Goal: Task Accomplishment & Management: Manage account settings

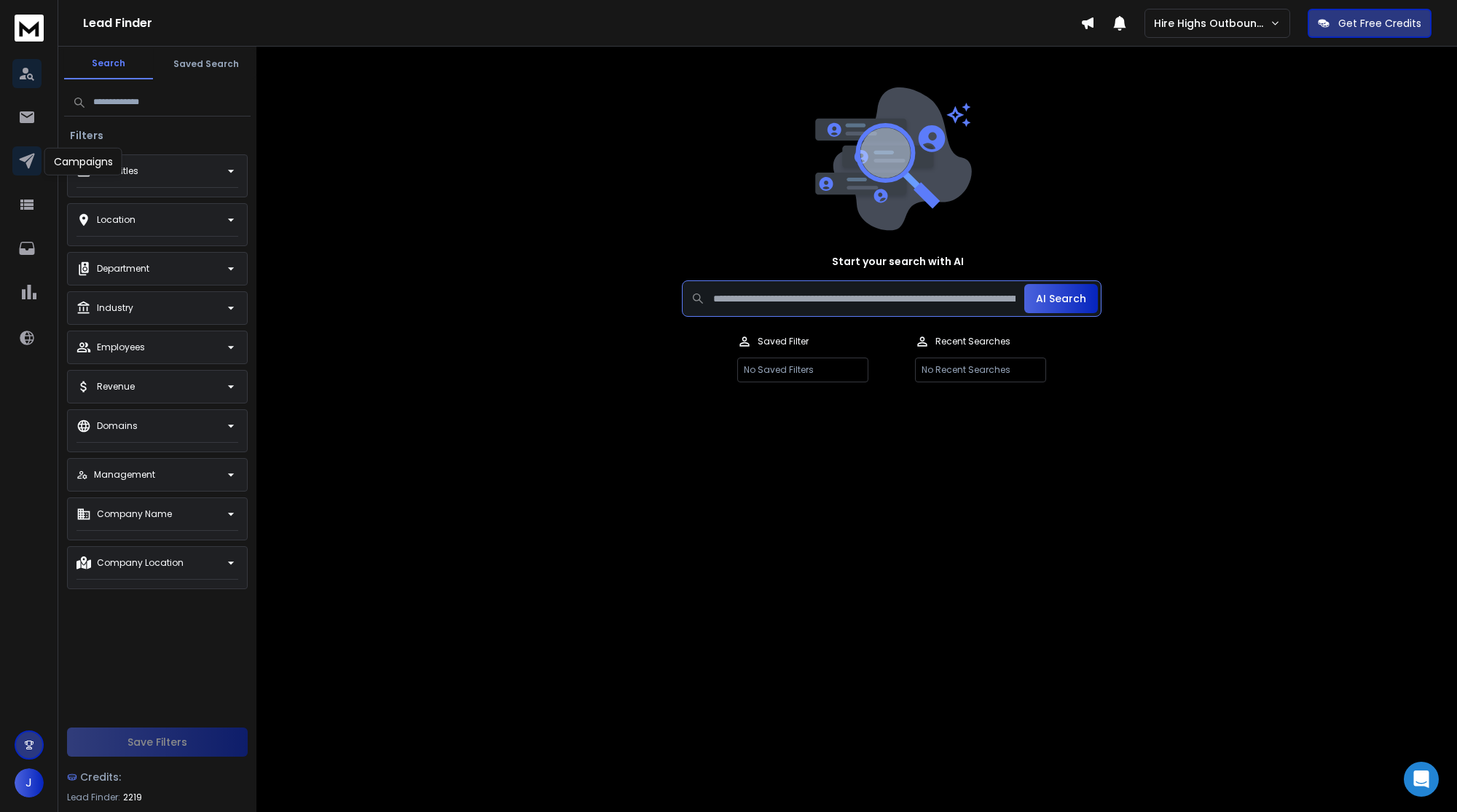
click at [14, 153] on link at bounding box center [27, 161] width 29 height 29
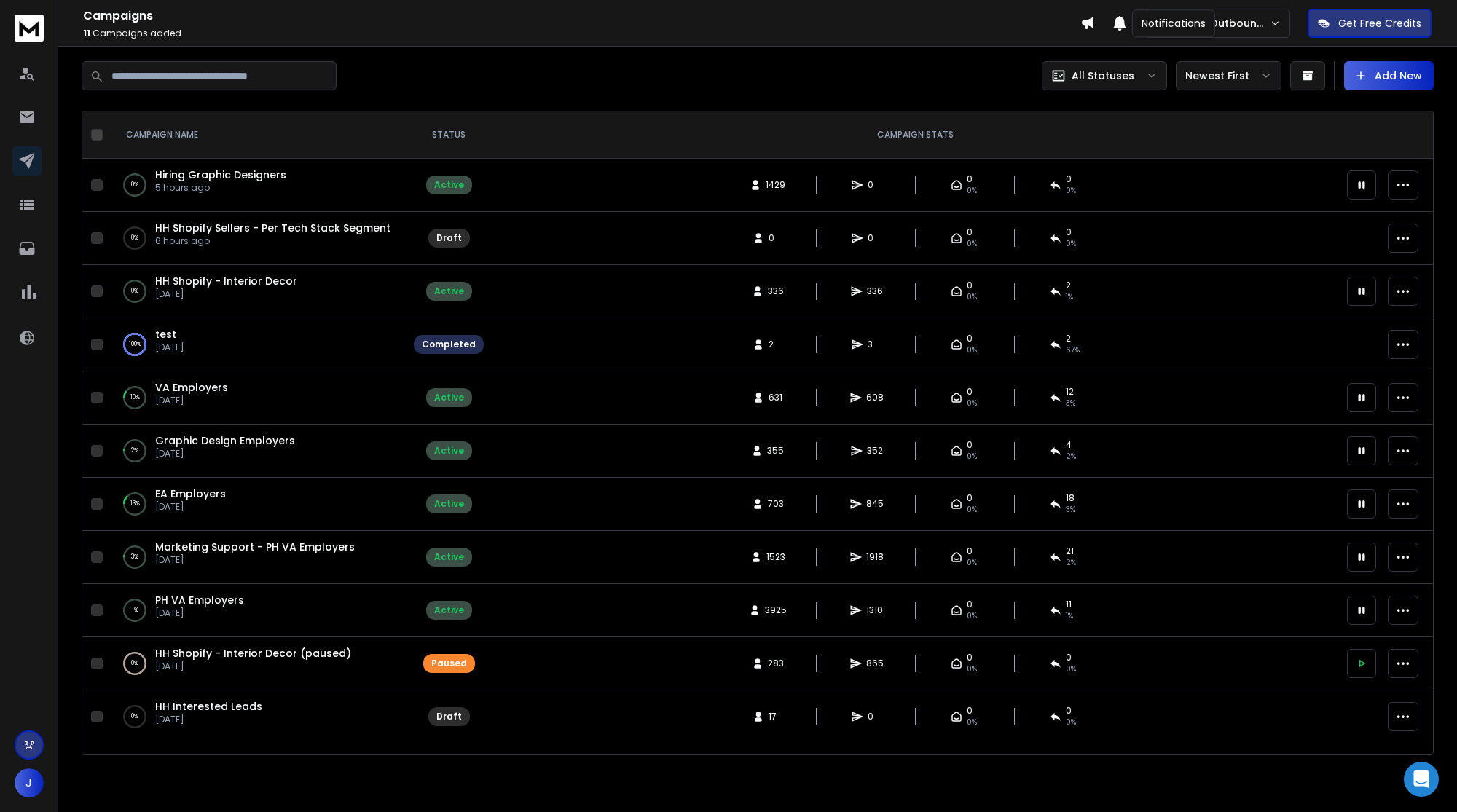
click at [1205, 17] on div "Notifications" at bounding box center [1174, 23] width 83 height 28
click at [1205, 29] on div "Notifications" at bounding box center [1174, 23] width 83 height 28
click at [1240, 27] on p "Hire Highs Outbound Engine" at bounding box center [1212, 23] width 115 height 14
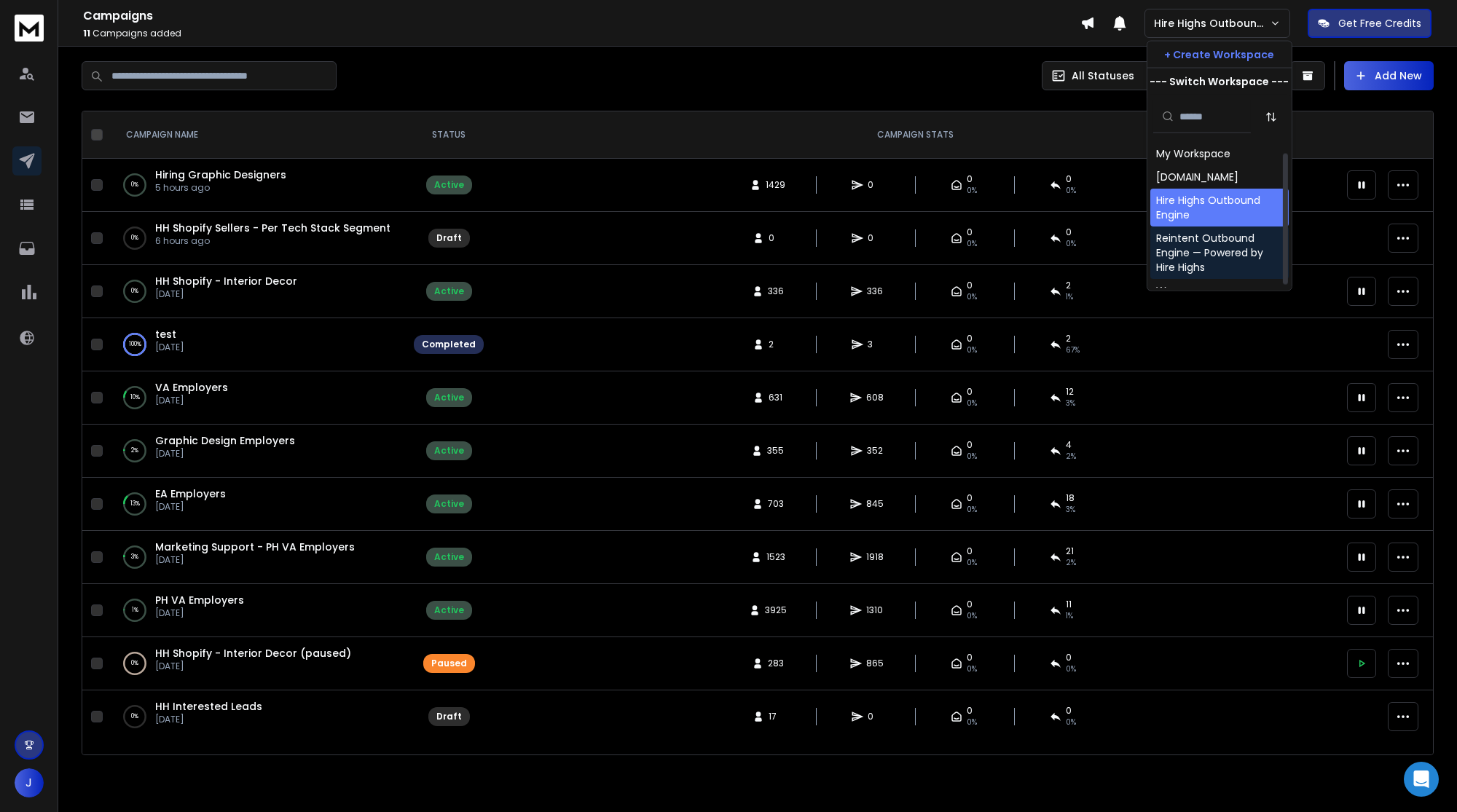
scroll to position [14, 0]
click at [1189, 270] on div "Warmy" at bounding box center [1174, 277] width 37 height 14
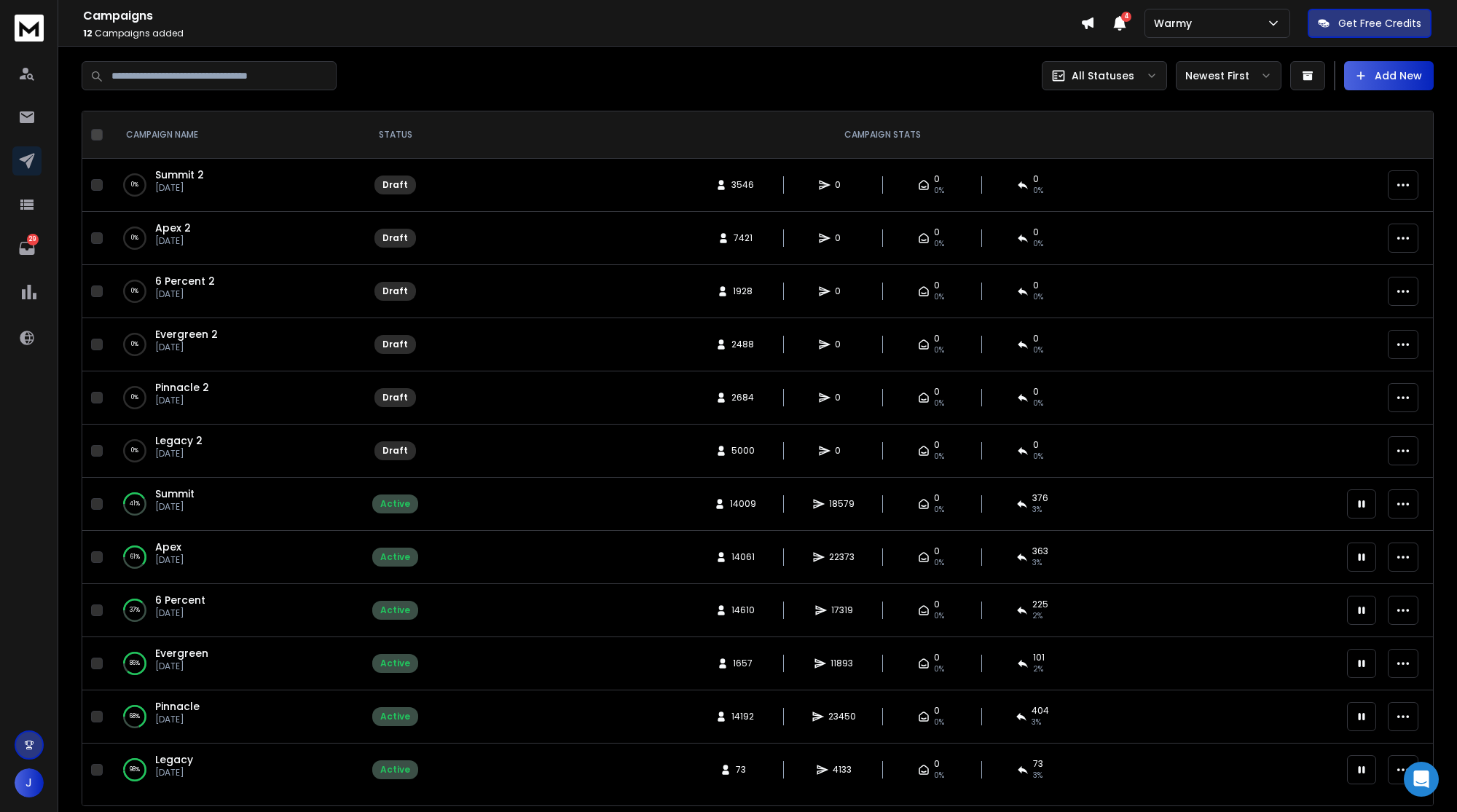
scroll to position [5, 0]
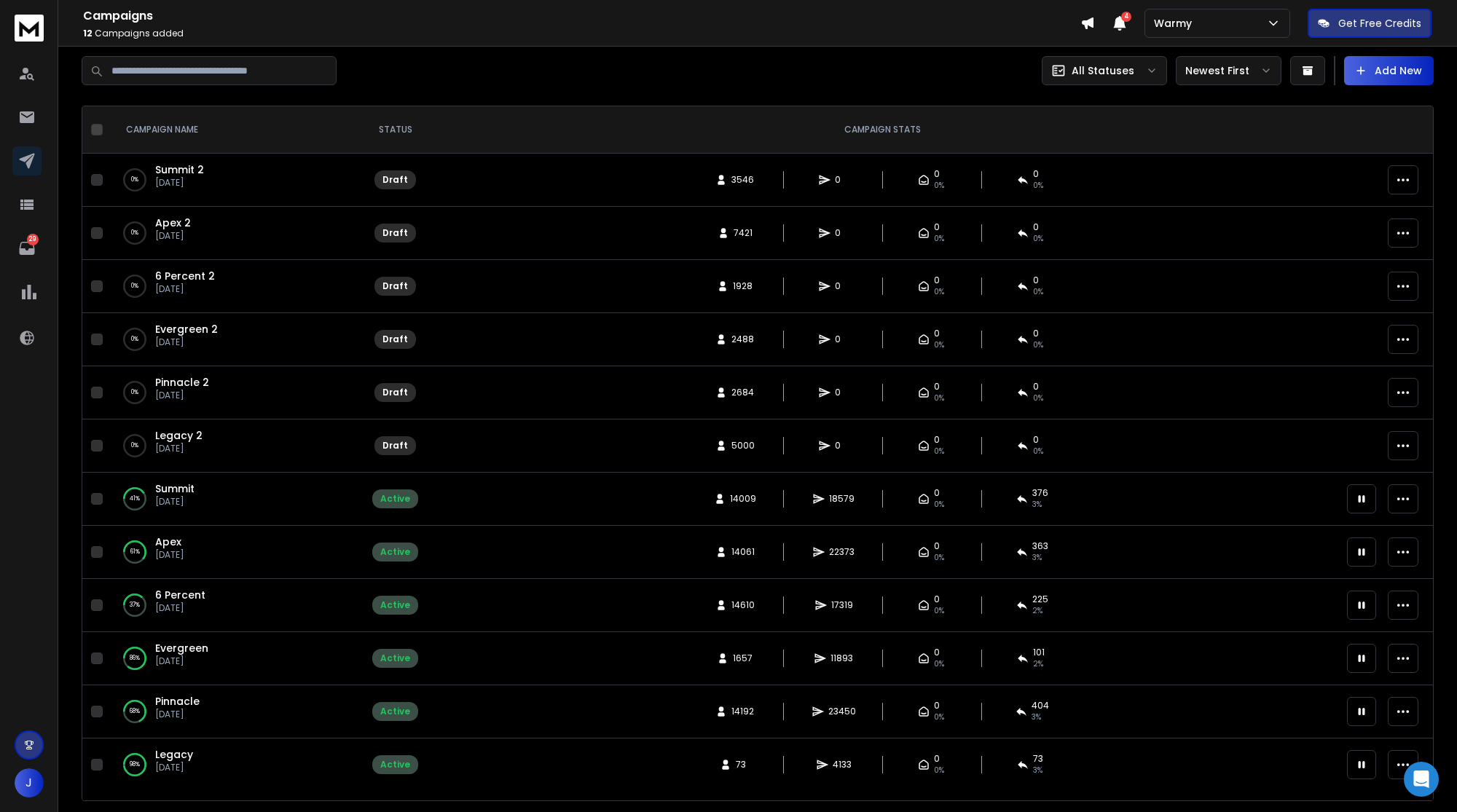
click at [319, 171] on div "0 % Summit 2 2 days ago" at bounding box center [235, 180] width 226 height 35
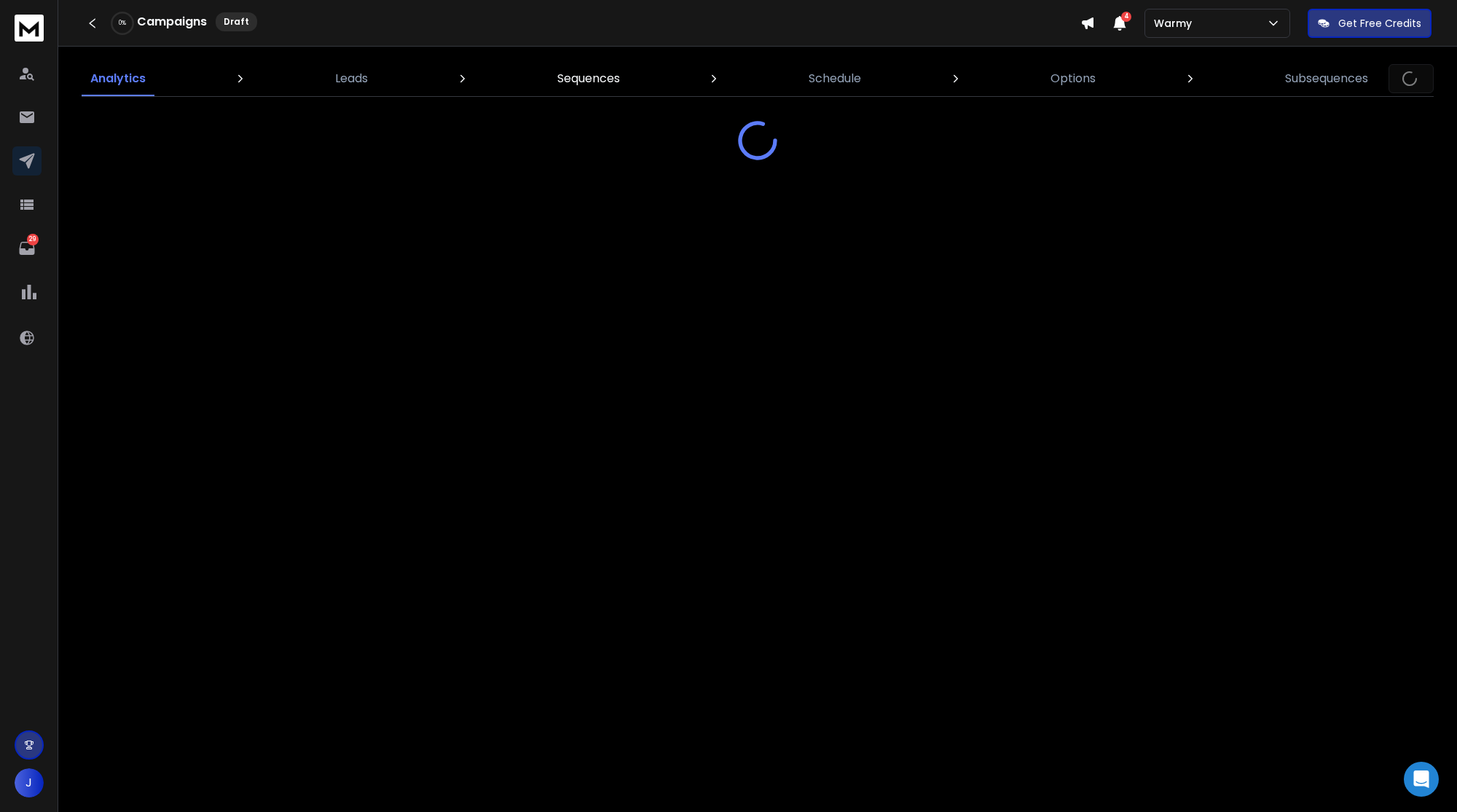
click at [599, 85] on p "Sequences" at bounding box center [588, 78] width 62 height 17
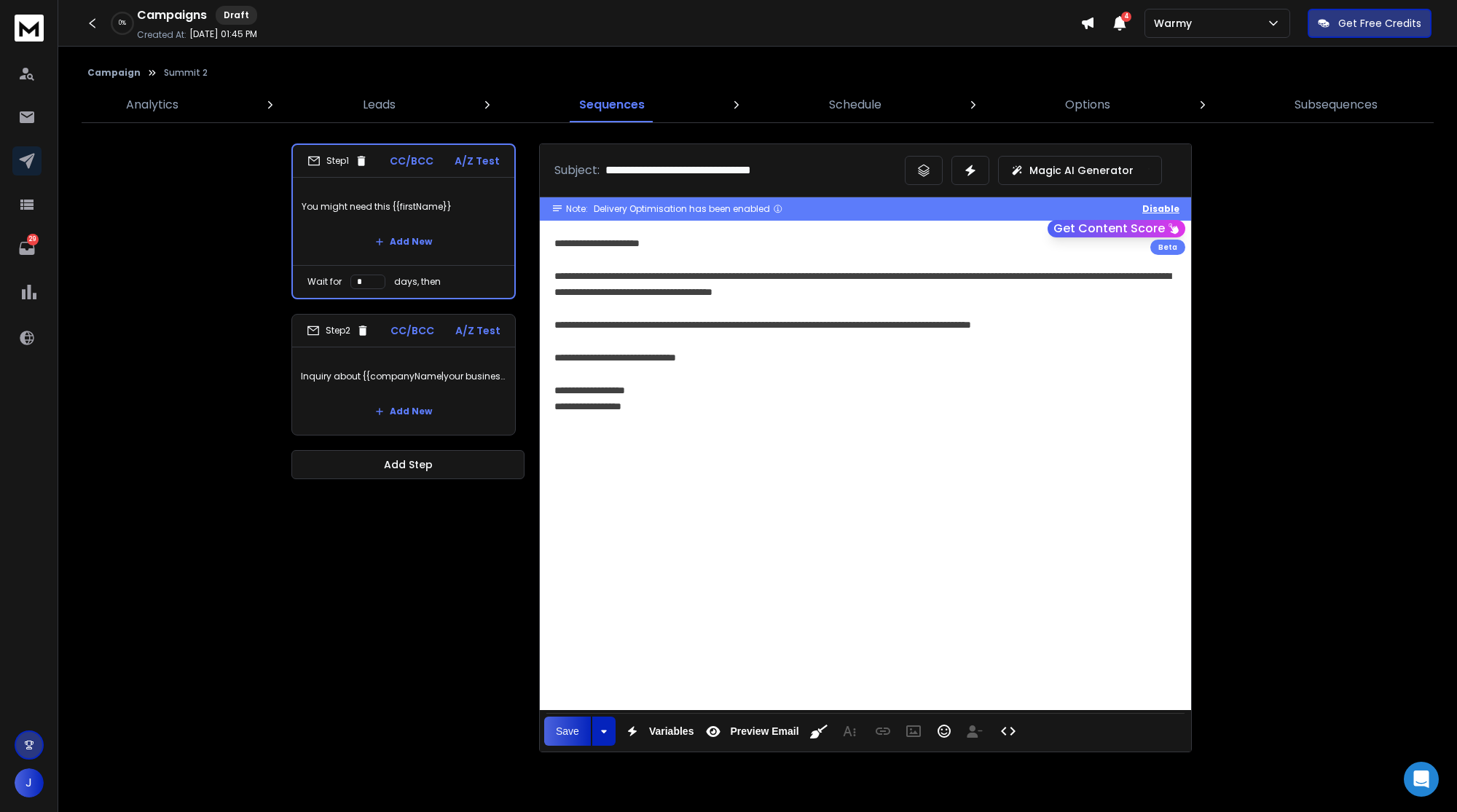
click at [422, 347] on div "Inquiry about {{companyName|your business}} Add New" at bounding box center [403, 391] width 223 height 88
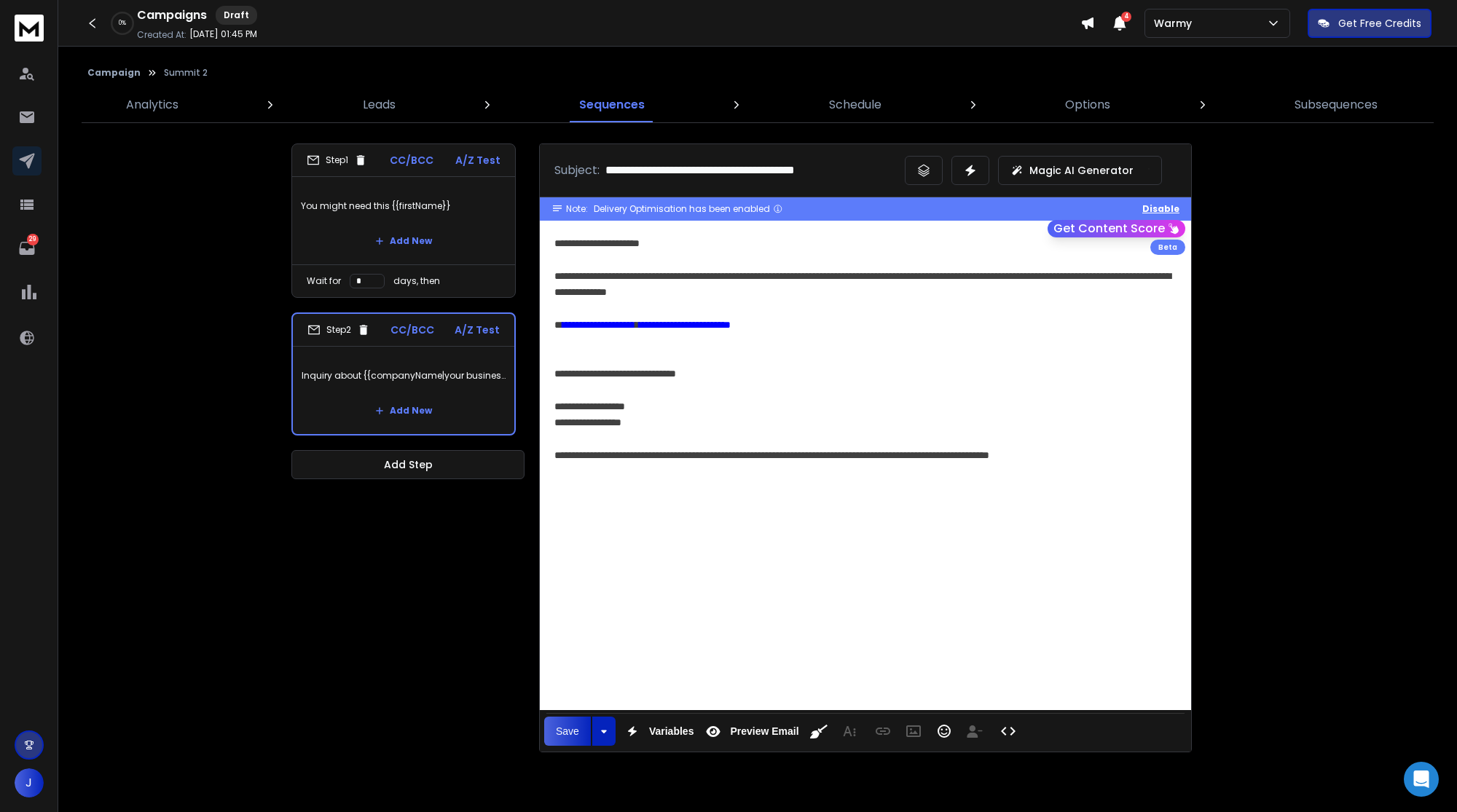
click at [438, 205] on p "You might need this {{firstName}}" at bounding box center [403, 206] width 206 height 41
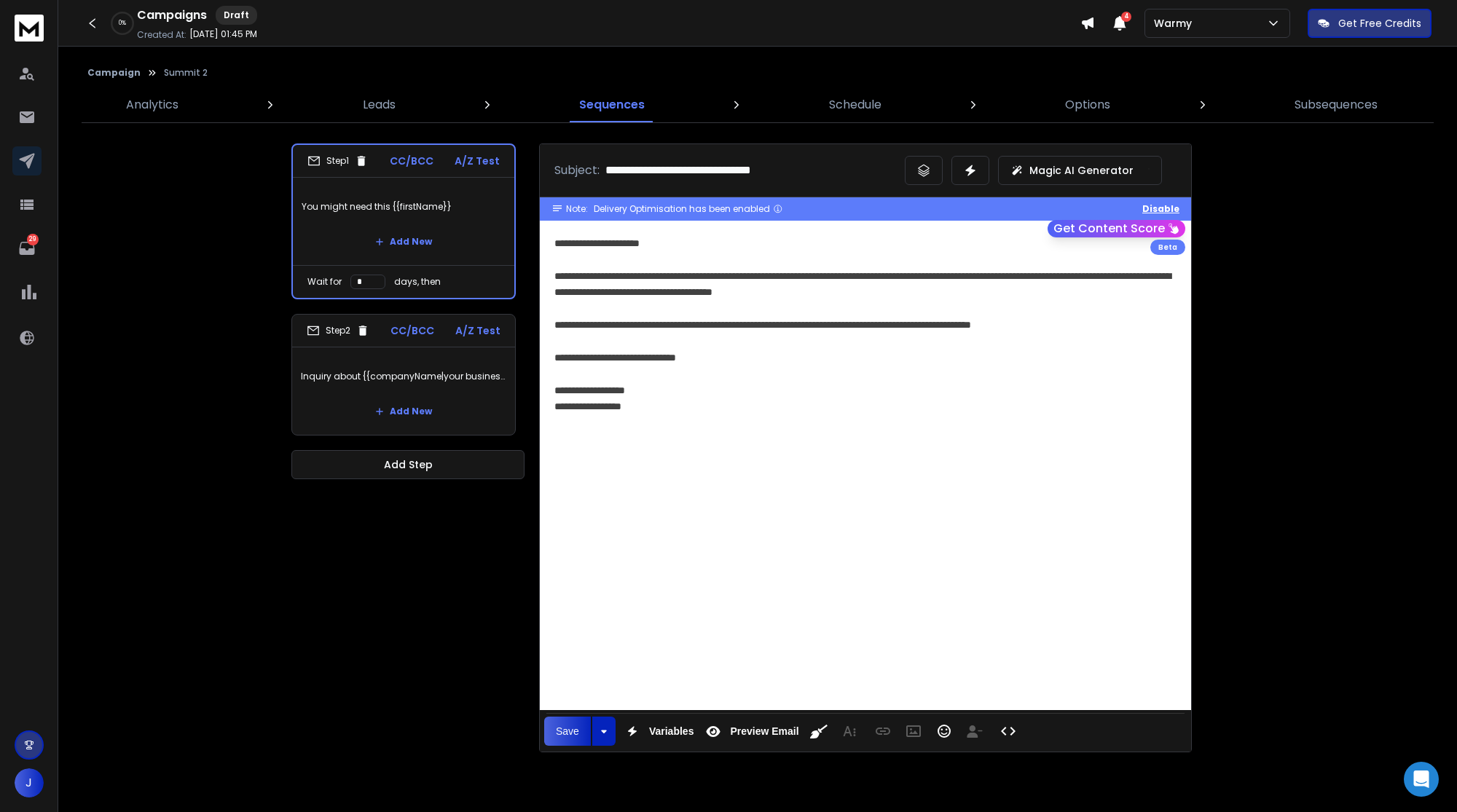
click at [421, 369] on p "Inquiry about {{companyName|your business}}" at bounding box center [403, 376] width 206 height 41
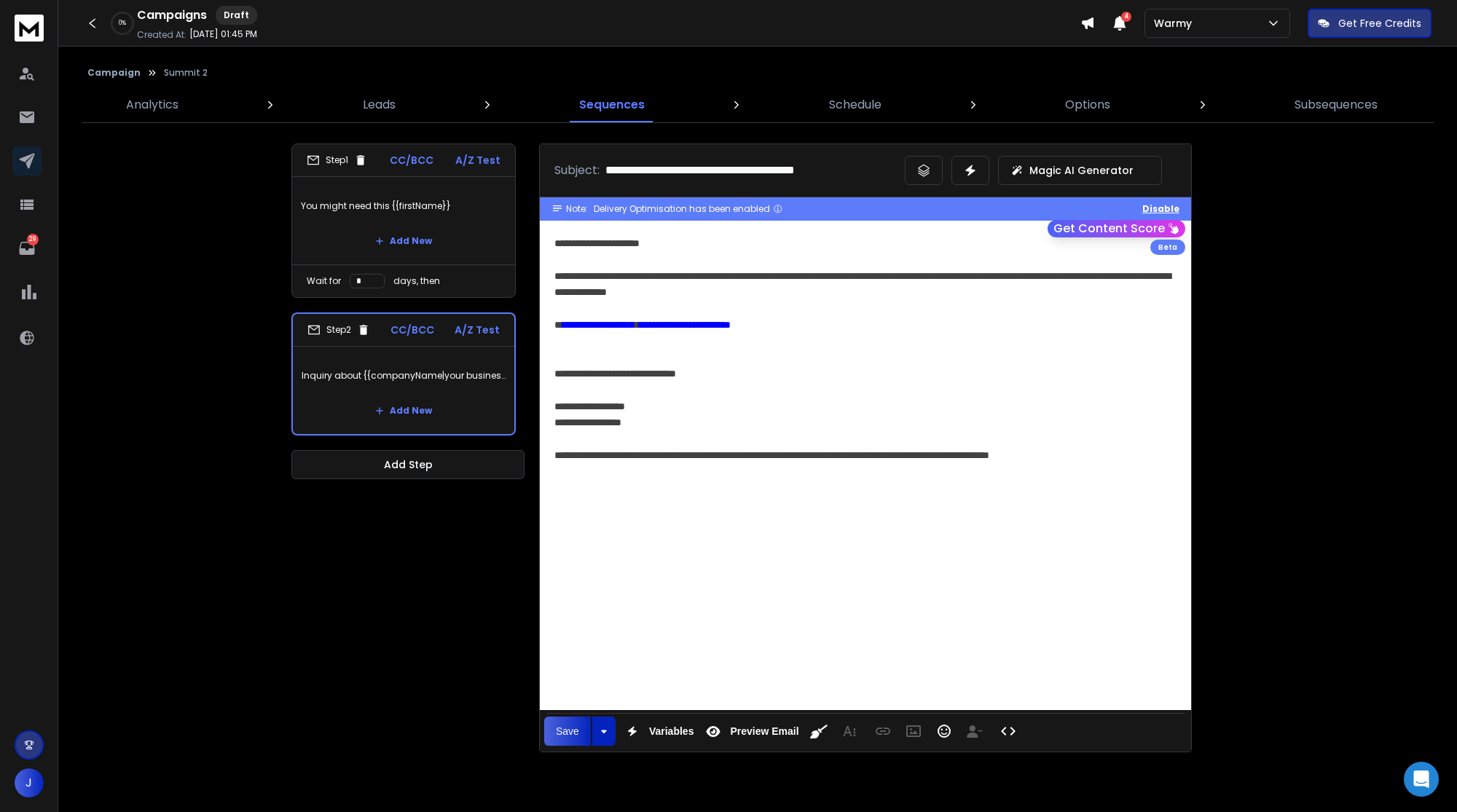
click at [401, 191] on p "You might need this {{firstName}}" at bounding box center [403, 206] width 206 height 41
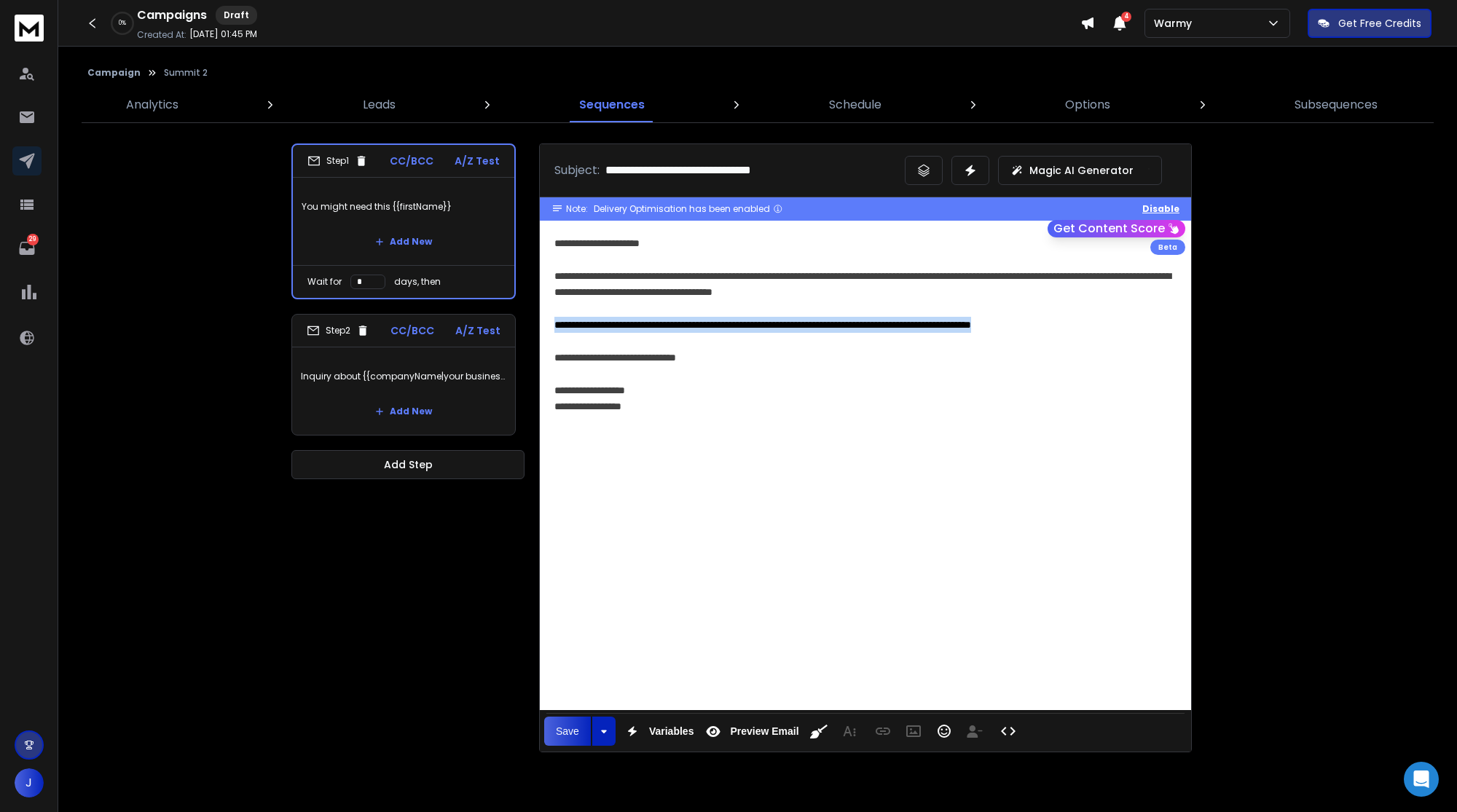
drag, startPoint x: 1104, startPoint y: 327, endPoint x: 475, endPoint y: 324, distance: 629.0
click at [475, 324] on div "**********" at bounding box center [757, 448] width 932 height 609
copy div "**********"
click at [377, 381] on p "Inquiry about {{companyName|your business}}" at bounding box center [403, 376] width 206 height 41
type input "**********"
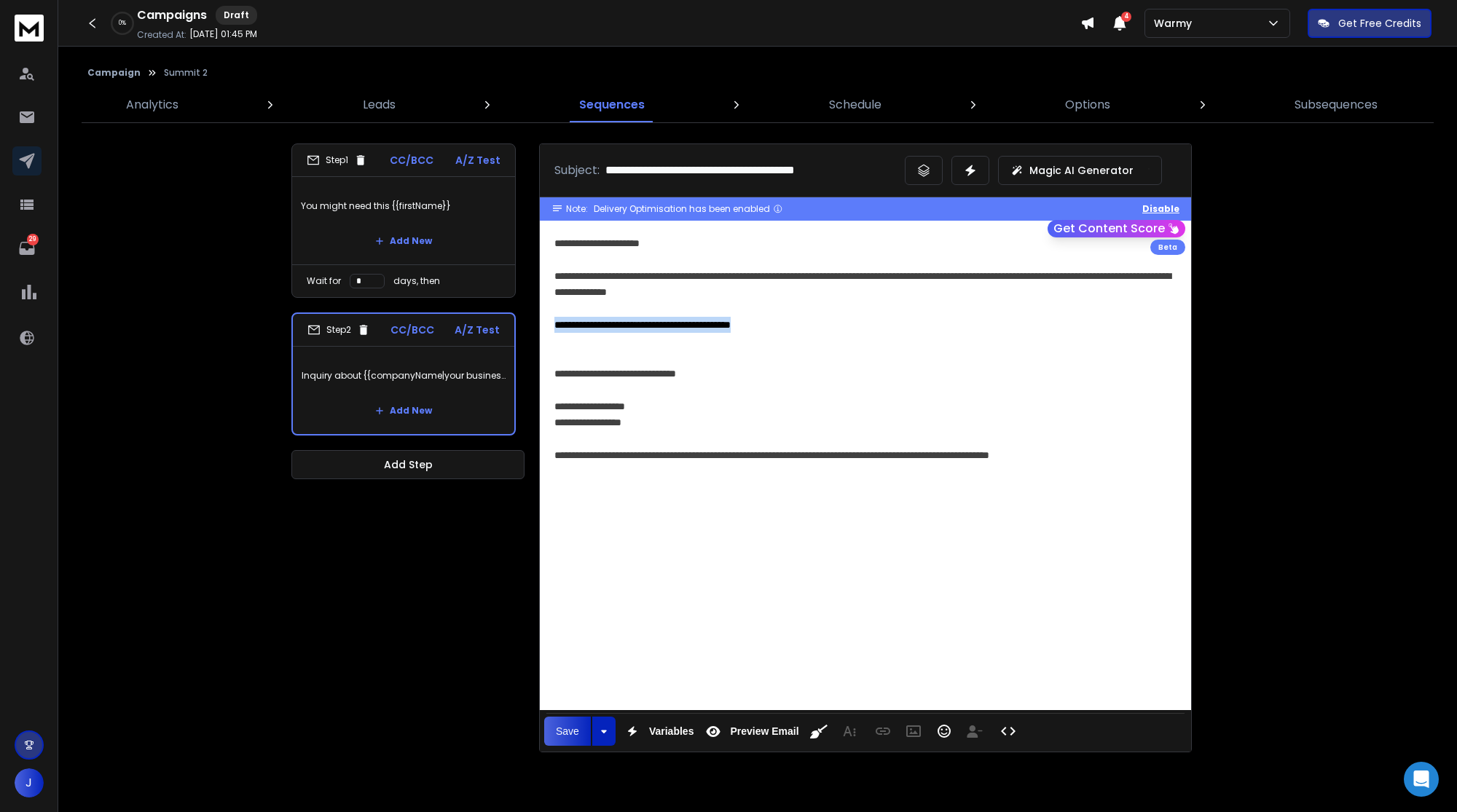
drag, startPoint x: 824, startPoint y: 329, endPoint x: 539, endPoint y: 322, distance: 285.1
click at [539, 322] on div "**********" at bounding box center [865, 466] width 651 height 490
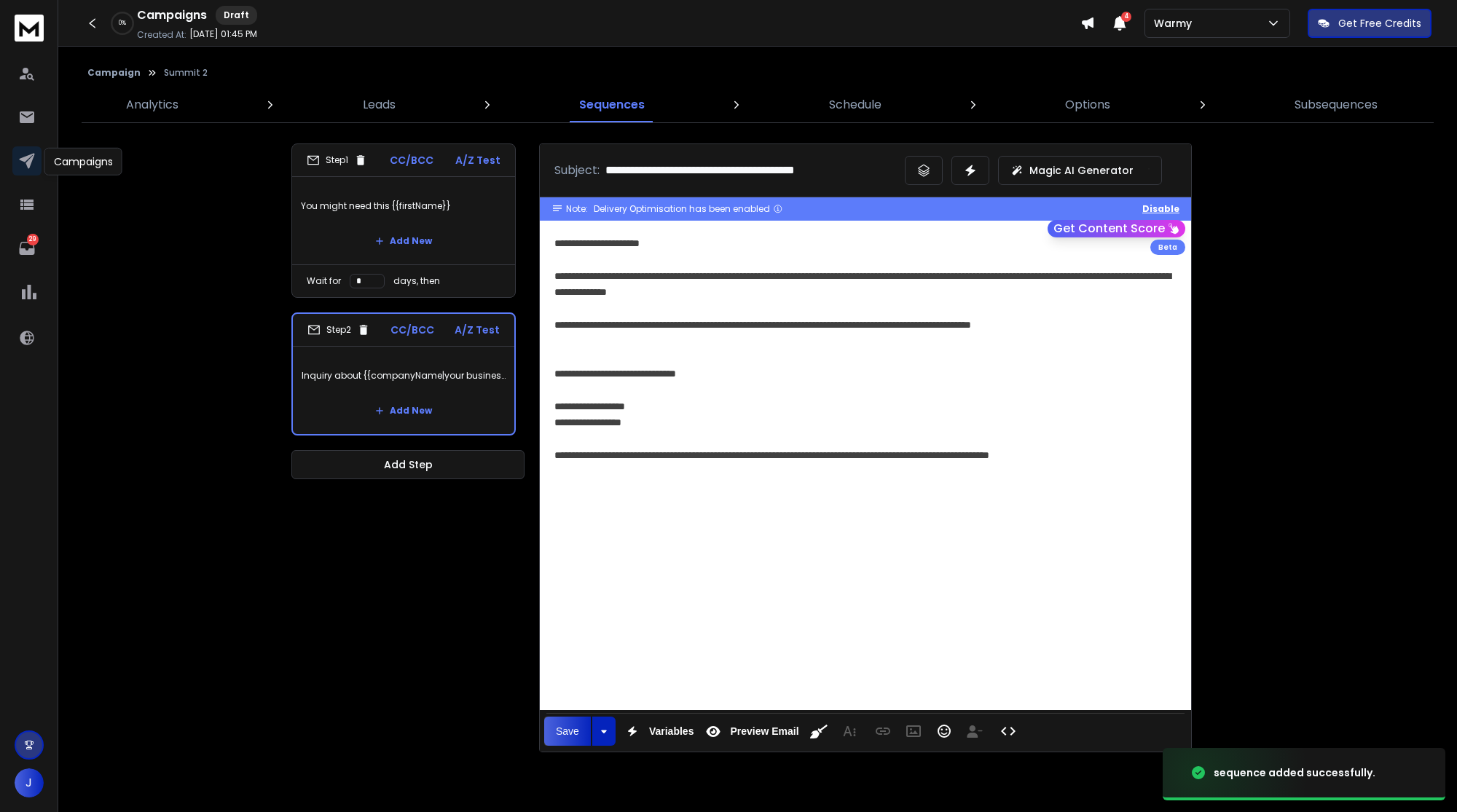
click at [36, 160] on link at bounding box center [27, 161] width 29 height 29
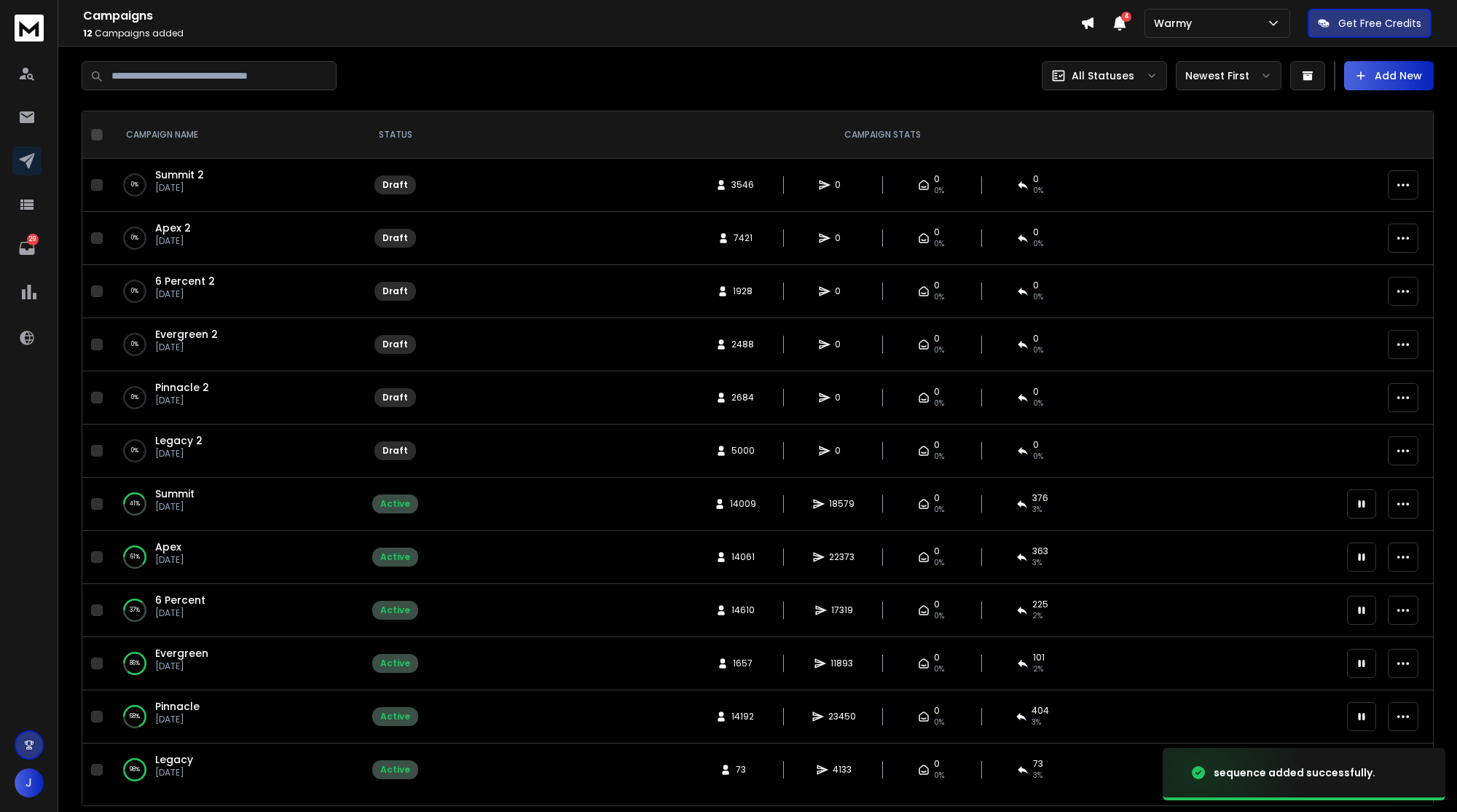
click at [298, 501] on div "41 % Summit 2 months ago" at bounding box center [235, 503] width 226 height 35
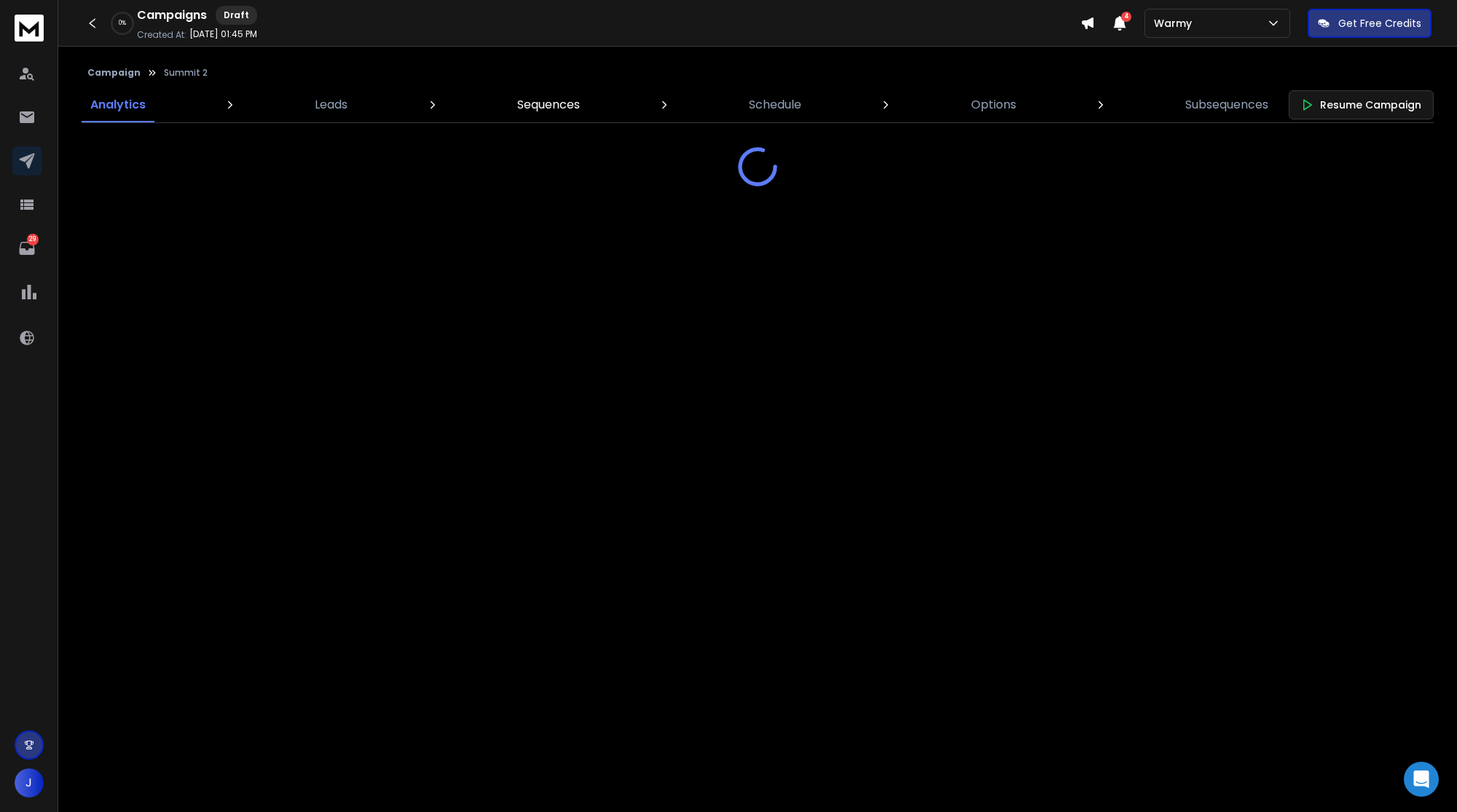
click at [574, 106] on p "Sequences" at bounding box center [548, 105] width 62 height 17
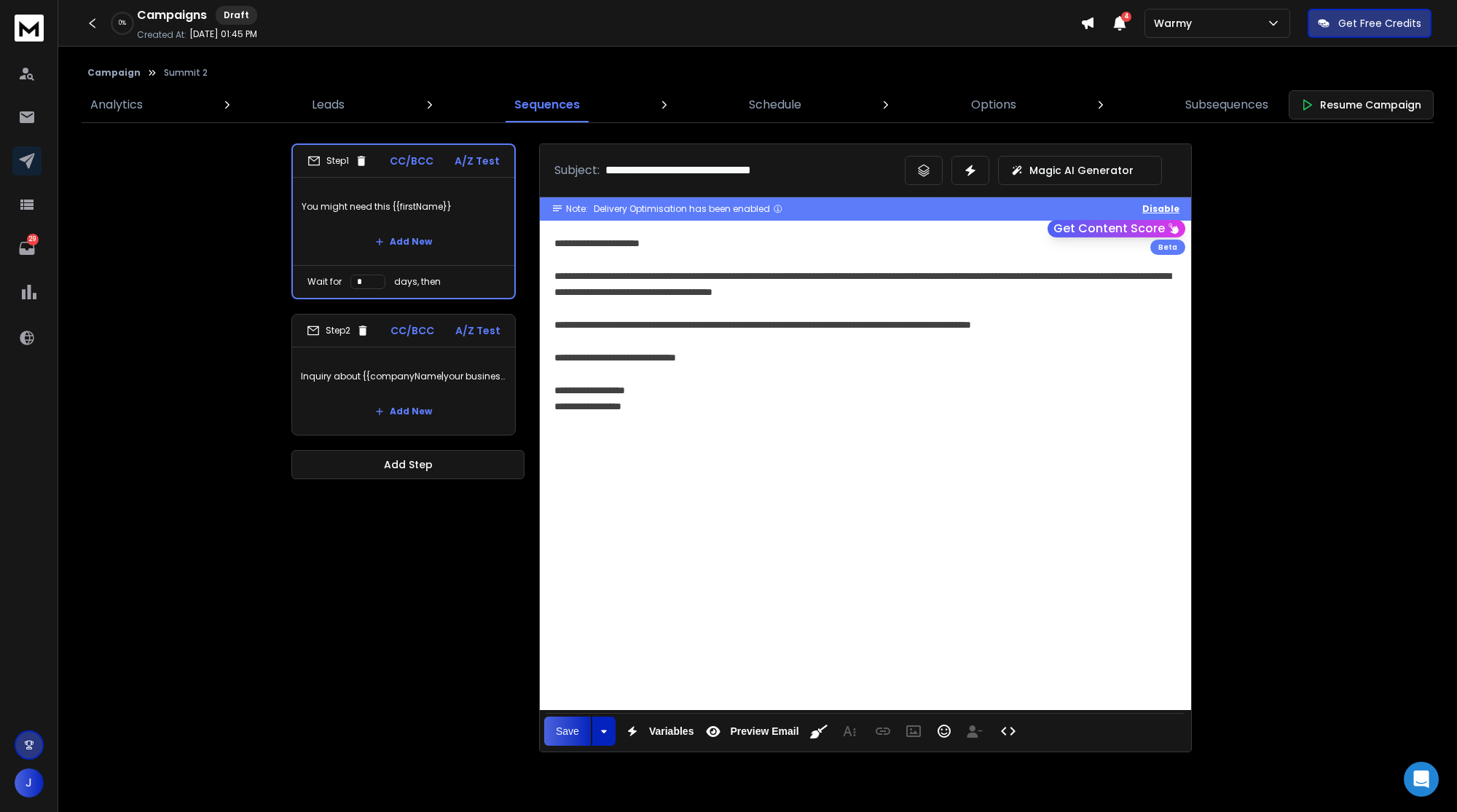
click at [410, 373] on p "Inquiry about {{companyName|your business}}" at bounding box center [403, 376] width 206 height 41
type input "**********"
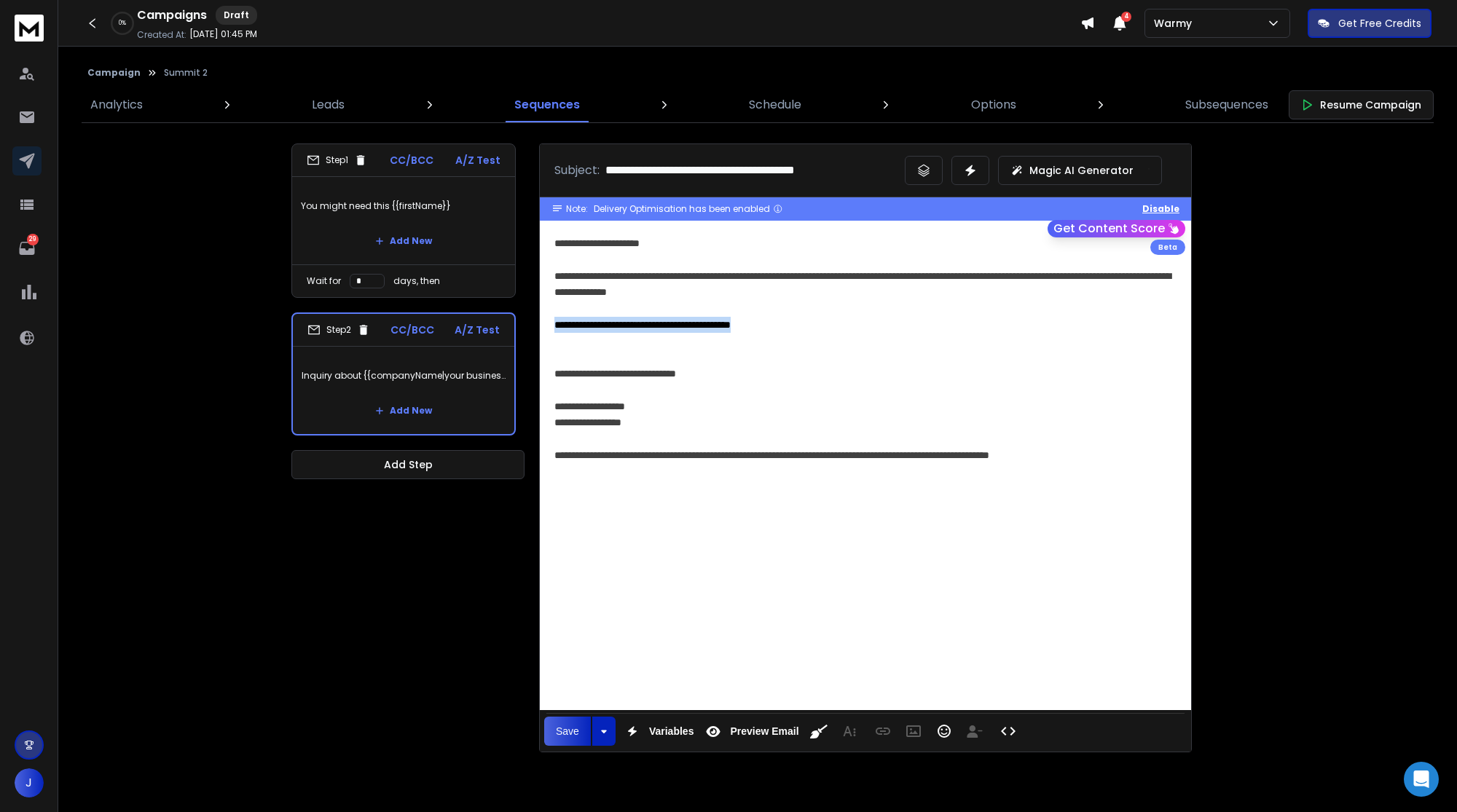
drag, startPoint x: 827, startPoint y: 326, endPoint x: 540, endPoint y: 325, distance: 287.0
click at [540, 325] on div "**********" at bounding box center [865, 466] width 651 height 490
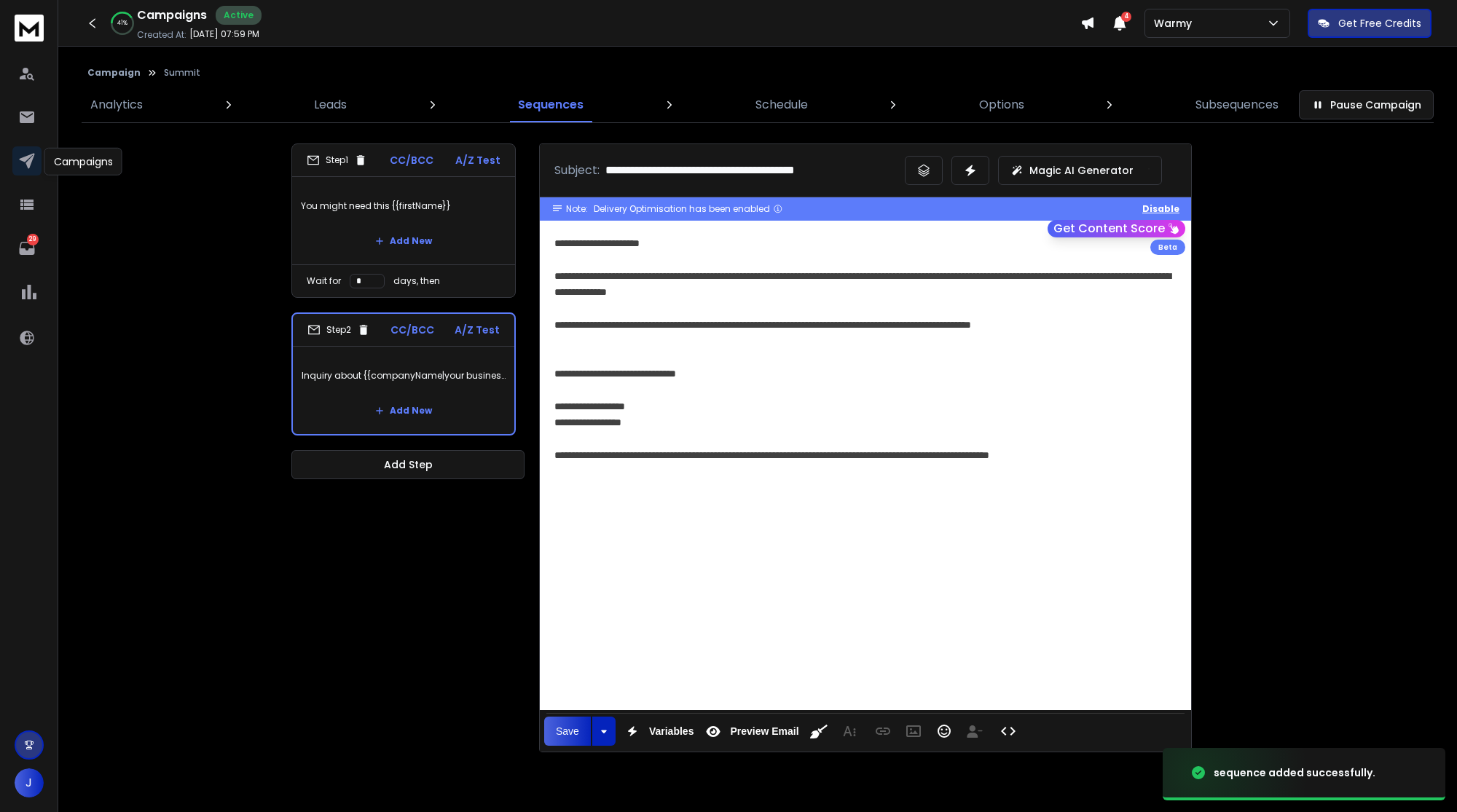
click at [21, 171] on link at bounding box center [27, 161] width 29 height 29
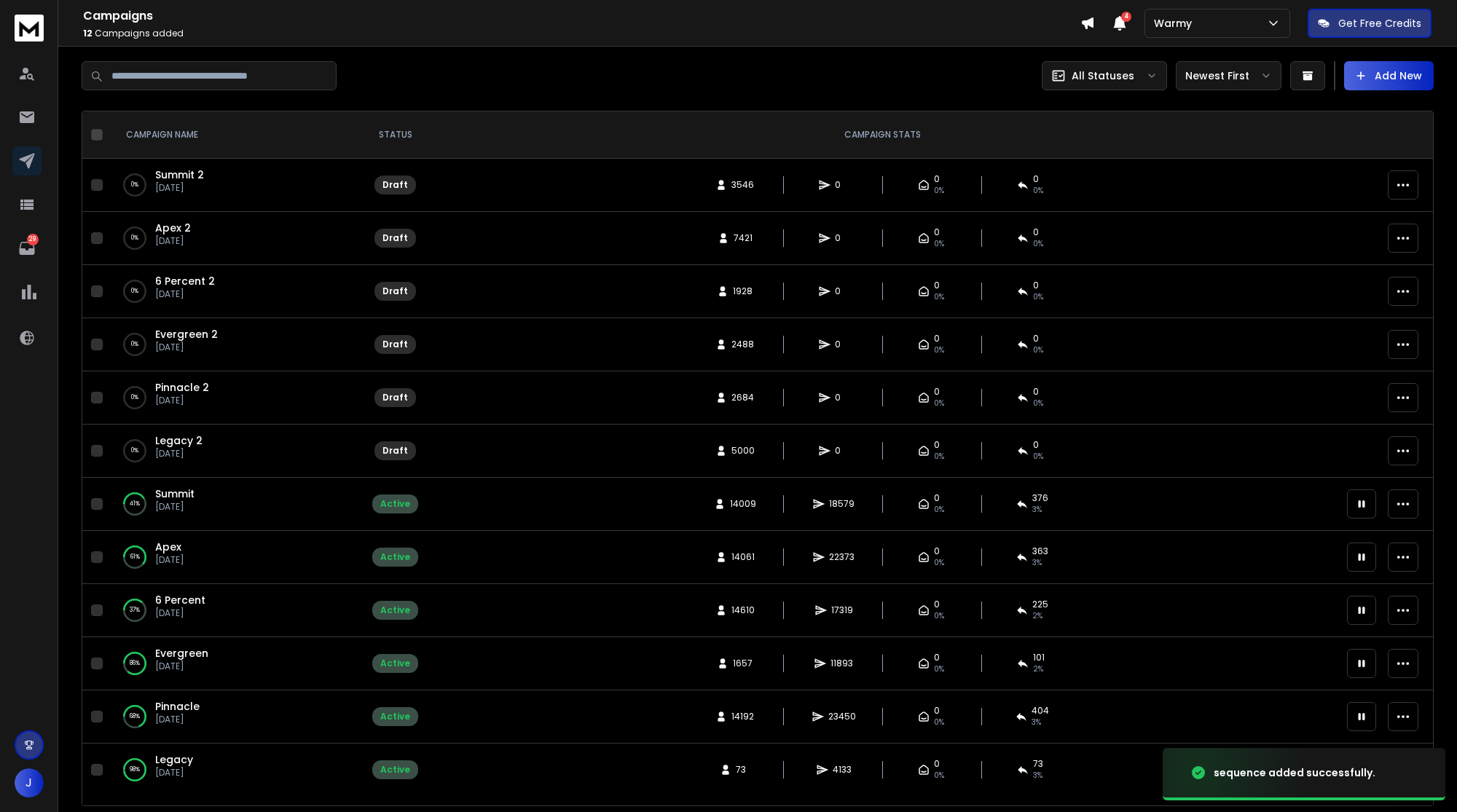
click at [258, 245] on div "0 % Apex 2 2 days ago" at bounding box center [235, 238] width 226 height 35
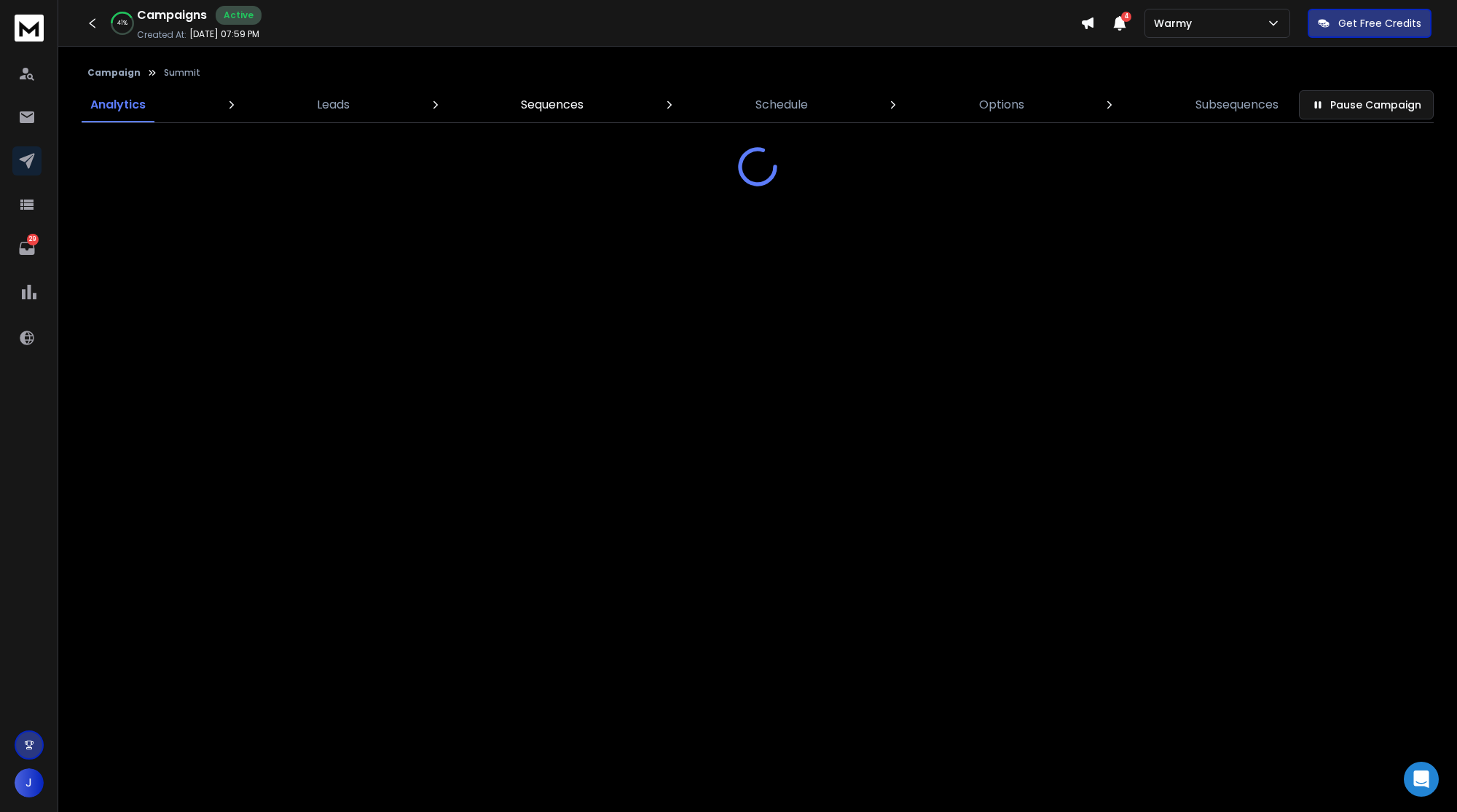
click at [566, 107] on p "Sequences" at bounding box center [551, 105] width 62 height 17
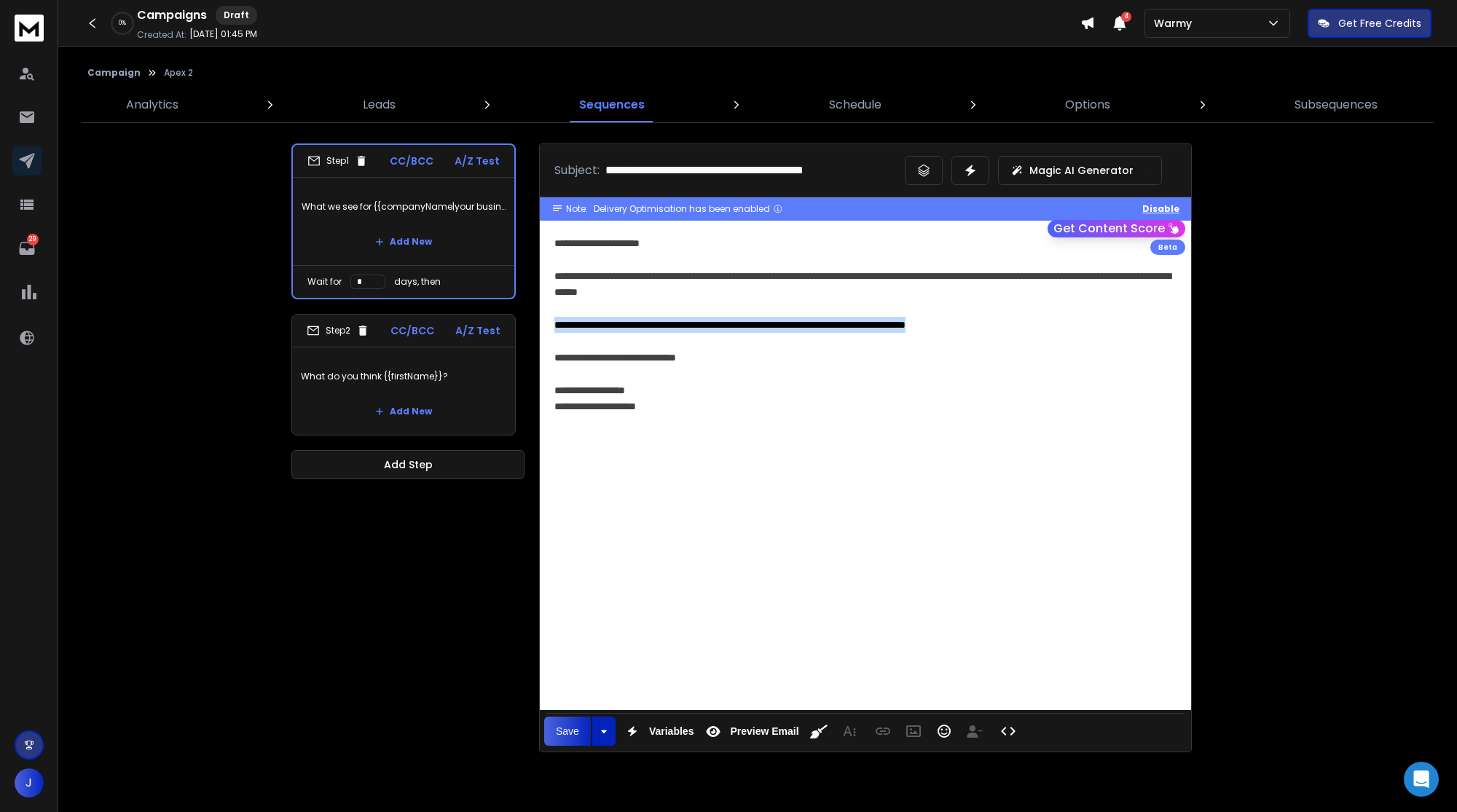
drag, startPoint x: 1000, startPoint y: 323, endPoint x: 546, endPoint y: 323, distance: 454.0
click at [546, 323] on div "**********" at bounding box center [865, 466] width 651 height 490
copy div "**********"
click at [405, 380] on p "What do you think {{firstName}}?" at bounding box center [403, 376] width 206 height 41
type input "**********"
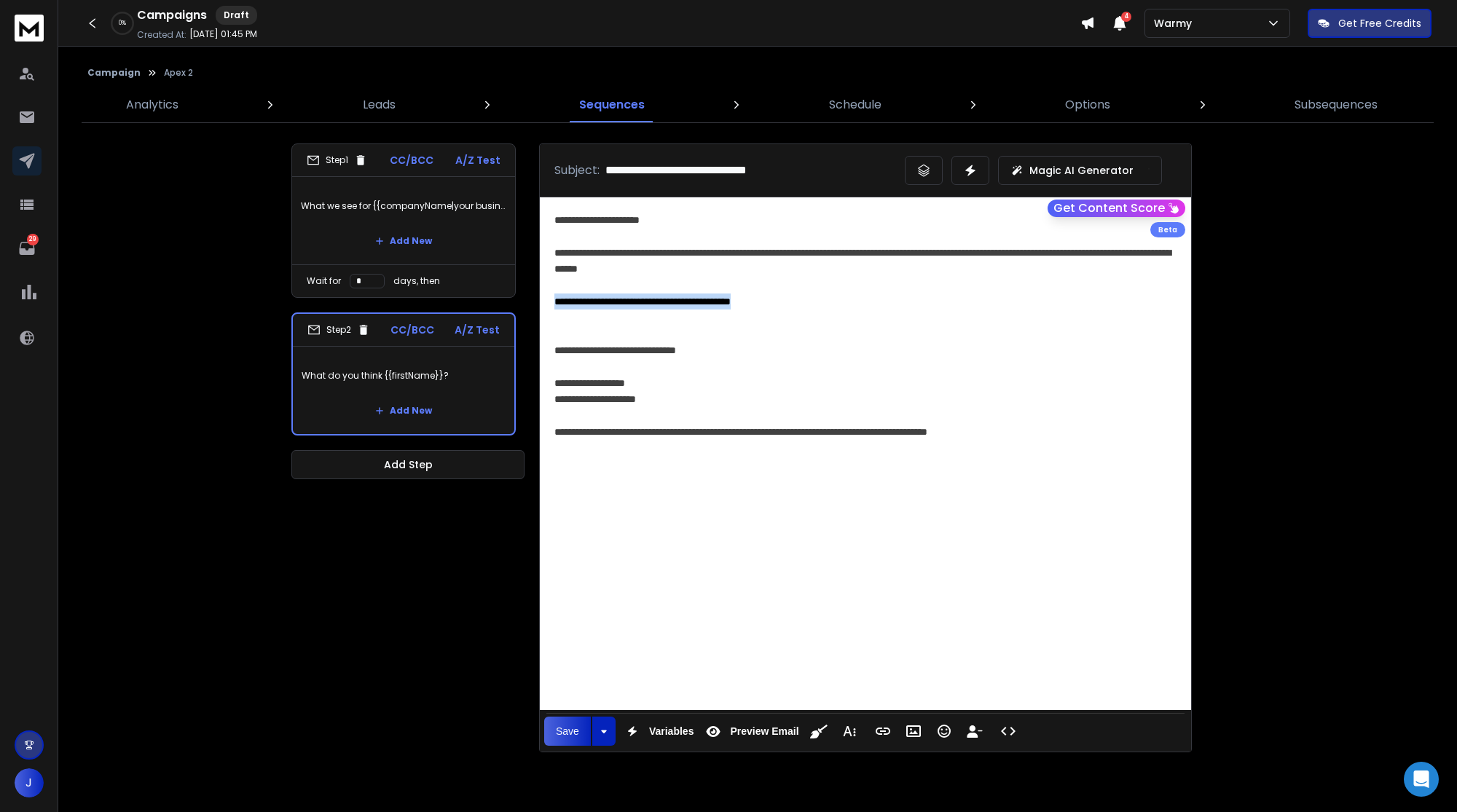
drag, startPoint x: 844, startPoint y: 308, endPoint x: 540, endPoint y: 308, distance: 304.0
click at [540, 308] on div "**********" at bounding box center [865, 454] width 651 height 512
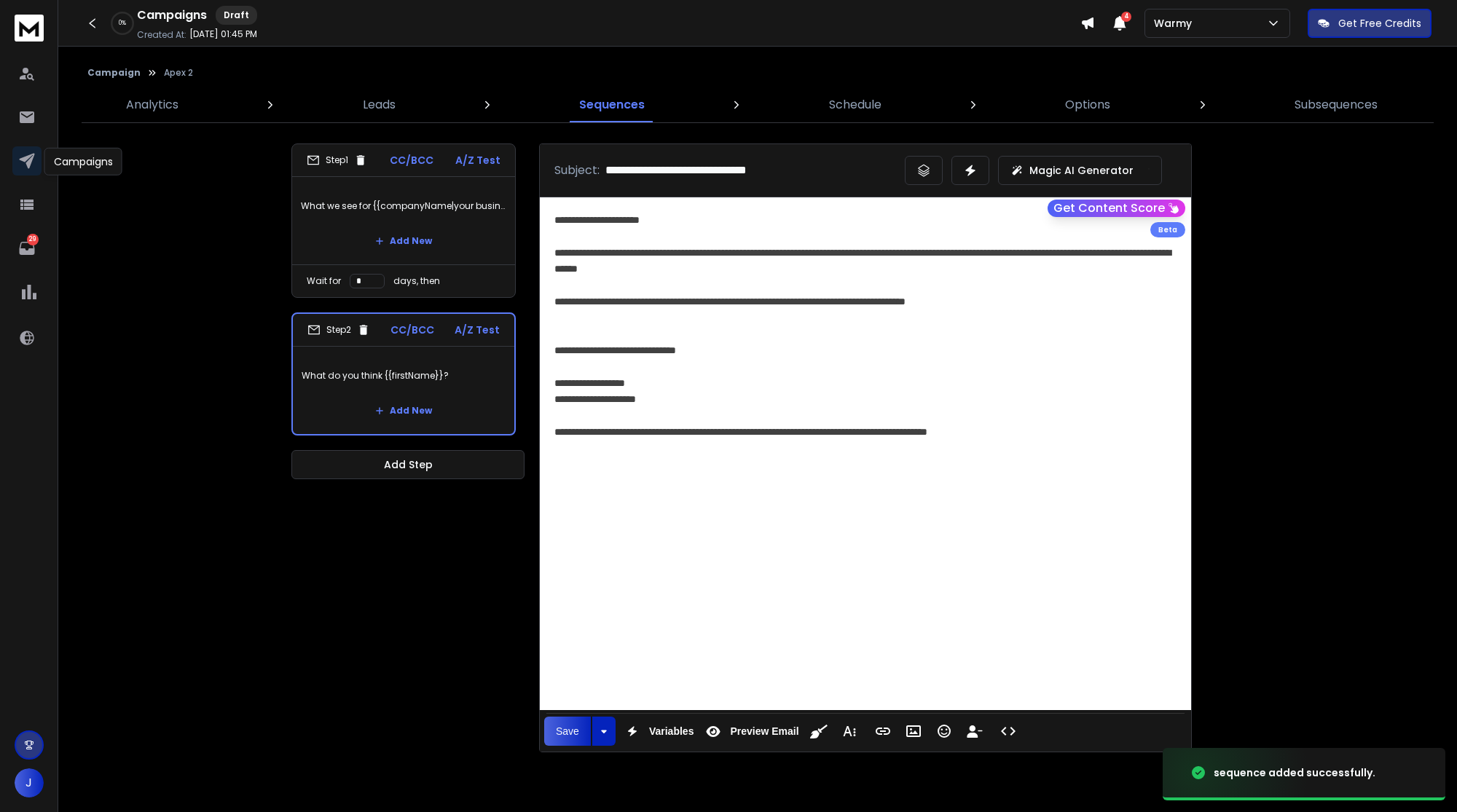
click at [26, 161] on icon at bounding box center [26, 161] width 17 height 17
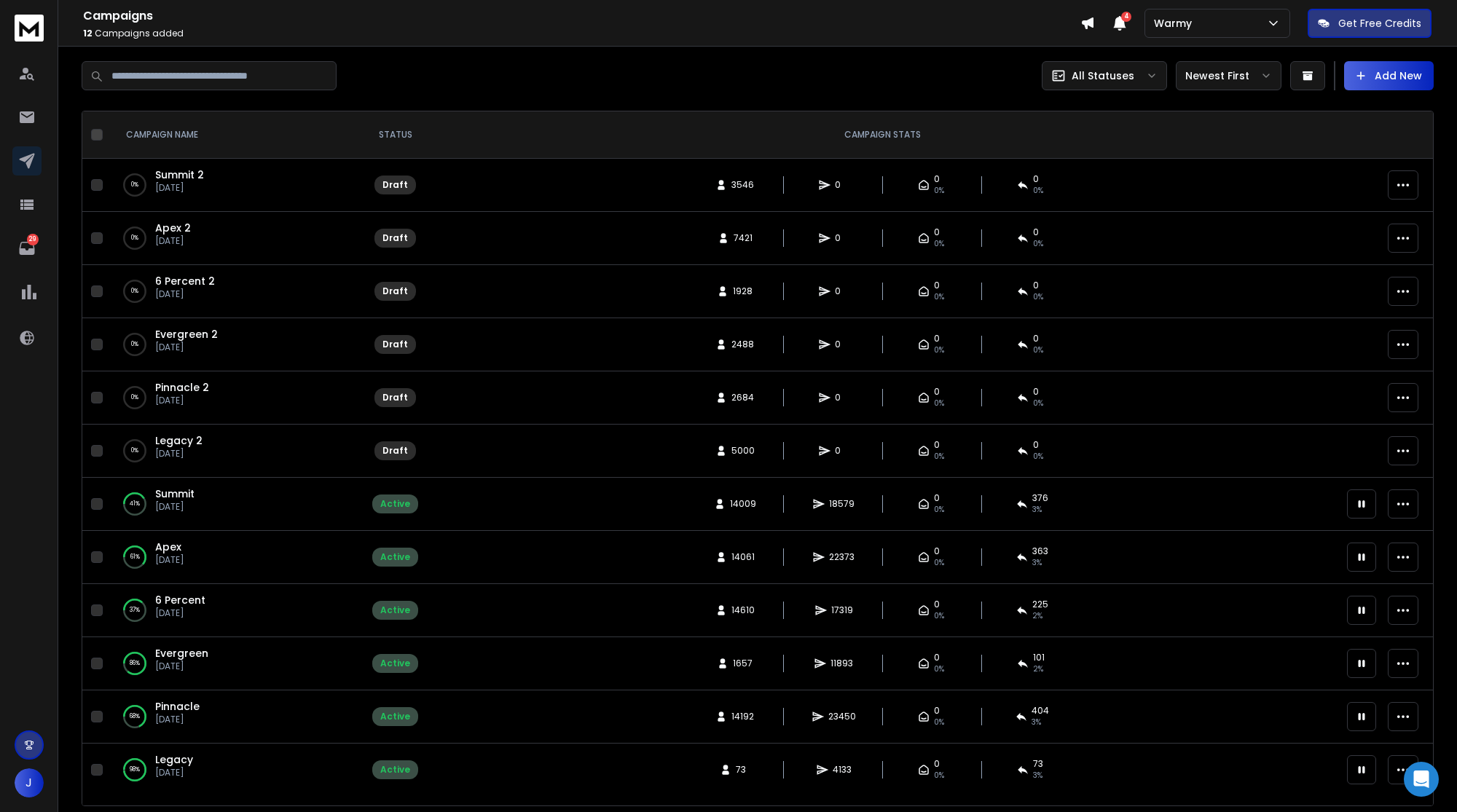
click at [259, 559] on div "61 % Apex 2 months ago" at bounding box center [235, 557] width 226 height 35
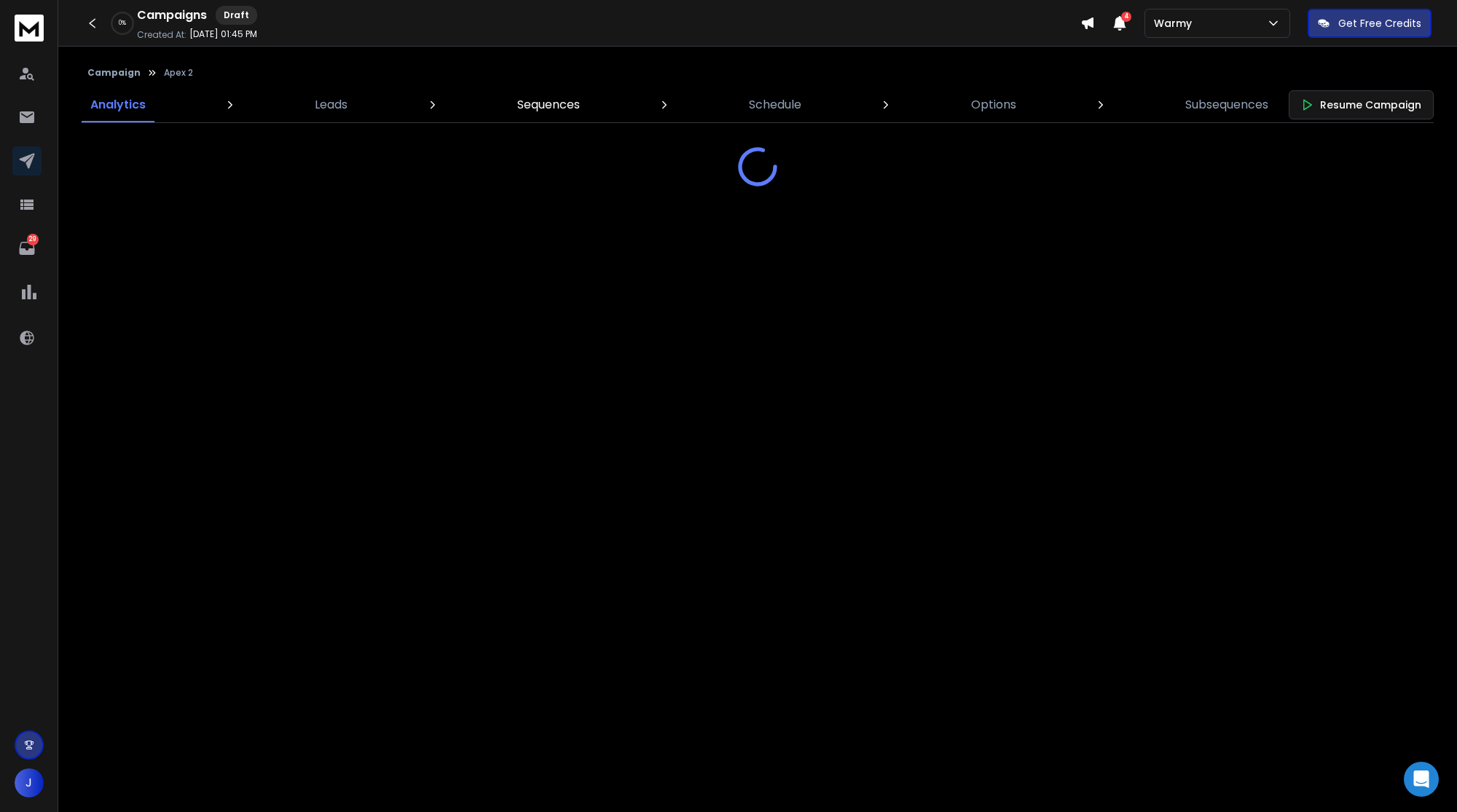
click at [547, 104] on p "Sequences" at bounding box center [548, 105] width 62 height 17
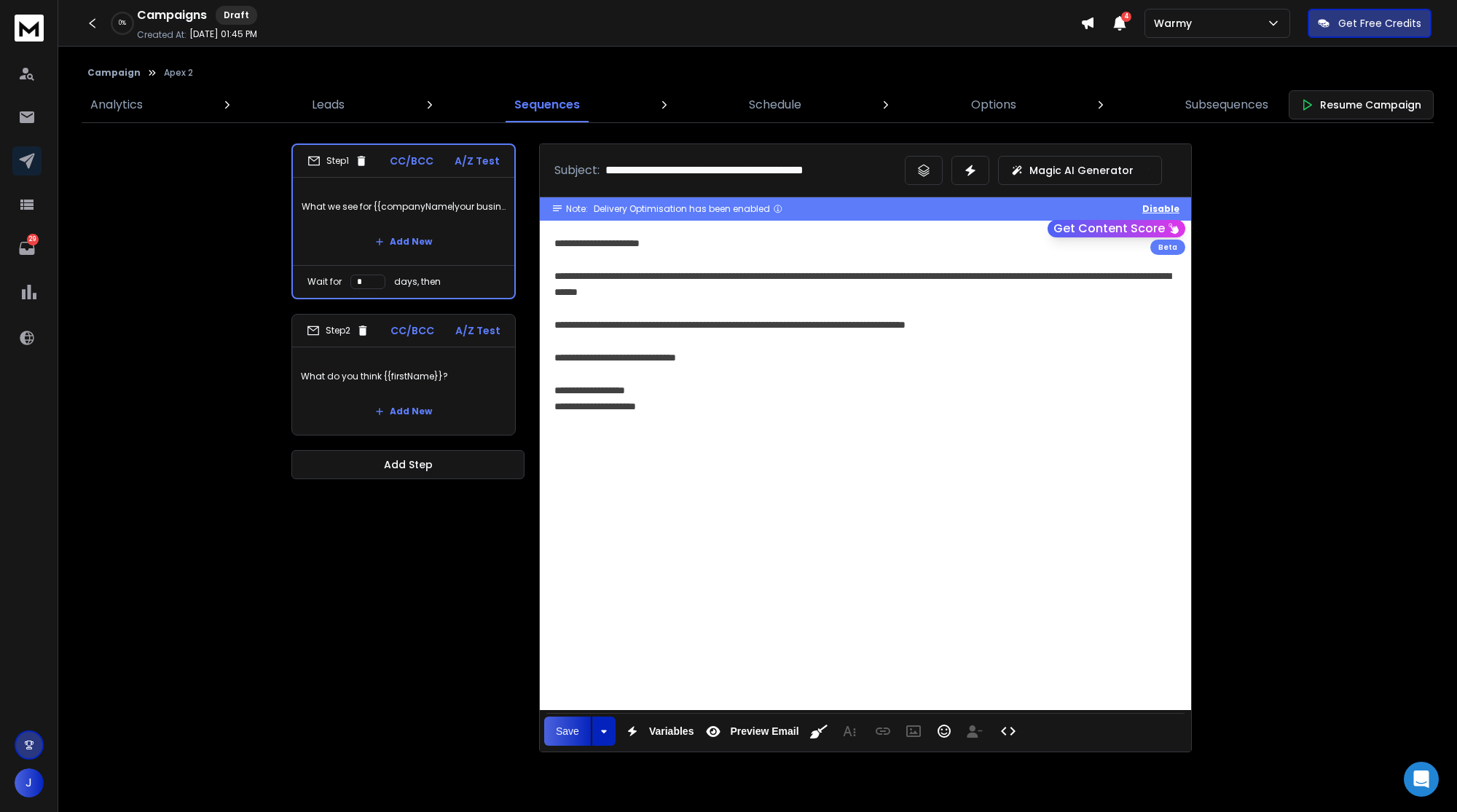
click at [413, 357] on p "What do you think {{firstName}}?" at bounding box center [403, 376] width 206 height 41
type input "**********"
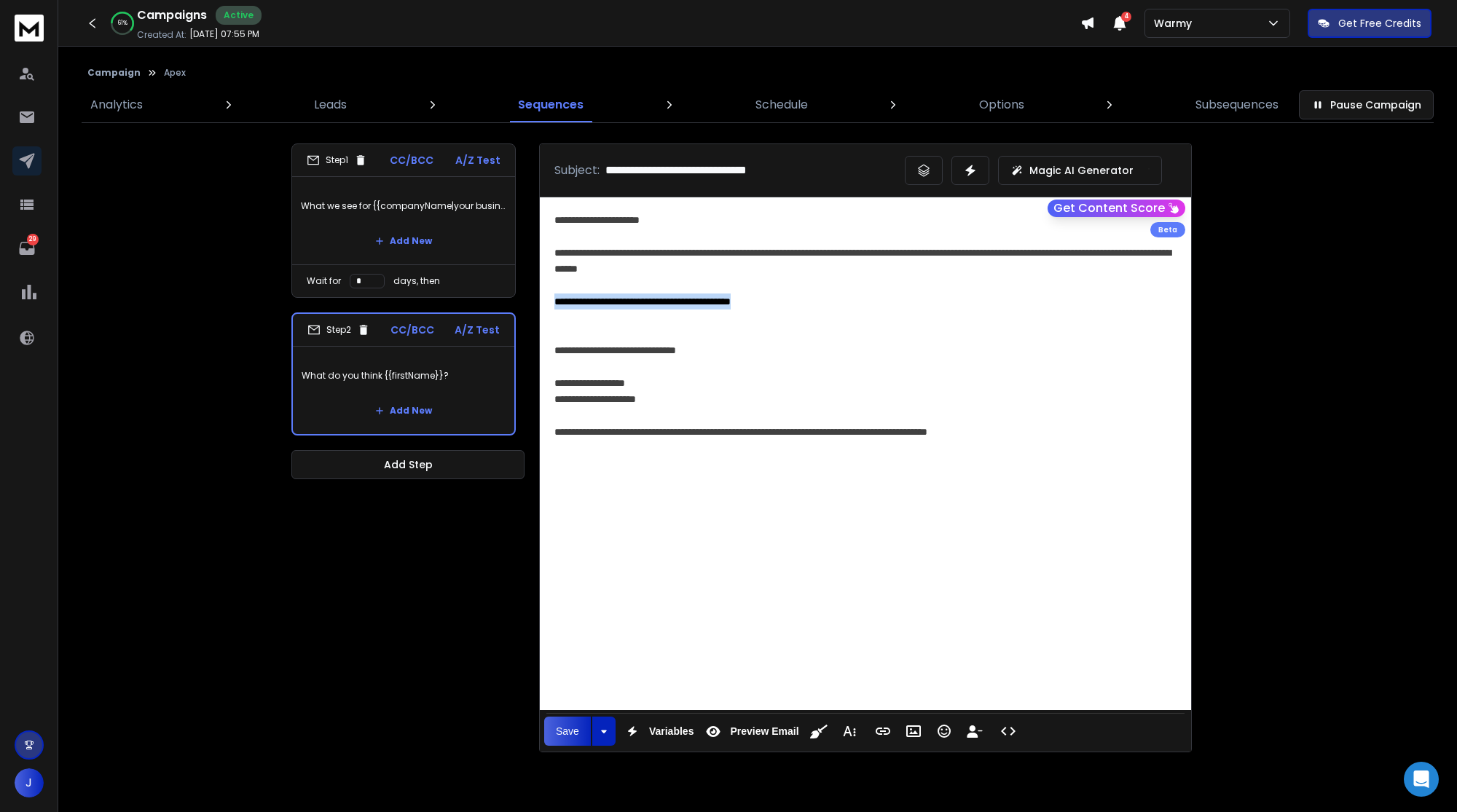
drag, startPoint x: 836, startPoint y: 308, endPoint x: 495, endPoint y: 307, distance: 341.0
click at [495, 307] on div "**********" at bounding box center [757, 448] width 932 height 609
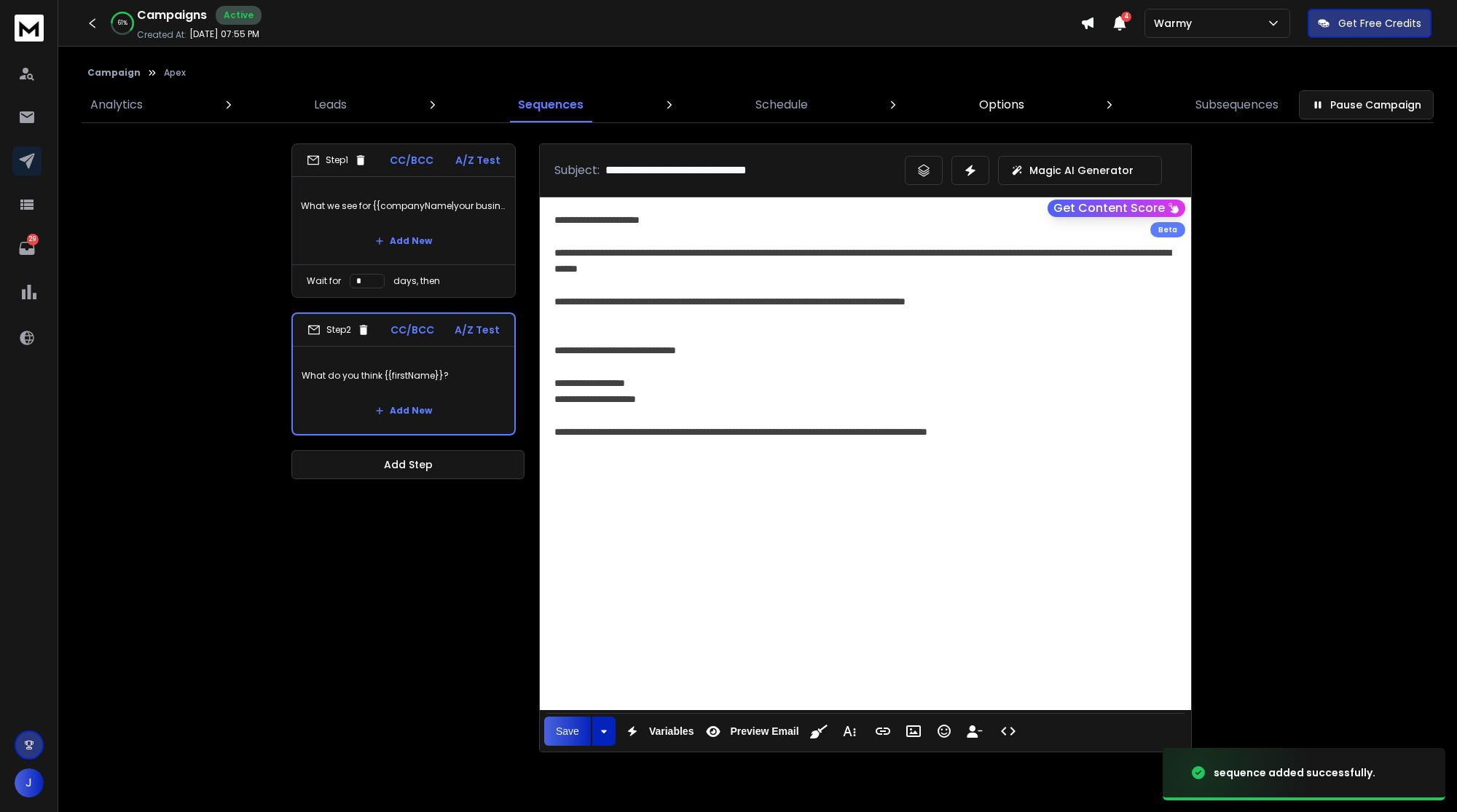
click at [1032, 104] on link "Options" at bounding box center [1001, 105] width 62 height 35
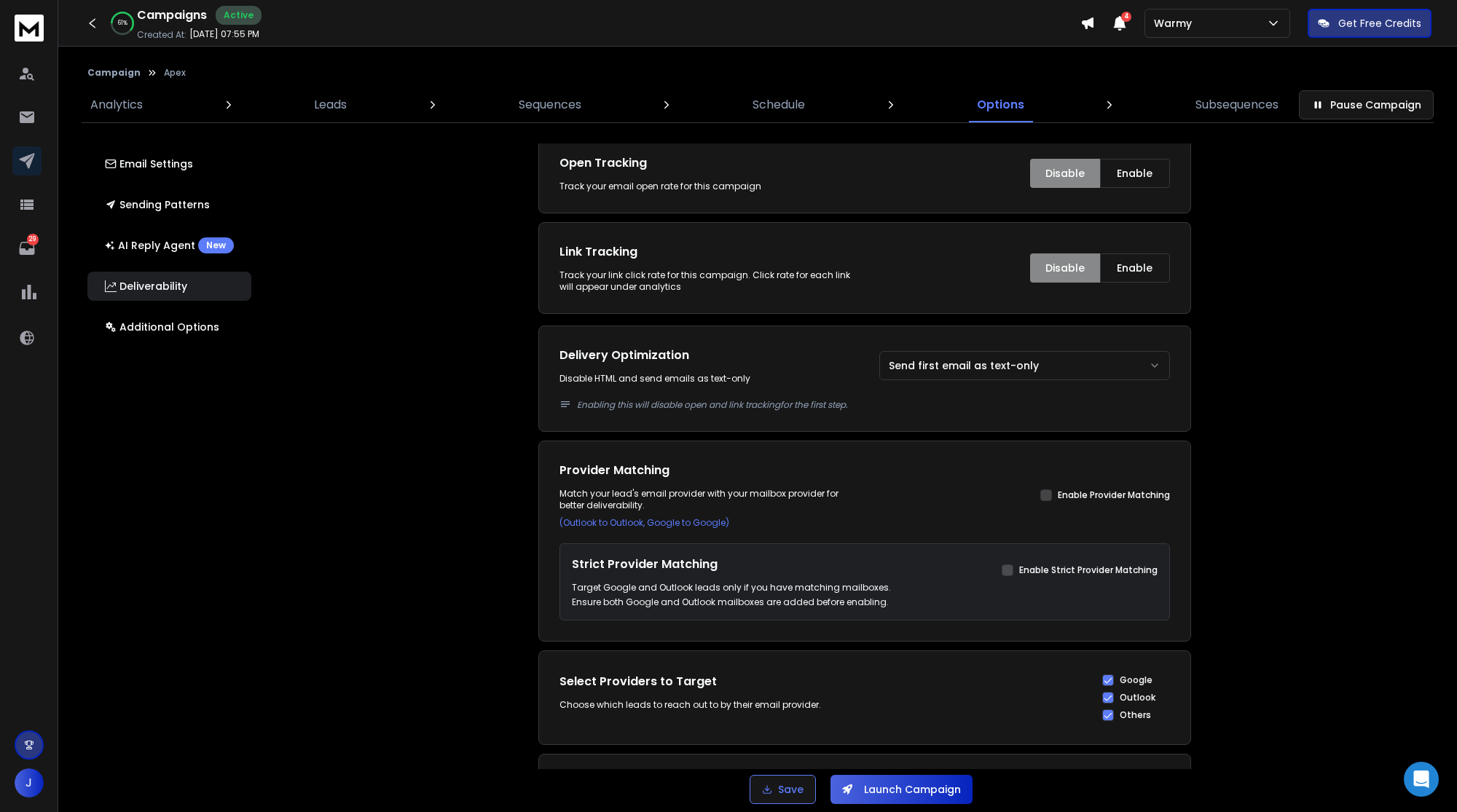
scroll to position [1684, 0]
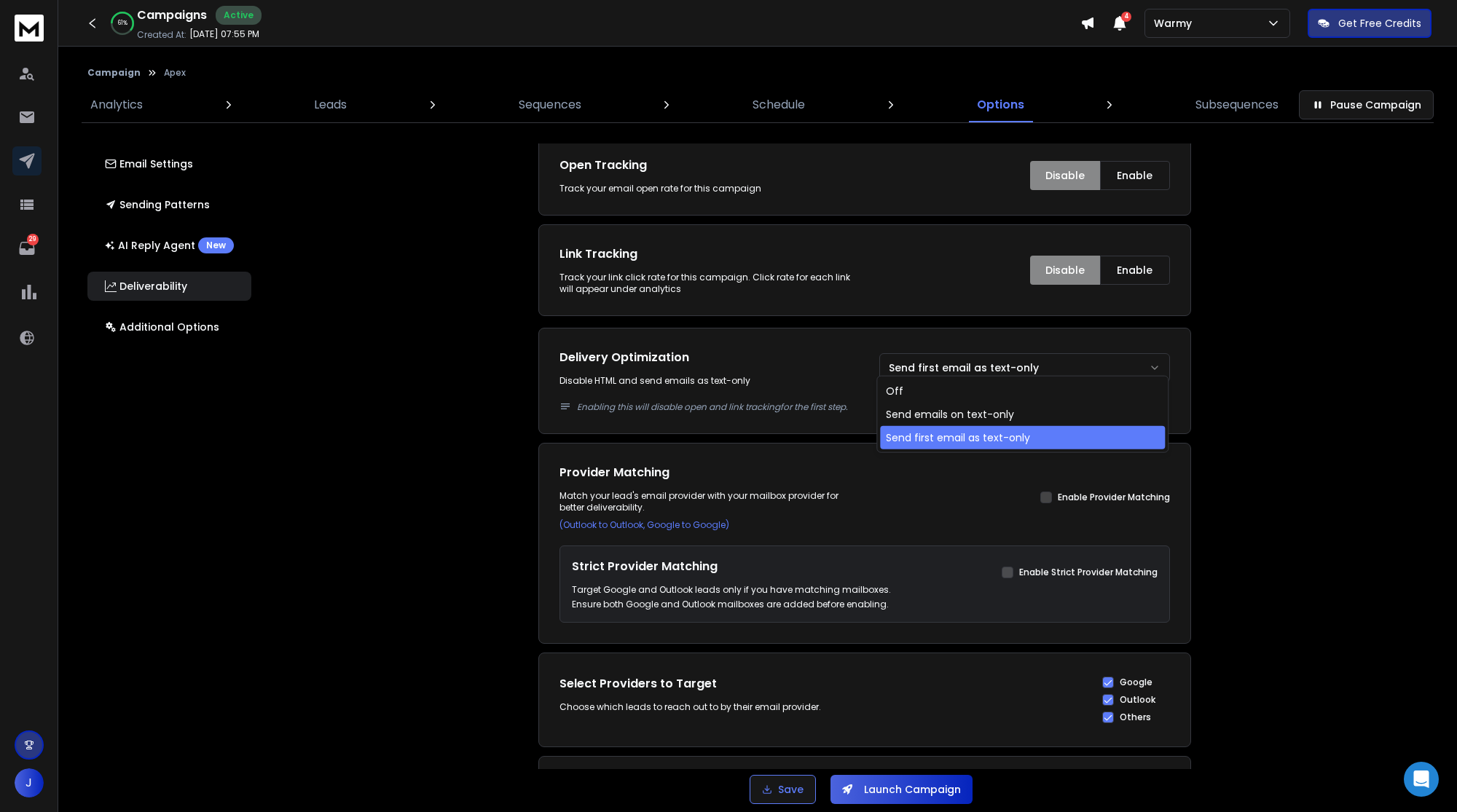
click at [1027, 354] on button "Send first email as text-only" at bounding box center [1024, 368] width 290 height 29
select select "*"
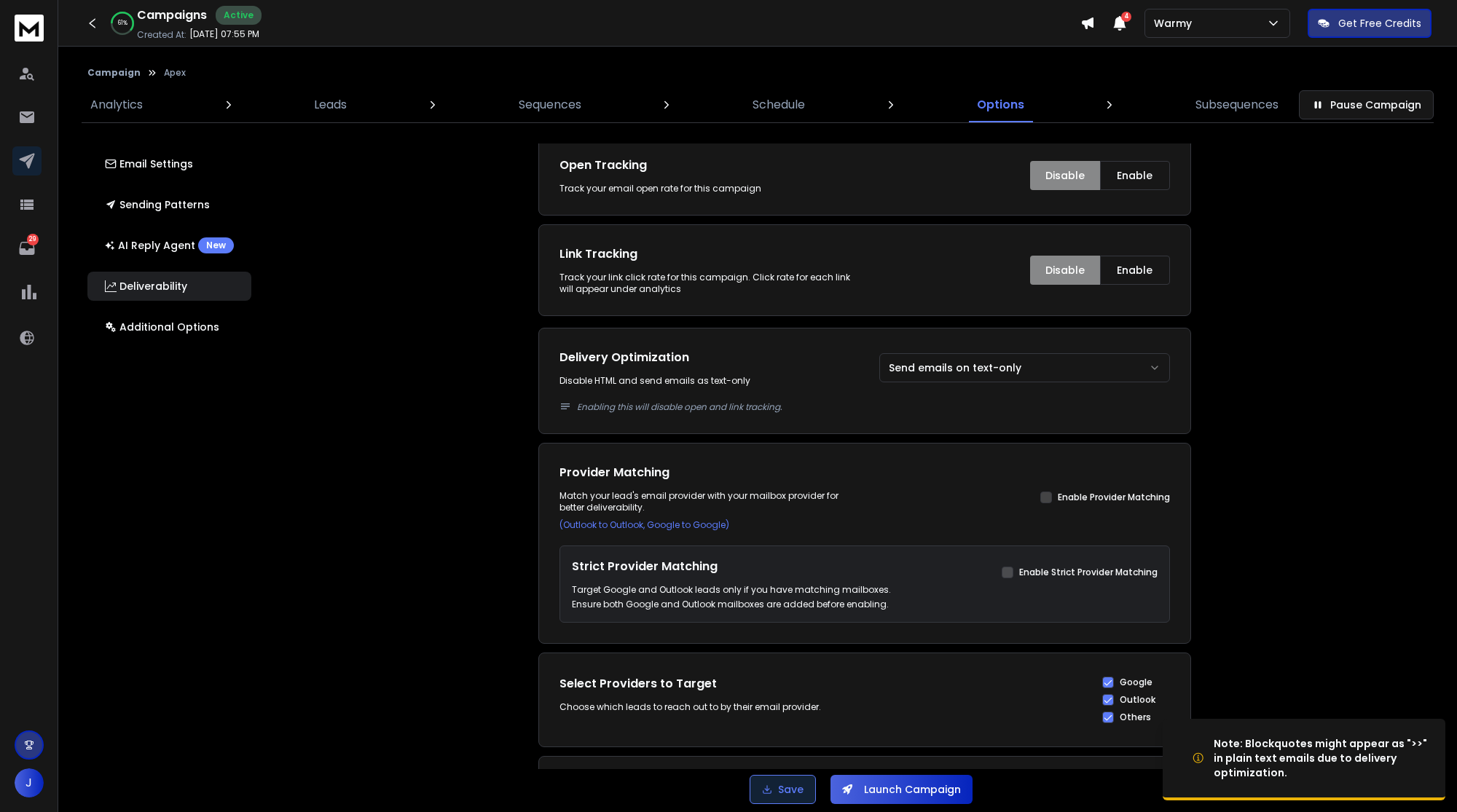
click at [788, 790] on button "Save" at bounding box center [782, 789] width 66 height 29
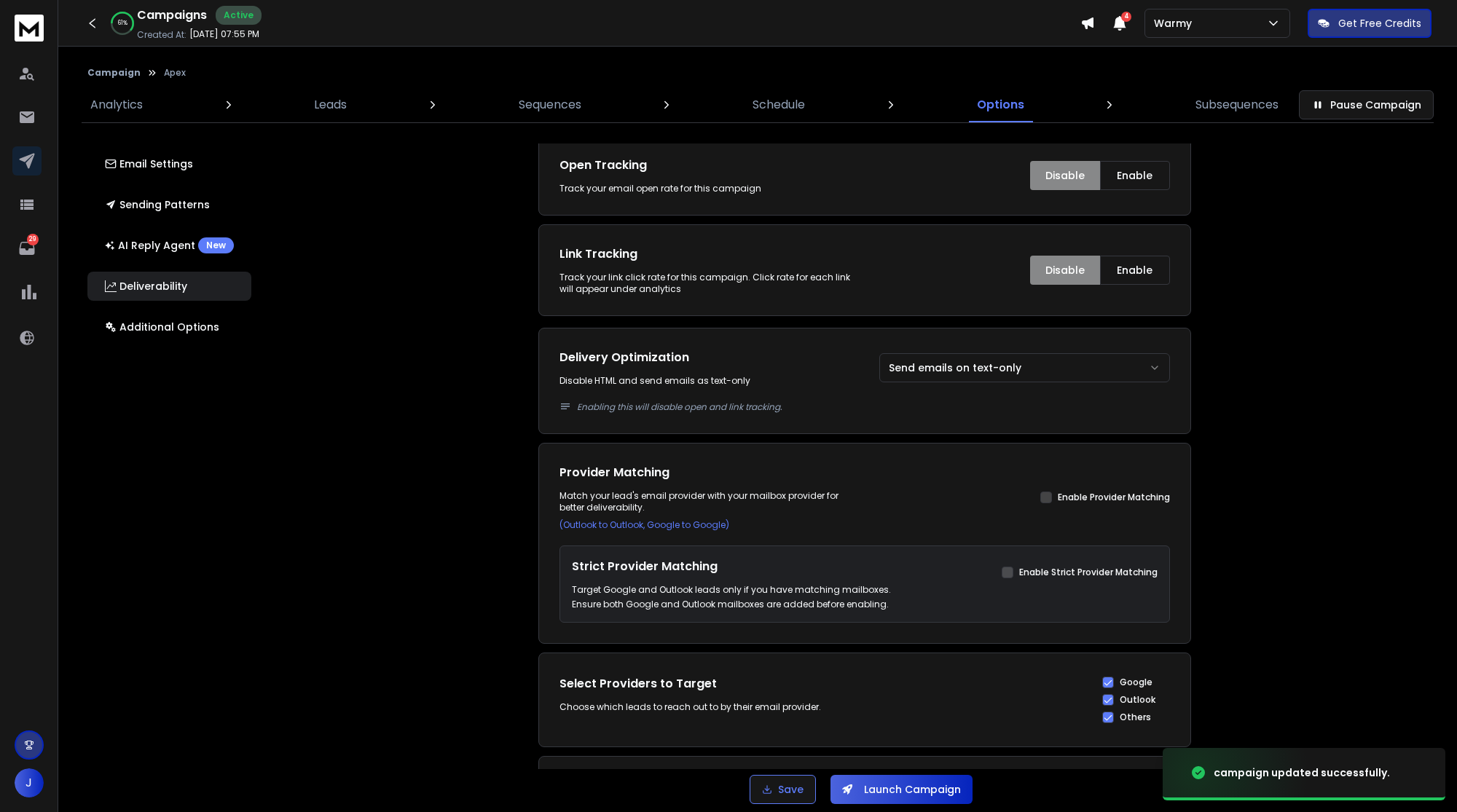
click at [877, 789] on button "Launch Campaign" at bounding box center [900, 789] width 142 height 29
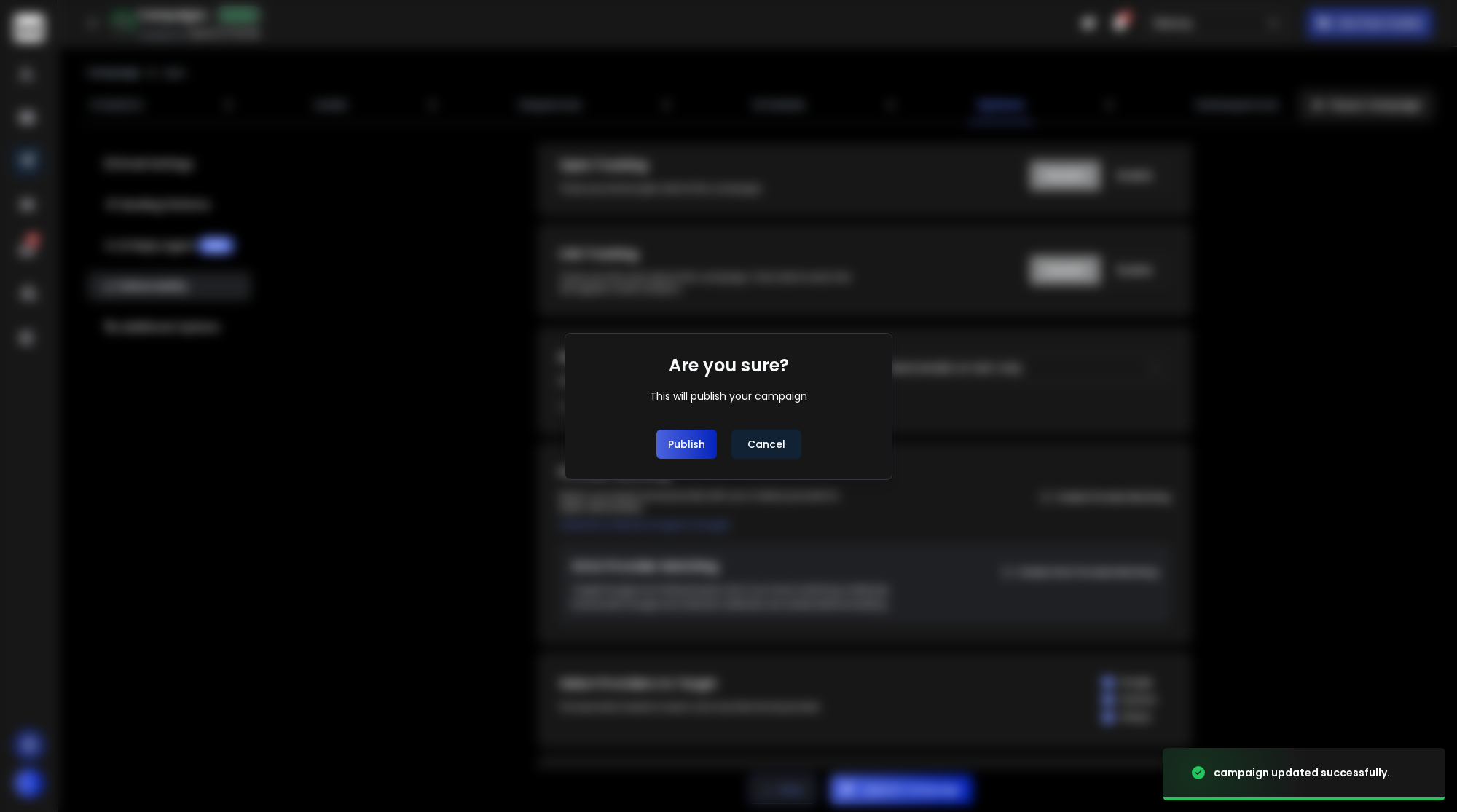
click at [692, 442] on button "Publish" at bounding box center [686, 444] width 60 height 29
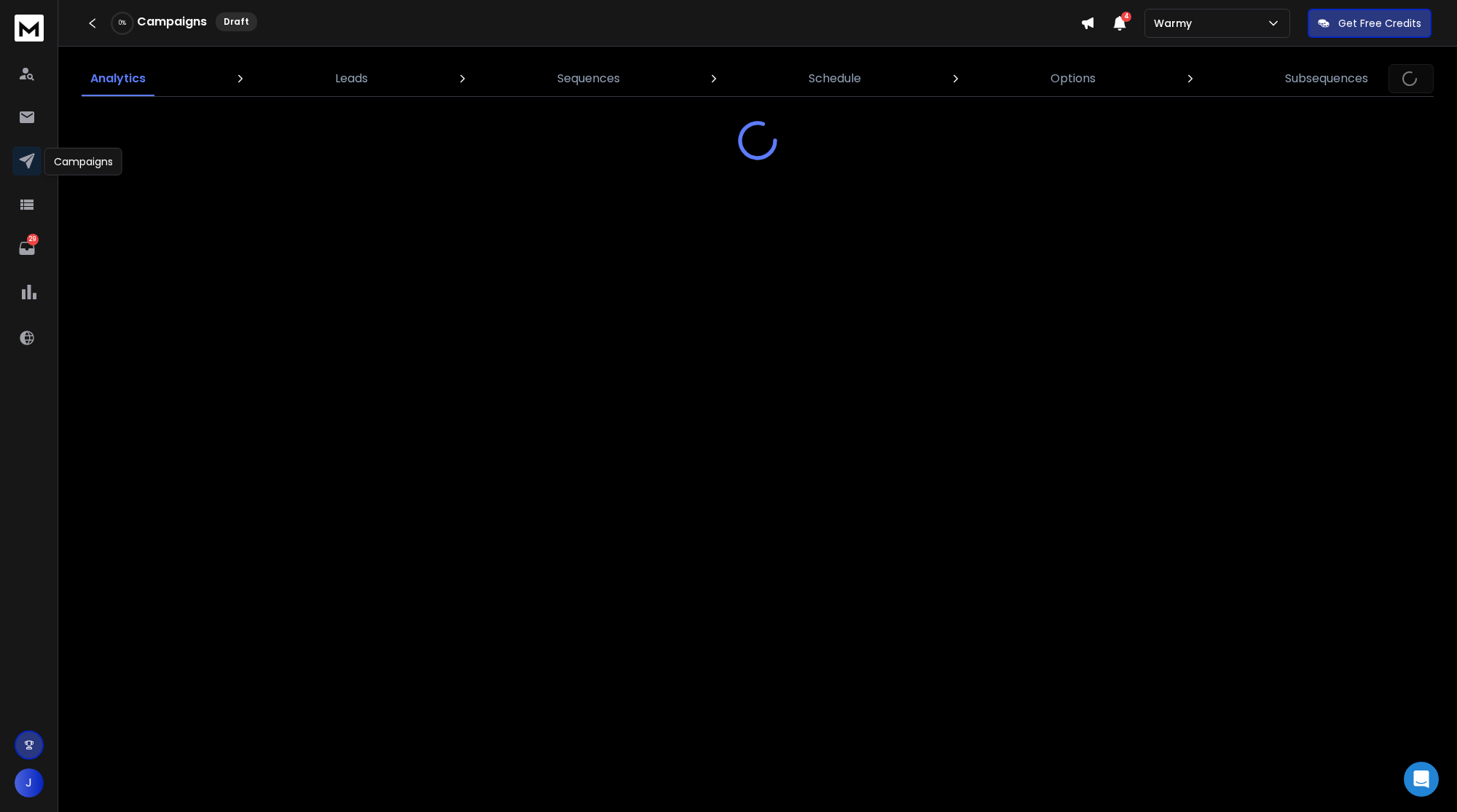
click at [20, 167] on icon at bounding box center [26, 161] width 17 height 17
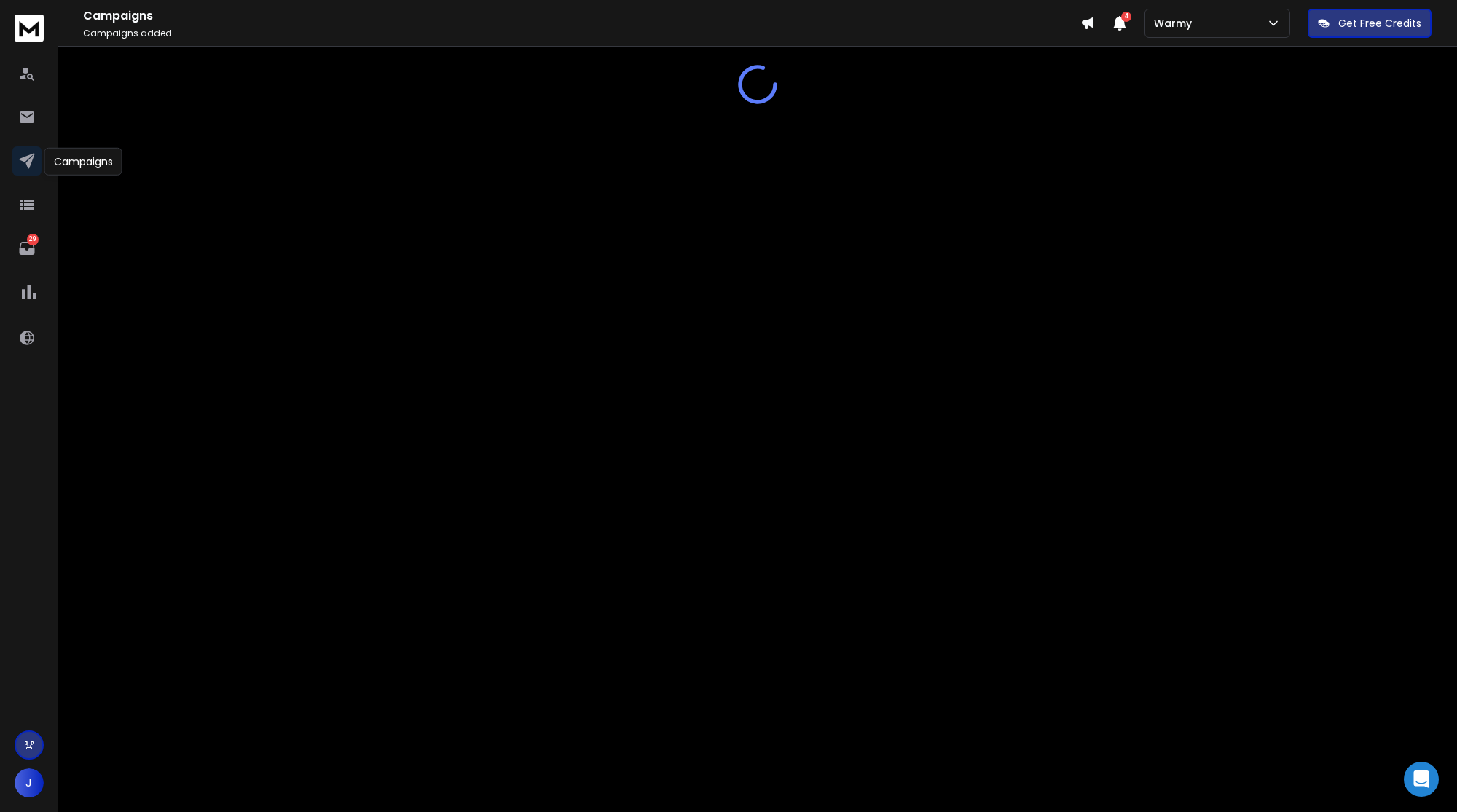
click at [26, 167] on icon at bounding box center [26, 161] width 17 height 17
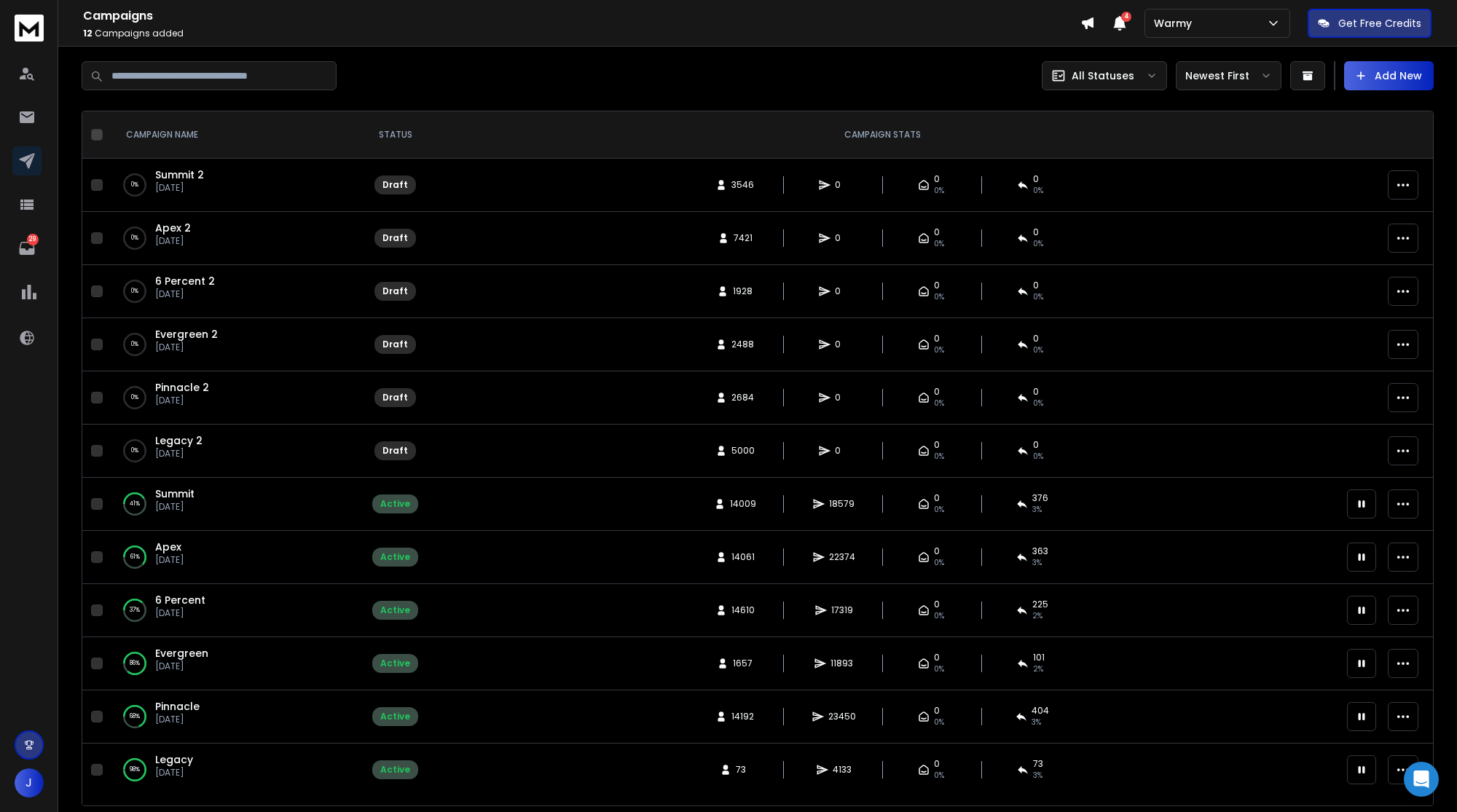
click at [219, 244] on div "0 % Apex 2 2 days ago" at bounding box center [235, 238] width 226 height 35
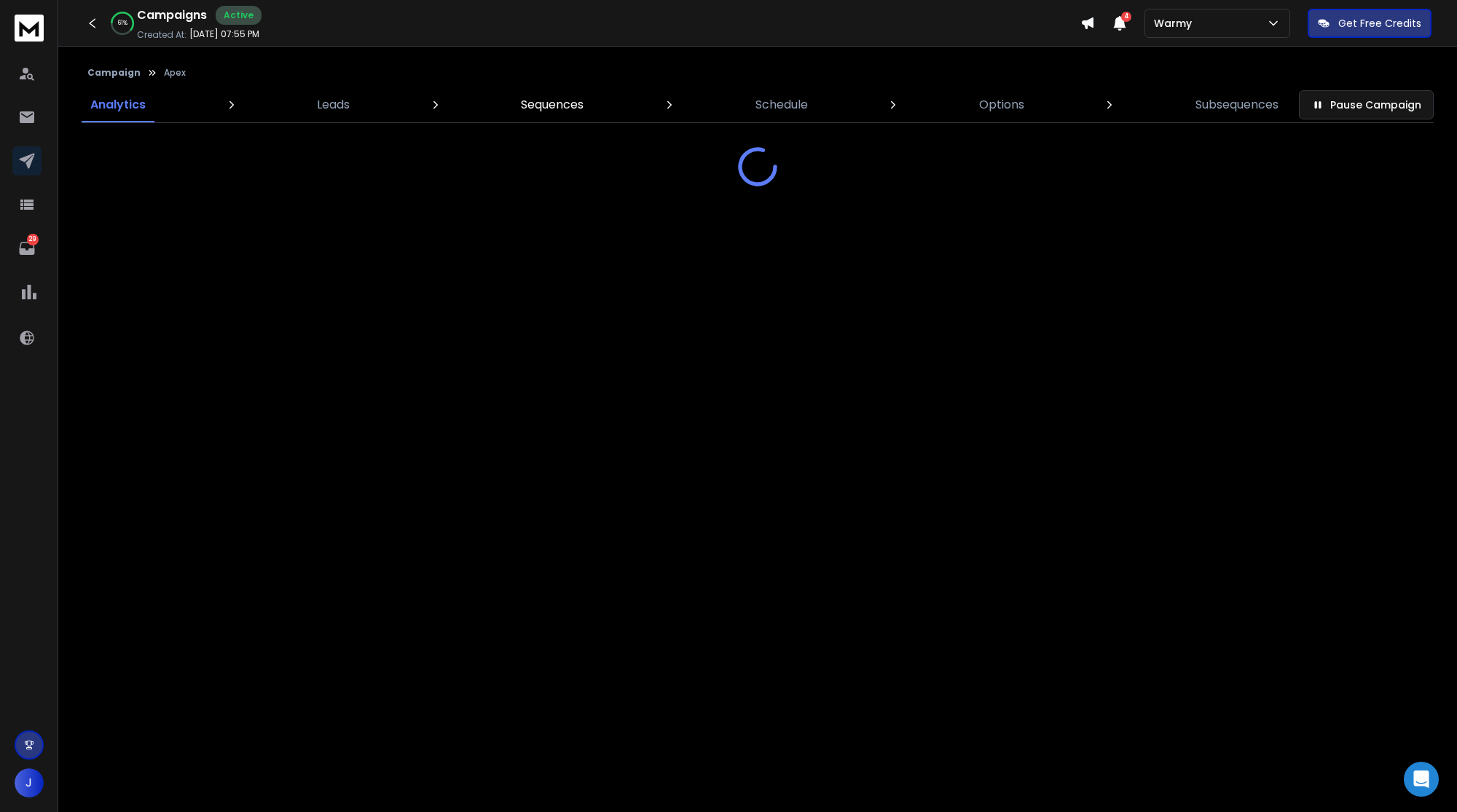
click at [550, 101] on p "Sequences" at bounding box center [551, 105] width 62 height 17
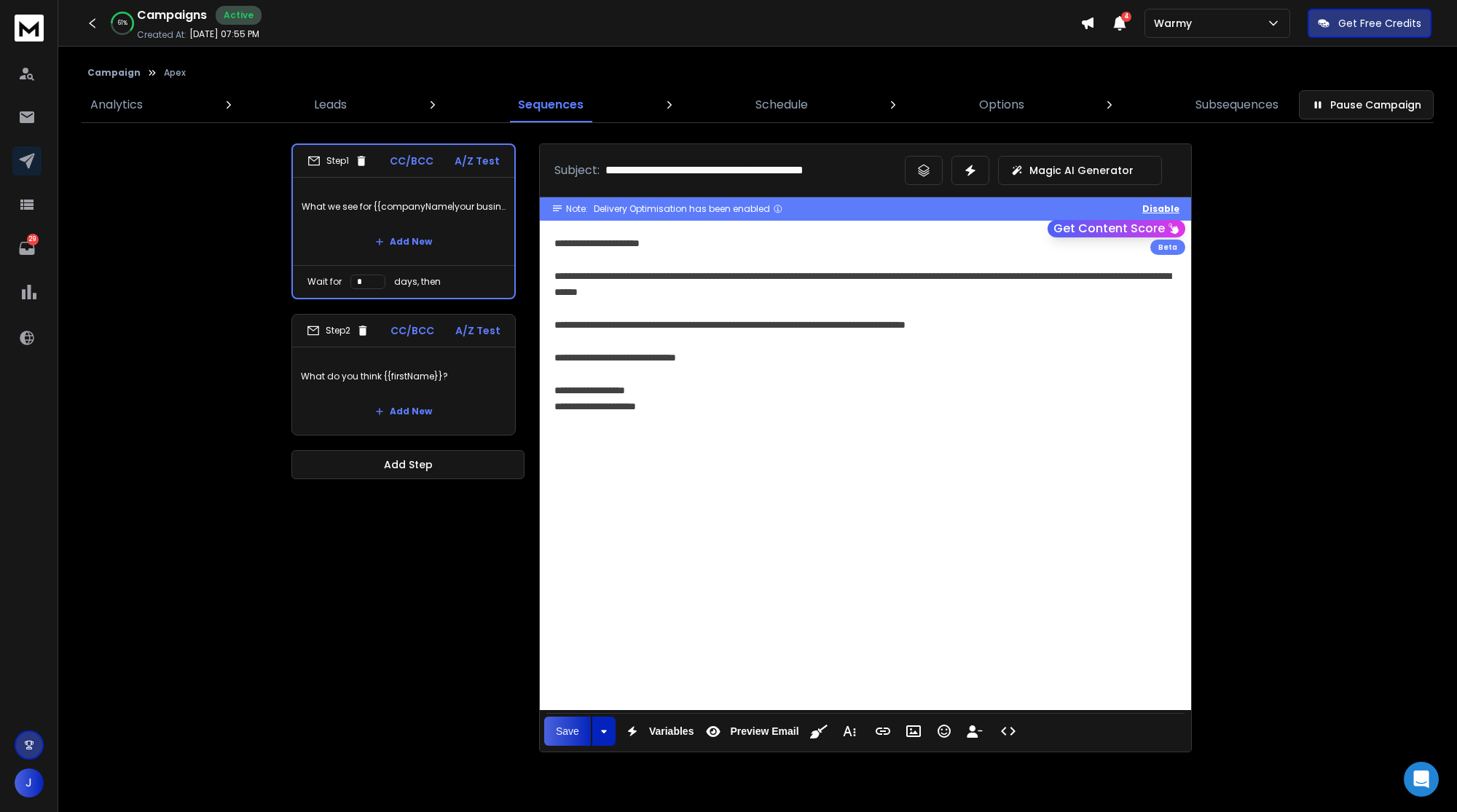
click at [437, 364] on p "What do you think {{firstName}}?" at bounding box center [403, 376] width 206 height 41
type input "**********"
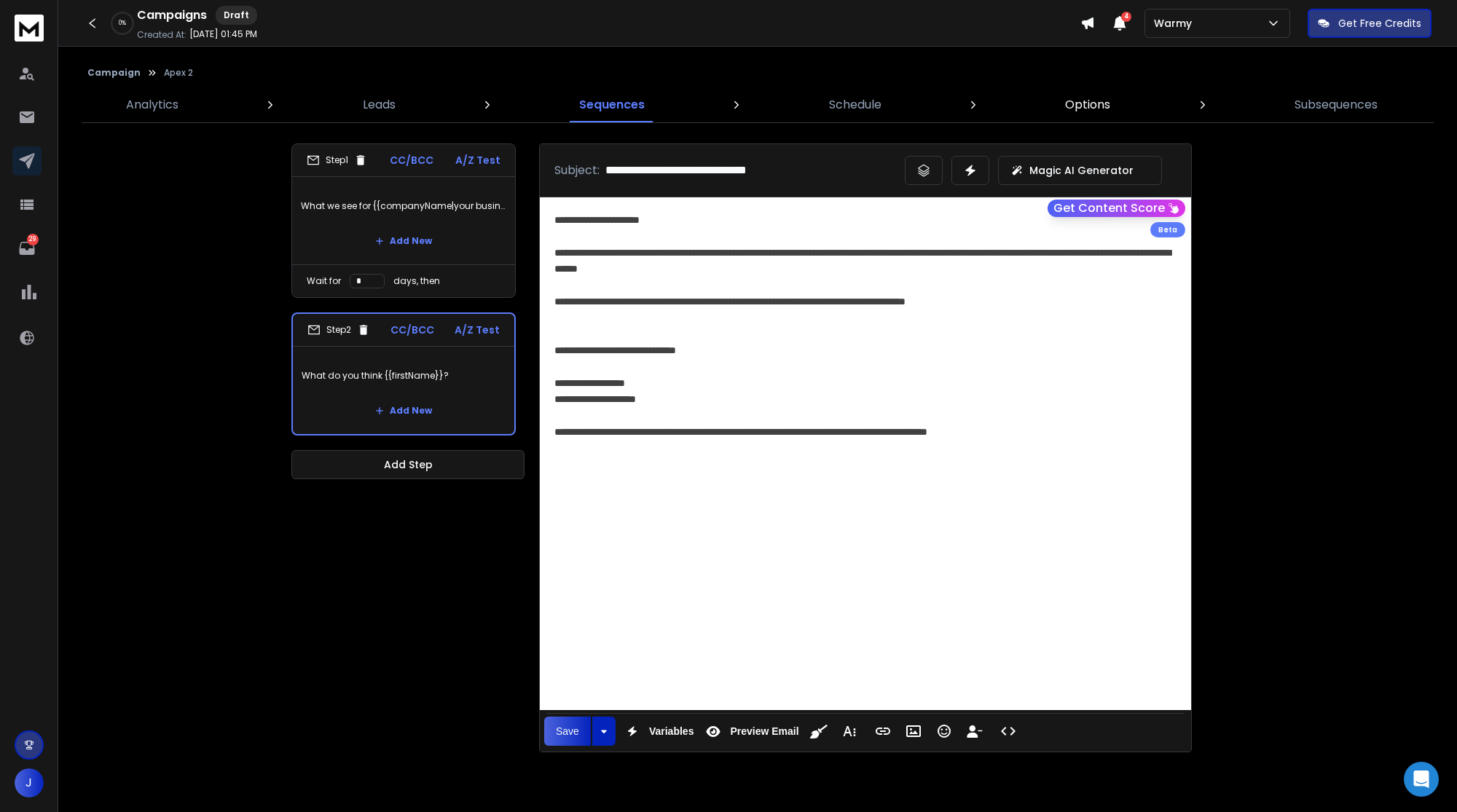
click at [1063, 119] on link "Options" at bounding box center [1087, 105] width 62 height 35
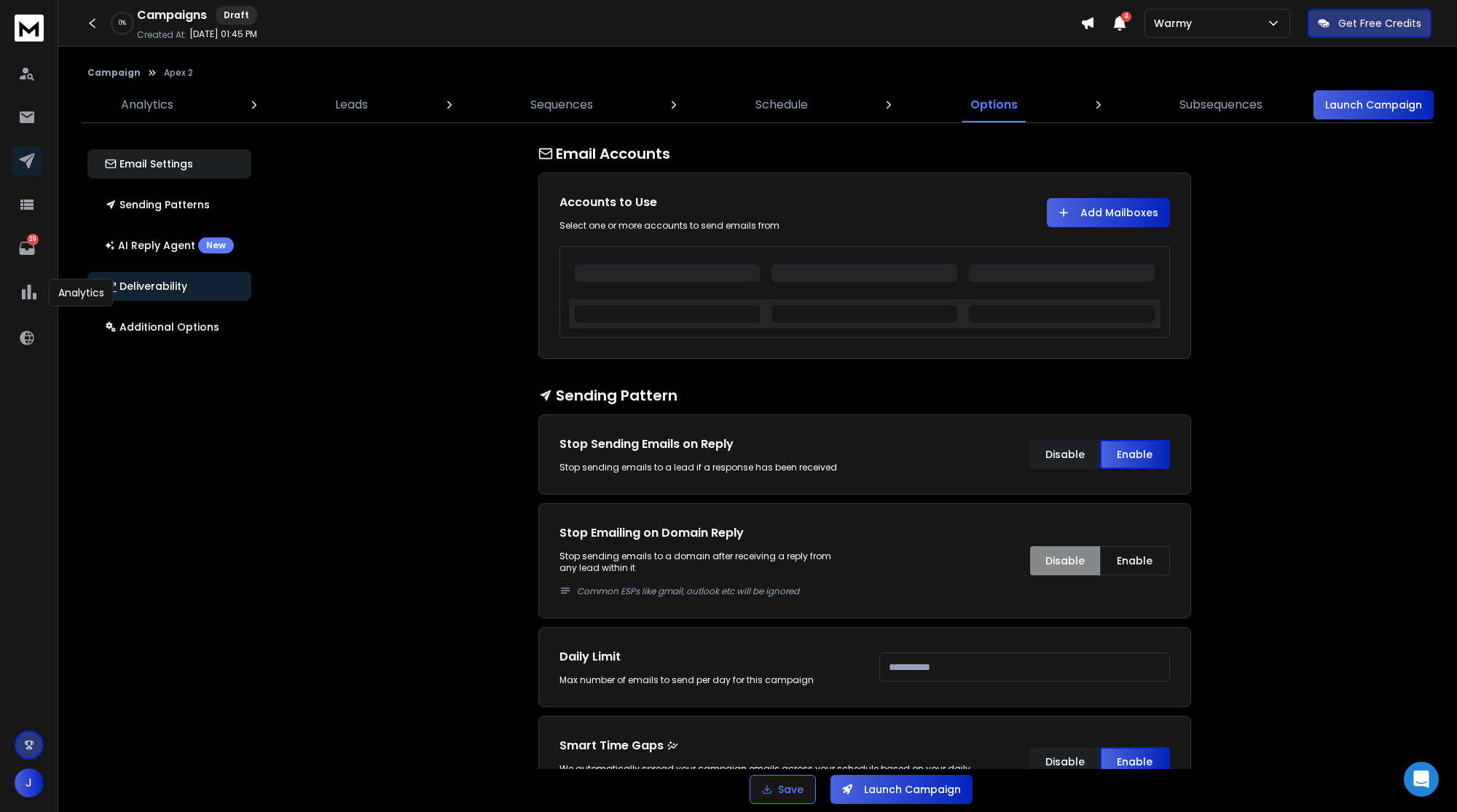
click at [149, 282] on p "Deliverability" at bounding box center [145, 286] width 82 height 14
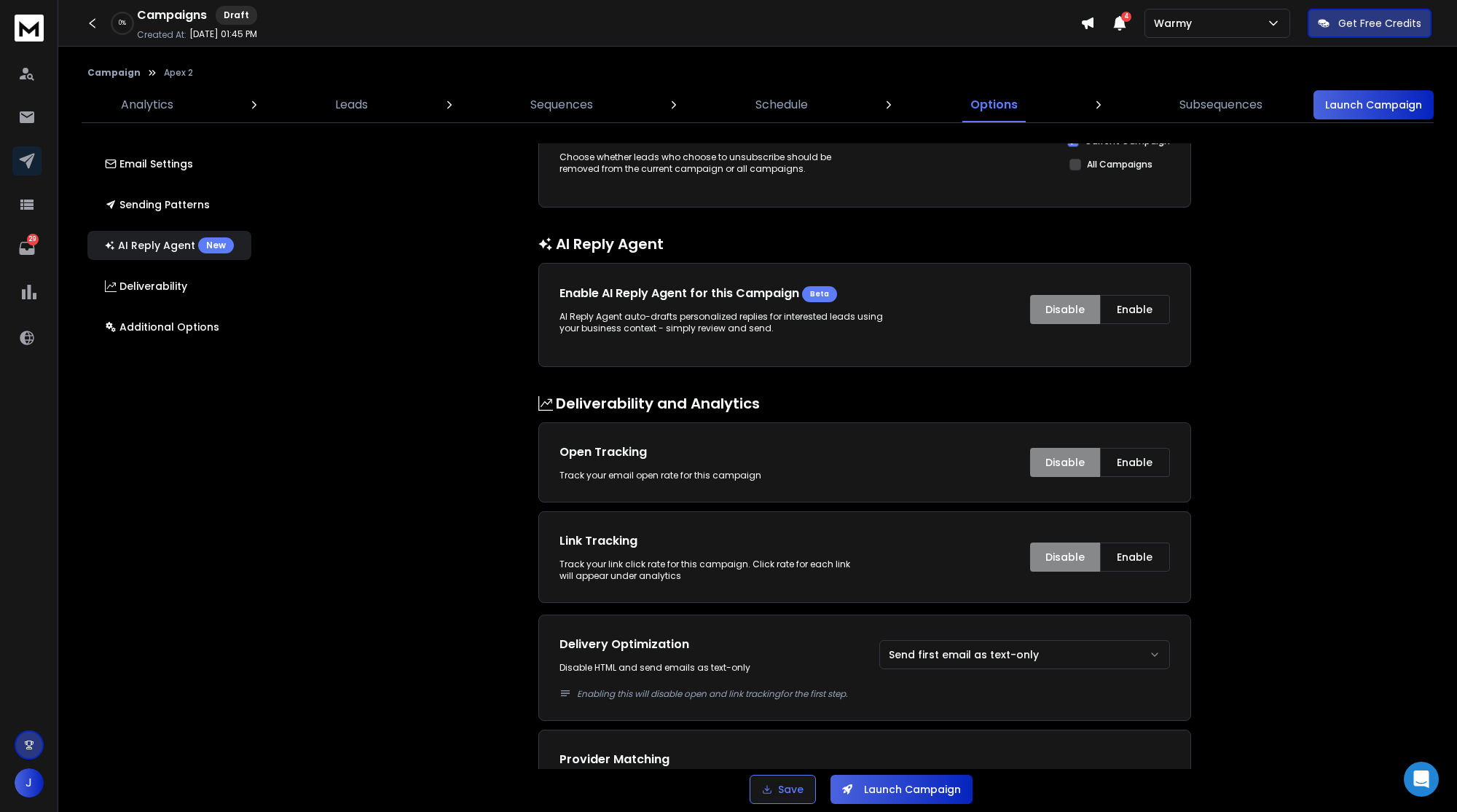
scroll to position [1410, 0]
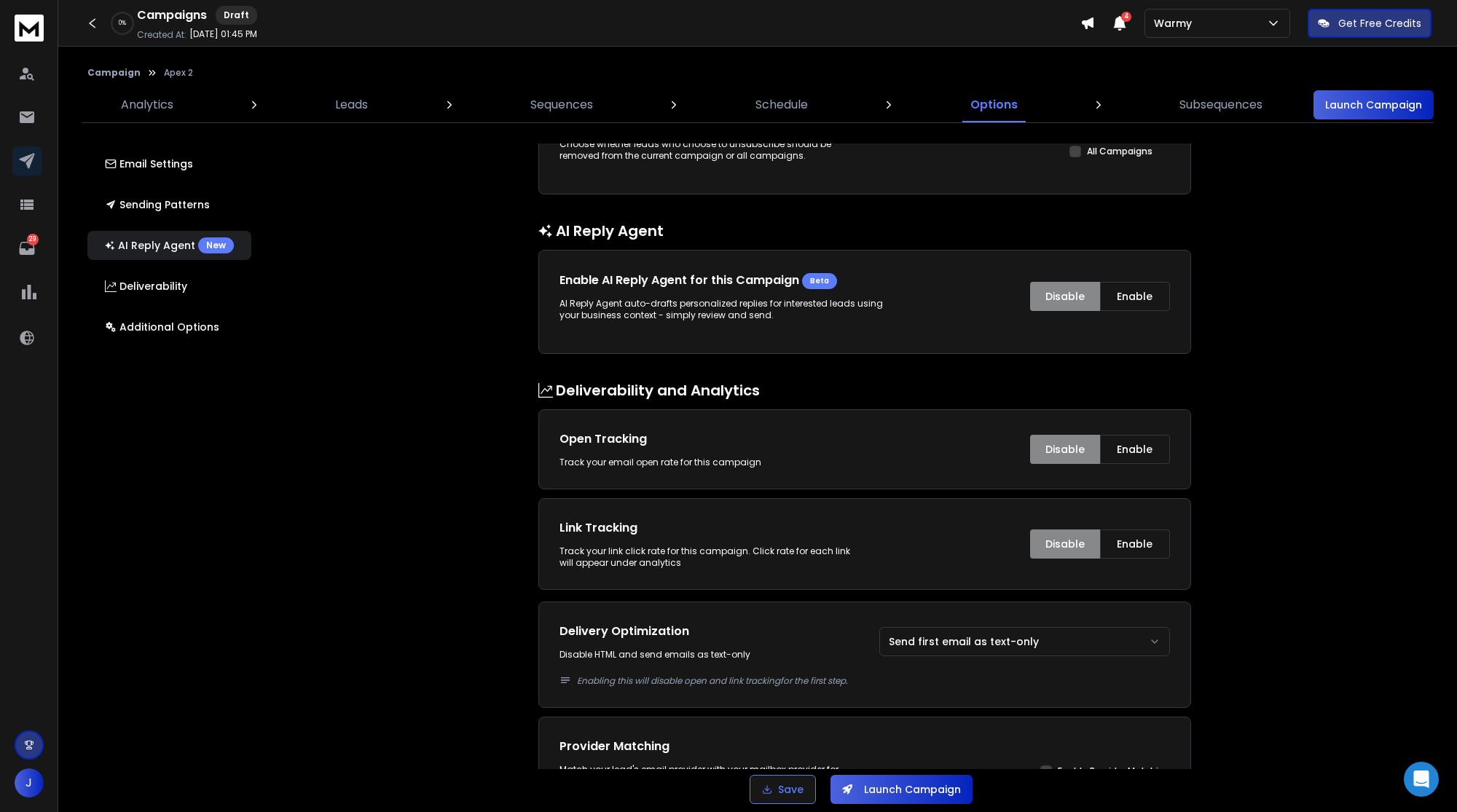
click at [988, 632] on button "Send first email as text-only" at bounding box center [1024, 641] width 290 height 29
select select "*"
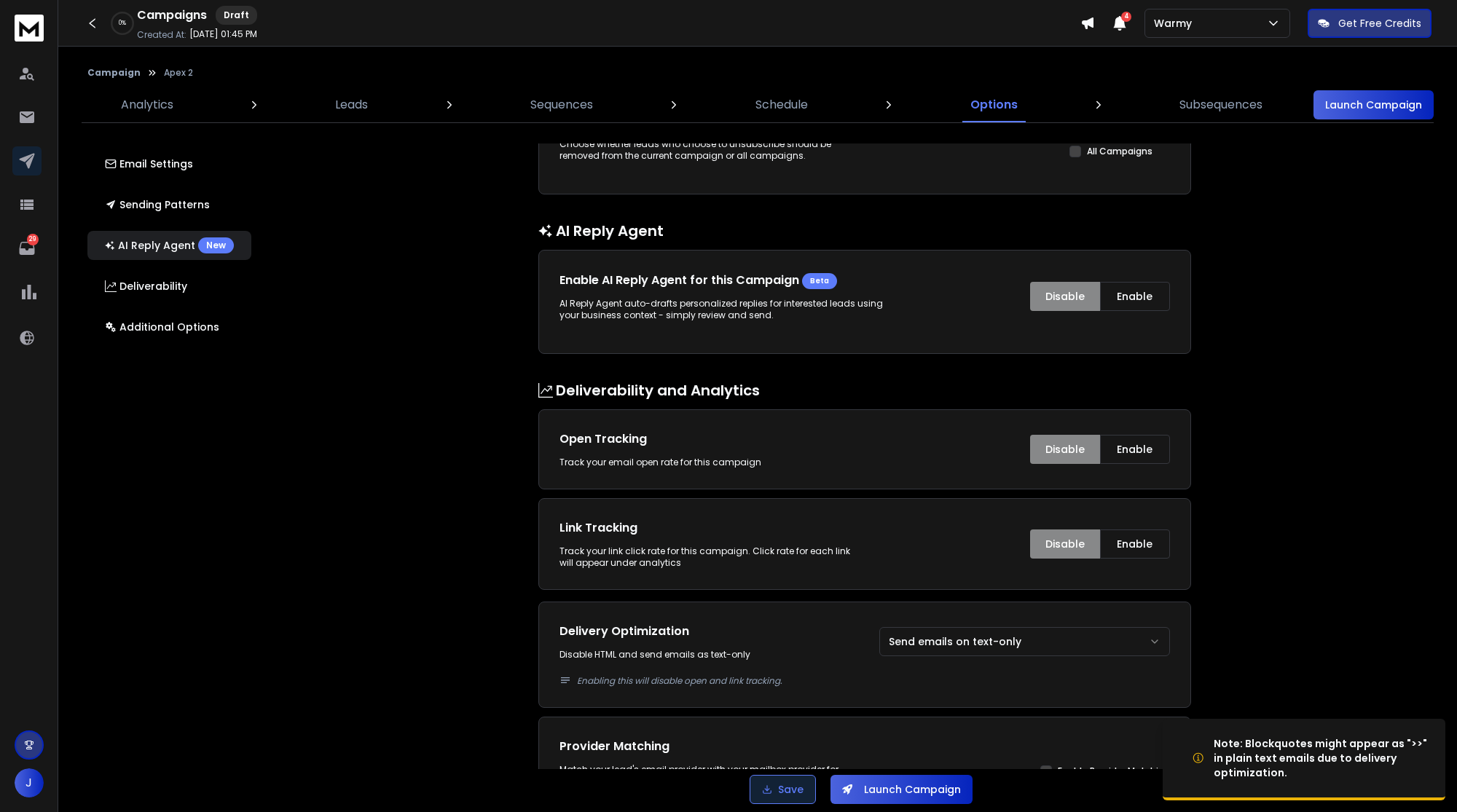
click at [796, 785] on button "Save" at bounding box center [782, 789] width 66 height 29
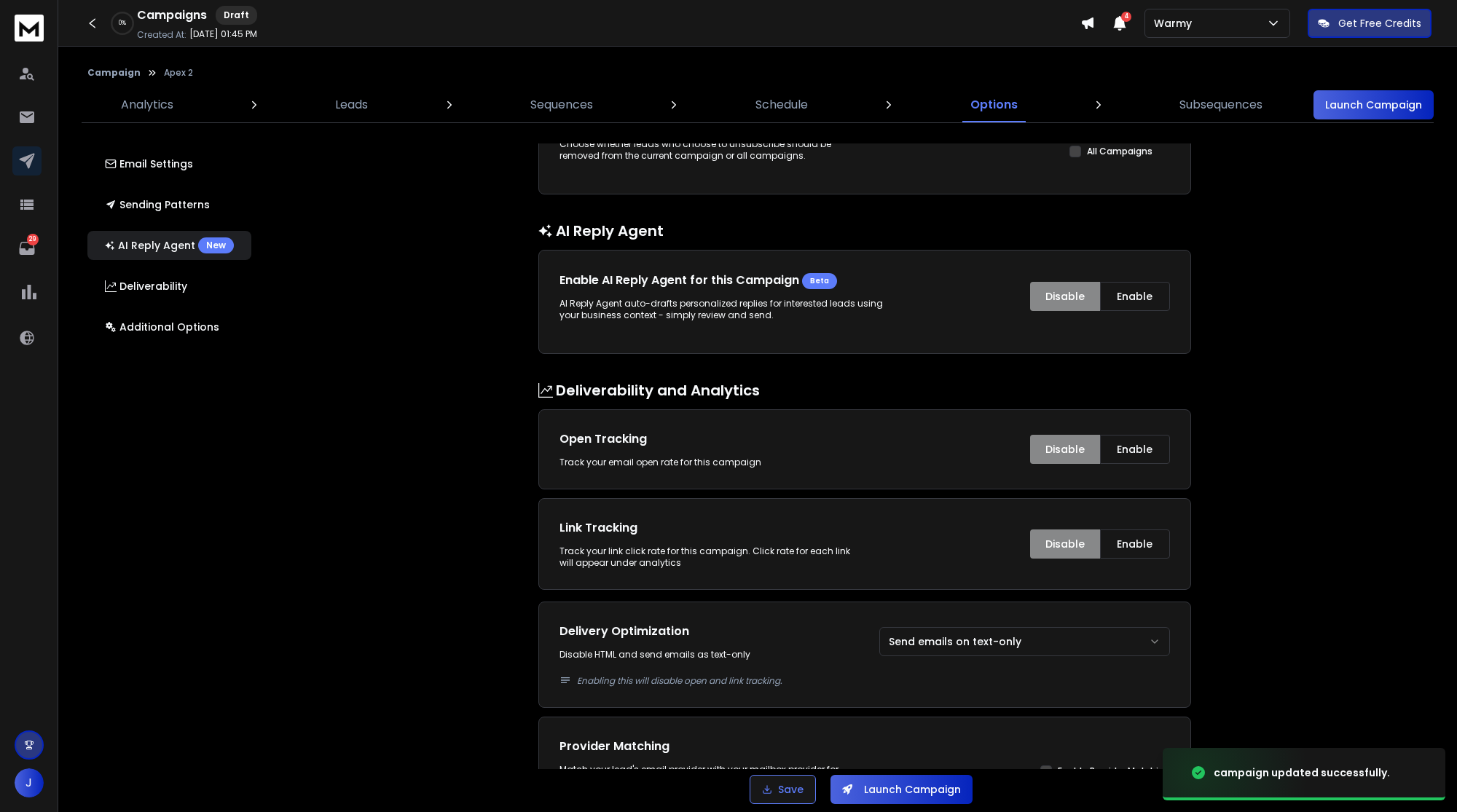
click at [877, 793] on button "Launch Campaign" at bounding box center [900, 789] width 142 height 29
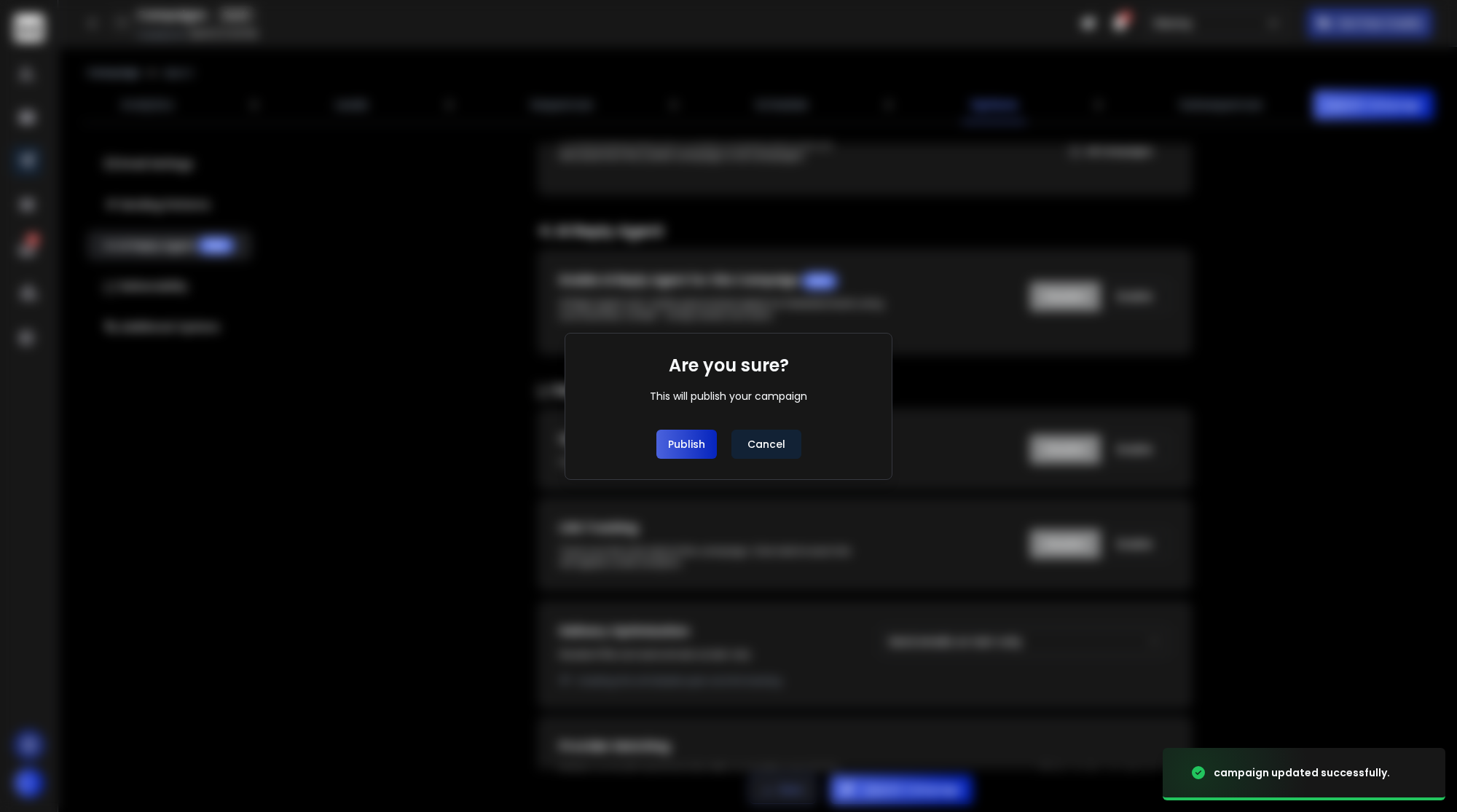
click at [677, 438] on button "Publish" at bounding box center [686, 444] width 60 height 29
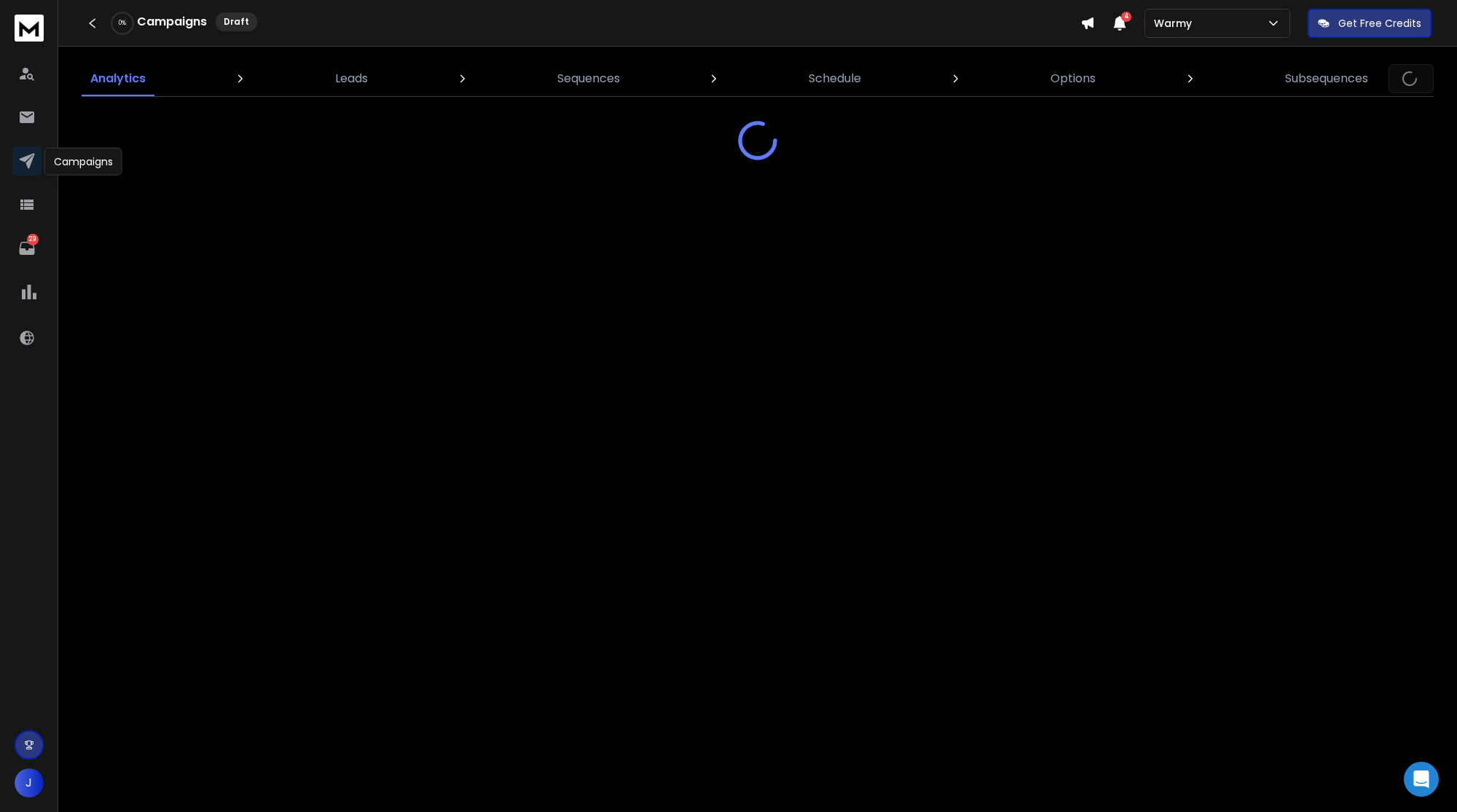
click at [23, 161] on icon at bounding box center [26, 161] width 15 height 15
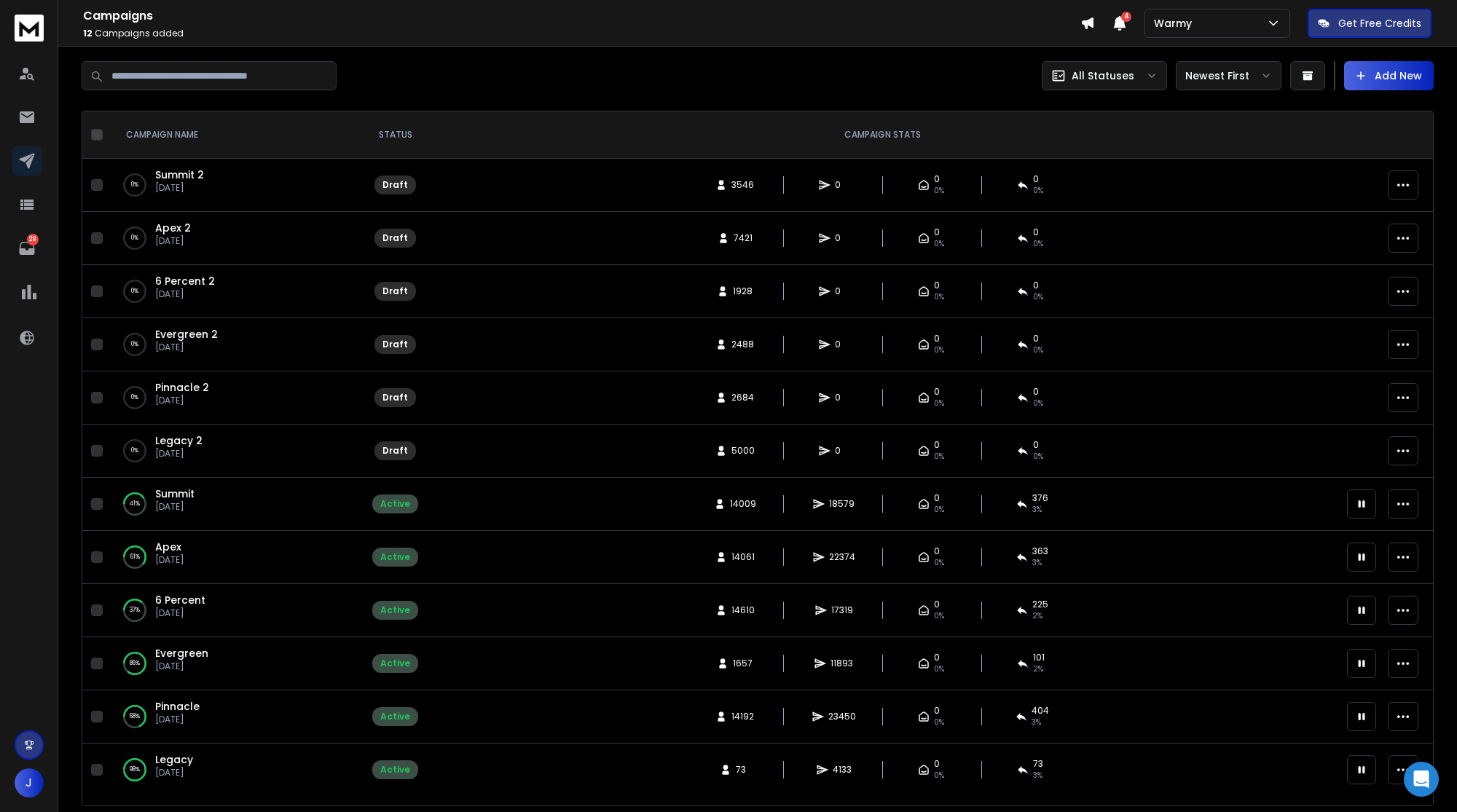
click at [266, 179] on div "0 % Summit 2 [DATE]" at bounding box center [235, 185] width 226 height 35
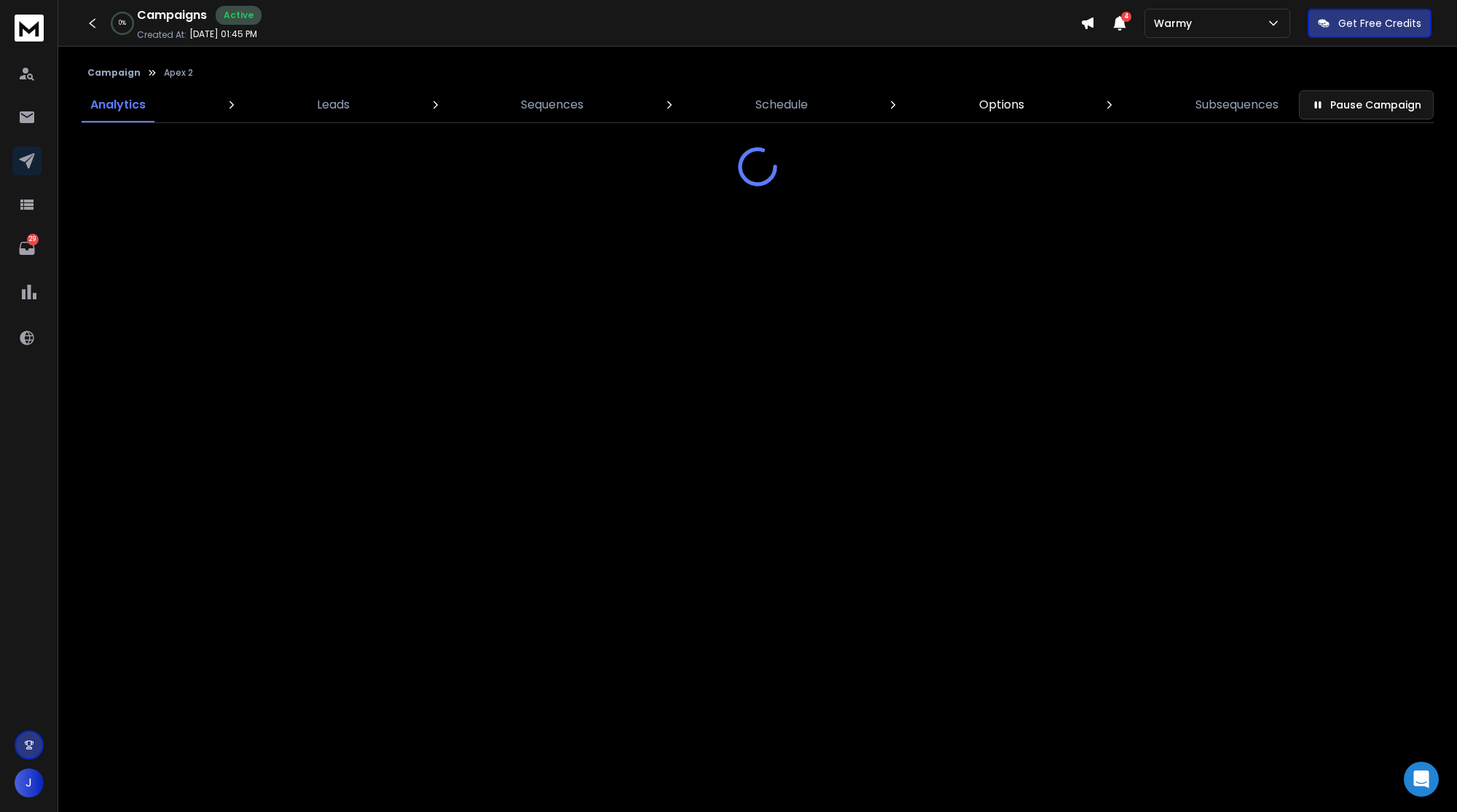
click at [996, 106] on div "Analytics Leads Sequences Schedule Options Subsequences" at bounding box center [684, 105] width 1205 height 35
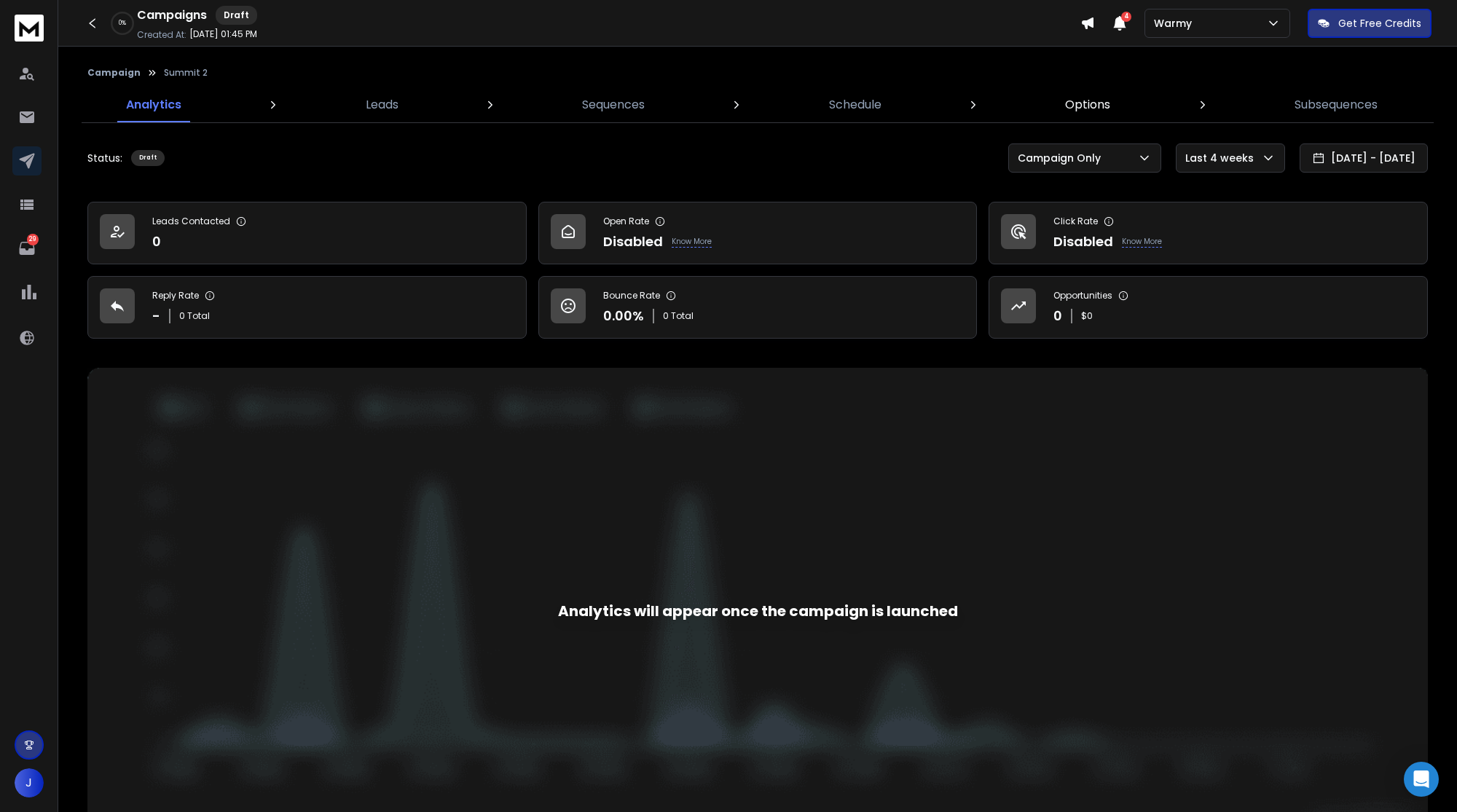
click at [1085, 104] on p "Options" at bounding box center [1087, 105] width 45 height 17
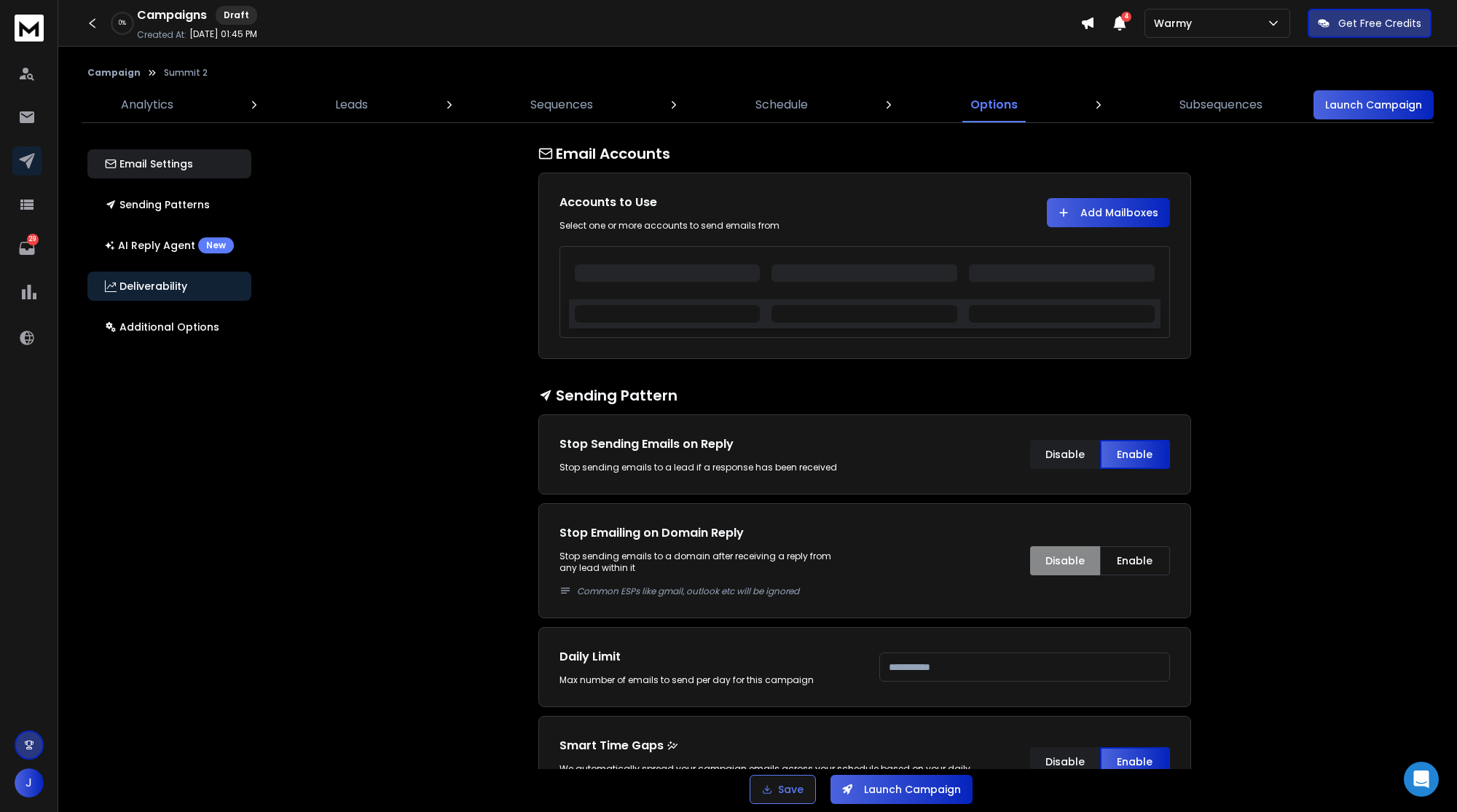
click at [171, 272] on button "Deliverability" at bounding box center [170, 286] width 164 height 29
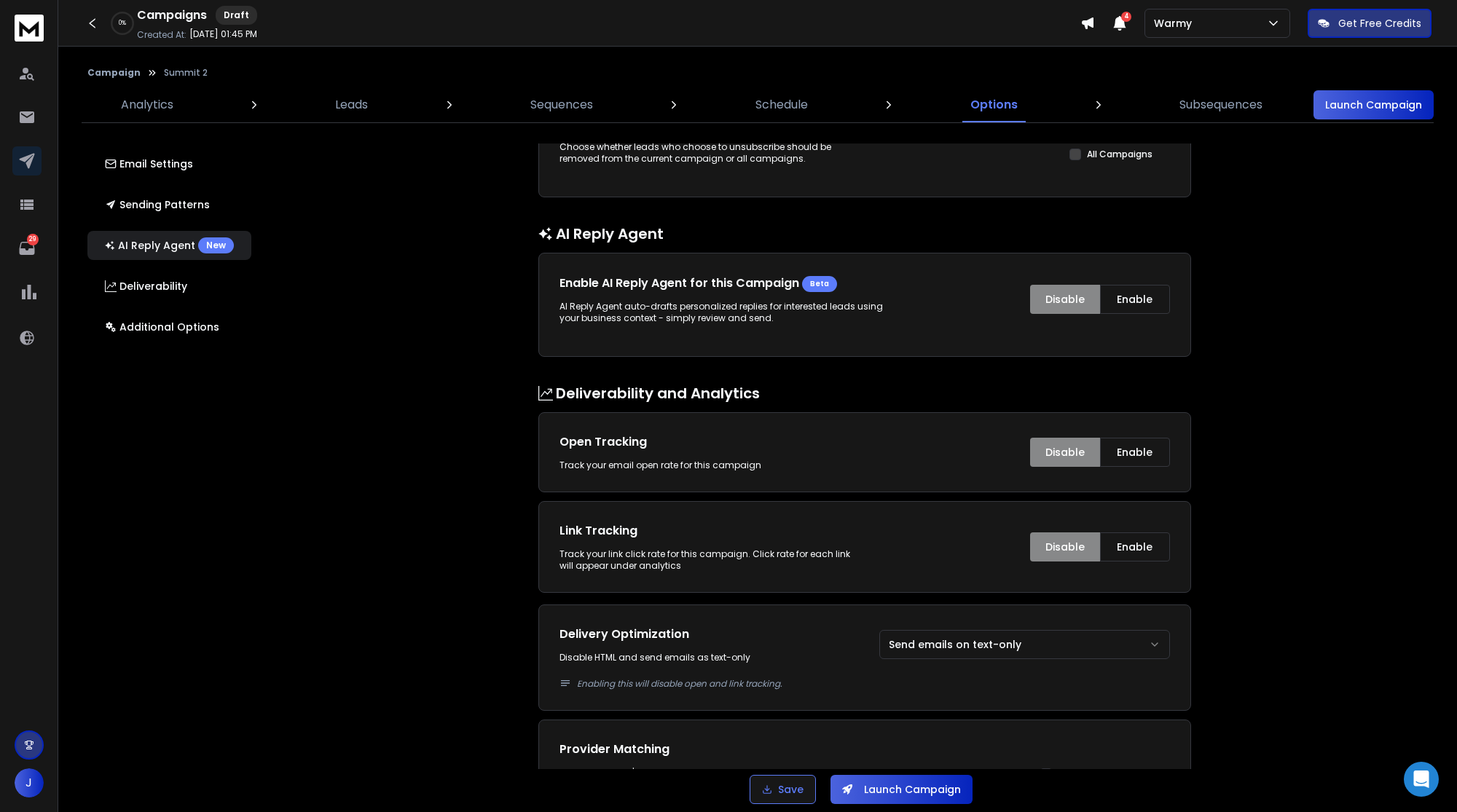
scroll to position [1410, 0]
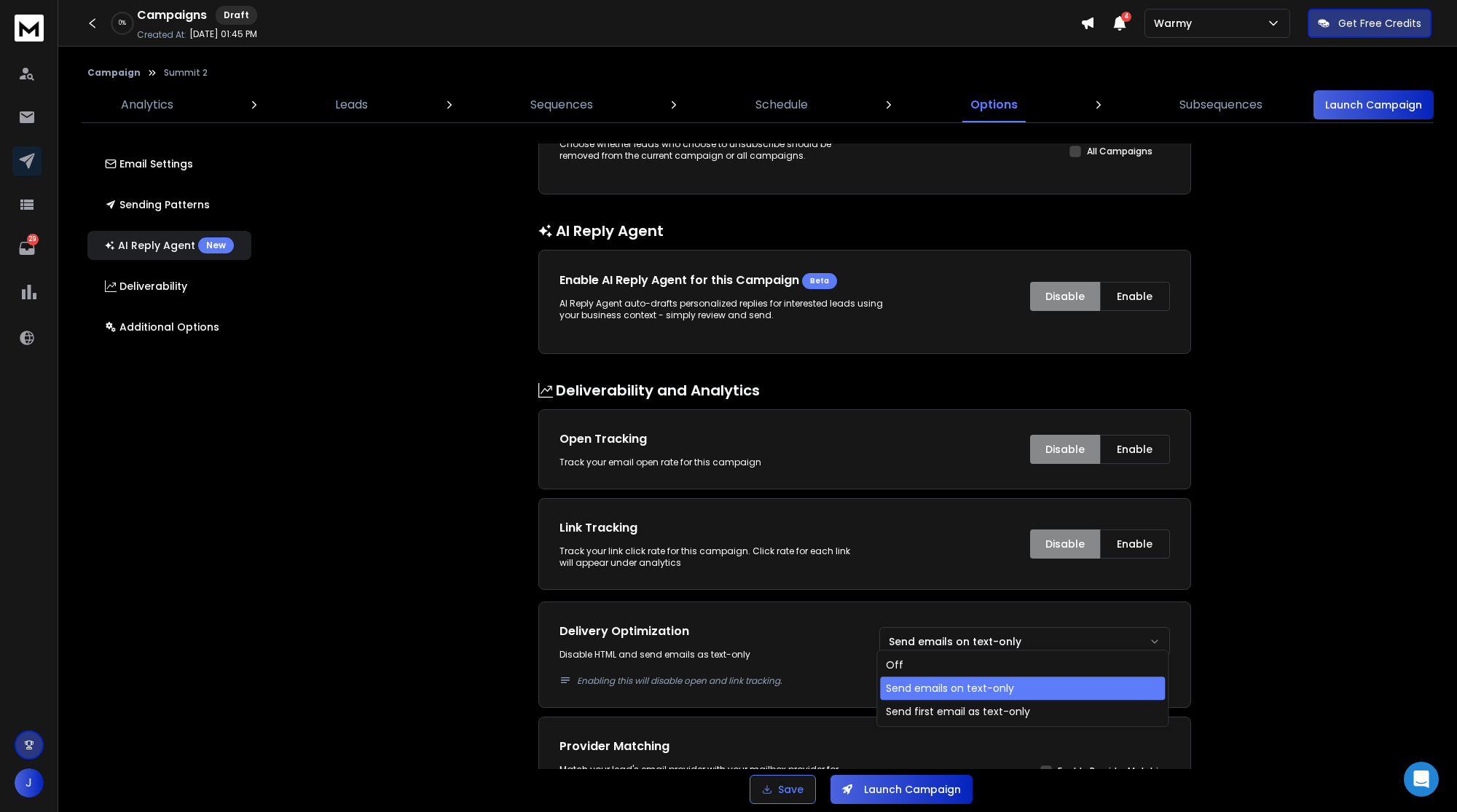
click at [949, 628] on button "Send emails on text-only" at bounding box center [1024, 641] width 290 height 29
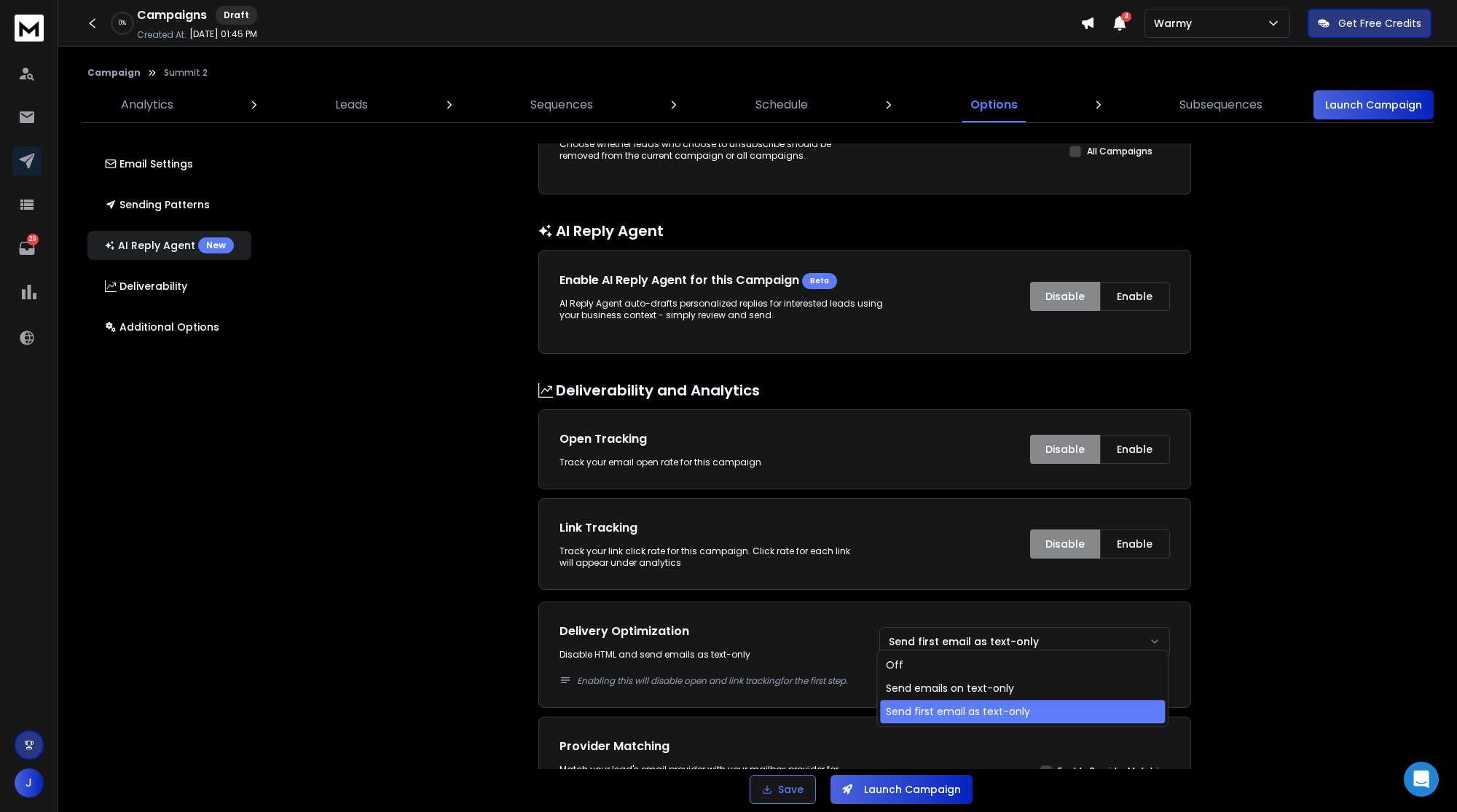
click at [918, 642] on button "Send first email as text-only" at bounding box center [1024, 641] width 290 height 29
select select "*"
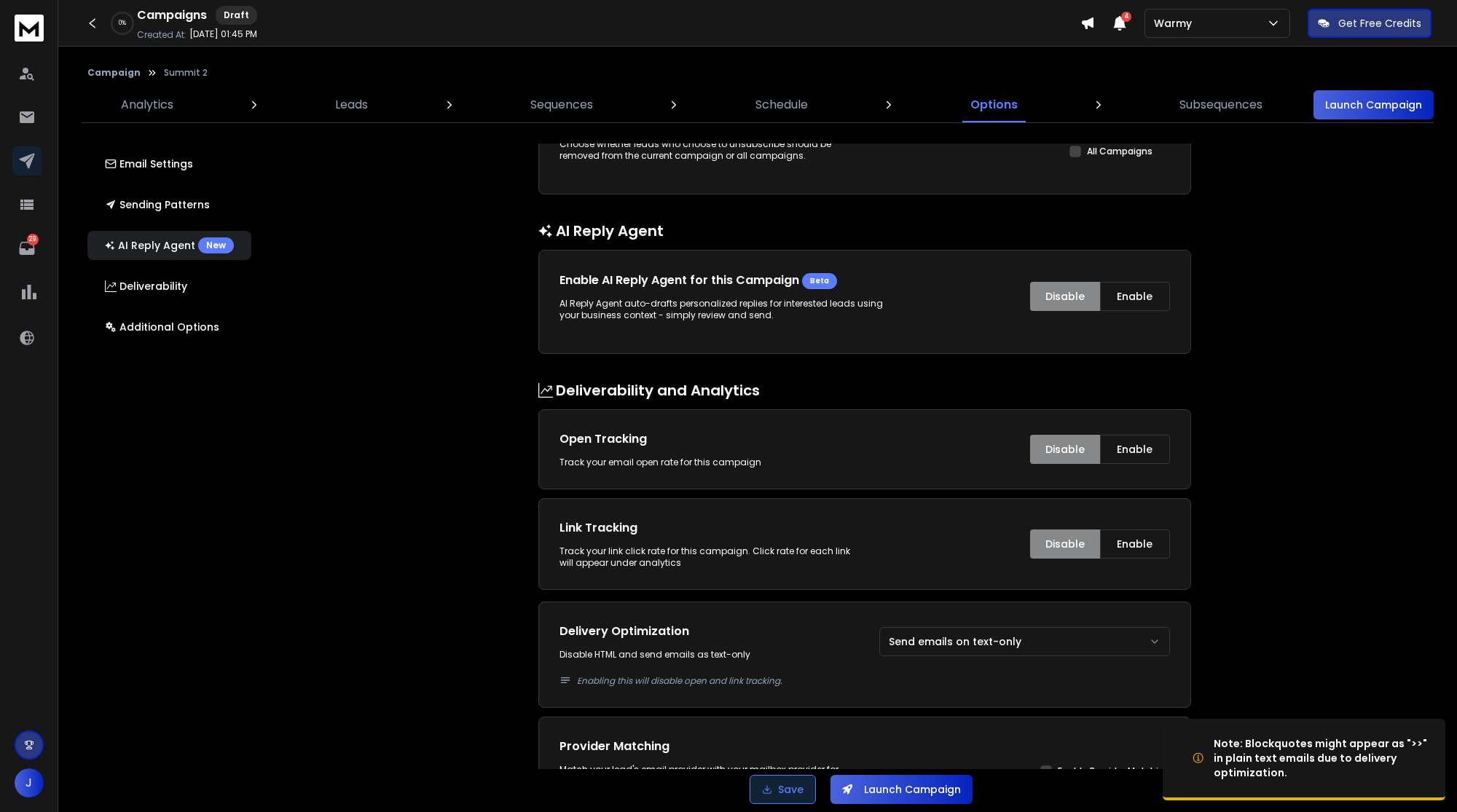
click at [783, 777] on button "Save" at bounding box center [782, 789] width 66 height 29
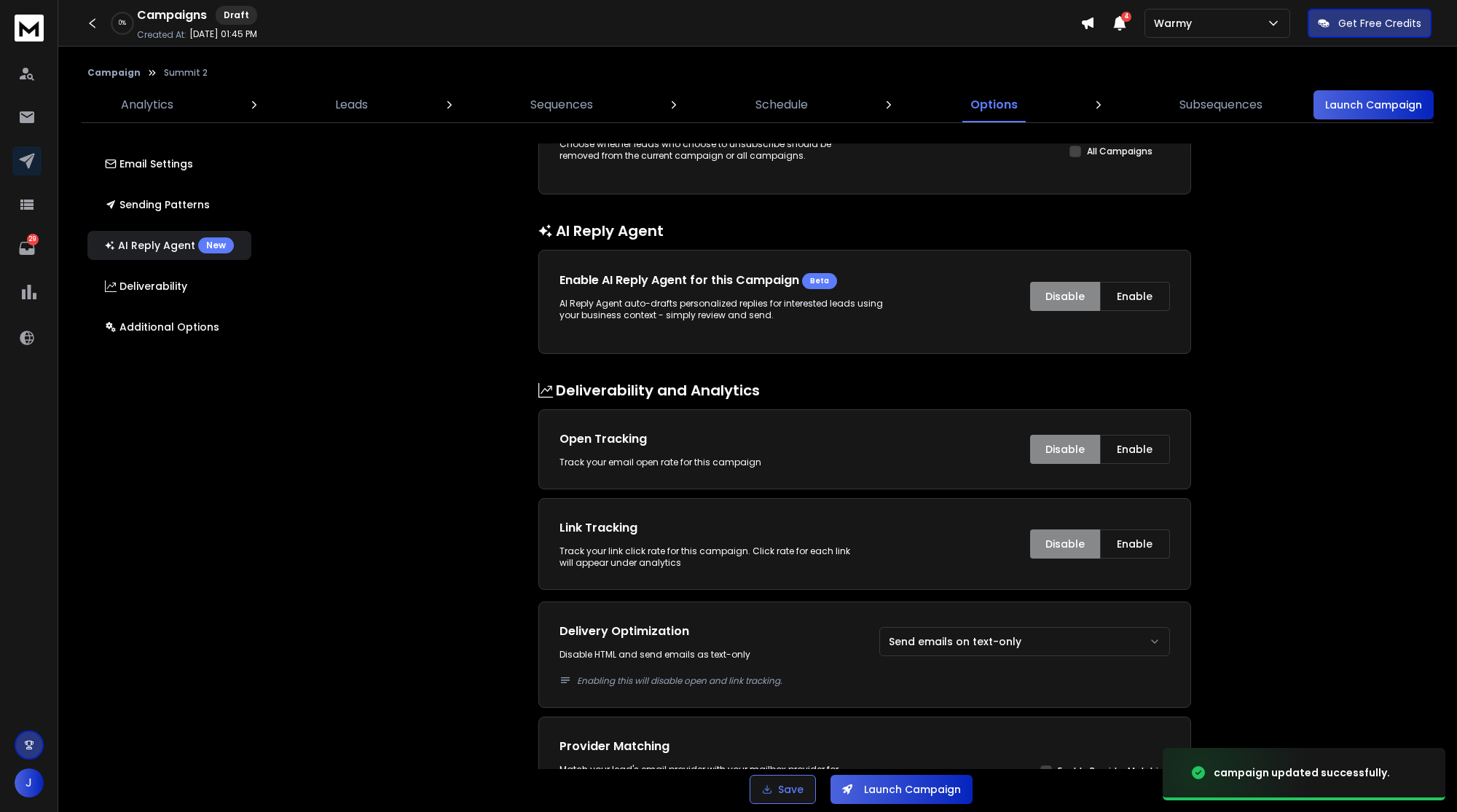
click at [870, 780] on button "Launch Campaign" at bounding box center [900, 789] width 142 height 29
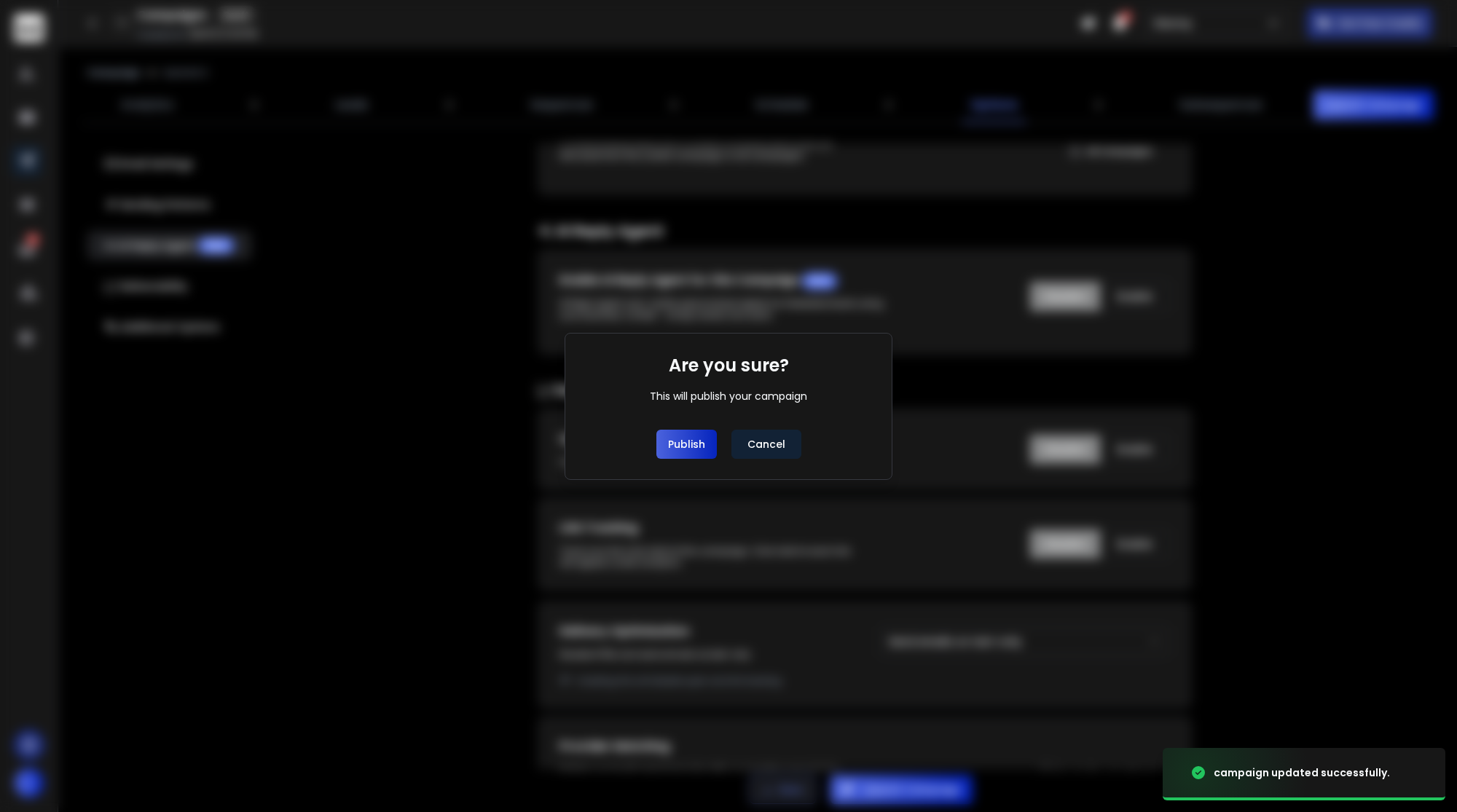
click at [682, 438] on button "Publish" at bounding box center [686, 444] width 60 height 29
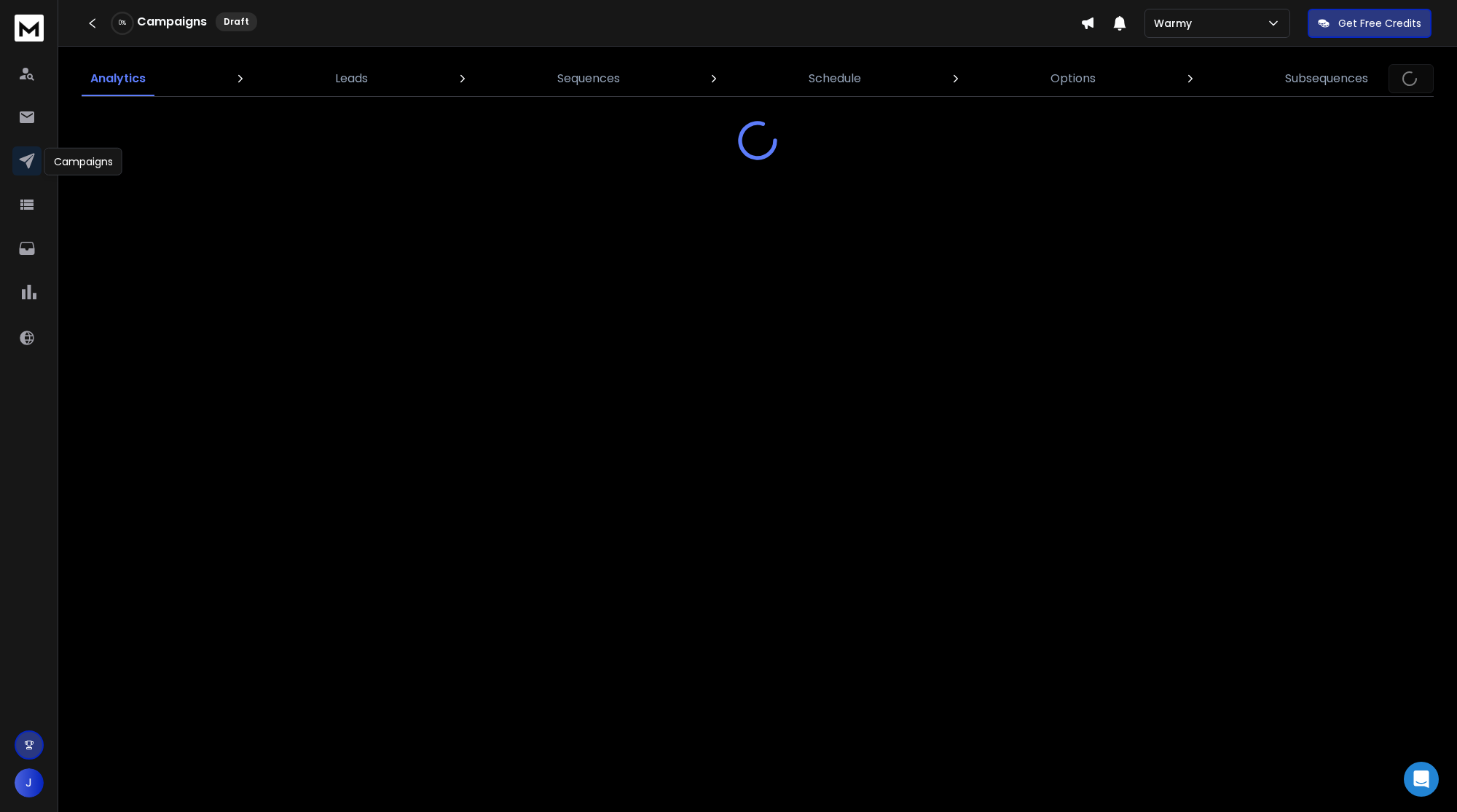
click at [26, 161] on icon at bounding box center [26, 161] width 17 height 17
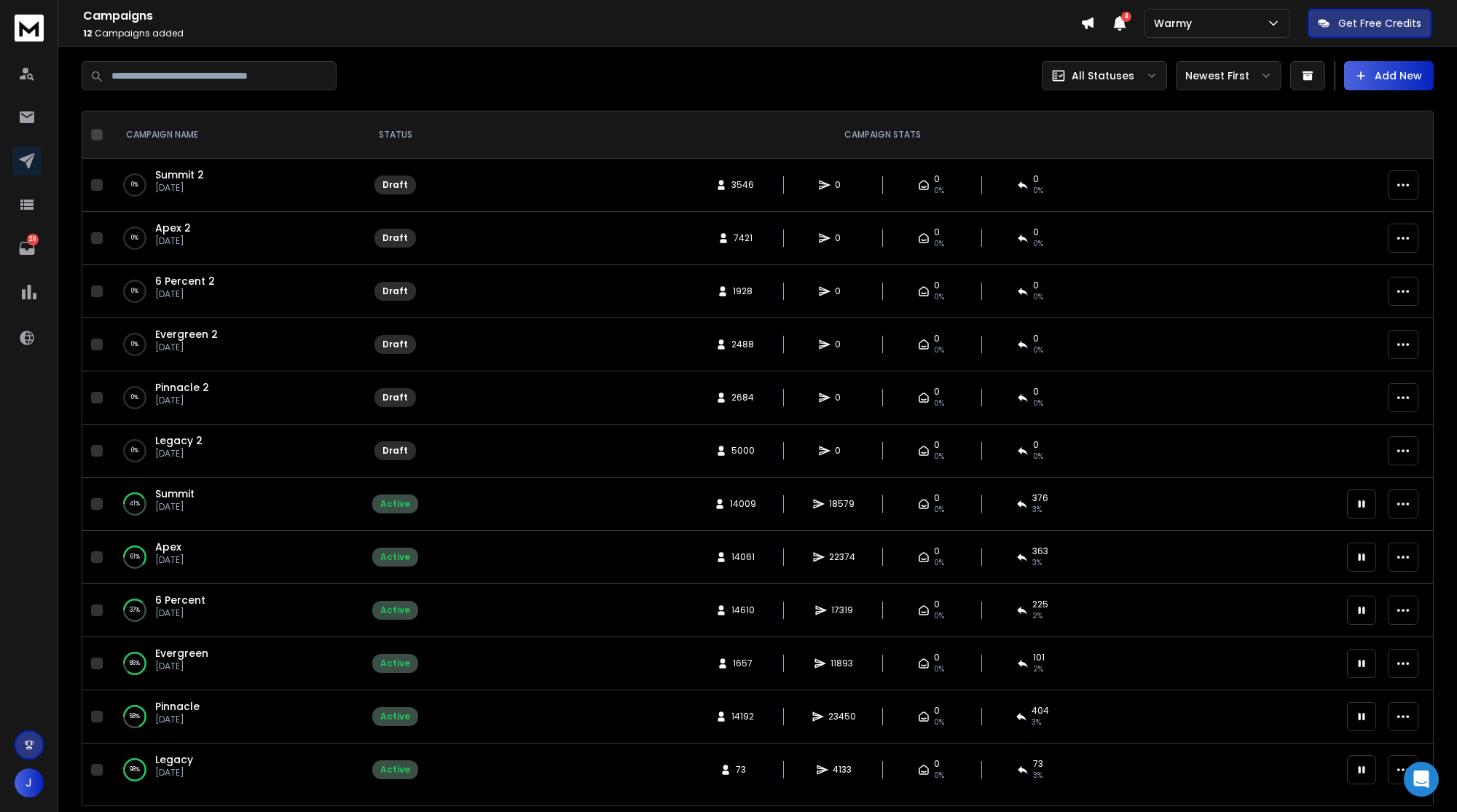
click at [190, 486] on span "Summit" at bounding box center [175, 494] width 40 height 14
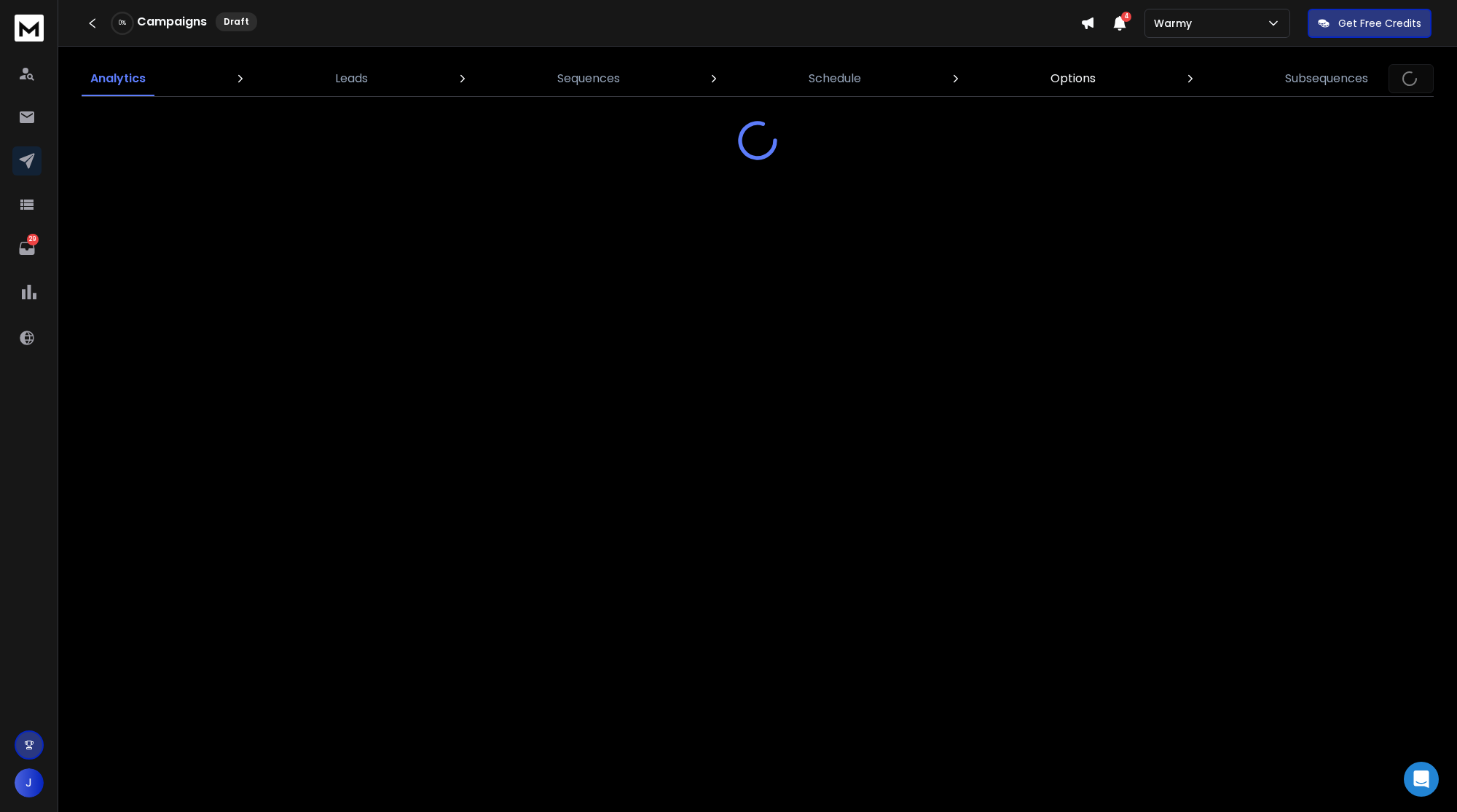
click at [1053, 82] on p "Options" at bounding box center [1073, 78] width 45 height 17
select select "*"
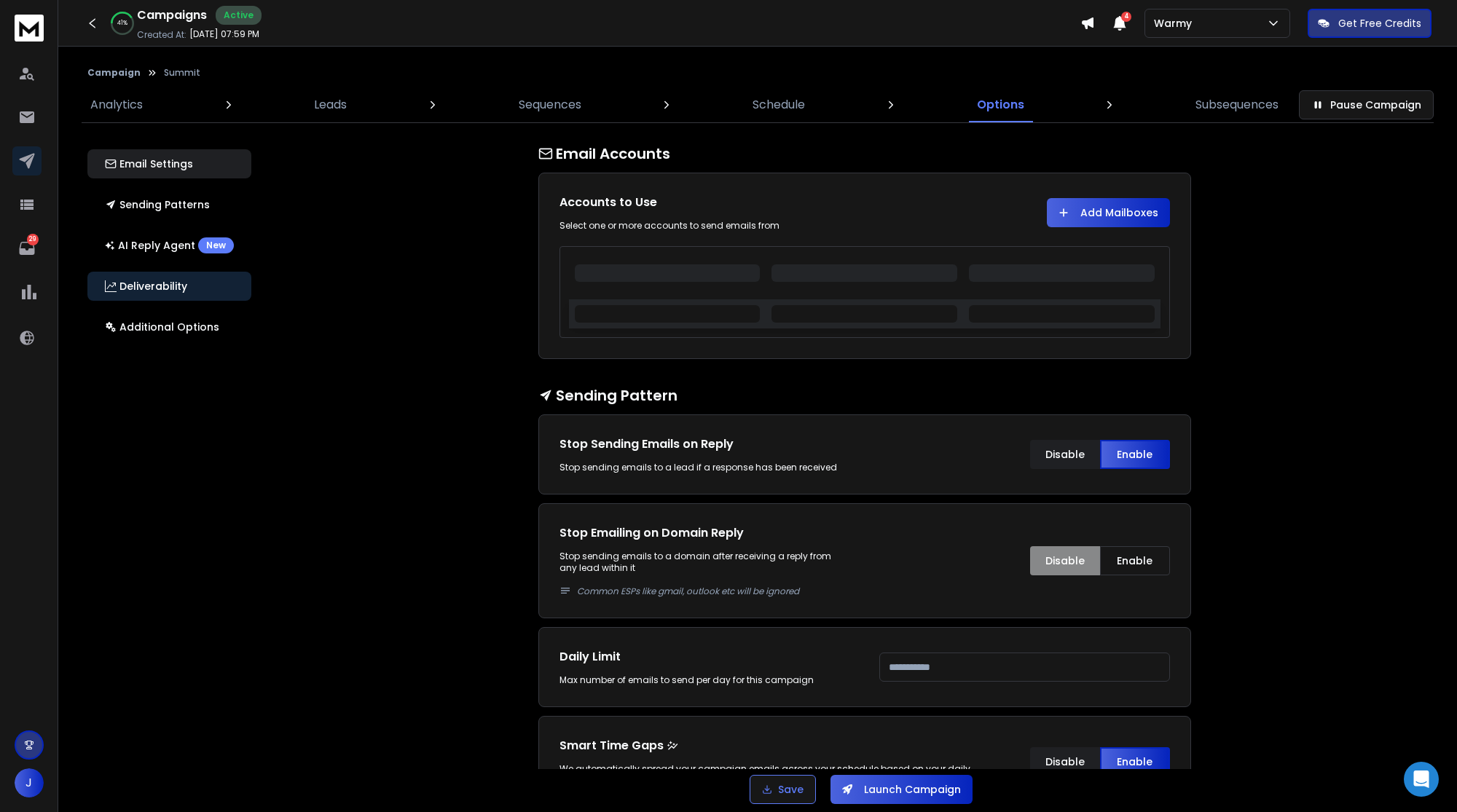
click at [158, 297] on button "Deliverability" at bounding box center [170, 286] width 164 height 29
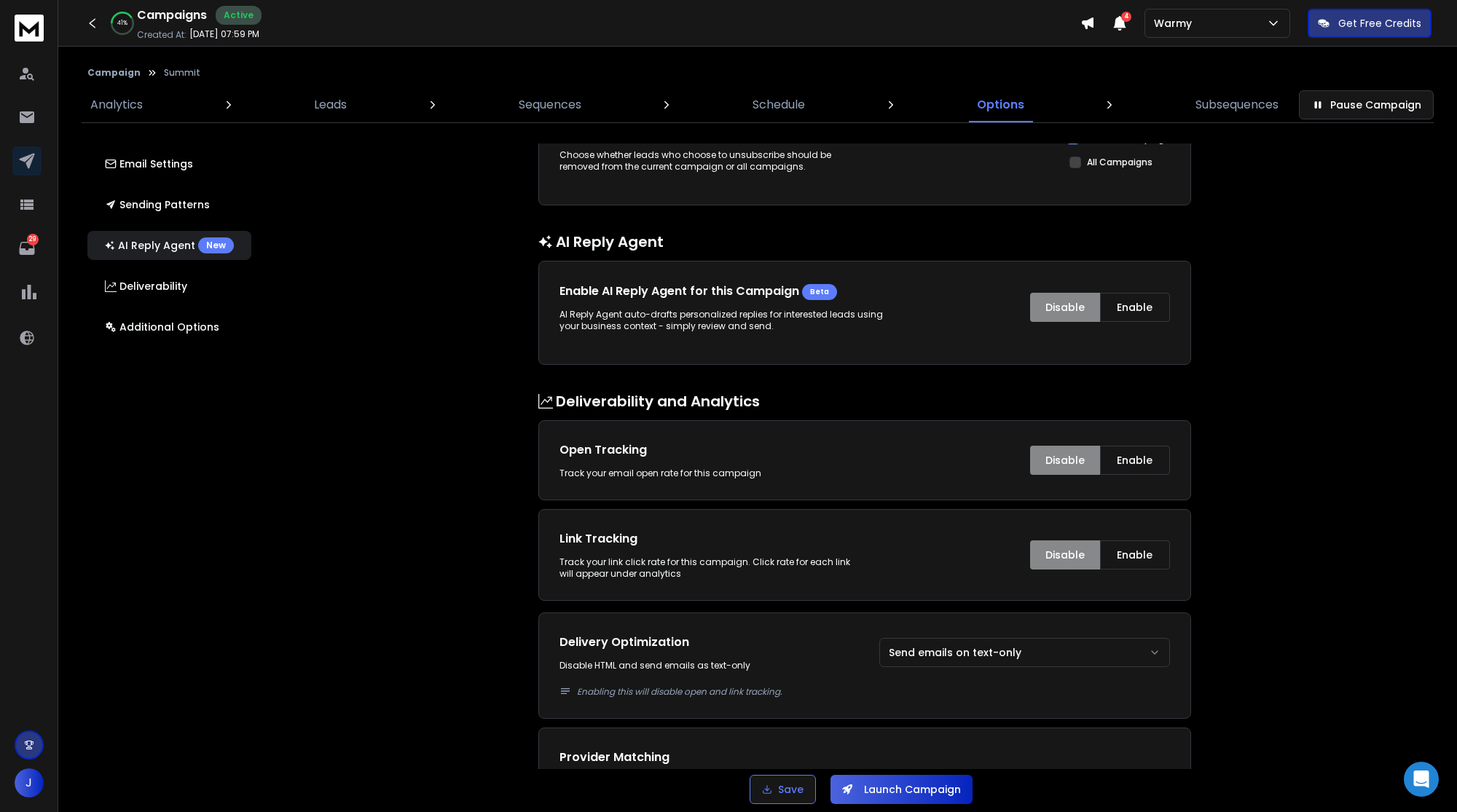
scroll to position [1410, 0]
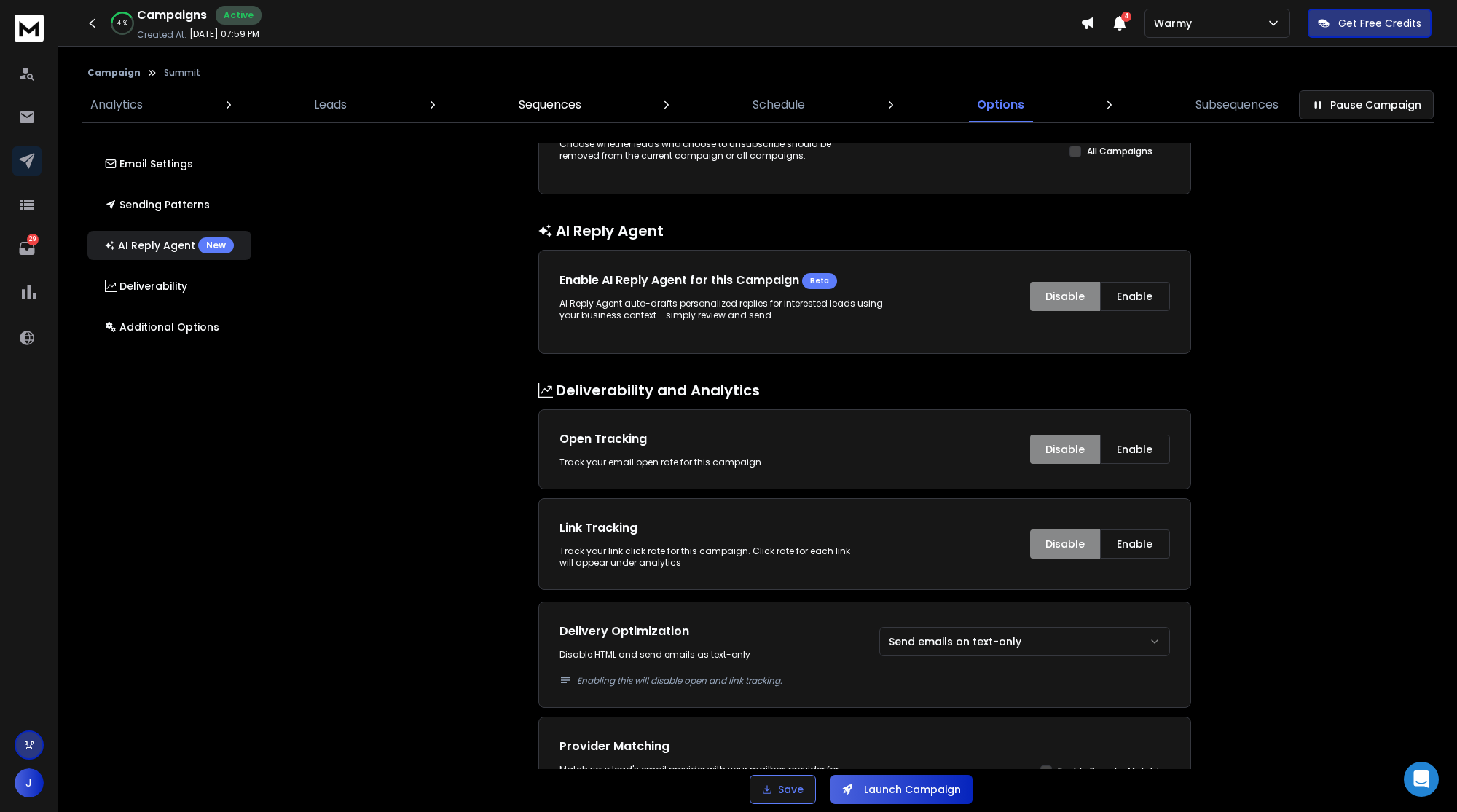
click at [544, 116] on link "Sequences" at bounding box center [549, 105] width 80 height 35
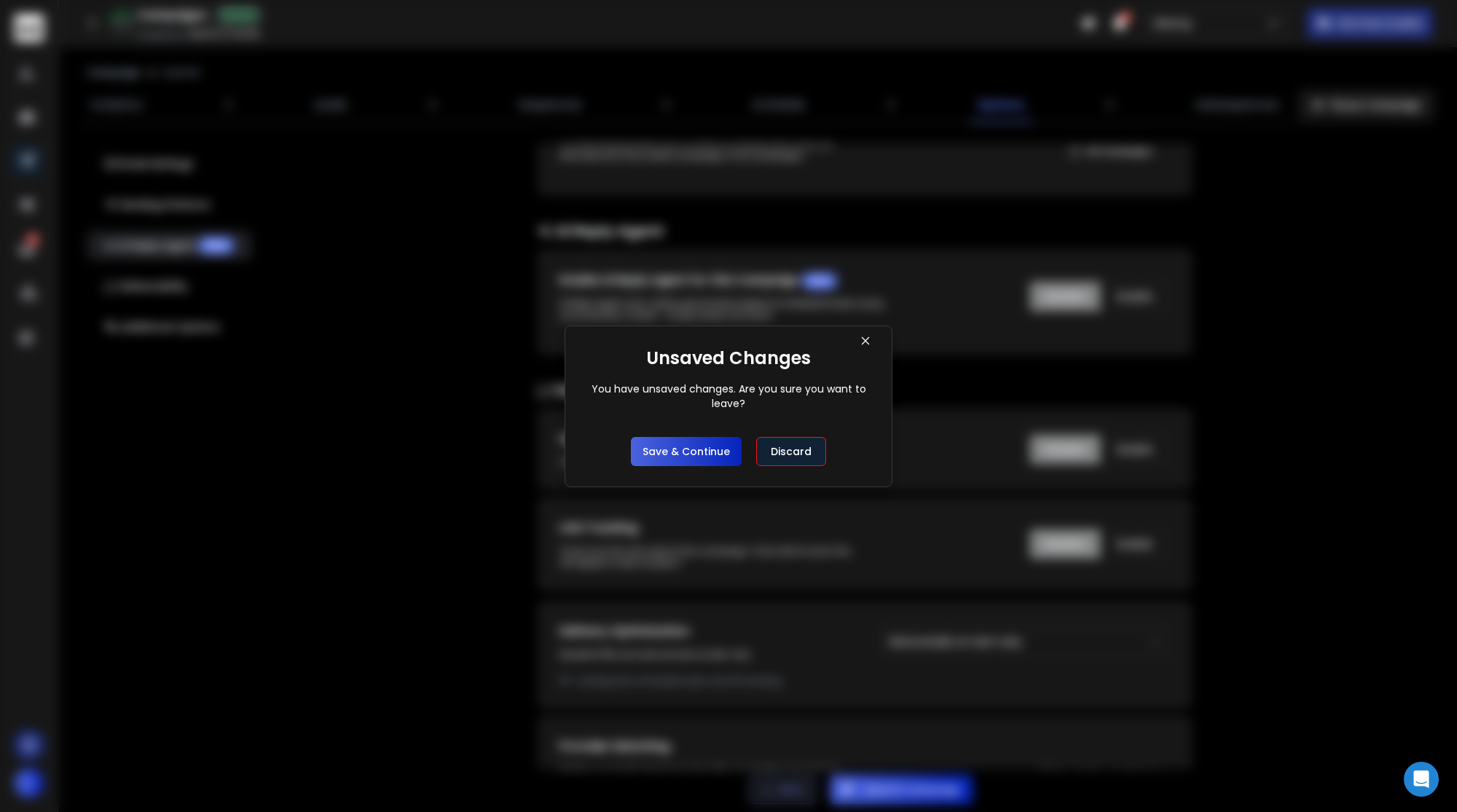
click at [788, 440] on button "Discard" at bounding box center [791, 451] width 70 height 29
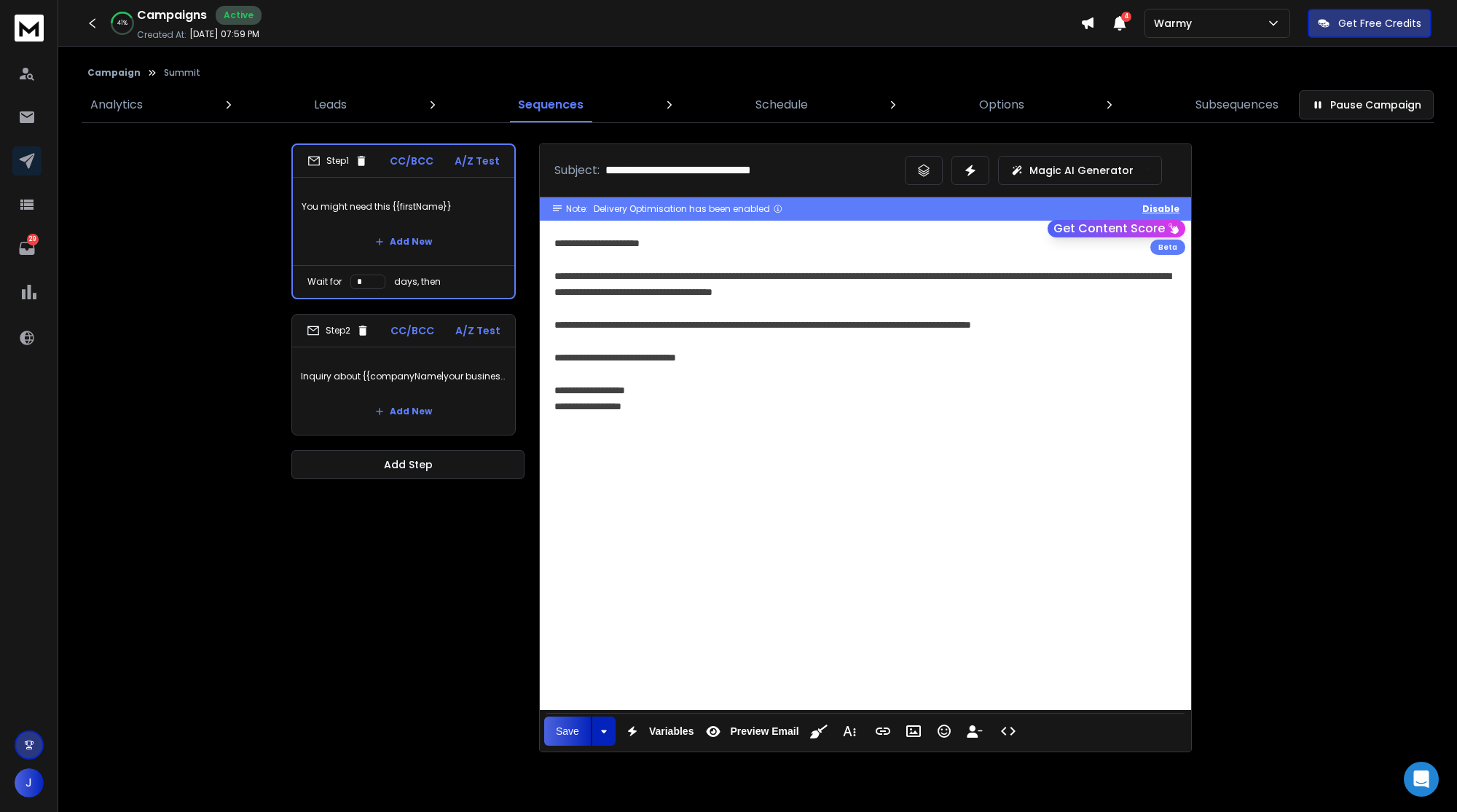
click at [359, 368] on p "Inquiry about {{companyName|your business}}" at bounding box center [403, 376] width 206 height 41
type input "**********"
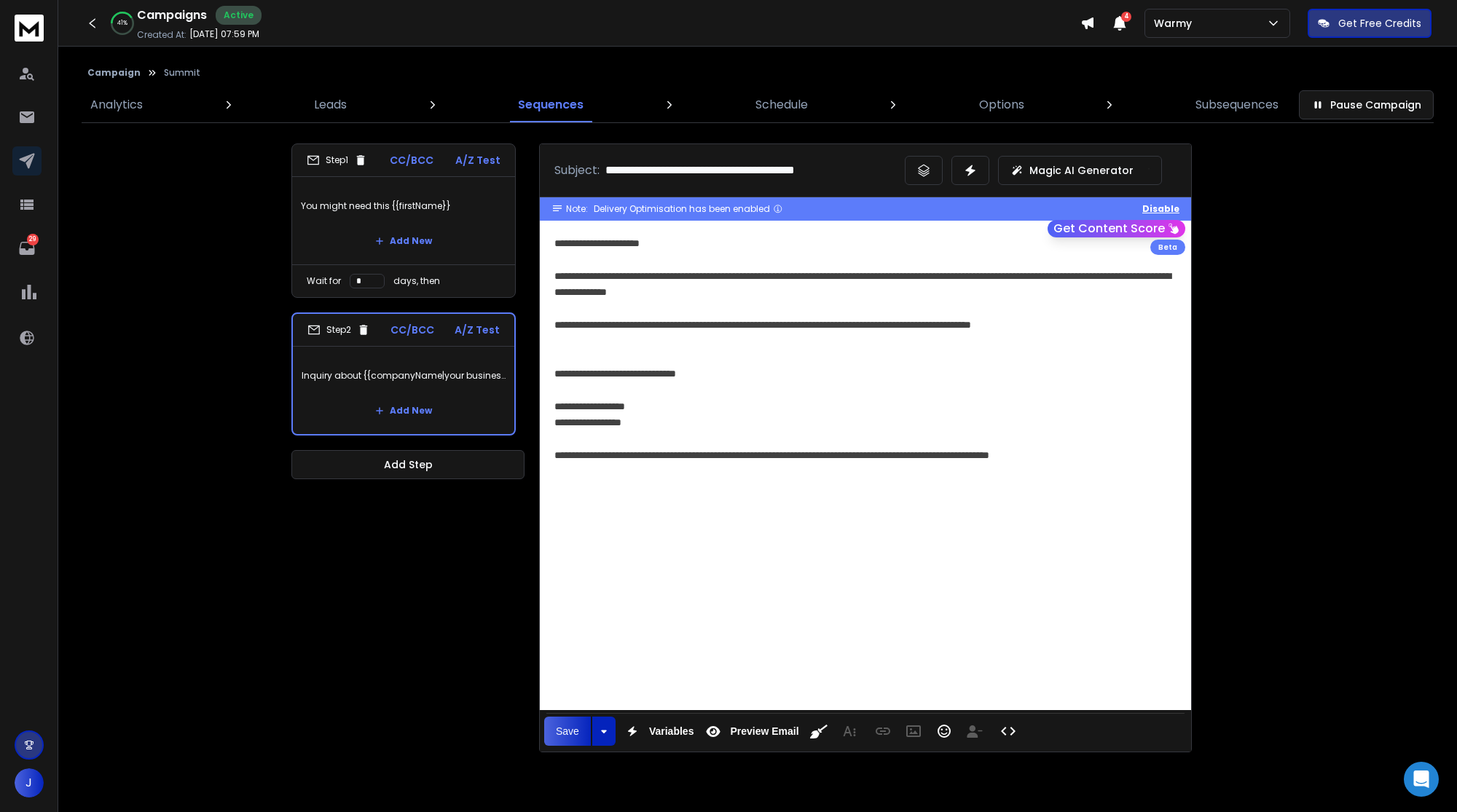
click at [28, 167] on icon at bounding box center [26, 161] width 15 height 15
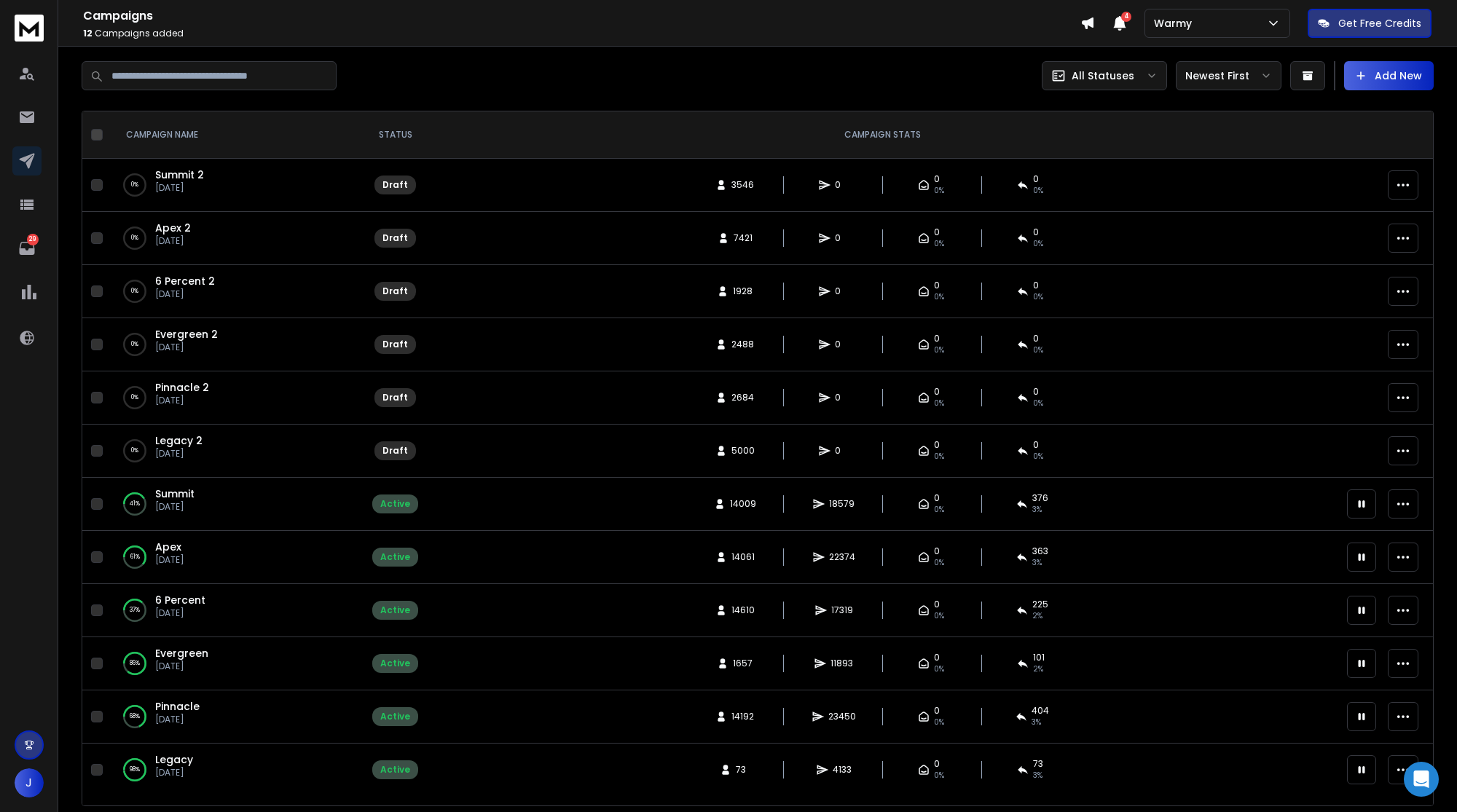
click at [333, 285] on div "0 % 6 Percent 2 [DATE]" at bounding box center [235, 291] width 226 height 35
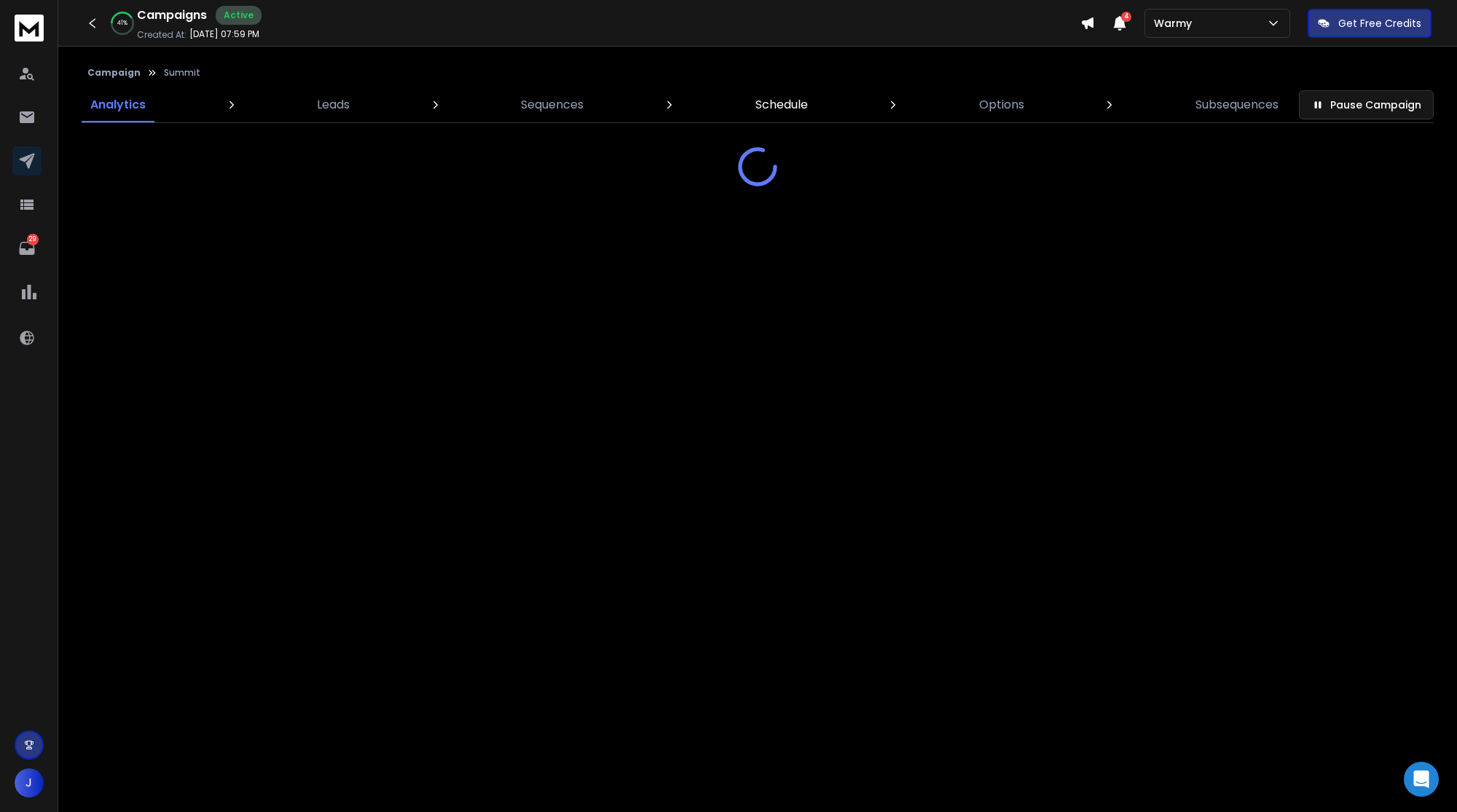
click at [774, 100] on p "Schedule" at bounding box center [781, 105] width 52 height 17
click at [550, 108] on p "Sequences" at bounding box center [549, 105] width 62 height 17
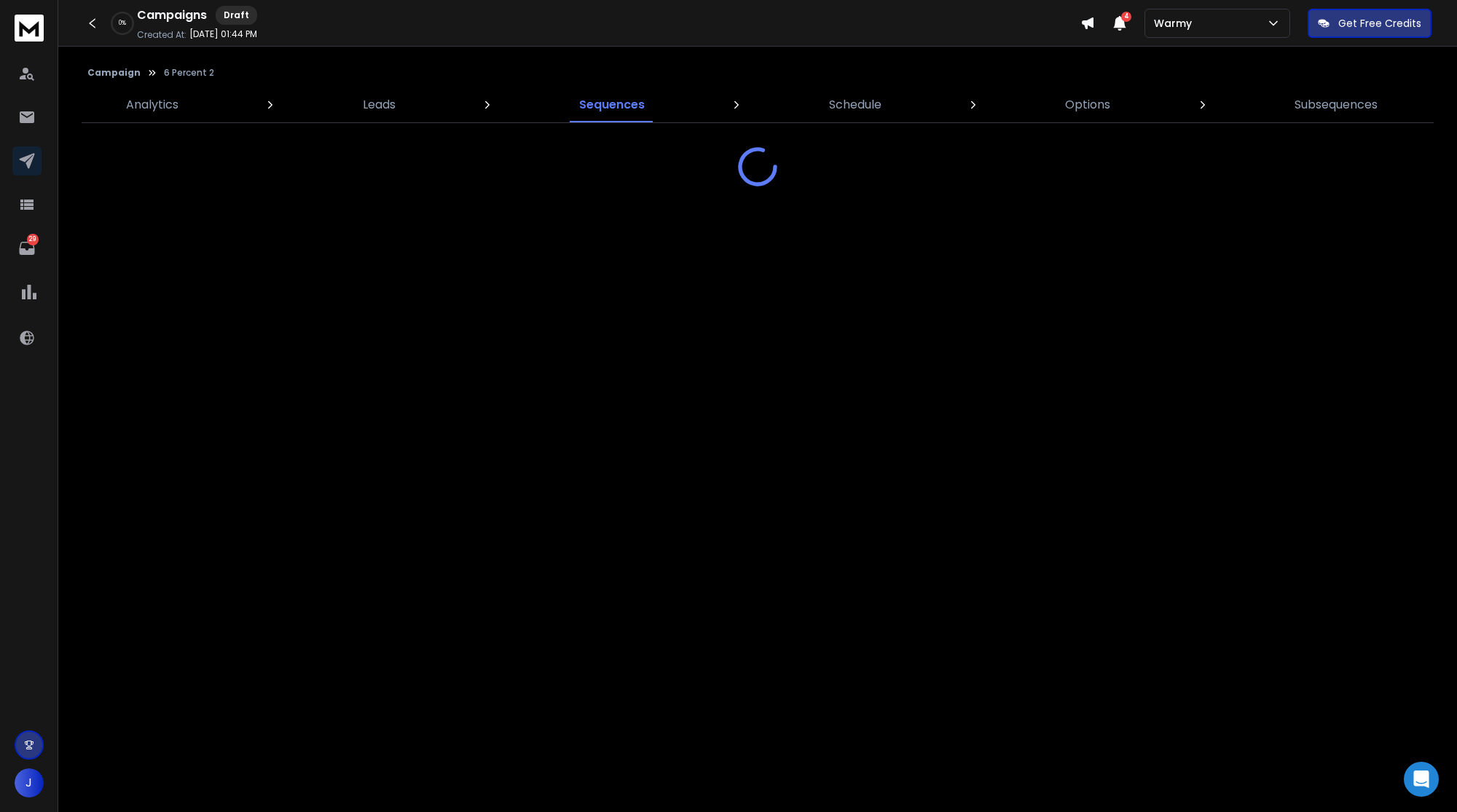
click at [611, 104] on p "Sequences" at bounding box center [612, 105] width 66 height 17
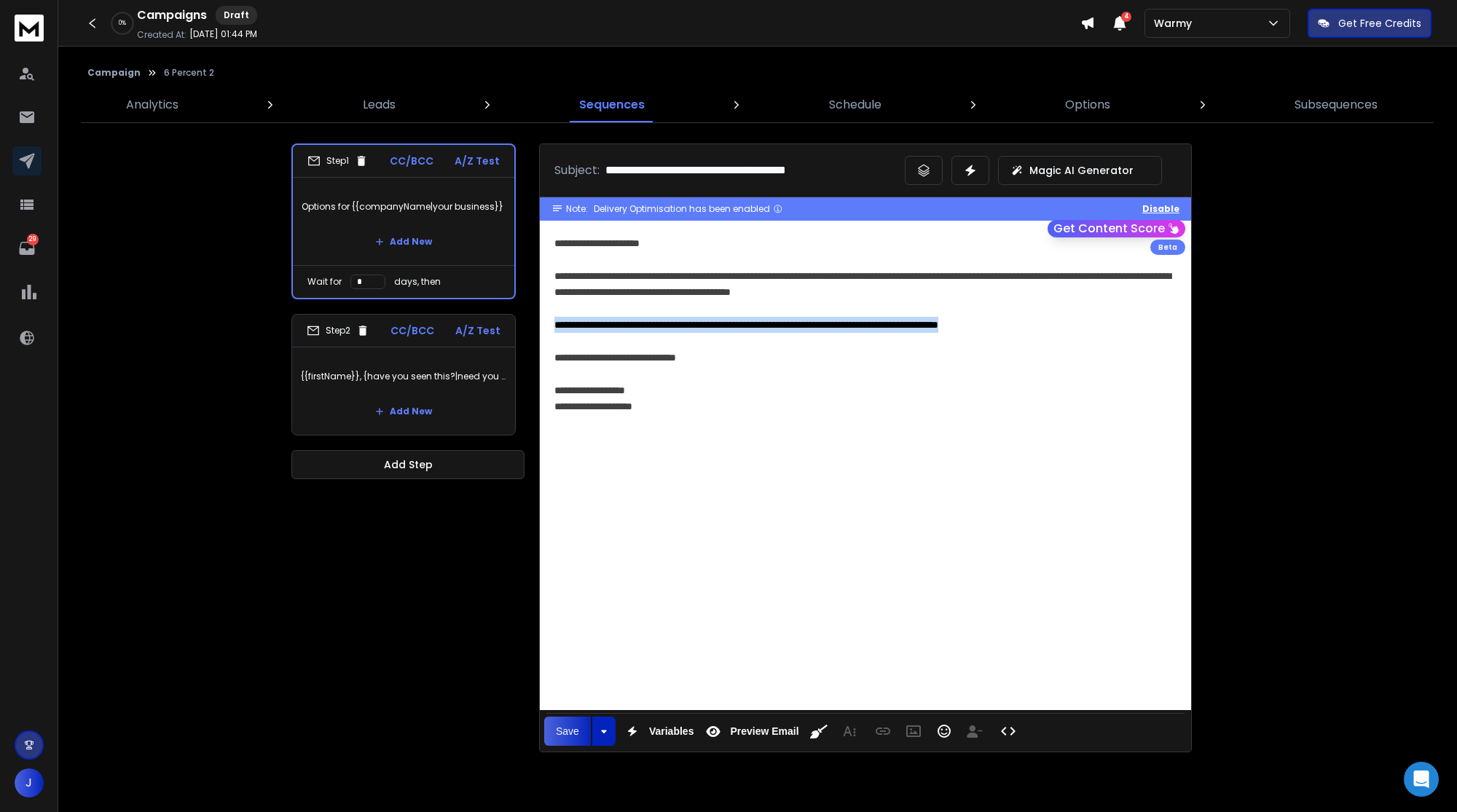
drag, startPoint x: 1024, startPoint y: 330, endPoint x: 517, endPoint y: 327, distance: 507.0
click at [517, 327] on div "**********" at bounding box center [757, 448] width 932 height 609
copy div "**********"
click at [438, 369] on p "{{firstName}}, {have you seen this?|need you to see this|worth a look?|could be…" at bounding box center [403, 376] width 206 height 41
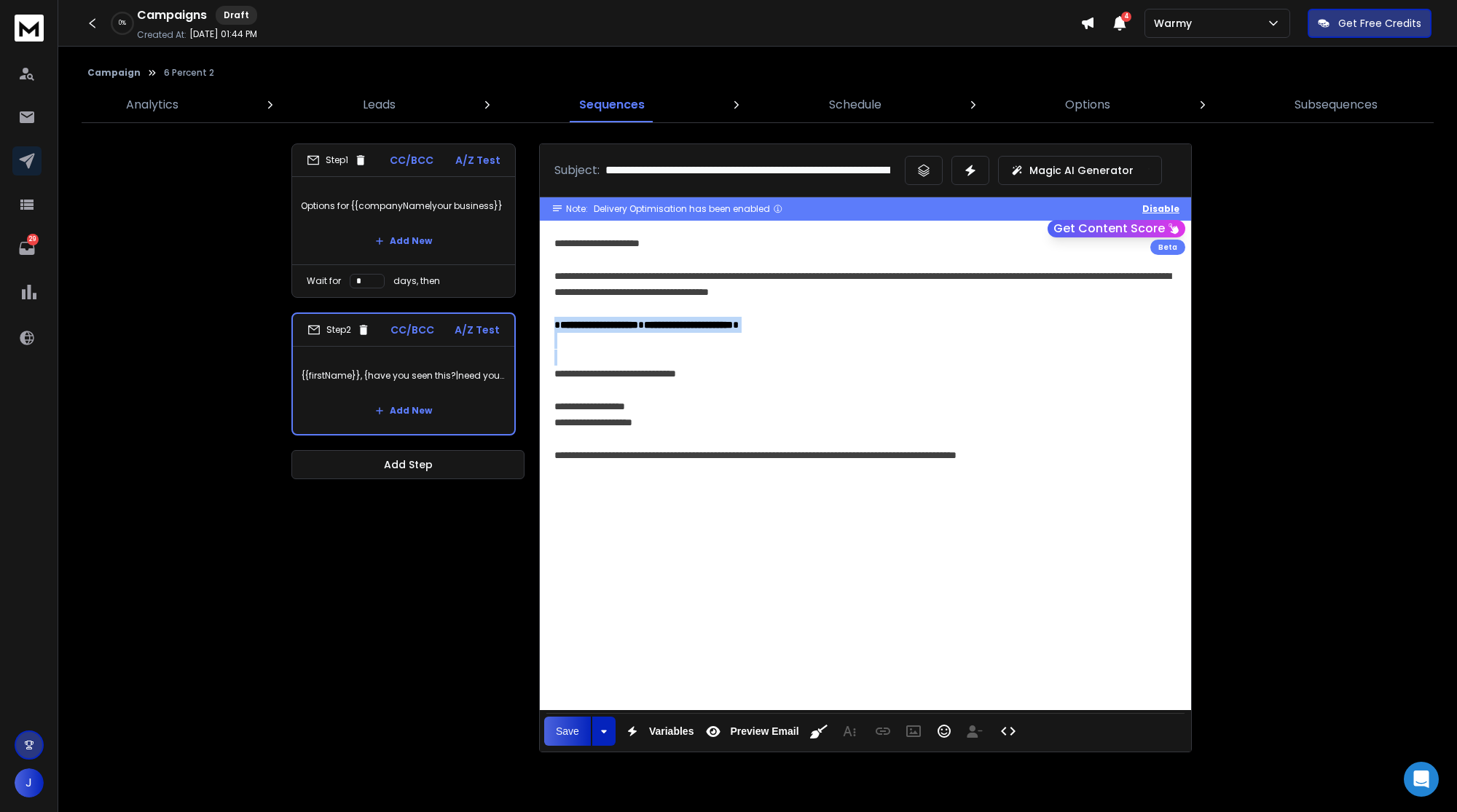
drag, startPoint x: 853, startPoint y: 350, endPoint x: 518, endPoint y: 327, distance: 335.8
click at [518, 327] on div "**********" at bounding box center [757, 448] width 932 height 609
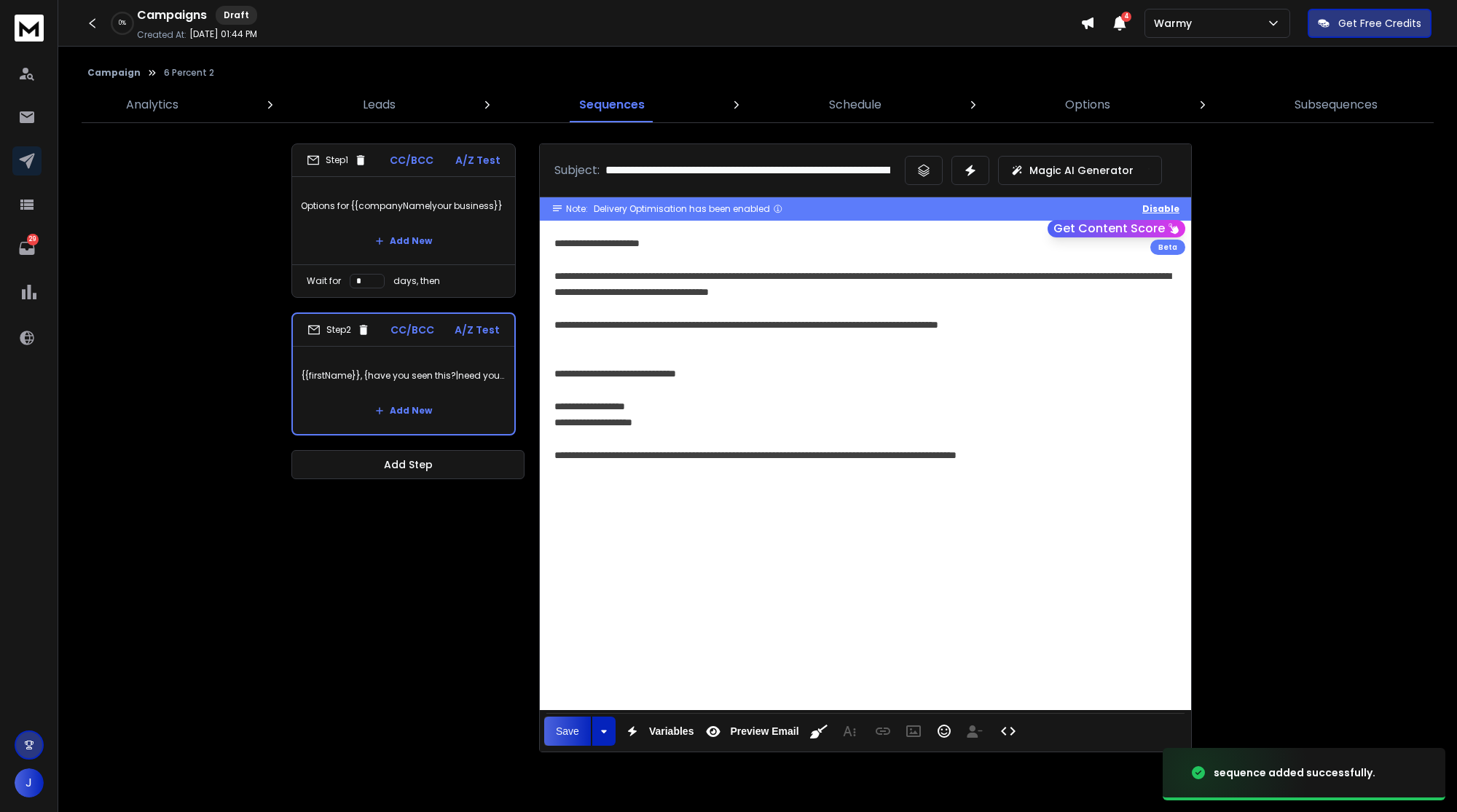
click at [331, 200] on p "Options for {{companyName|your business}}" at bounding box center [403, 206] width 206 height 41
type input "**********"
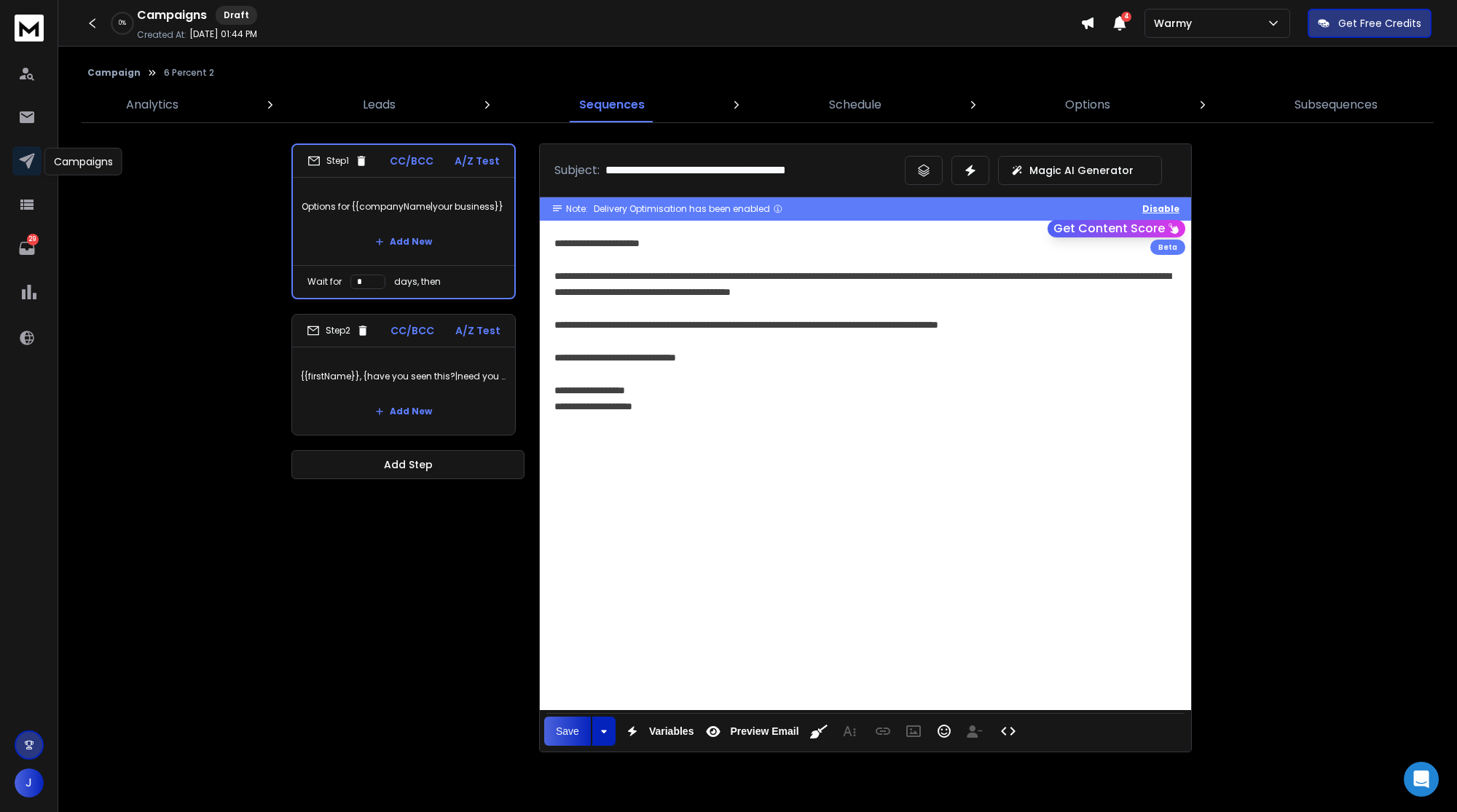
click at [18, 160] on icon at bounding box center [26, 161] width 17 height 17
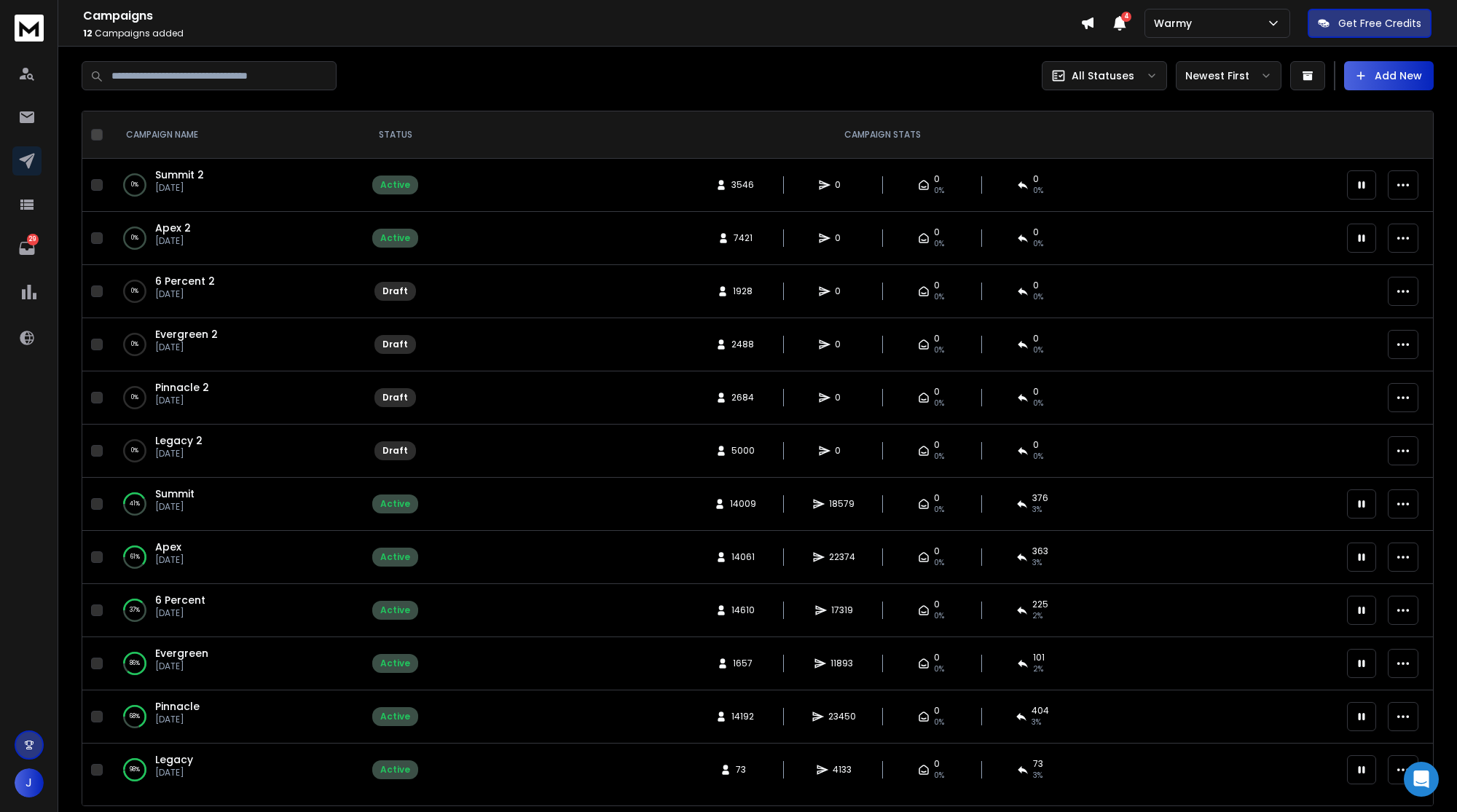
click at [272, 599] on div "37 % 6 Percent 2 months ago" at bounding box center [235, 610] width 226 height 35
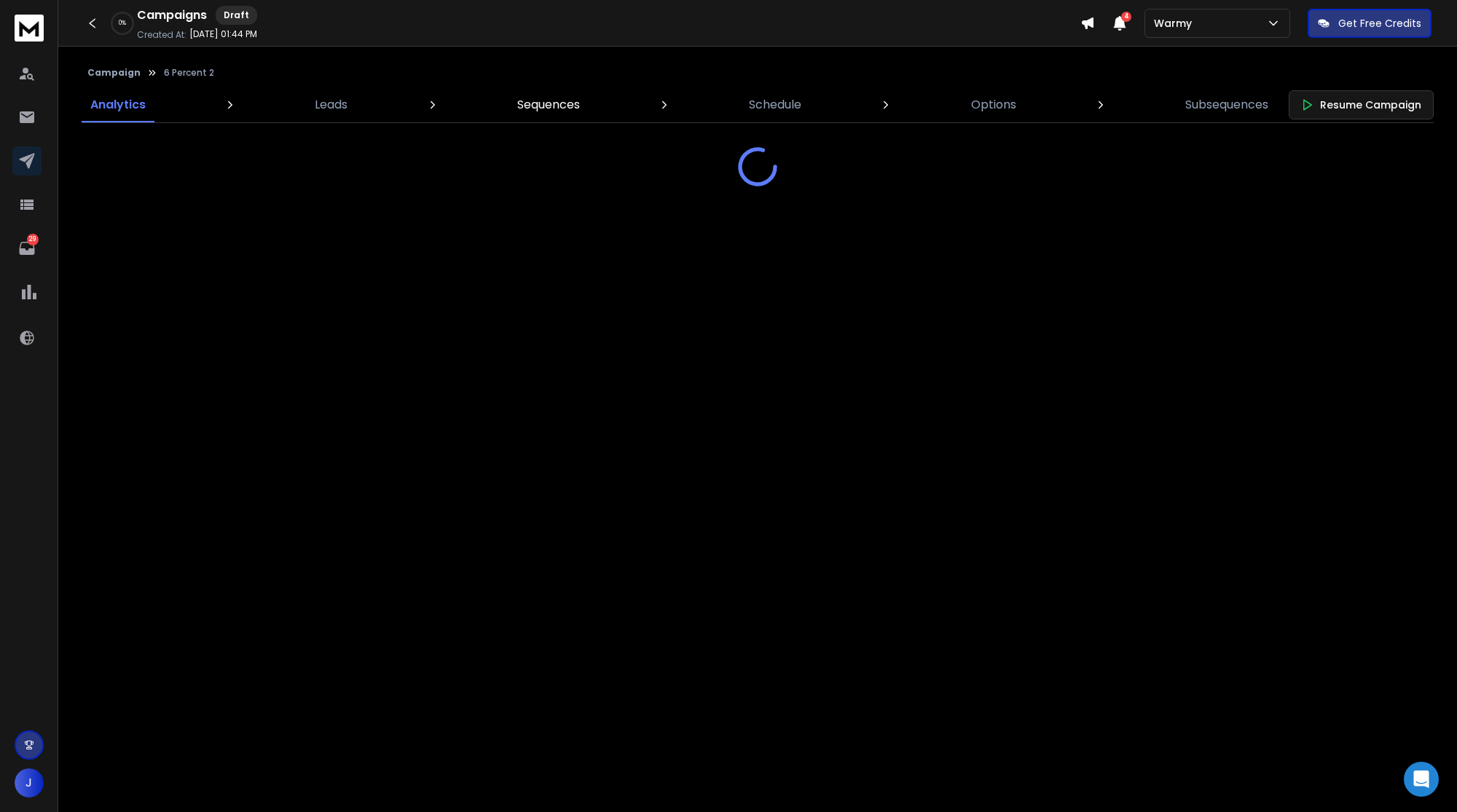
click at [569, 102] on p "Sequences" at bounding box center [548, 105] width 62 height 17
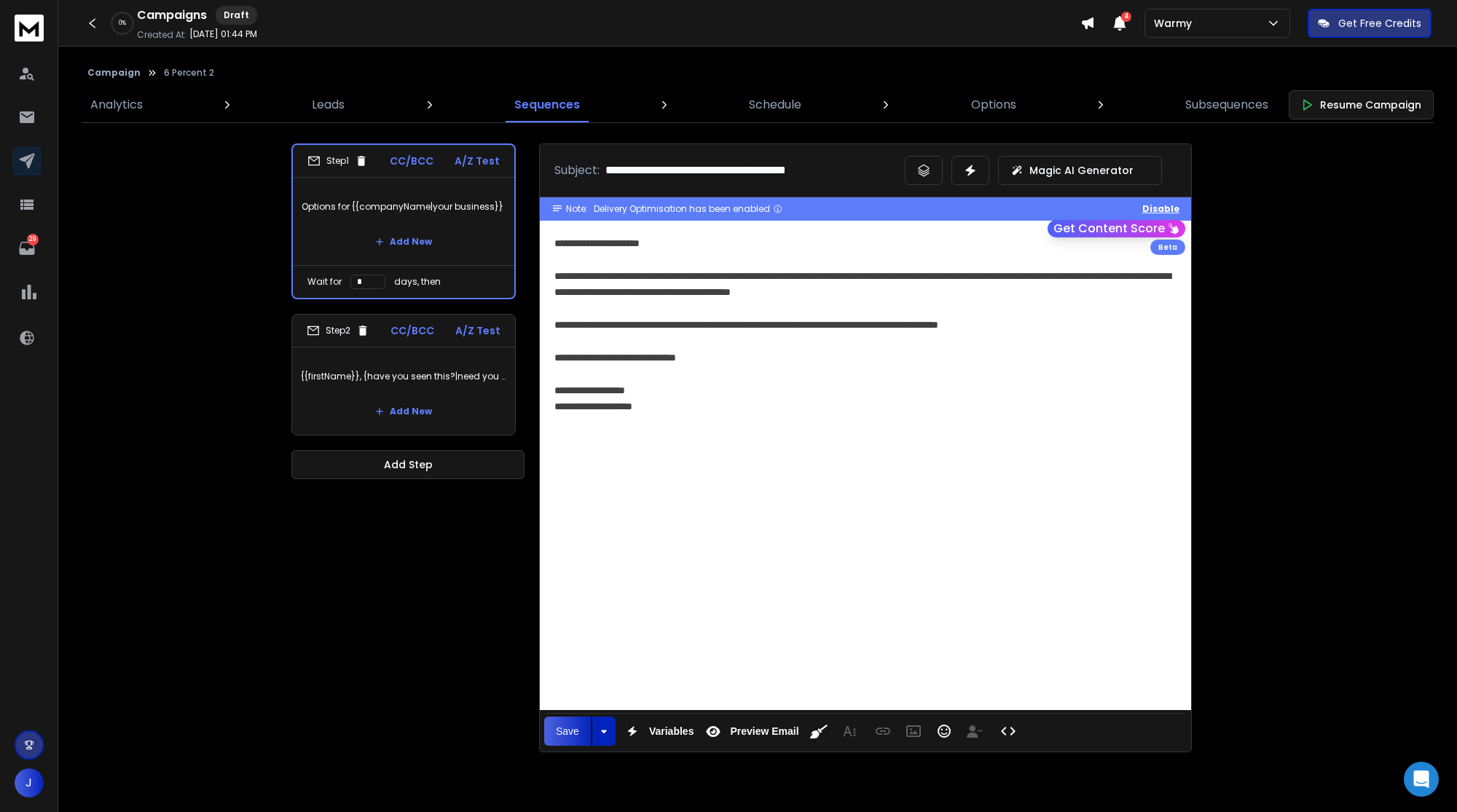
click at [395, 368] on p "{{firstName}}, {have you seen this?|need you to see this|worth a look?|could be…" at bounding box center [403, 376] width 206 height 41
type input "**********"
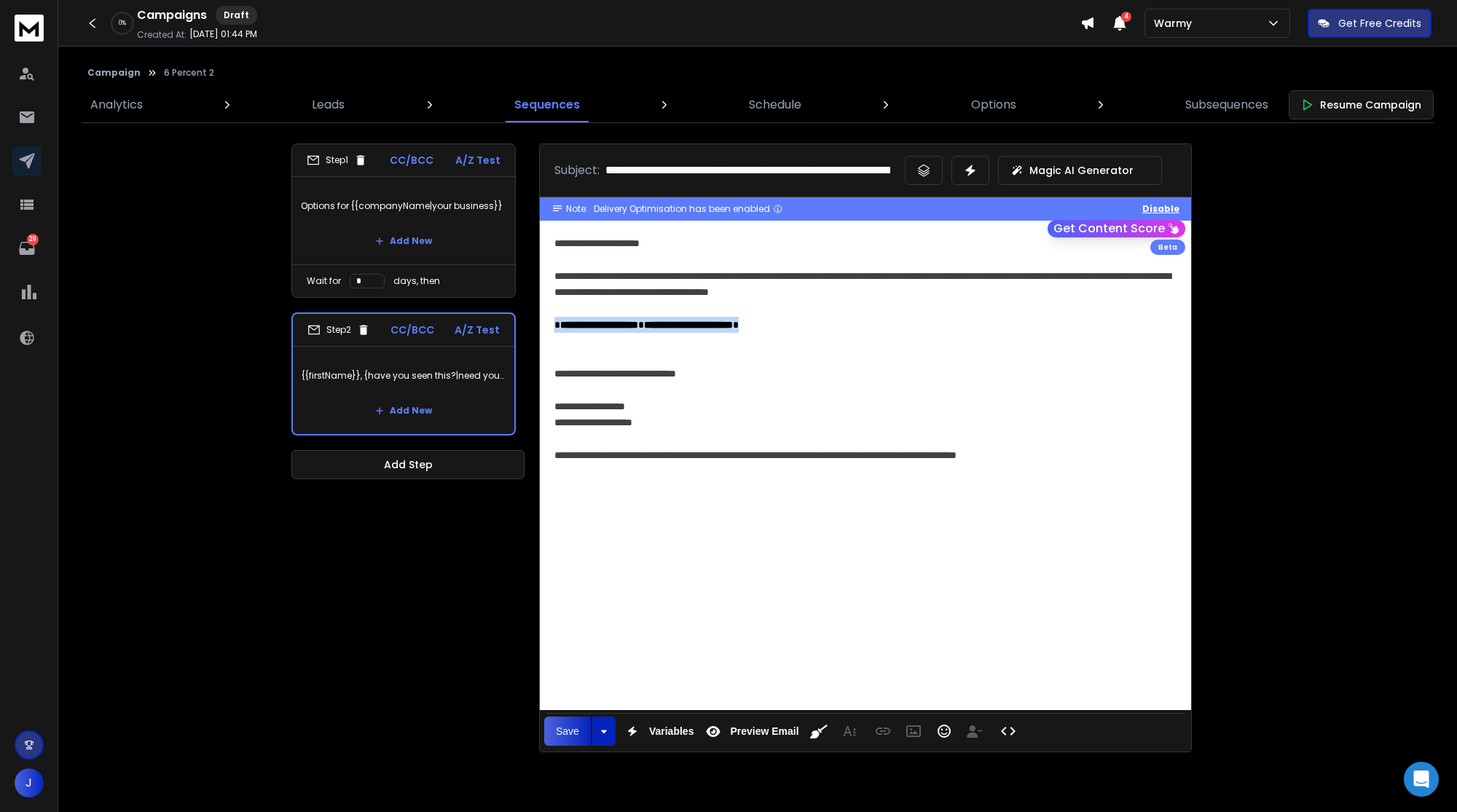
drag, startPoint x: 862, startPoint y: 319, endPoint x: 520, endPoint y: 318, distance: 342.0
click at [520, 318] on div "**********" at bounding box center [757, 448] width 932 height 609
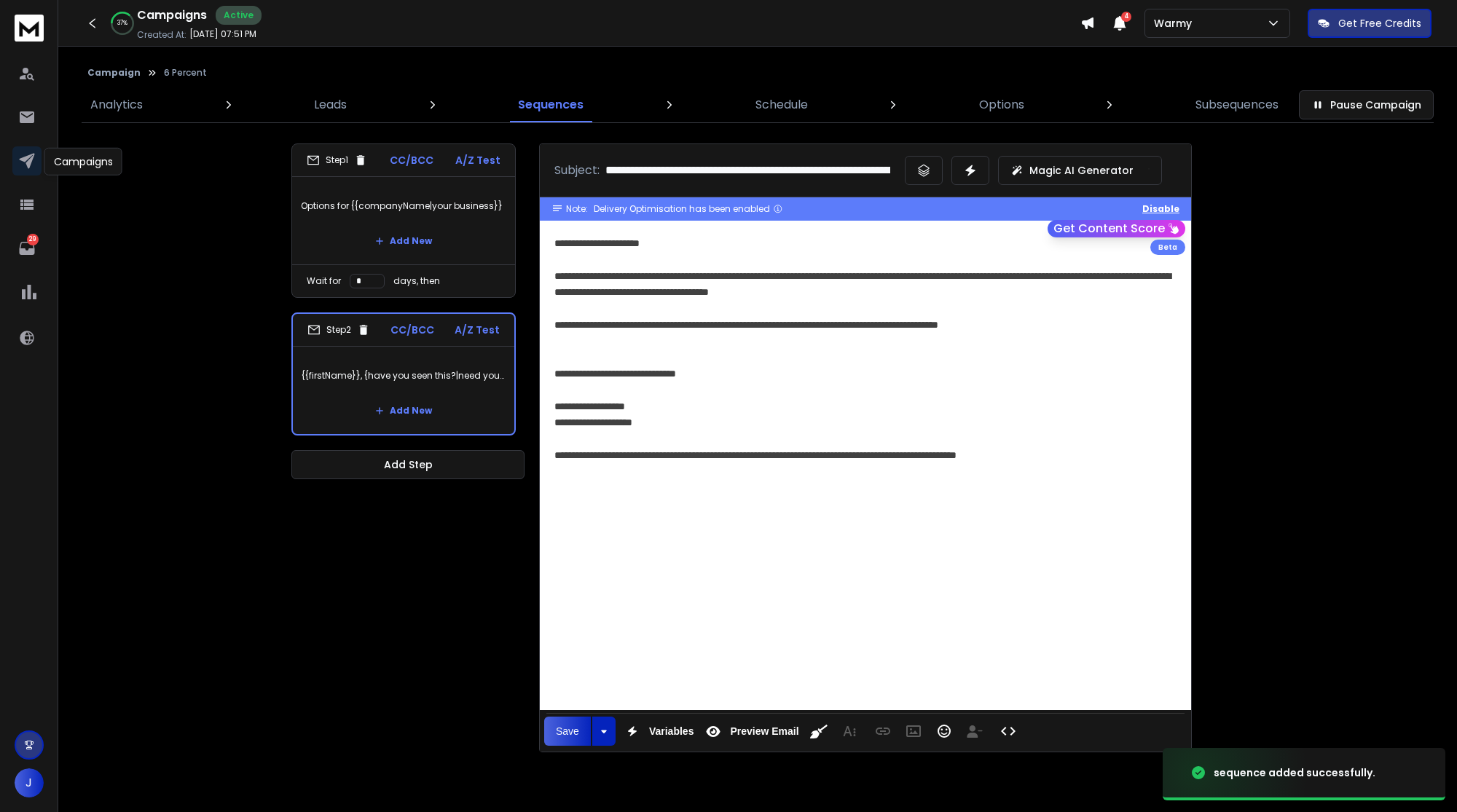
click at [23, 172] on link at bounding box center [27, 161] width 29 height 29
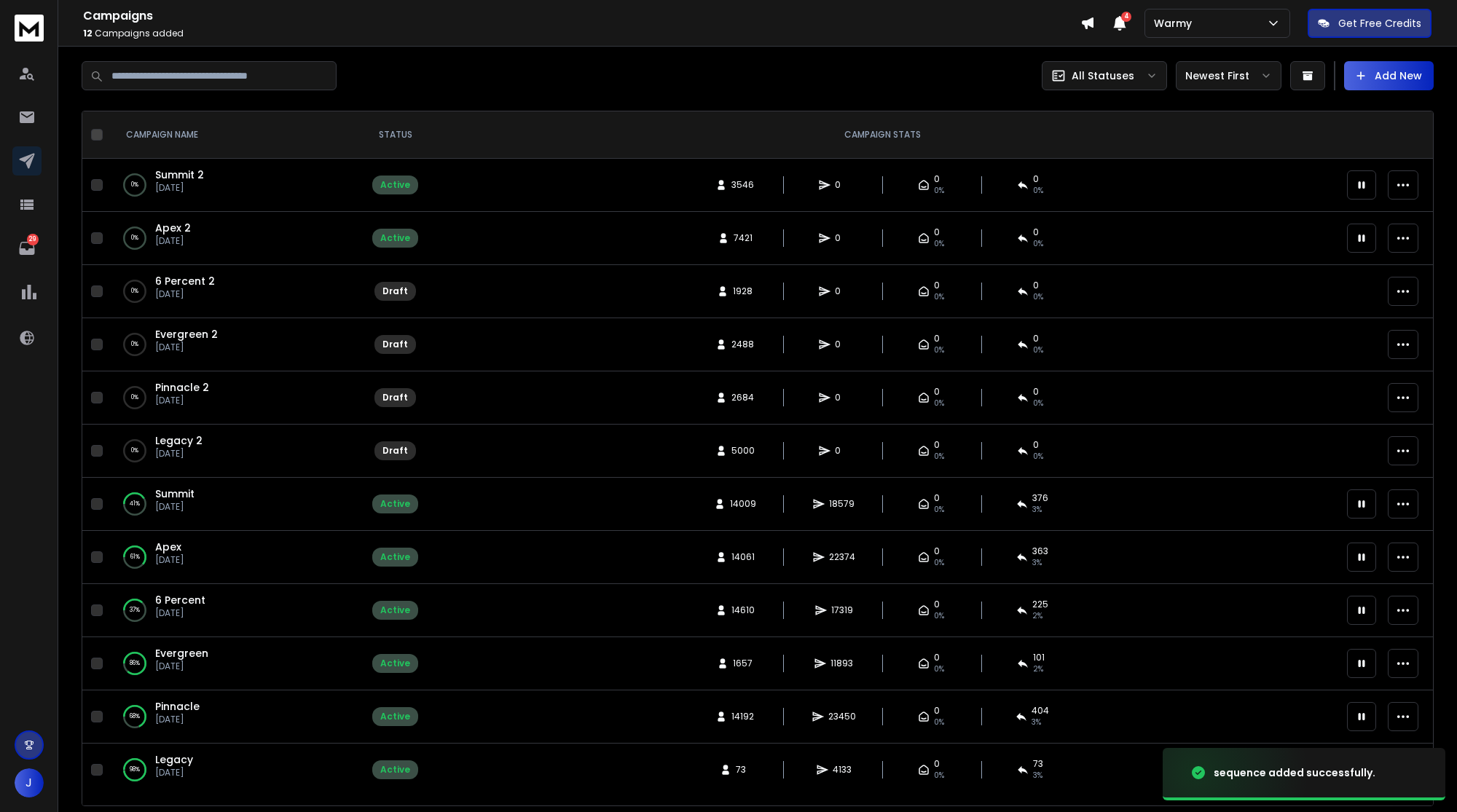
click at [302, 333] on div "0 % Evergreen 2 2 days ago" at bounding box center [235, 344] width 226 height 35
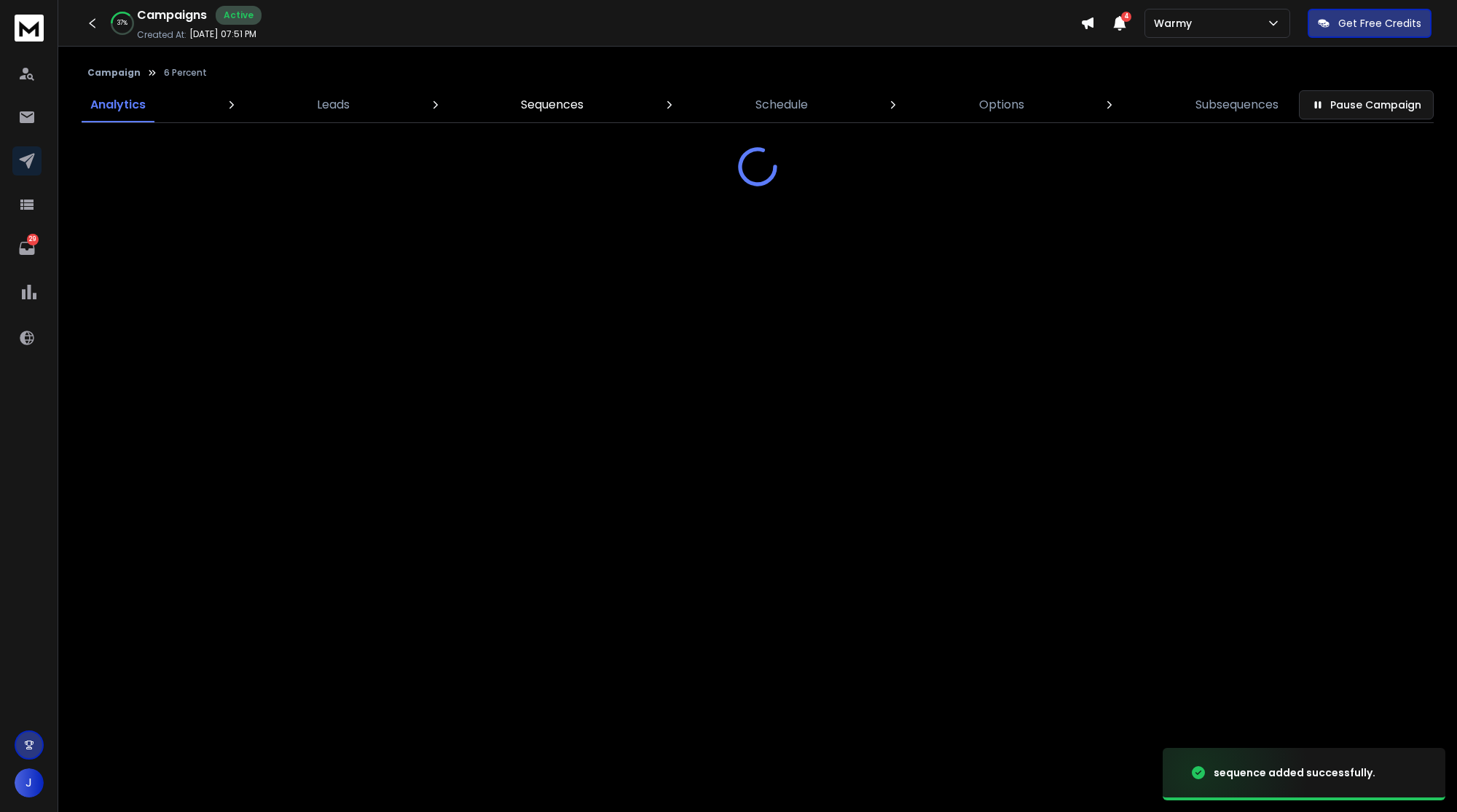
click at [549, 97] on p "Sequences" at bounding box center [551, 105] width 62 height 17
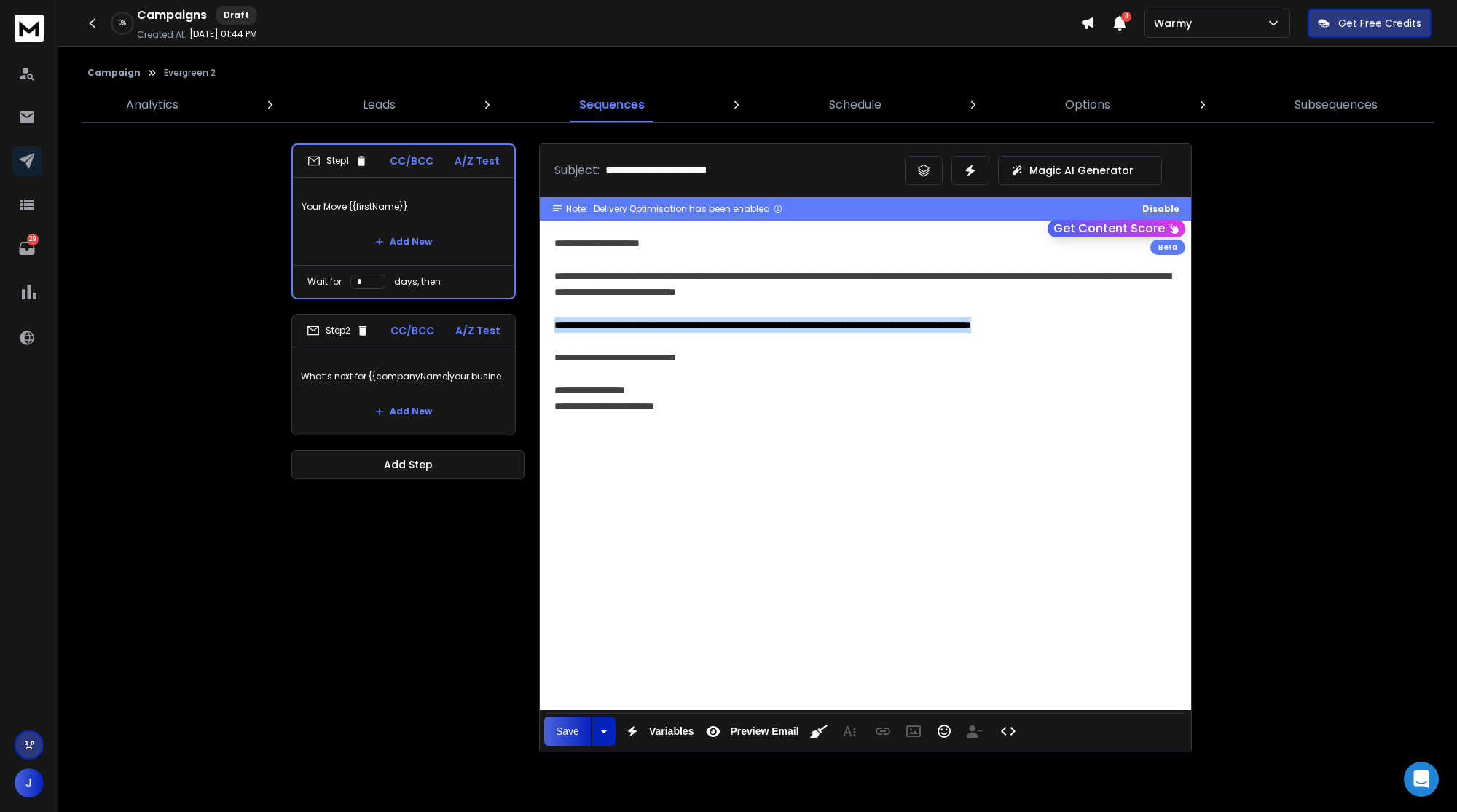
drag, startPoint x: 1106, startPoint y: 327, endPoint x: 550, endPoint y: 323, distance: 556.0
click at [550, 323] on div "**********" at bounding box center [865, 466] width 651 height 490
click at [445, 373] on p "What’s next for {{companyName|your business}}?" at bounding box center [403, 376] width 206 height 41
type input "**********"
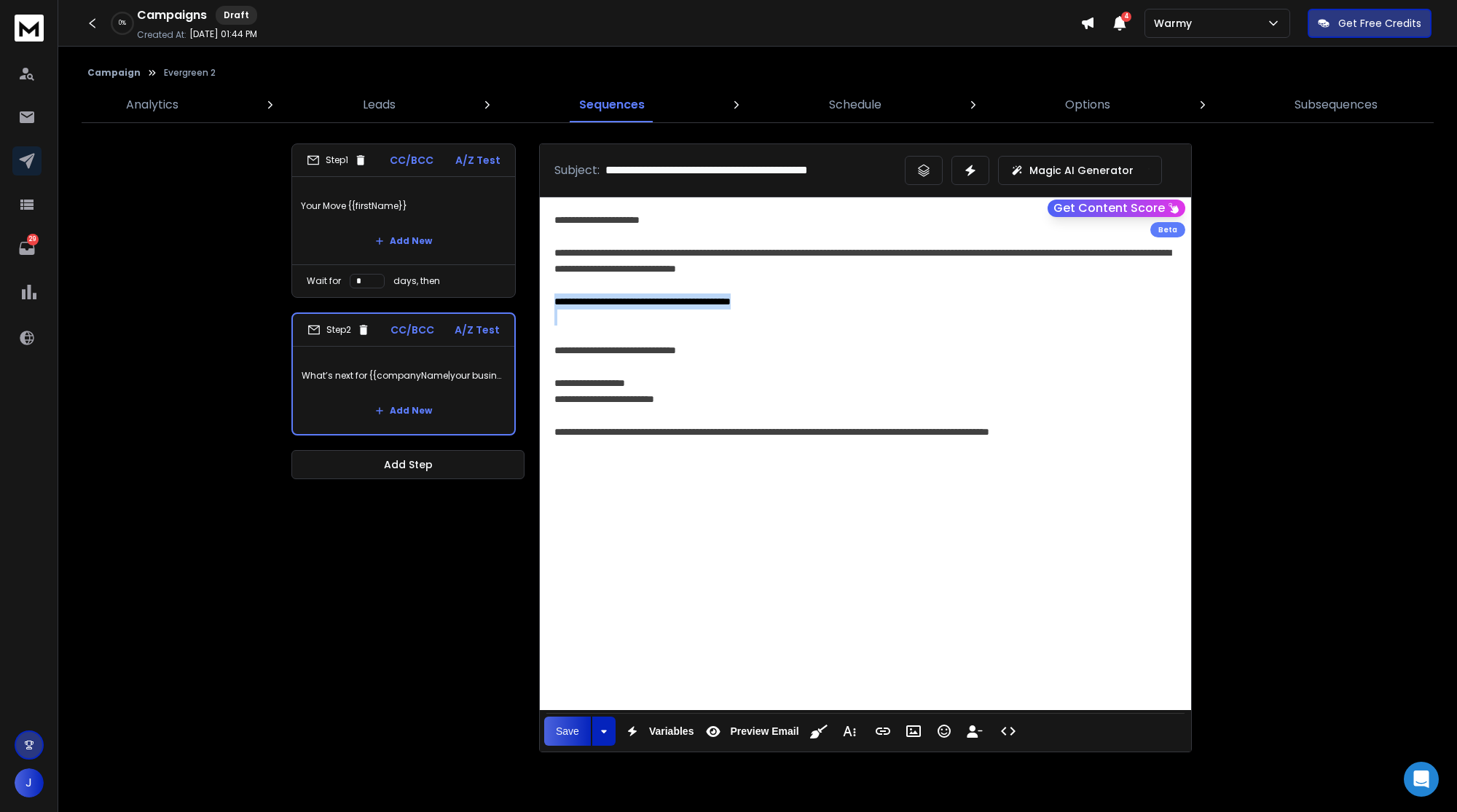
drag, startPoint x: 835, startPoint y: 309, endPoint x: 531, endPoint y: 300, distance: 304.1
click at [531, 300] on div "**********" at bounding box center [757, 448] width 932 height 609
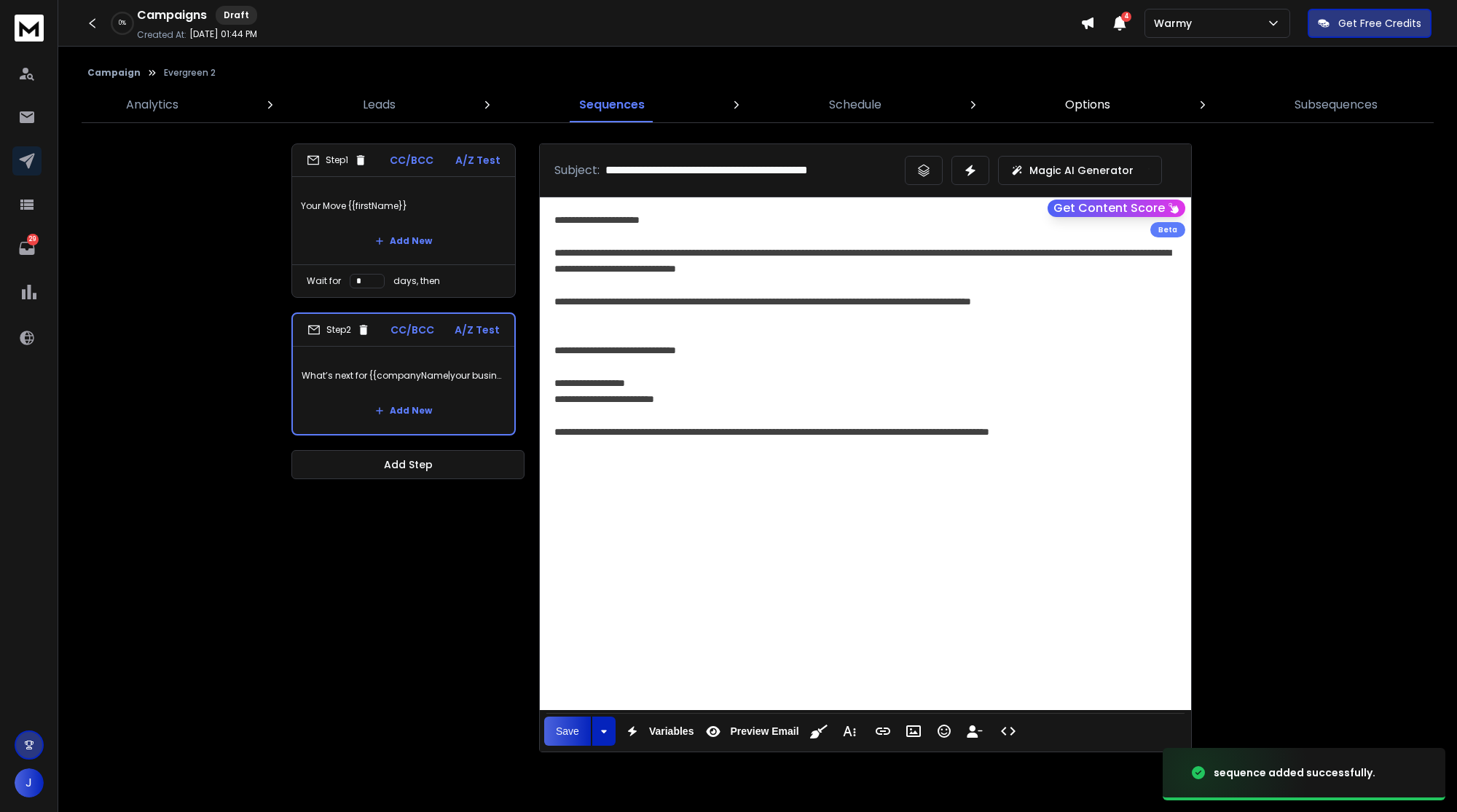
click at [1084, 97] on p "Options" at bounding box center [1087, 105] width 45 height 17
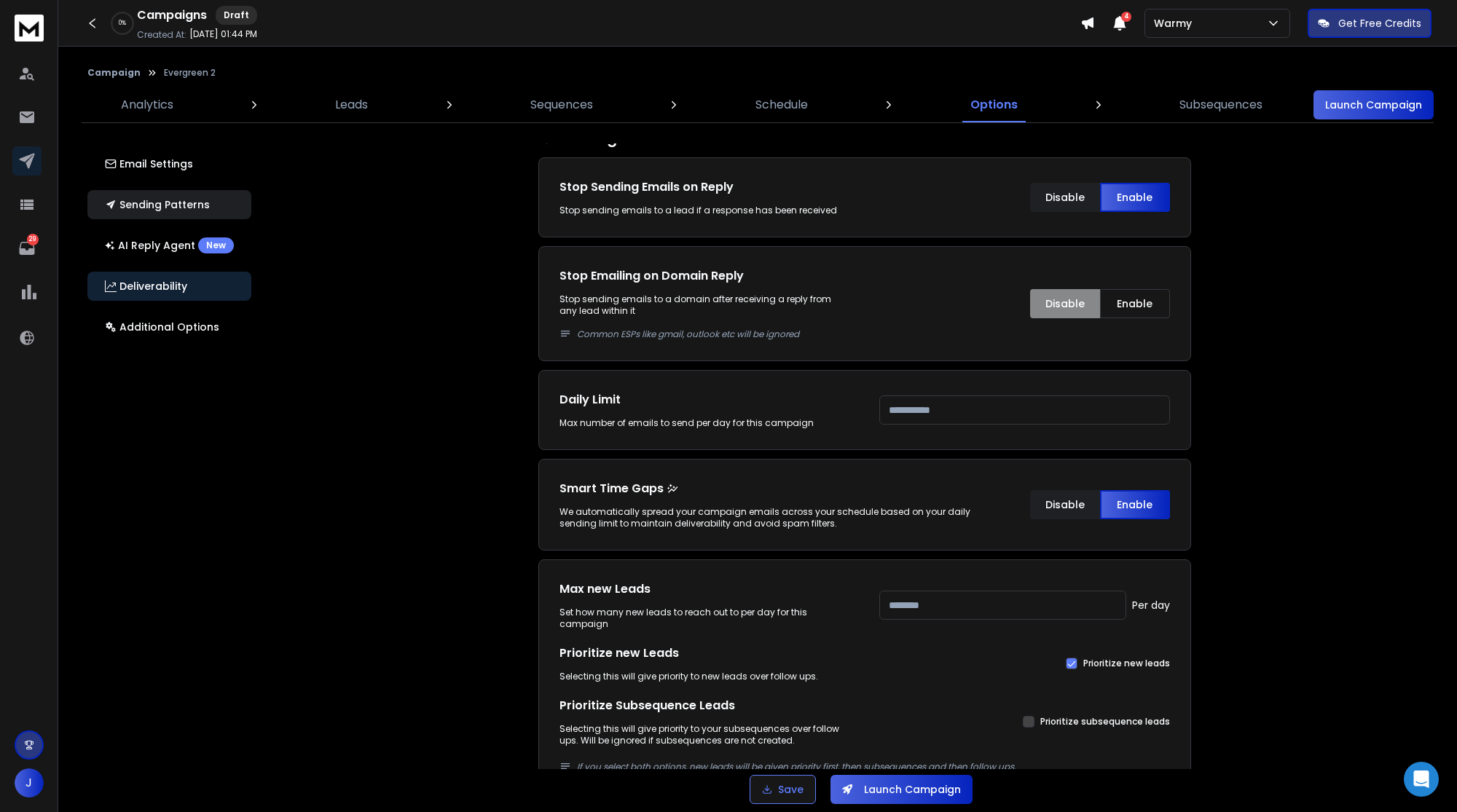
click at [208, 285] on button "Deliverability" at bounding box center [170, 286] width 164 height 29
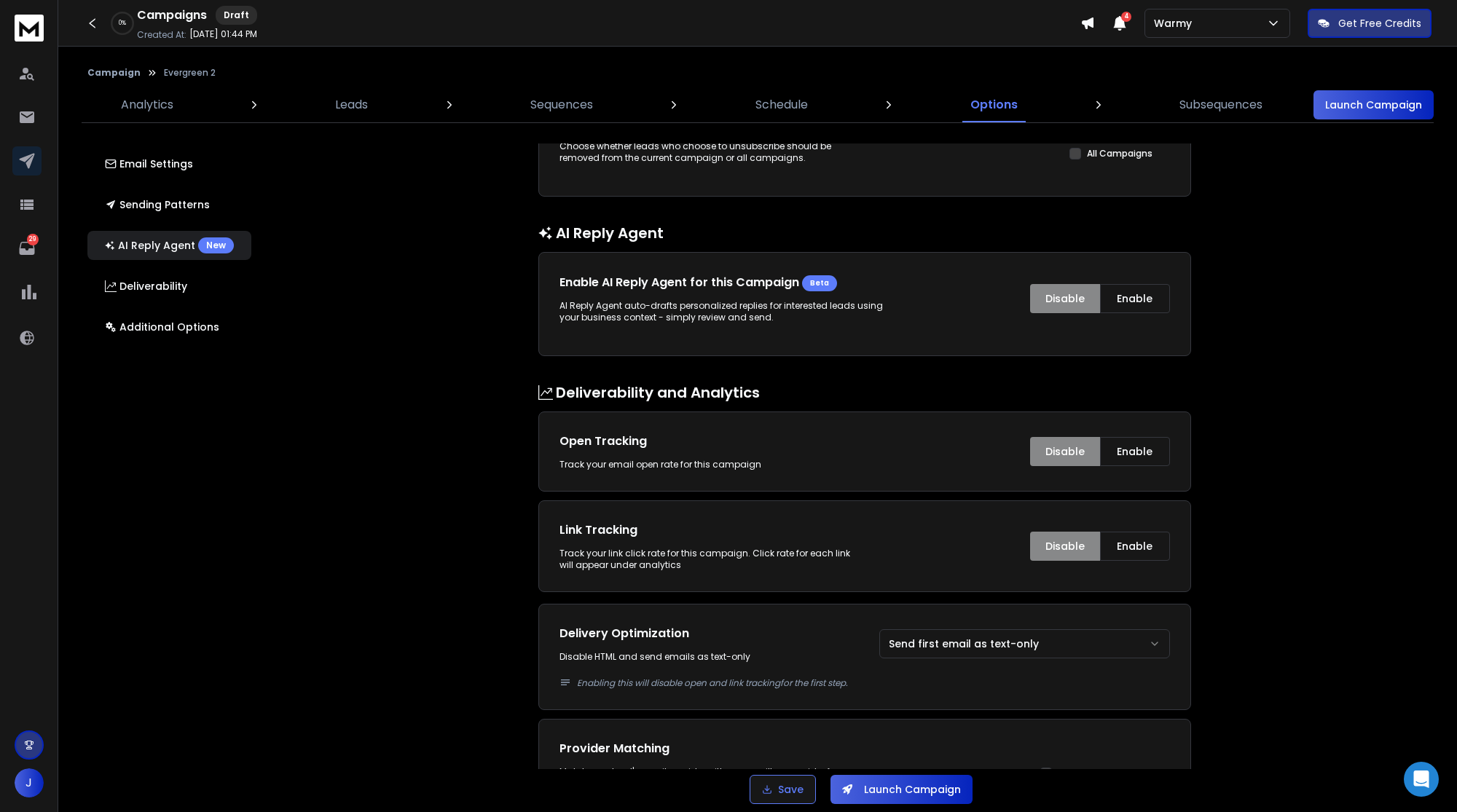
scroll to position [1410, 0]
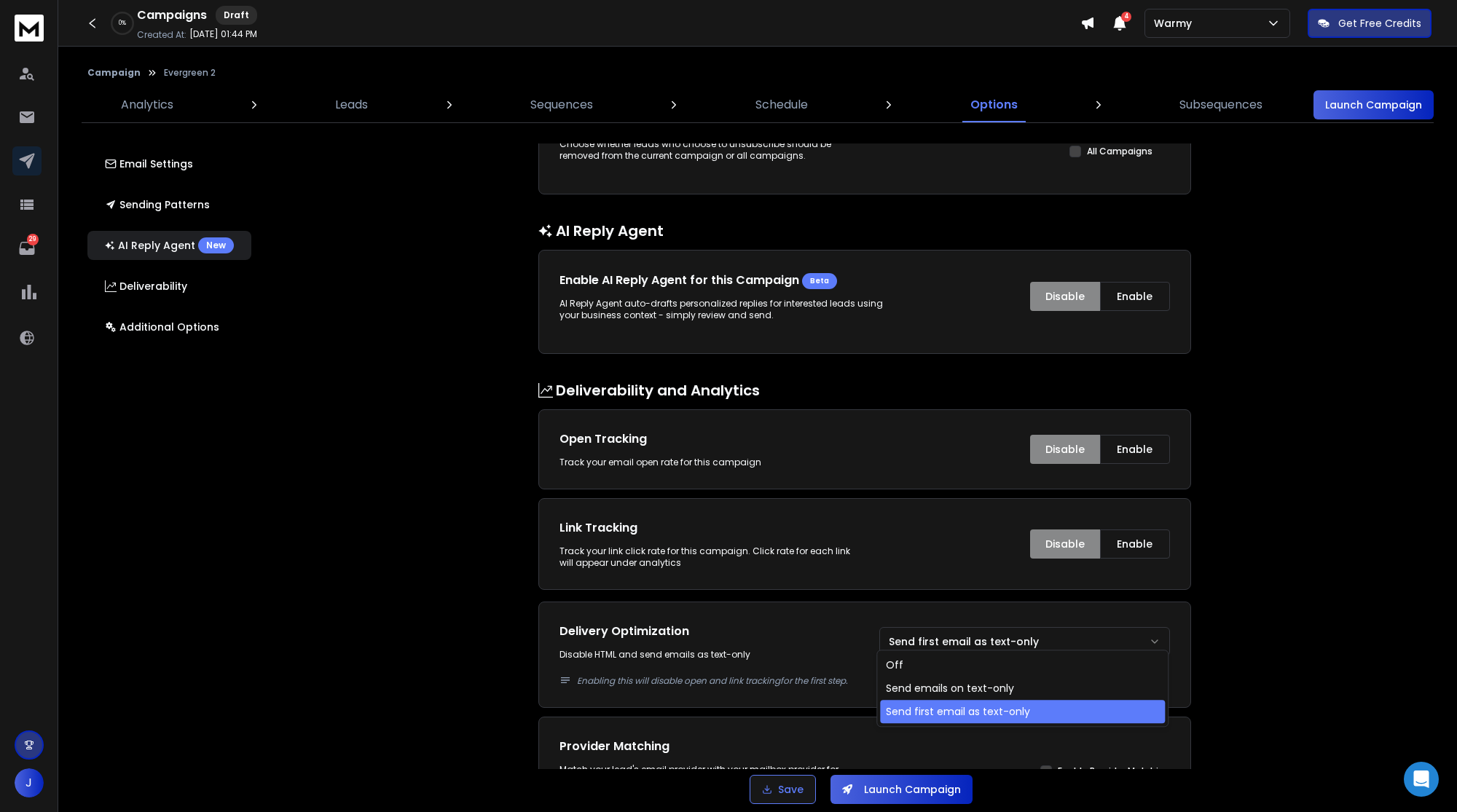
click at [976, 629] on button "Send first email as text-only" at bounding box center [1024, 641] width 290 height 29
select select "*"
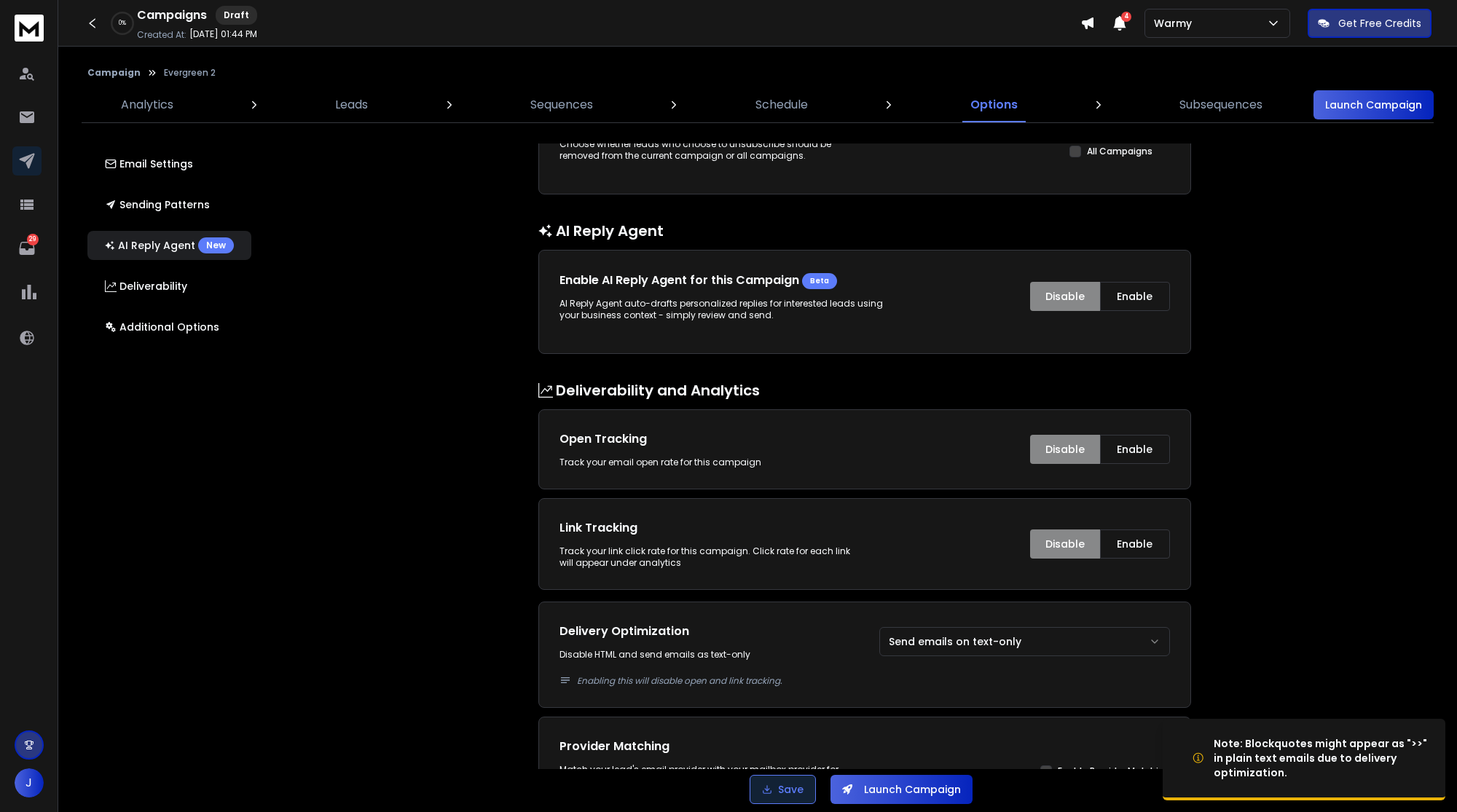
click at [783, 794] on button "Save" at bounding box center [782, 789] width 66 height 29
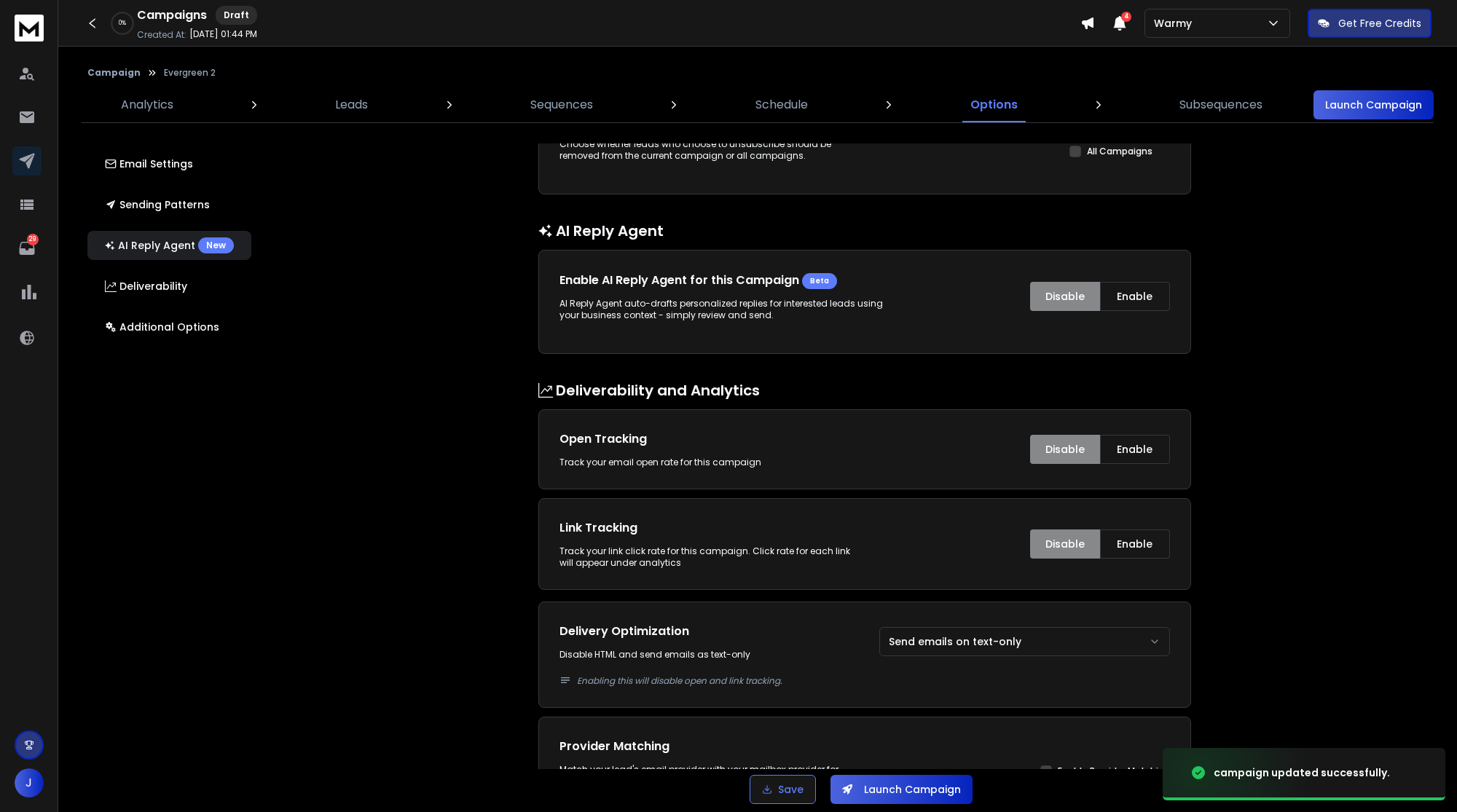
click at [876, 795] on button "Launch Campaign" at bounding box center [900, 789] width 142 height 29
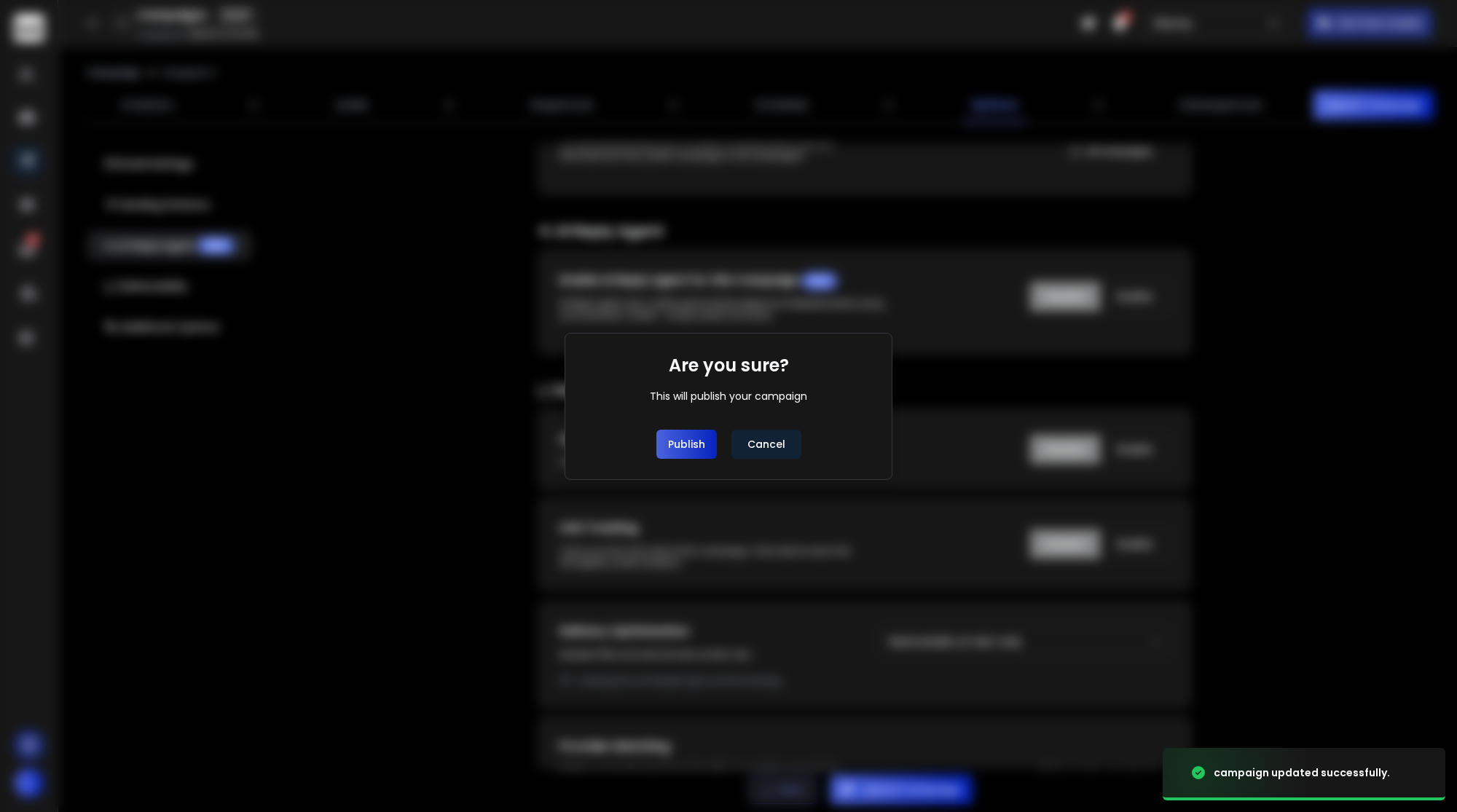
click at [669, 435] on button "Publish" at bounding box center [686, 444] width 60 height 29
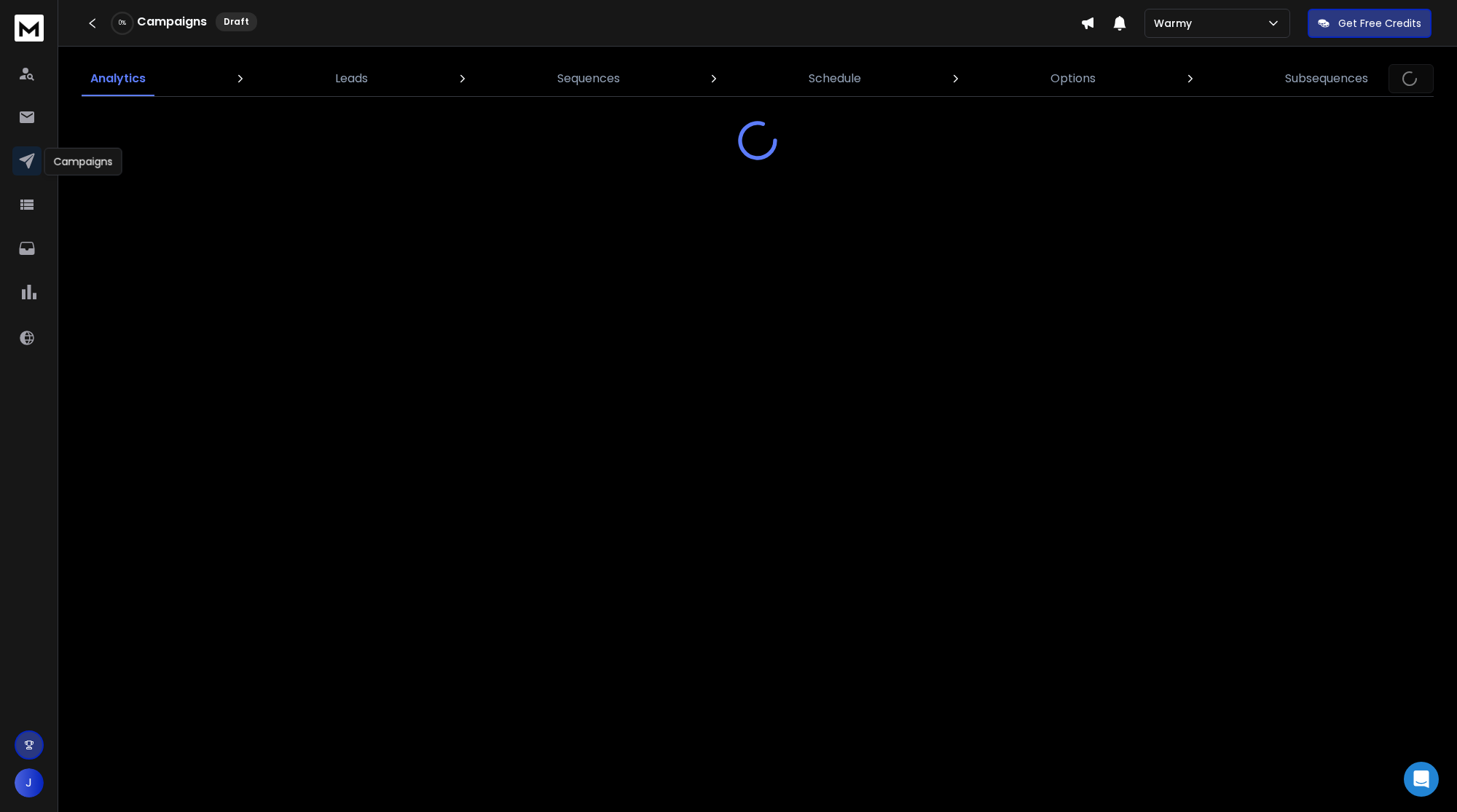
click at [32, 164] on icon at bounding box center [26, 161] width 17 height 17
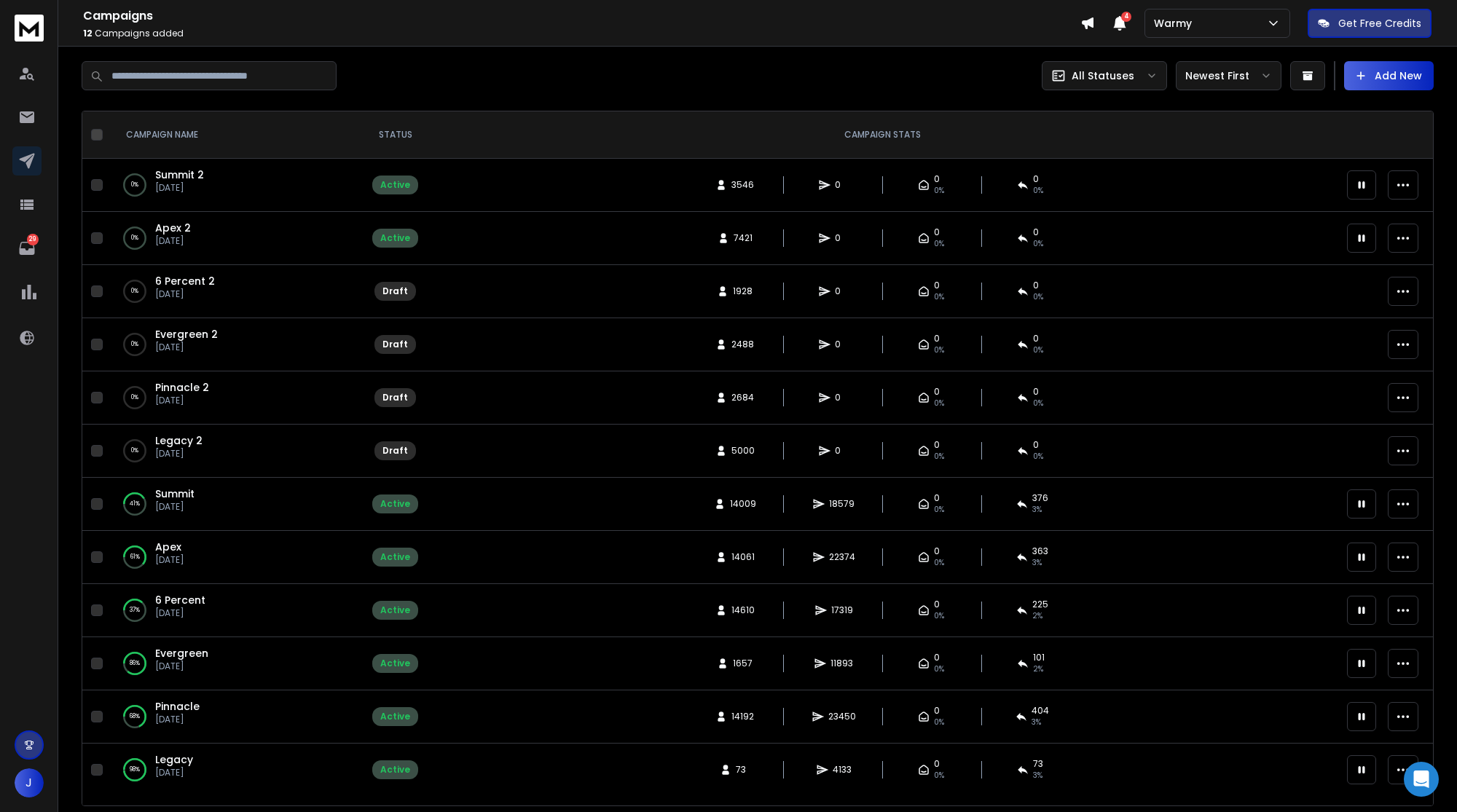
click at [259, 669] on div "86 % Evergreen [DATE]" at bounding box center [235, 663] width 226 height 35
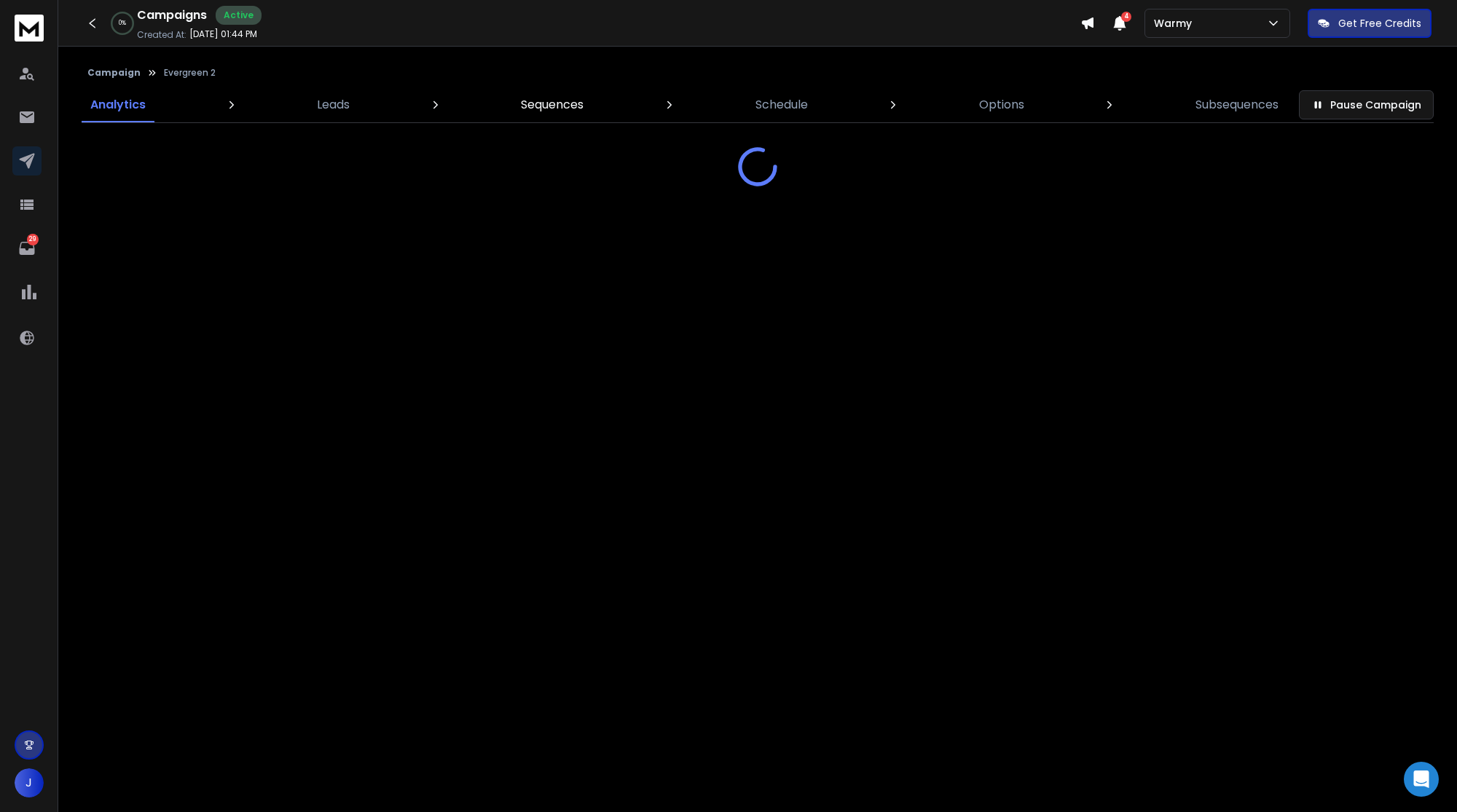
click at [559, 99] on p "Sequences" at bounding box center [551, 105] width 62 height 17
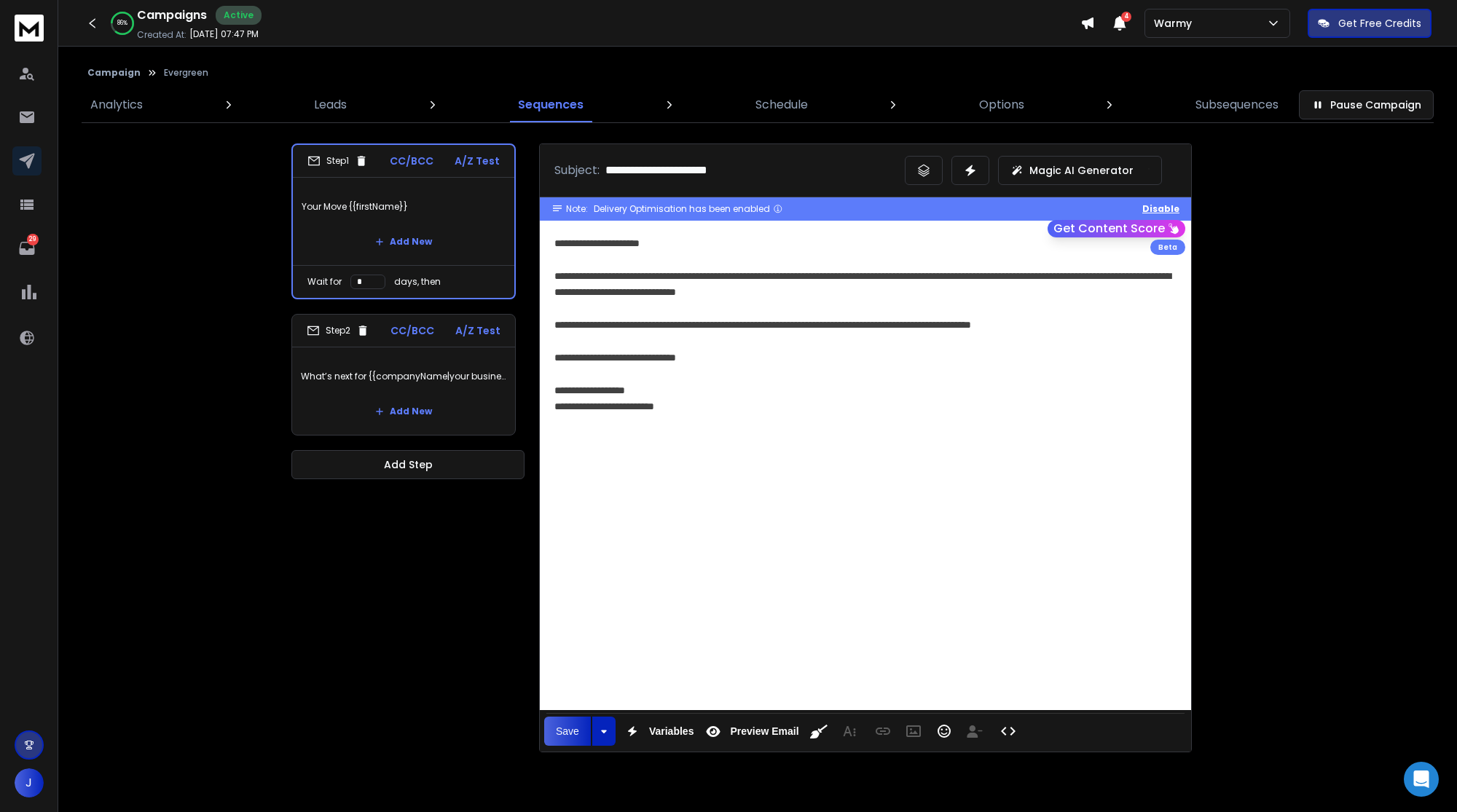
click at [408, 370] on p "What’s next for {{companyName|your business}}?" at bounding box center [403, 376] width 206 height 41
type input "**********"
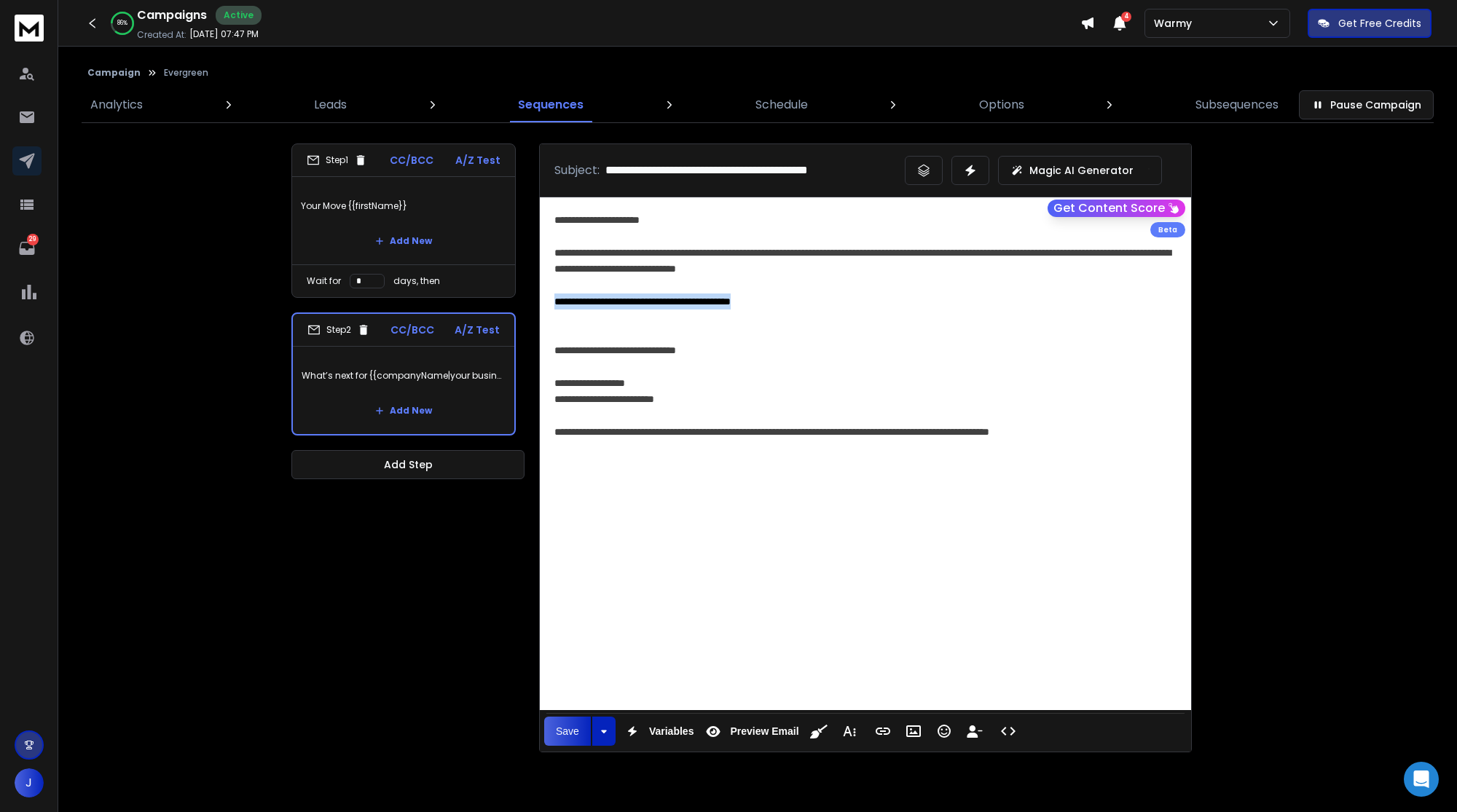
drag, startPoint x: 823, startPoint y: 307, endPoint x: 526, endPoint y: 305, distance: 297.0
click at [525, 305] on div "**********" at bounding box center [757, 448] width 932 height 609
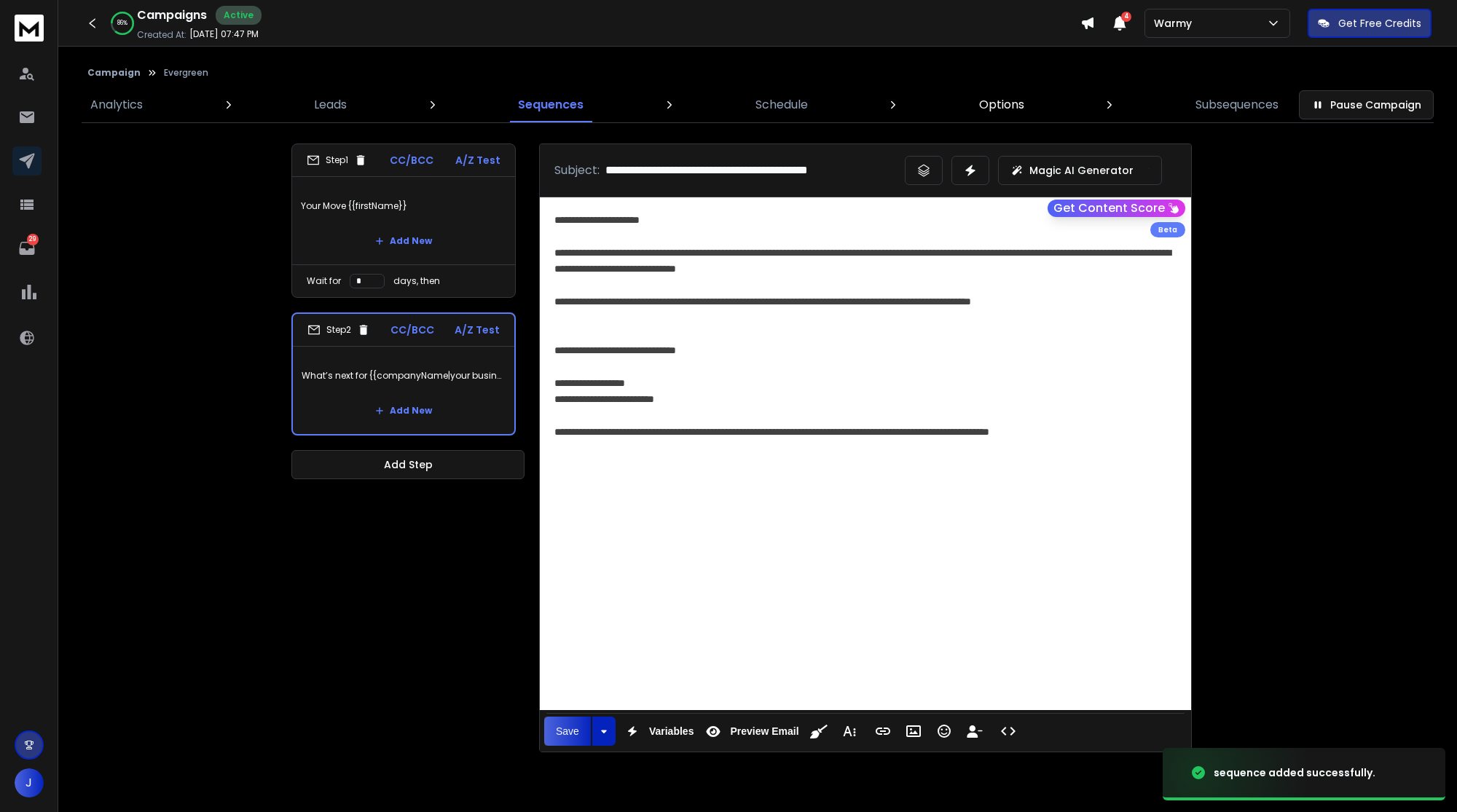
click at [1010, 98] on p "Options" at bounding box center [1001, 105] width 45 height 17
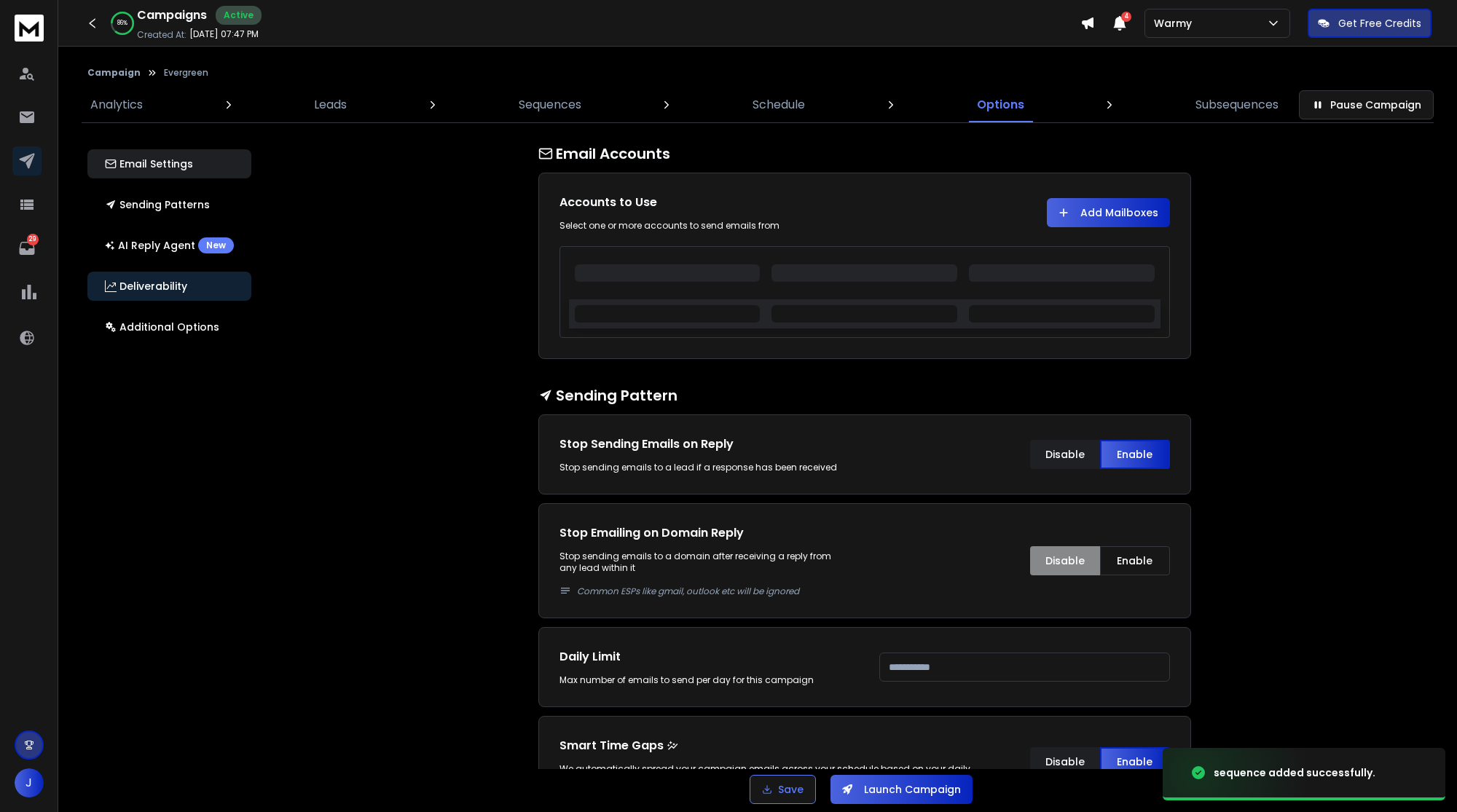
click at [172, 284] on p "Deliverability" at bounding box center [145, 286] width 82 height 14
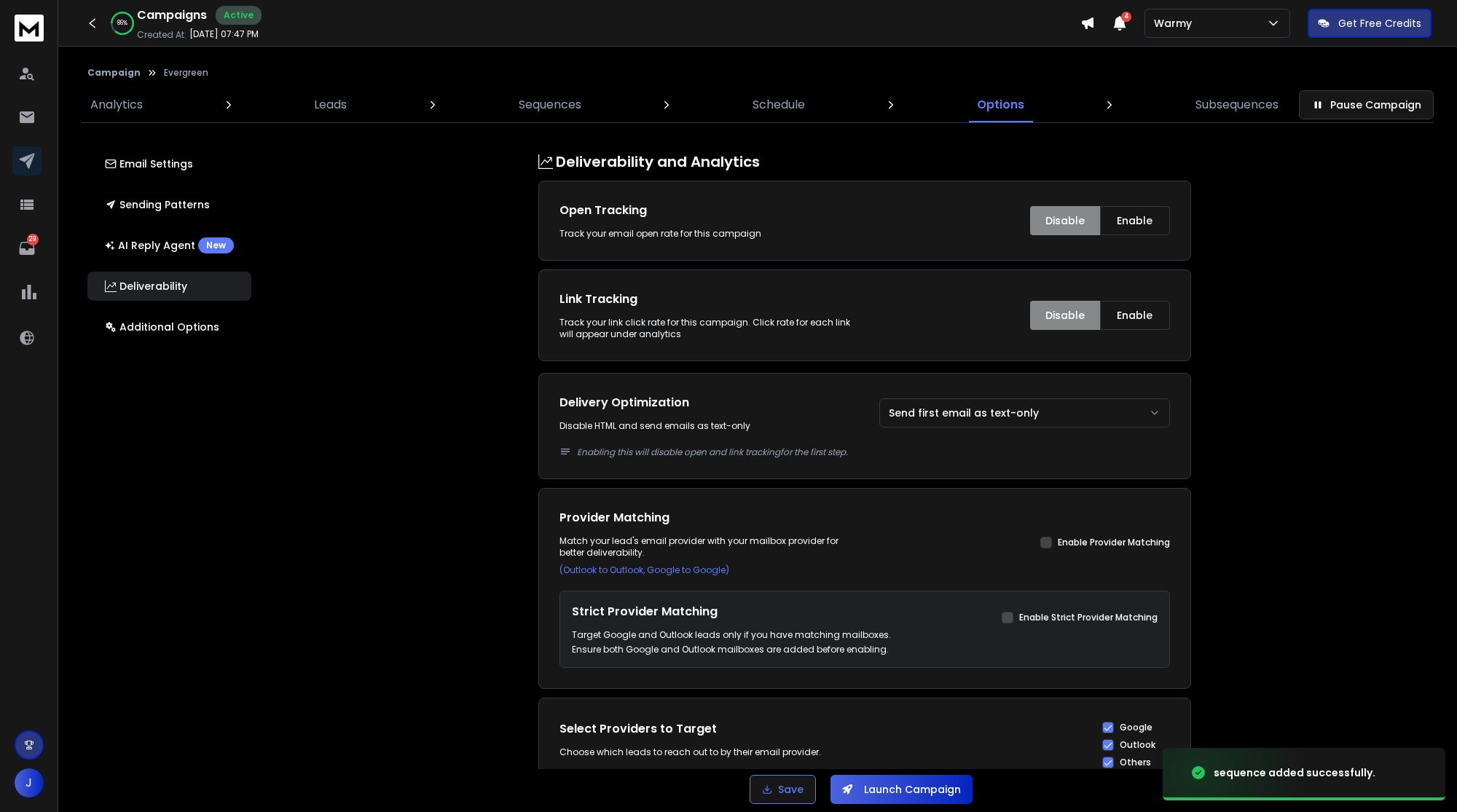
scroll to position [1640, 0]
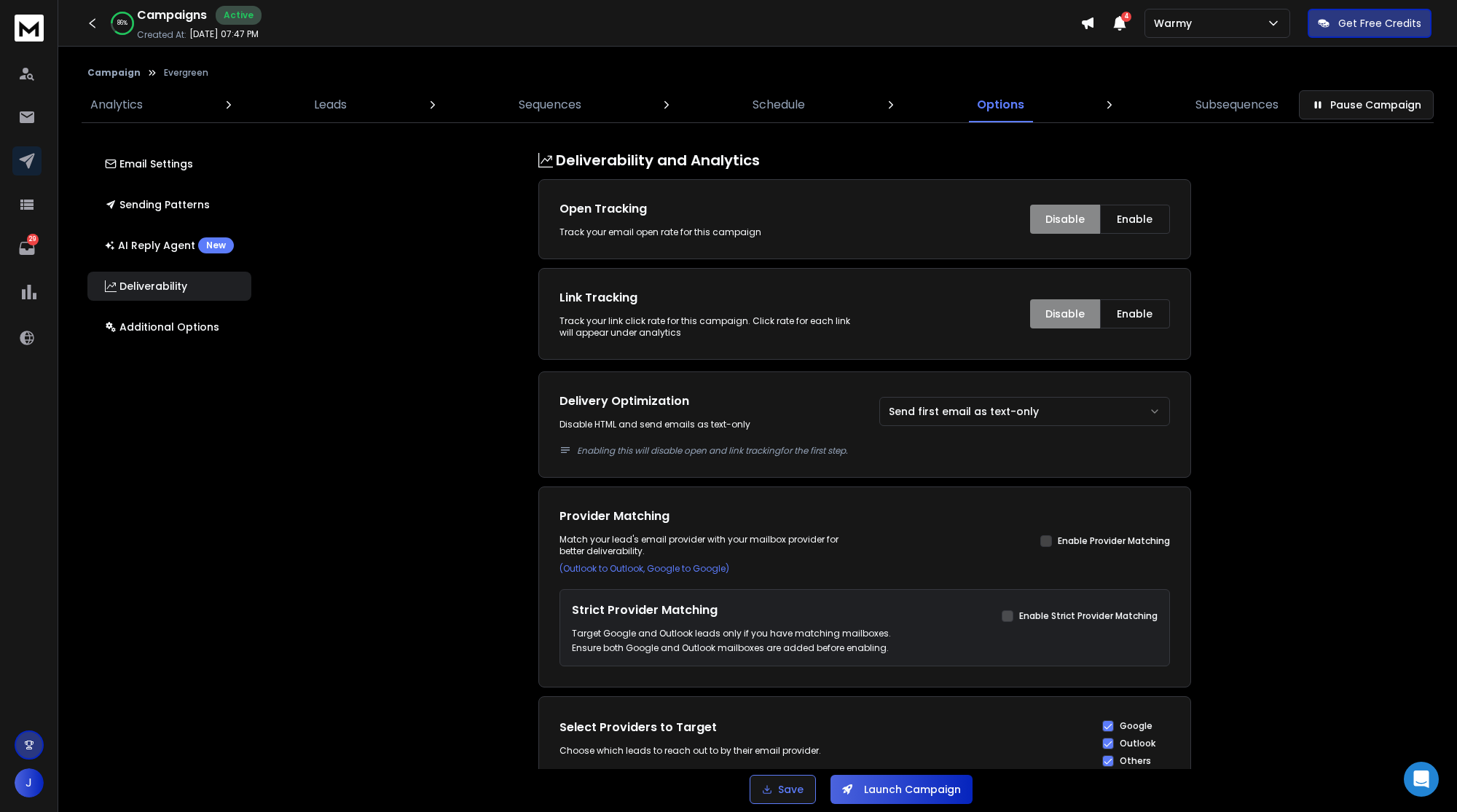
click at [973, 406] on button "Send first email as text-only" at bounding box center [1024, 411] width 290 height 29
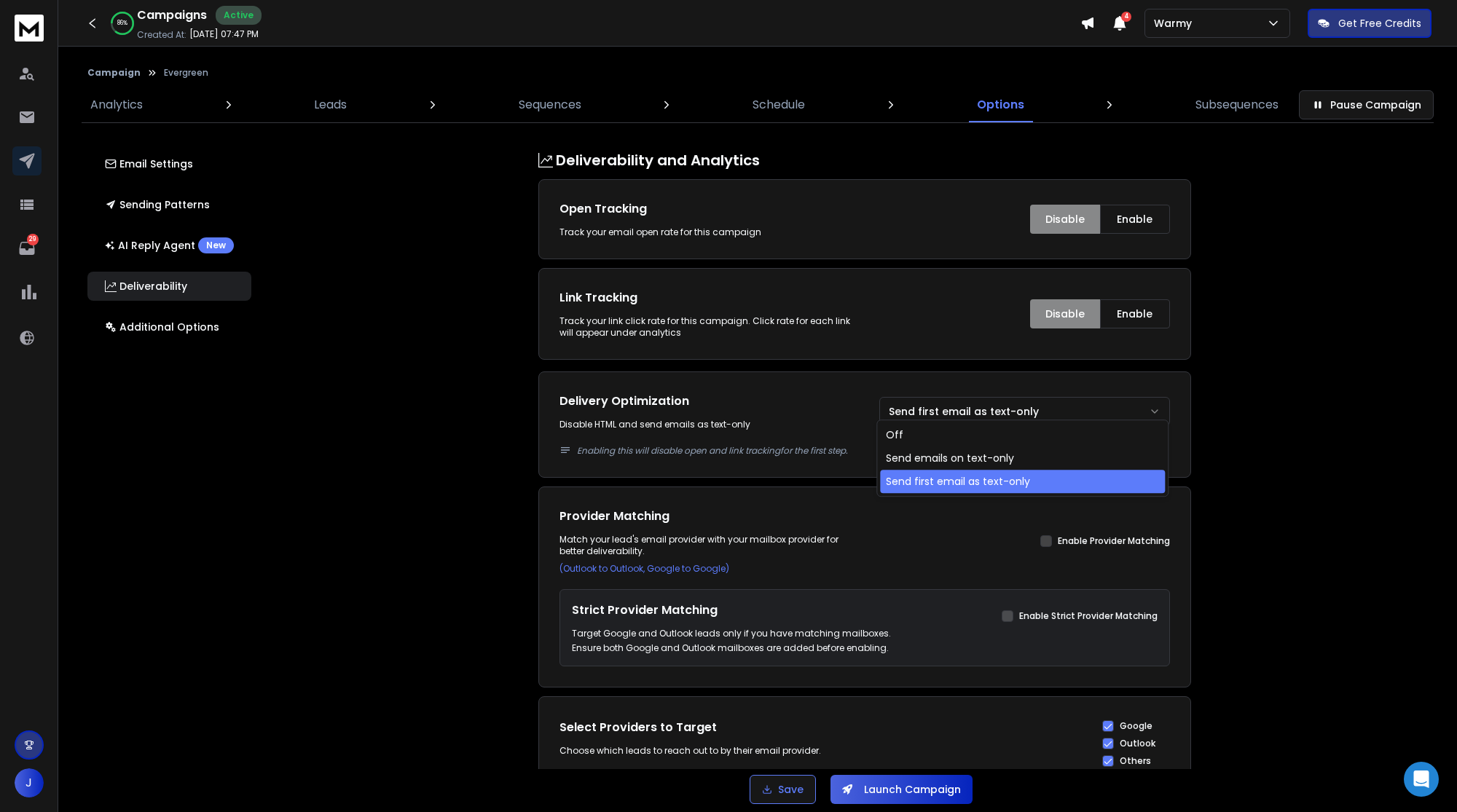
select select "*"
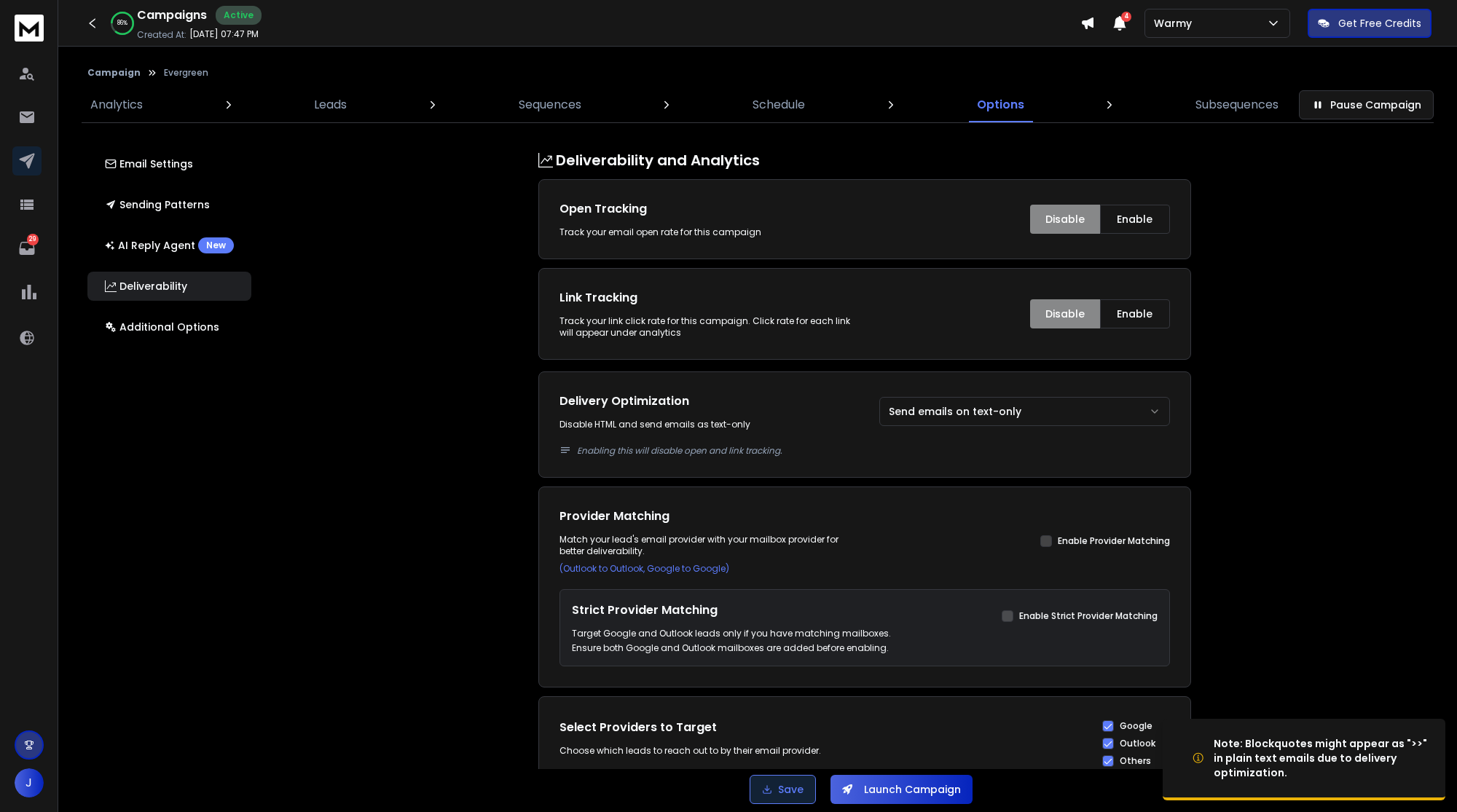
click at [793, 776] on button "Save" at bounding box center [782, 789] width 66 height 29
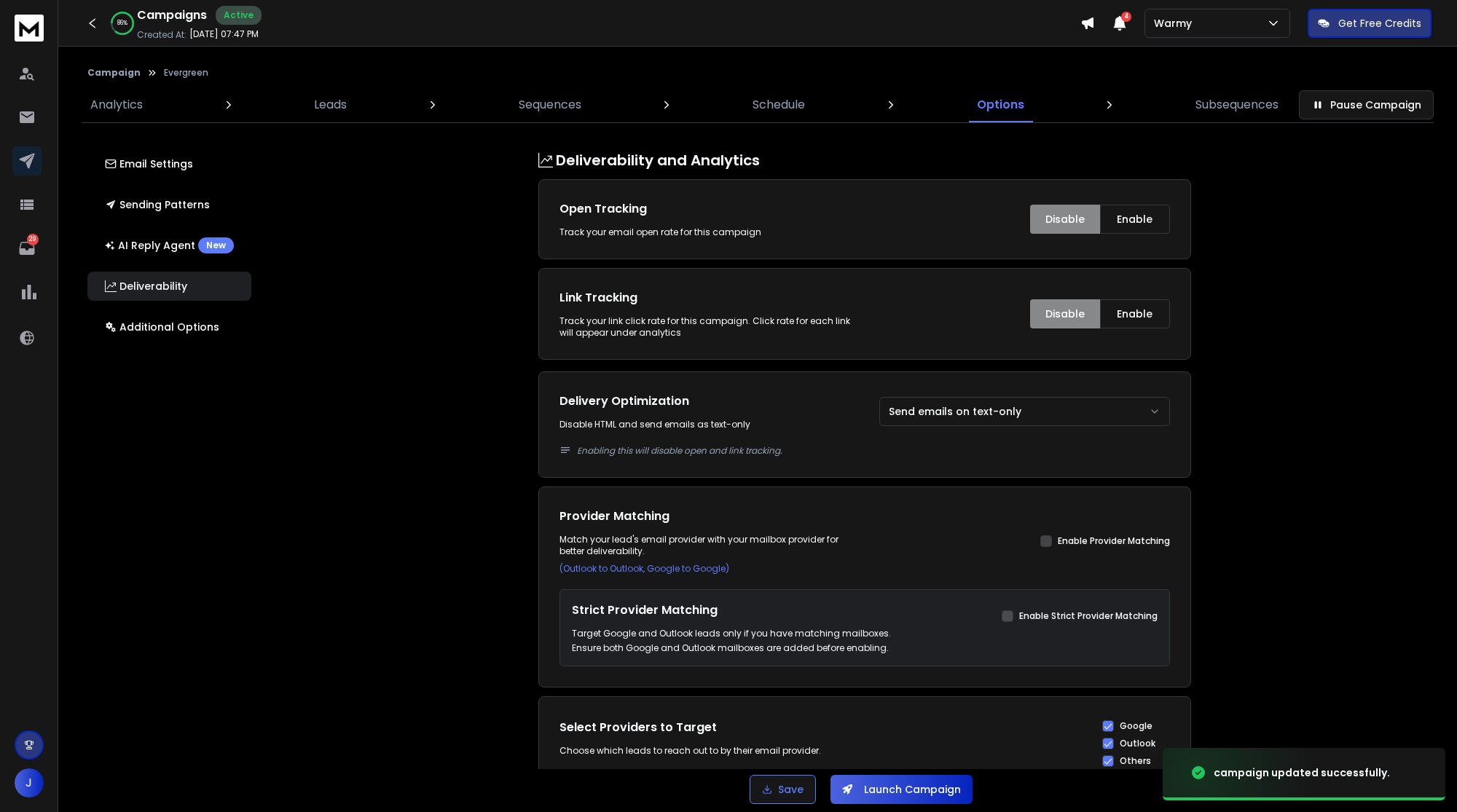
click at [909, 784] on button "Launch Campaign" at bounding box center [900, 789] width 142 height 29
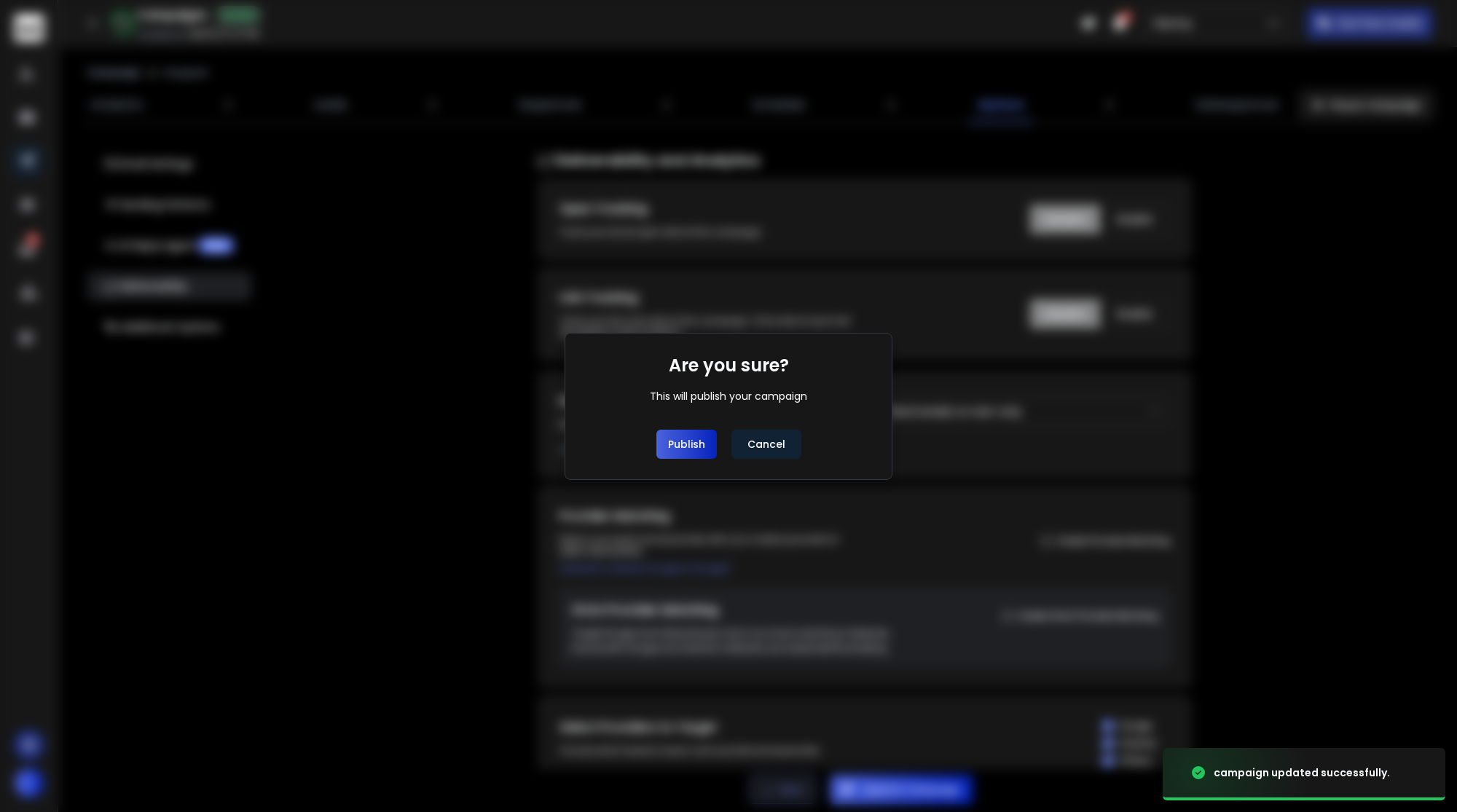
click at [678, 438] on button "Publish" at bounding box center [686, 444] width 60 height 29
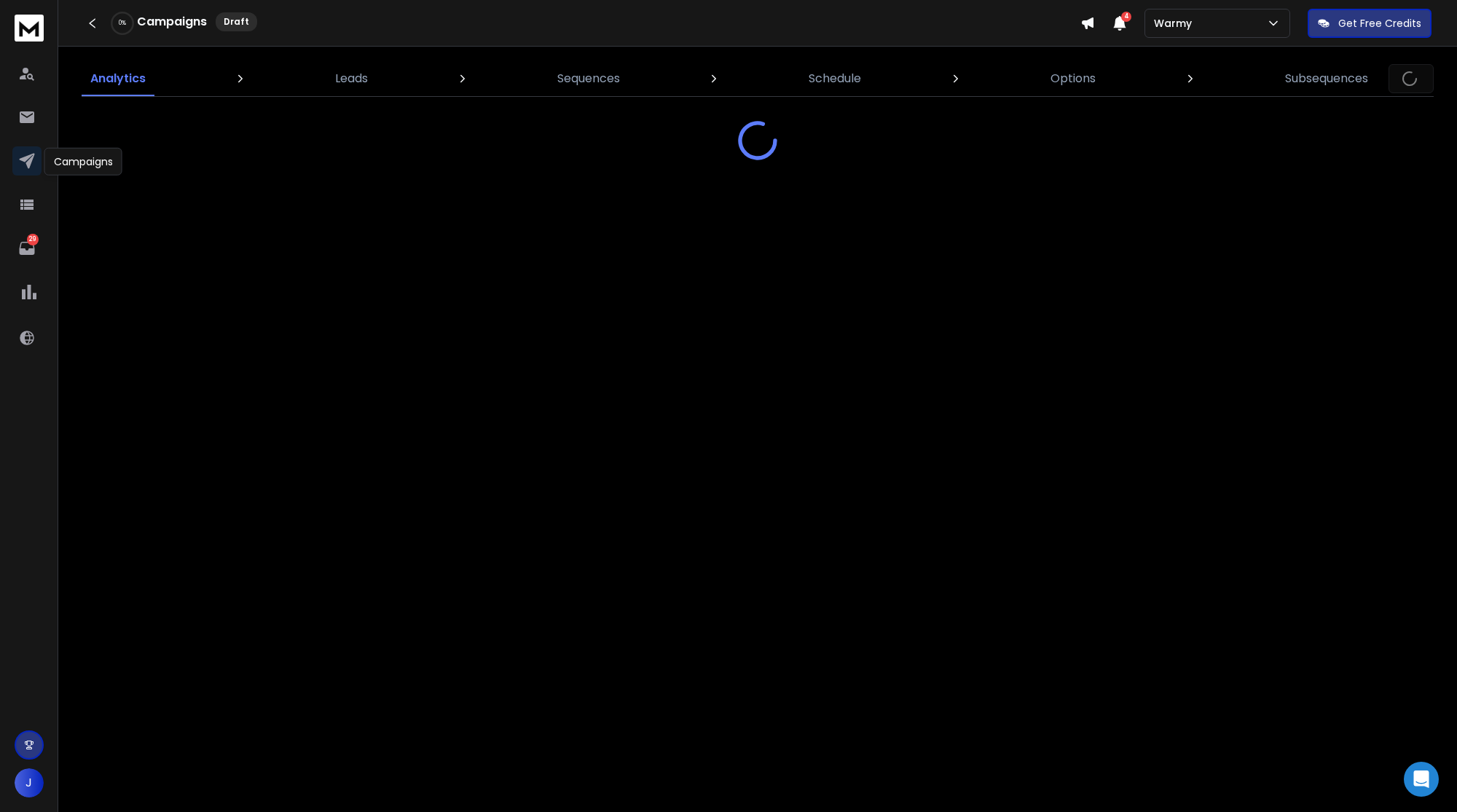
click at [32, 160] on icon at bounding box center [26, 161] width 15 height 15
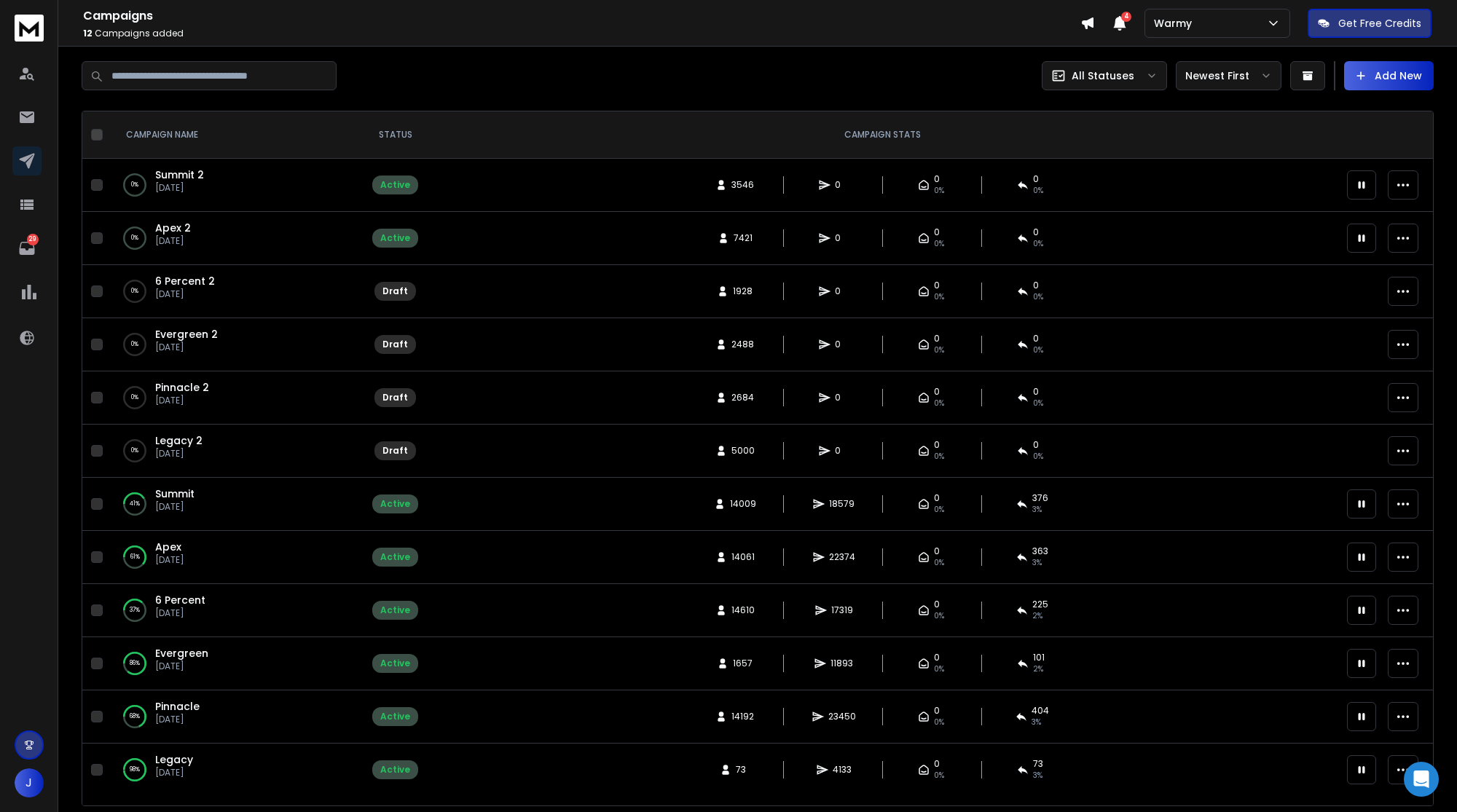
click at [258, 394] on div "0 % Pinnacle 2 2 days ago" at bounding box center [235, 397] width 226 height 35
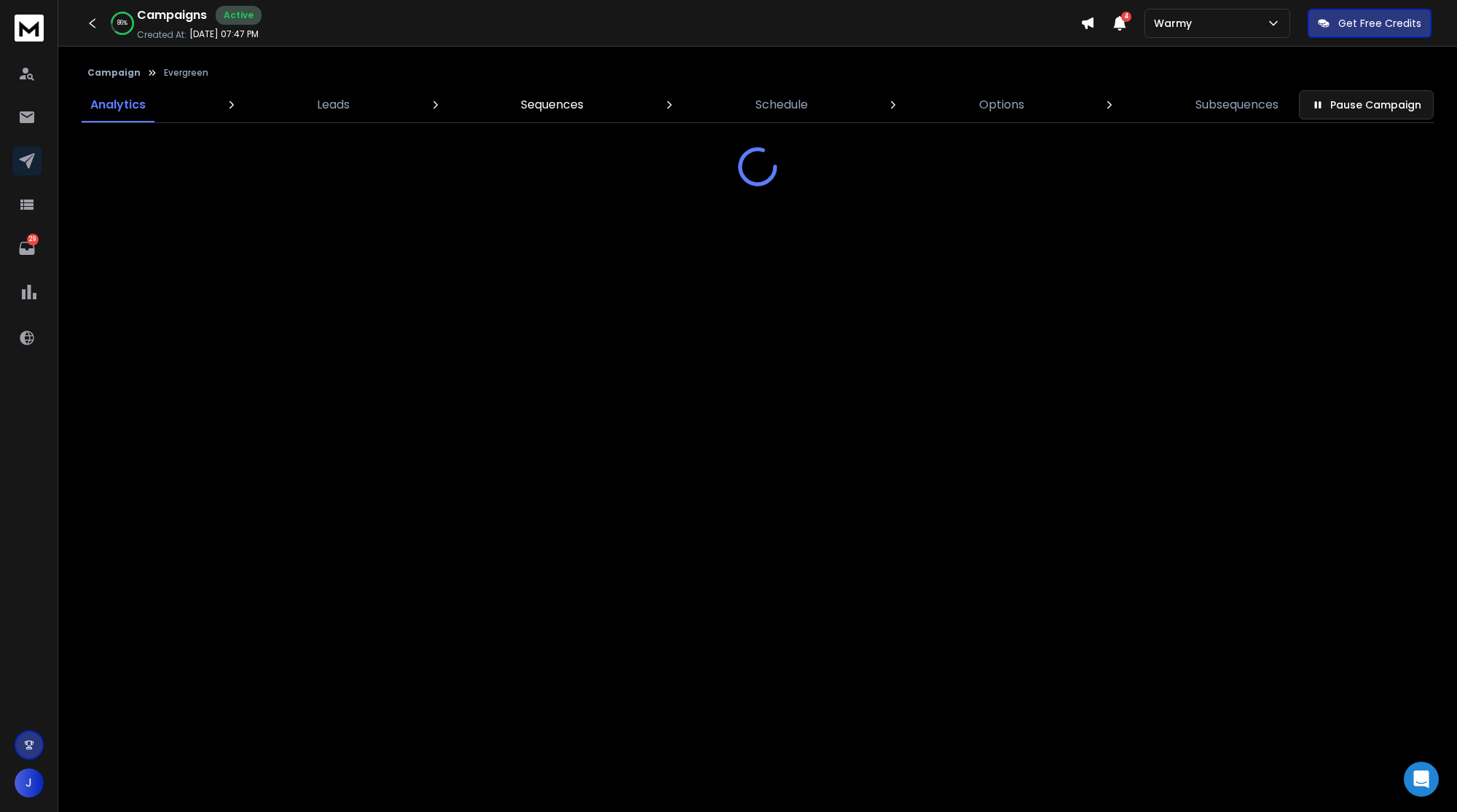
click at [569, 116] on link "Sequences" at bounding box center [552, 105] width 80 height 35
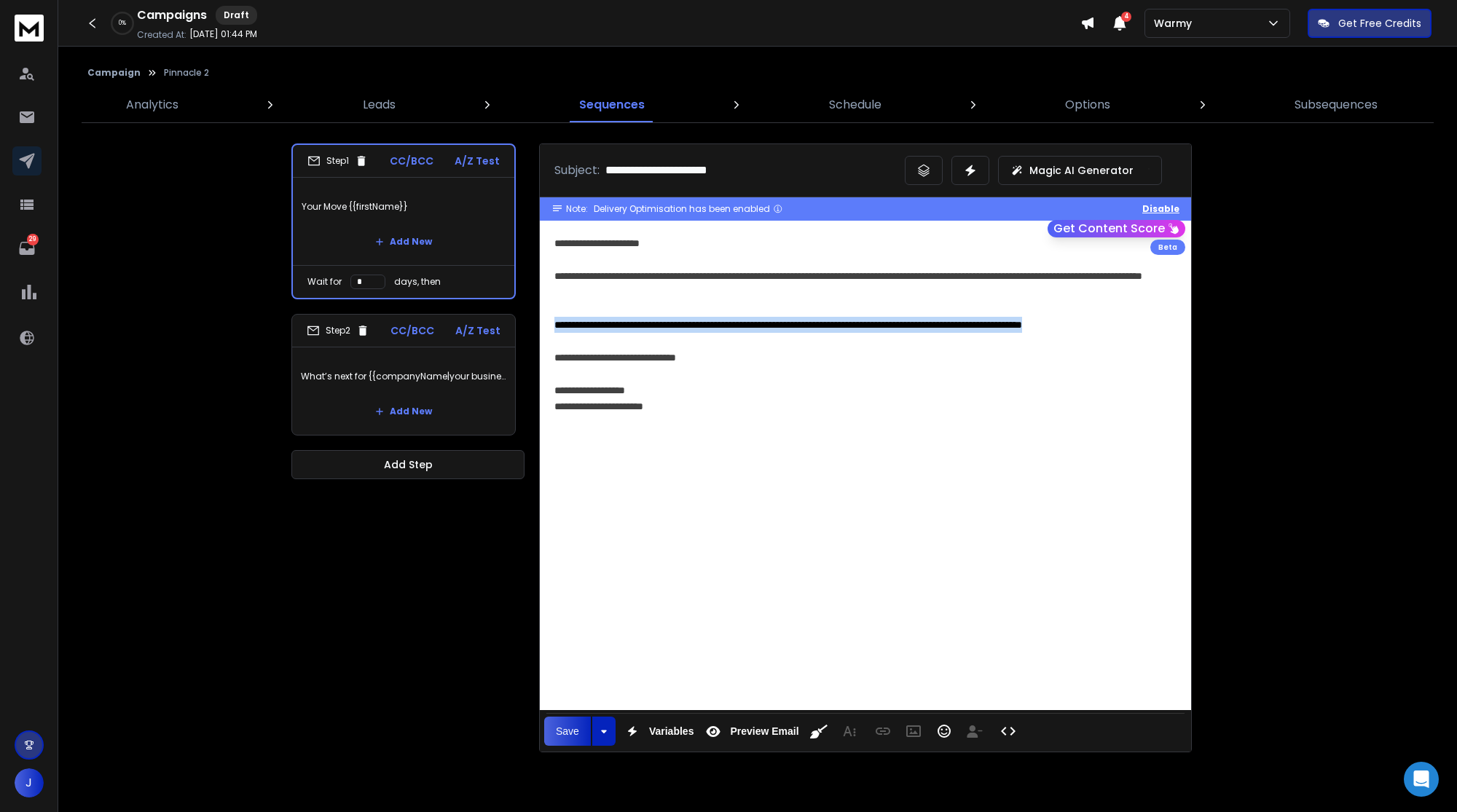
drag, startPoint x: 1144, startPoint y: 323, endPoint x: 539, endPoint y: 322, distance: 605.0
click at [539, 322] on div "**********" at bounding box center [865, 466] width 651 height 490
copy div "**********"
click at [415, 374] on p "What’s next for {{companyName|your business}}?" at bounding box center [403, 376] width 206 height 41
type input "**********"
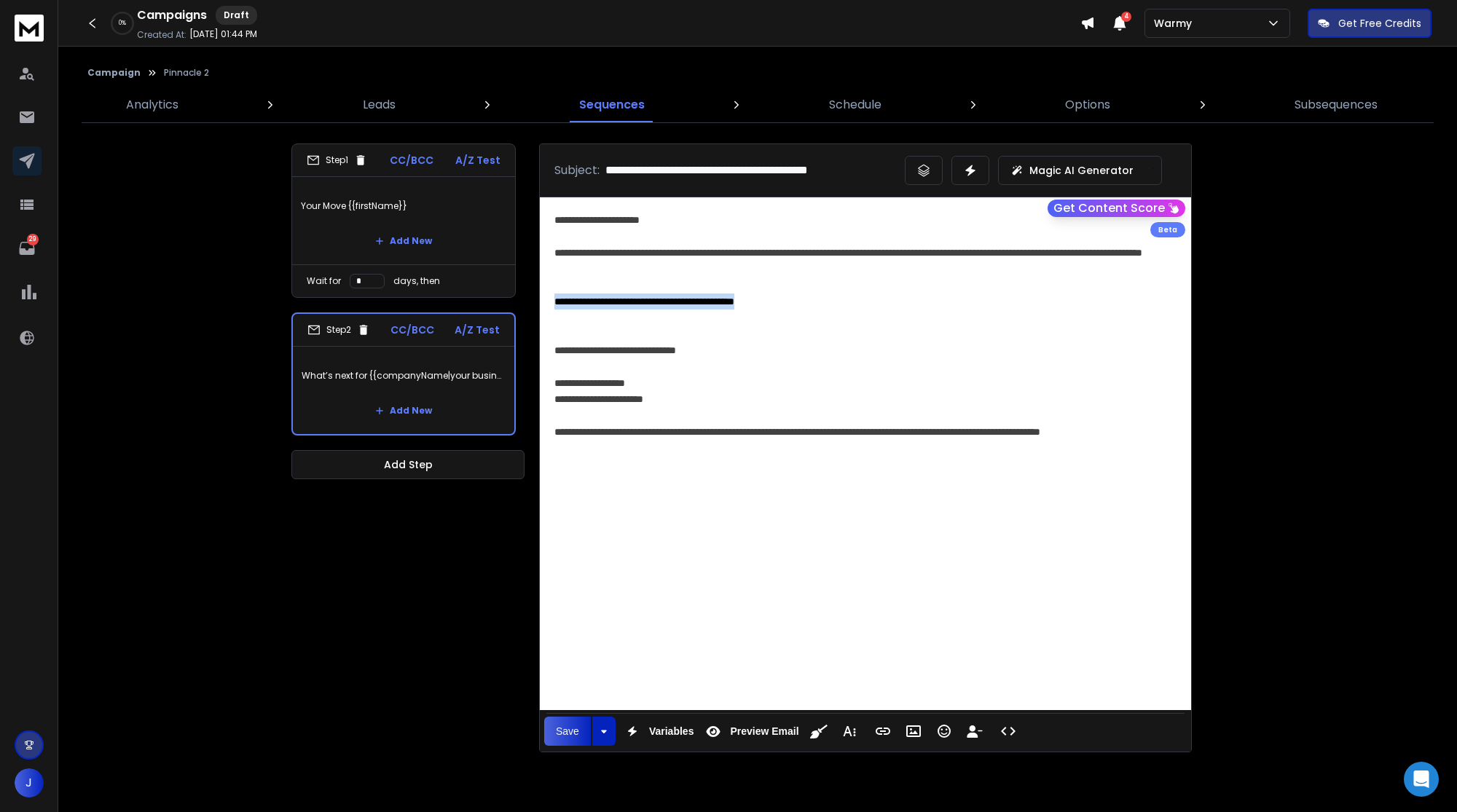
drag, startPoint x: 830, startPoint y: 300, endPoint x: 539, endPoint y: 300, distance: 291.0
click at [539, 300] on div "**********" at bounding box center [865, 454] width 651 height 512
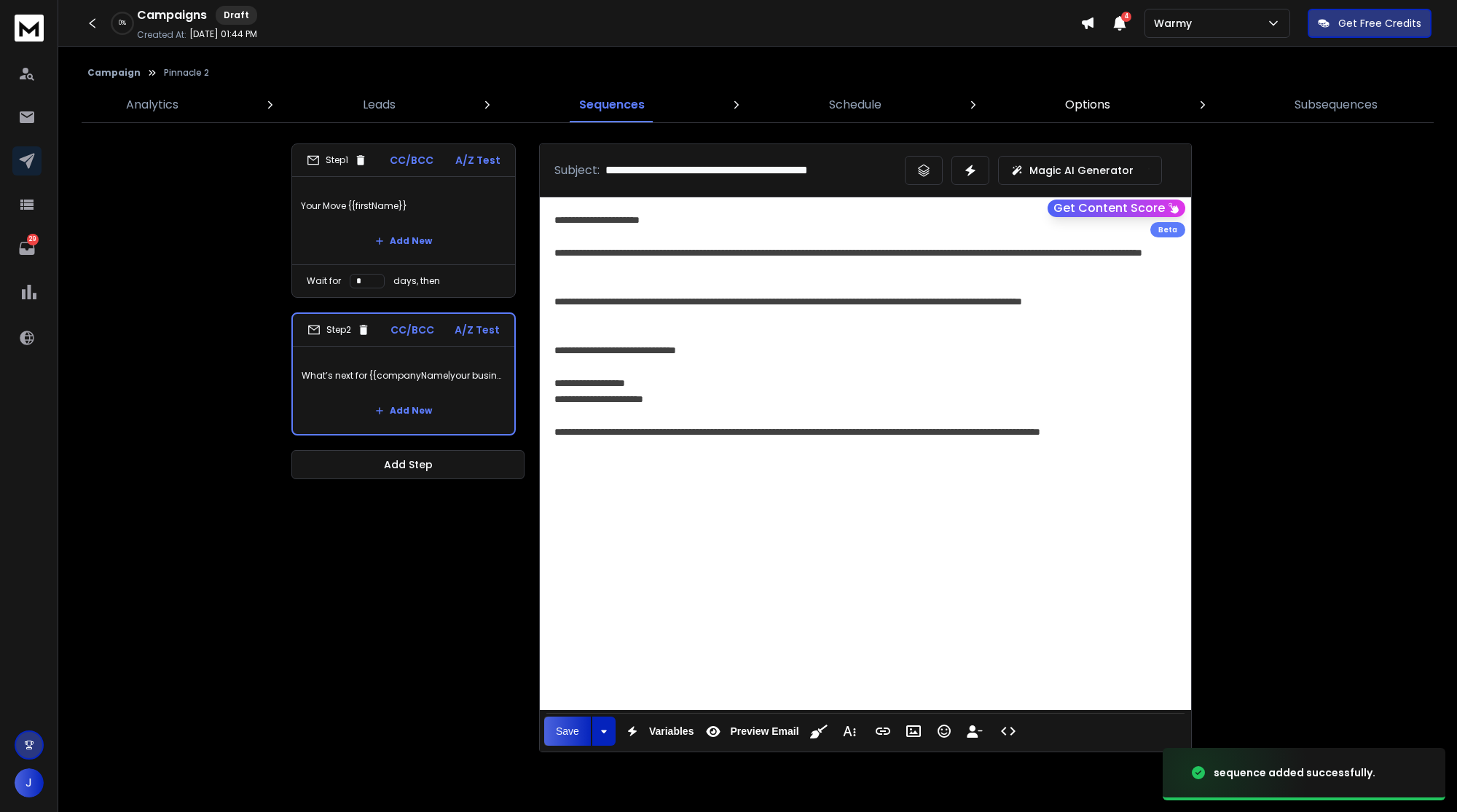
click at [1066, 103] on p "Options" at bounding box center [1087, 105] width 45 height 17
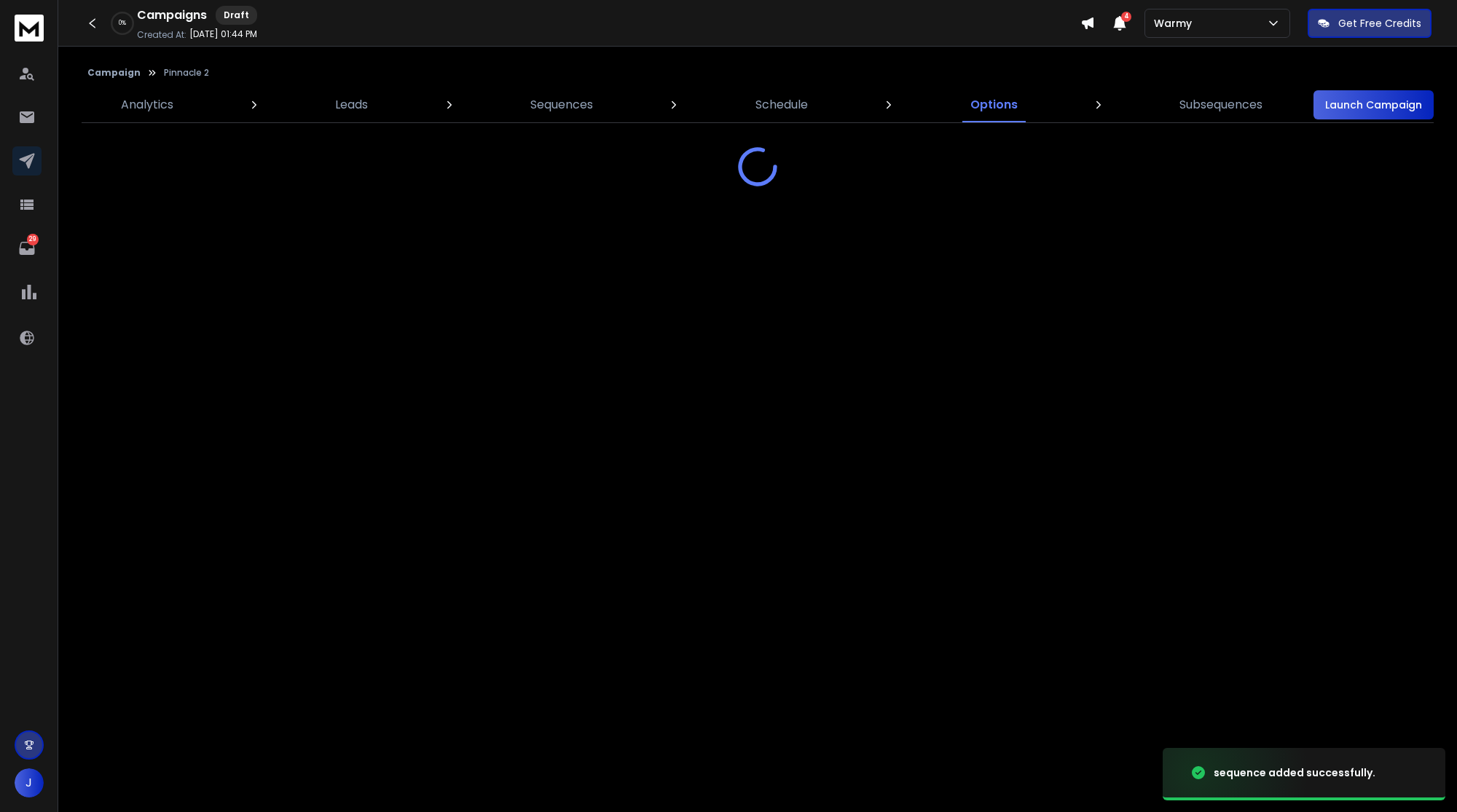
select select "*"
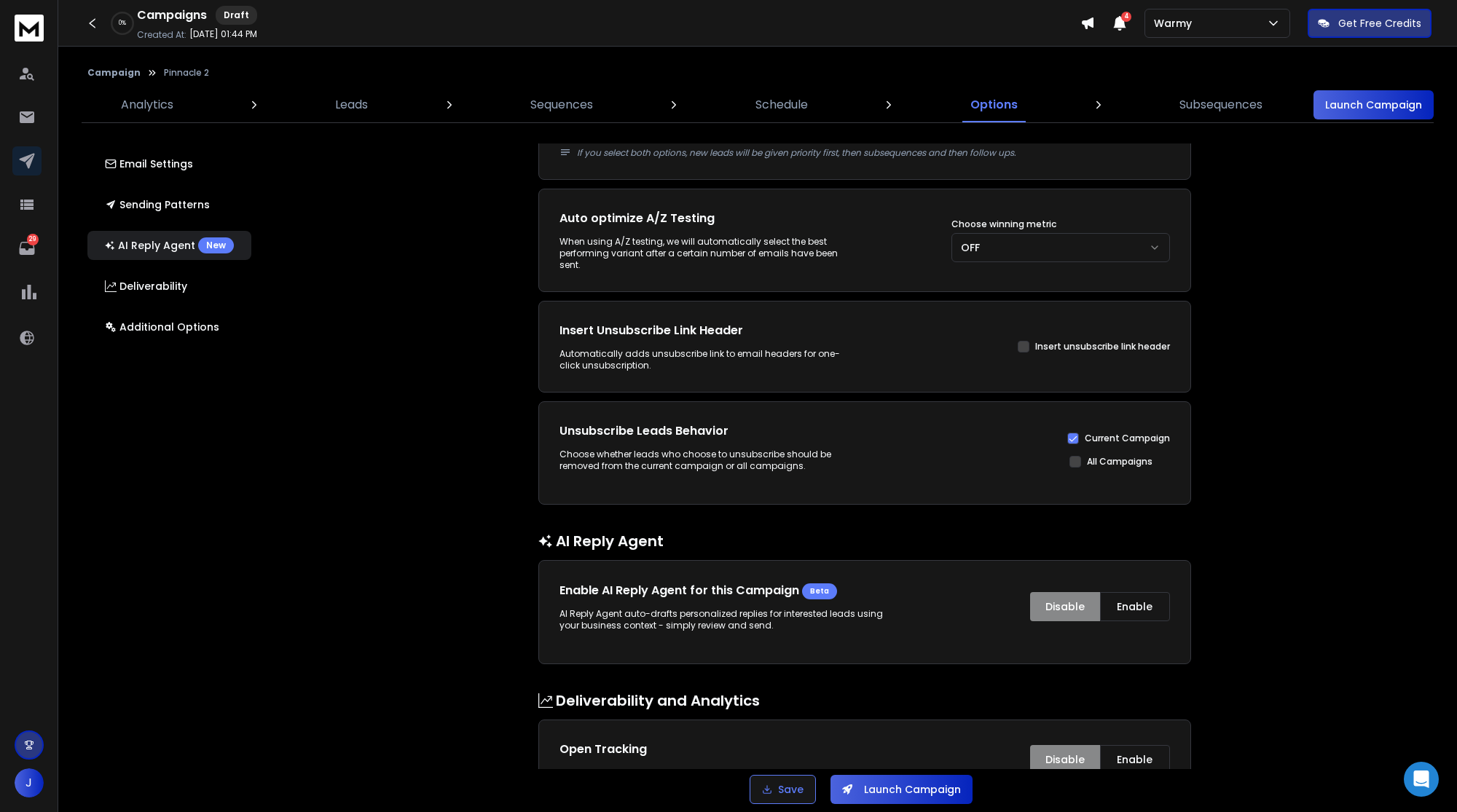
scroll to position [1102, 0]
click at [539, 103] on p "Sequences" at bounding box center [561, 105] width 62 height 17
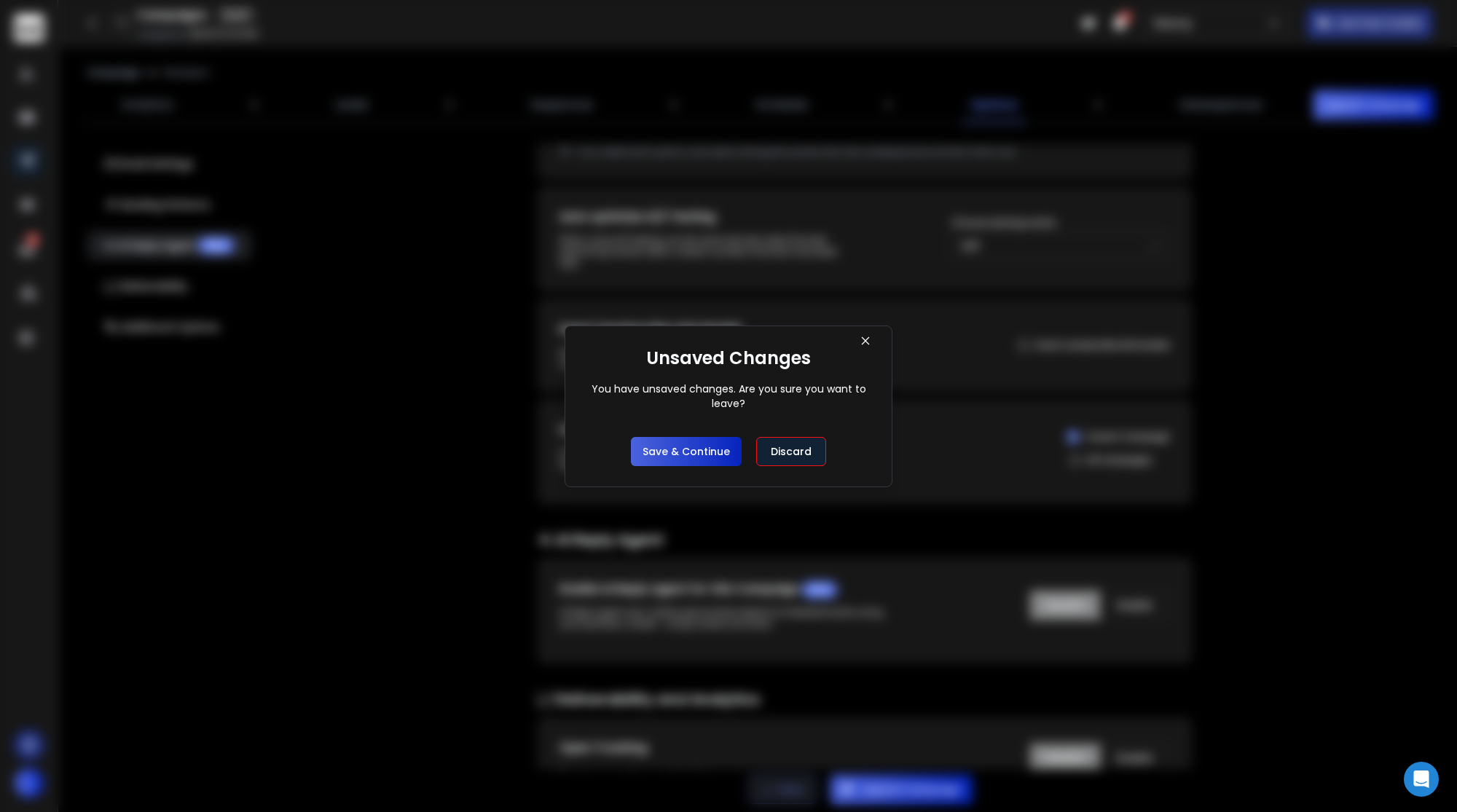
click at [779, 448] on button "Discard" at bounding box center [791, 451] width 70 height 29
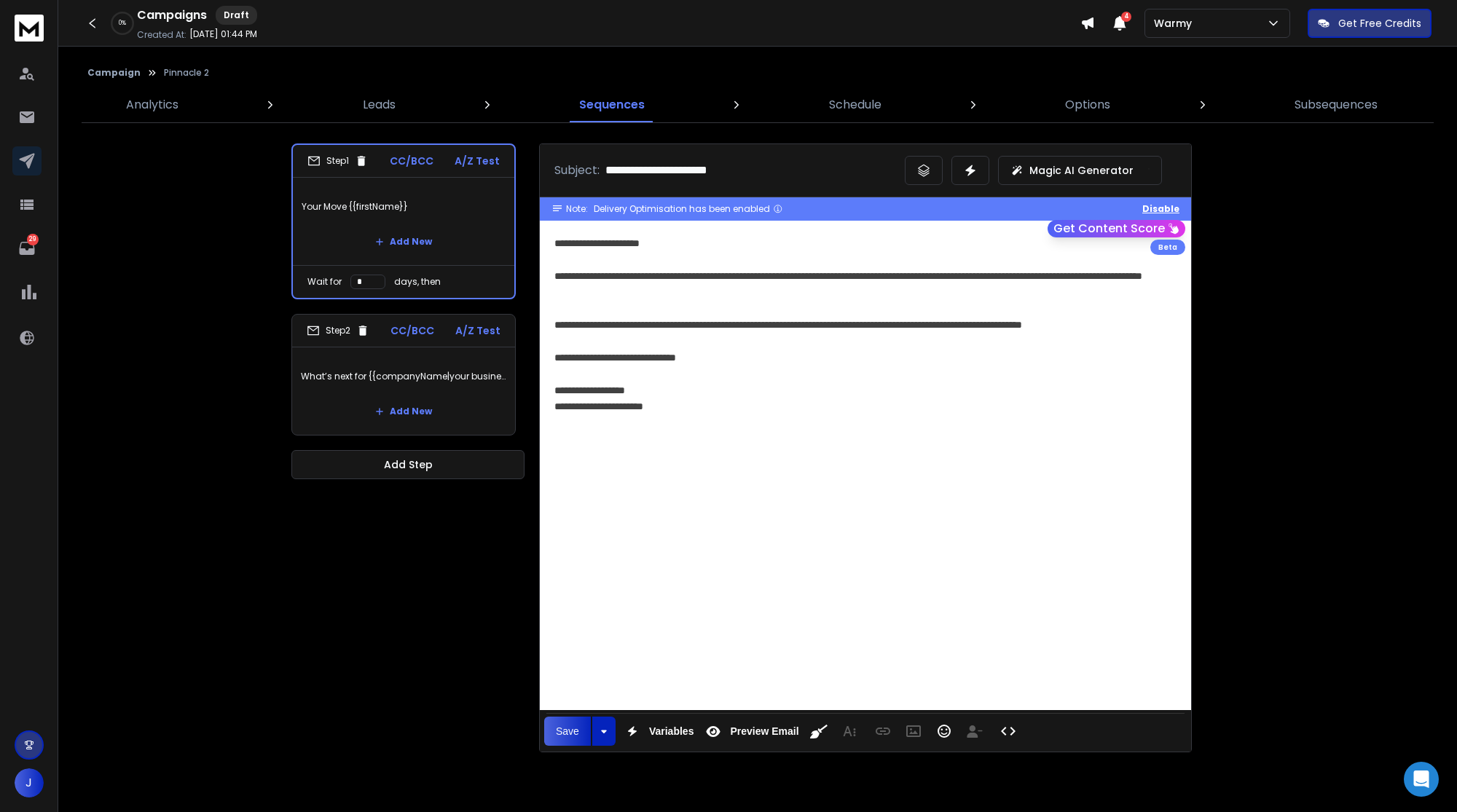
click at [757, 313] on div at bounding box center [864, 309] width 622 height 16
click at [713, 732] on icon "button" at bounding box center [713, 732] width 14 height 11
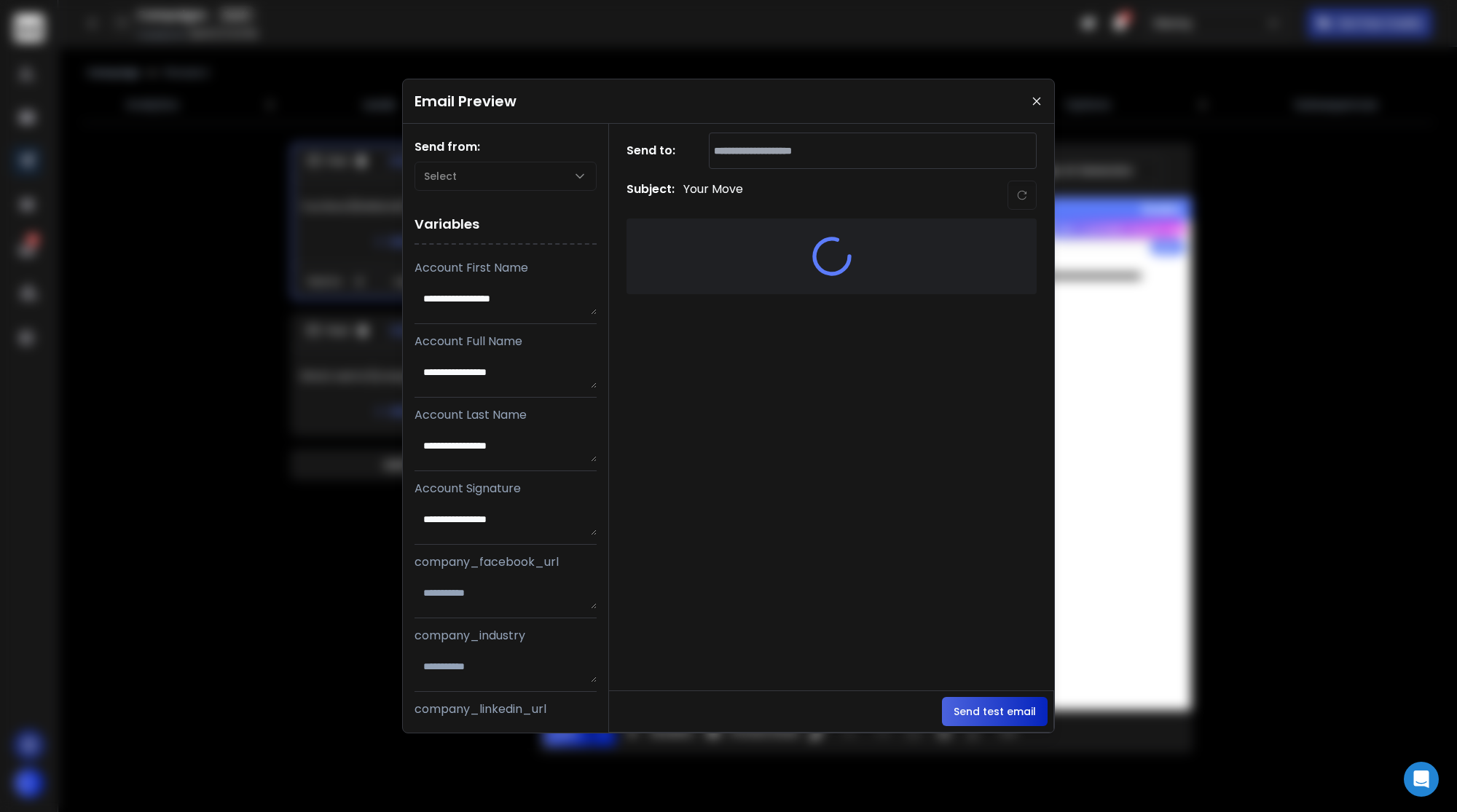
type textarea "**********"
type textarea "******"
type textarea "**********"
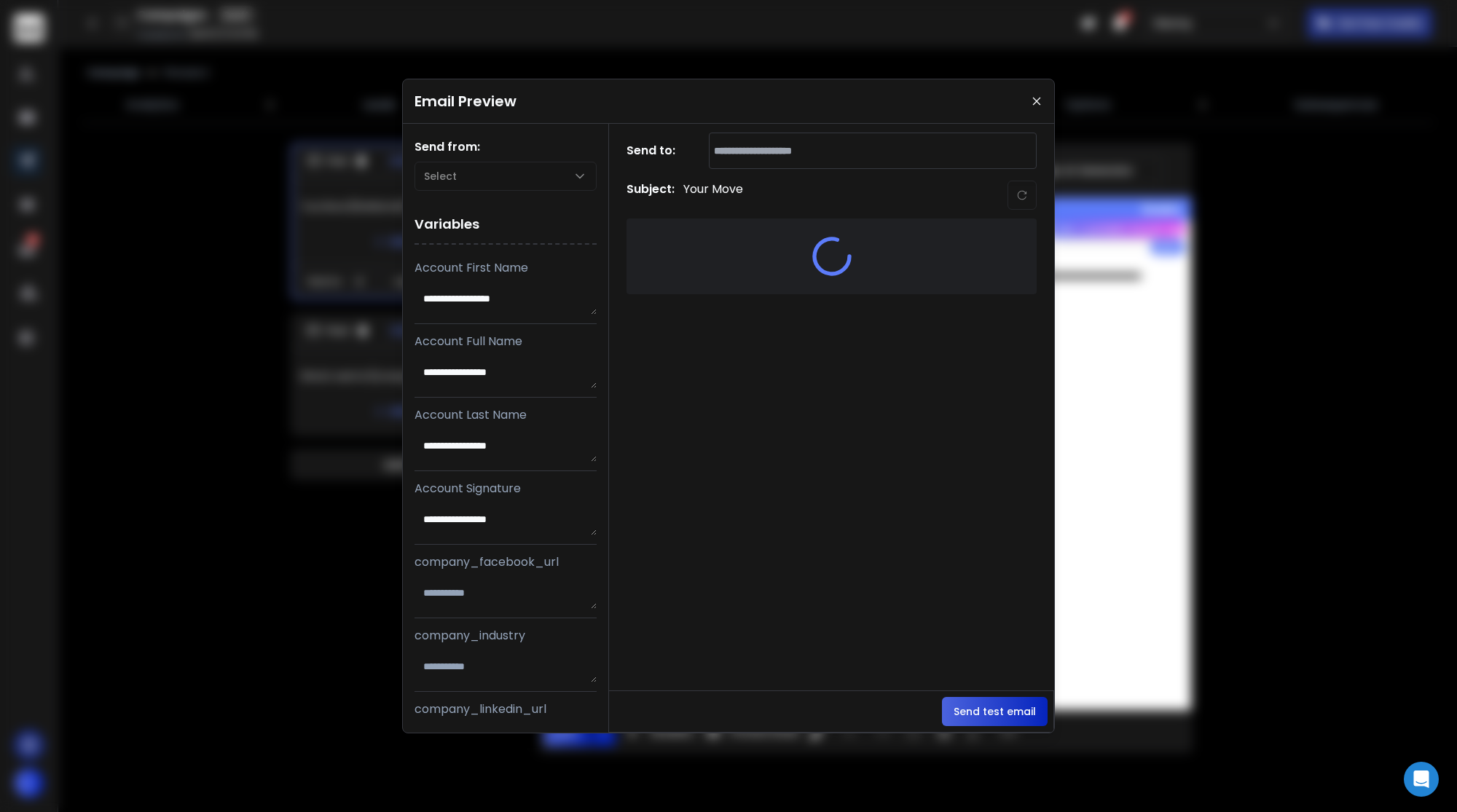
type textarea "**********"
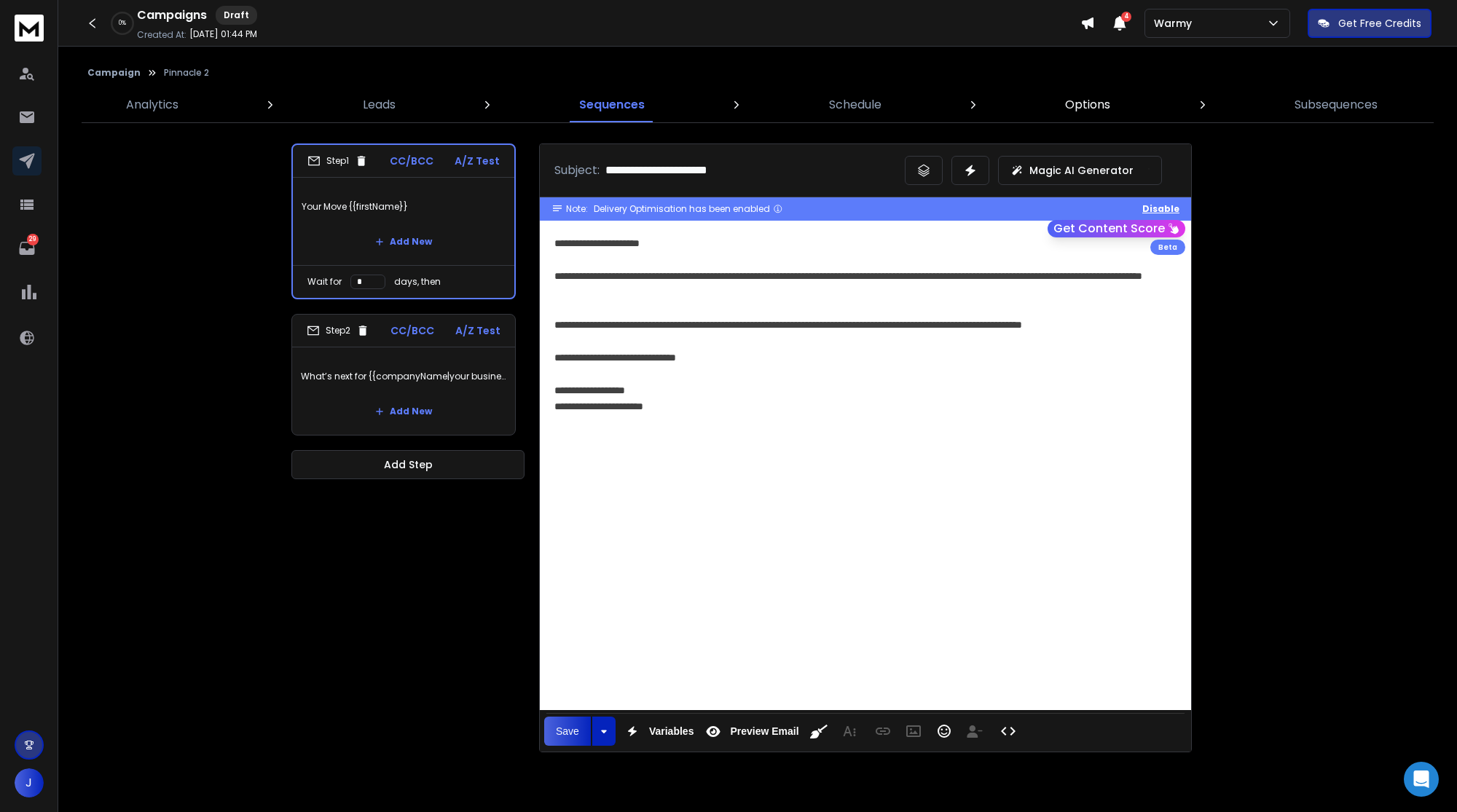
click at [1071, 100] on p "Options" at bounding box center [1087, 105] width 45 height 17
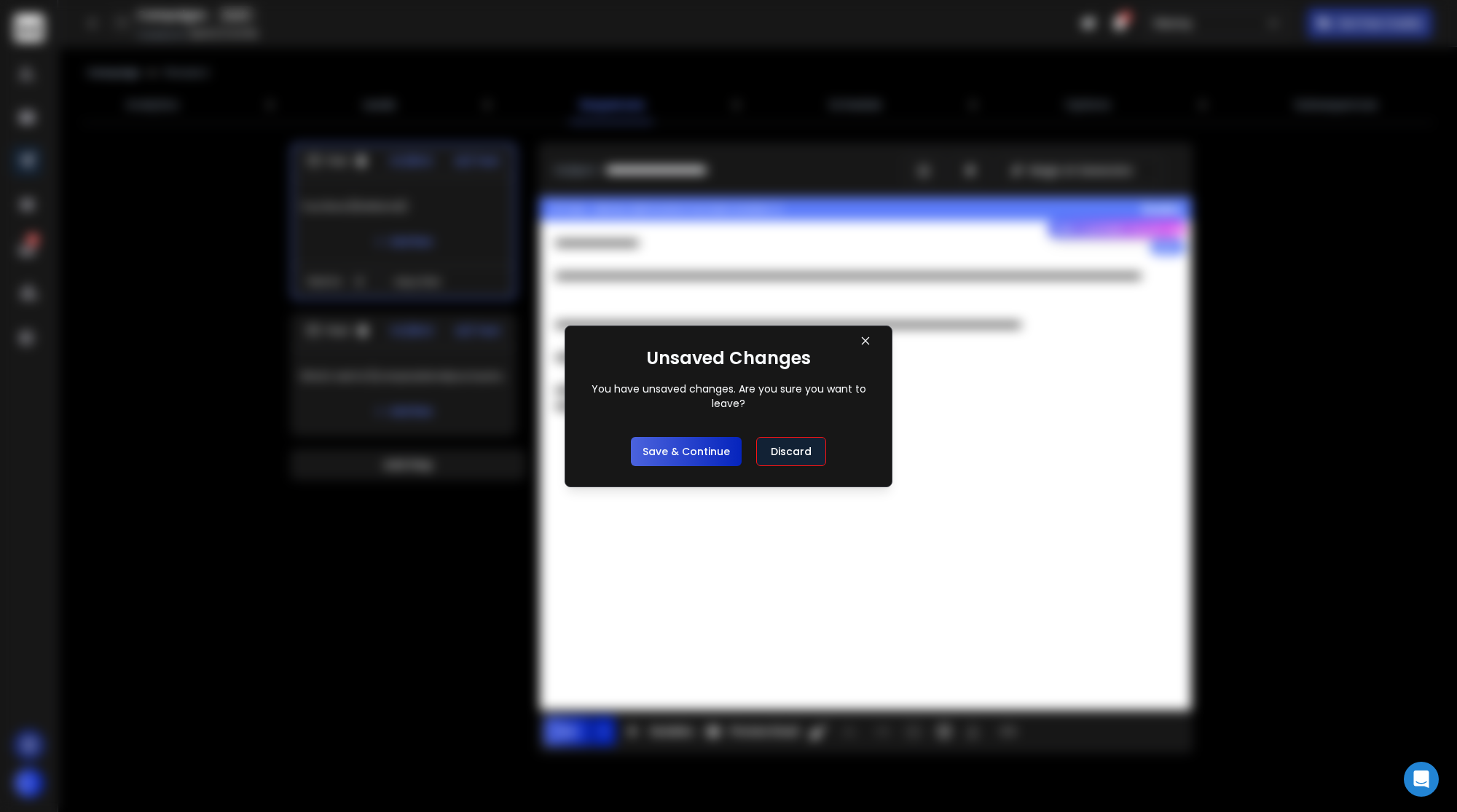
click at [764, 456] on button "Discard" at bounding box center [791, 451] width 70 height 29
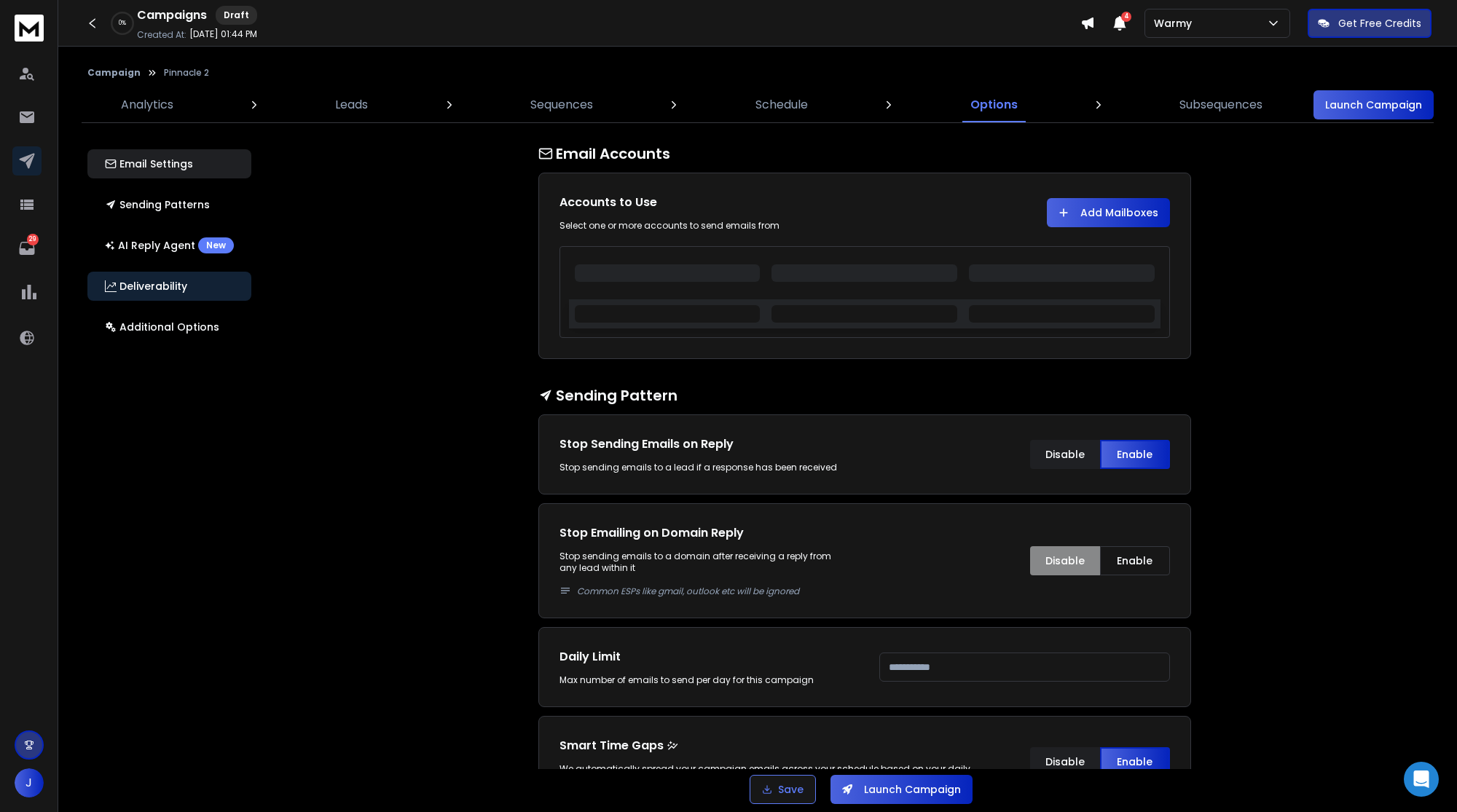
click at [158, 281] on p "Deliverability" at bounding box center [145, 286] width 82 height 14
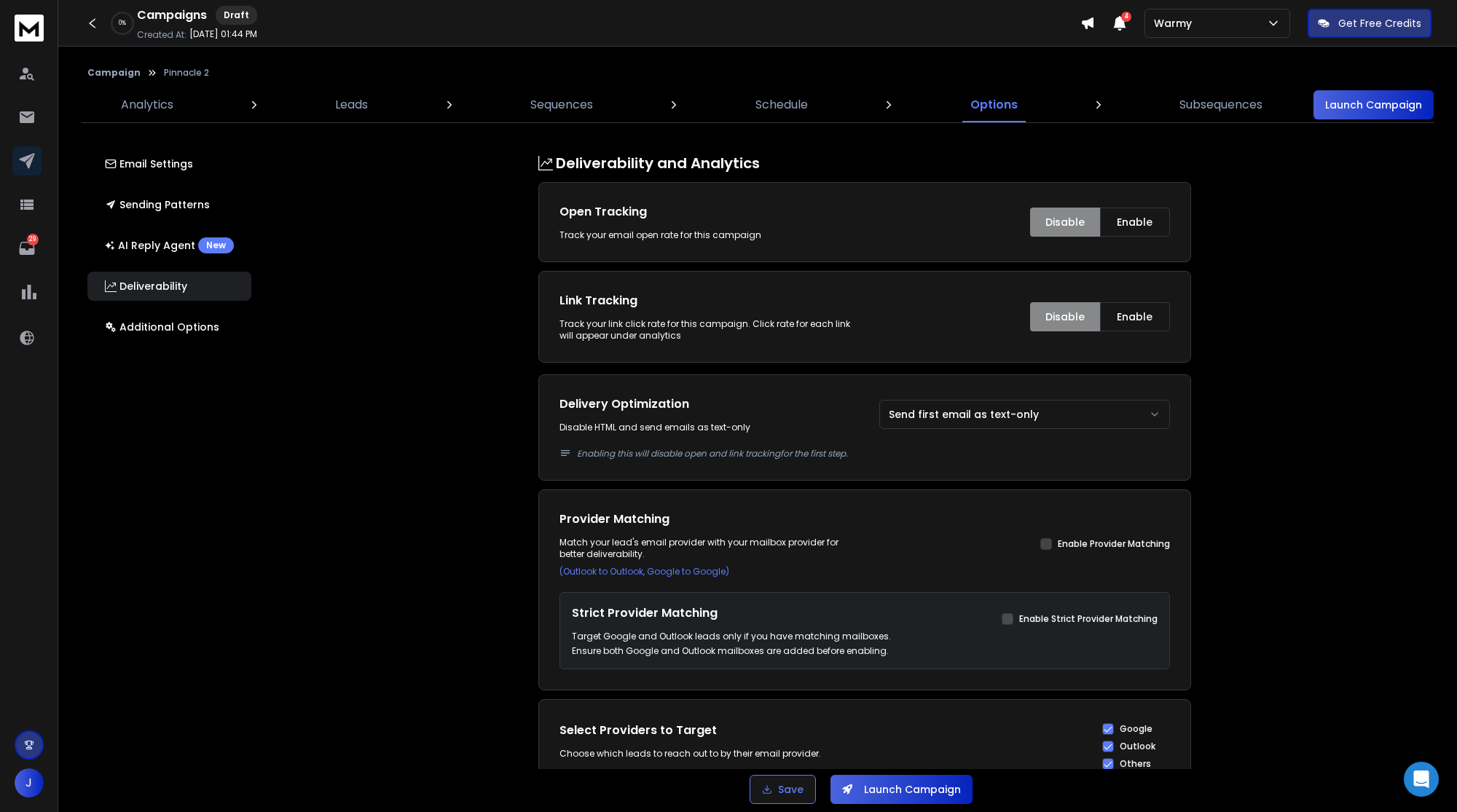
scroll to position [1639, 0]
click at [1010, 415] on button "Send first email as text-only" at bounding box center [1024, 412] width 290 height 29
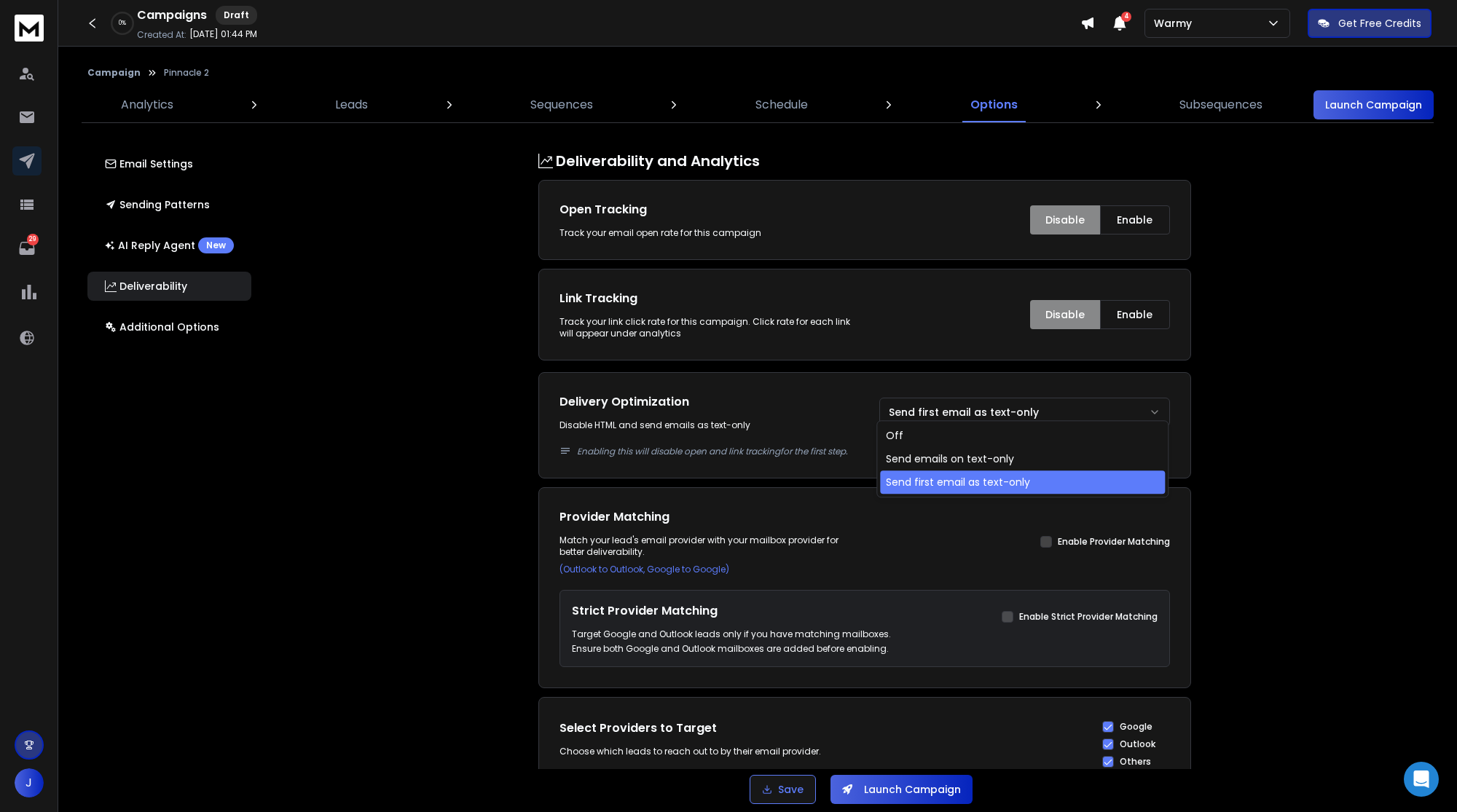
select select "*"
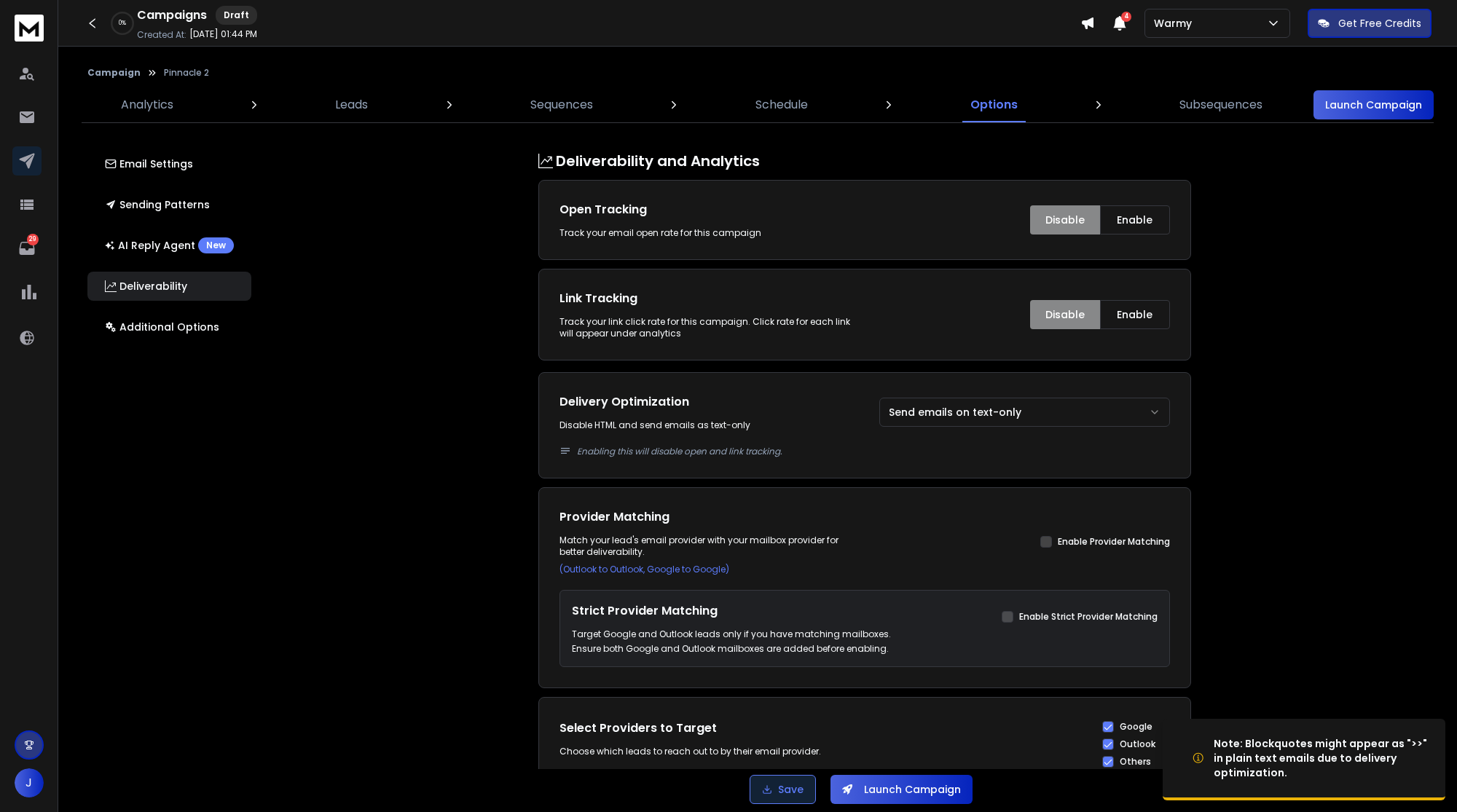
click at [784, 788] on button "Save" at bounding box center [782, 789] width 66 height 29
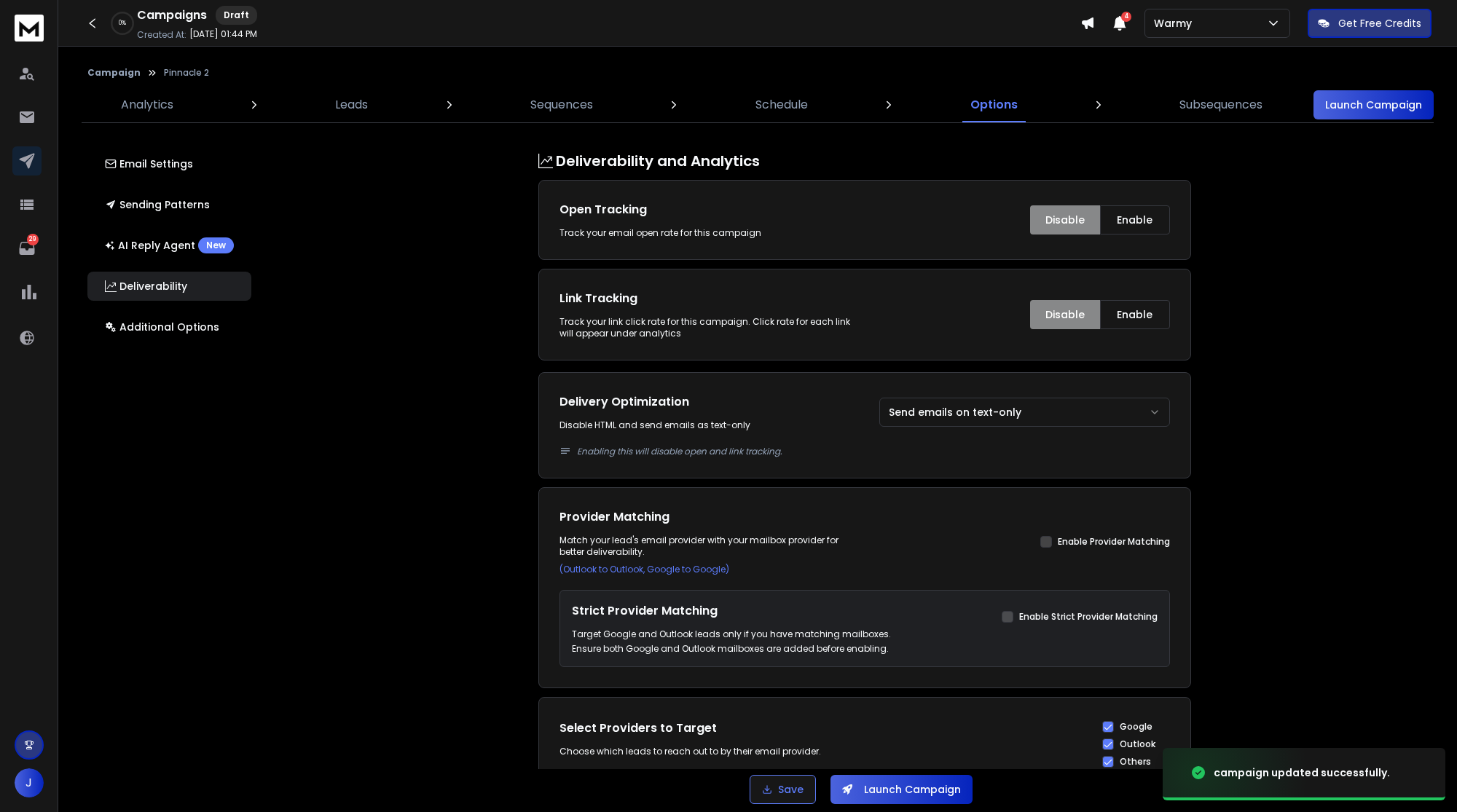
click at [901, 789] on button "Launch Campaign" at bounding box center [900, 789] width 142 height 29
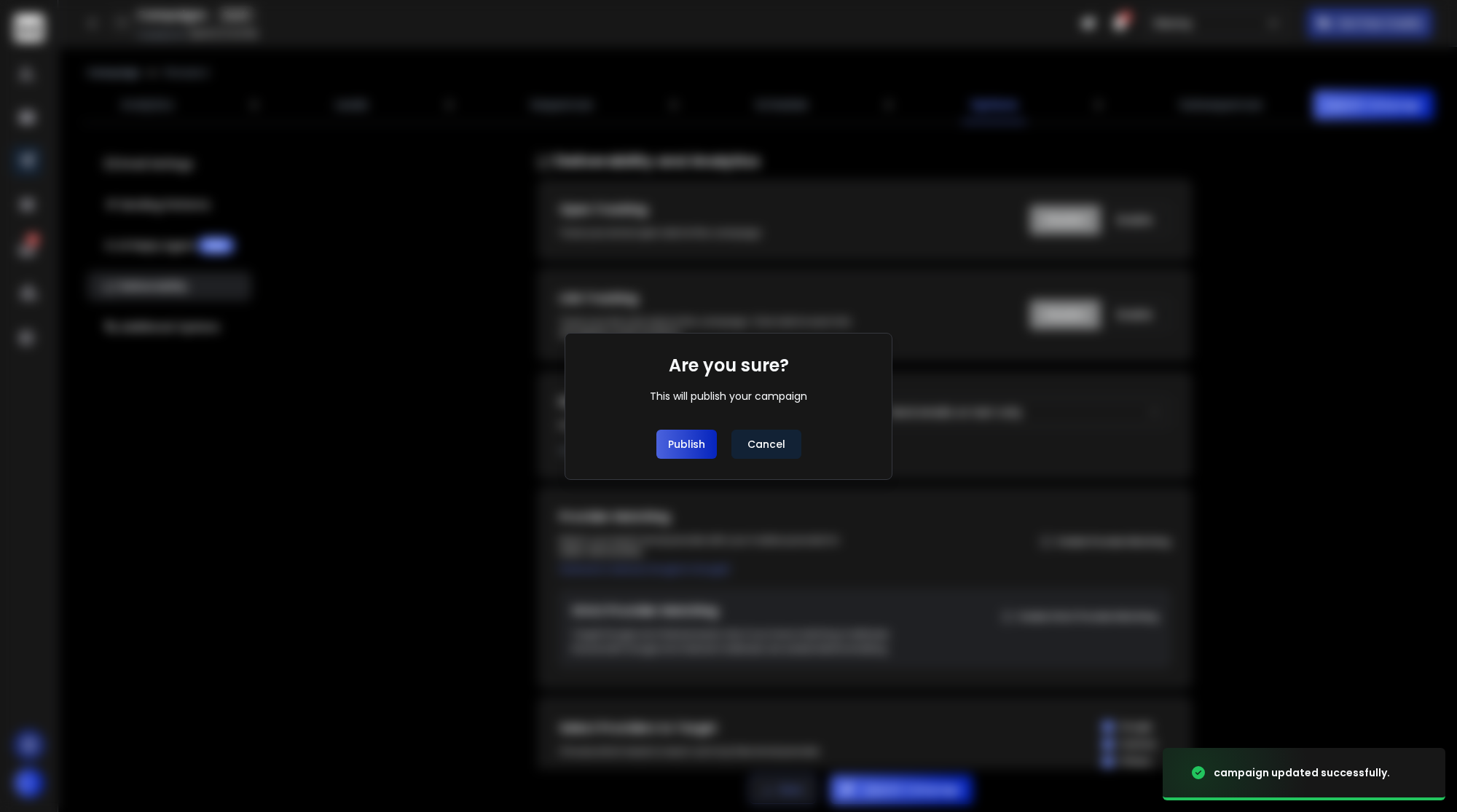
click at [694, 452] on button "Publish" at bounding box center [686, 444] width 60 height 29
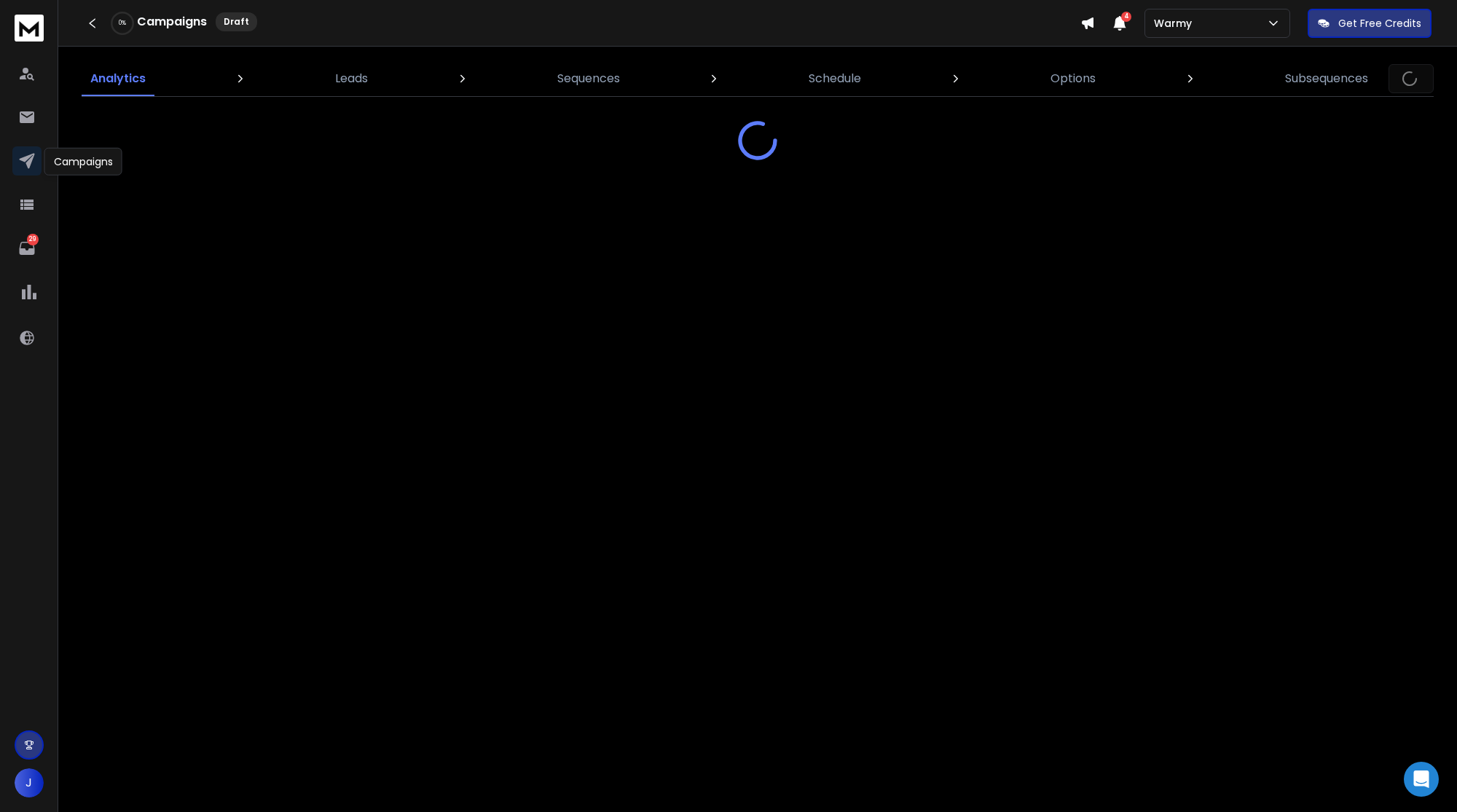
click at [32, 162] on icon at bounding box center [26, 161] width 17 height 17
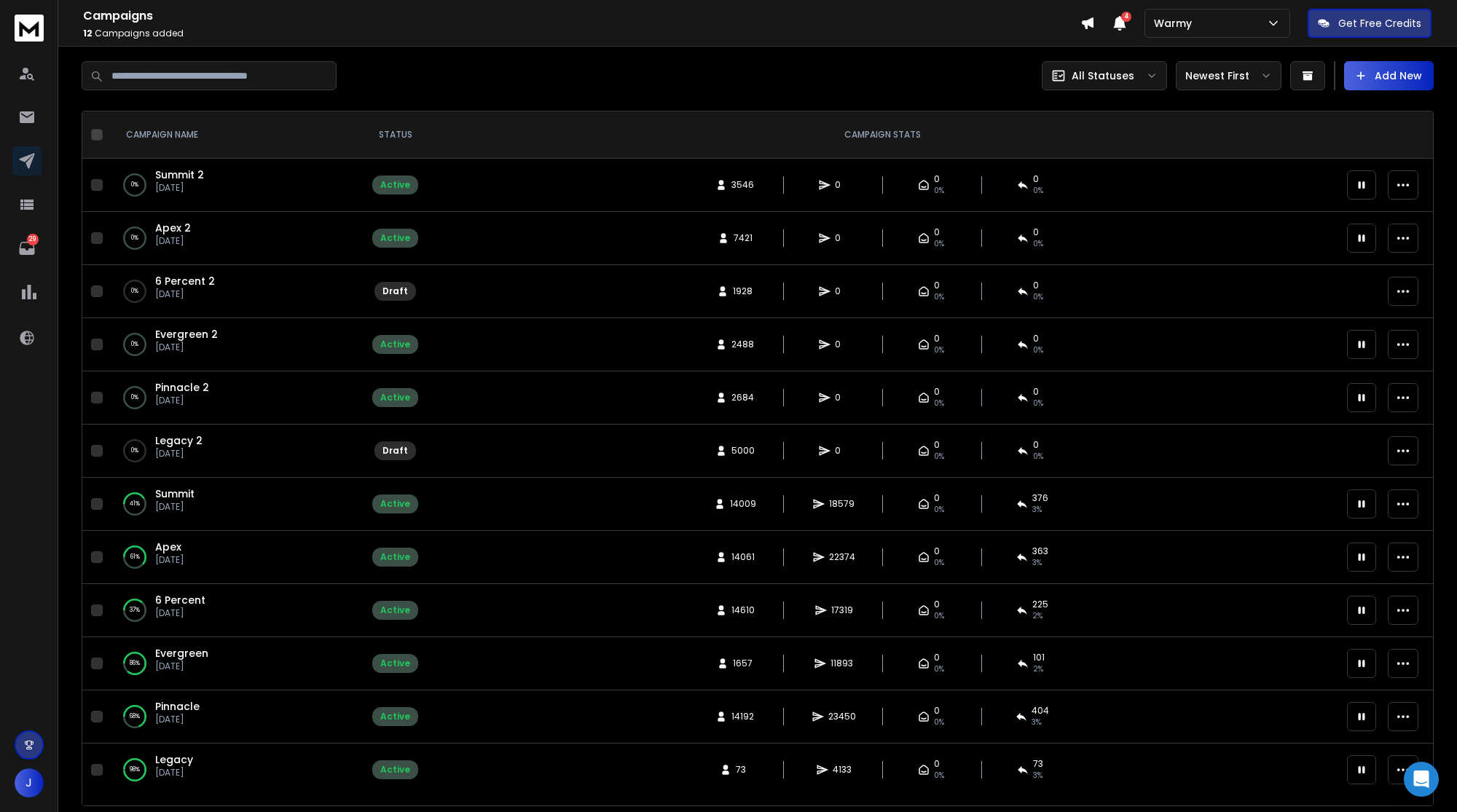
click at [240, 713] on div "68 % Pinnacle 2 months ago" at bounding box center [235, 716] width 226 height 35
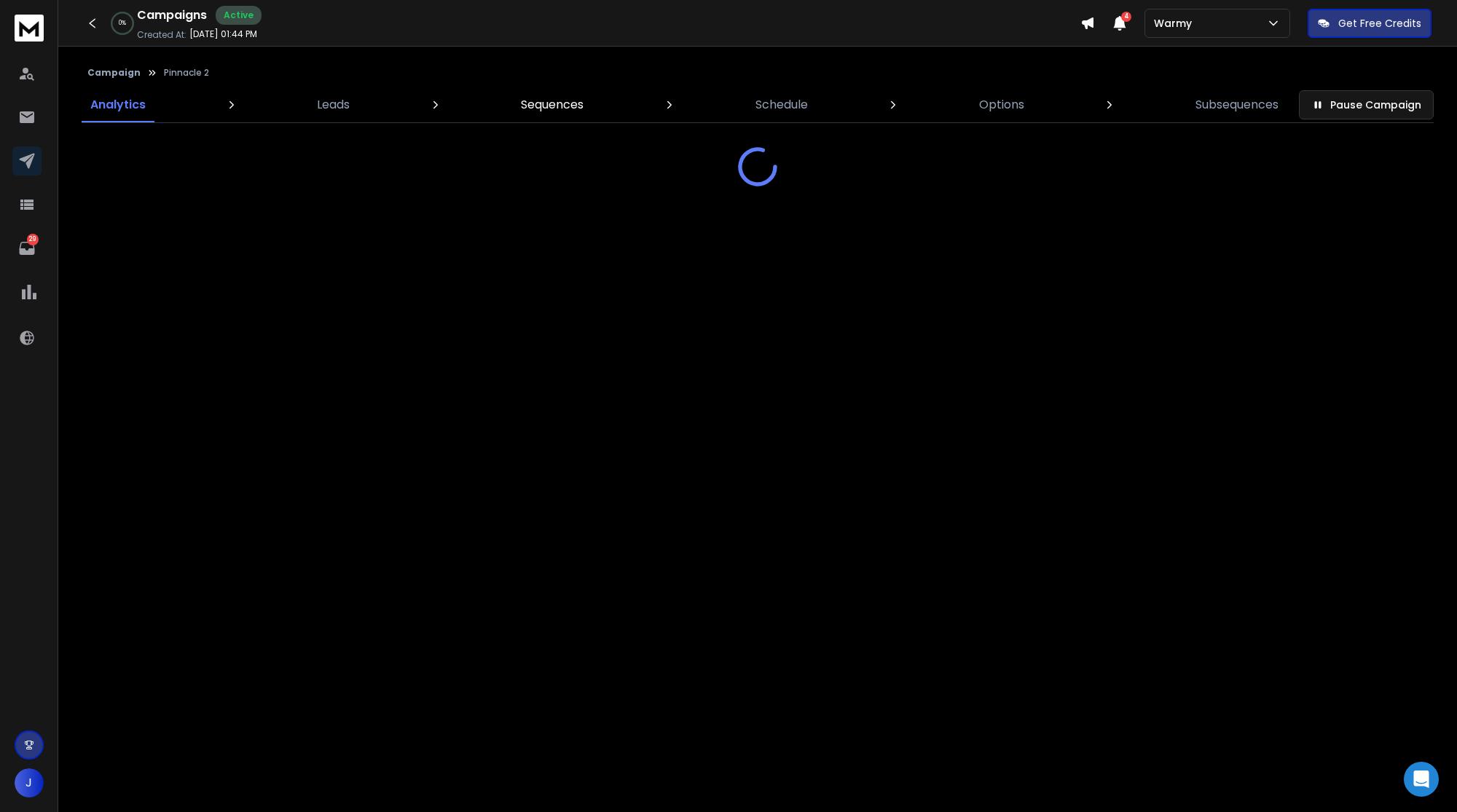
click at [573, 91] on link "Sequences" at bounding box center [552, 105] width 80 height 35
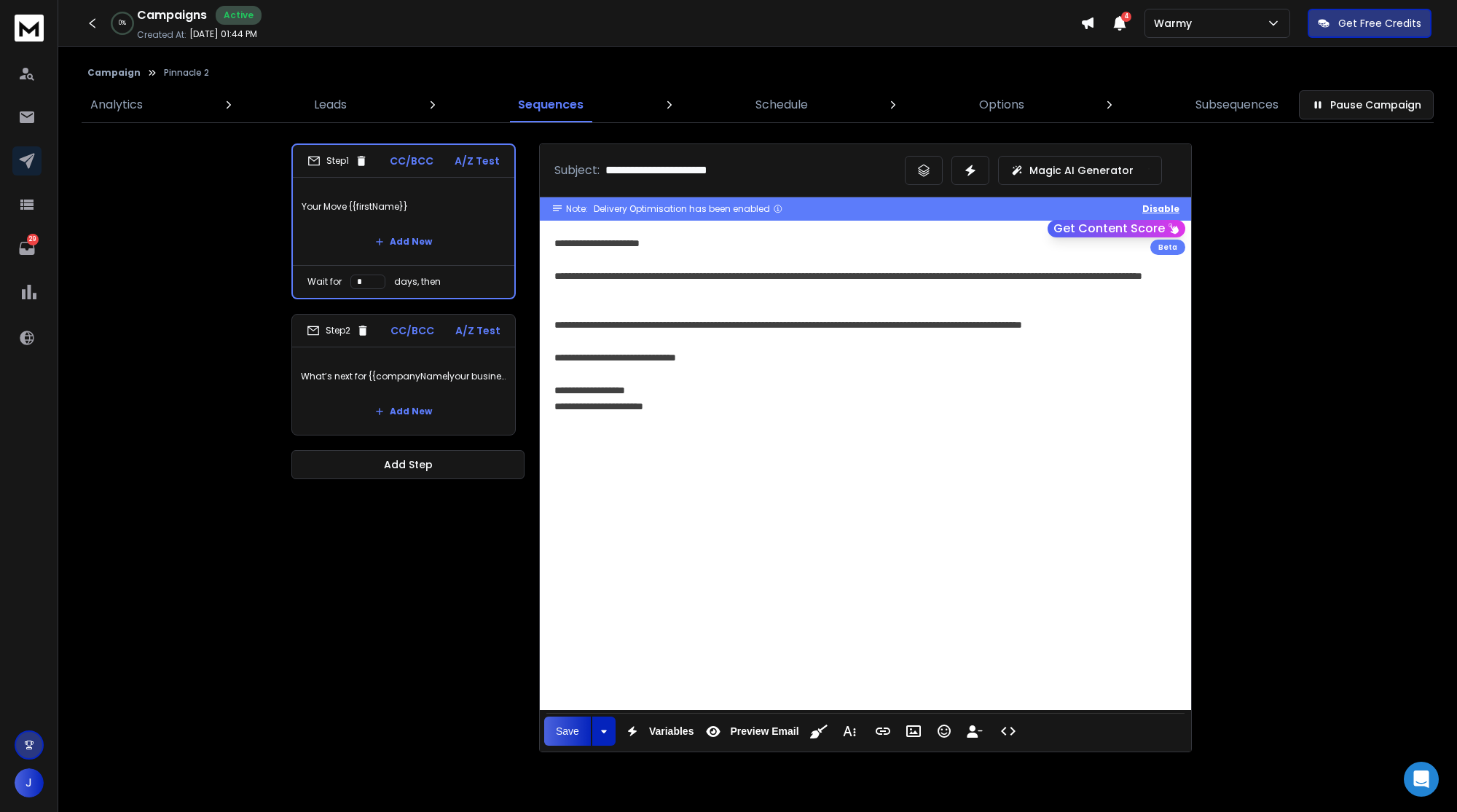
click at [456, 361] on p "What’s next for {{companyName|your business}}?" at bounding box center [403, 376] width 206 height 41
type input "**********"
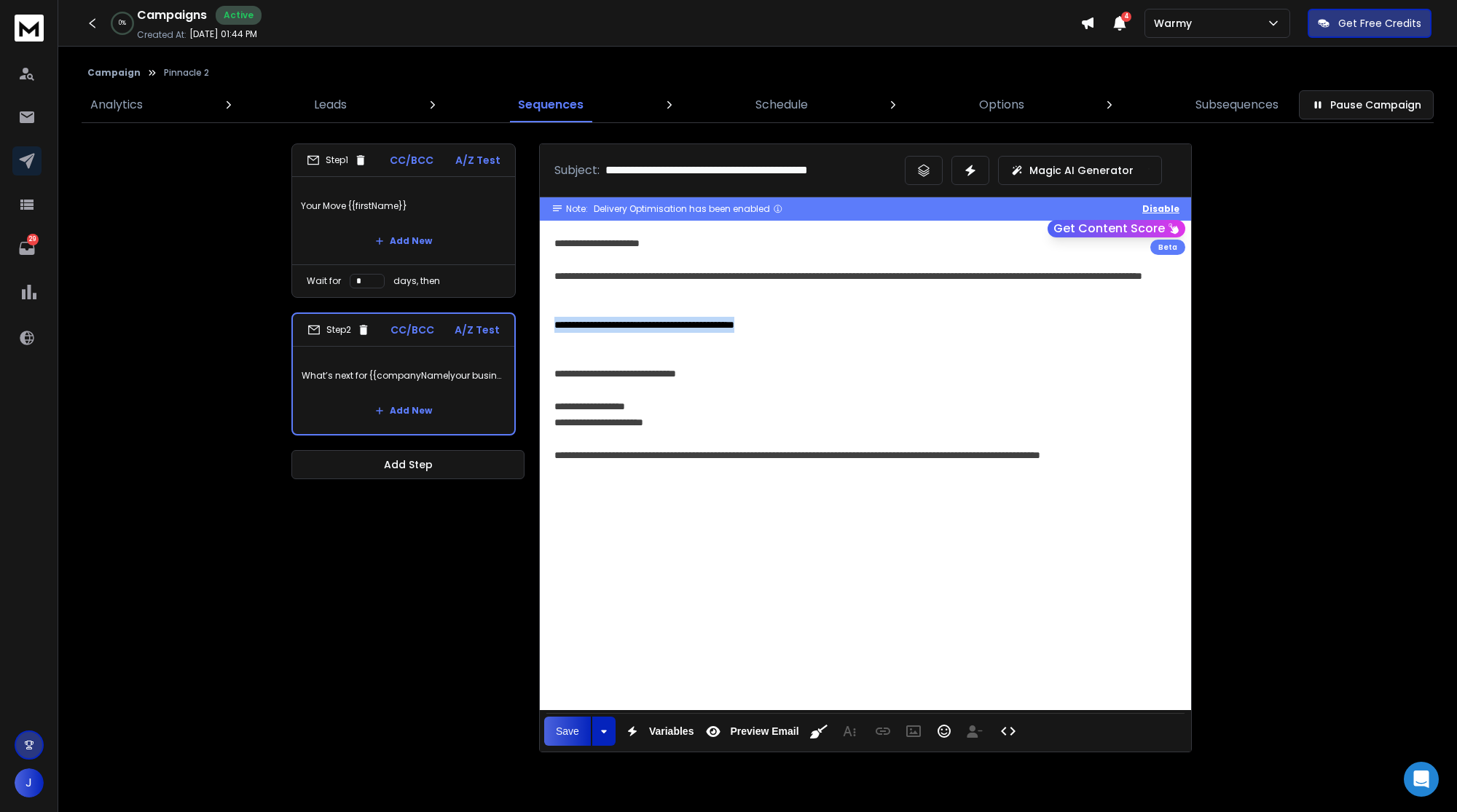
drag, startPoint x: 849, startPoint y: 322, endPoint x: 524, endPoint y: 320, distance: 325.0
click at [524, 320] on div "**********" at bounding box center [757, 448] width 932 height 609
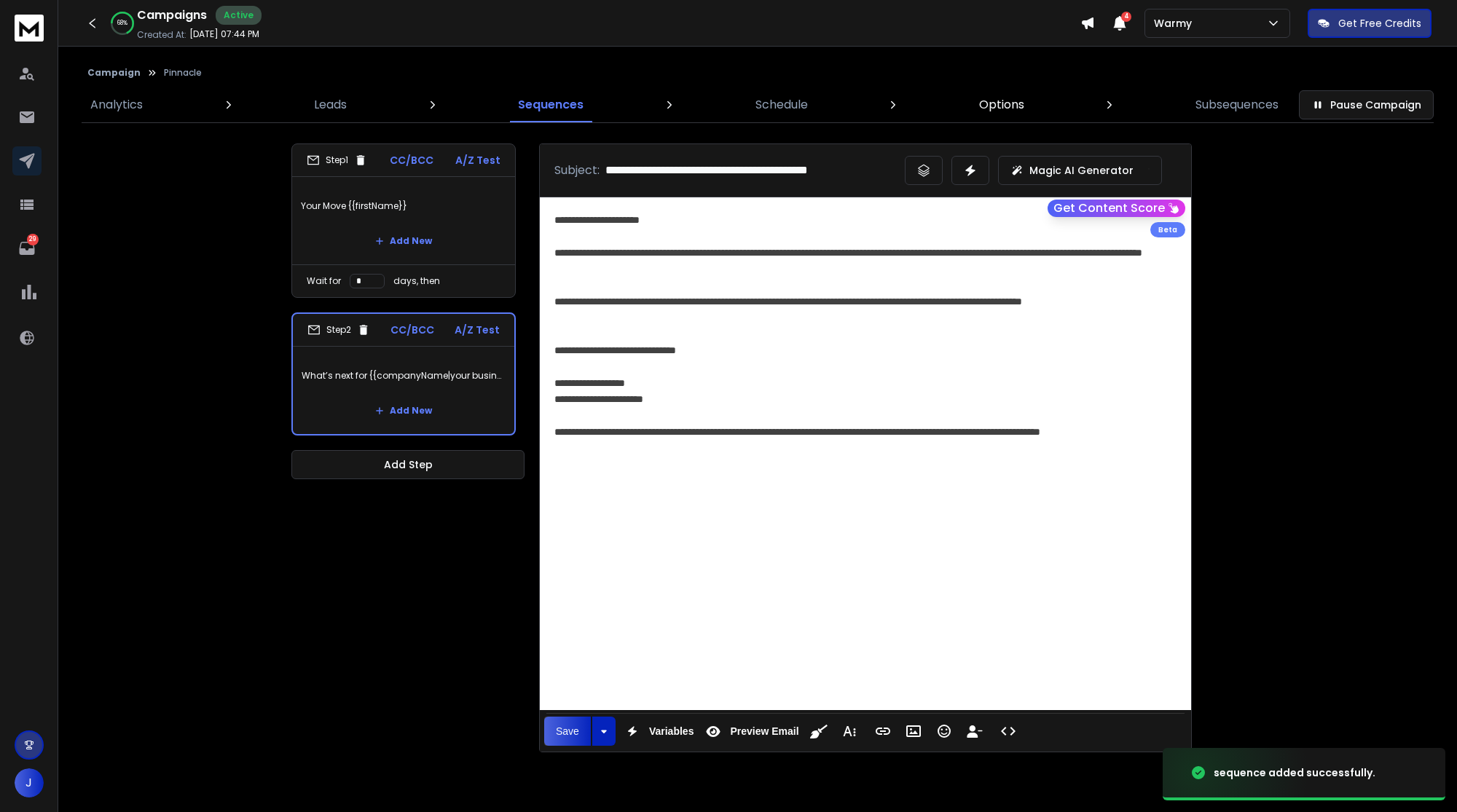
click at [989, 111] on p "Options" at bounding box center [1001, 105] width 45 height 17
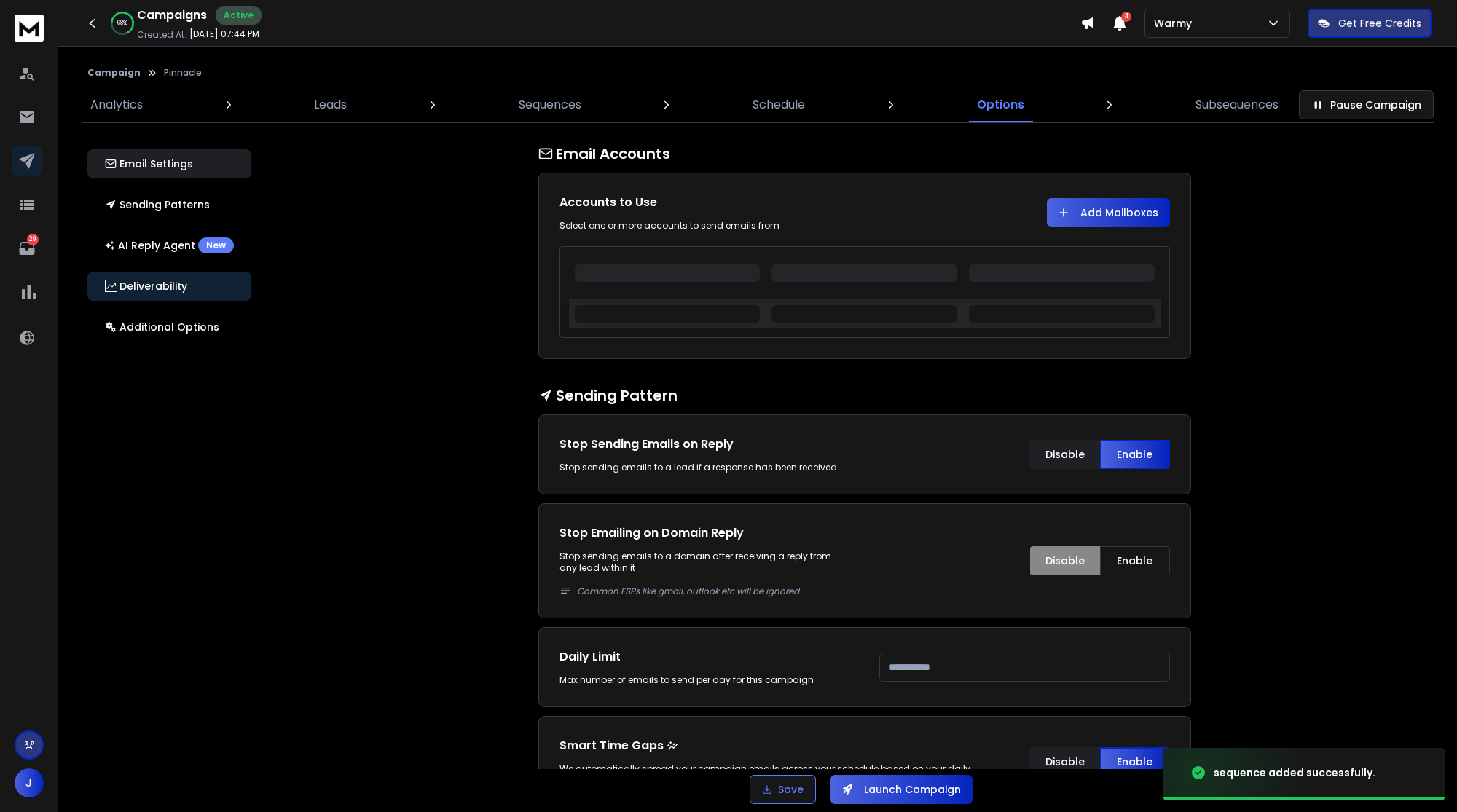
click at [192, 278] on button "Deliverability" at bounding box center [170, 286] width 164 height 29
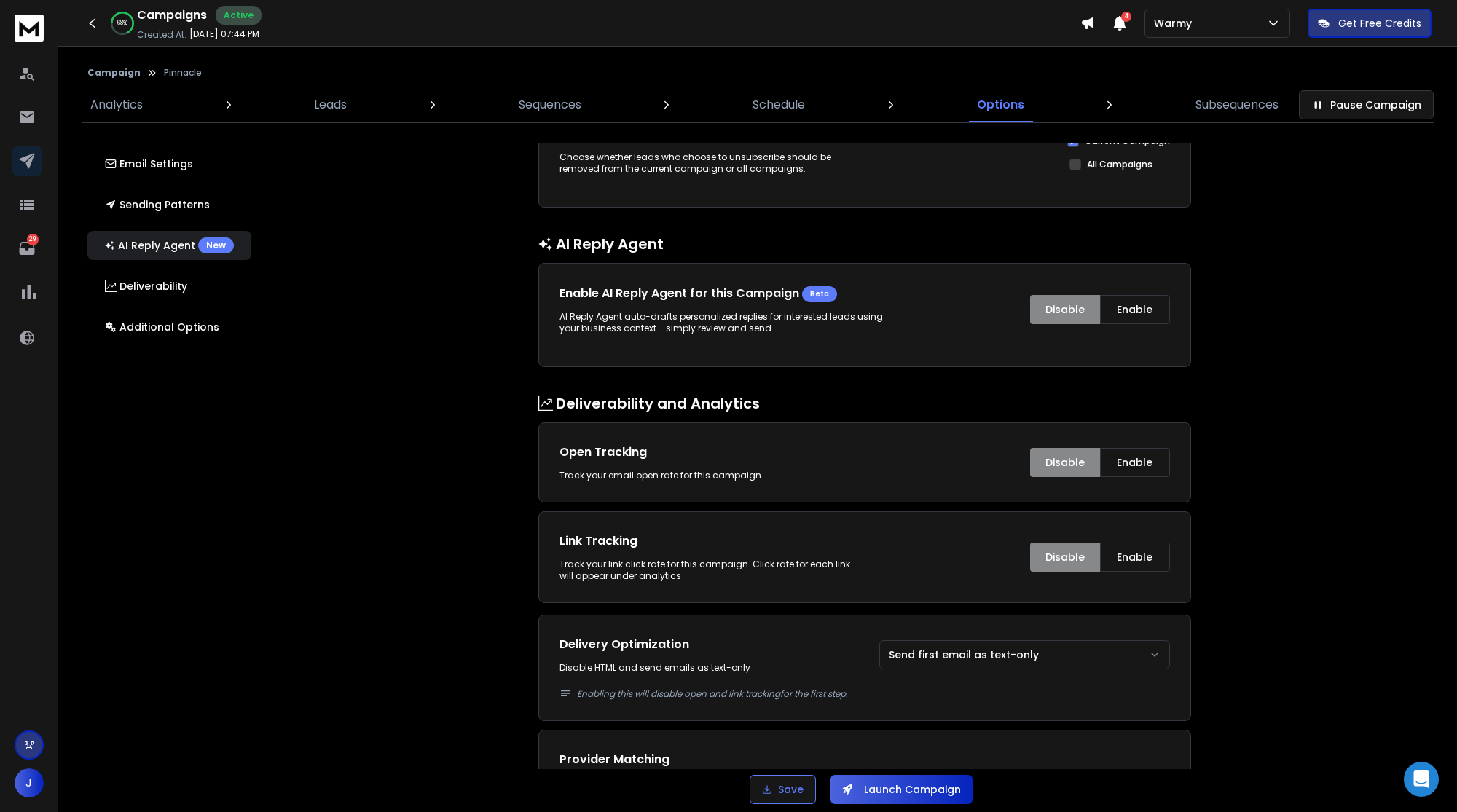
scroll to position [1410, 0]
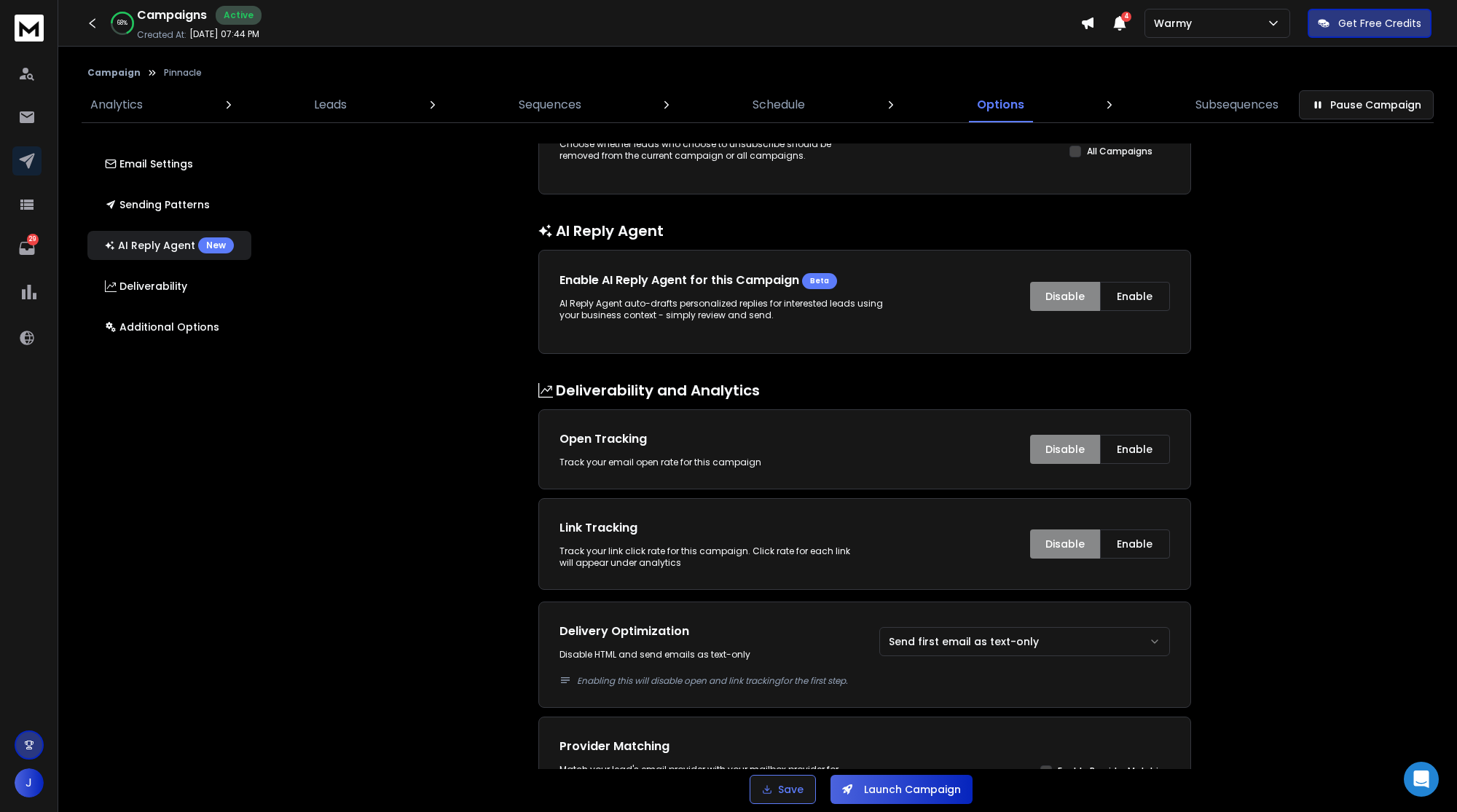
click at [998, 627] on button "Send first email as text-only" at bounding box center [1024, 641] width 290 height 29
select select "*"
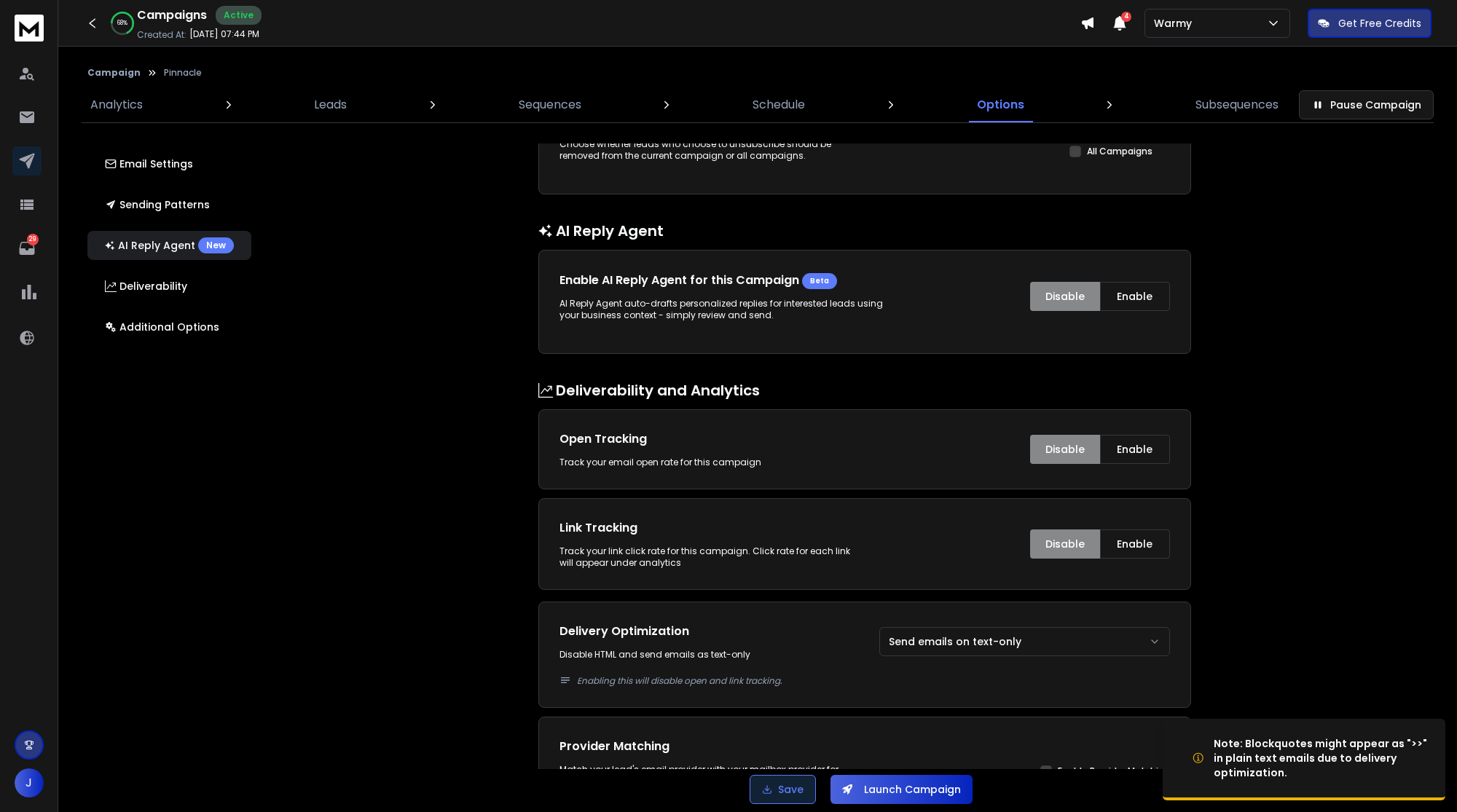
click at [780, 788] on button "Save" at bounding box center [782, 789] width 66 height 29
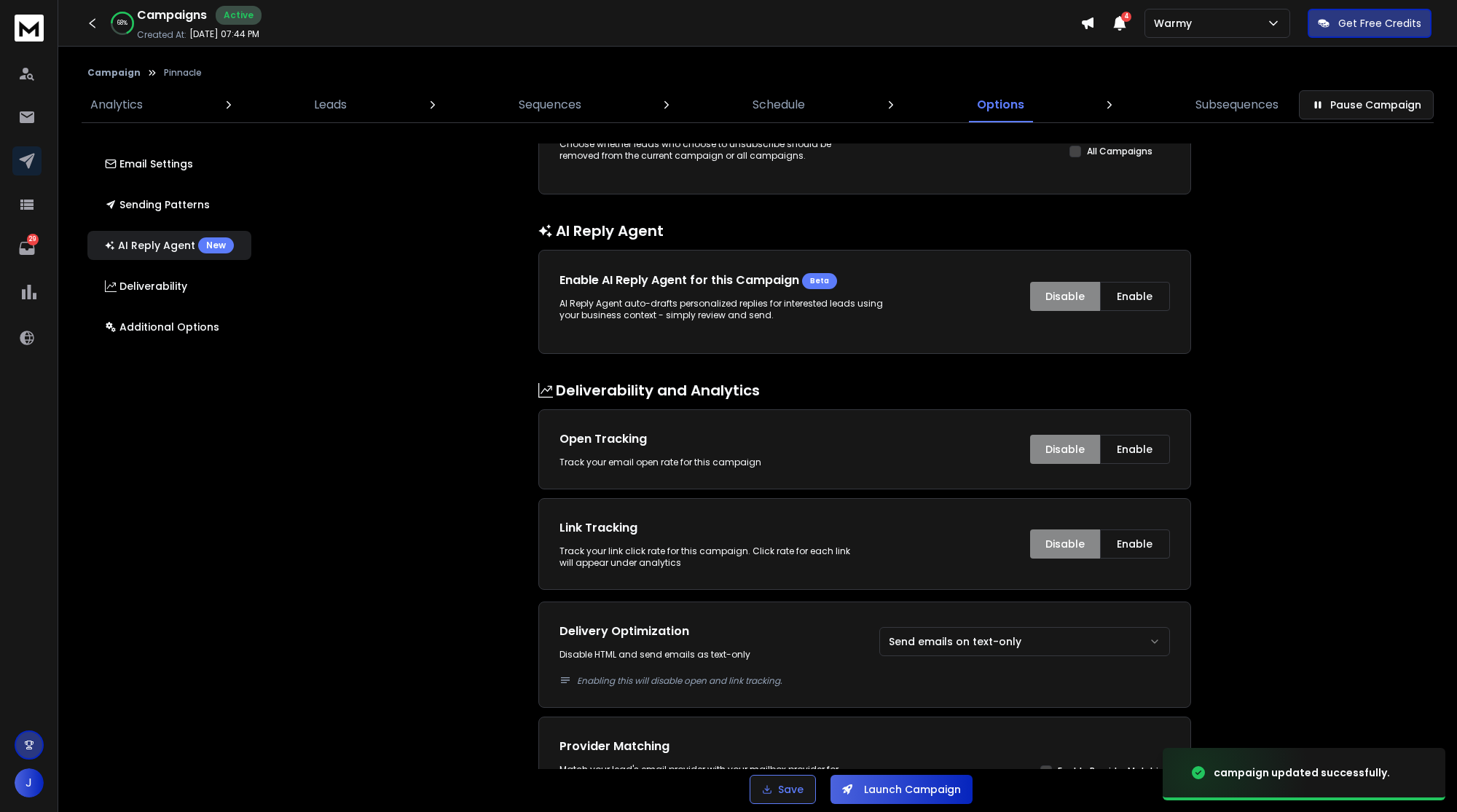
click at [875, 793] on button "Launch Campaign" at bounding box center [900, 789] width 142 height 29
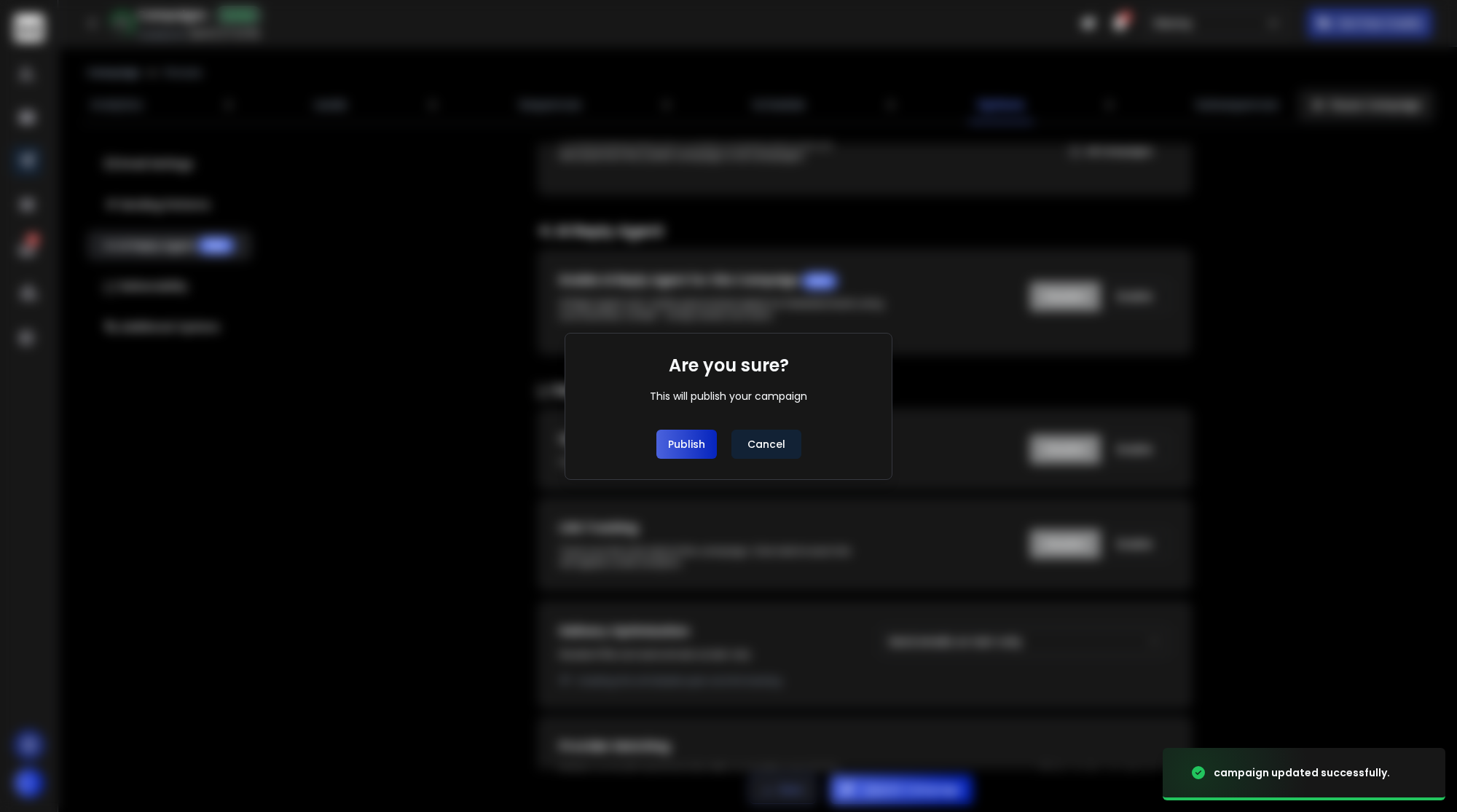
click at [688, 434] on button "Publish" at bounding box center [686, 444] width 60 height 29
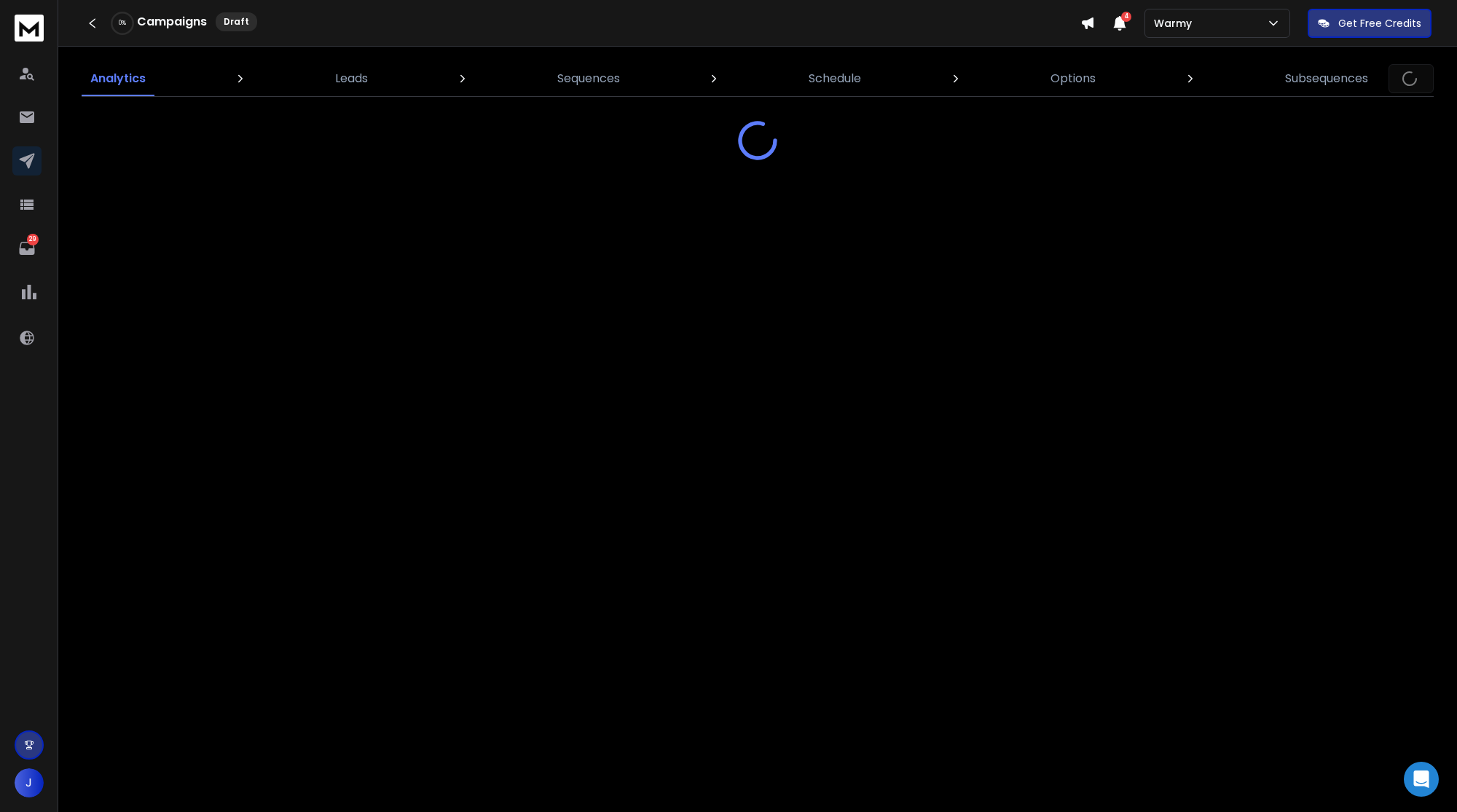
click at [34, 165] on icon at bounding box center [26, 161] width 17 height 17
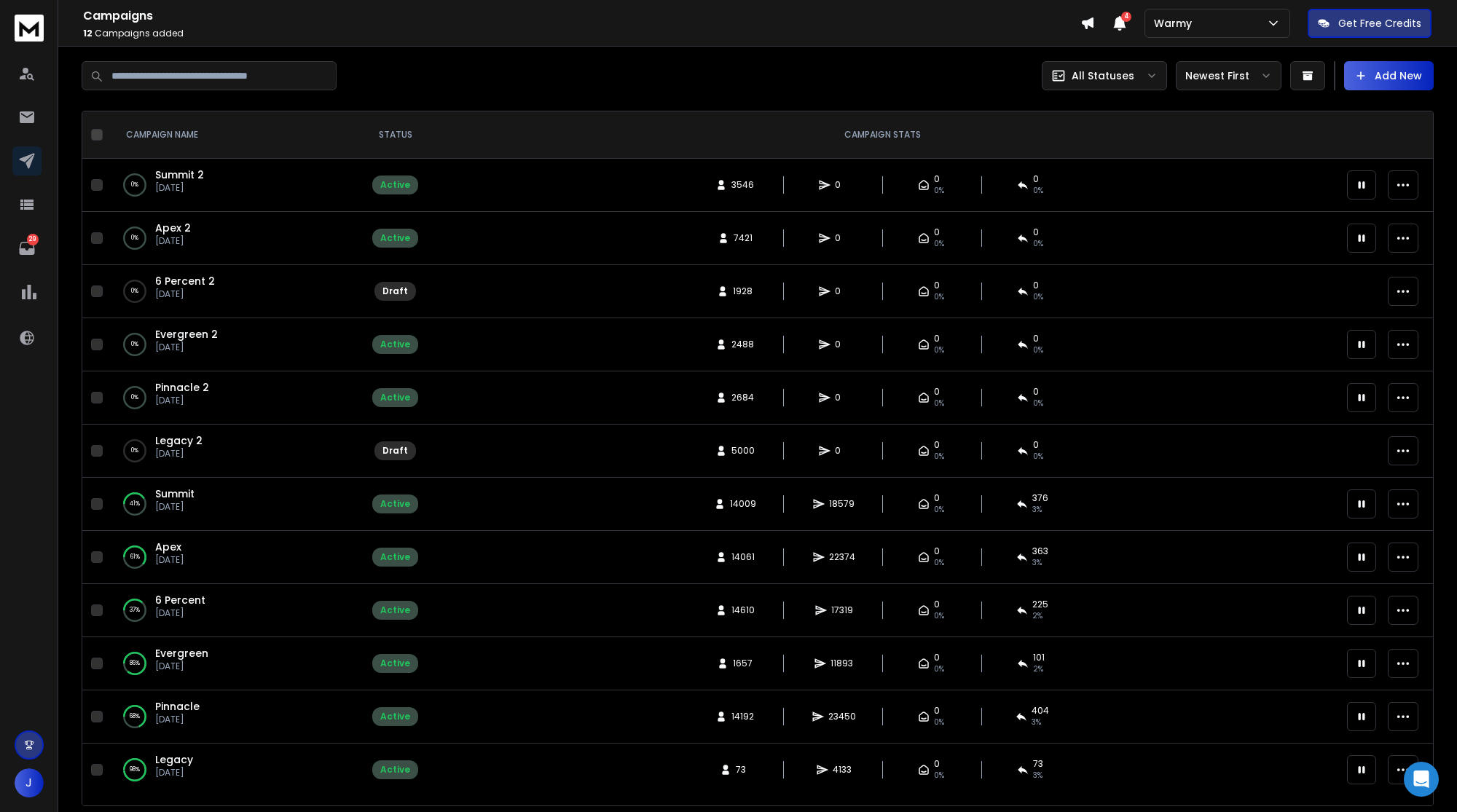
click at [224, 456] on div "0 % Legacy 2 2 days ago" at bounding box center [235, 450] width 226 height 35
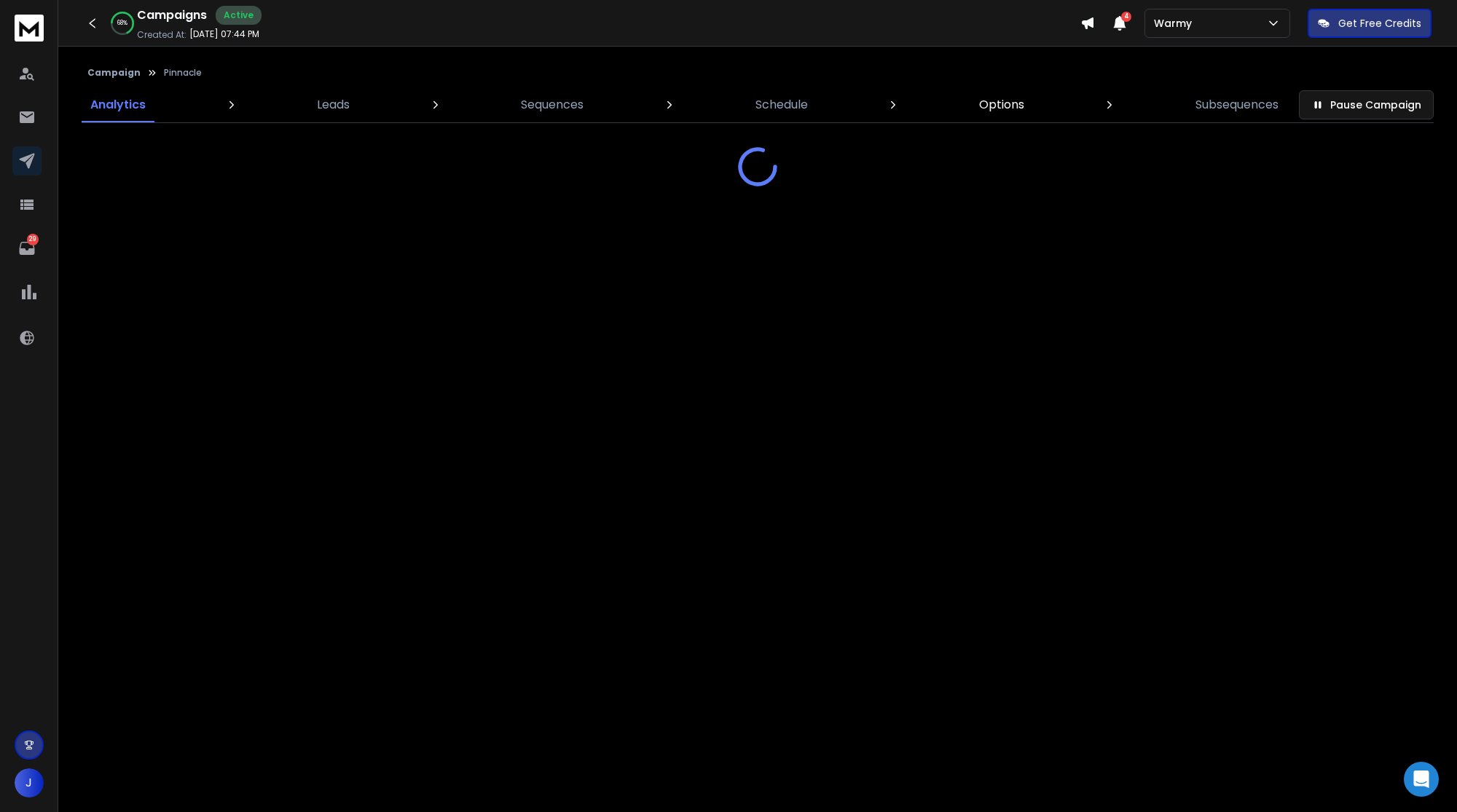
click at [996, 105] on p "Options" at bounding box center [1001, 105] width 45 height 17
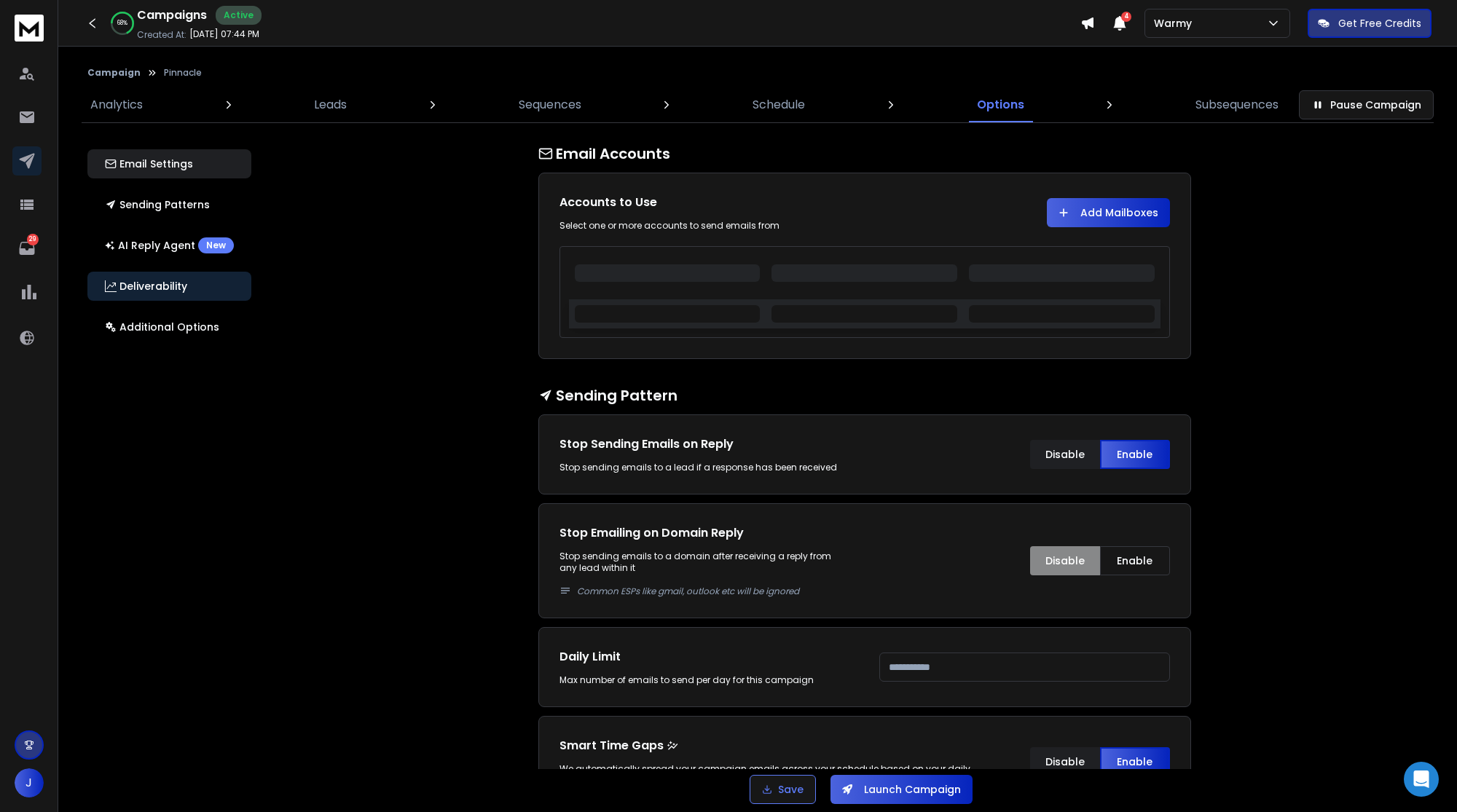
click at [161, 293] on button "Deliverability" at bounding box center [170, 286] width 164 height 29
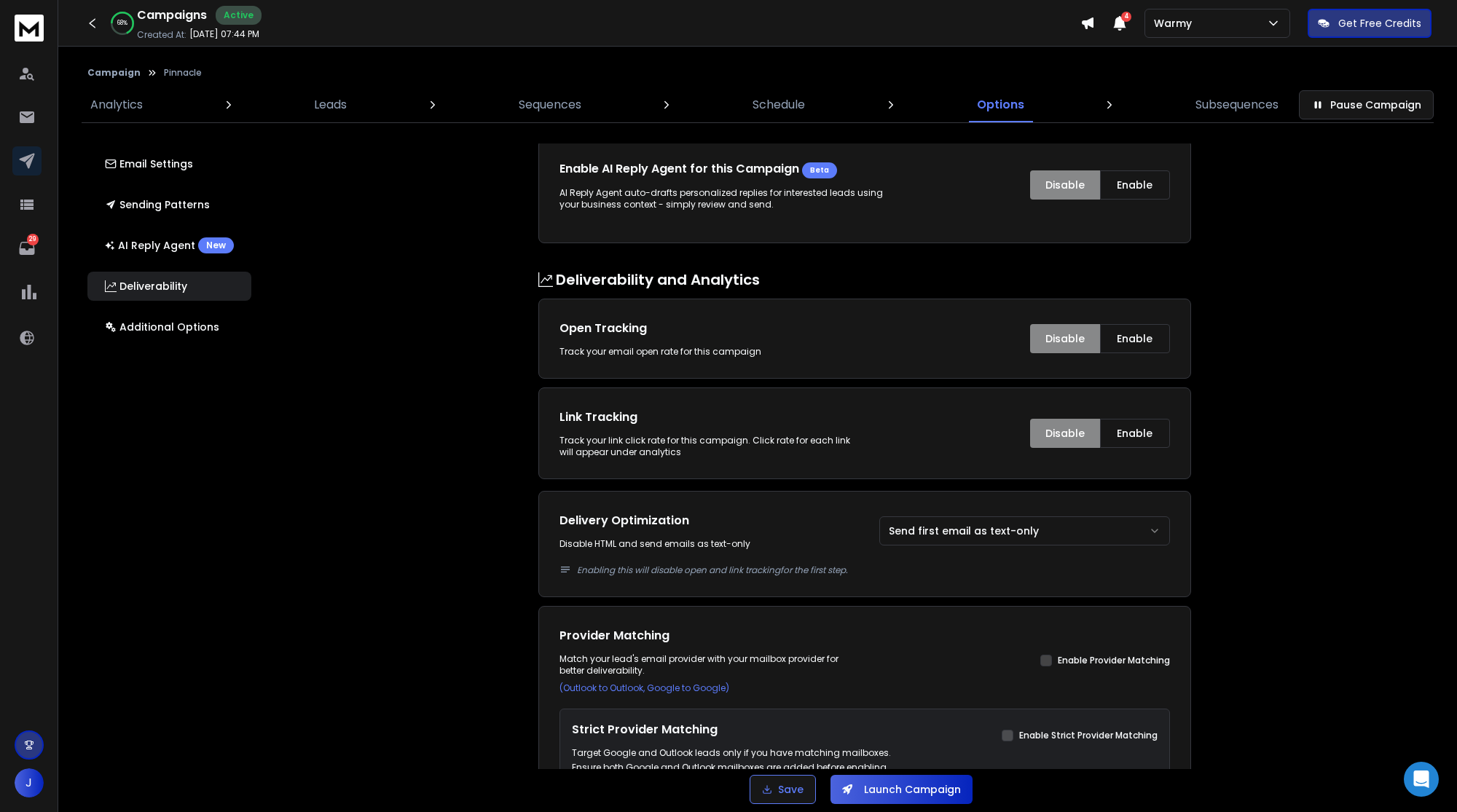
scroll to position [1410, 0]
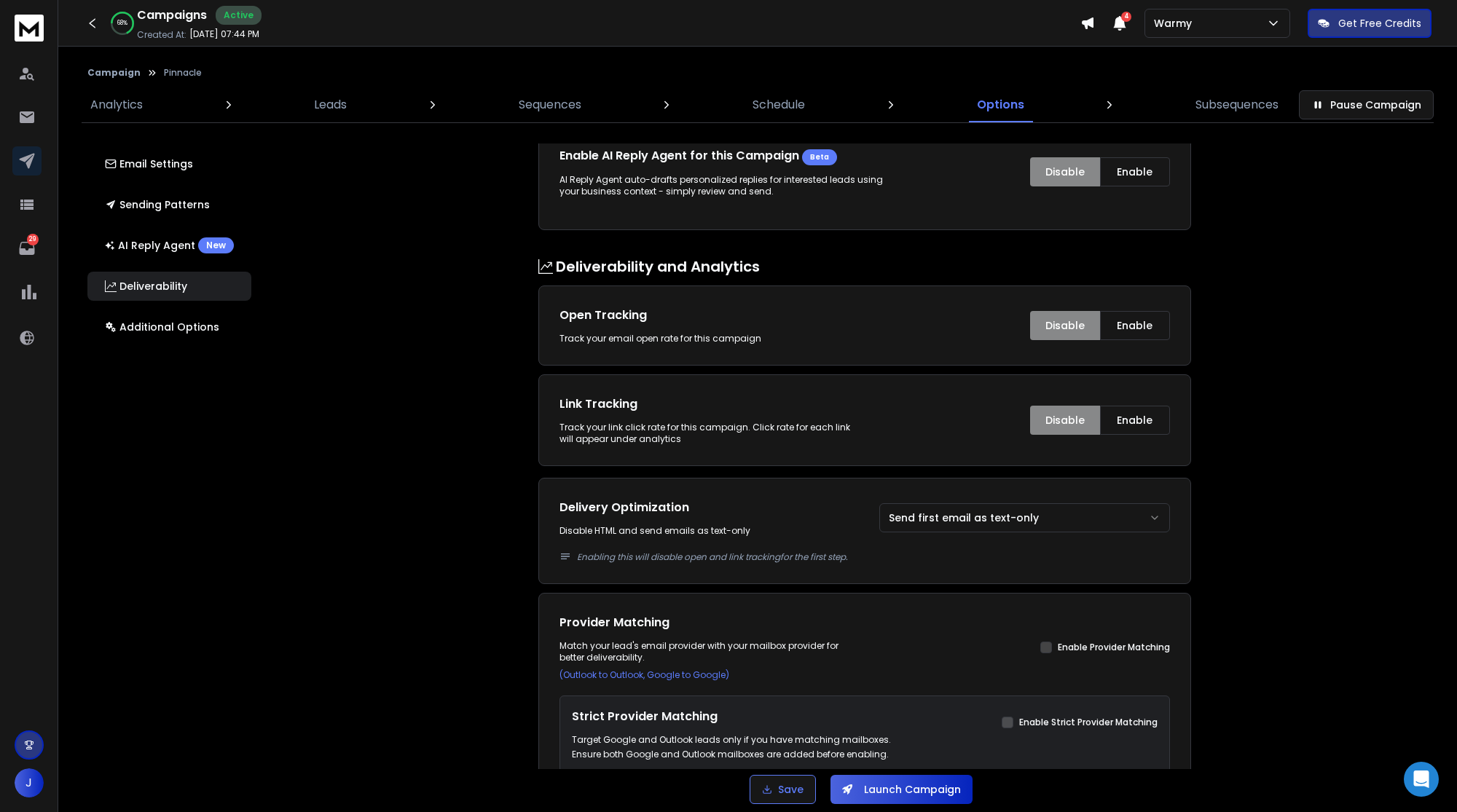
click at [927, 503] on button "Send first email as text-only" at bounding box center [1024, 518] width 290 height 29
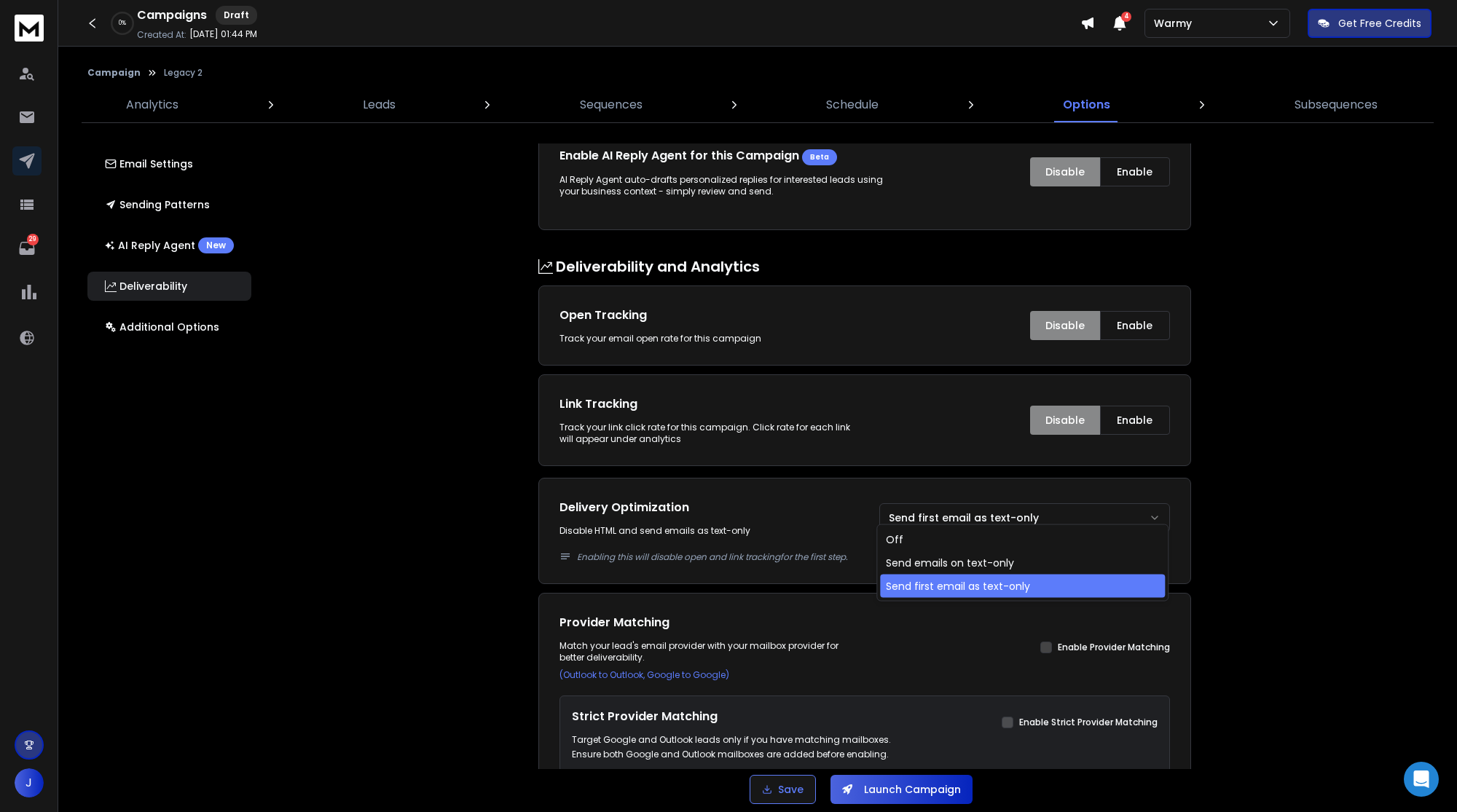
select select "*"
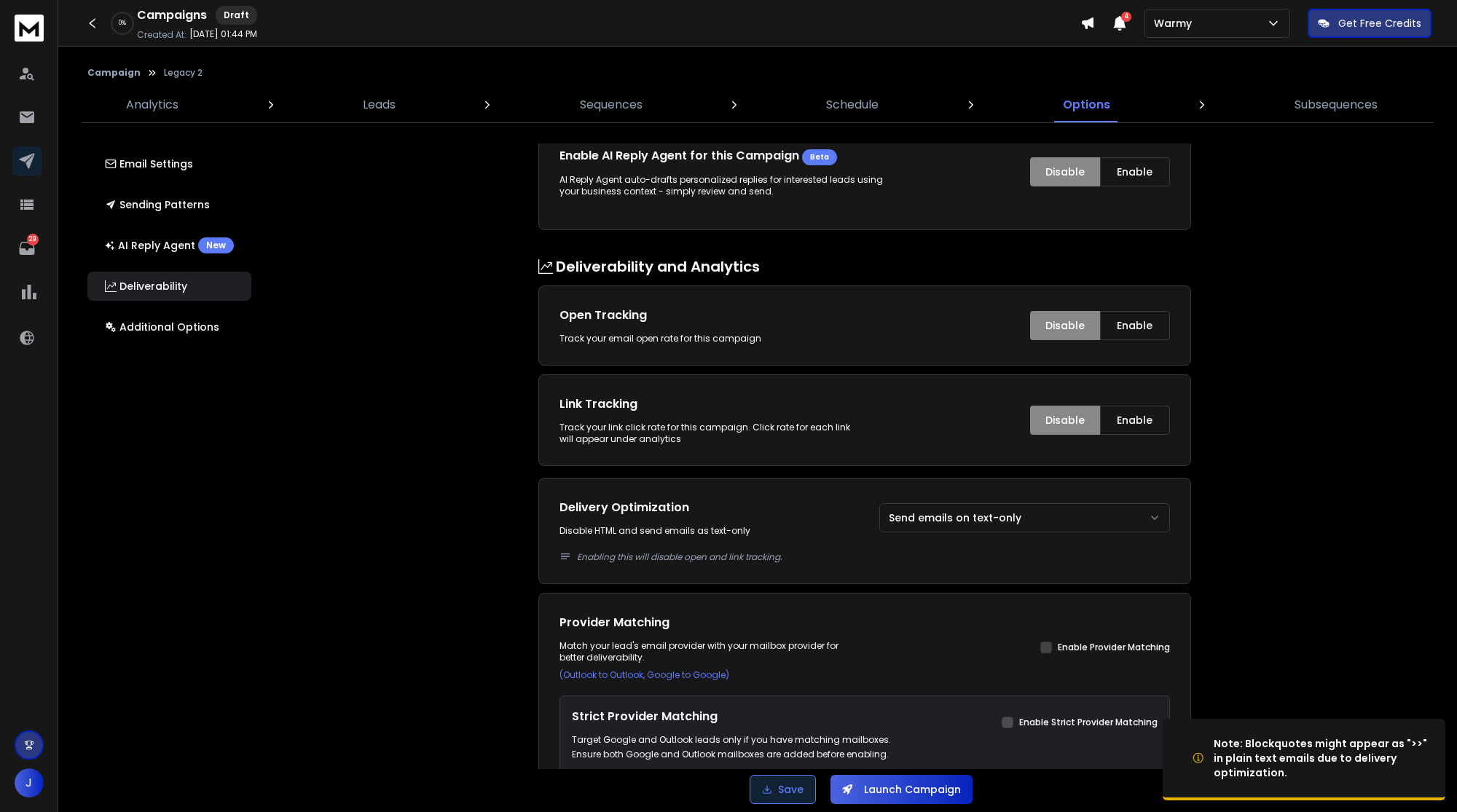
click at [796, 781] on button "Save" at bounding box center [782, 789] width 66 height 29
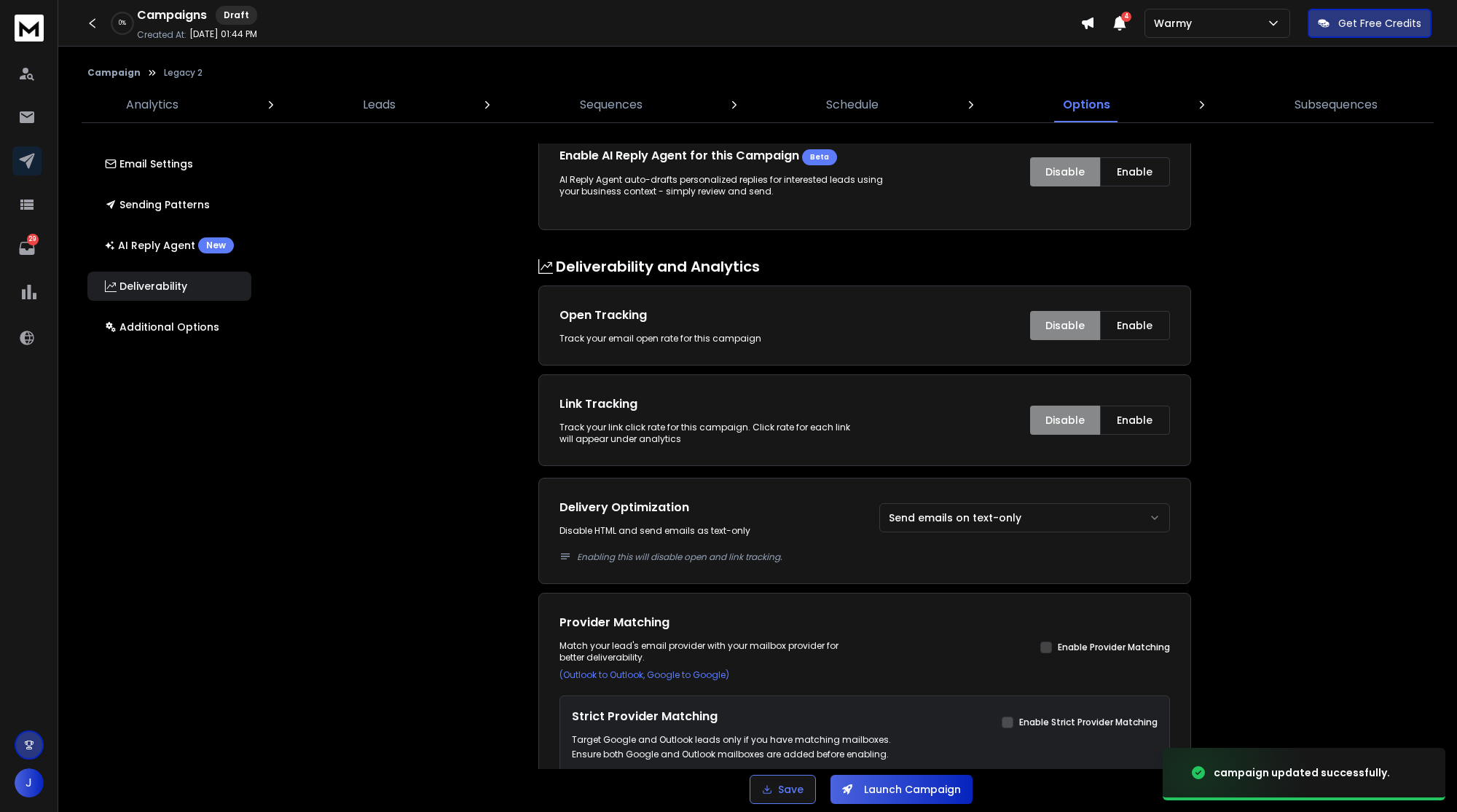
click at [853, 782] on button "Launch Campaign" at bounding box center [900, 789] width 142 height 29
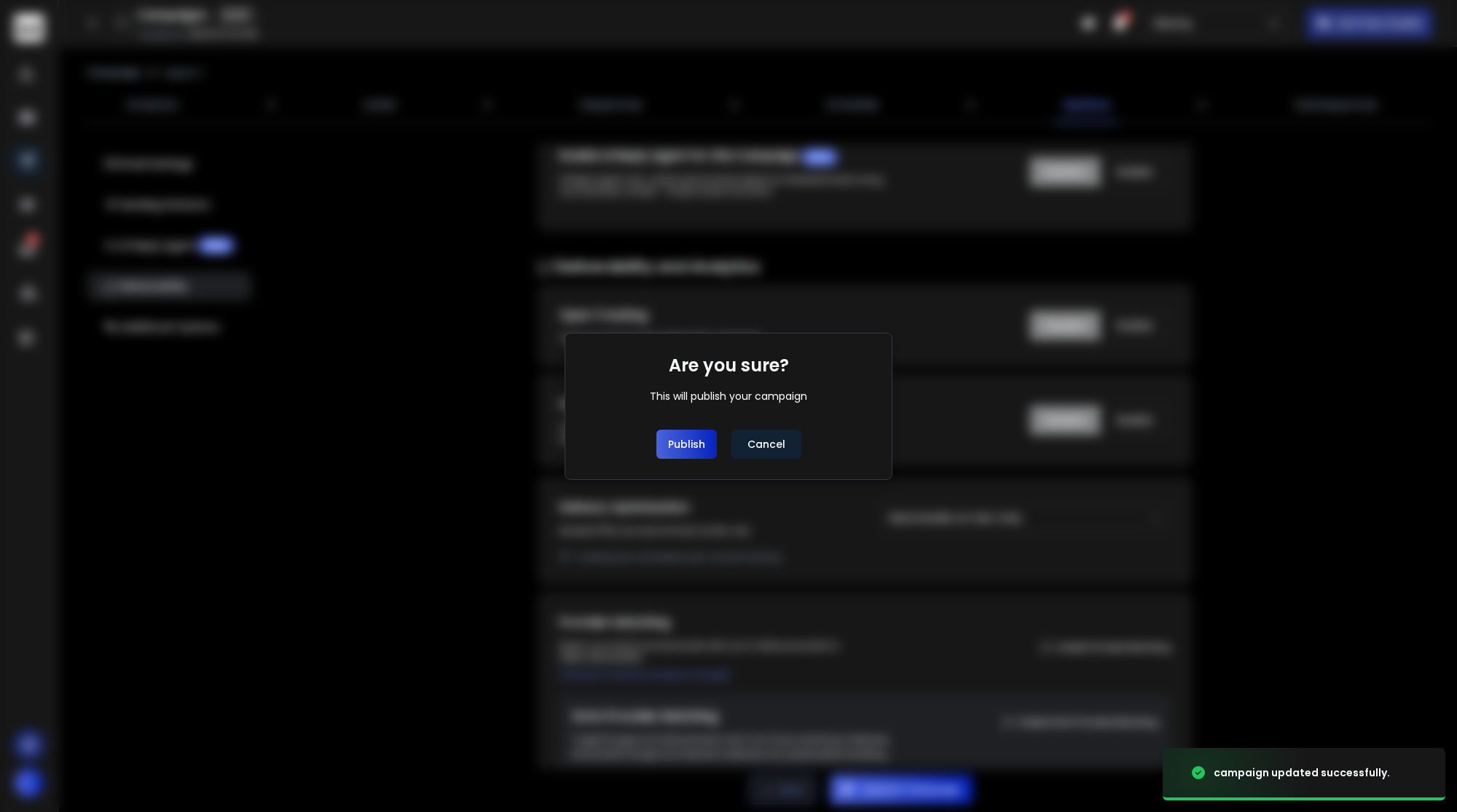
click at [686, 433] on button "Publish" at bounding box center [686, 444] width 60 height 29
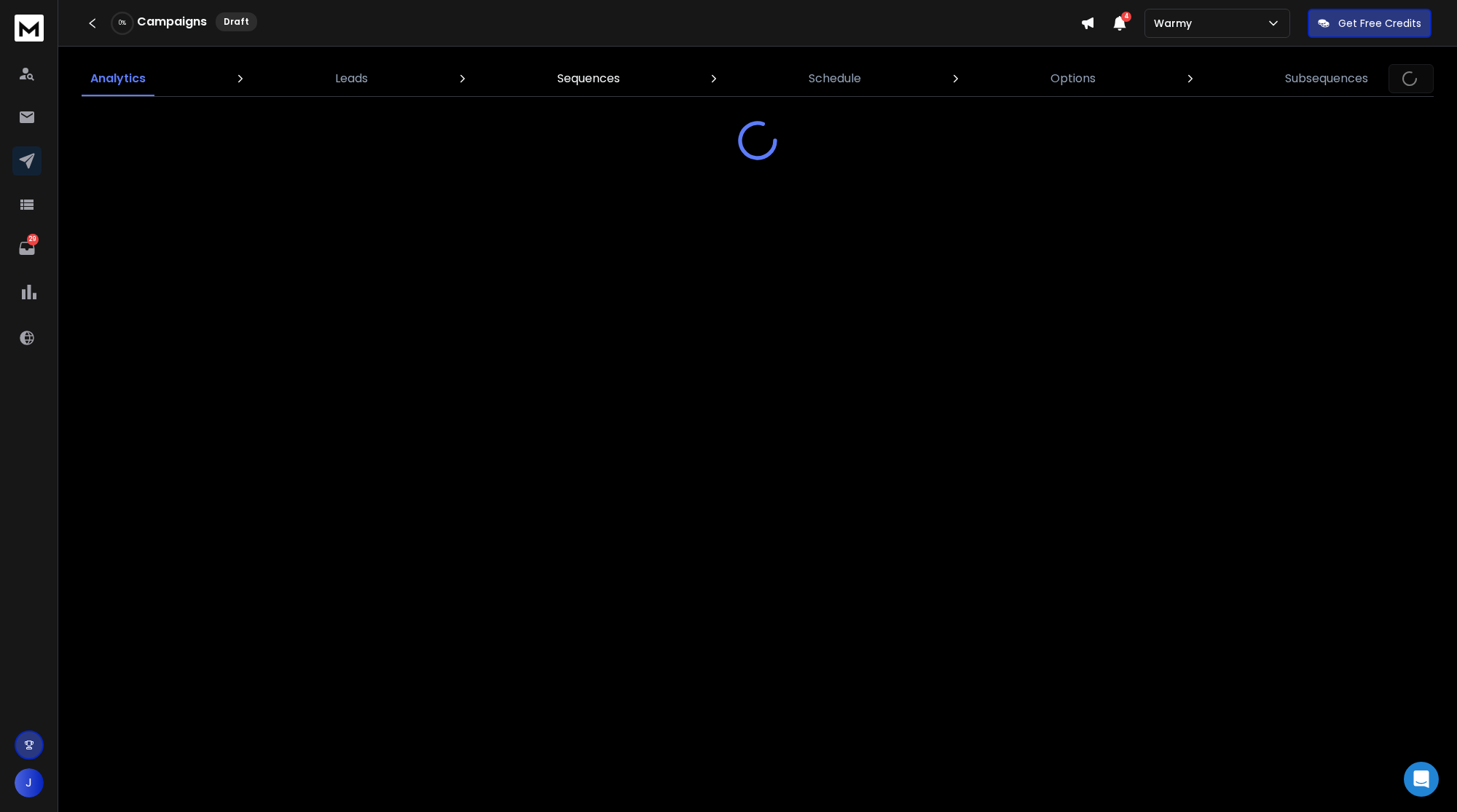
click at [576, 76] on p "Sequences" at bounding box center [588, 78] width 62 height 17
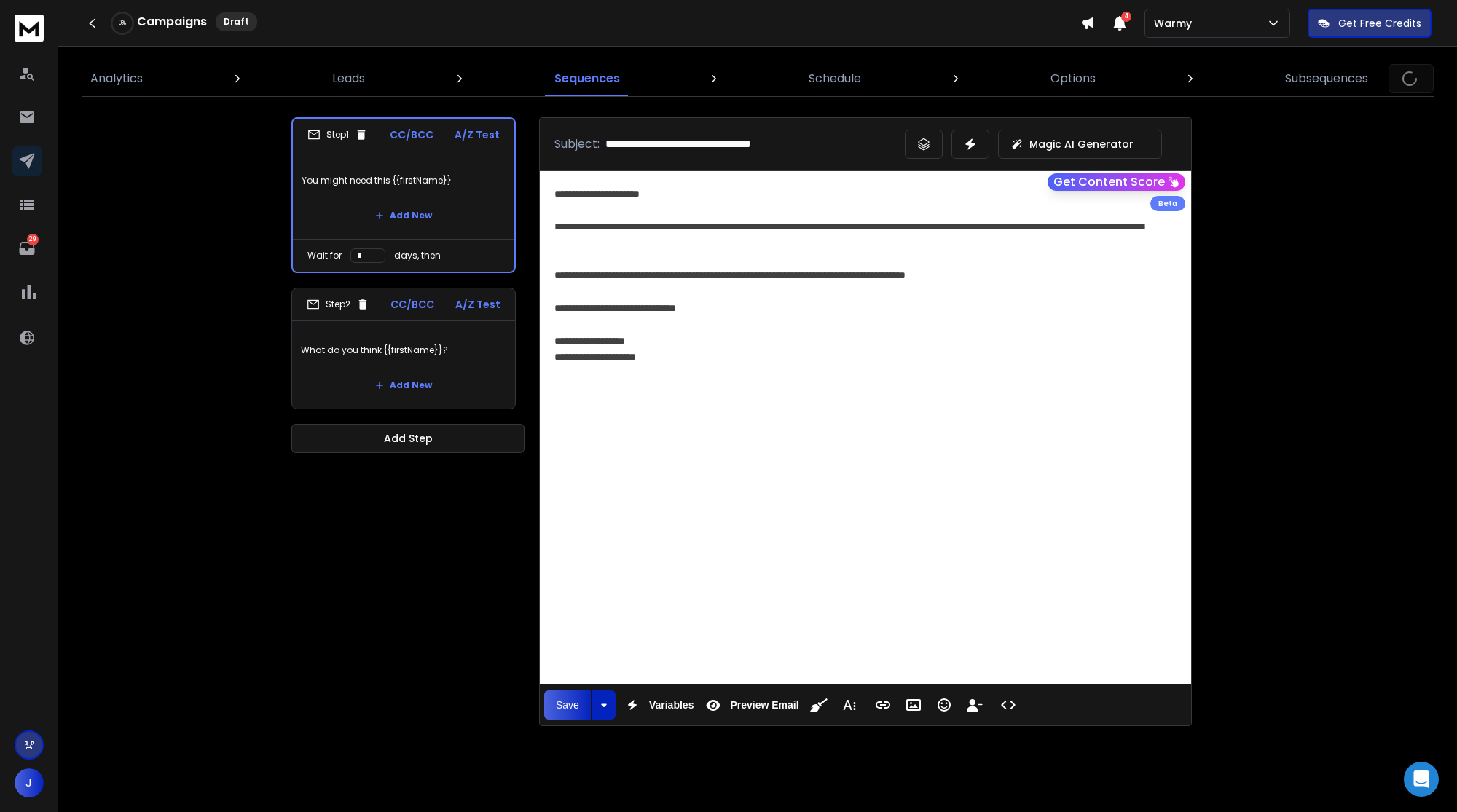
click at [409, 330] on p "What do you think {{firstName}}?" at bounding box center [403, 350] width 206 height 41
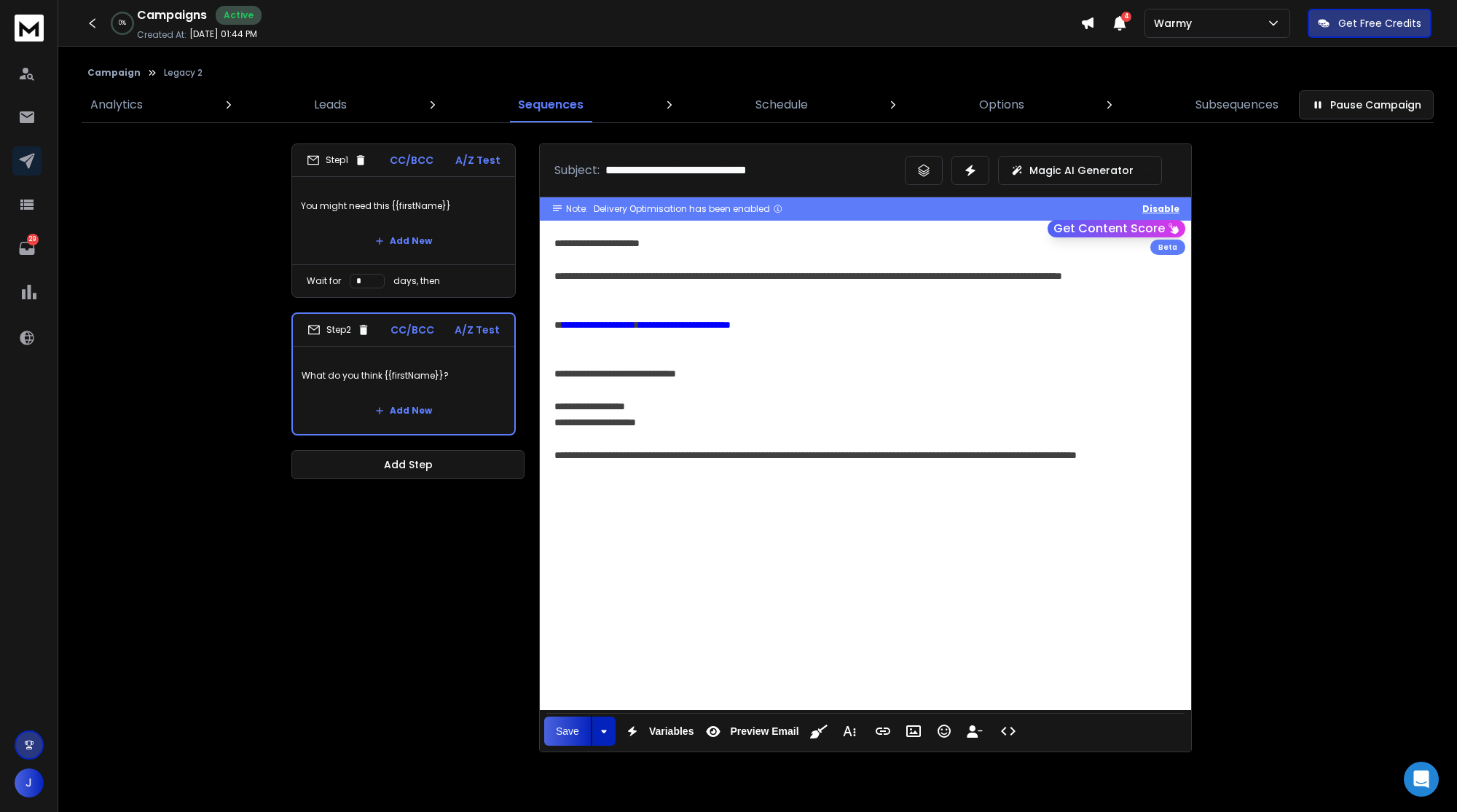
click at [843, 274] on div "**********" at bounding box center [865, 284] width 622 height 32
click at [427, 206] on p "You might need this {{firstName}}" at bounding box center [403, 206] width 206 height 41
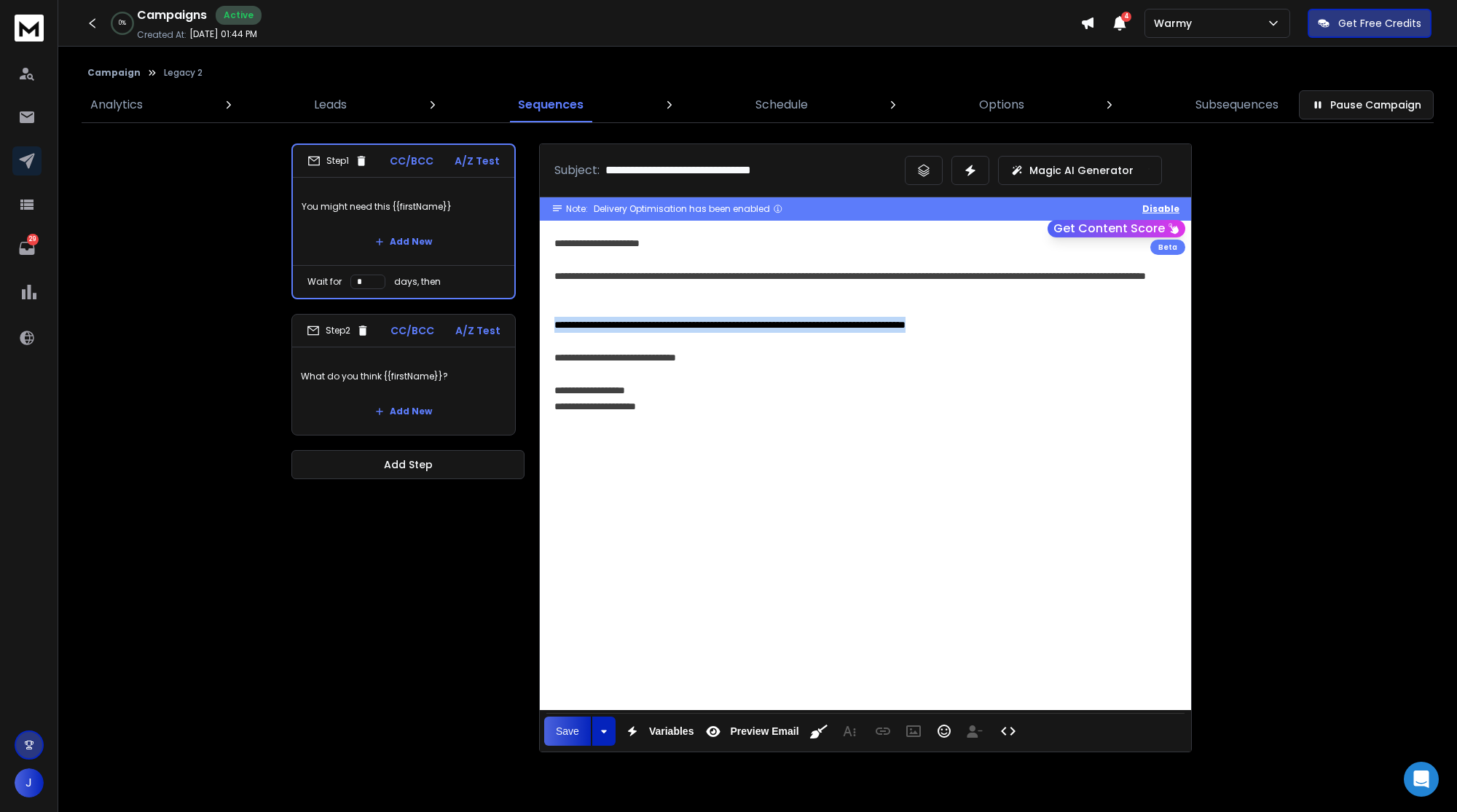
drag, startPoint x: 982, startPoint y: 323, endPoint x: 501, endPoint y: 322, distance: 481.0
click at [501, 322] on div "**********" at bounding box center [757, 448] width 932 height 609
copy div "**********"
click at [431, 361] on p "What do you think {{firstName}}?" at bounding box center [403, 376] width 206 height 41
type input "**********"
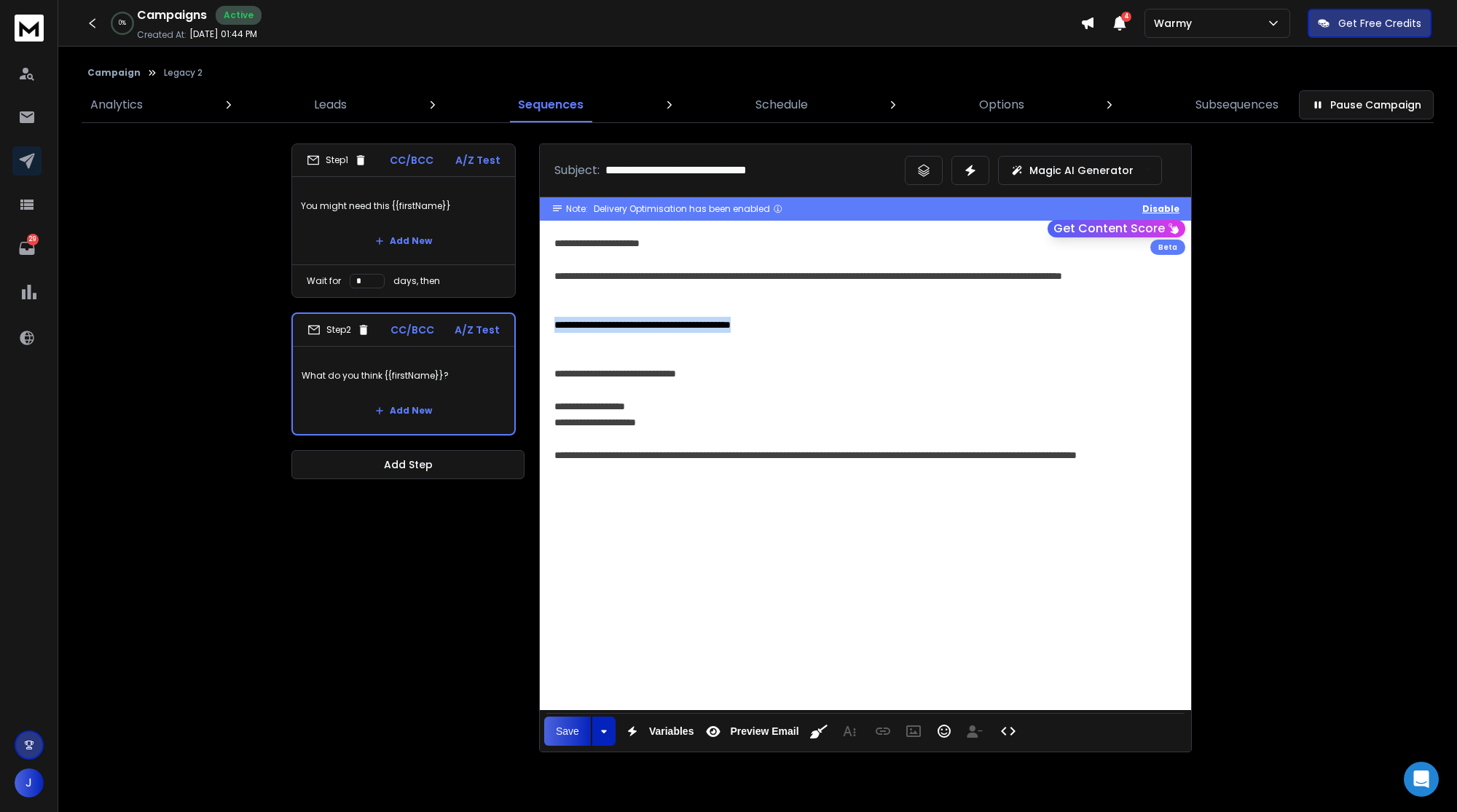
drag, startPoint x: 797, startPoint y: 326, endPoint x: 544, endPoint y: 325, distance: 253.0
click at [544, 325] on div "**********" at bounding box center [865, 466] width 651 height 490
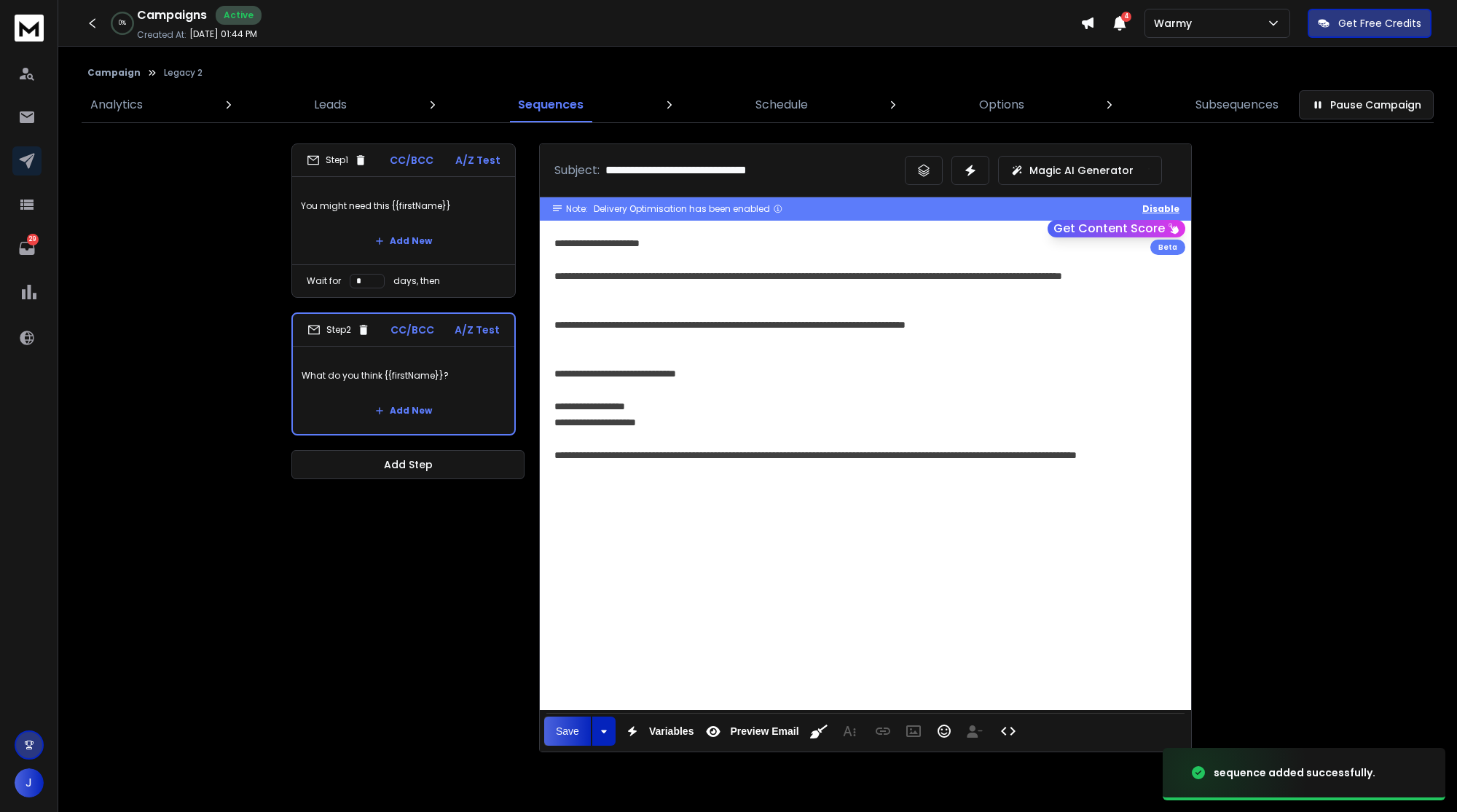
click at [36, 175] on link at bounding box center [27, 161] width 29 height 29
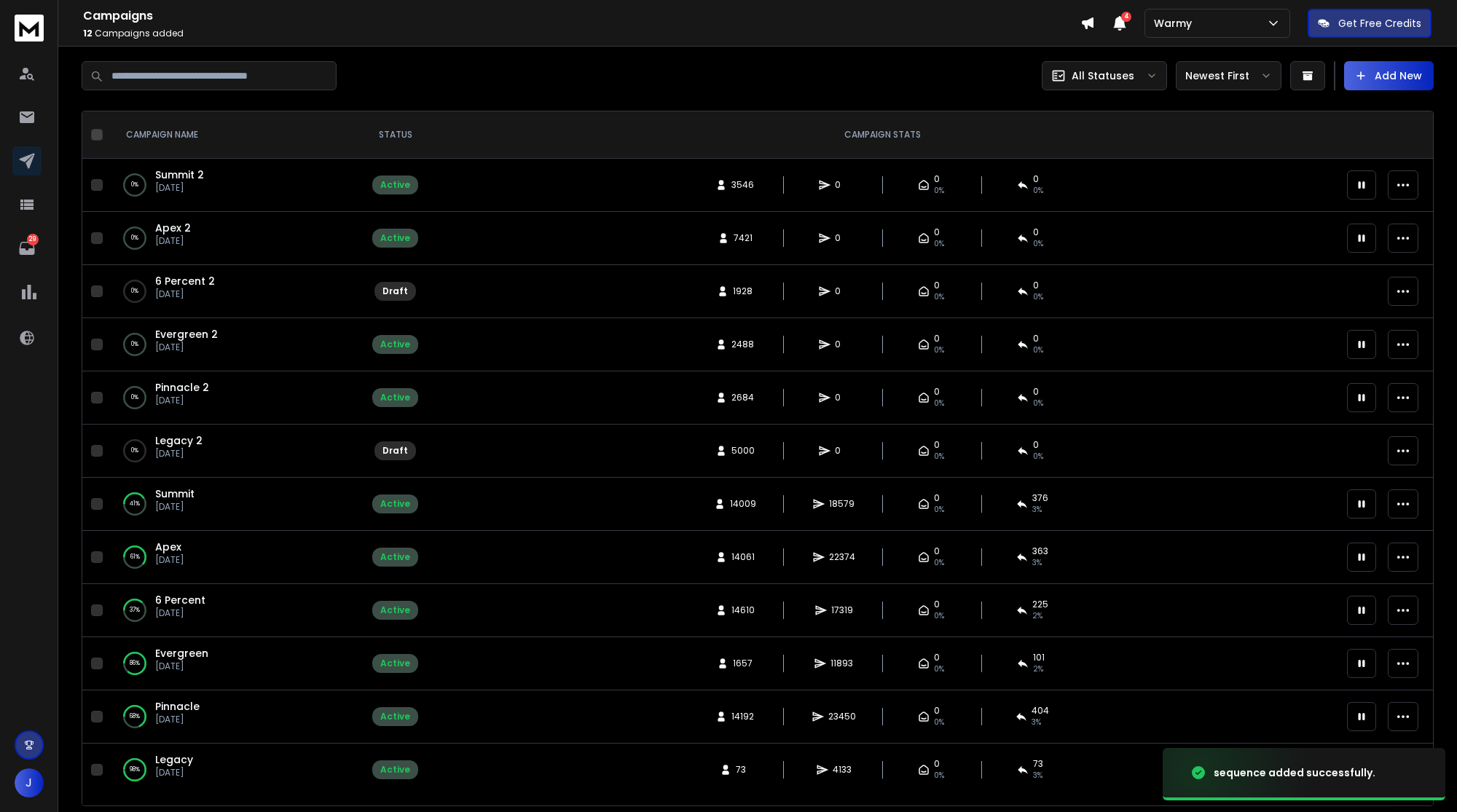
scroll to position [5, 0]
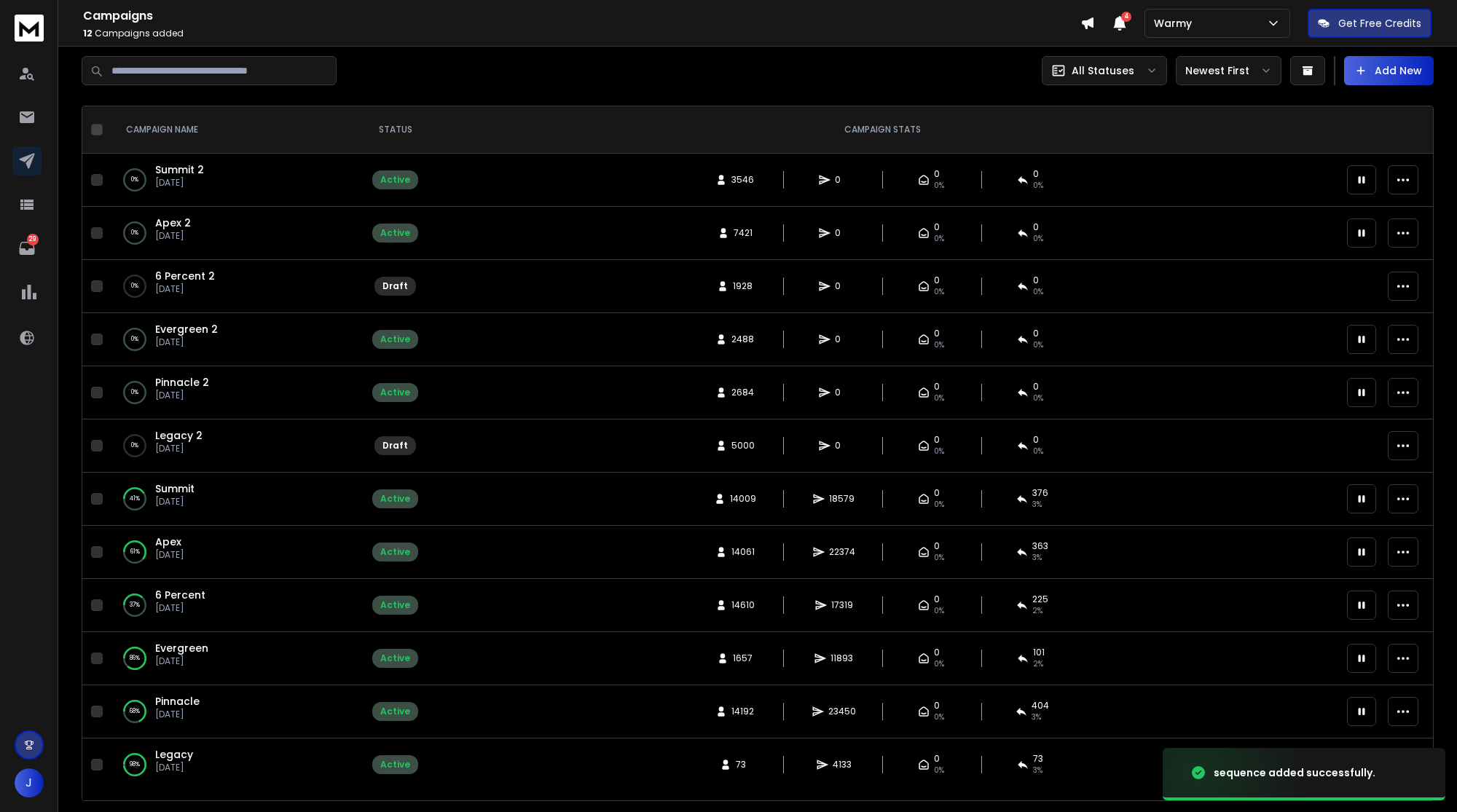
click at [295, 747] on div "98 % Legacy [DATE]" at bounding box center [235, 764] width 226 height 35
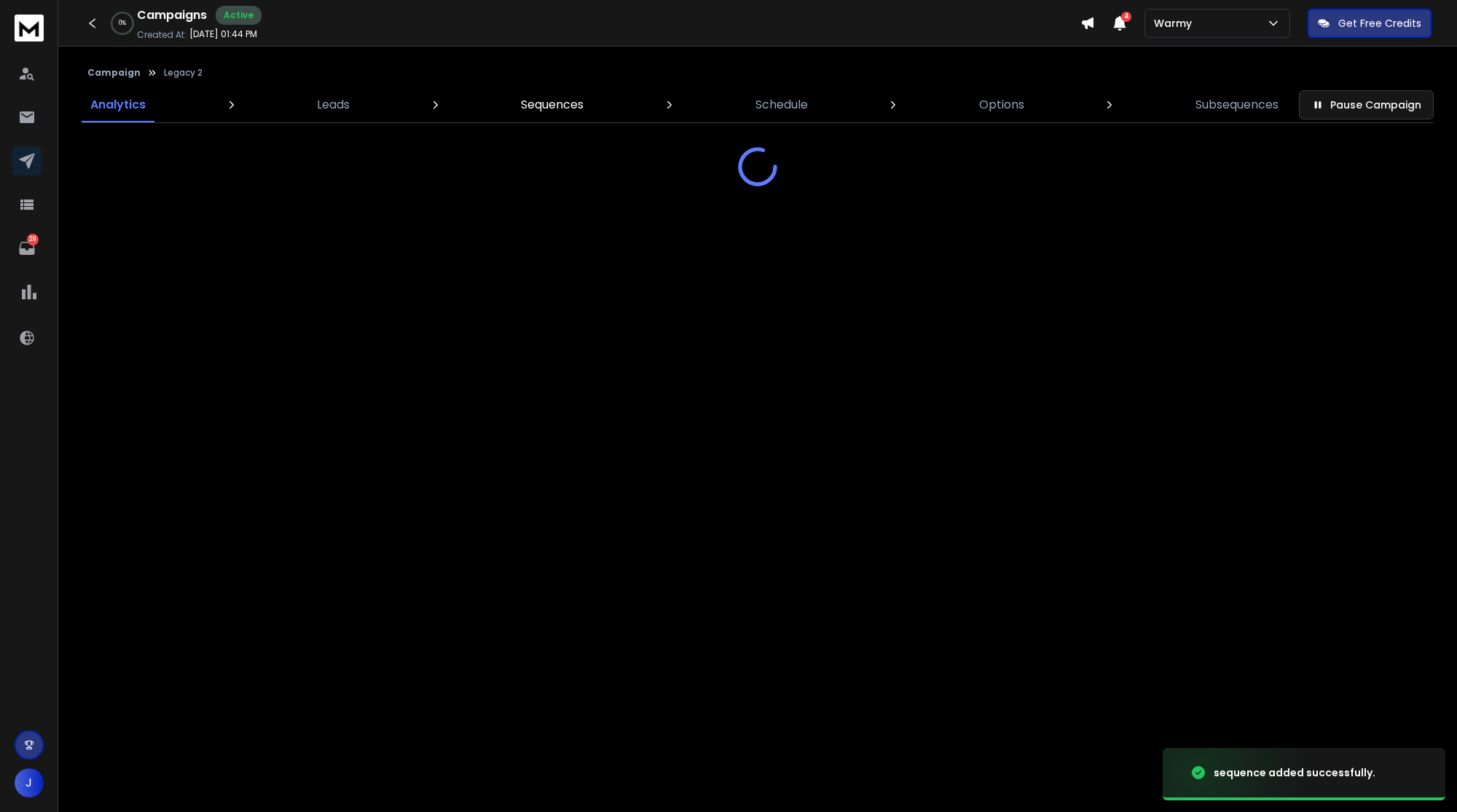
click at [560, 112] on p "Sequences" at bounding box center [551, 105] width 62 height 17
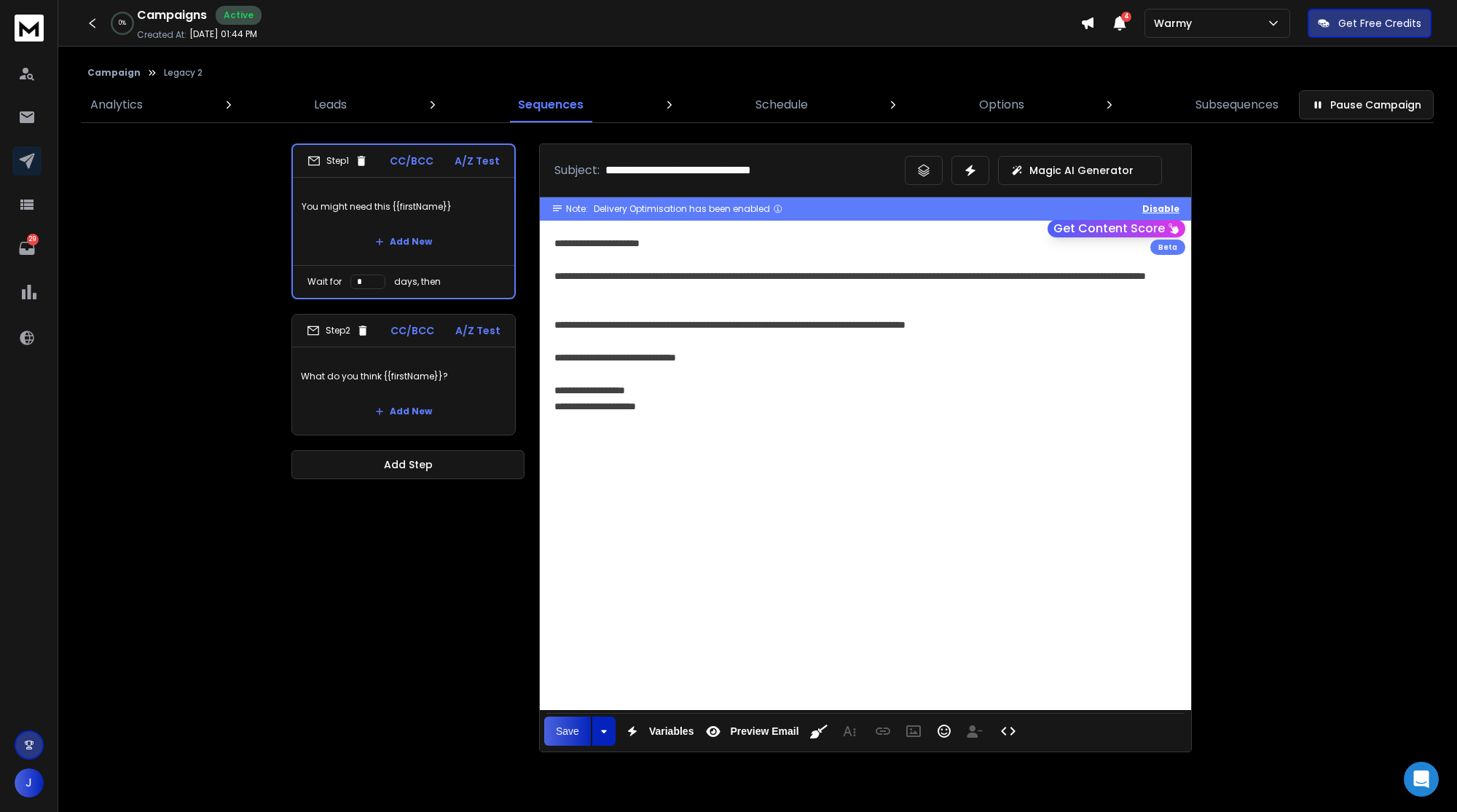
click at [411, 361] on p "What do you think {{firstName}}?" at bounding box center [403, 376] width 206 height 41
type input "**********"
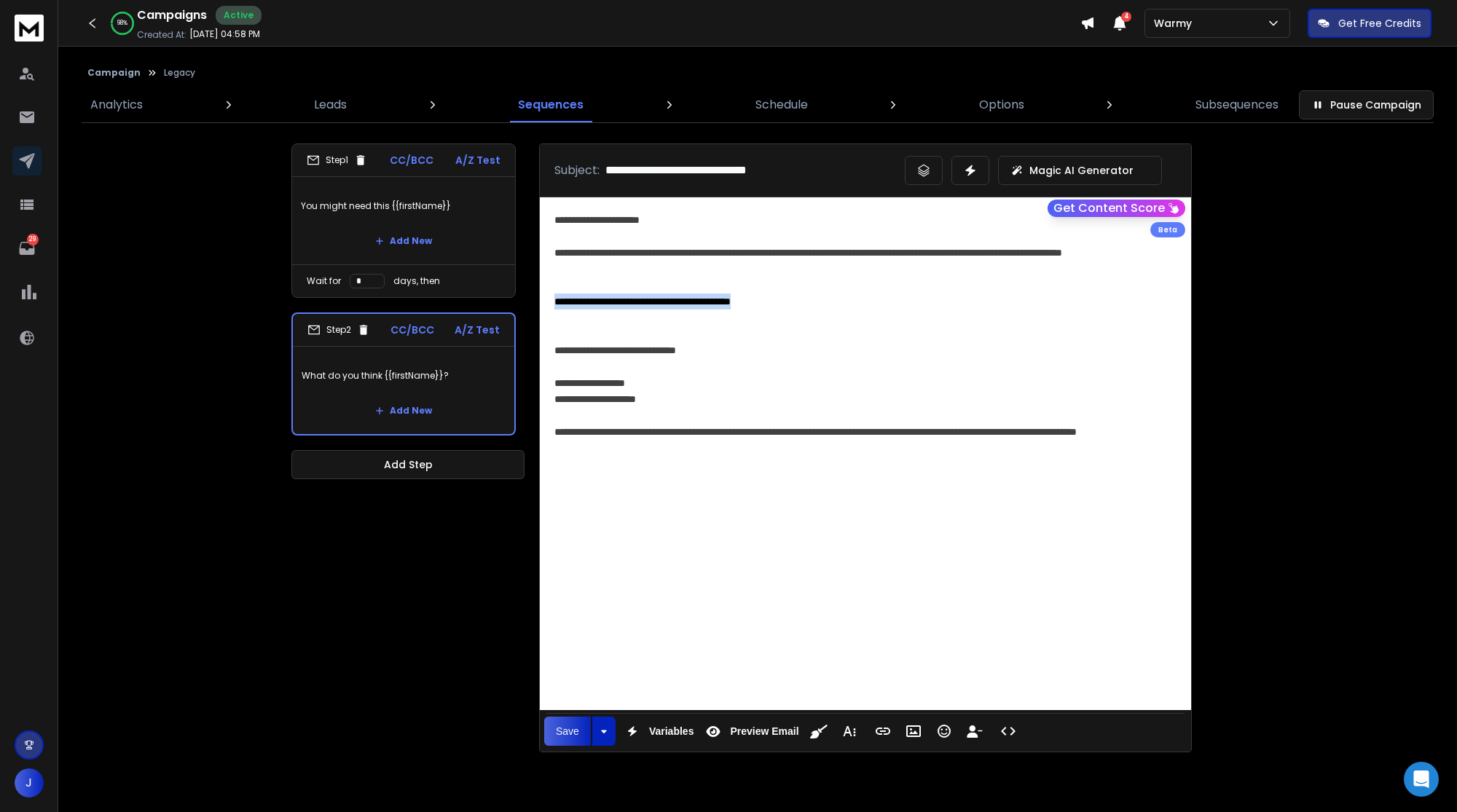
drag, startPoint x: 844, startPoint y: 300, endPoint x: 497, endPoint y: 300, distance: 347.0
click at [497, 300] on div "**********" at bounding box center [757, 448] width 932 height 609
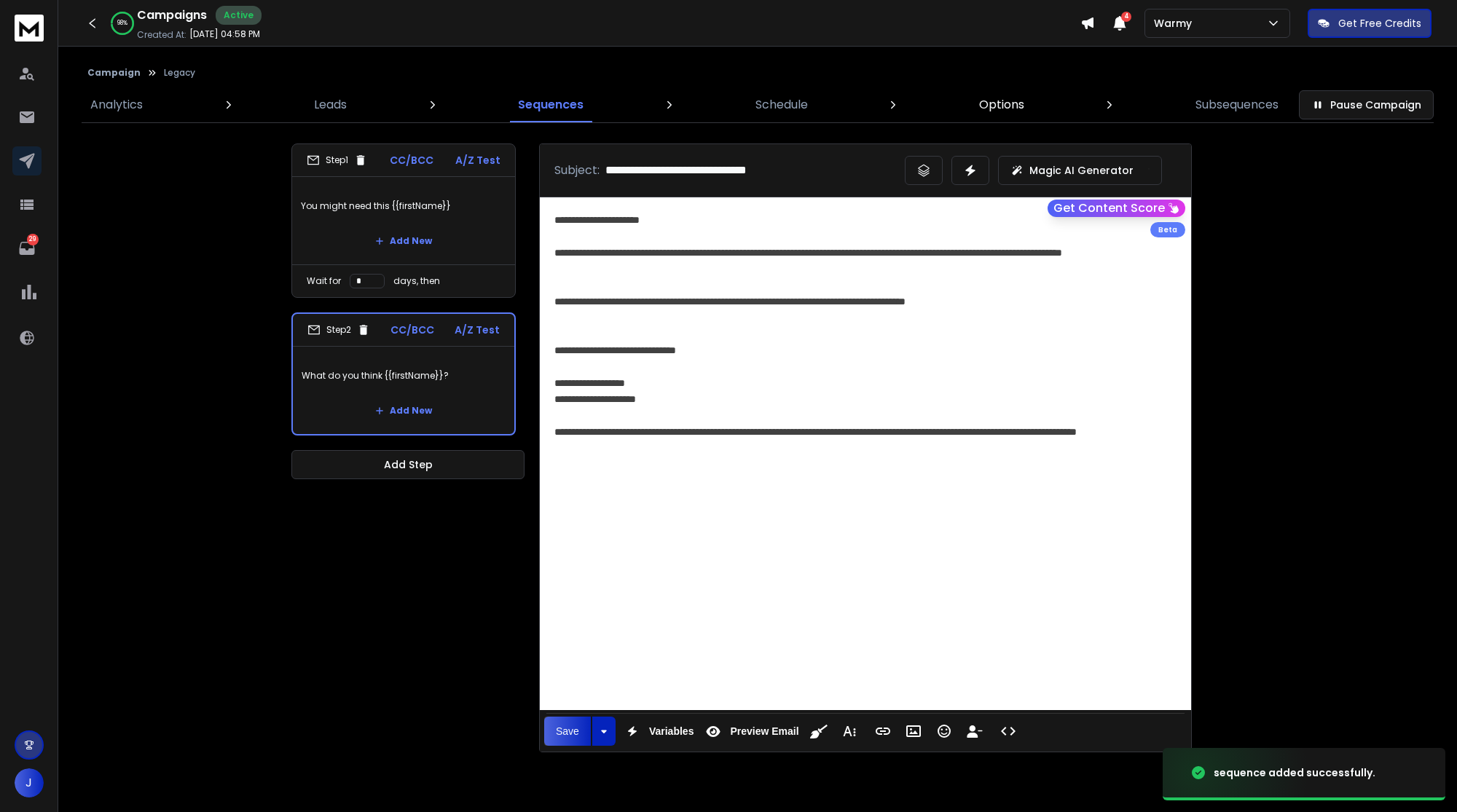
click at [1003, 116] on link "Options" at bounding box center [1001, 105] width 62 height 35
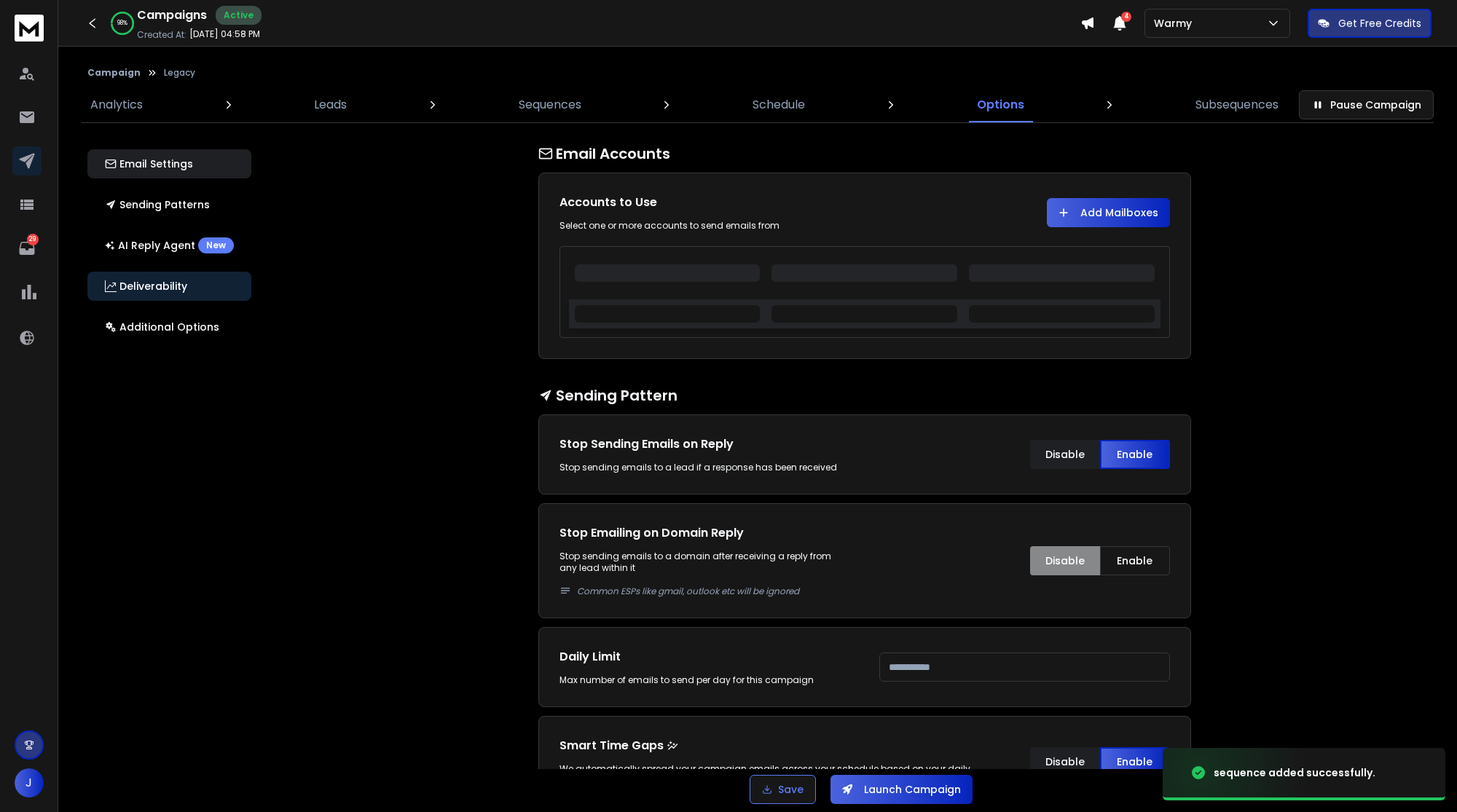
click at [230, 291] on button "Deliverability" at bounding box center [170, 286] width 164 height 29
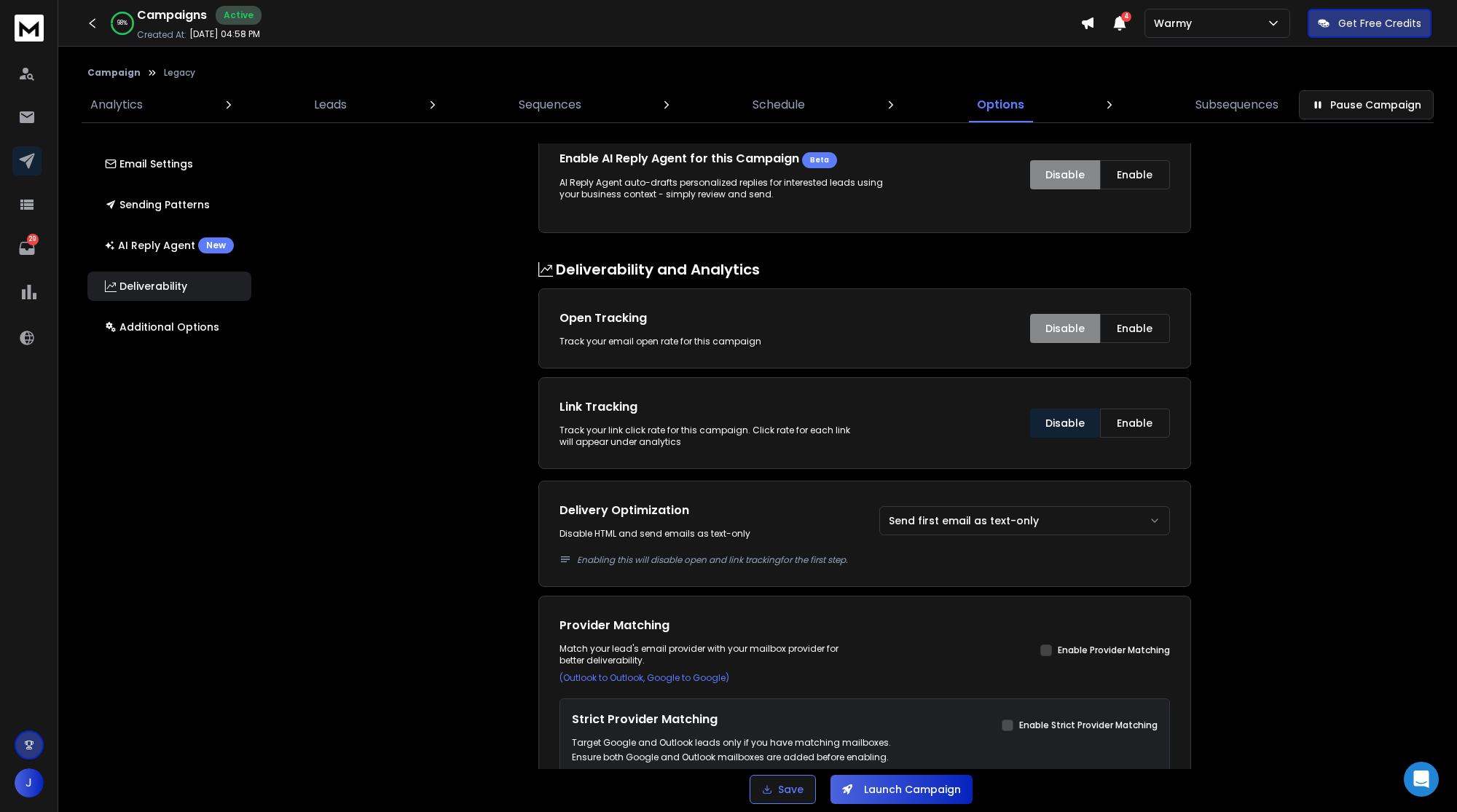
scroll to position [1410, 0]
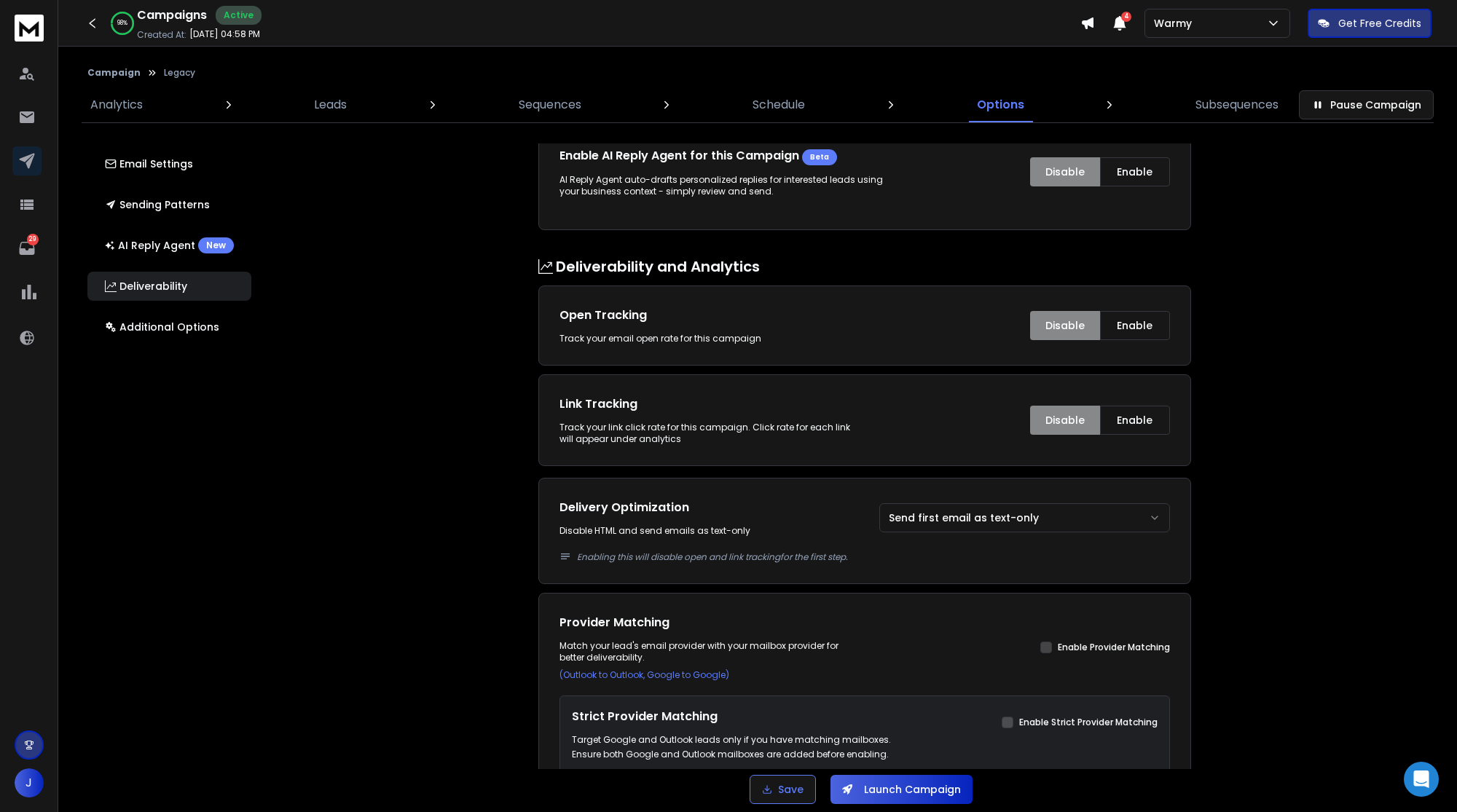
click at [1053, 503] on button "Send first email as text-only" at bounding box center [1024, 518] width 290 height 29
select select "*"
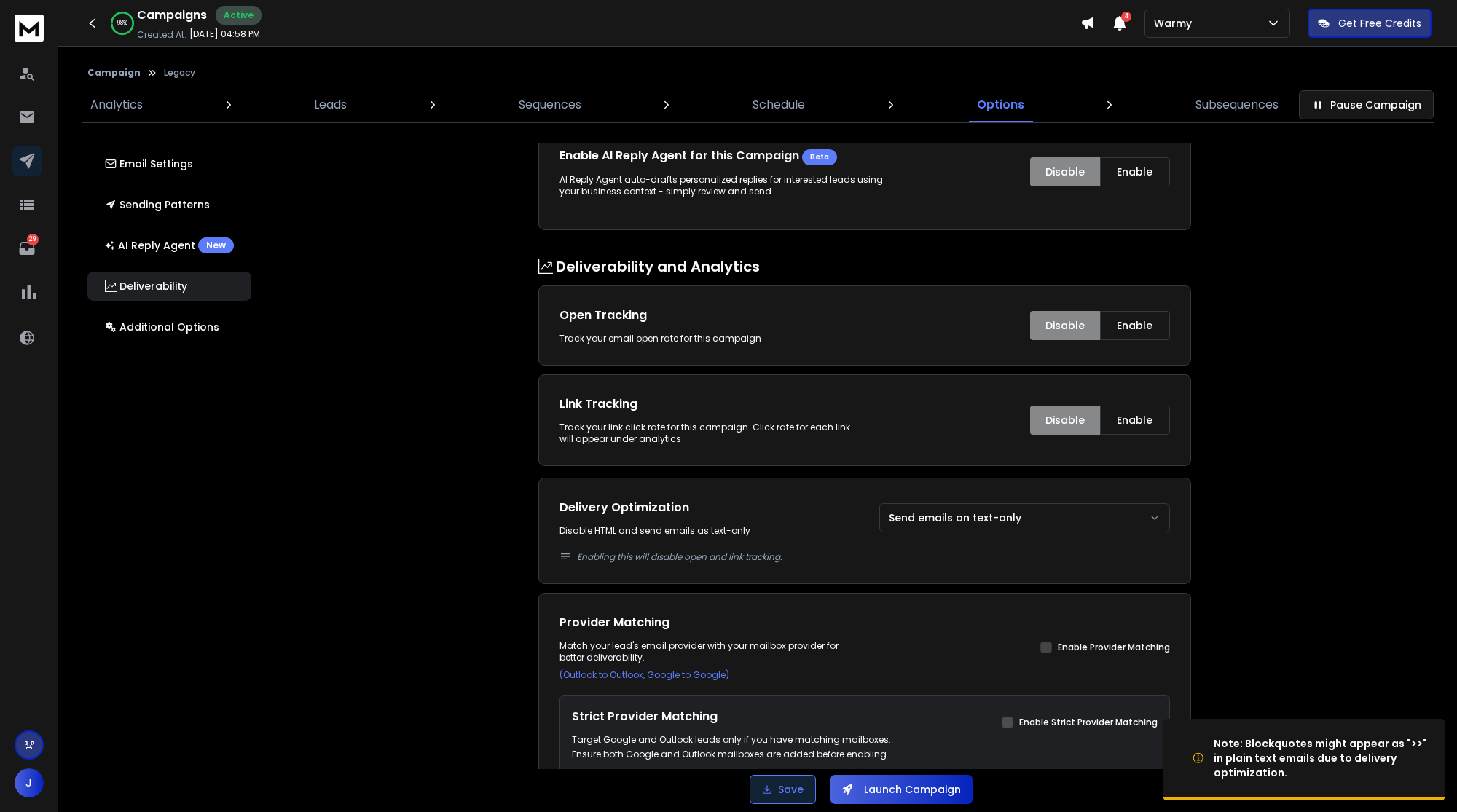
click at [802, 775] on button "Save" at bounding box center [782, 789] width 66 height 29
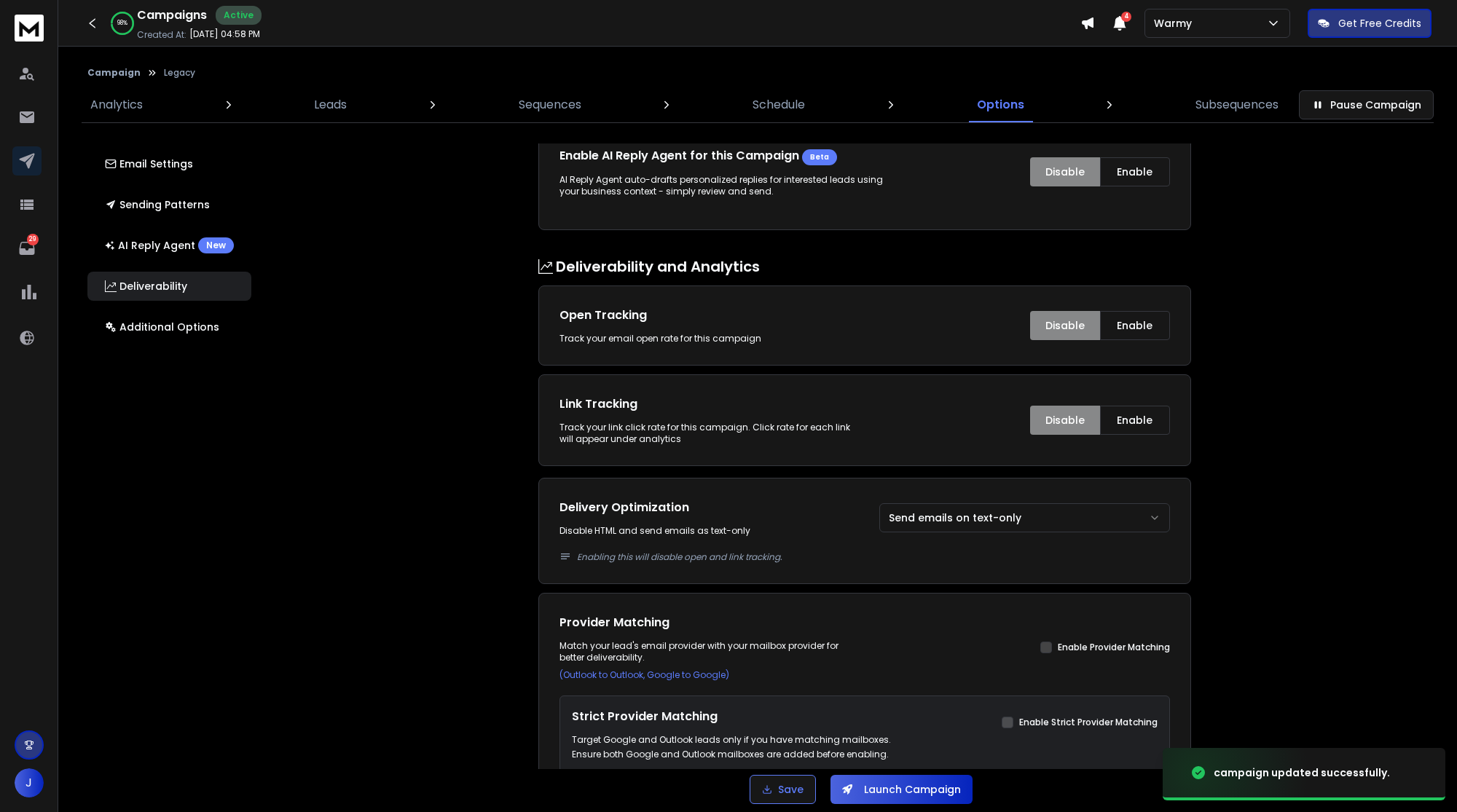
click at [879, 788] on button "Launch Campaign" at bounding box center [900, 789] width 142 height 29
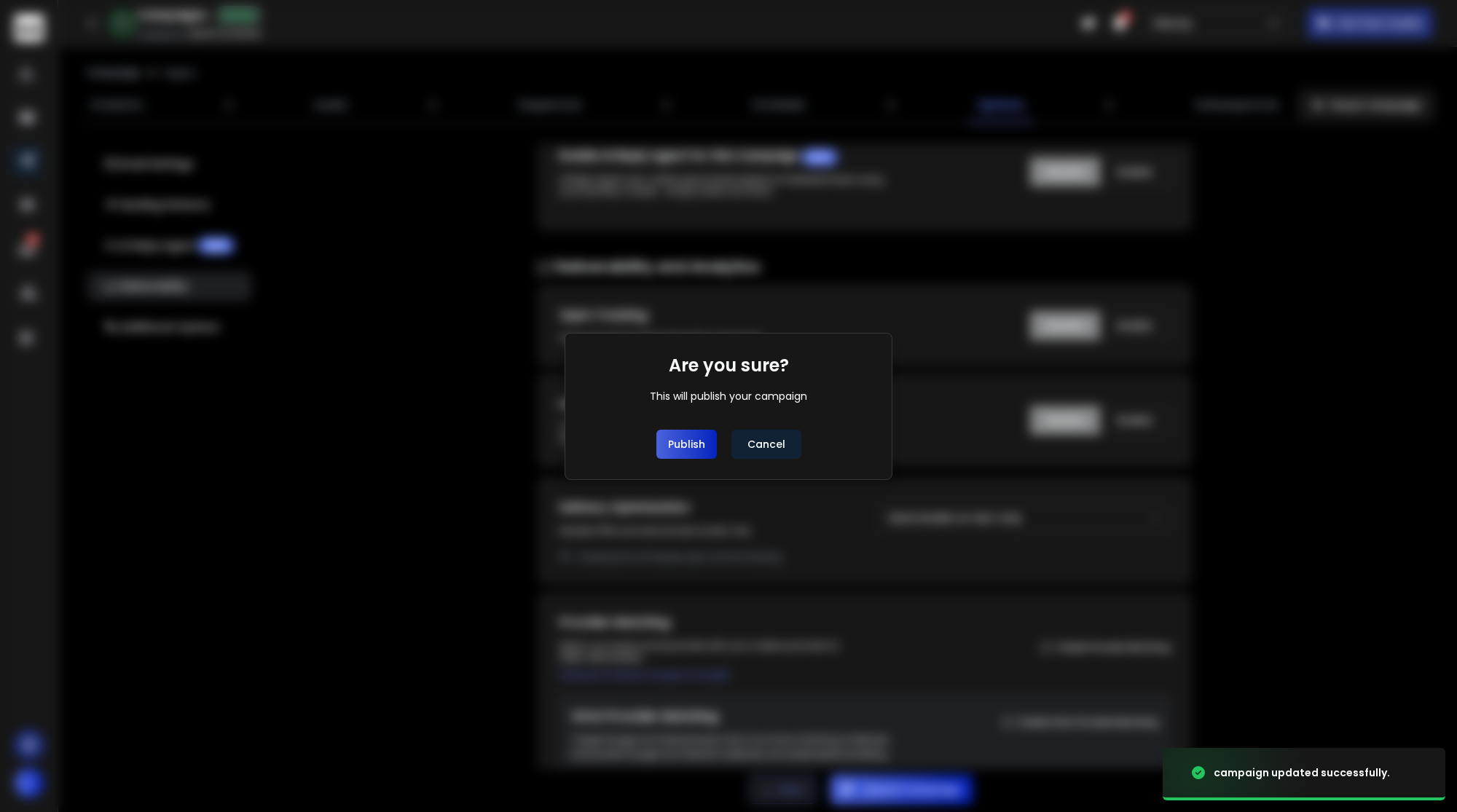
click at [691, 435] on button "Publish" at bounding box center [686, 444] width 60 height 29
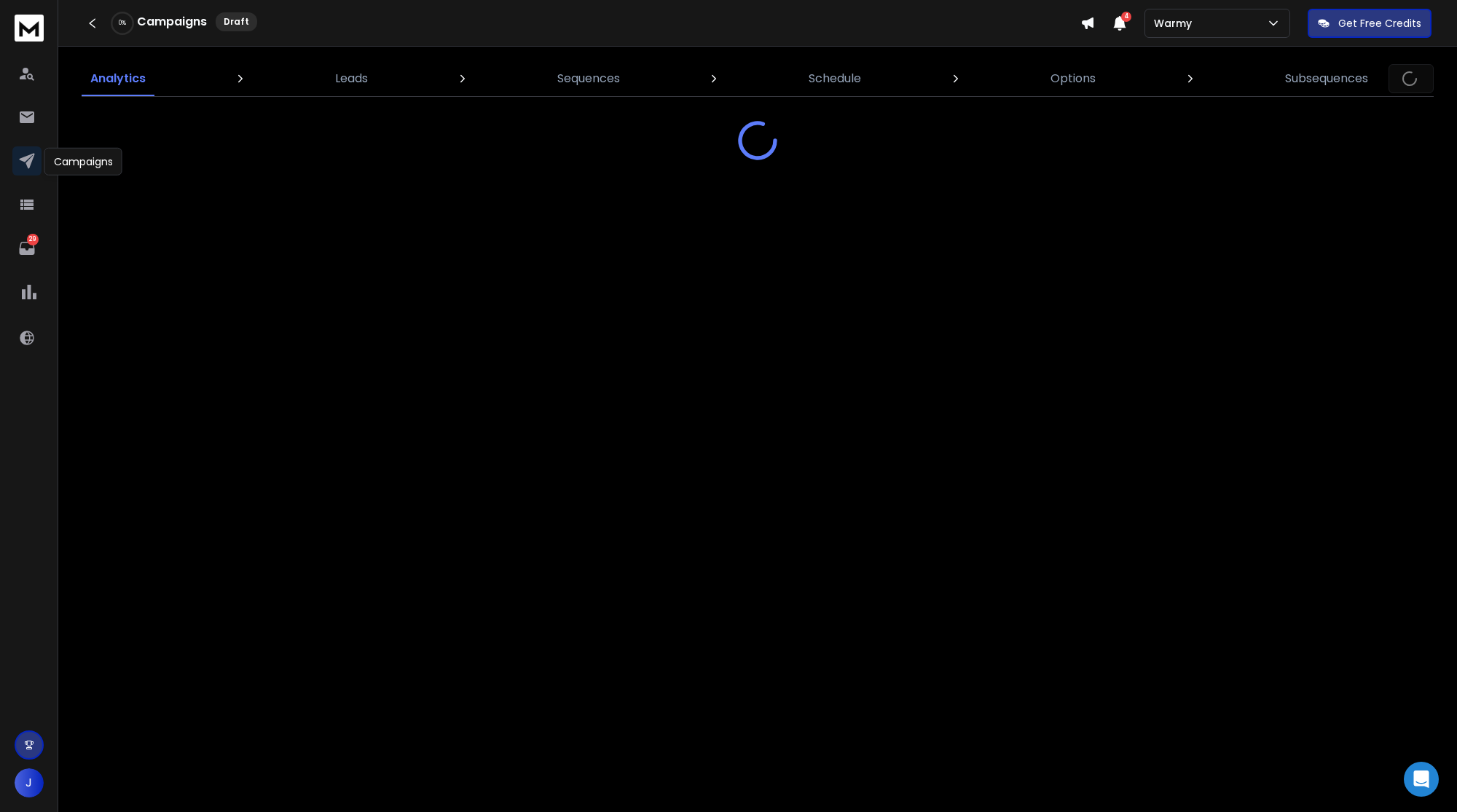
click at [34, 161] on icon at bounding box center [26, 161] width 17 height 17
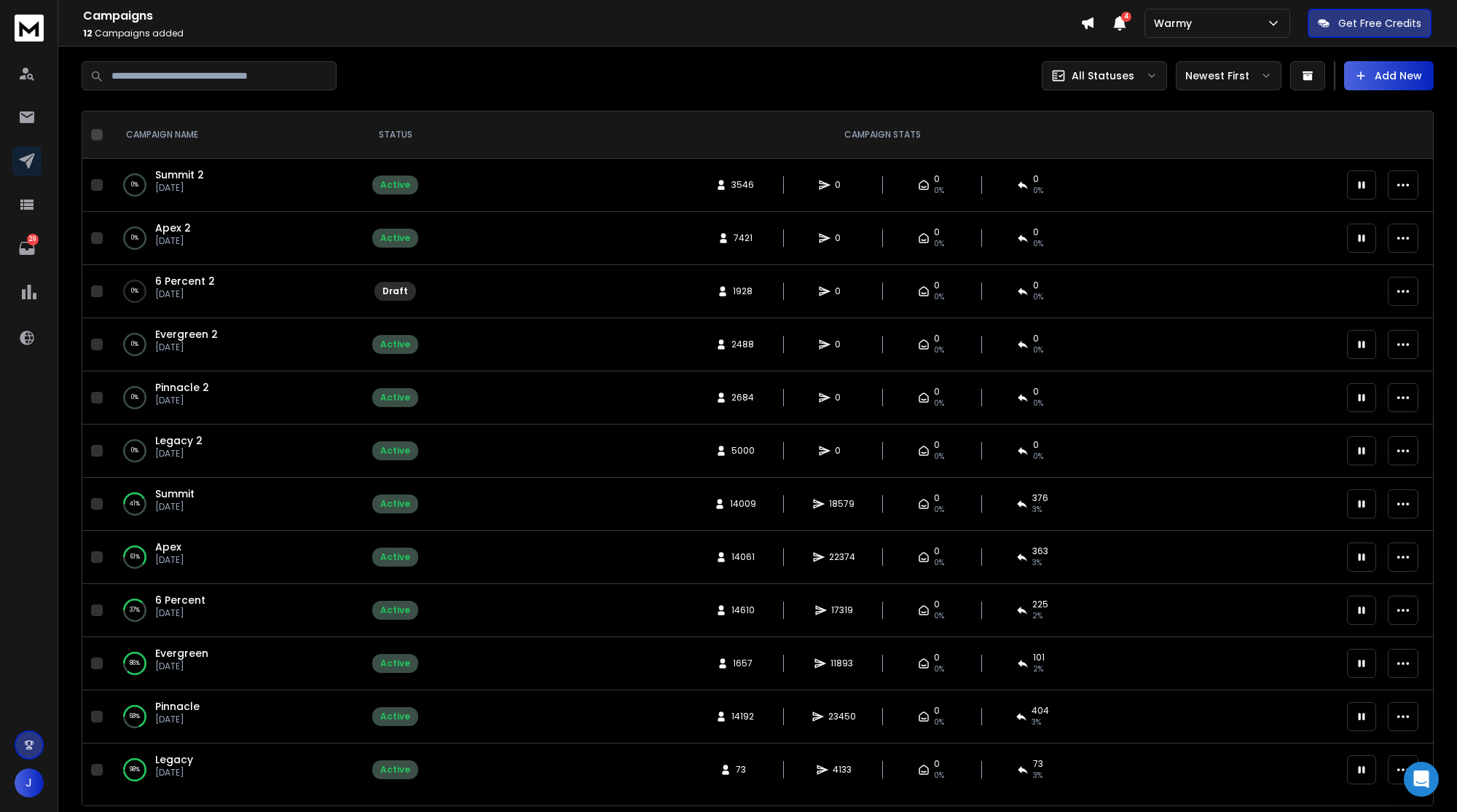
click at [221, 699] on div "68 % Pinnacle [DATE]" at bounding box center [235, 716] width 226 height 35
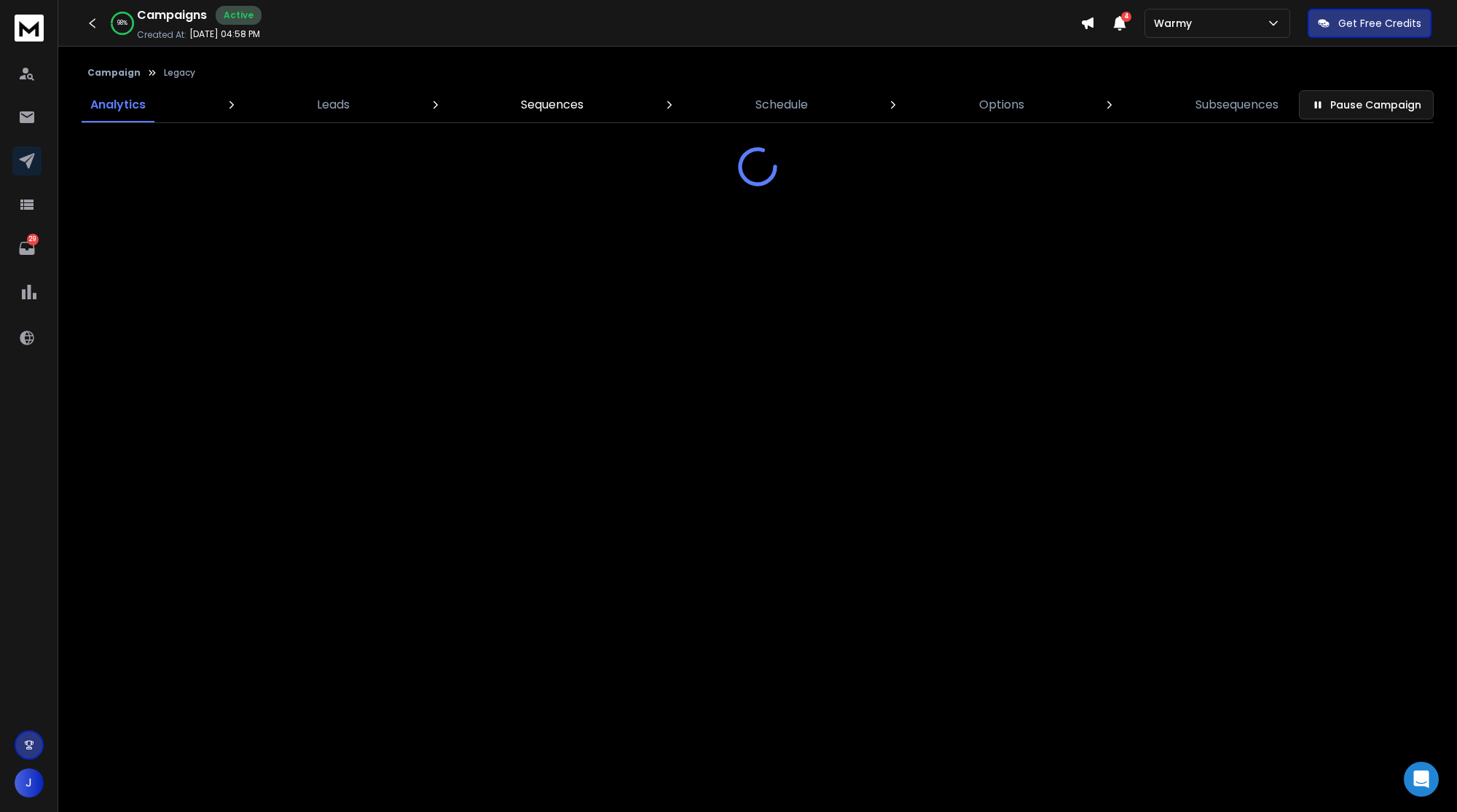
click at [539, 97] on p "Sequences" at bounding box center [551, 105] width 62 height 17
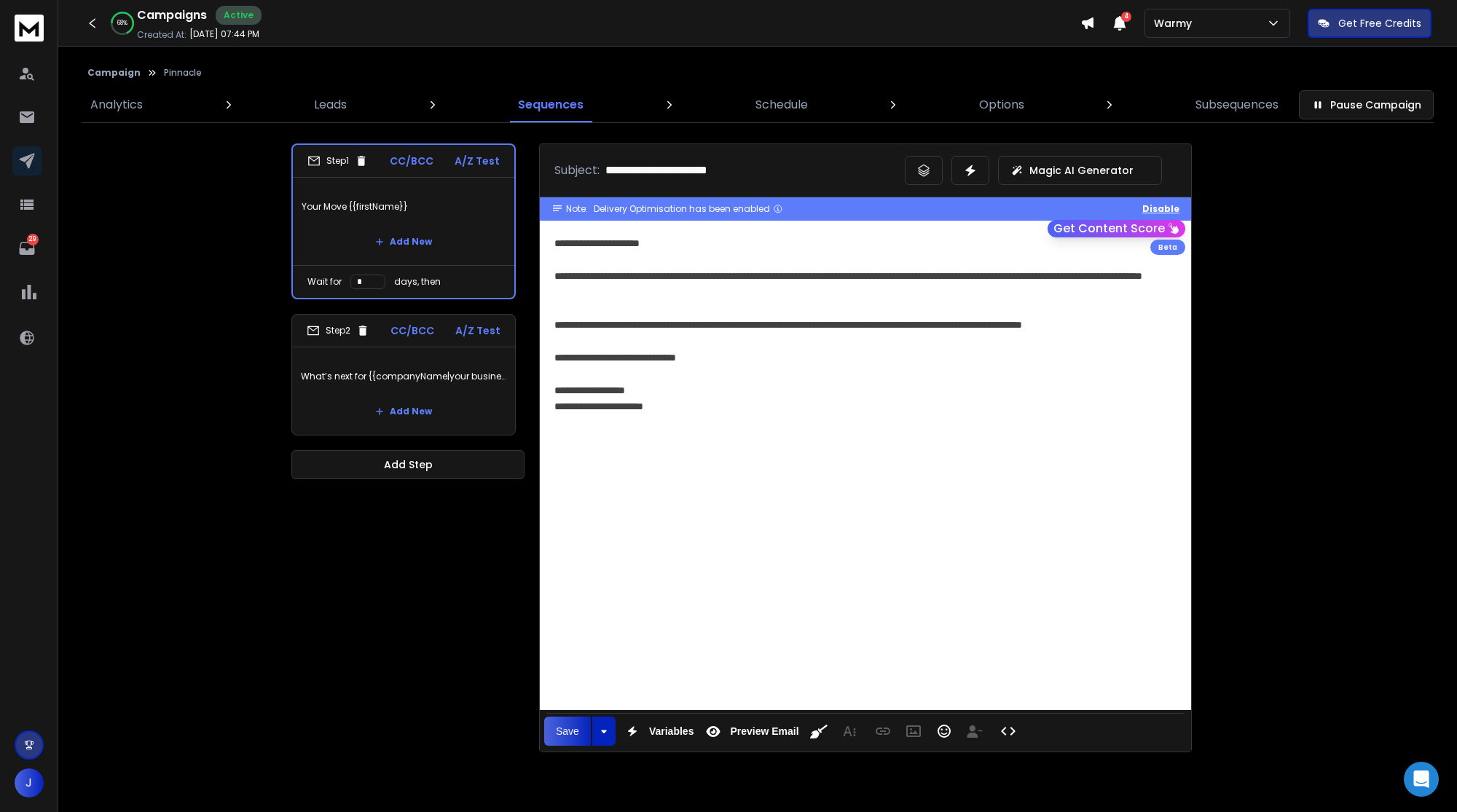
click at [459, 365] on p "What’s next for {{companyName|your business}}?" at bounding box center [403, 376] width 206 height 41
type input "**********"
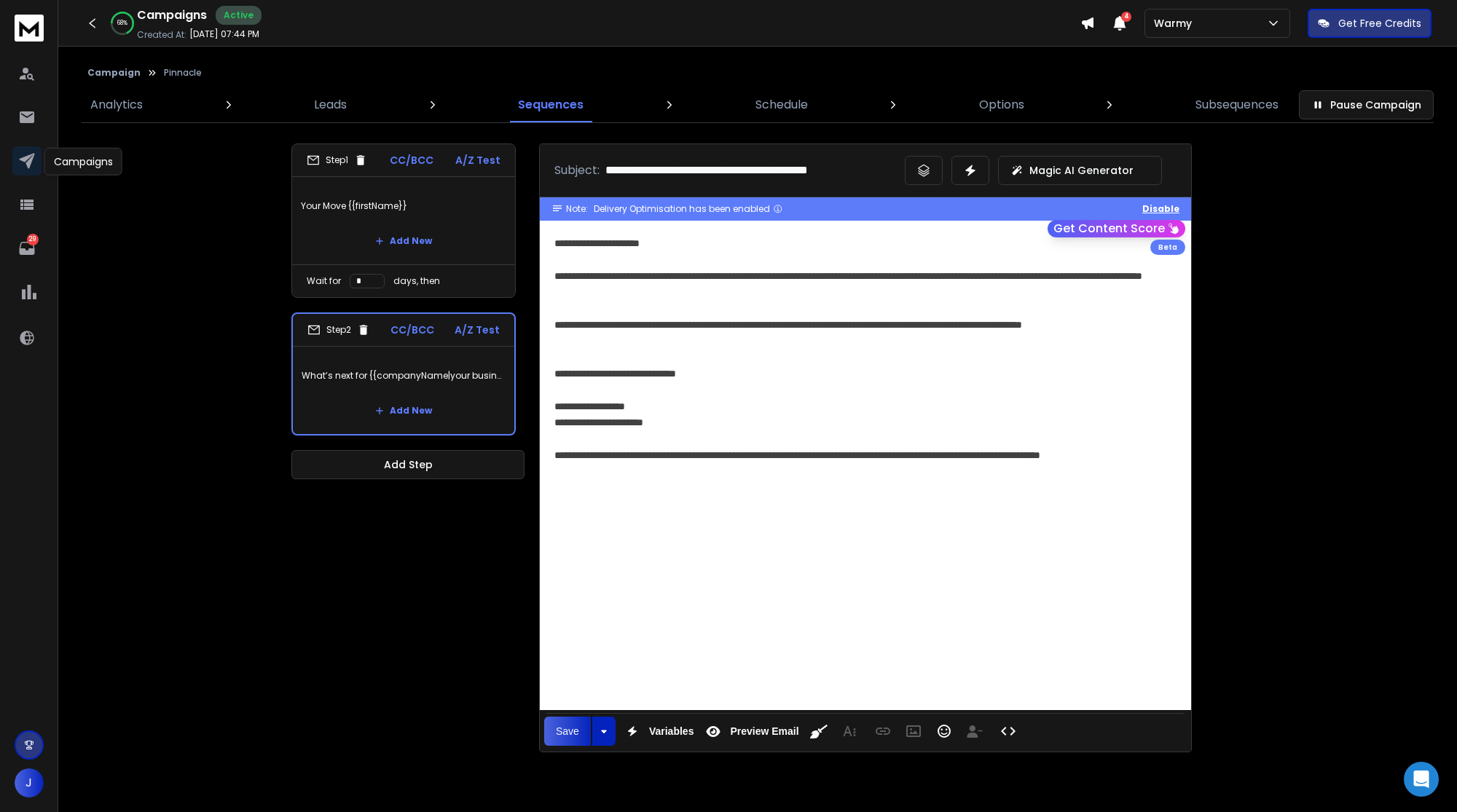
click at [36, 164] on link at bounding box center [27, 161] width 29 height 29
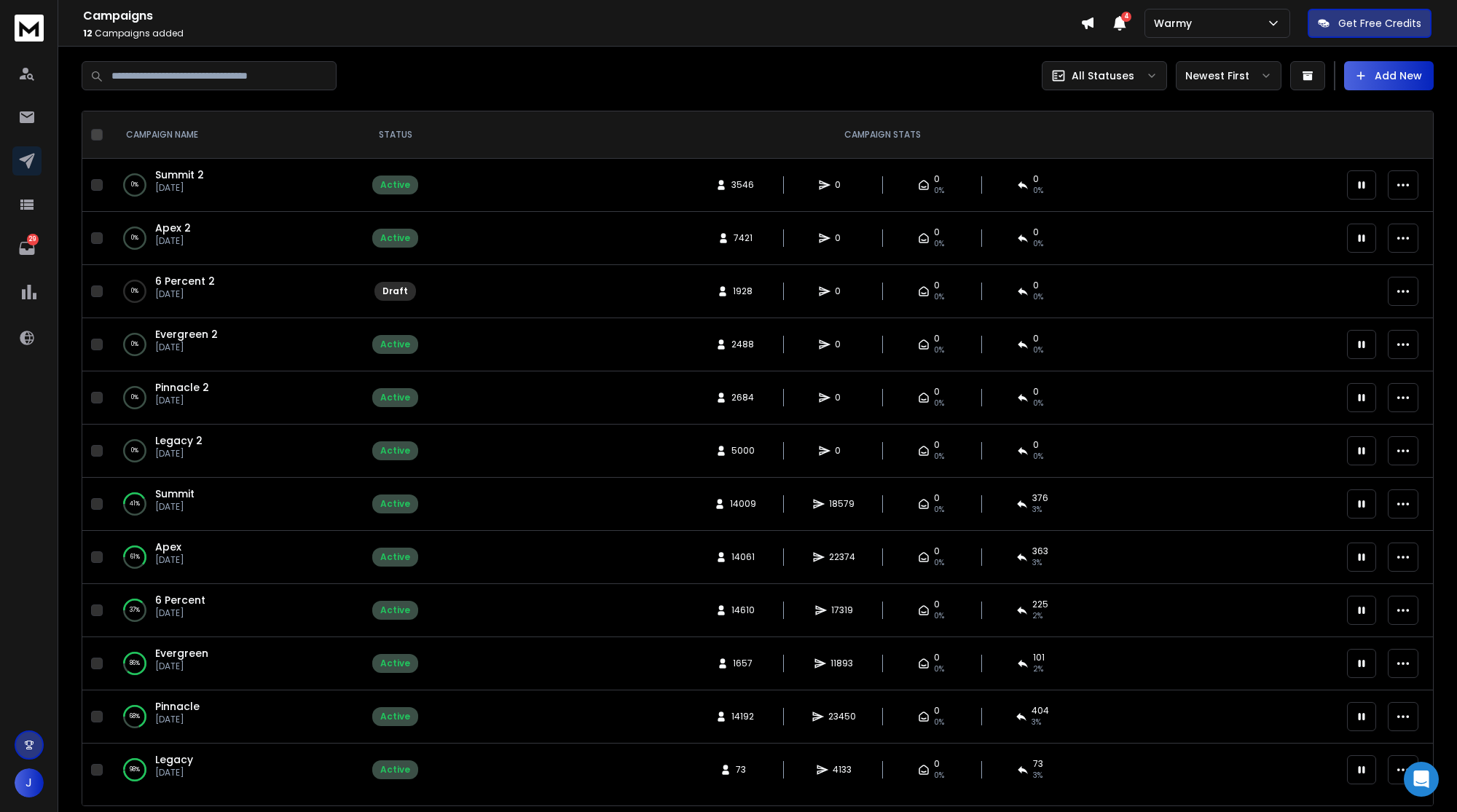
scroll to position [5, 0]
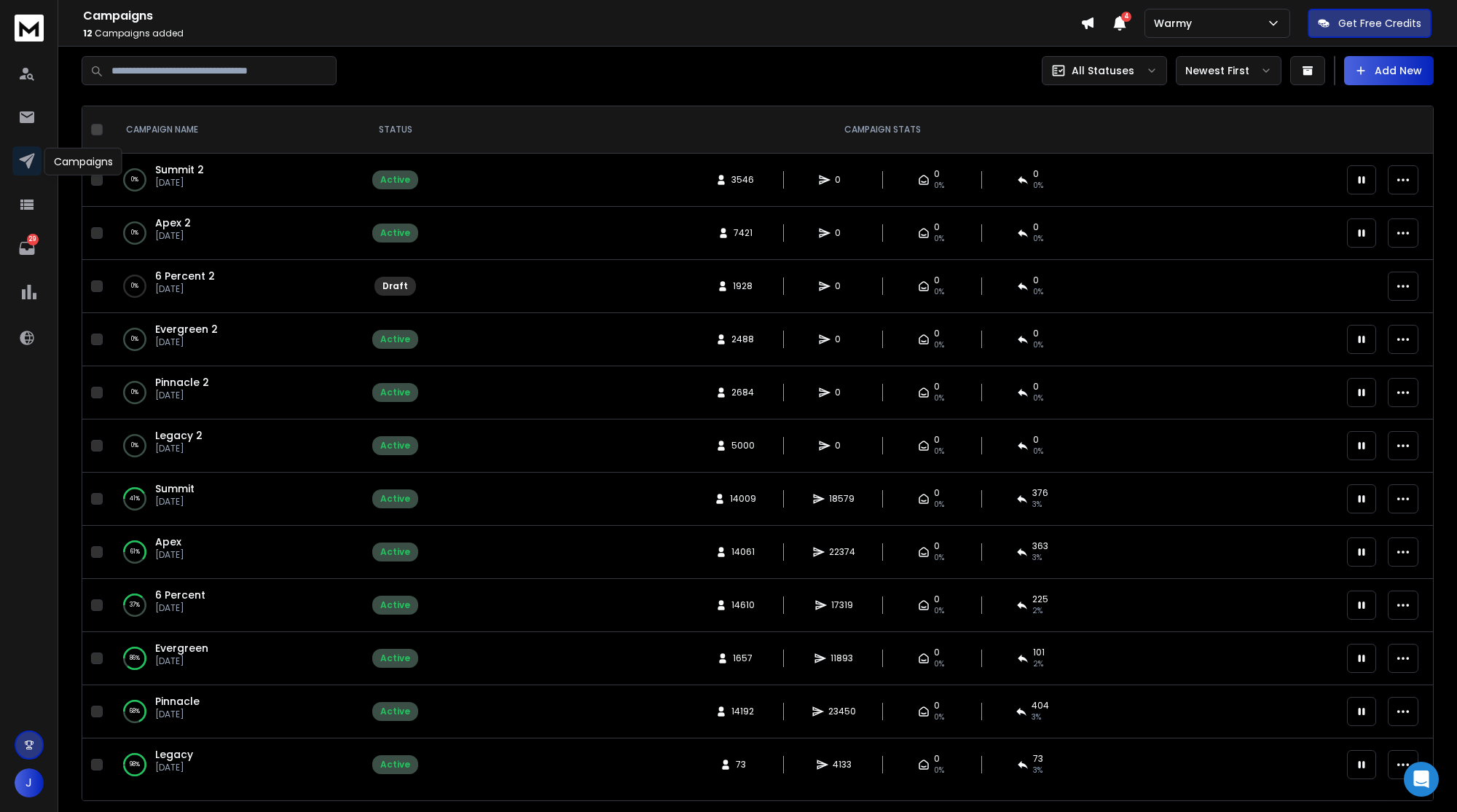
click at [509, 295] on div "1928 0 0 0% 0 0%" at bounding box center [882, 286] width 894 height 23
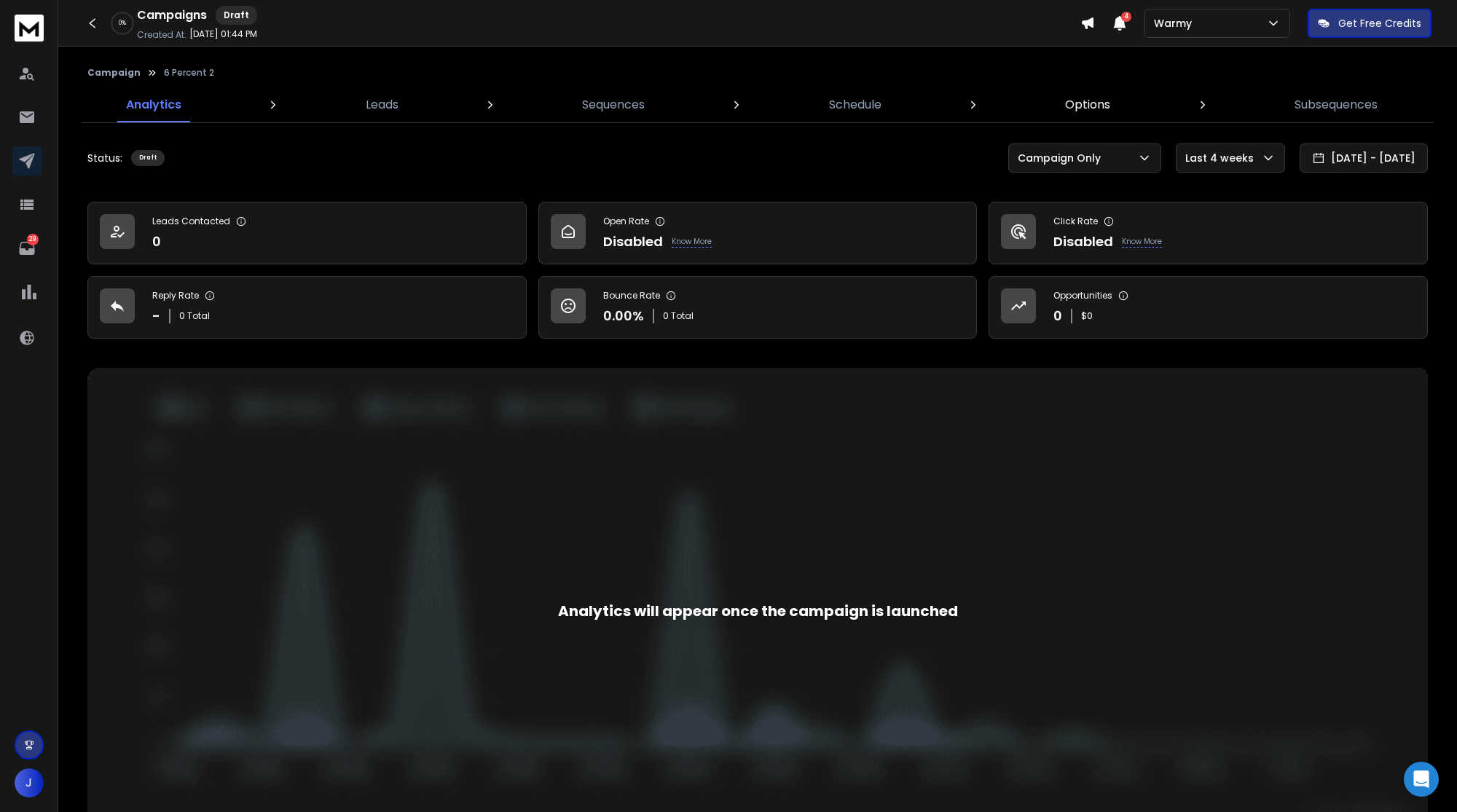
click at [1080, 97] on p "Options" at bounding box center [1087, 105] width 45 height 17
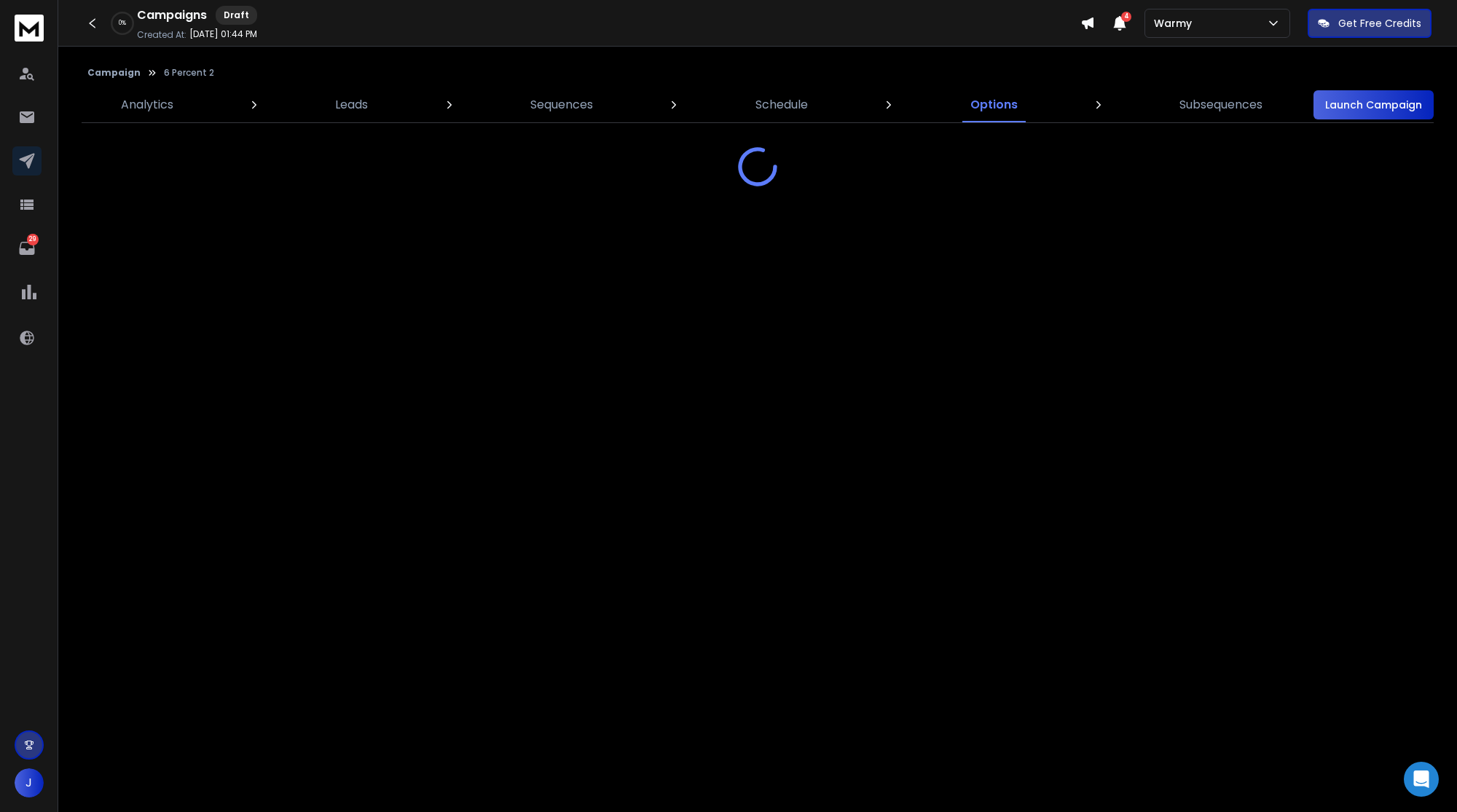
select select "*"
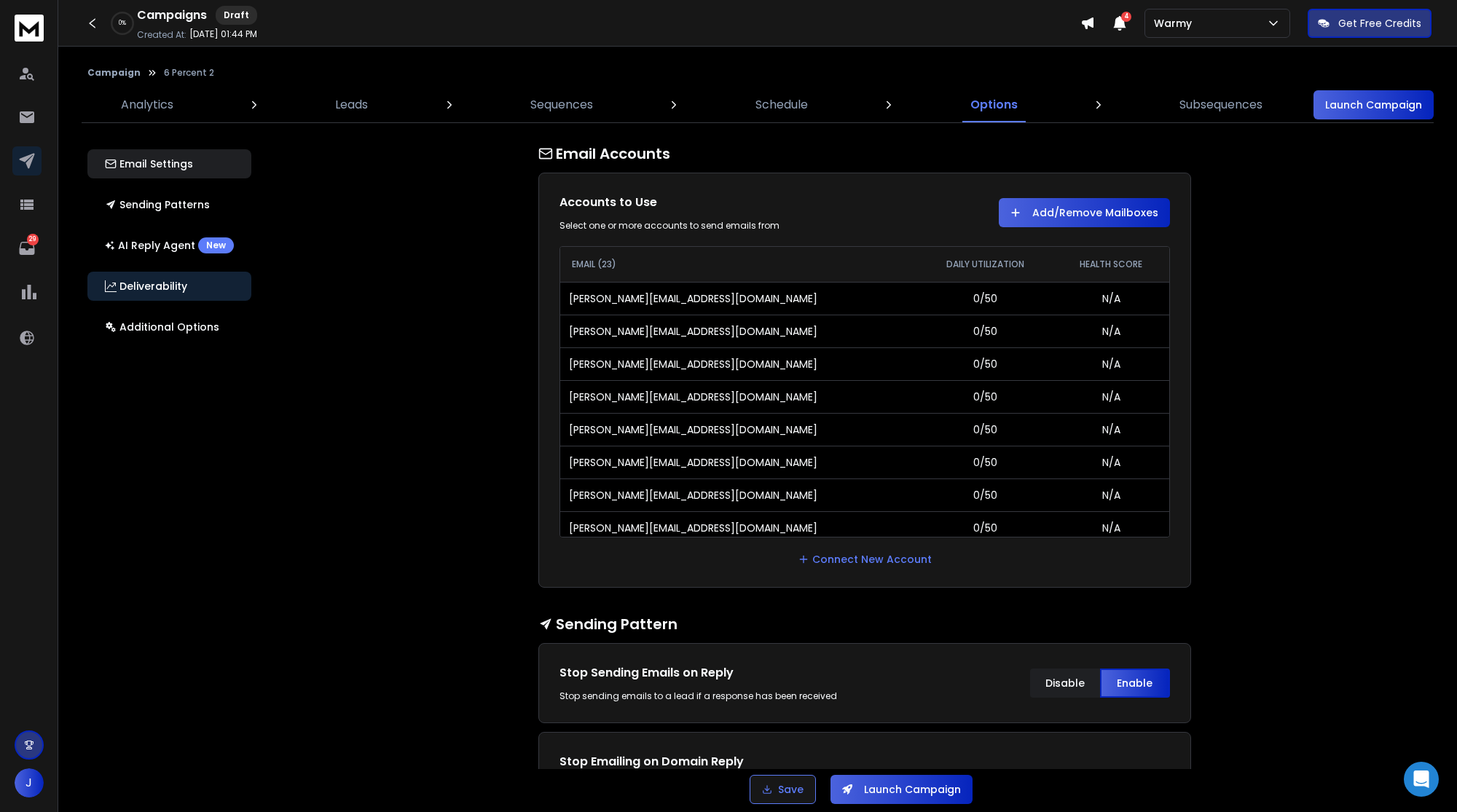
click at [173, 289] on p "Deliverability" at bounding box center [145, 286] width 82 height 14
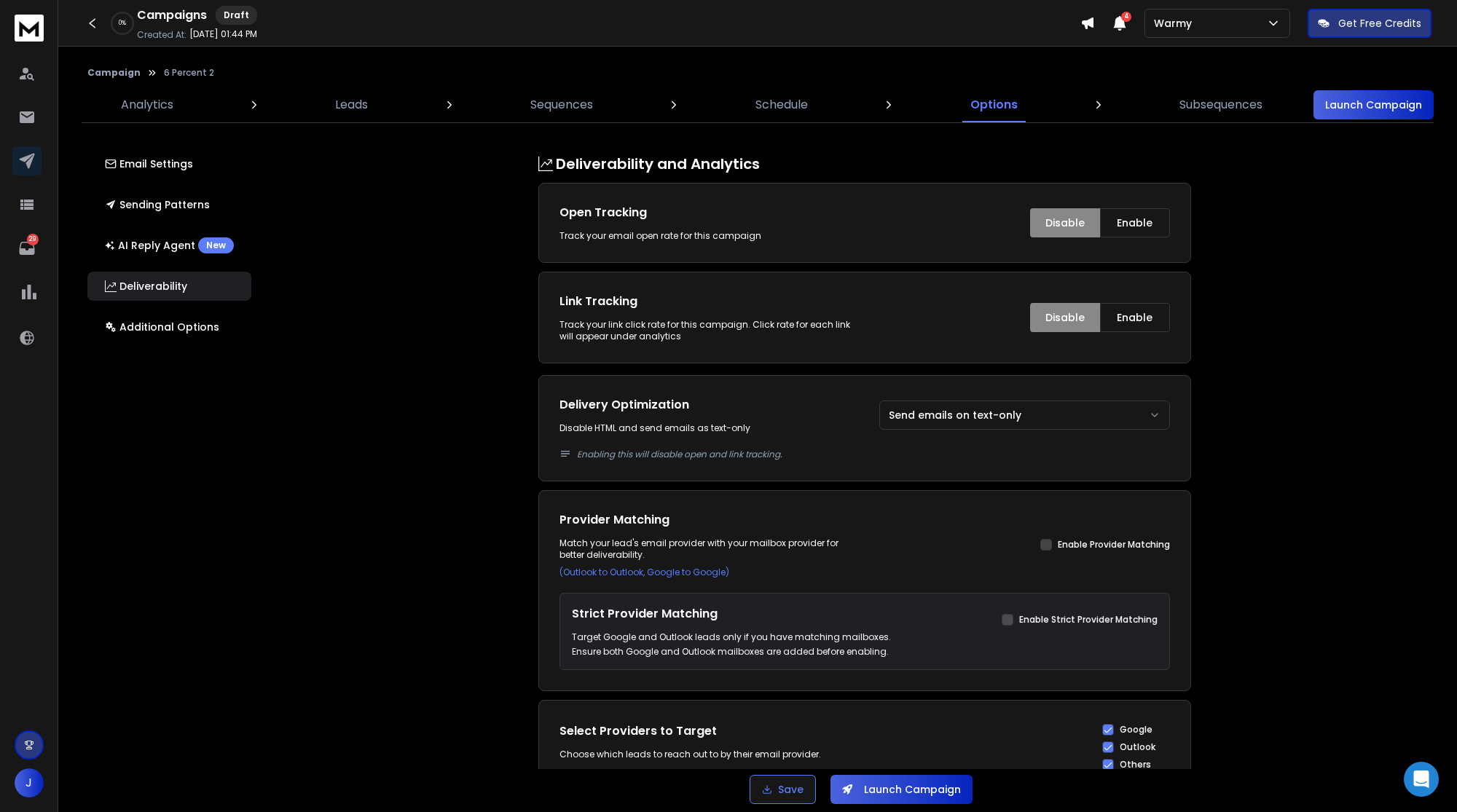
scroll to position [1639, 0]
click at [879, 778] on button "Launch Campaign" at bounding box center [900, 789] width 142 height 29
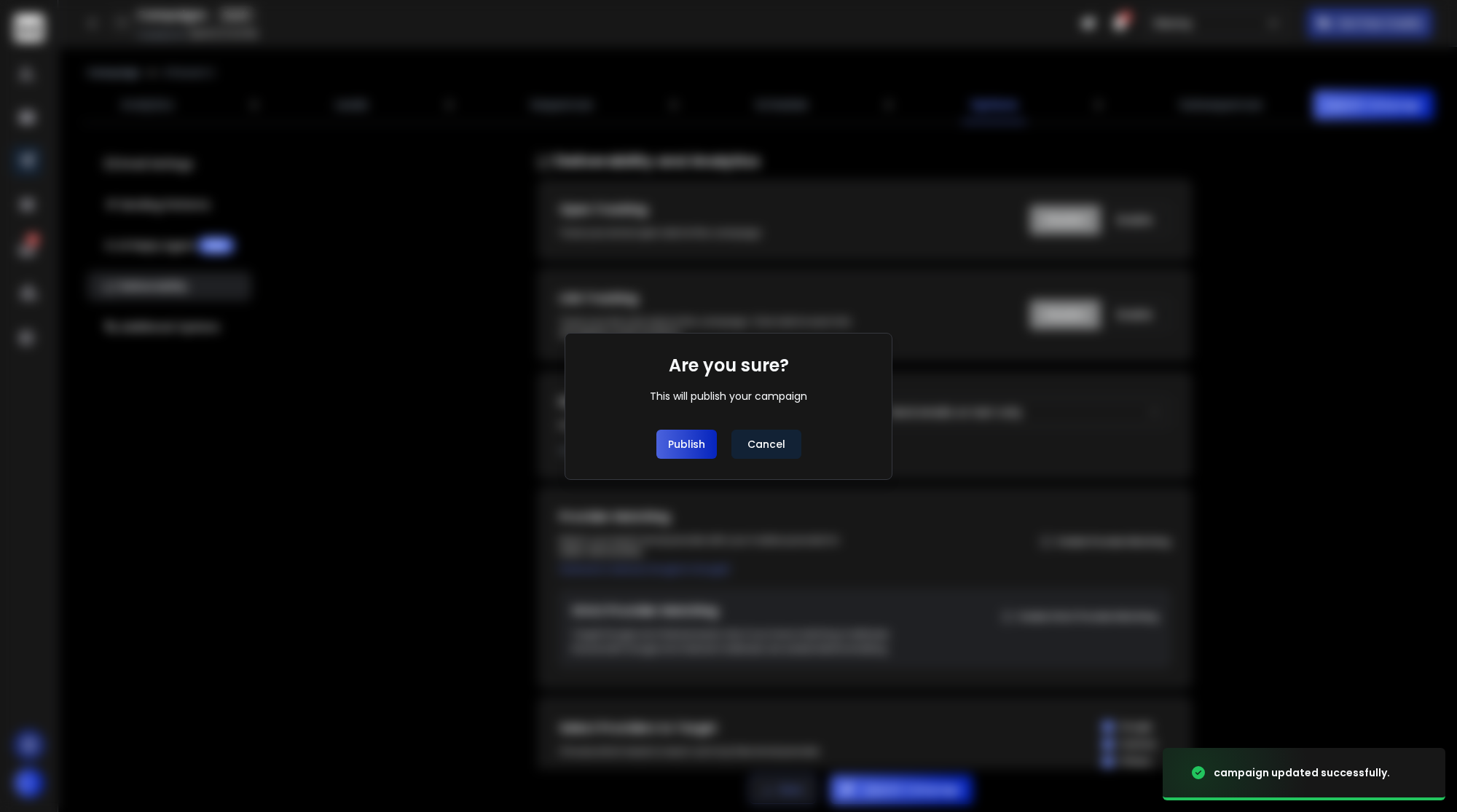
click at [690, 442] on button "Publish" at bounding box center [686, 444] width 60 height 29
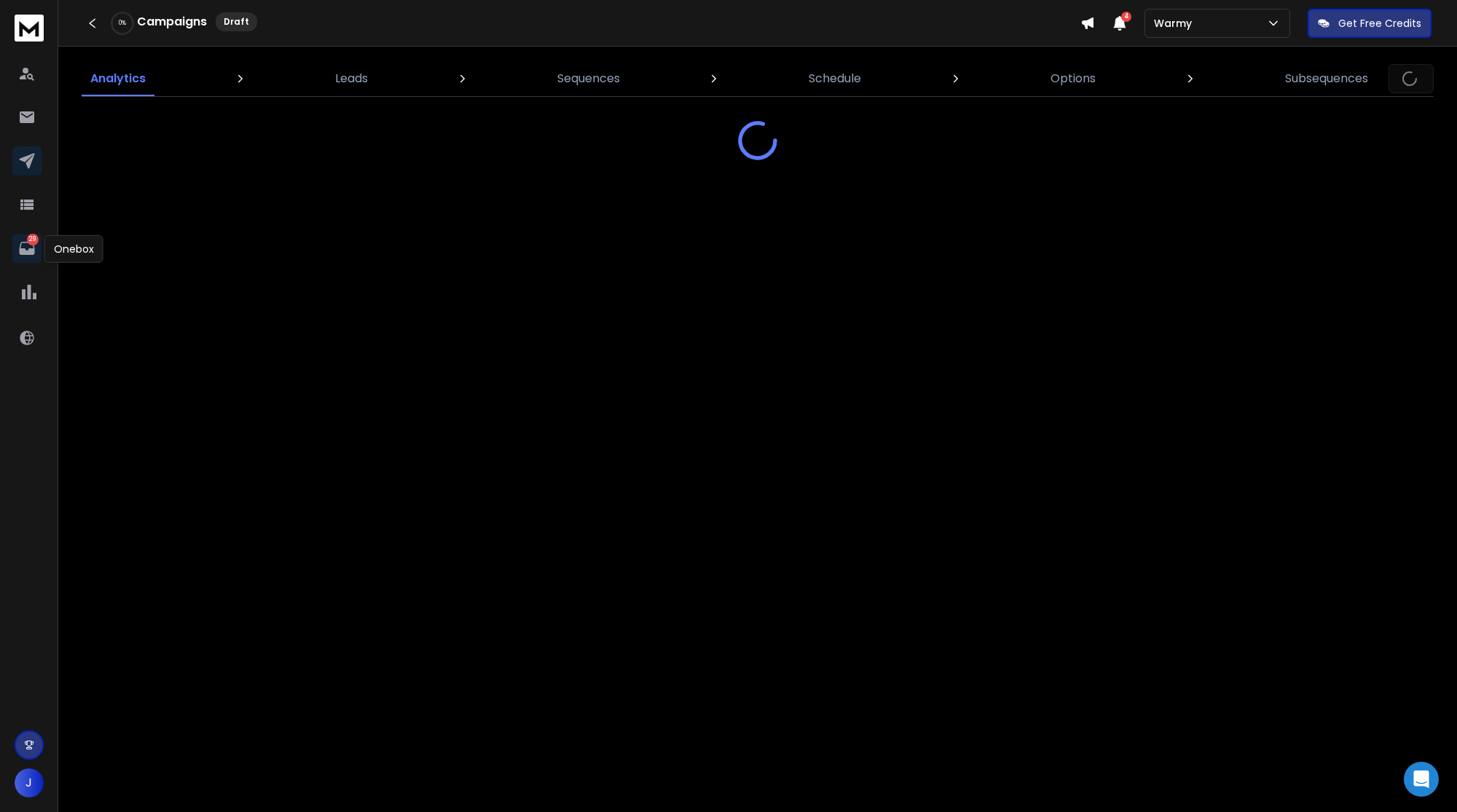
click at [15, 254] on link "29" at bounding box center [27, 248] width 29 height 29
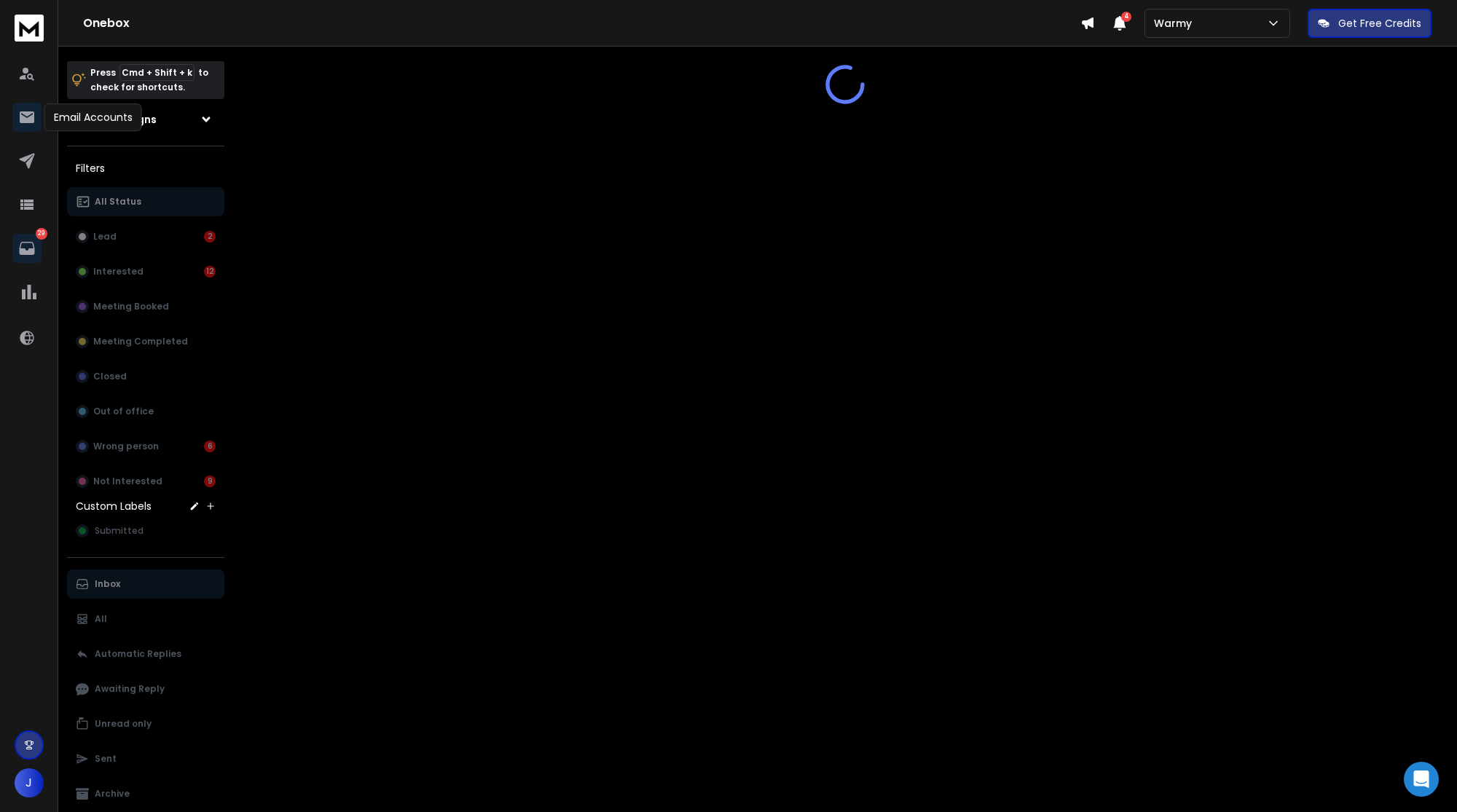
click at [23, 122] on icon at bounding box center [27, 117] width 14 height 12
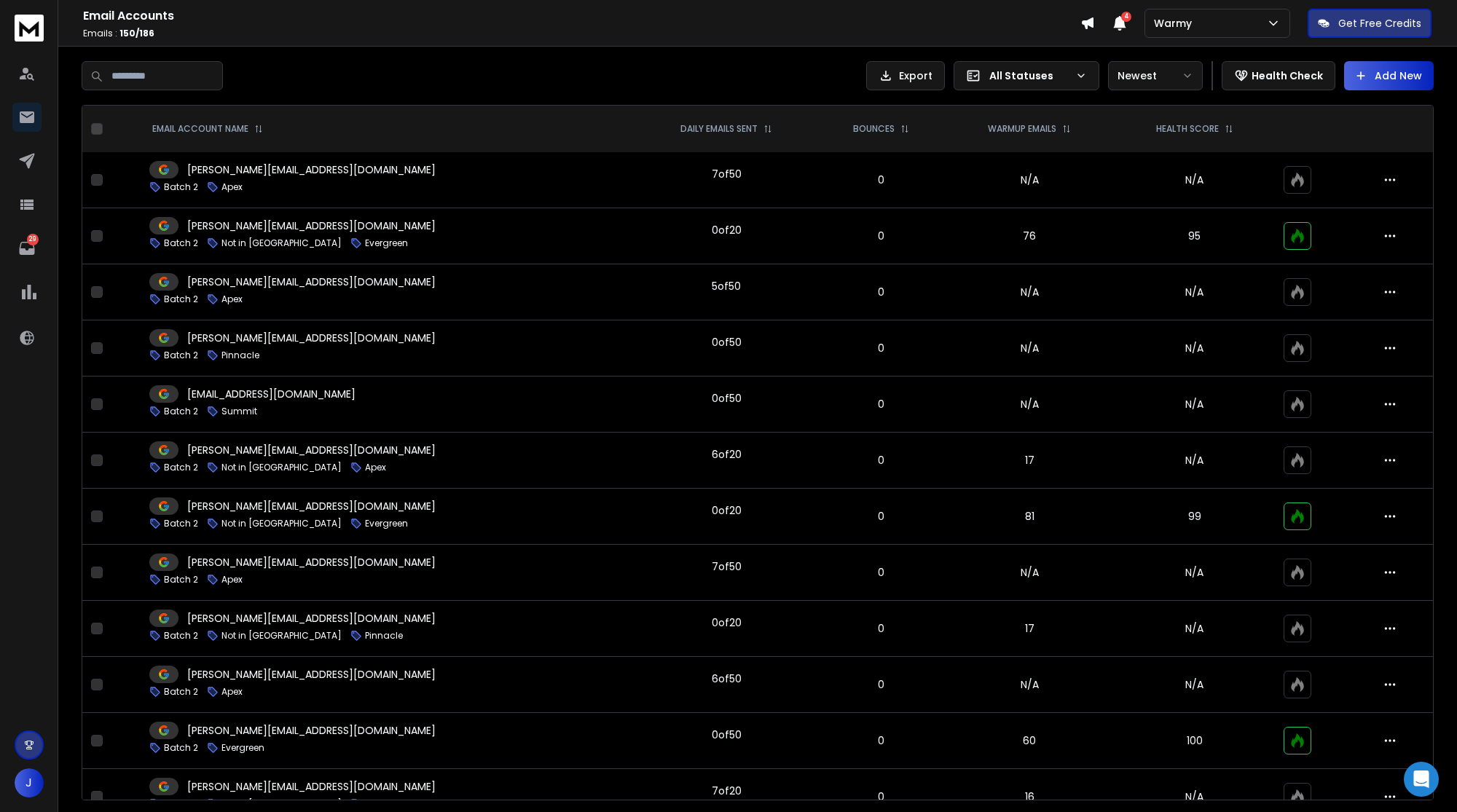
scroll to position [7124, 0]
click at [32, 162] on icon at bounding box center [26, 161] width 17 height 17
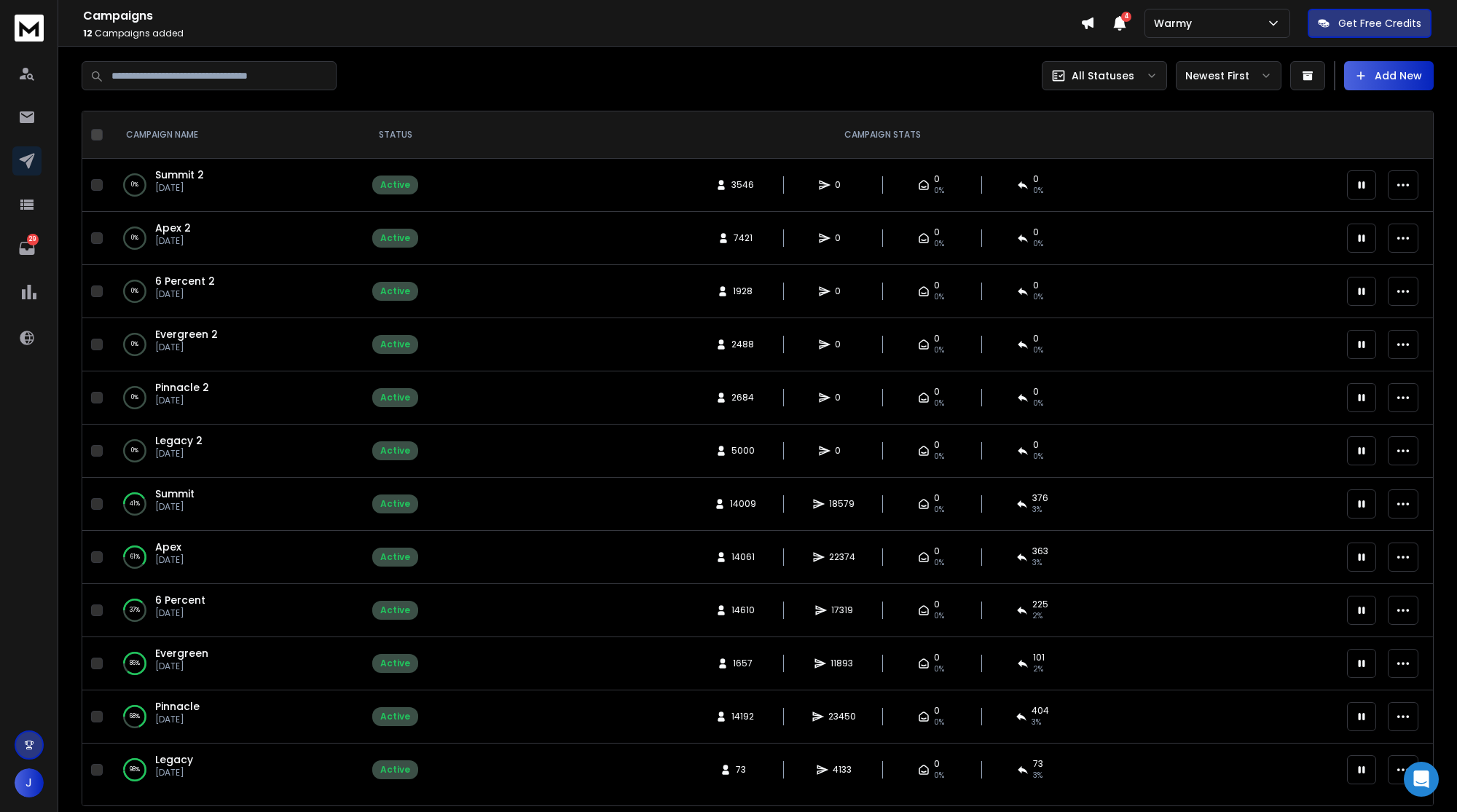
click at [263, 179] on div "0 % Summit 2 [DATE]" at bounding box center [235, 185] width 226 height 35
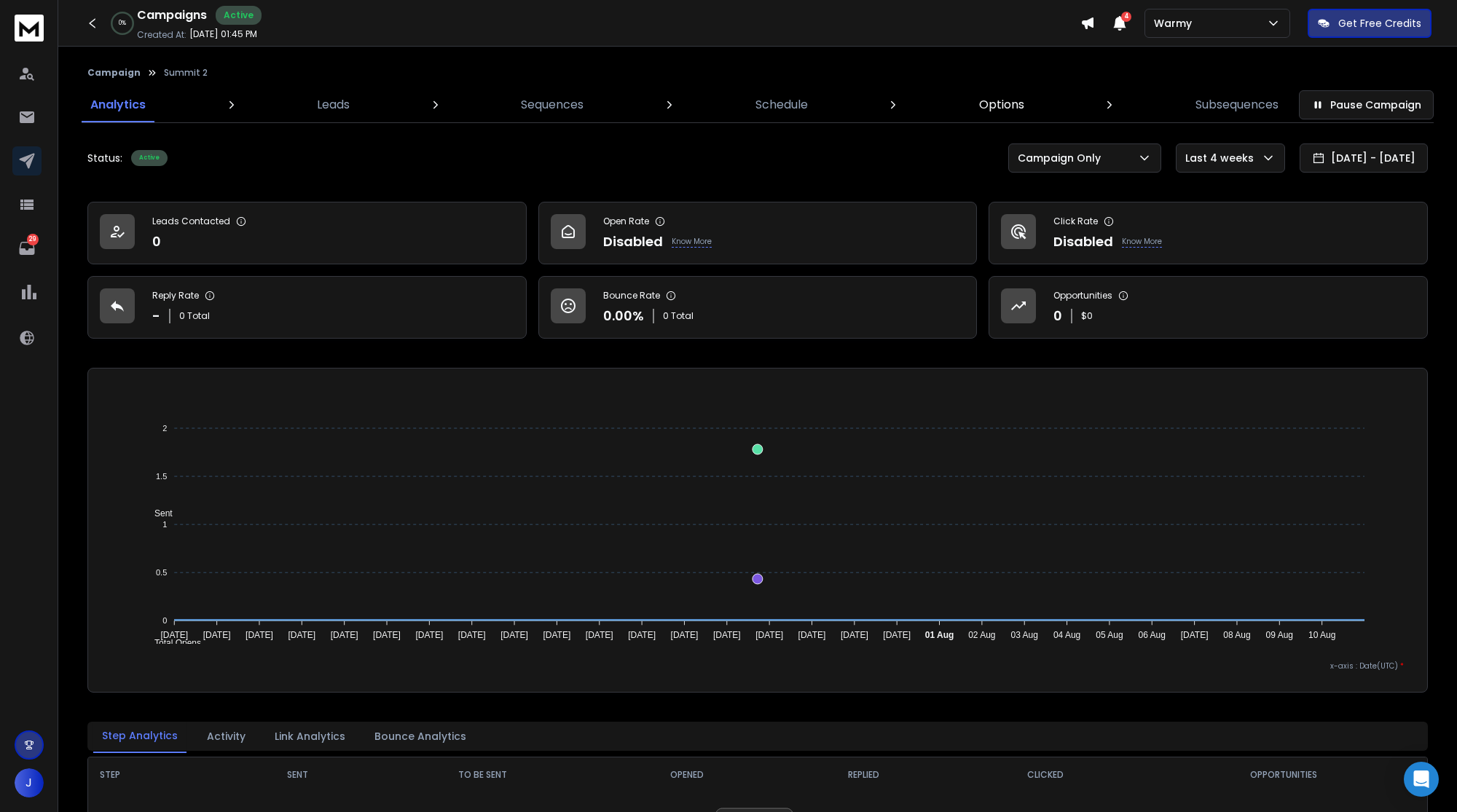
click at [977, 107] on link "Options" at bounding box center [1001, 105] width 62 height 35
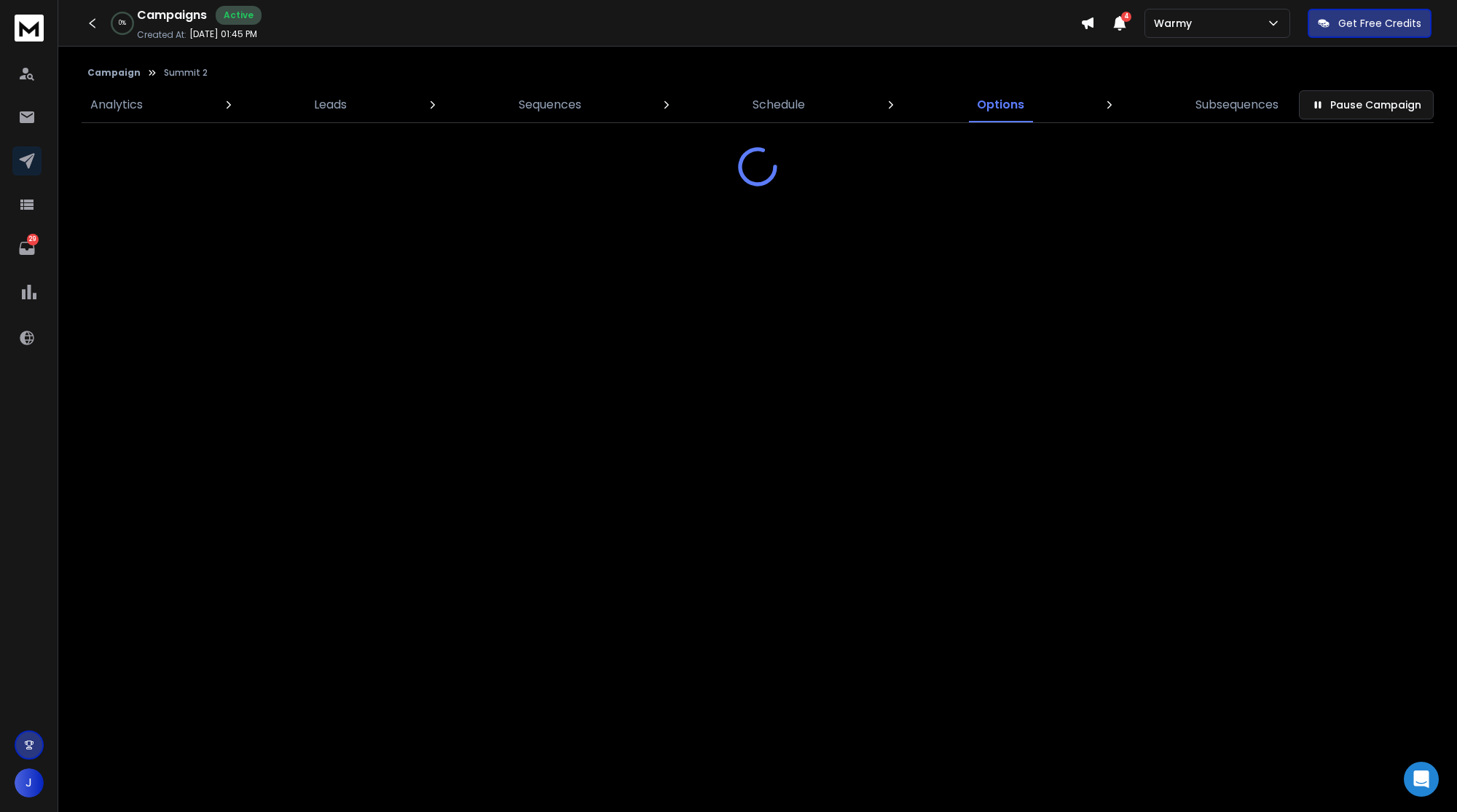
select select "*"
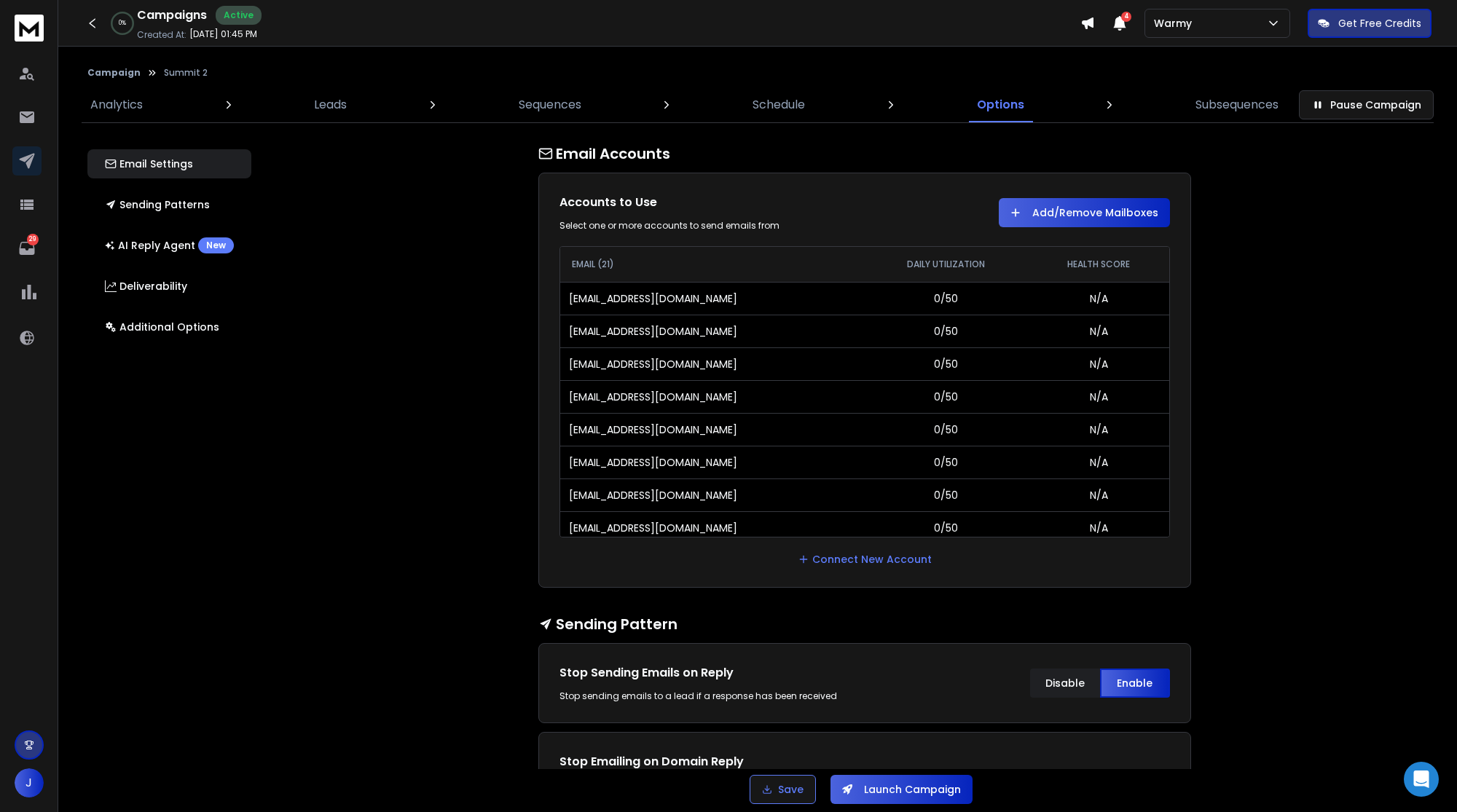
click at [1098, 217] on button "Add/Remove Mailboxes" at bounding box center [1084, 213] width 171 height 29
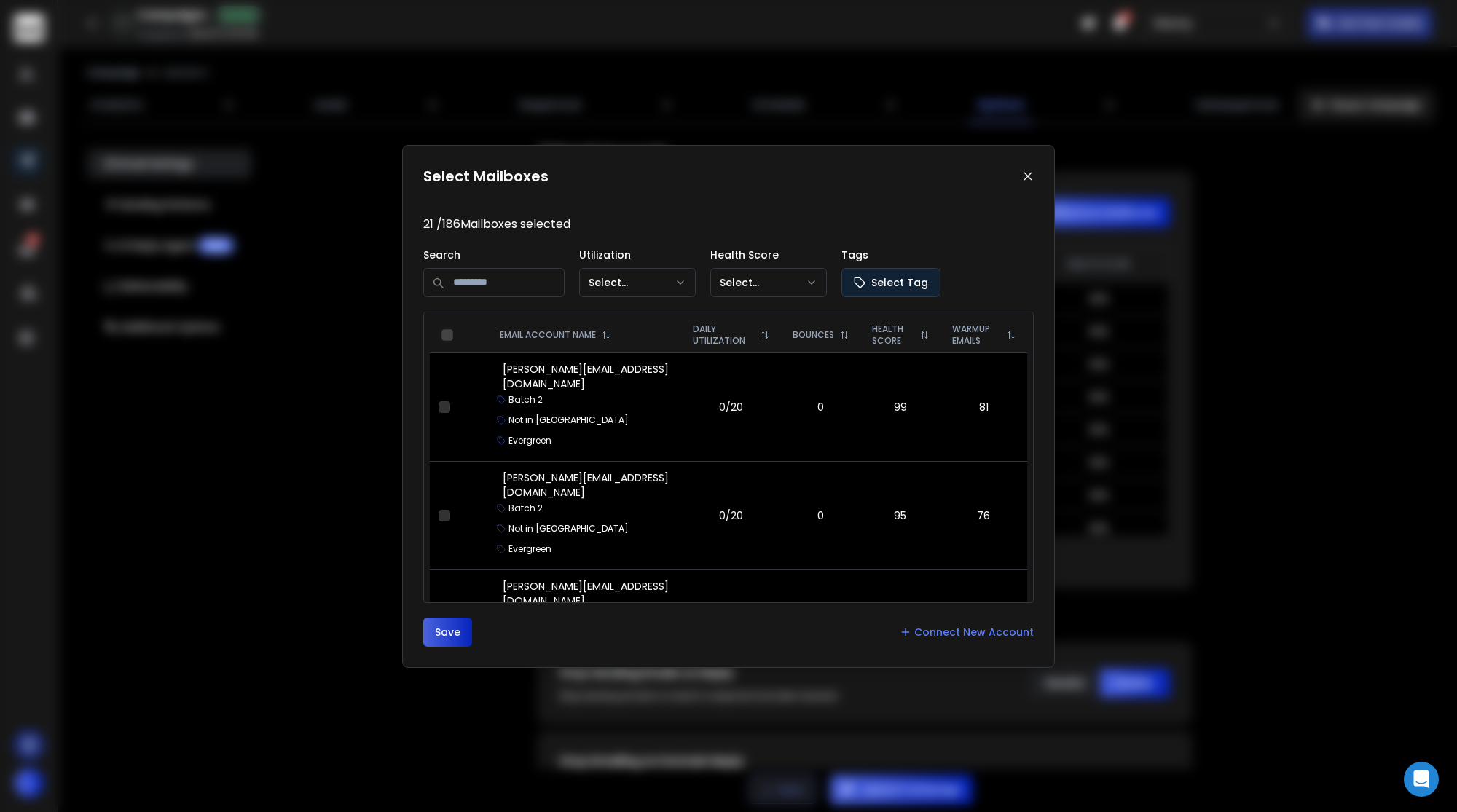
click at [884, 276] on button "Select Tag" at bounding box center [890, 282] width 99 height 29
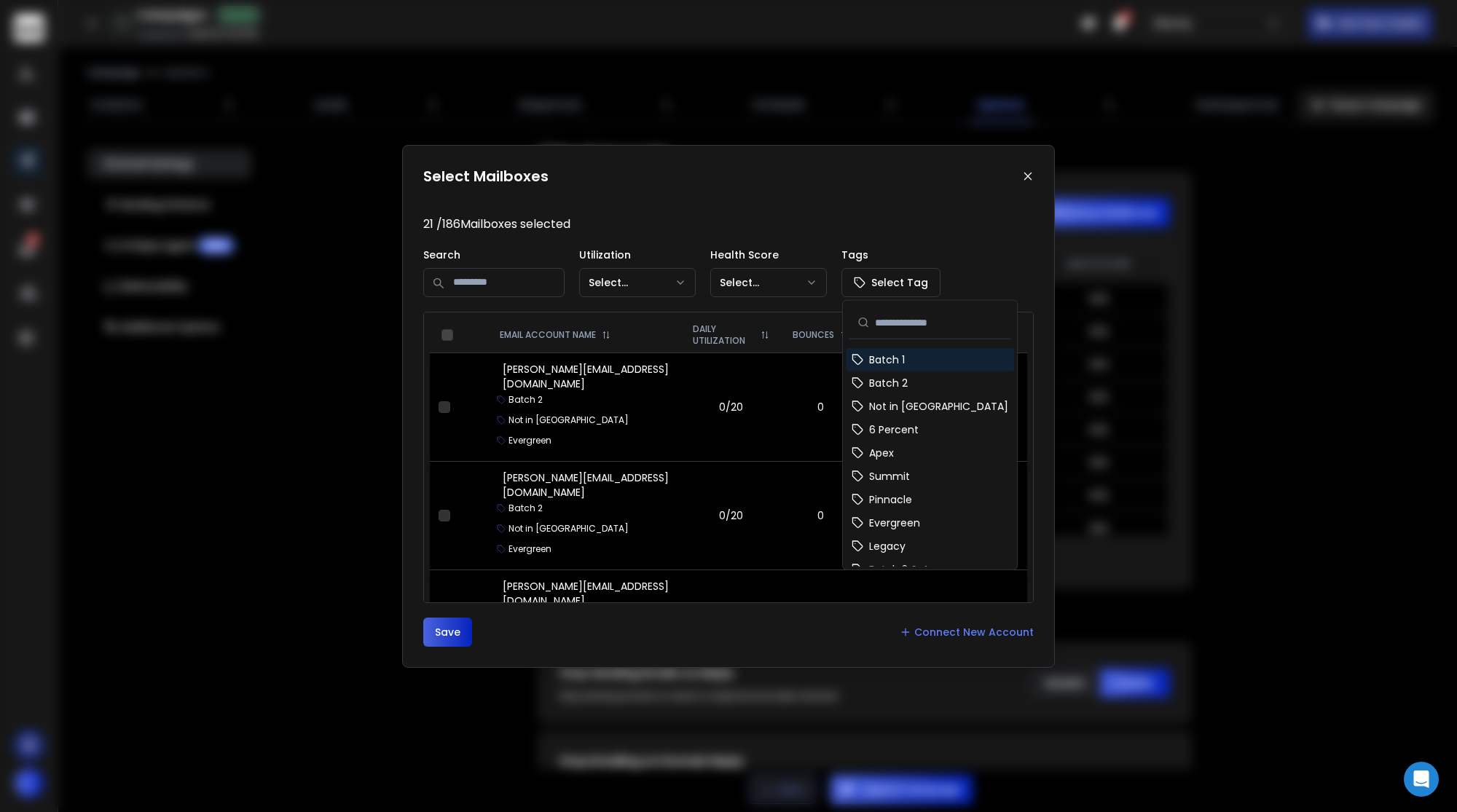
click at [731, 226] on p "21 / 186 Mailboxes selected" at bounding box center [728, 224] width 611 height 17
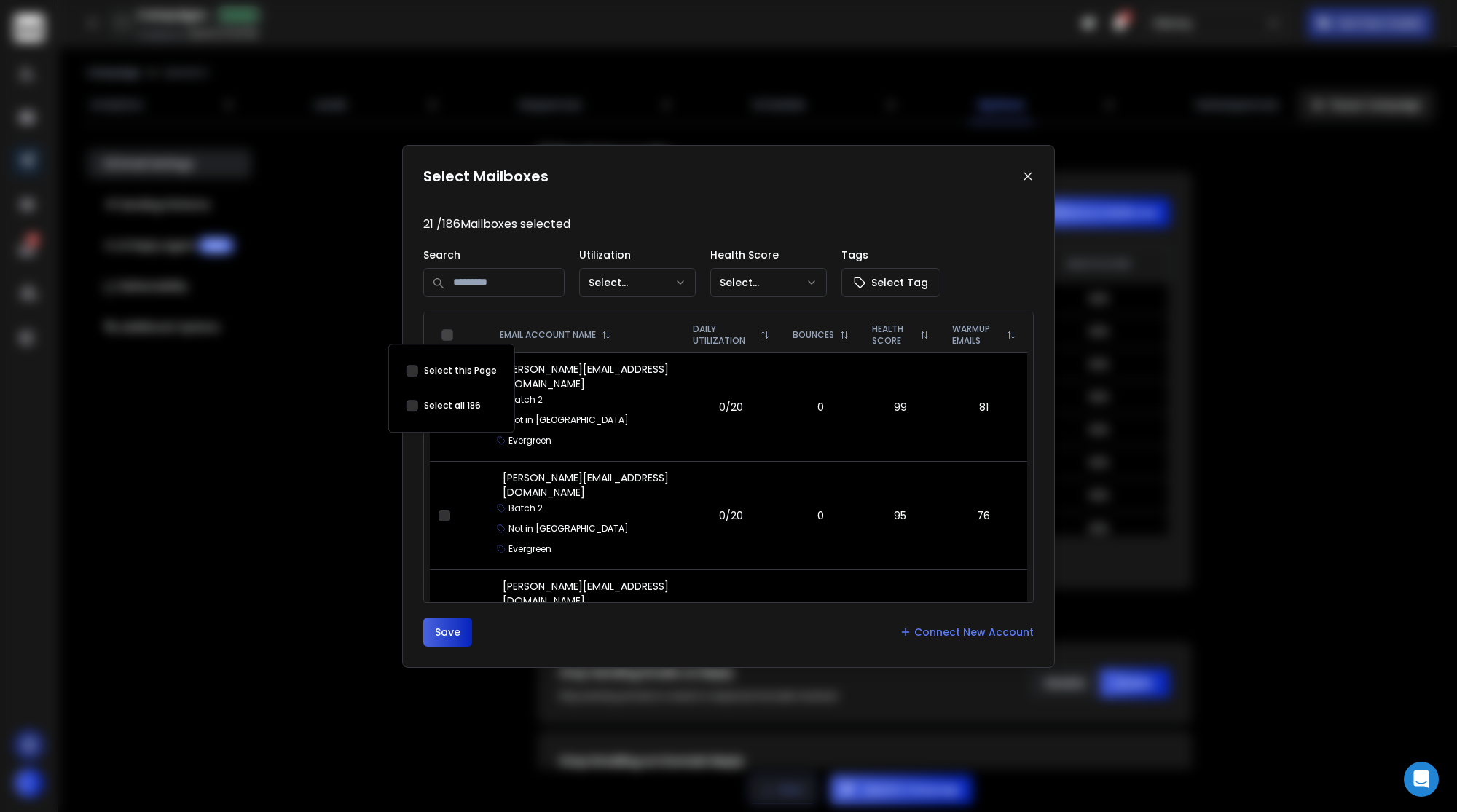
click at [409, 408] on button "Select this Page" at bounding box center [411, 405] width 12 height 12
click at [890, 291] on button "Select Tag" at bounding box center [890, 282] width 99 height 29
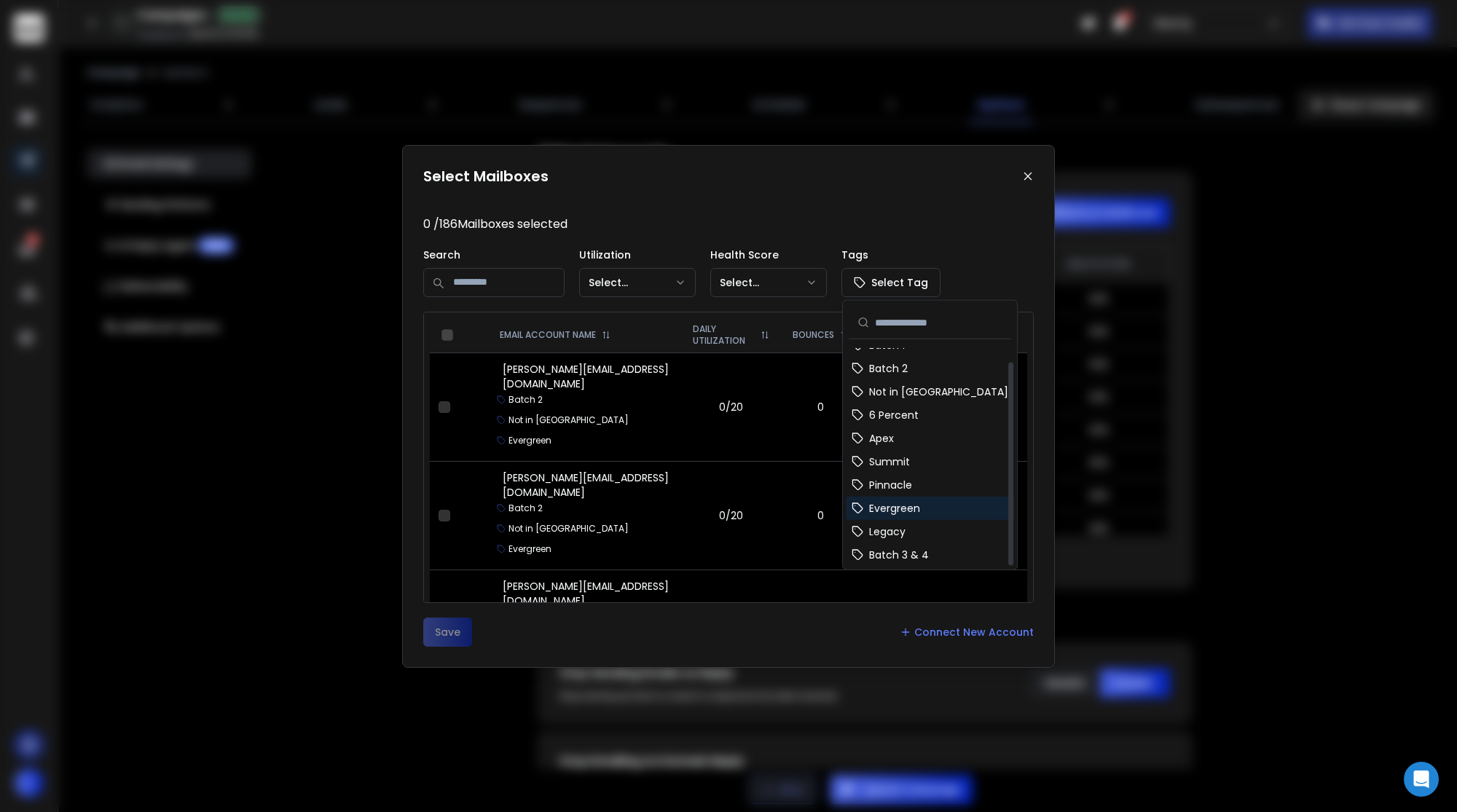
scroll to position [13, 0]
click at [918, 470] on div "Summit" at bounding box center [929, 464] width 168 height 23
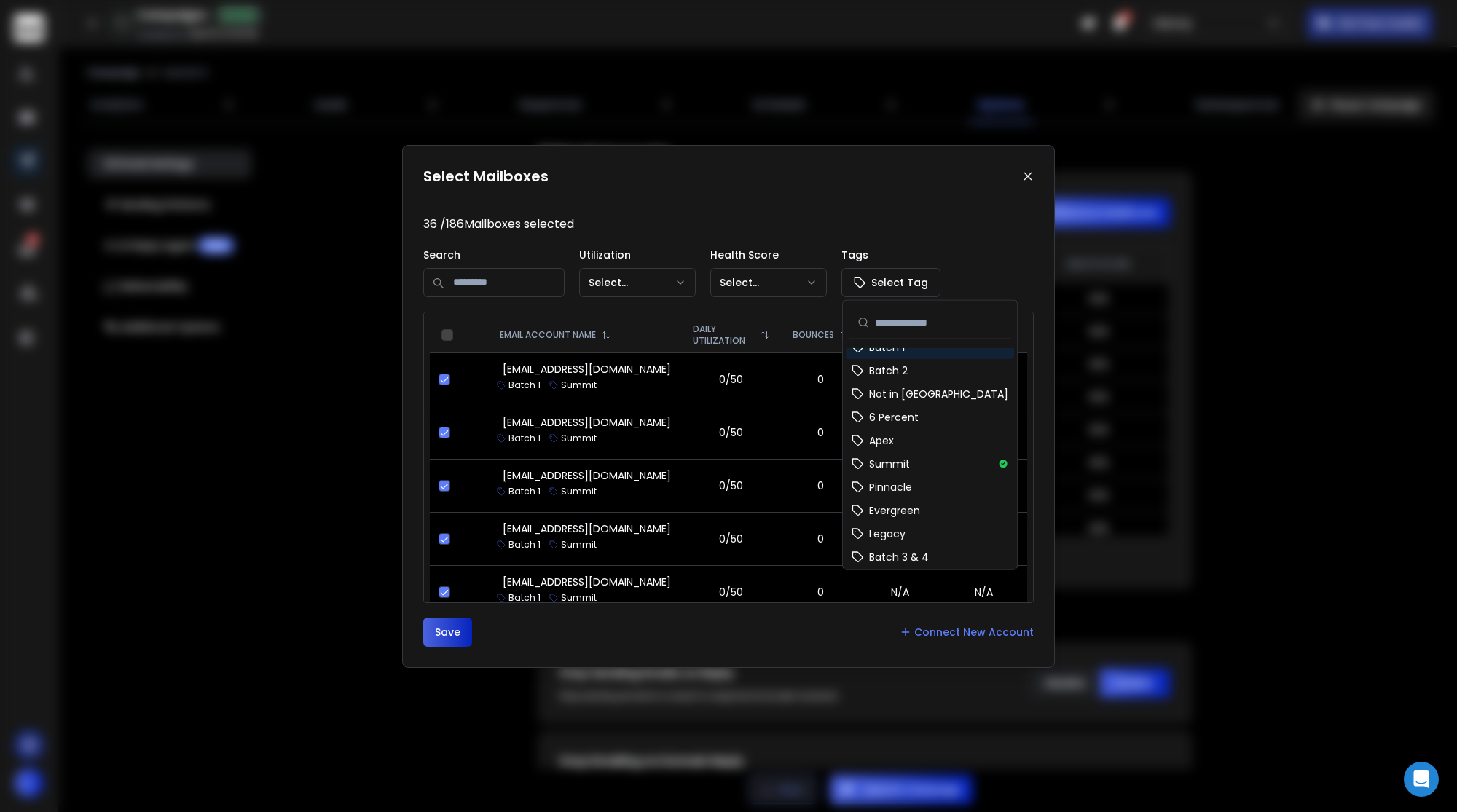
click at [953, 236] on div "36 / 186 Mailboxes selected Search Utilization Select... Health Score Select...…" at bounding box center [728, 431] width 611 height 431
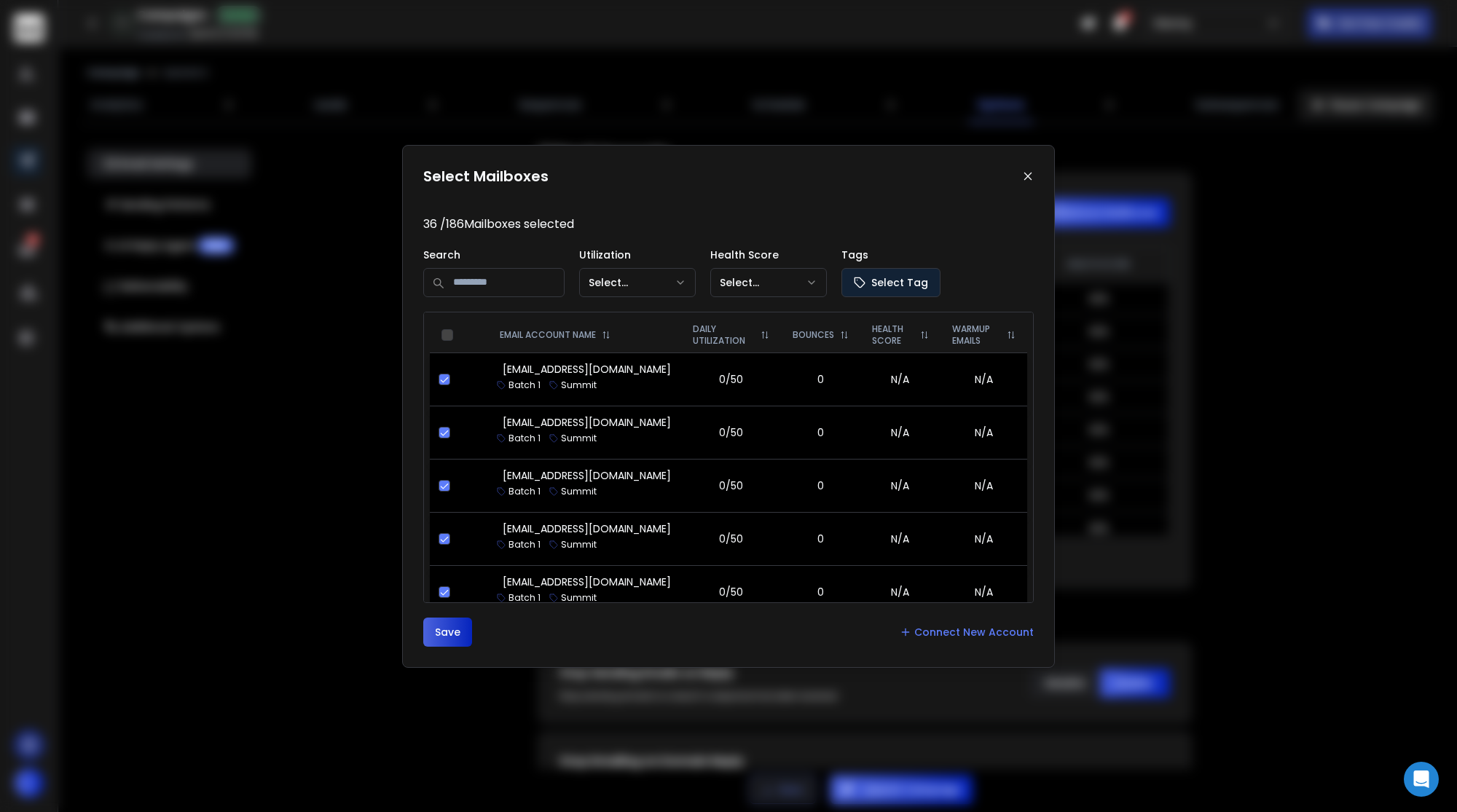
click at [909, 279] on button "Select Tag" at bounding box center [890, 282] width 99 height 29
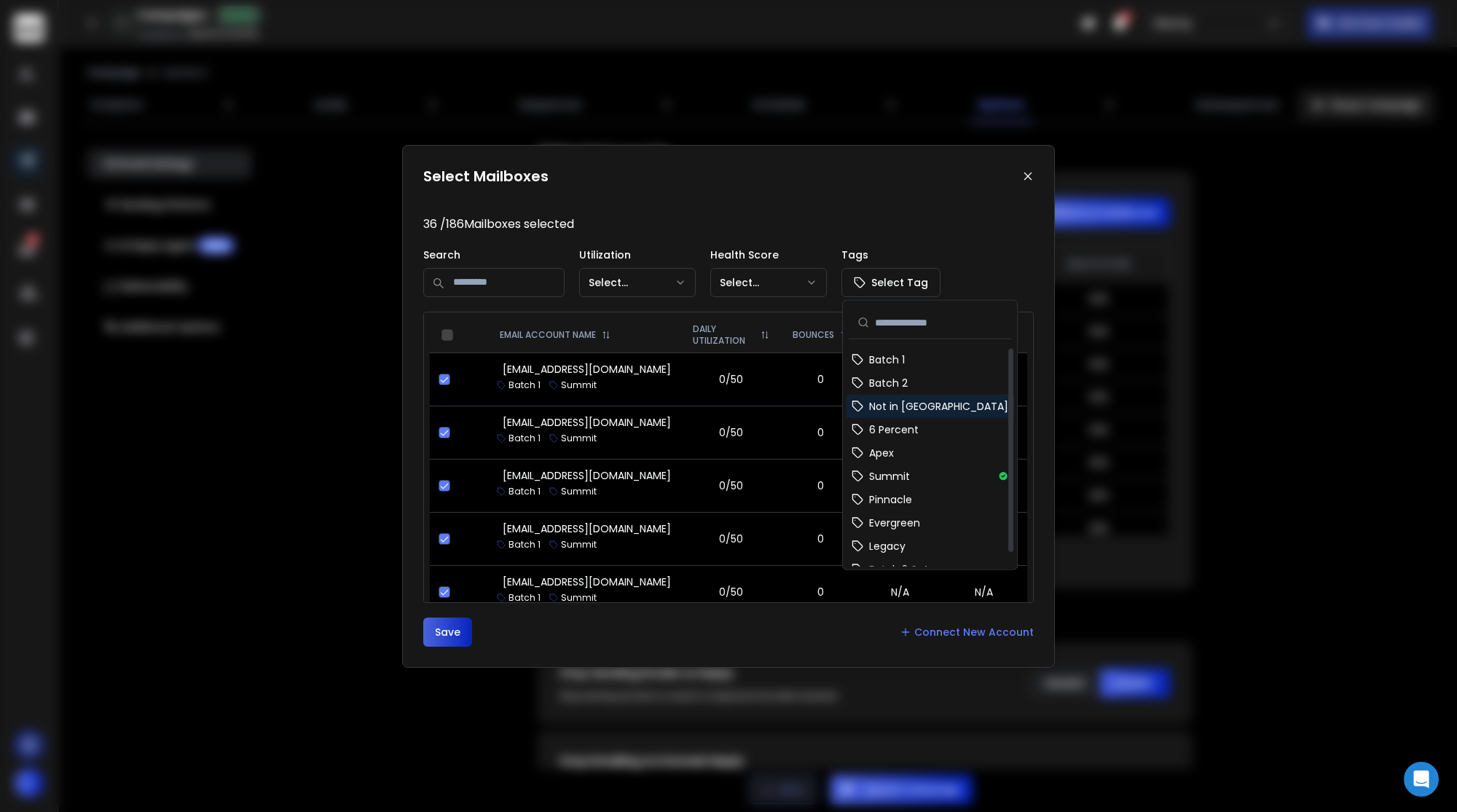
scroll to position [14, 0]
click at [988, 251] on div "Search Utilization Select... Health Score Select... Tags Select Tag" at bounding box center [728, 272] width 611 height 50
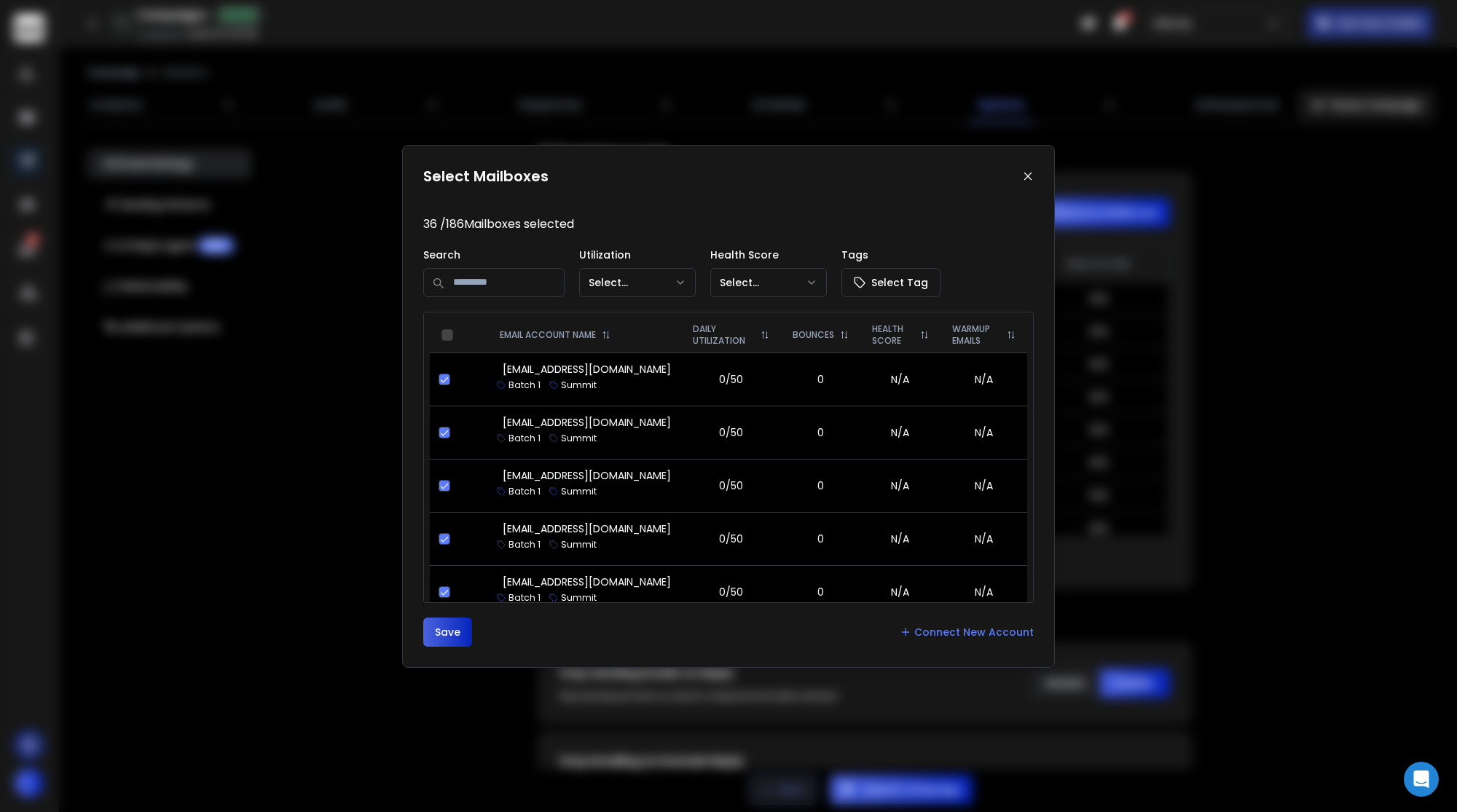
click at [448, 634] on button "Save" at bounding box center [447, 632] width 49 height 29
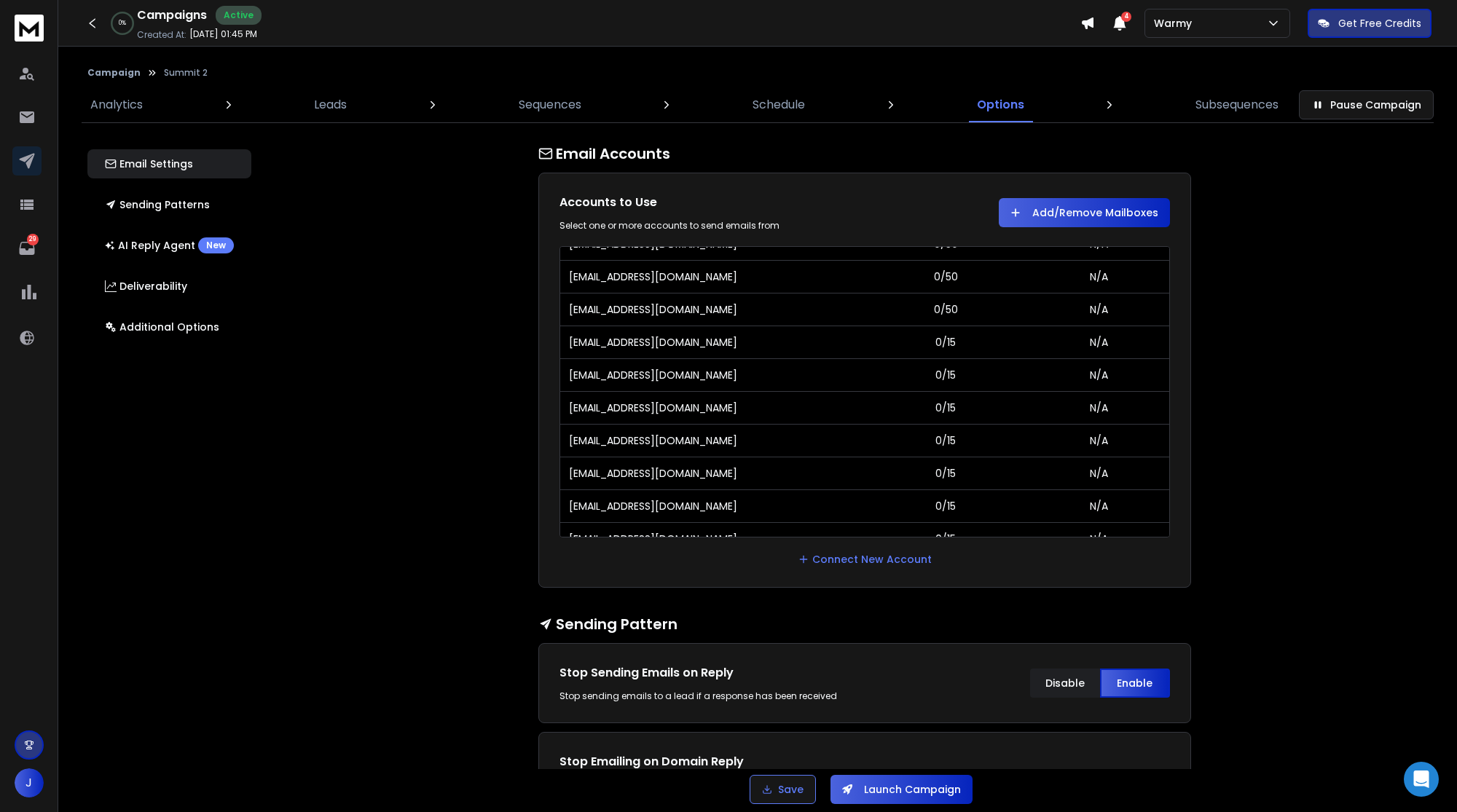
scroll to position [452, 0]
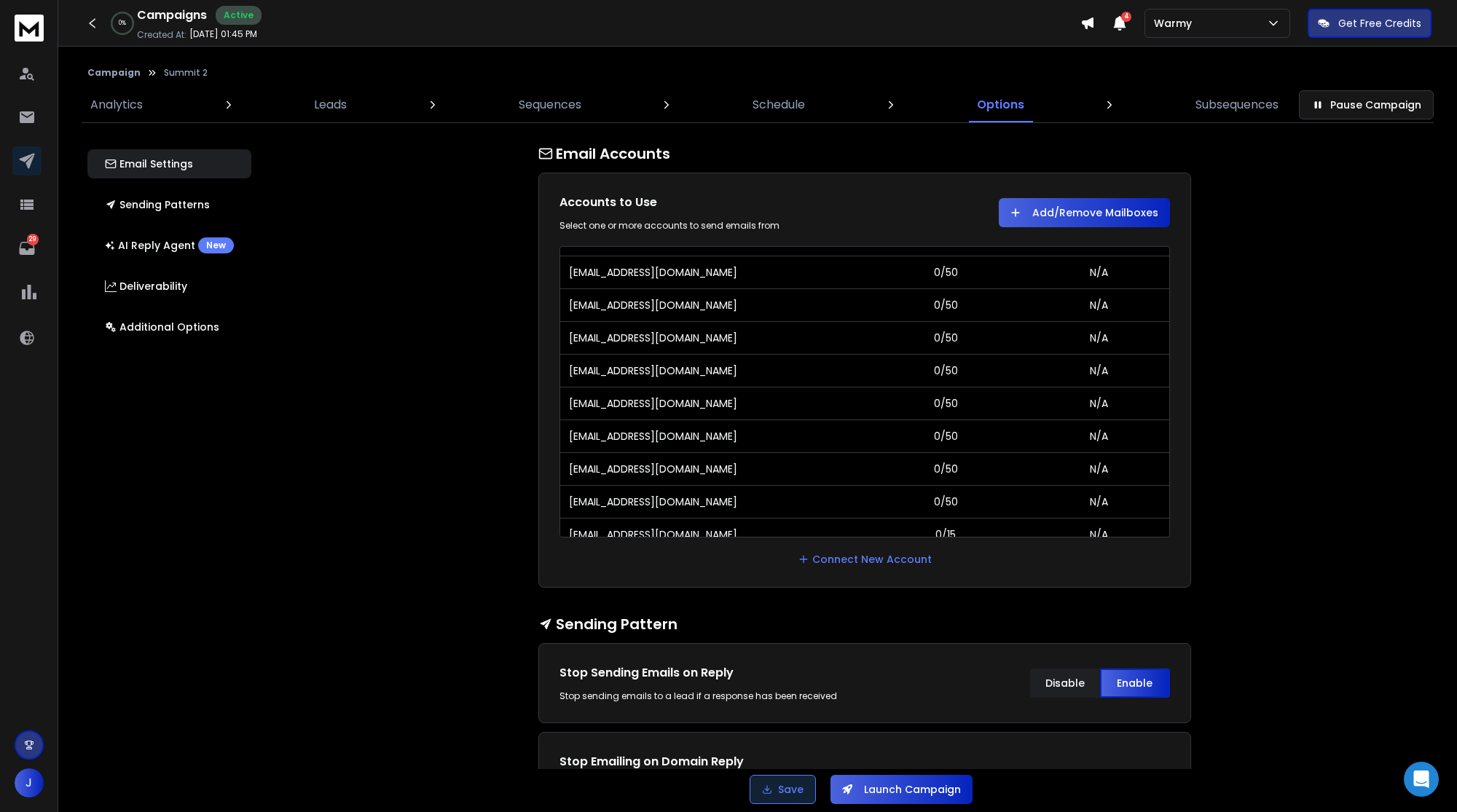
click at [773, 799] on button "Save" at bounding box center [782, 789] width 66 height 29
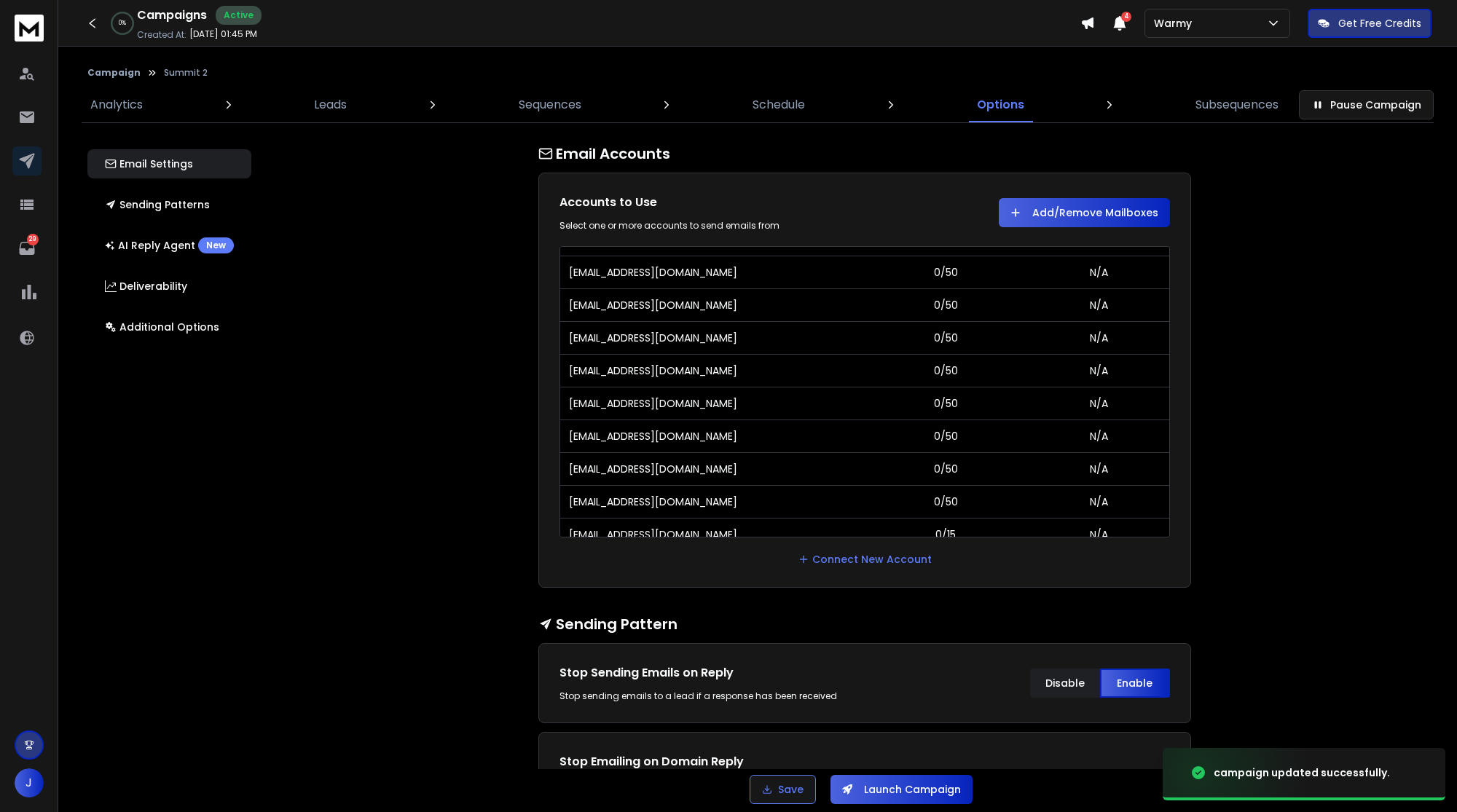
click at [900, 795] on button "Launch Campaign" at bounding box center [900, 789] width 142 height 29
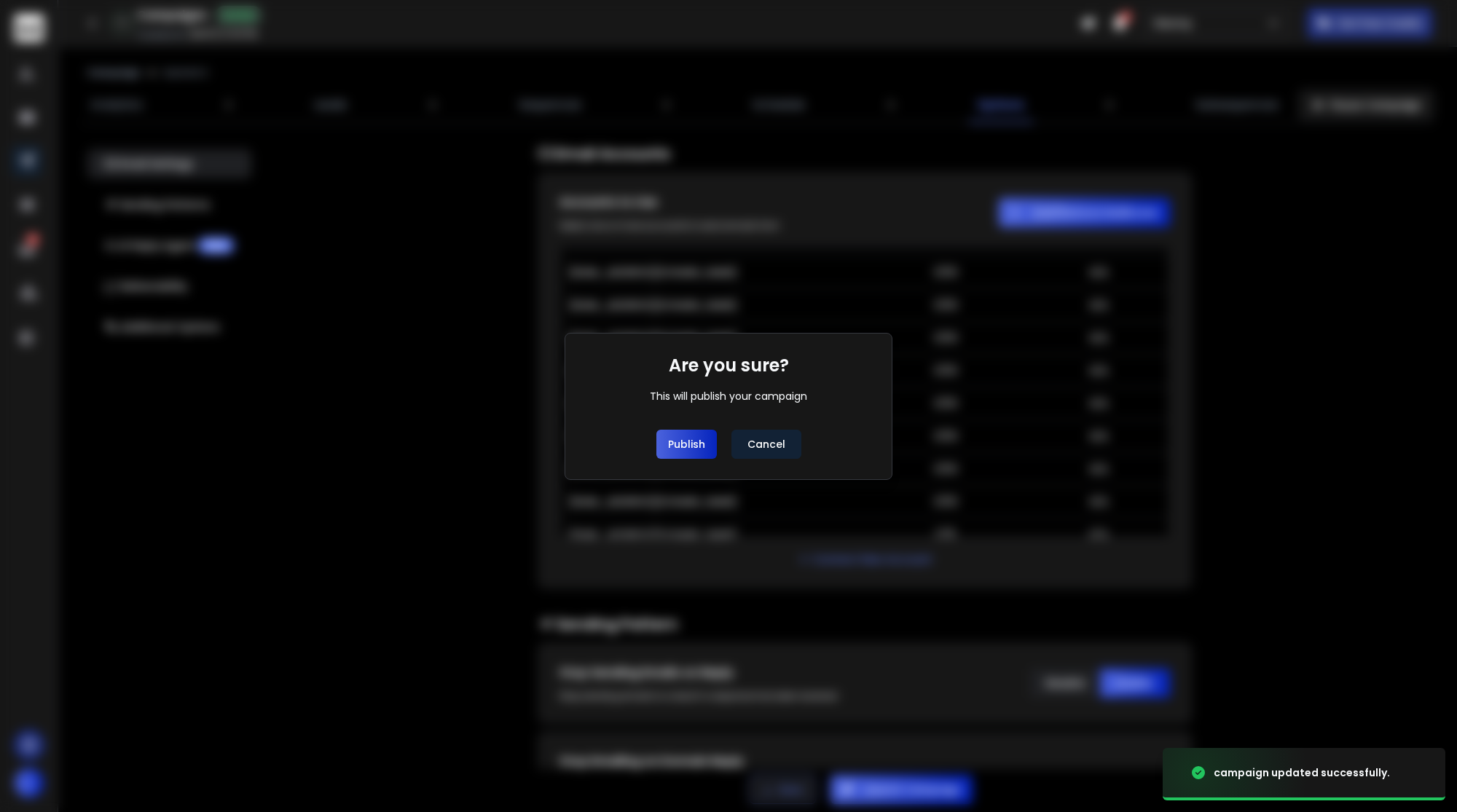
click at [694, 443] on button "Publish" at bounding box center [686, 444] width 60 height 29
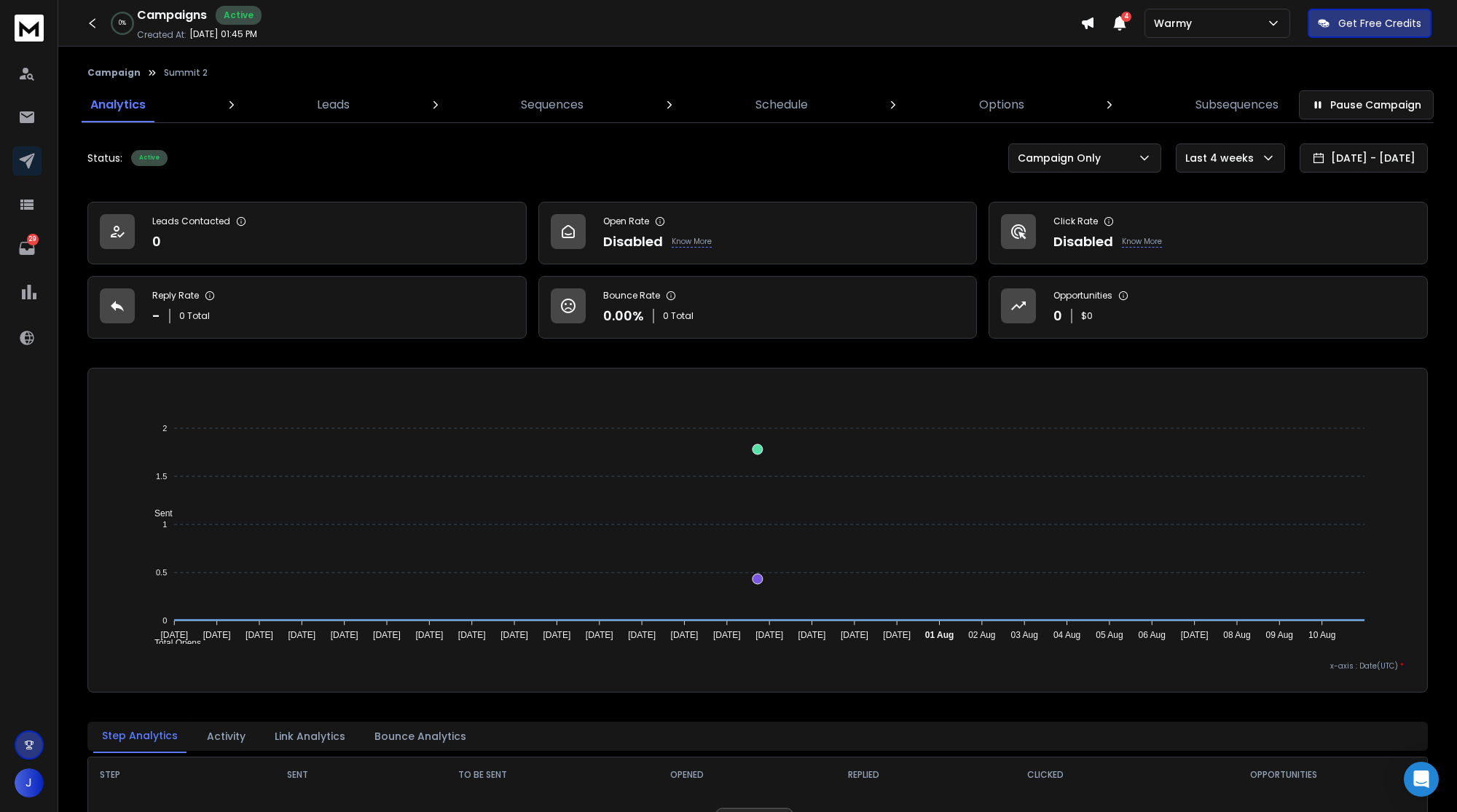
click at [954, 108] on div "Analytics Leads Sequences Schedule Options Subsequences" at bounding box center [684, 105] width 1205 height 35
click at [984, 106] on p "Options" at bounding box center [1001, 105] width 45 height 17
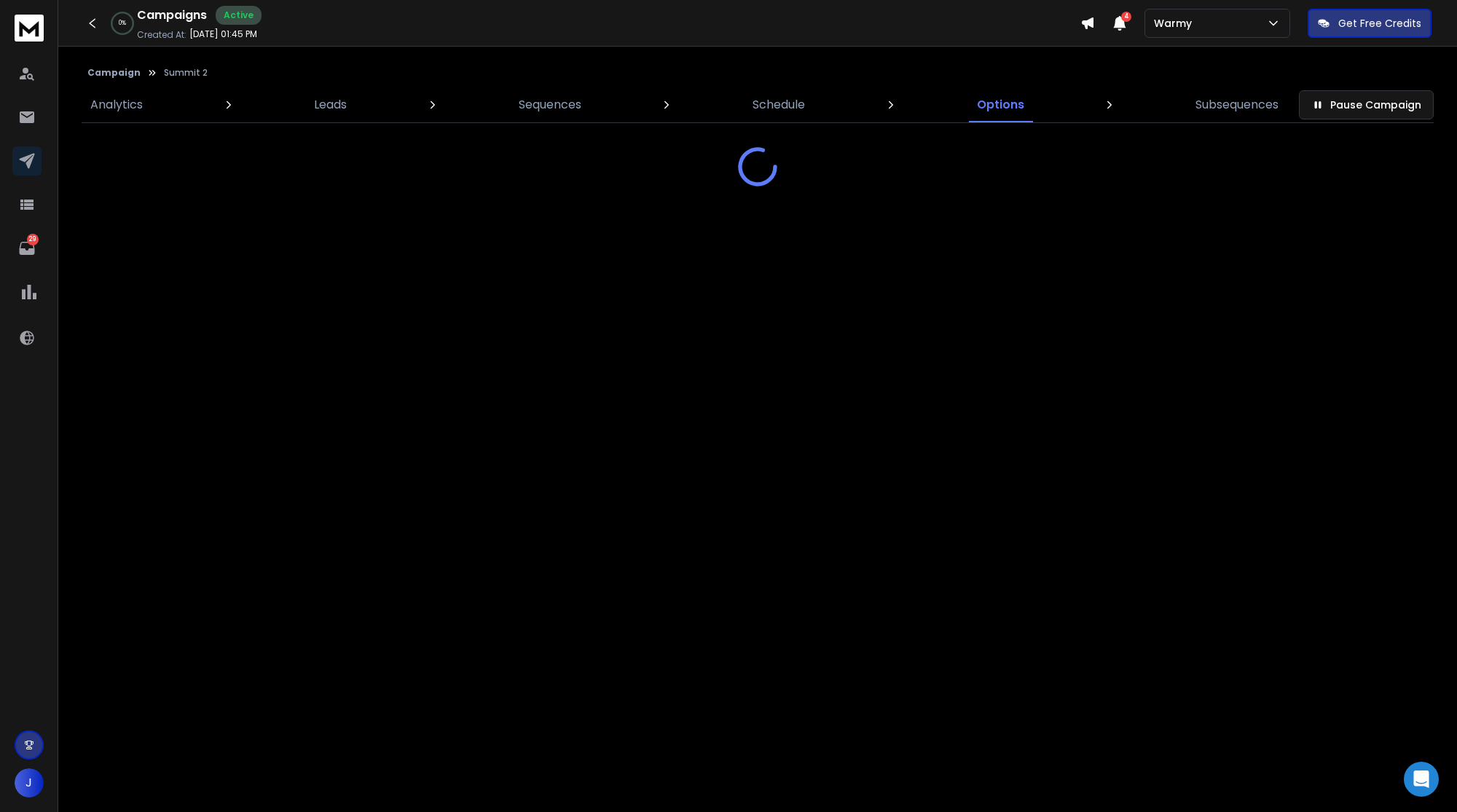
select select "*"
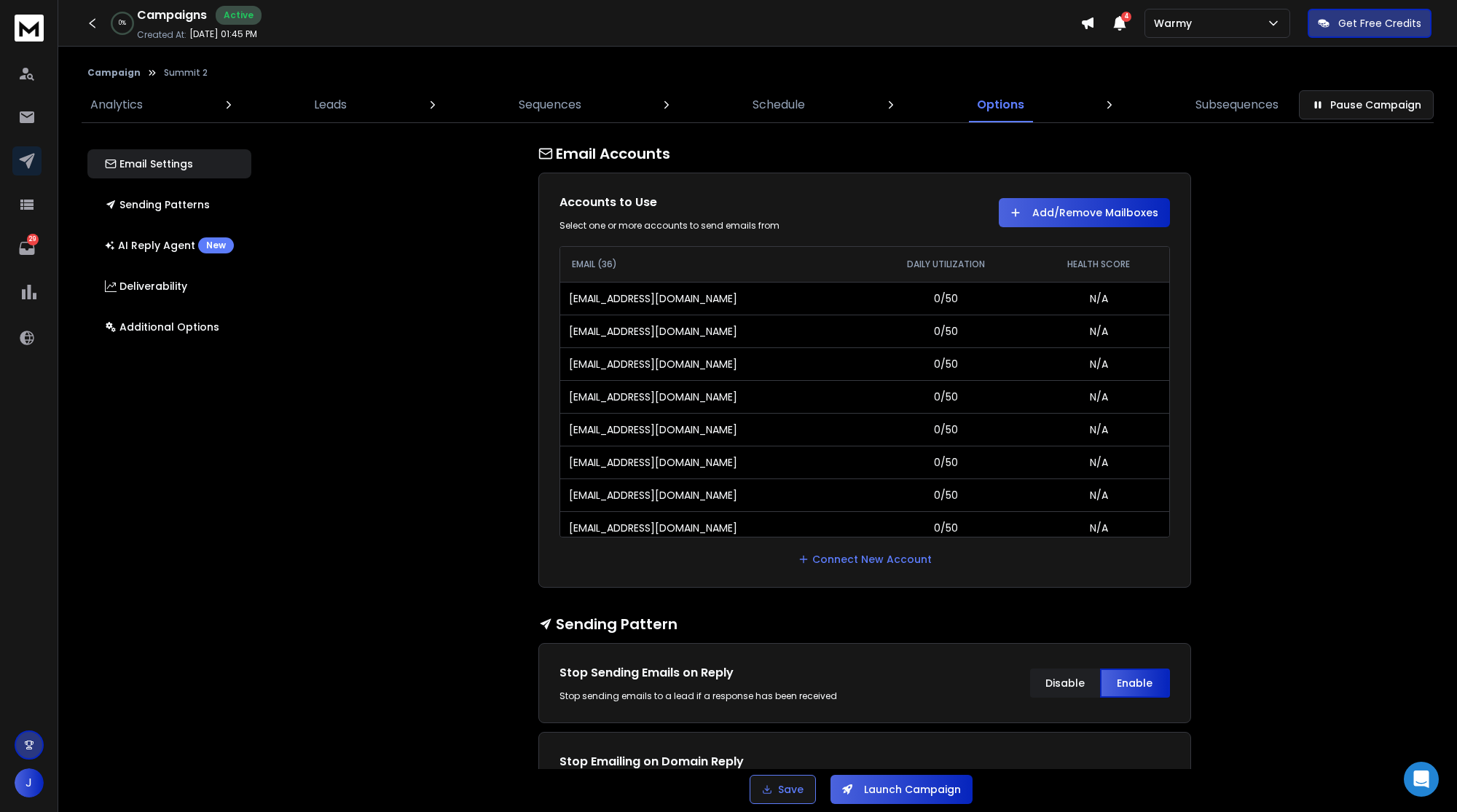
click at [1050, 217] on button "Add/Remove Mailboxes" at bounding box center [1084, 213] width 171 height 29
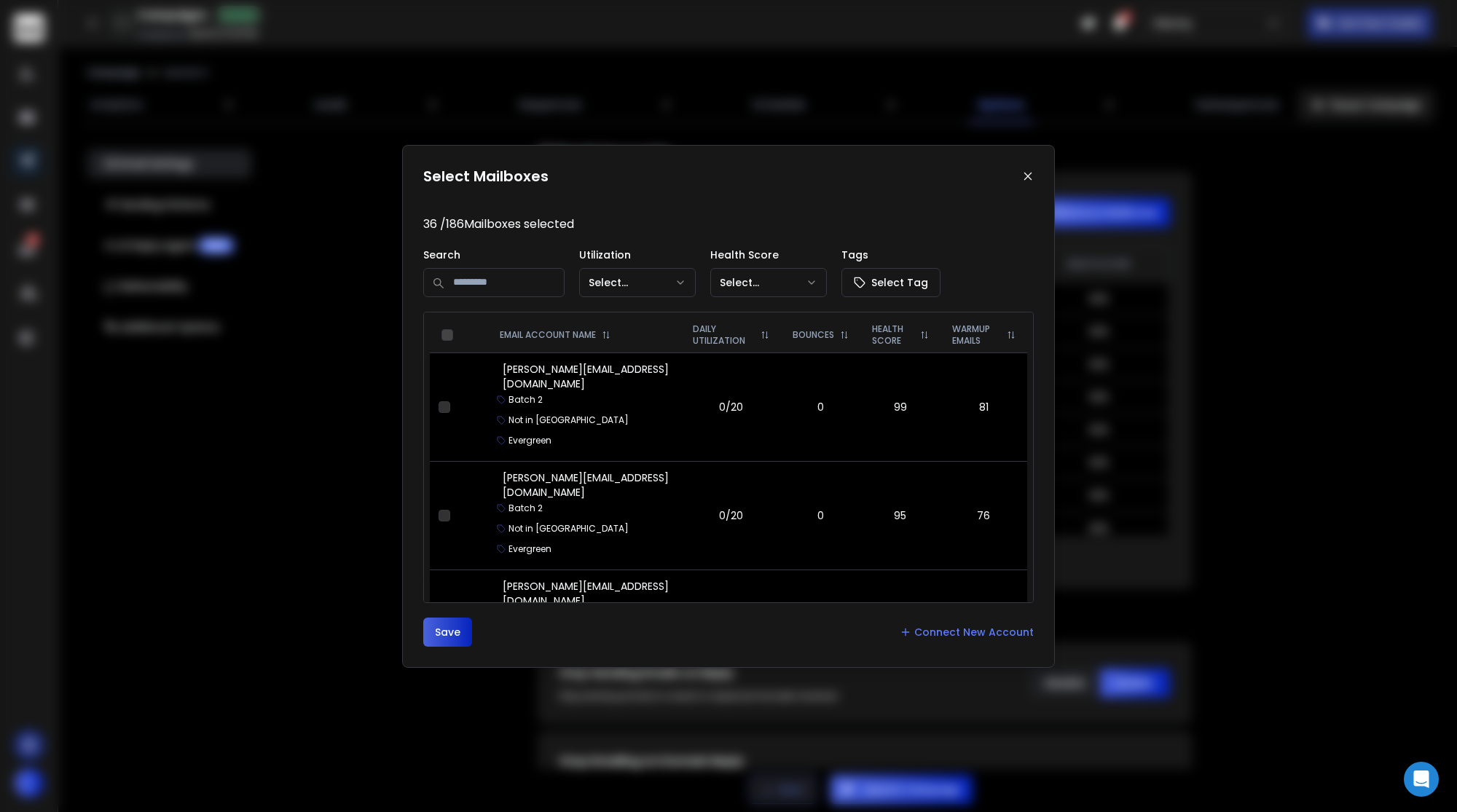
click at [500, 291] on input at bounding box center [493, 282] width 142 height 29
type input "****"
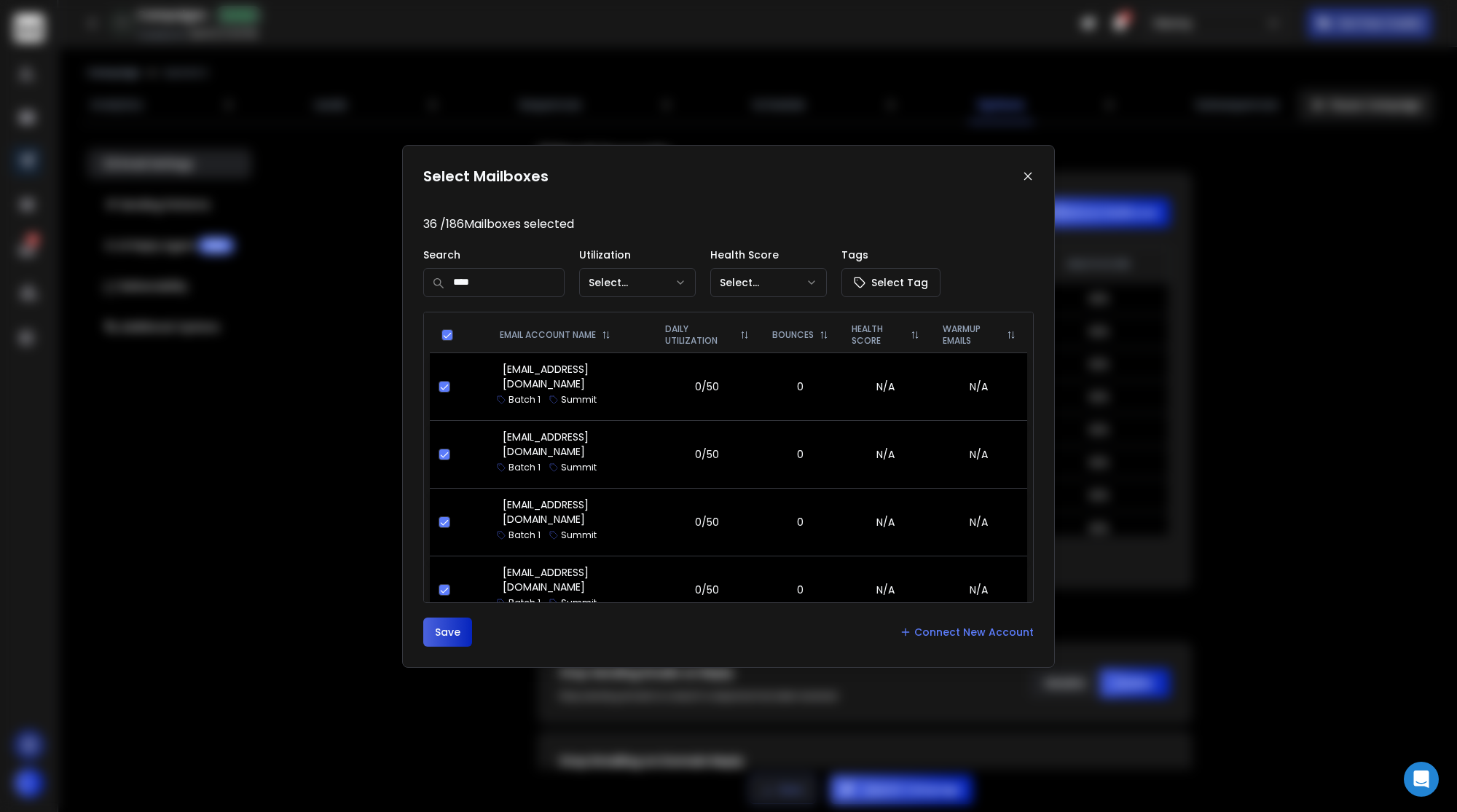
click at [1032, 178] on icon at bounding box center [1028, 176] width 12 height 12
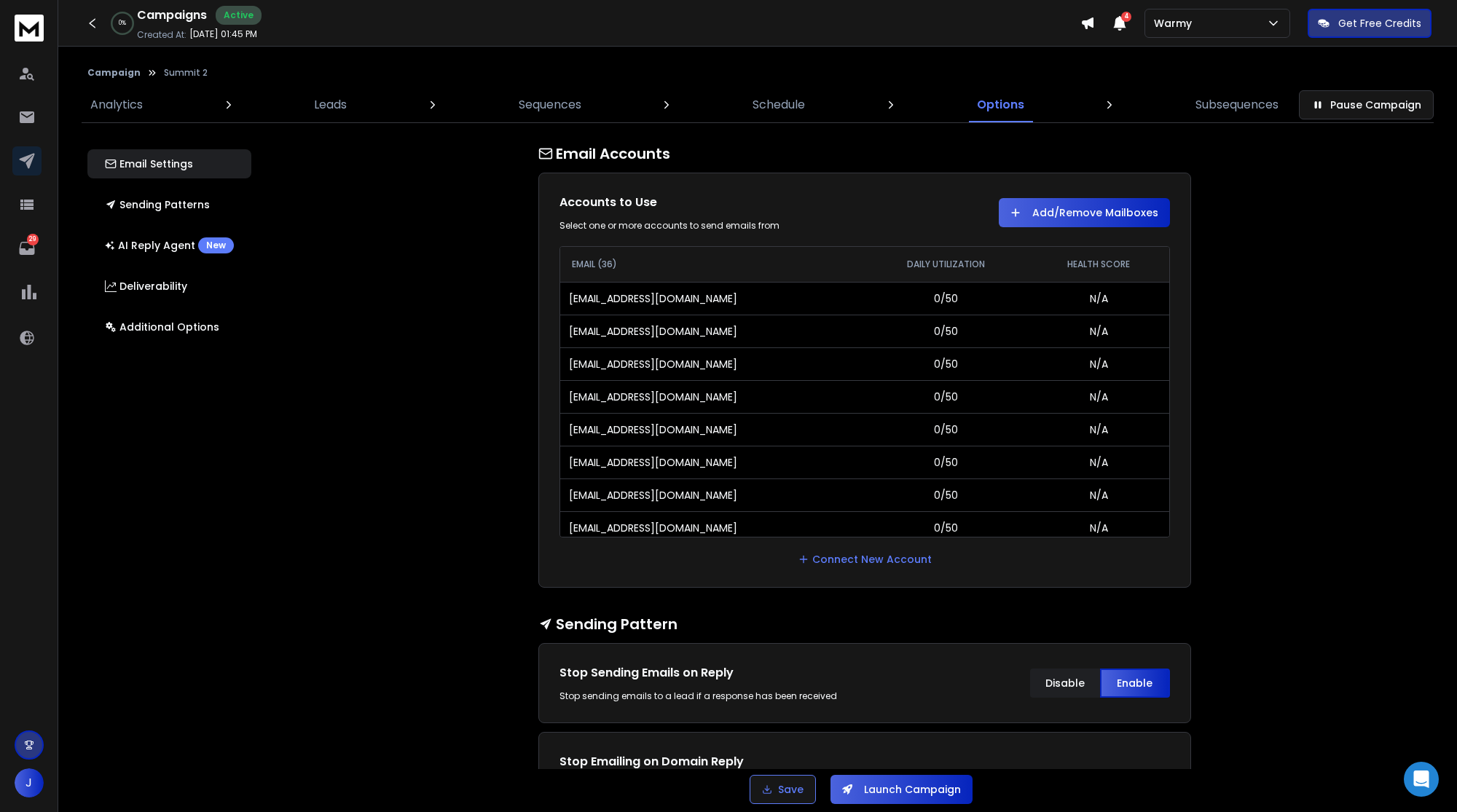
click at [14, 166] on link at bounding box center [27, 161] width 29 height 29
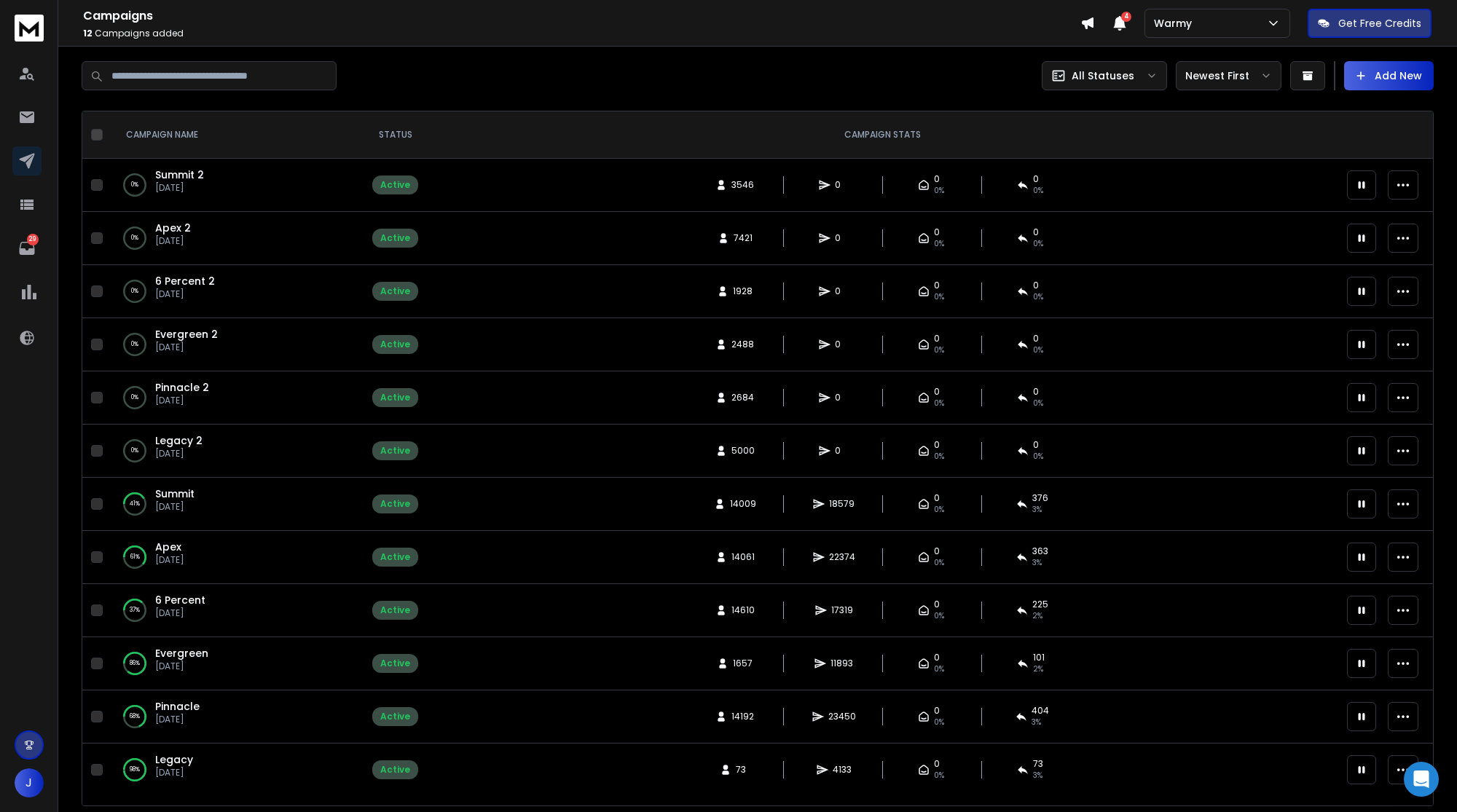
click at [191, 236] on p "[DATE]" at bounding box center [173, 241] width 36 height 12
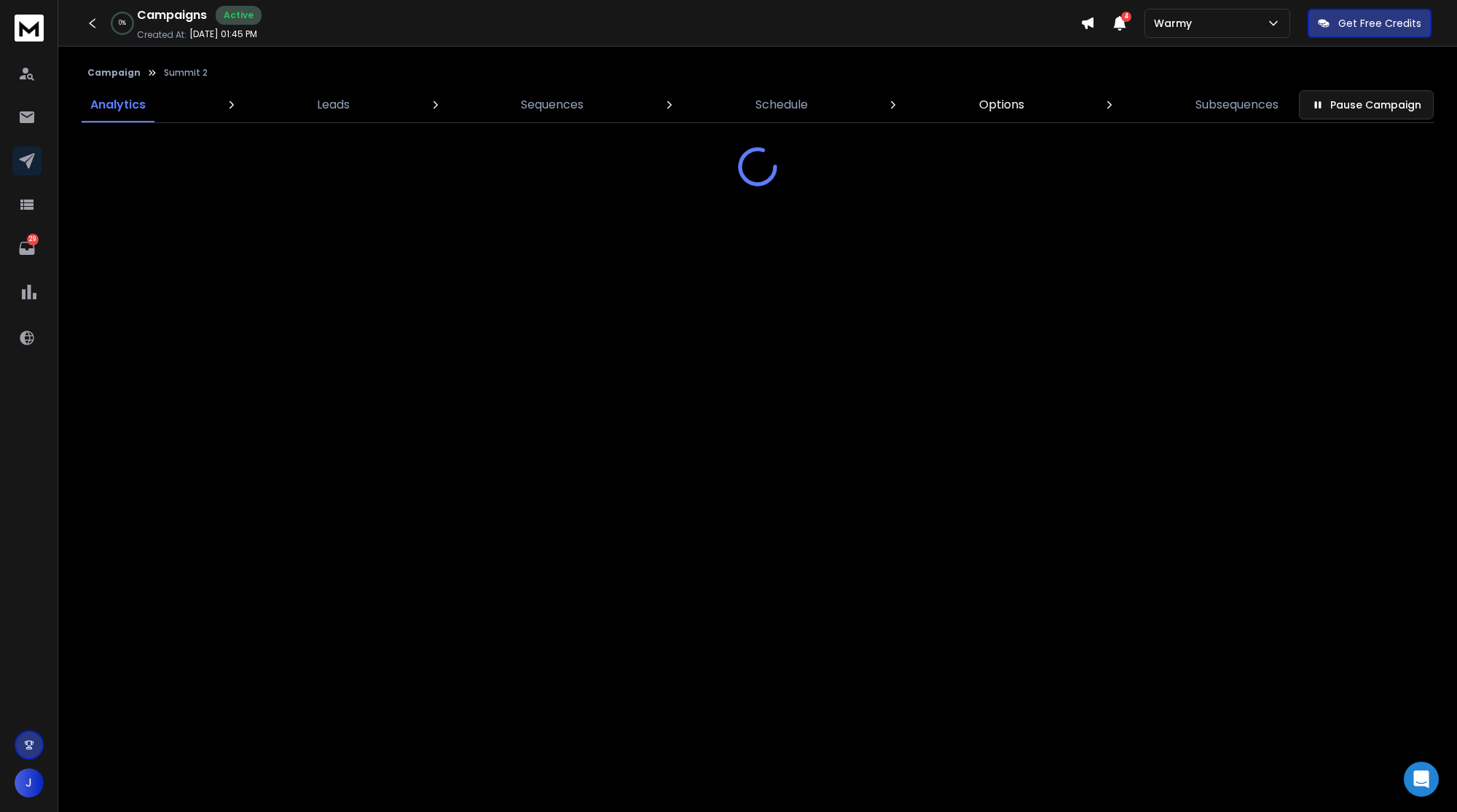
click at [1027, 108] on link "Options" at bounding box center [1001, 105] width 62 height 35
select select "*"
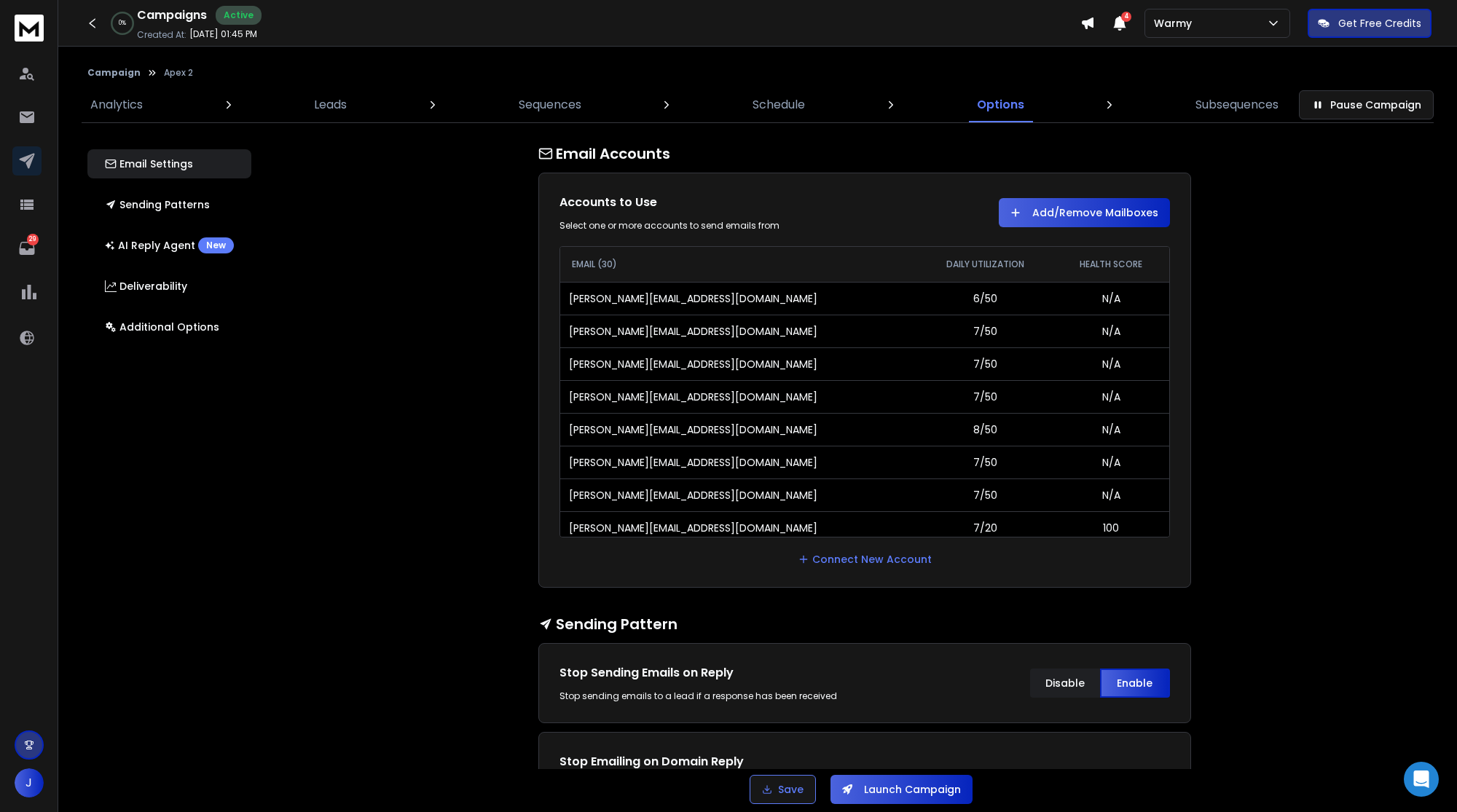
click at [1080, 217] on button "Add/Remove Mailboxes" at bounding box center [1084, 213] width 171 height 29
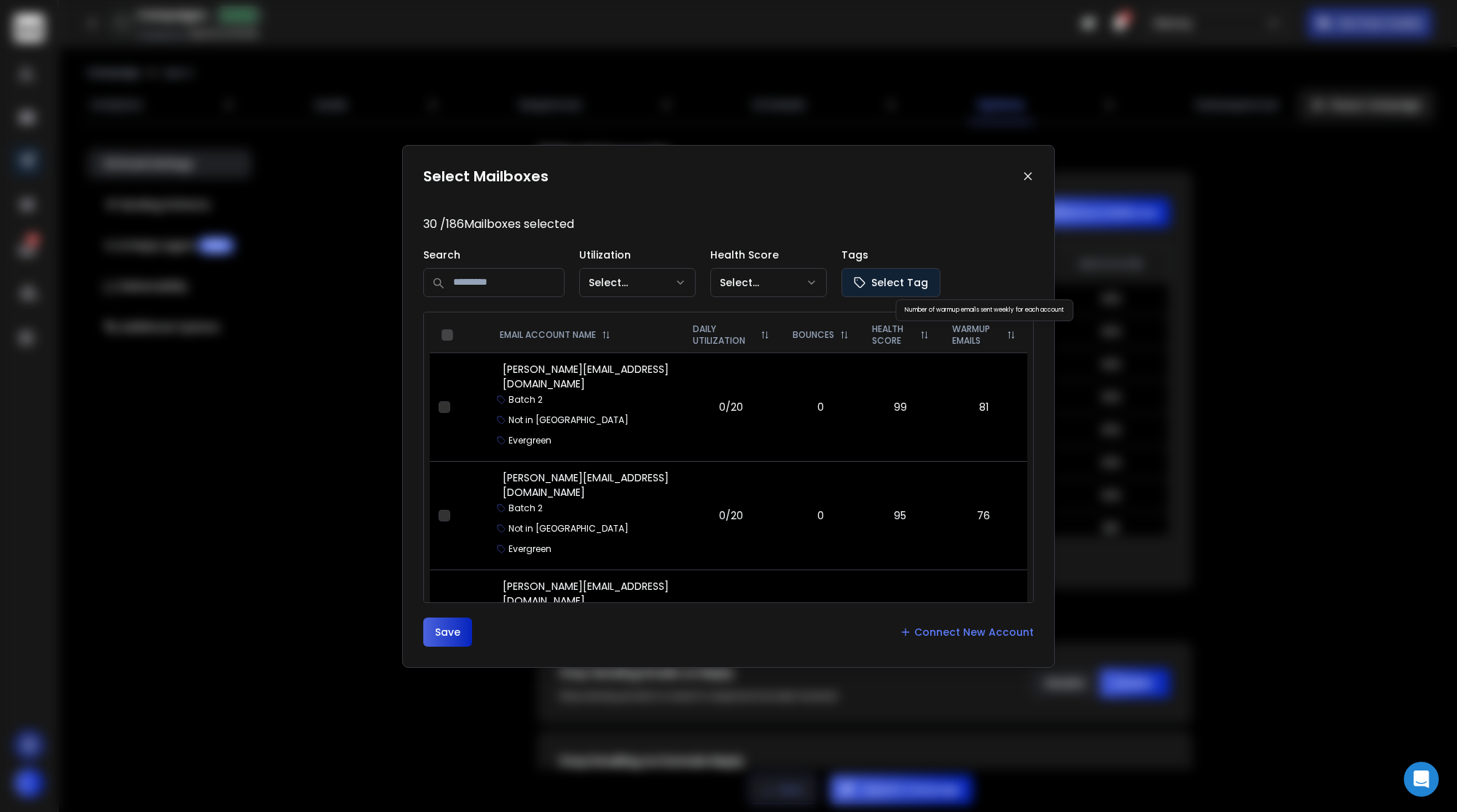
click at [898, 281] on button "Select Tag" at bounding box center [890, 282] width 99 height 29
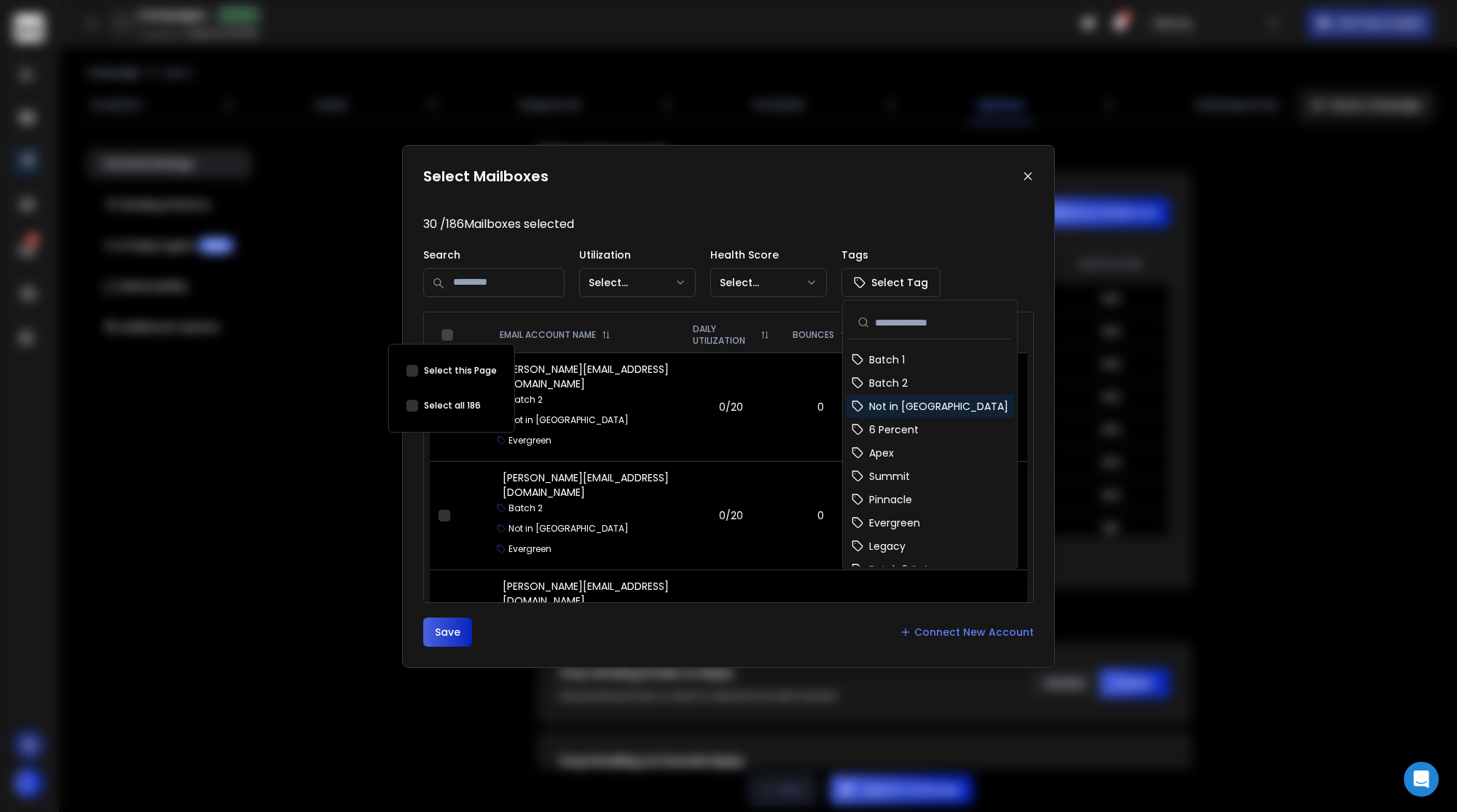
click at [413, 408] on button "Select this Page" at bounding box center [411, 405] width 12 height 12
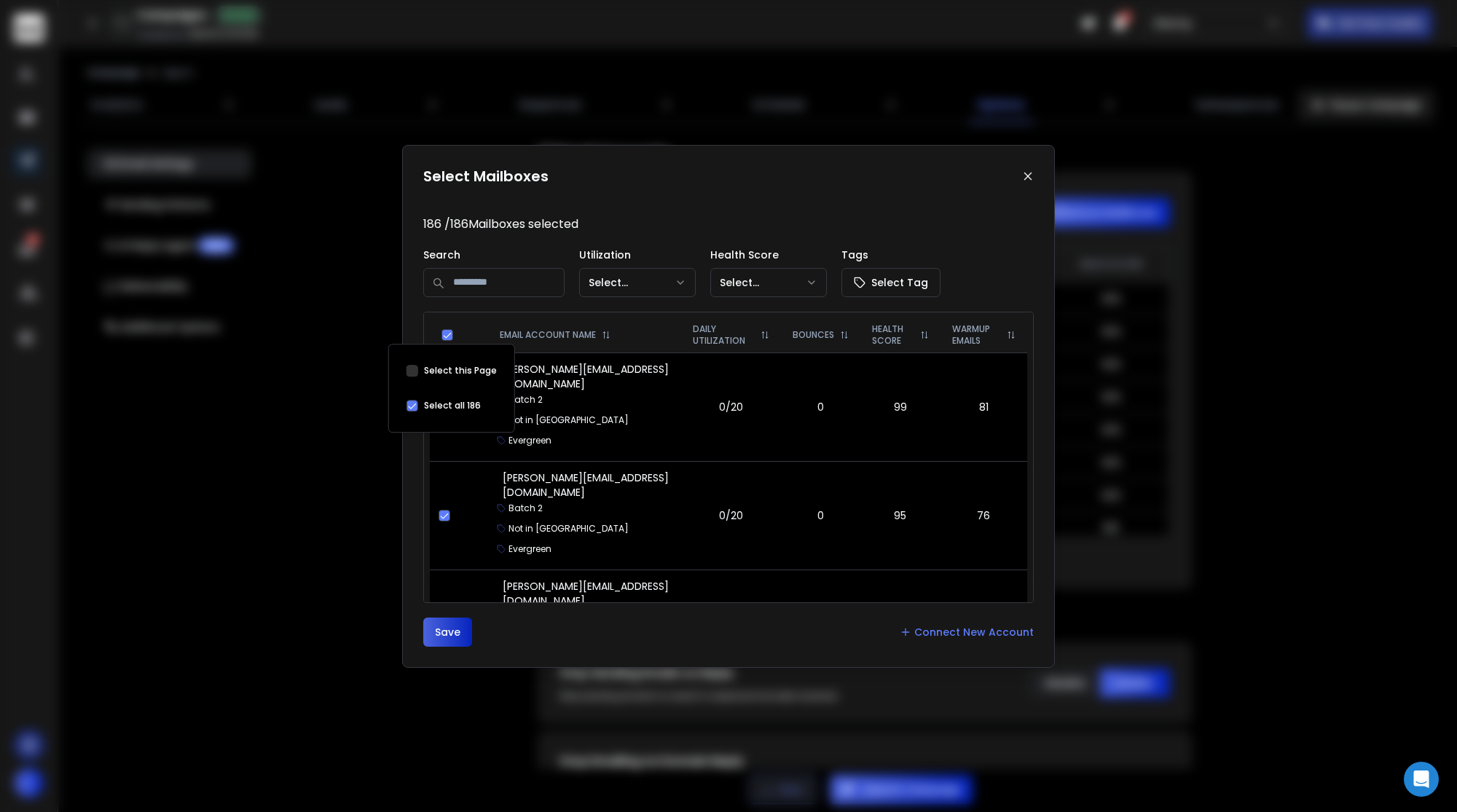
click at [413, 408] on button "Select this Page" at bounding box center [411, 405] width 12 height 12
click at [881, 283] on button "Select Tag" at bounding box center [890, 282] width 99 height 29
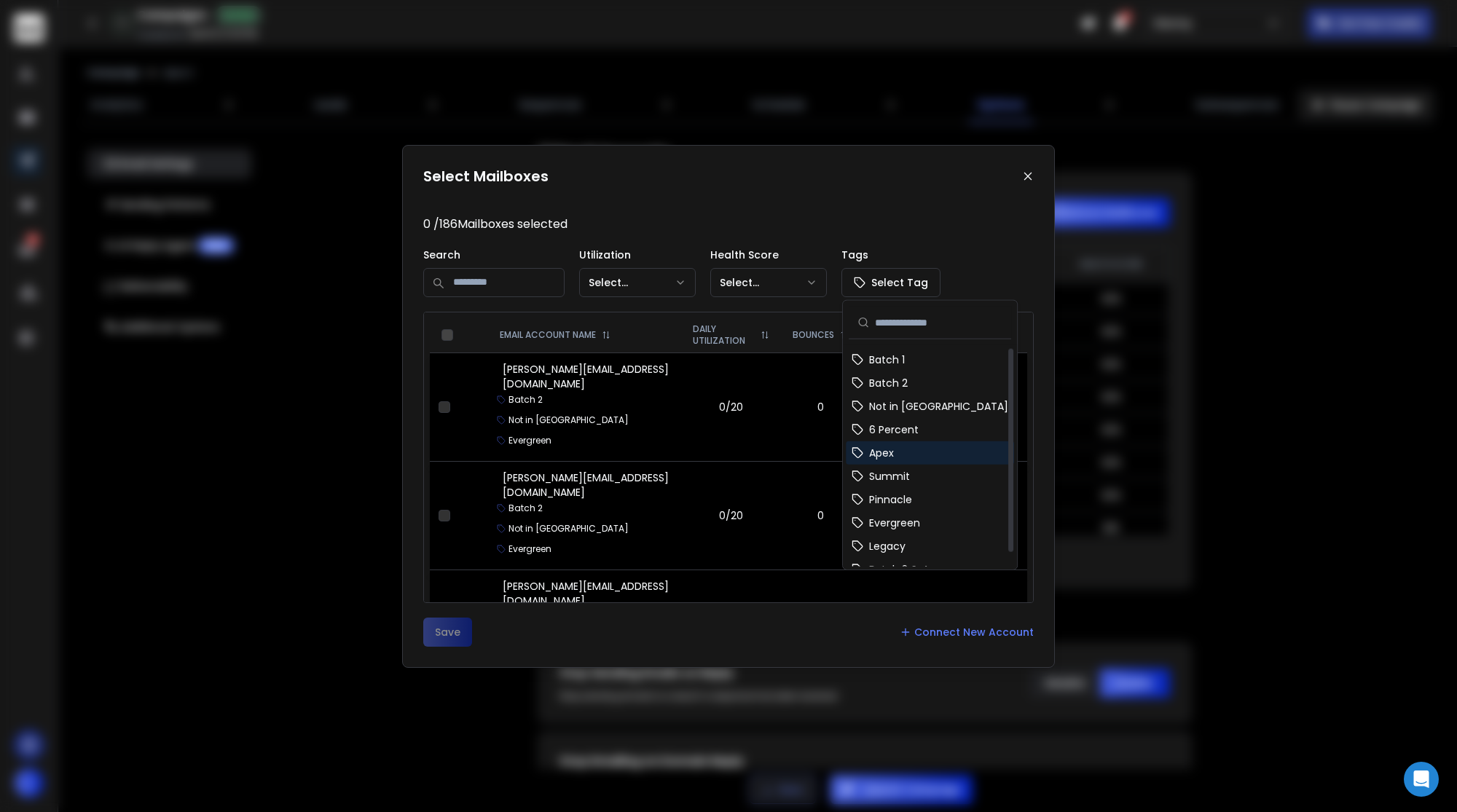
click at [900, 459] on div "Apex" at bounding box center [929, 453] width 168 height 23
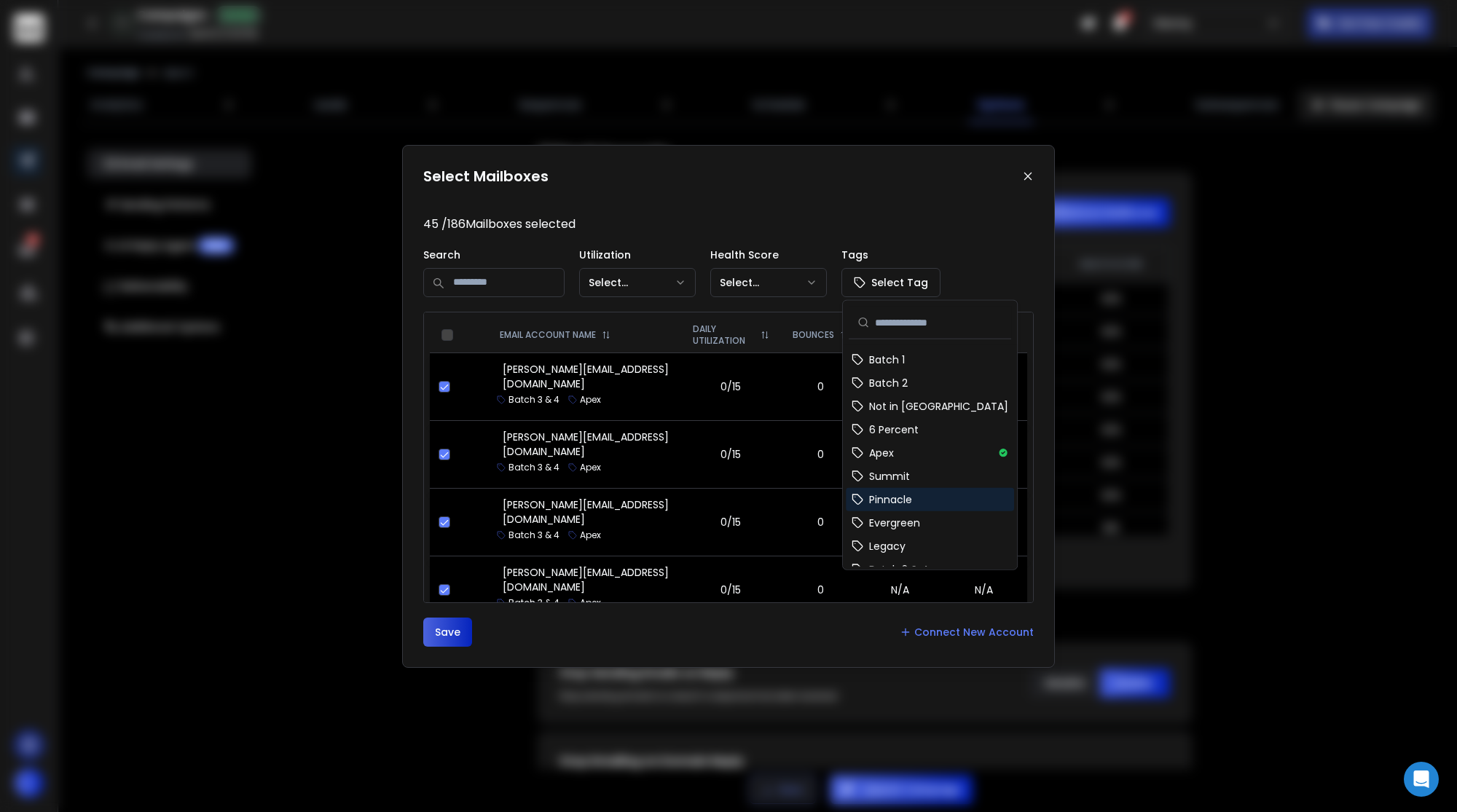
click at [709, 642] on div "Save Connect New Account" at bounding box center [728, 632] width 611 height 29
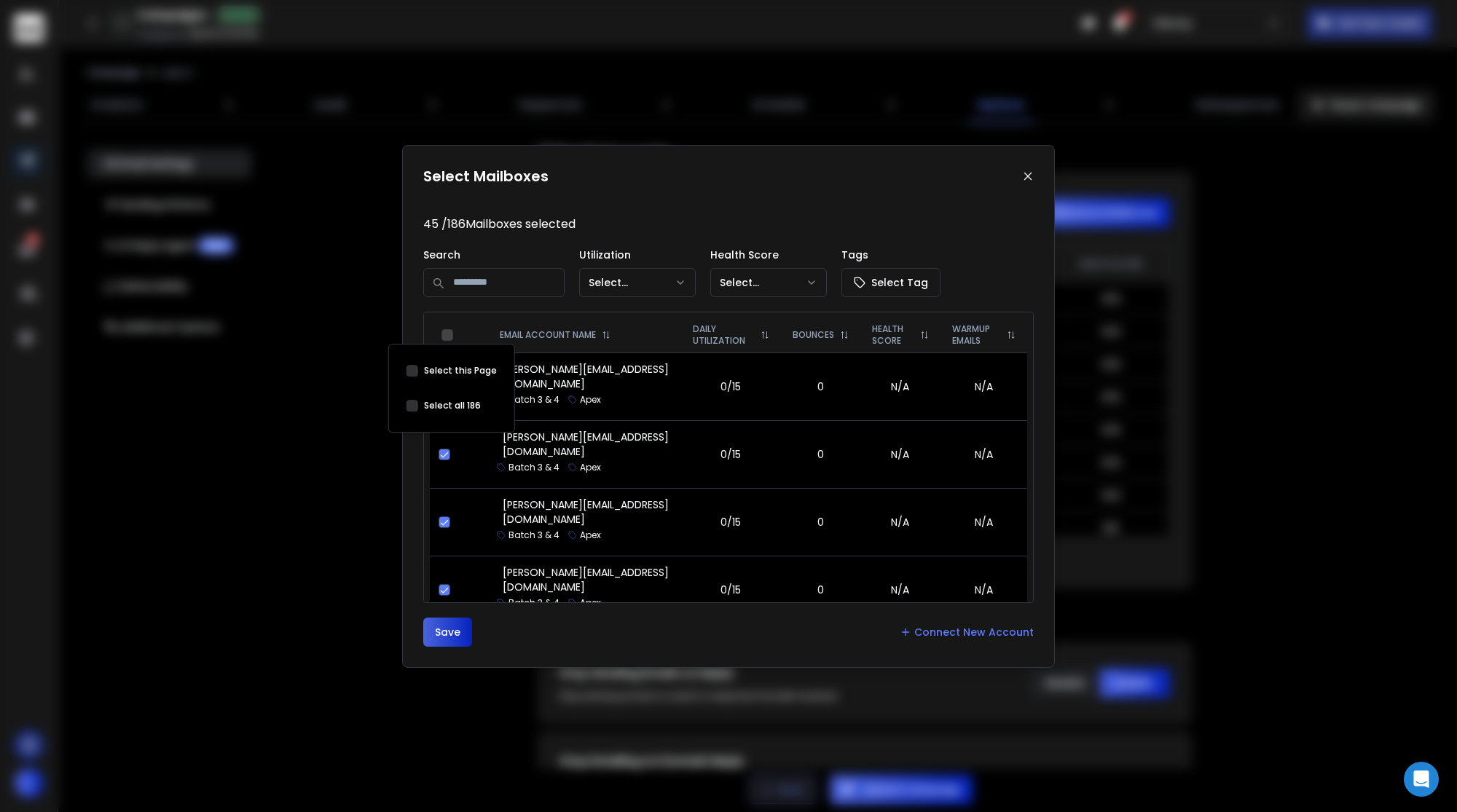
click at [413, 367] on button "Select this Page" at bounding box center [411, 370] width 12 height 12
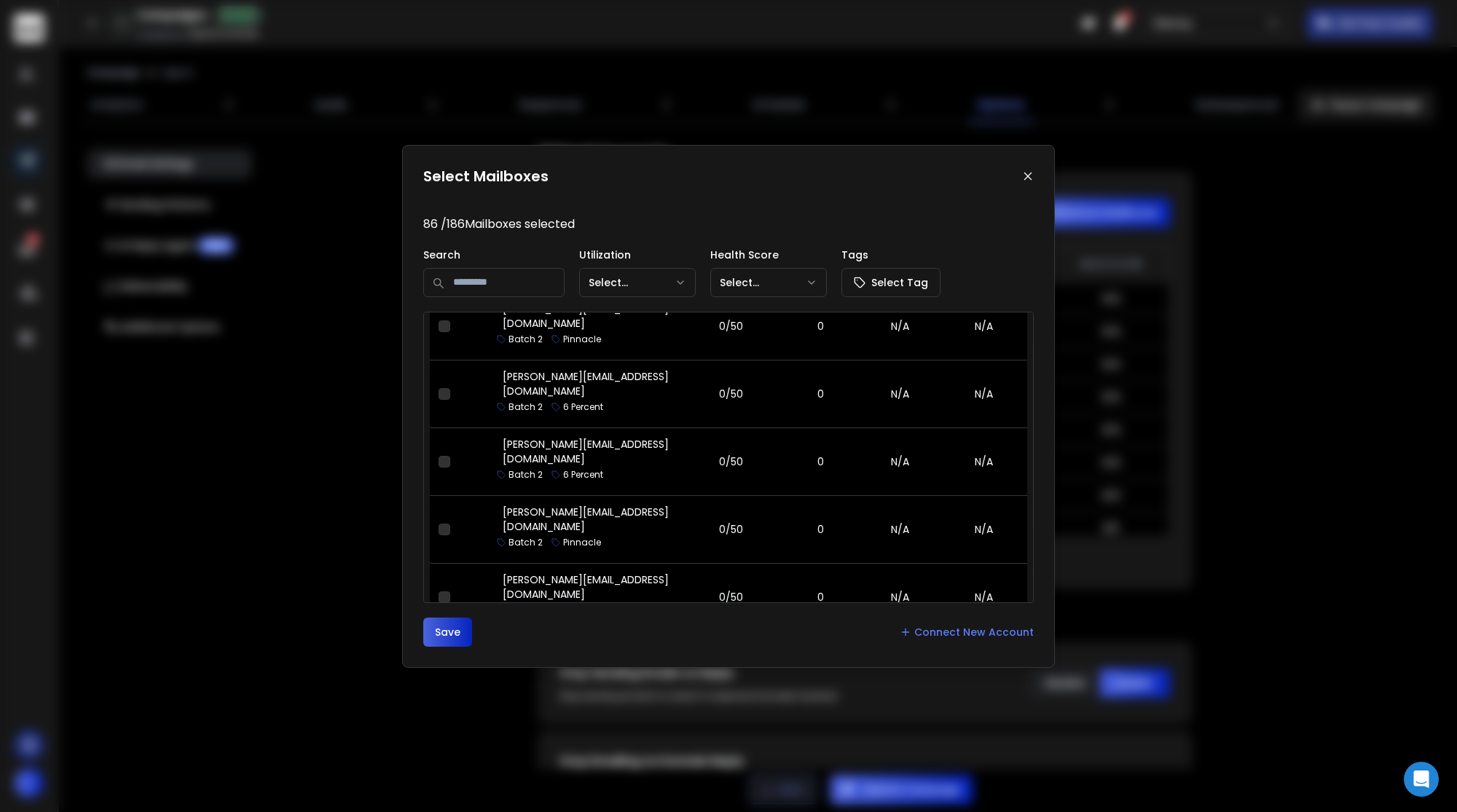
scroll to position [6976, 0]
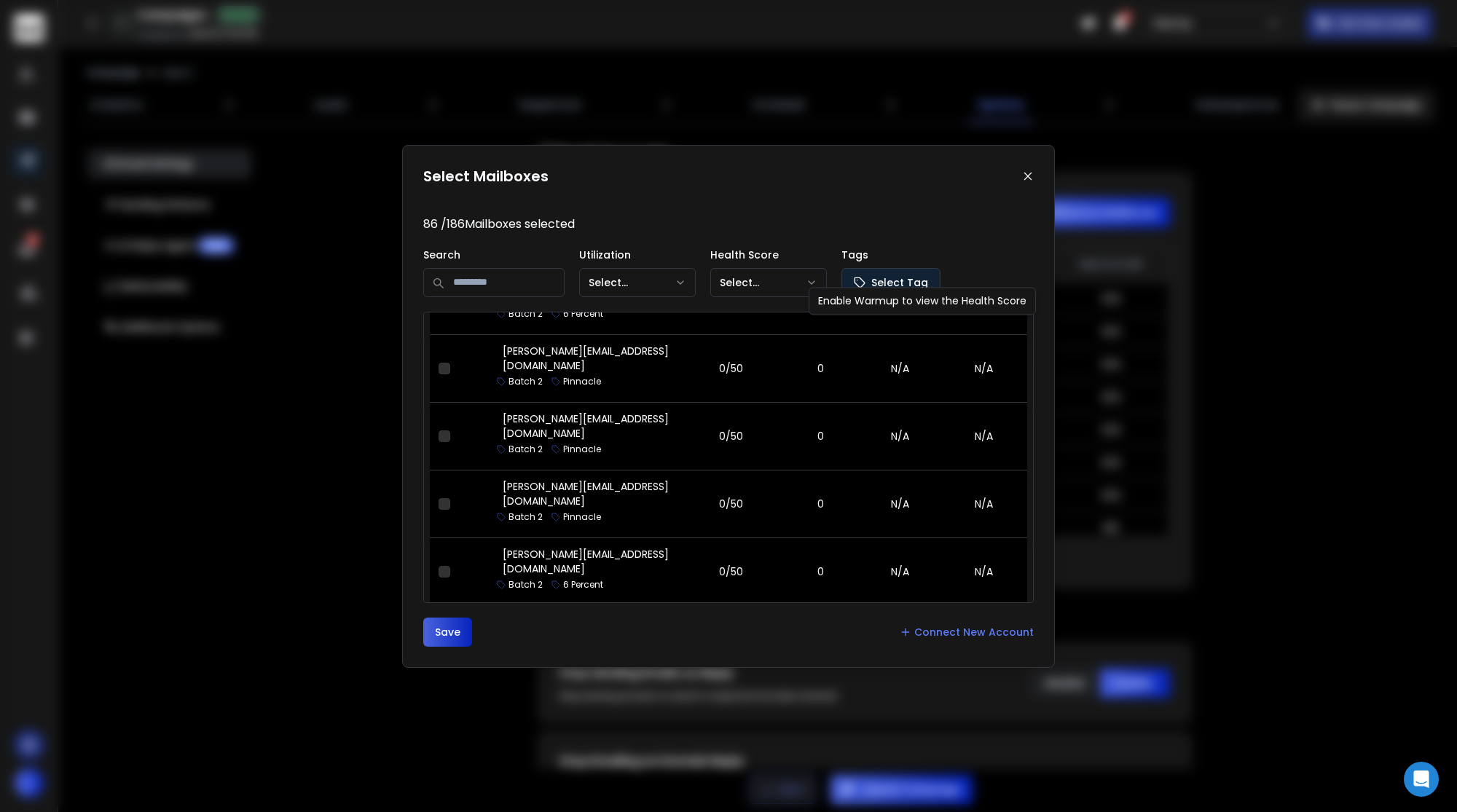
click at [910, 281] on button "Select Tag" at bounding box center [890, 282] width 99 height 29
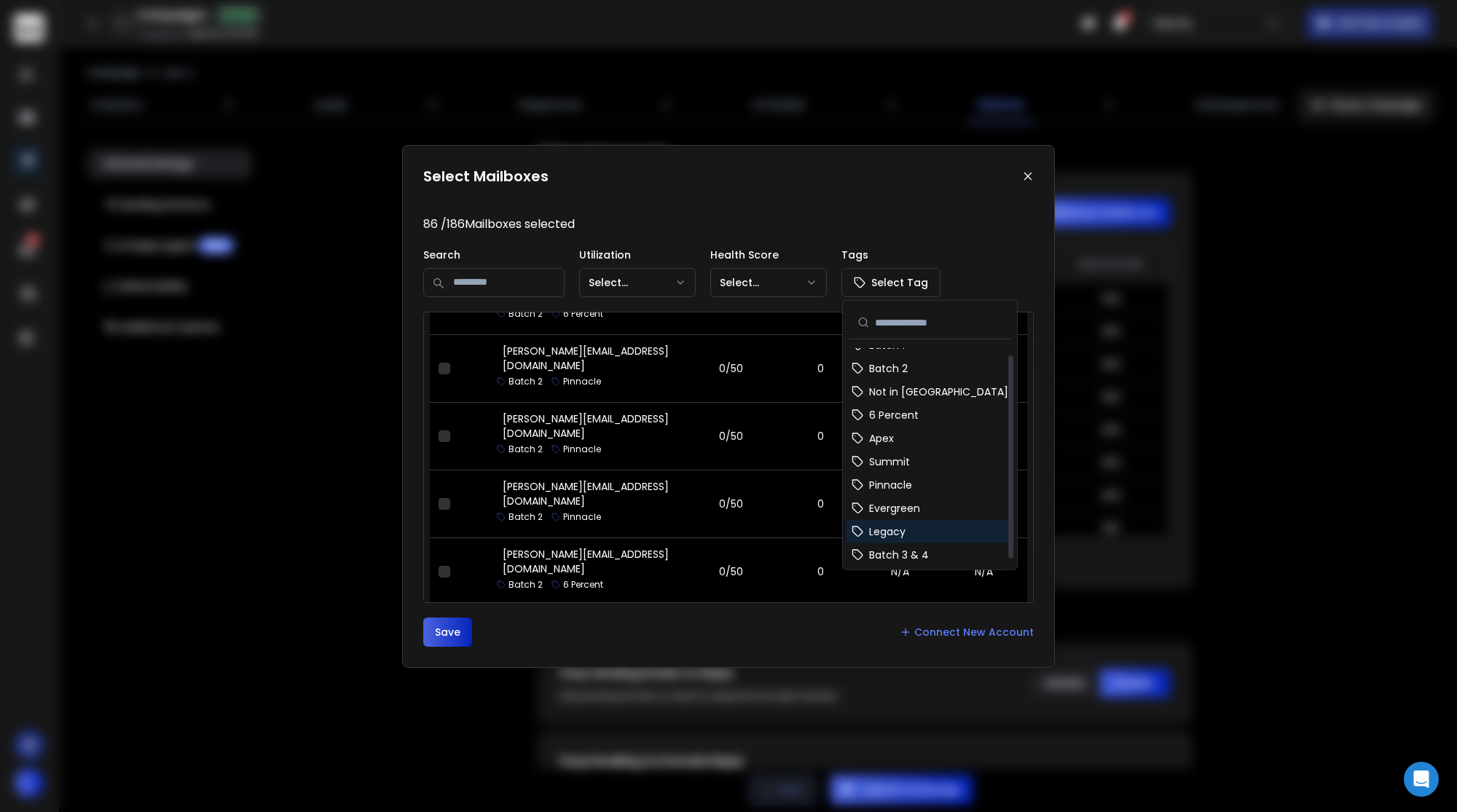
scroll to position [0, 0]
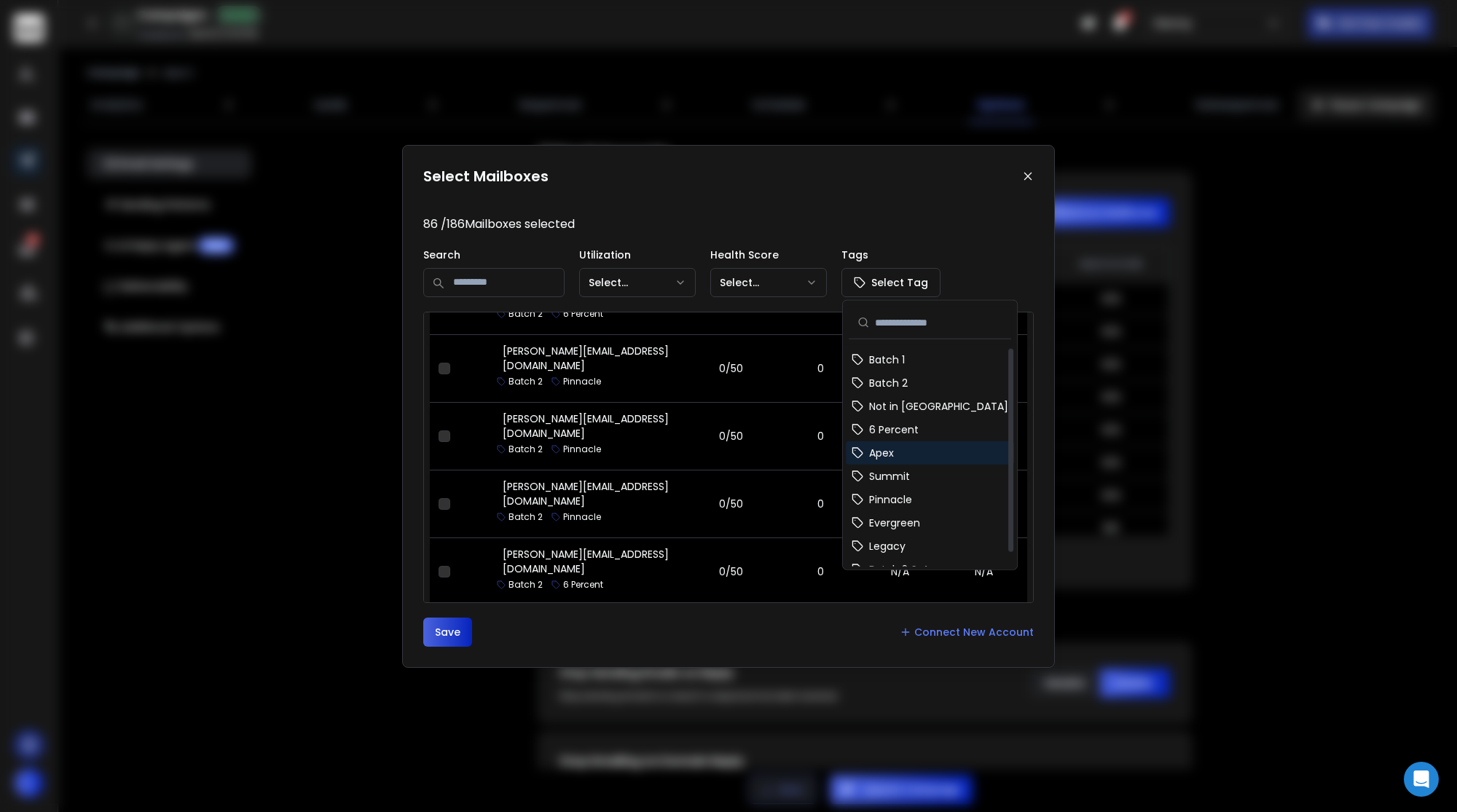
click at [894, 457] on div "Apex" at bounding box center [930, 453] width 157 height 14
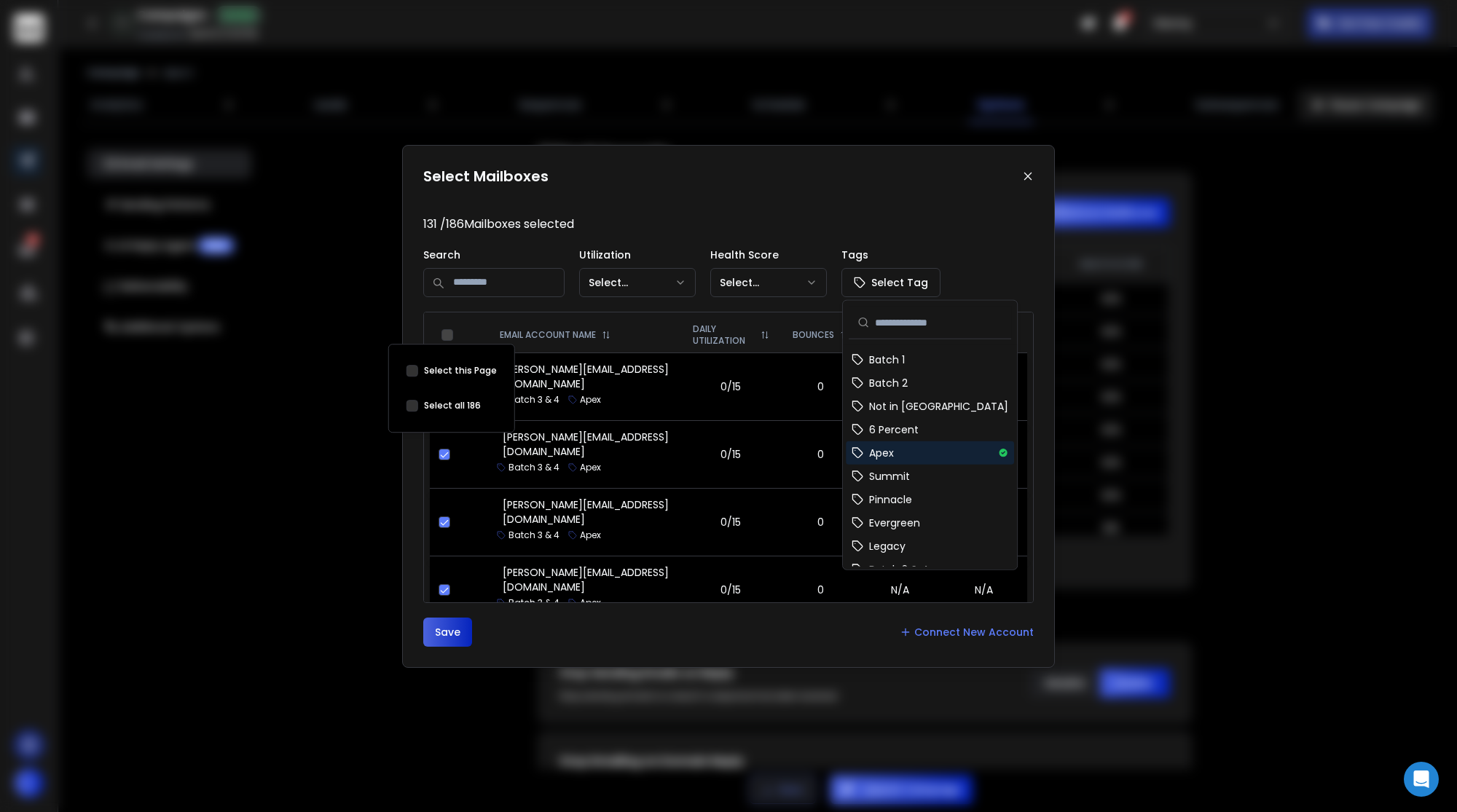
click at [408, 409] on button "Select this Page" at bounding box center [411, 405] width 12 height 12
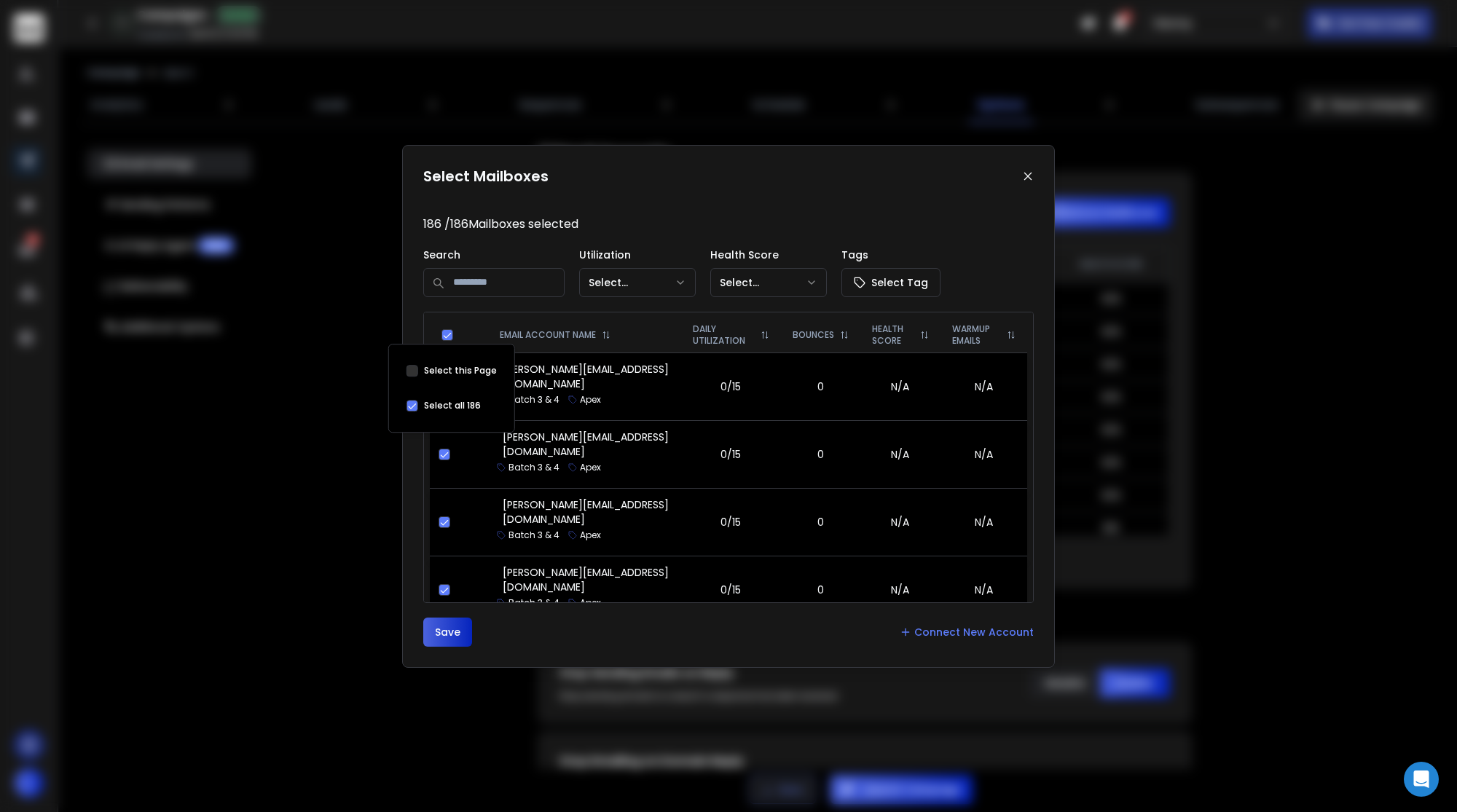
click at [408, 409] on button "Select this Page" at bounding box center [411, 405] width 12 height 12
click at [913, 286] on button "Select Tag" at bounding box center [890, 282] width 99 height 29
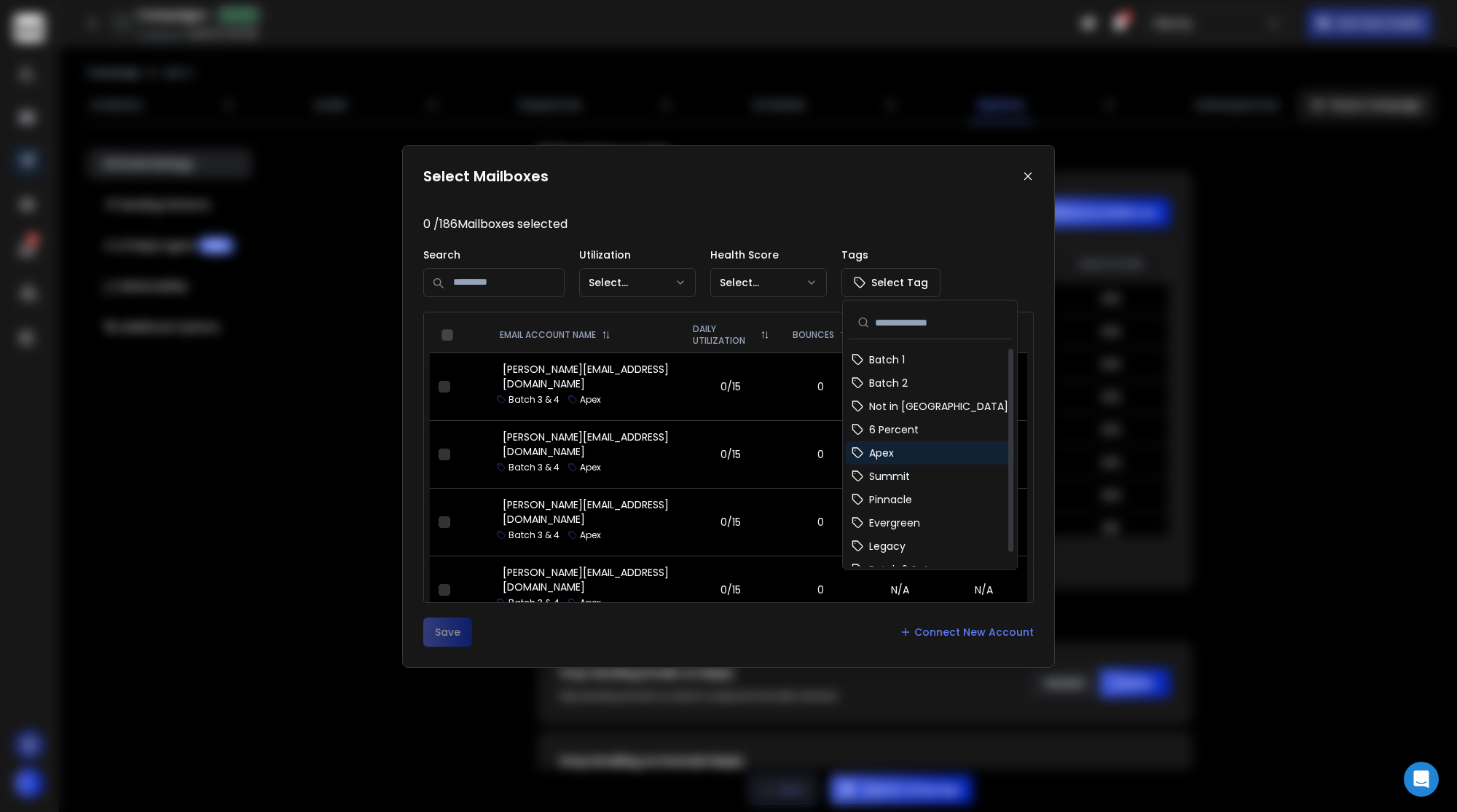
click at [907, 453] on div "Apex" at bounding box center [930, 453] width 157 height 14
click at [945, 224] on p "45 / 186 Mailboxes selected" at bounding box center [728, 224] width 611 height 17
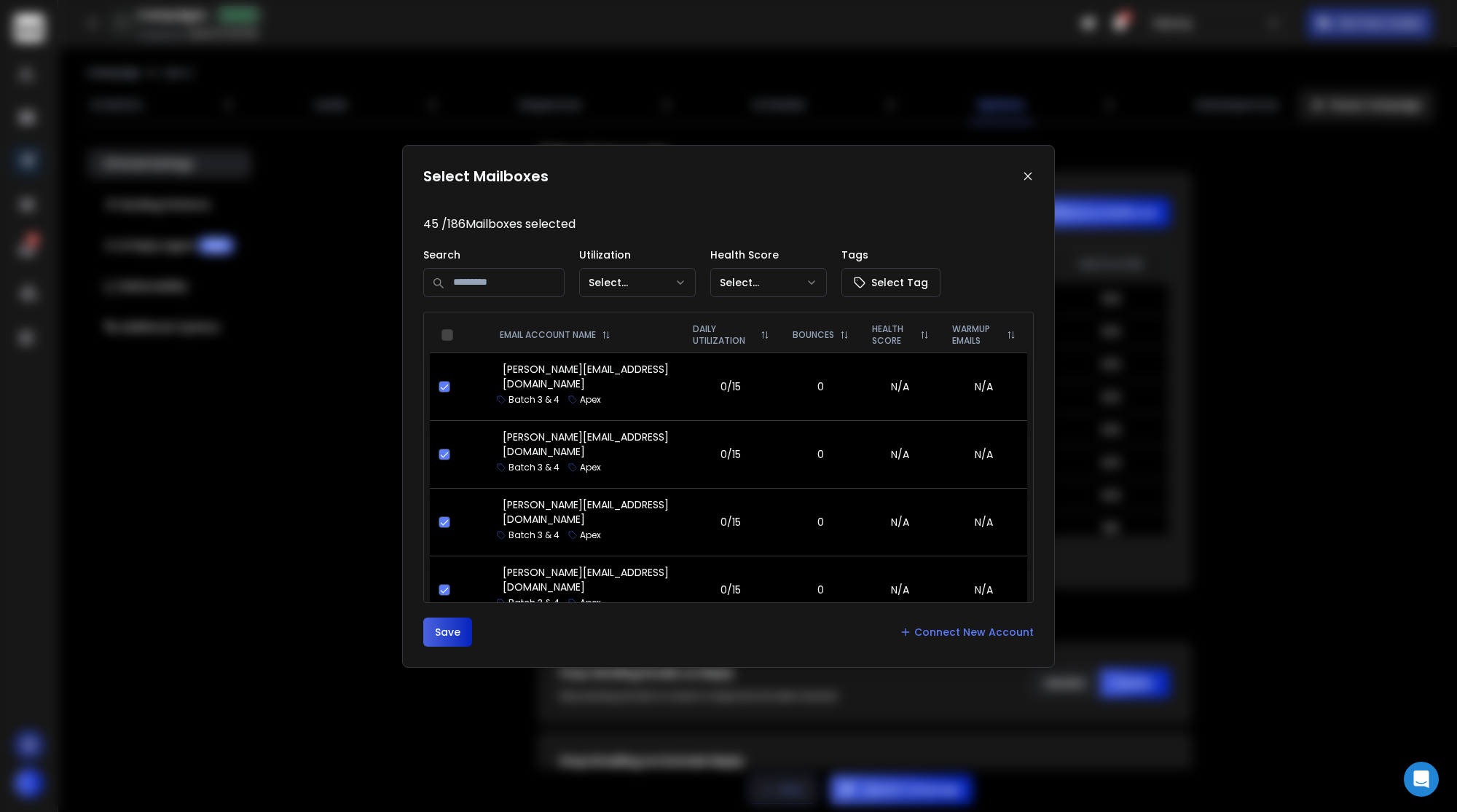
click at [443, 629] on button "Save" at bounding box center [447, 632] width 49 height 29
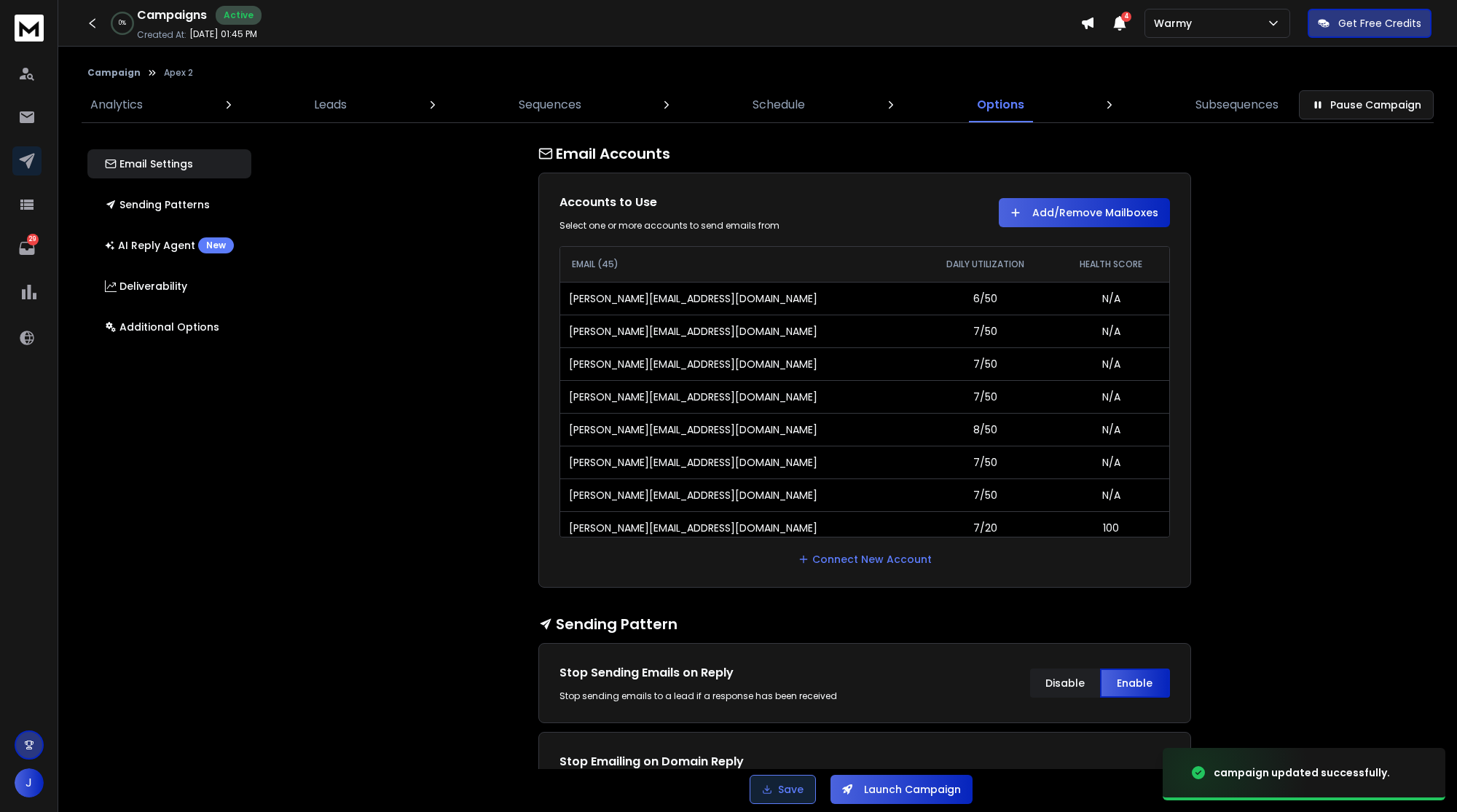
click at [798, 789] on button "Save" at bounding box center [782, 789] width 66 height 29
click at [872, 785] on button "Launch Campaign" at bounding box center [900, 789] width 142 height 29
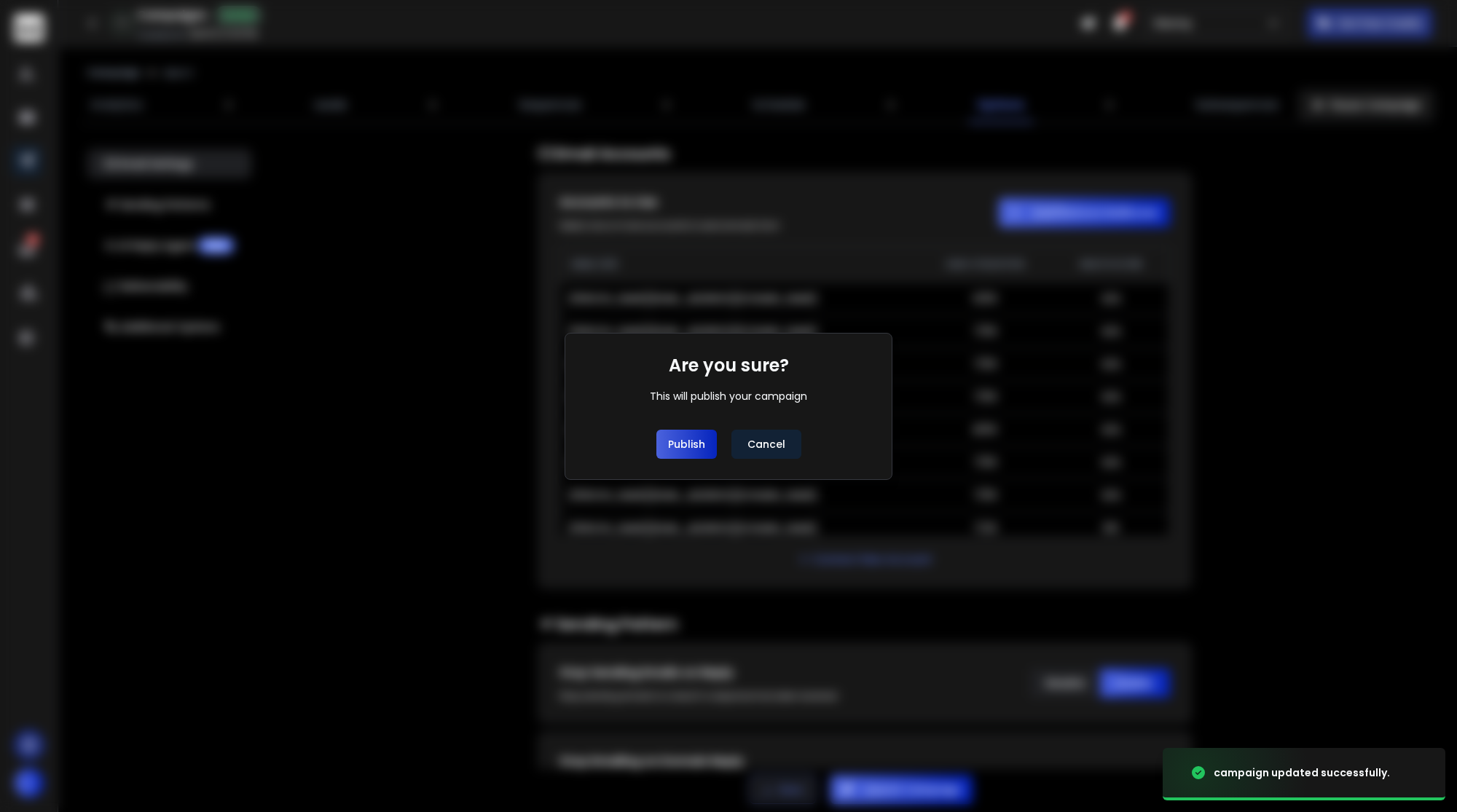
click at [686, 431] on button "Publish" at bounding box center [686, 444] width 60 height 29
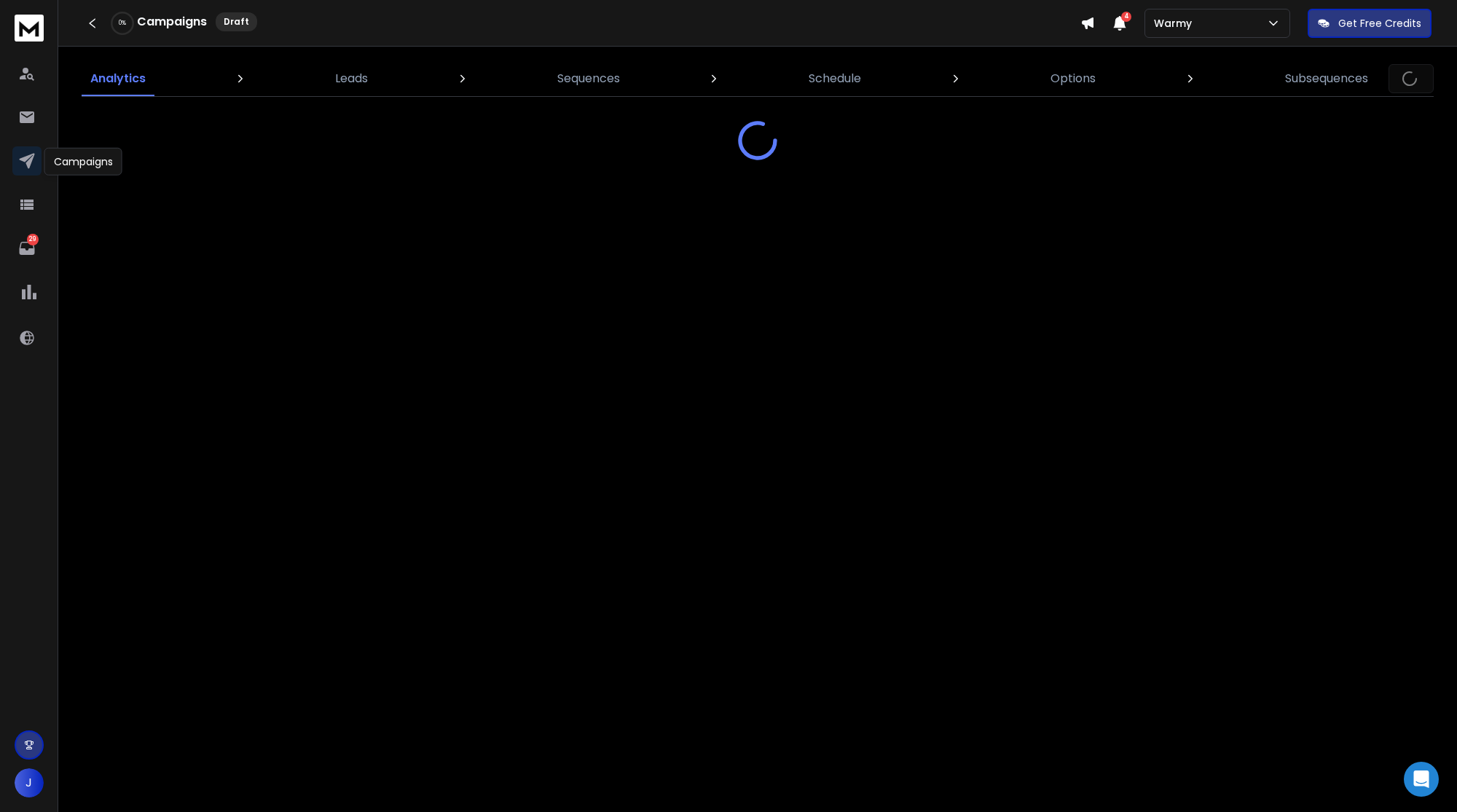
click at [32, 164] on icon at bounding box center [26, 161] width 17 height 17
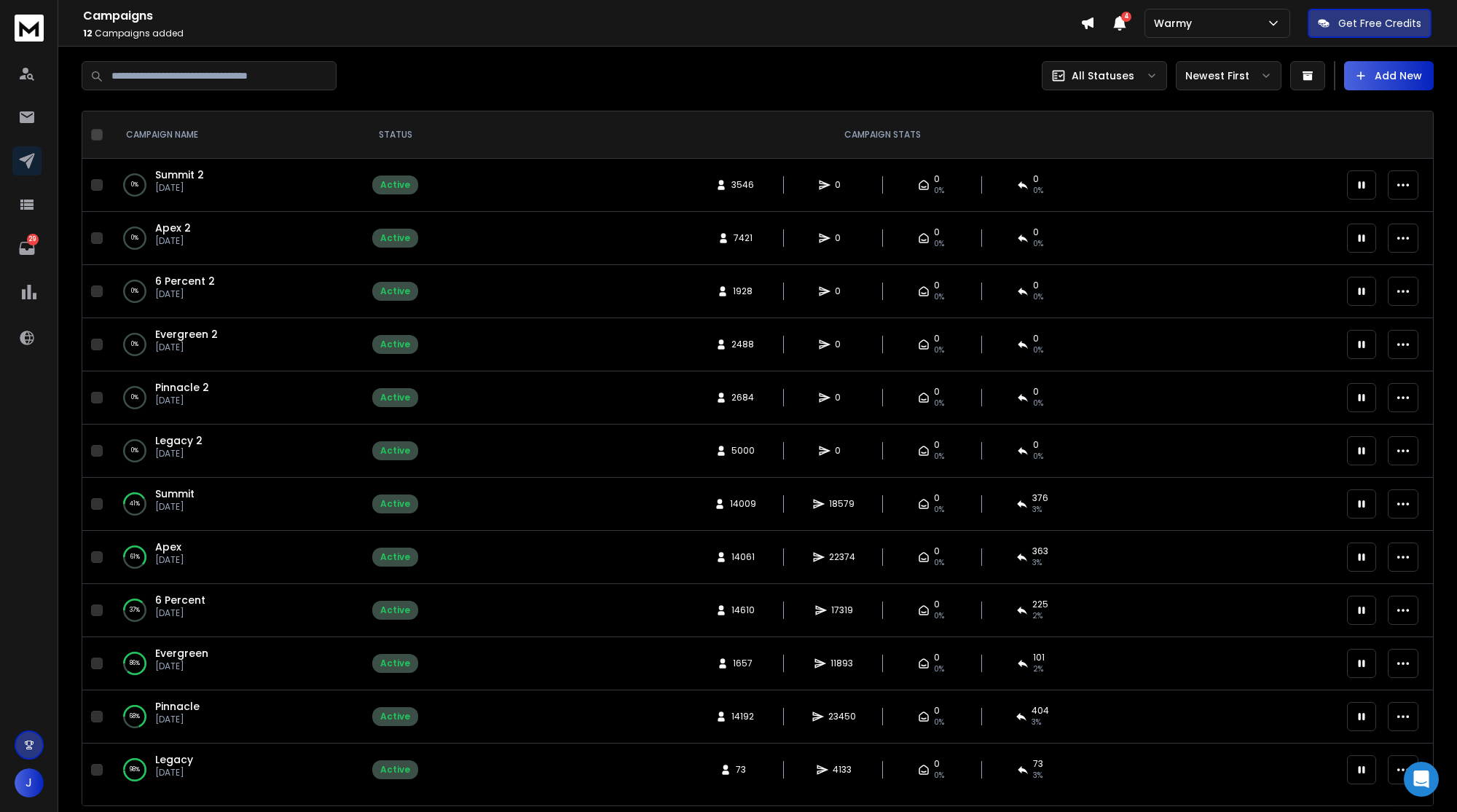
click at [309, 291] on div "0 % 6 Percent 2 2 days ago" at bounding box center [235, 291] width 226 height 35
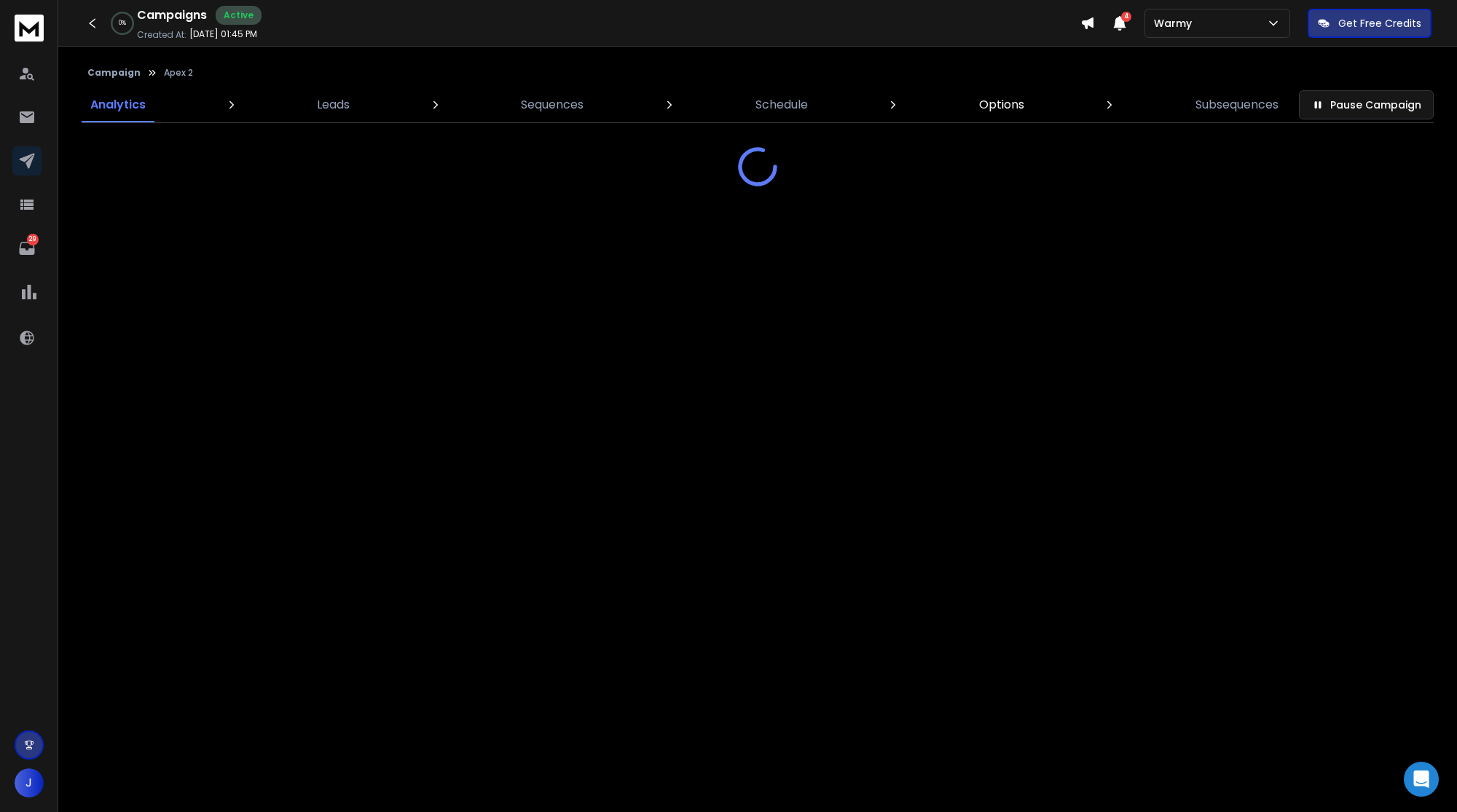
click at [1008, 106] on p "Options" at bounding box center [1001, 105] width 45 height 17
select select "*"
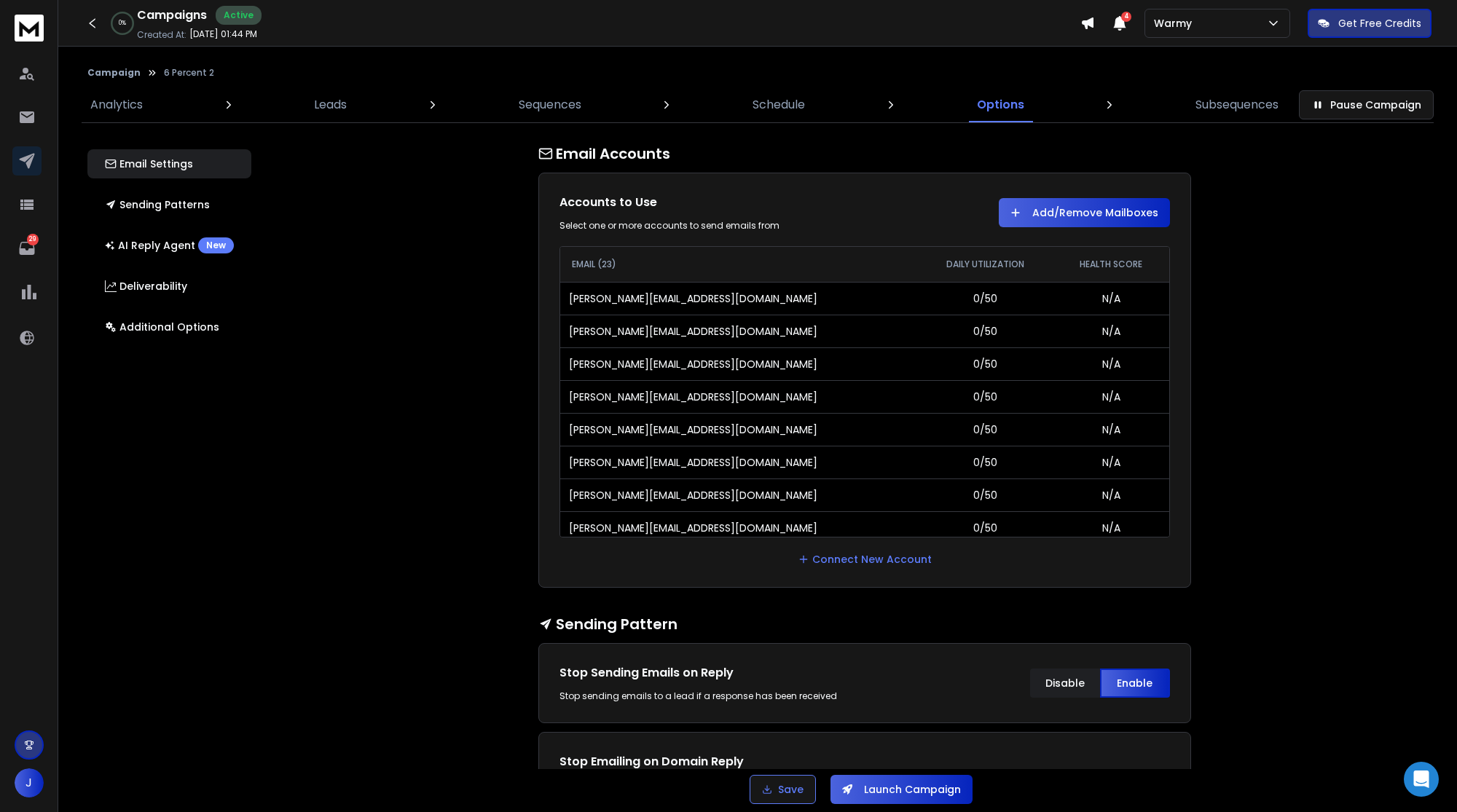
click at [1042, 215] on button "Add/Remove Mailboxes" at bounding box center [1084, 213] width 171 height 29
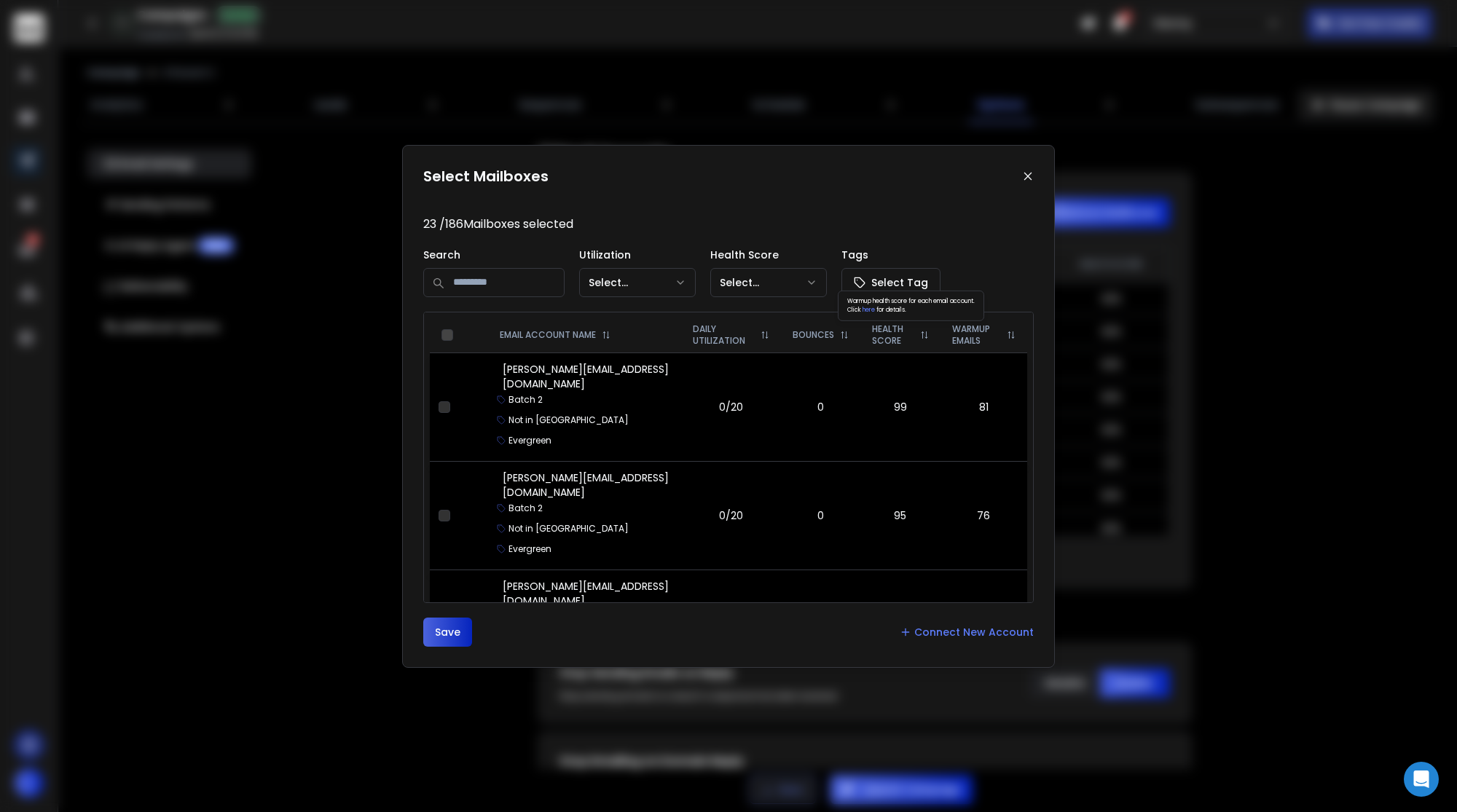
click at [901, 291] on div "Warmup health score for each email account. Click here for details." at bounding box center [910, 306] width 146 height 31
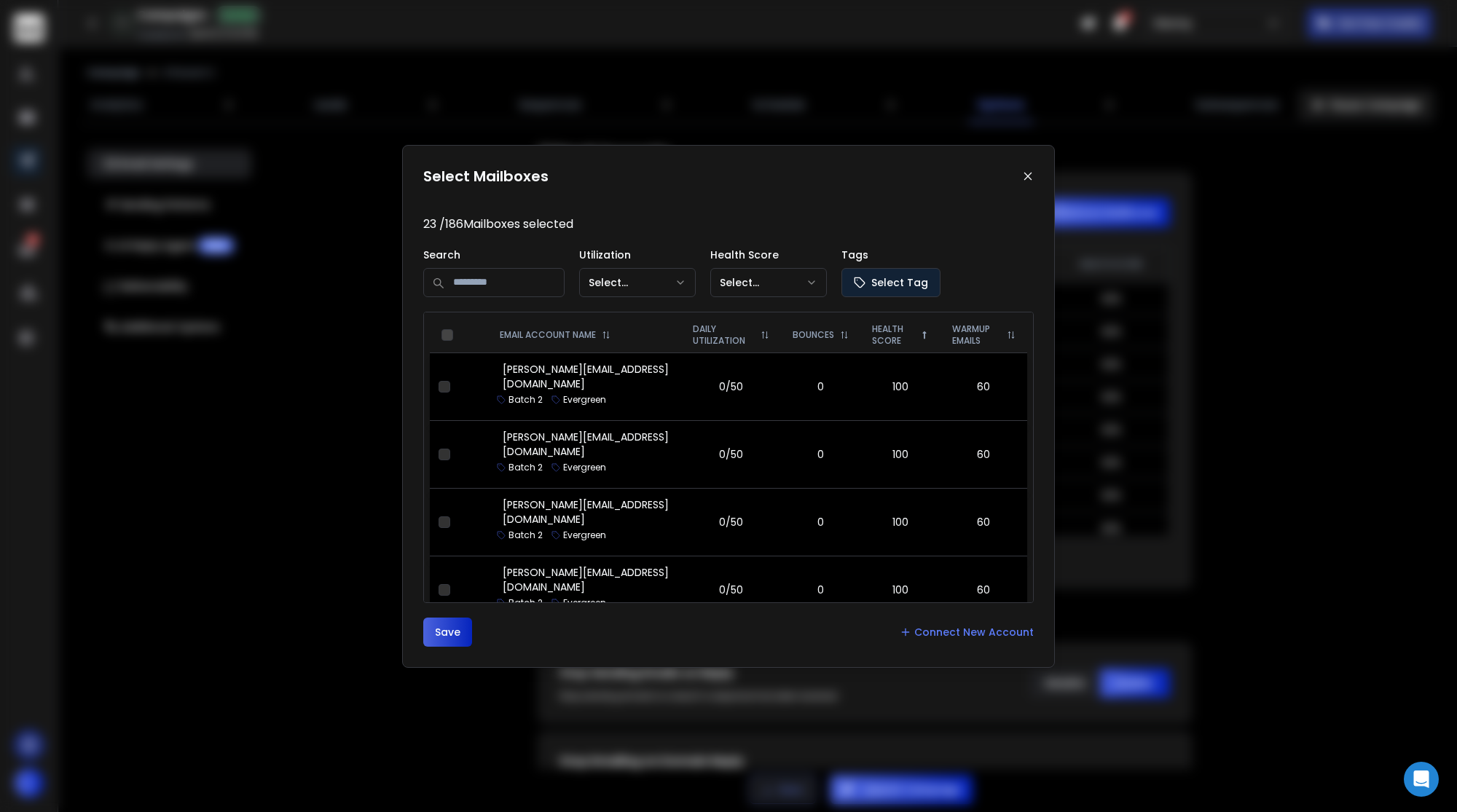
click at [885, 284] on button "Select Tag" at bounding box center [890, 282] width 99 height 29
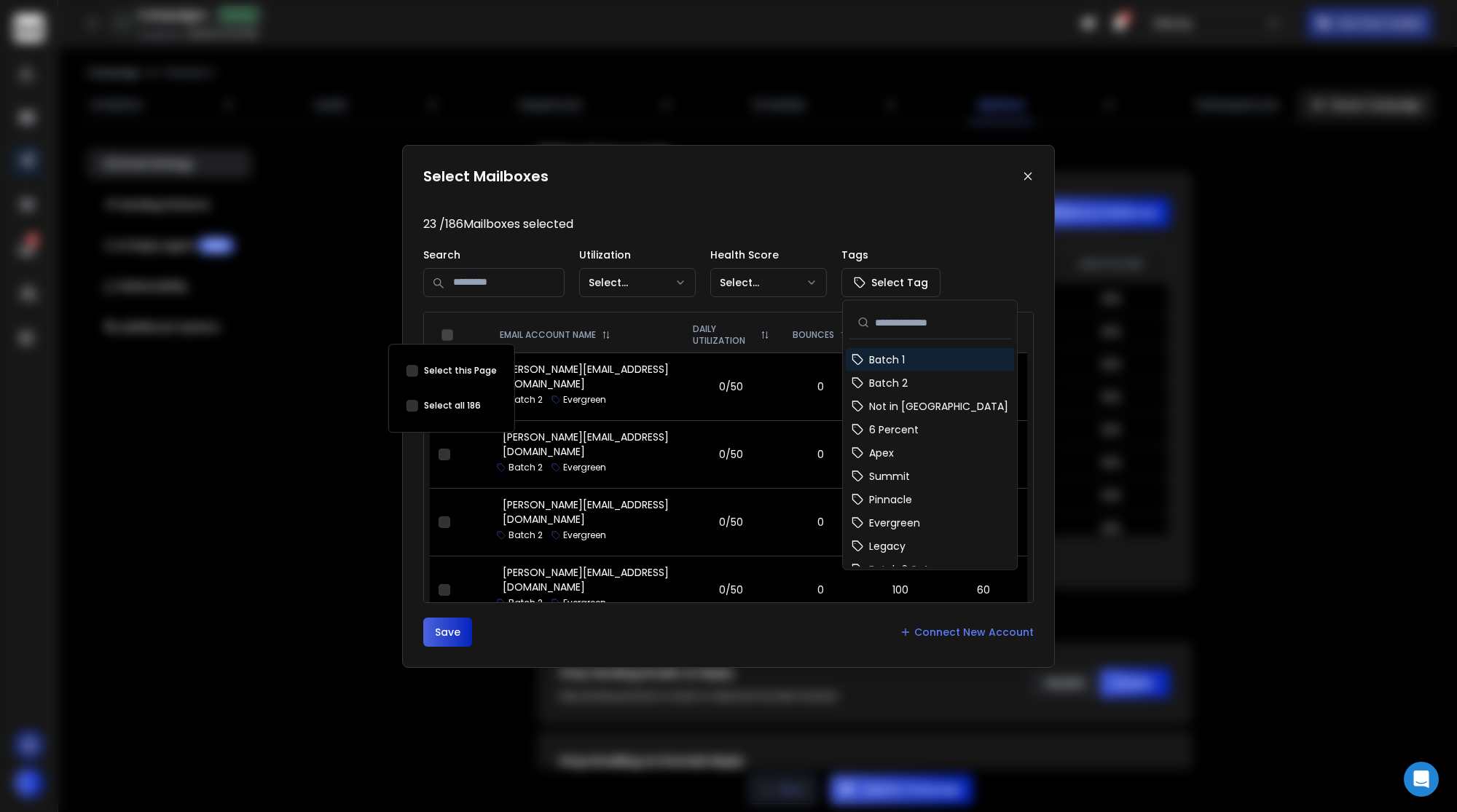
click at [442, 334] on button "Select this Page" at bounding box center [447, 335] width 12 height 12
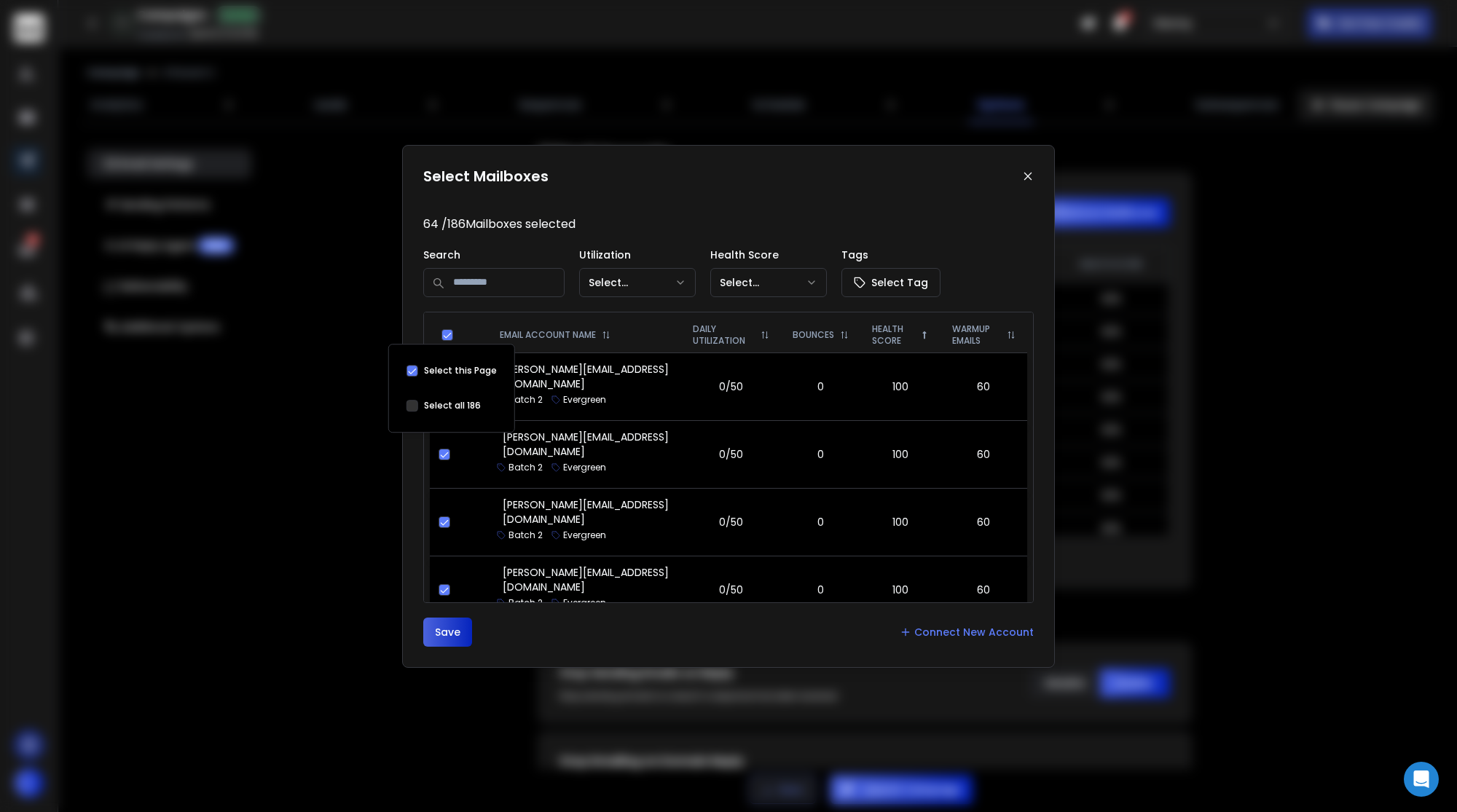
click at [413, 402] on button "Select this Page" at bounding box center [411, 405] width 12 height 12
click at [906, 285] on button "Select Tag" at bounding box center [890, 282] width 99 height 29
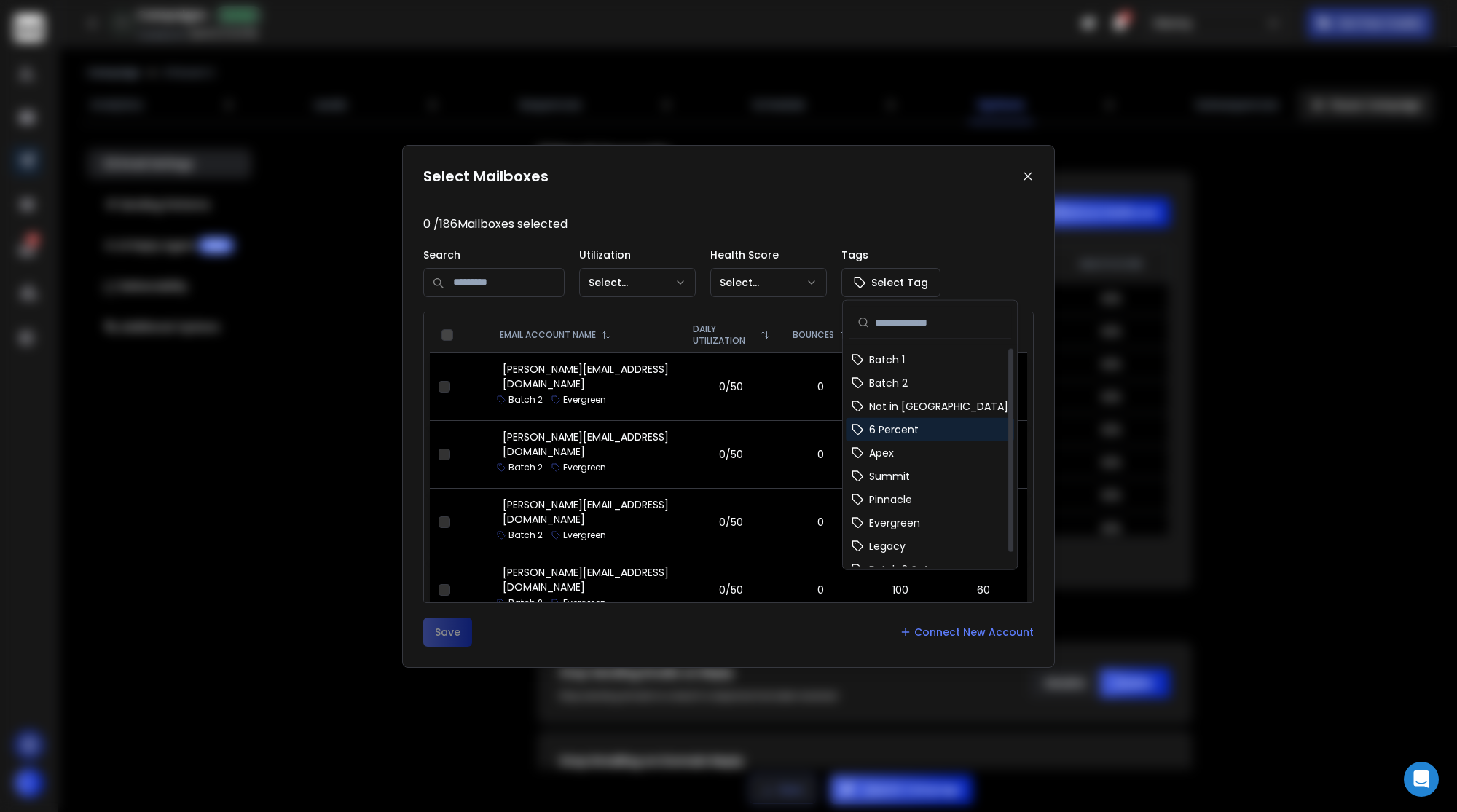
click at [920, 425] on div "6 Percent" at bounding box center [930, 429] width 157 height 14
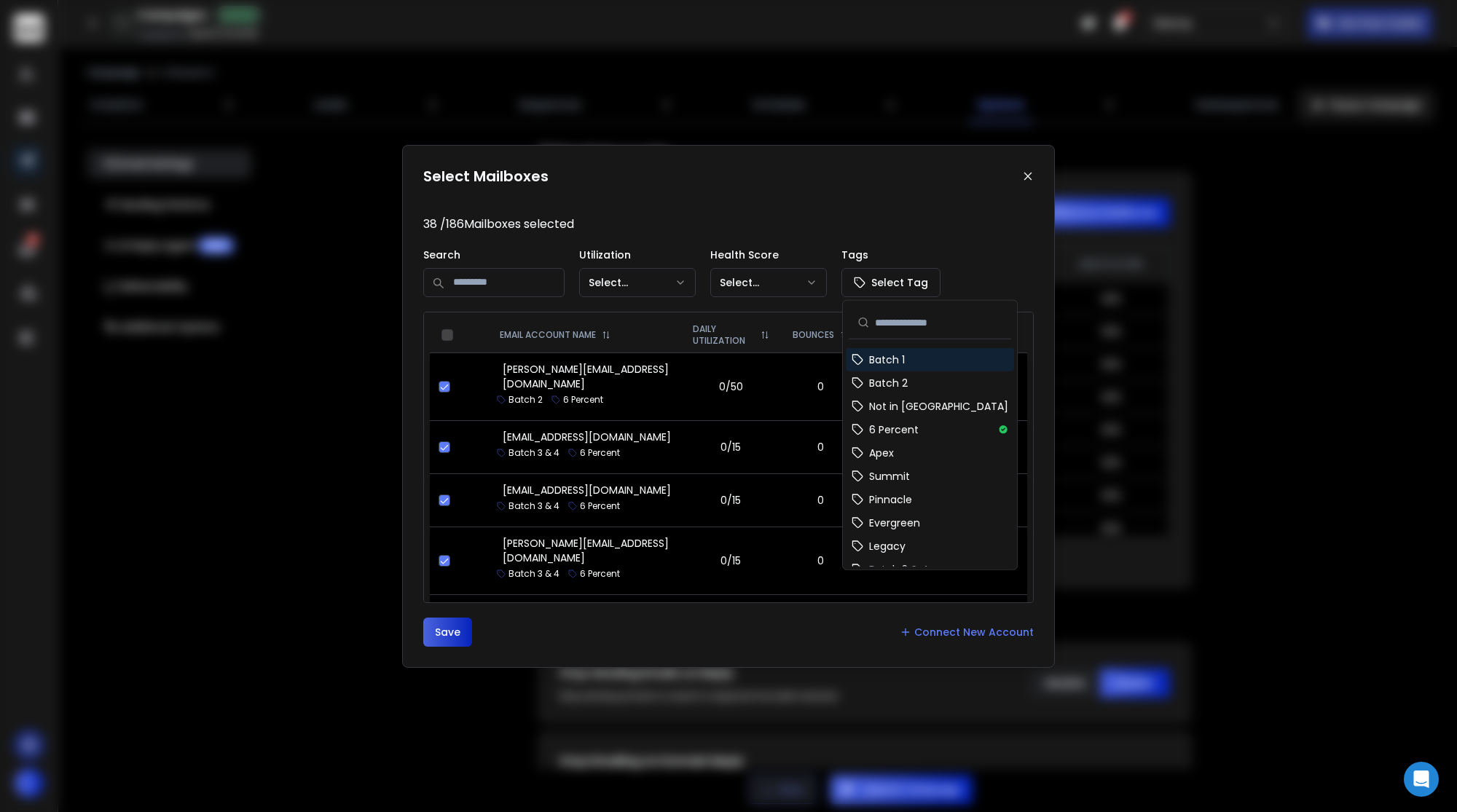
click at [978, 219] on p "38 / 186 Mailboxes selected" at bounding box center [728, 224] width 611 height 17
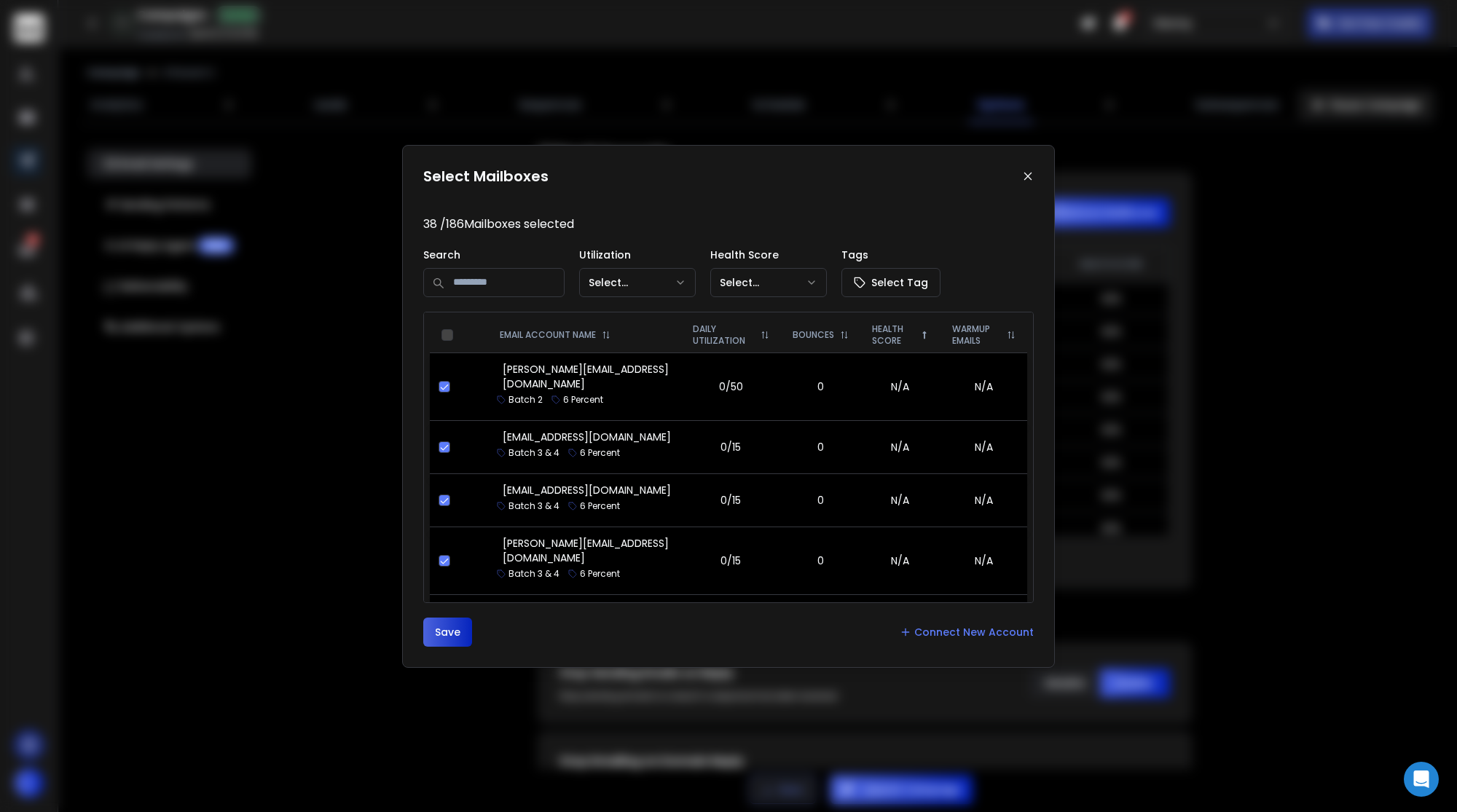
click at [444, 636] on button "Save" at bounding box center [447, 632] width 49 height 29
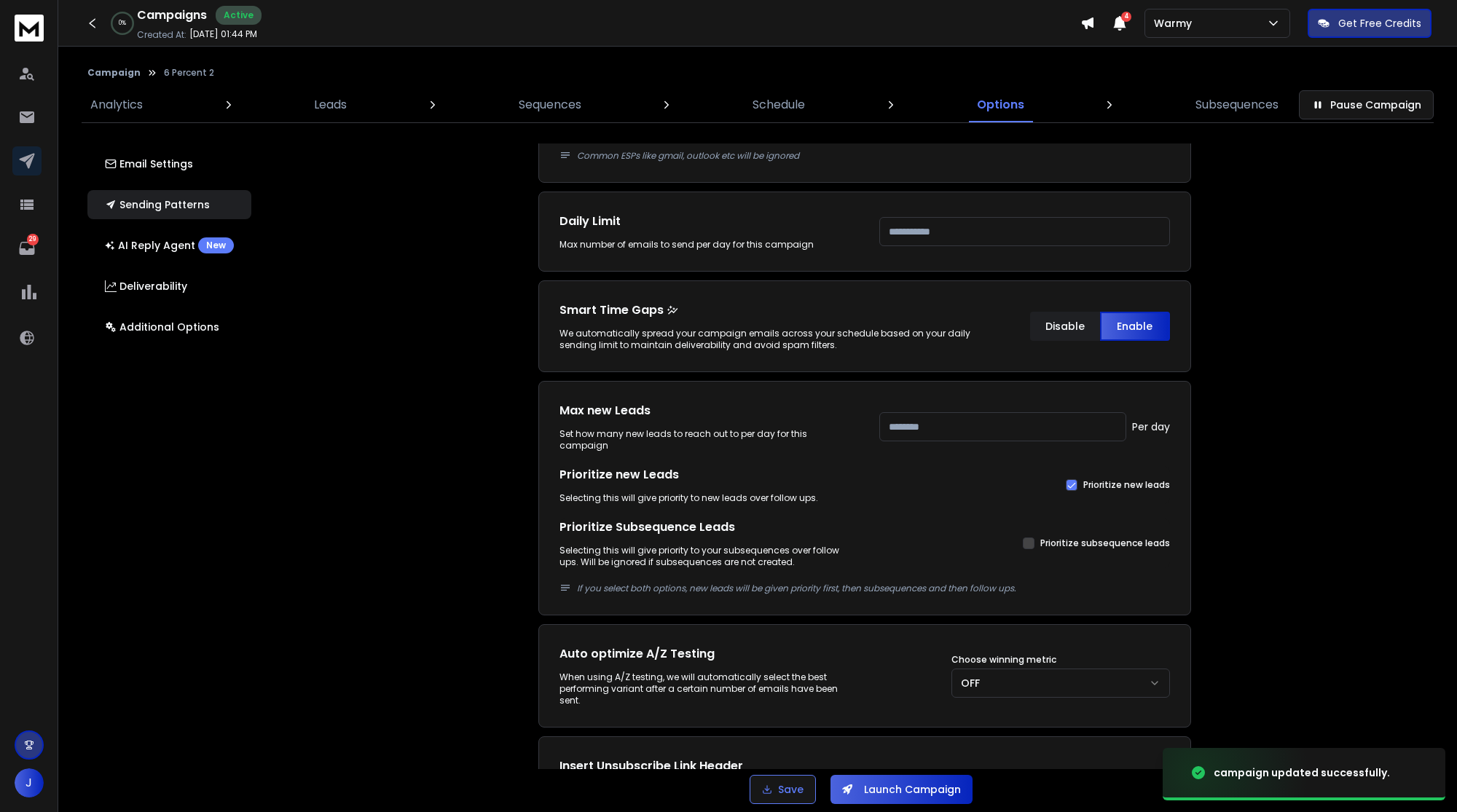
scroll to position [730, 0]
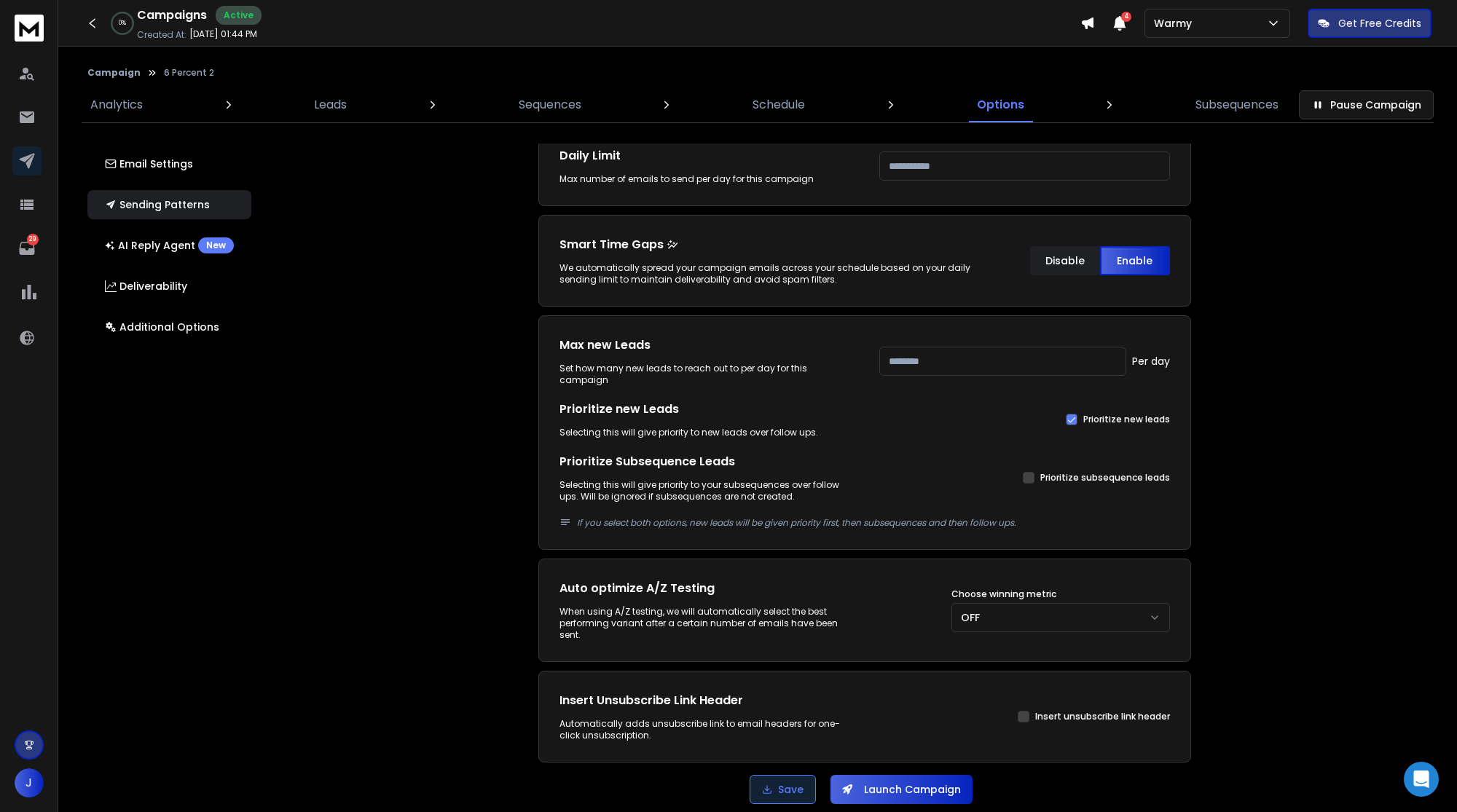
click at [797, 780] on button "Save" at bounding box center [782, 789] width 66 height 29
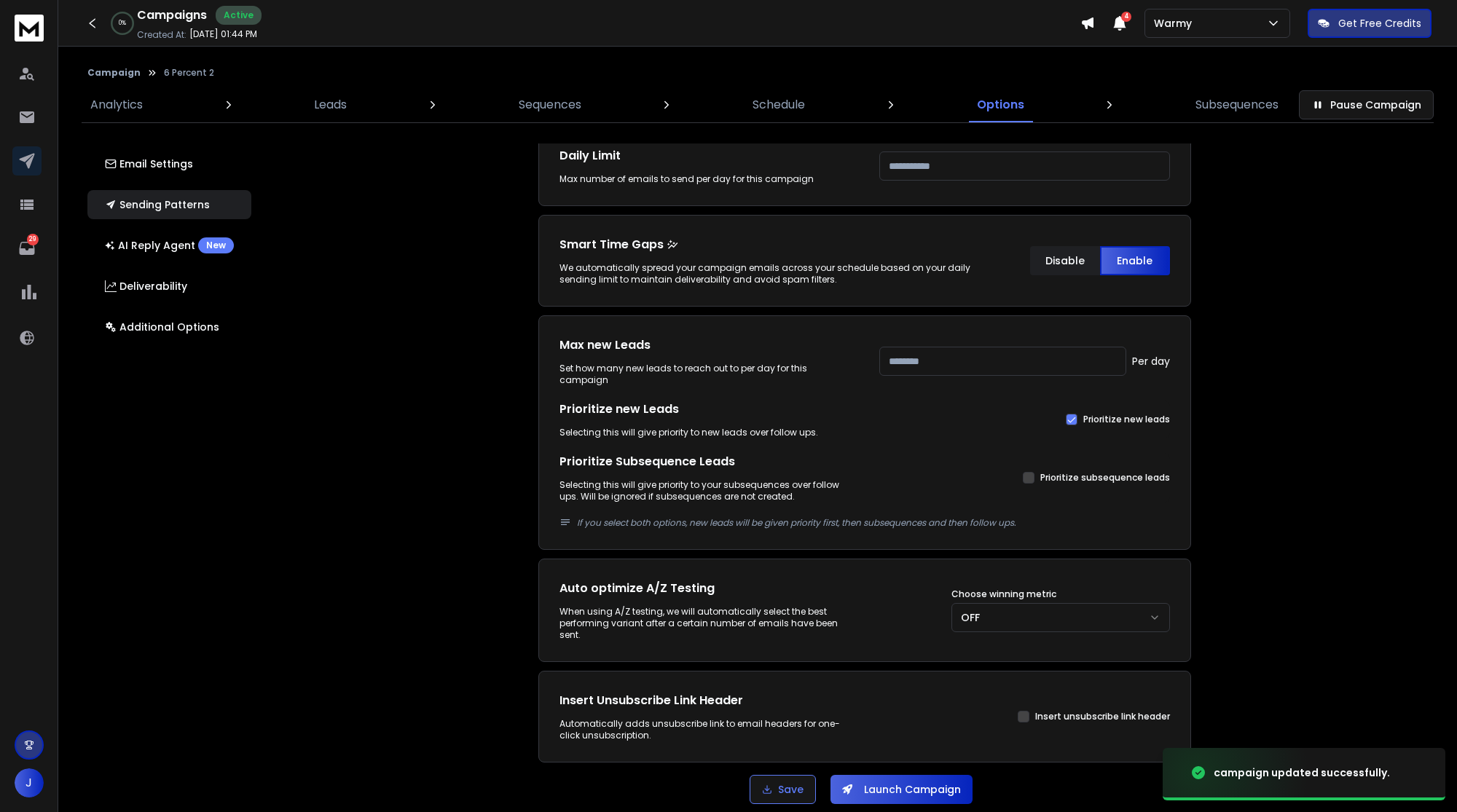
click at [875, 780] on button "Launch Campaign" at bounding box center [900, 789] width 142 height 29
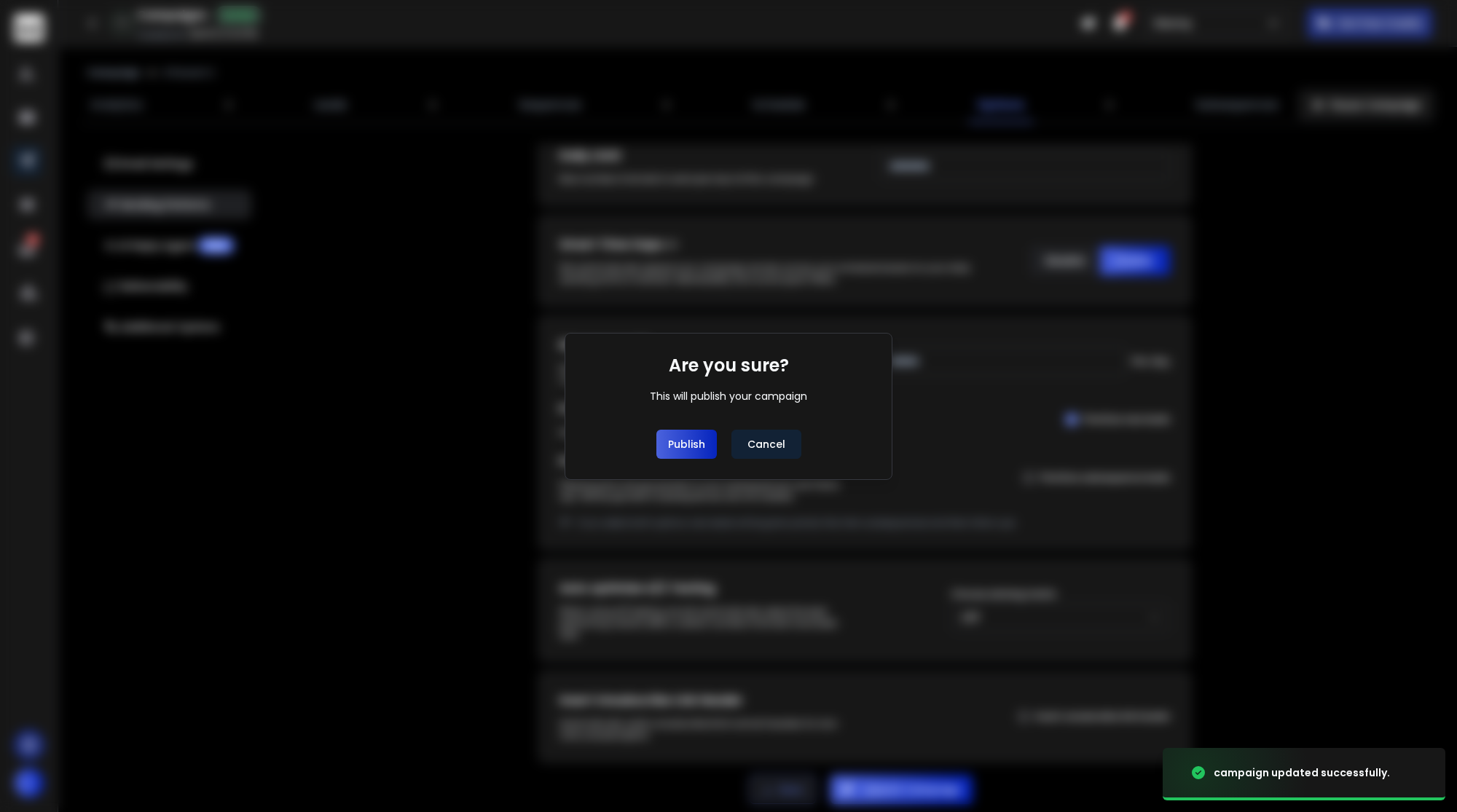
click at [701, 453] on button "Publish" at bounding box center [686, 444] width 60 height 29
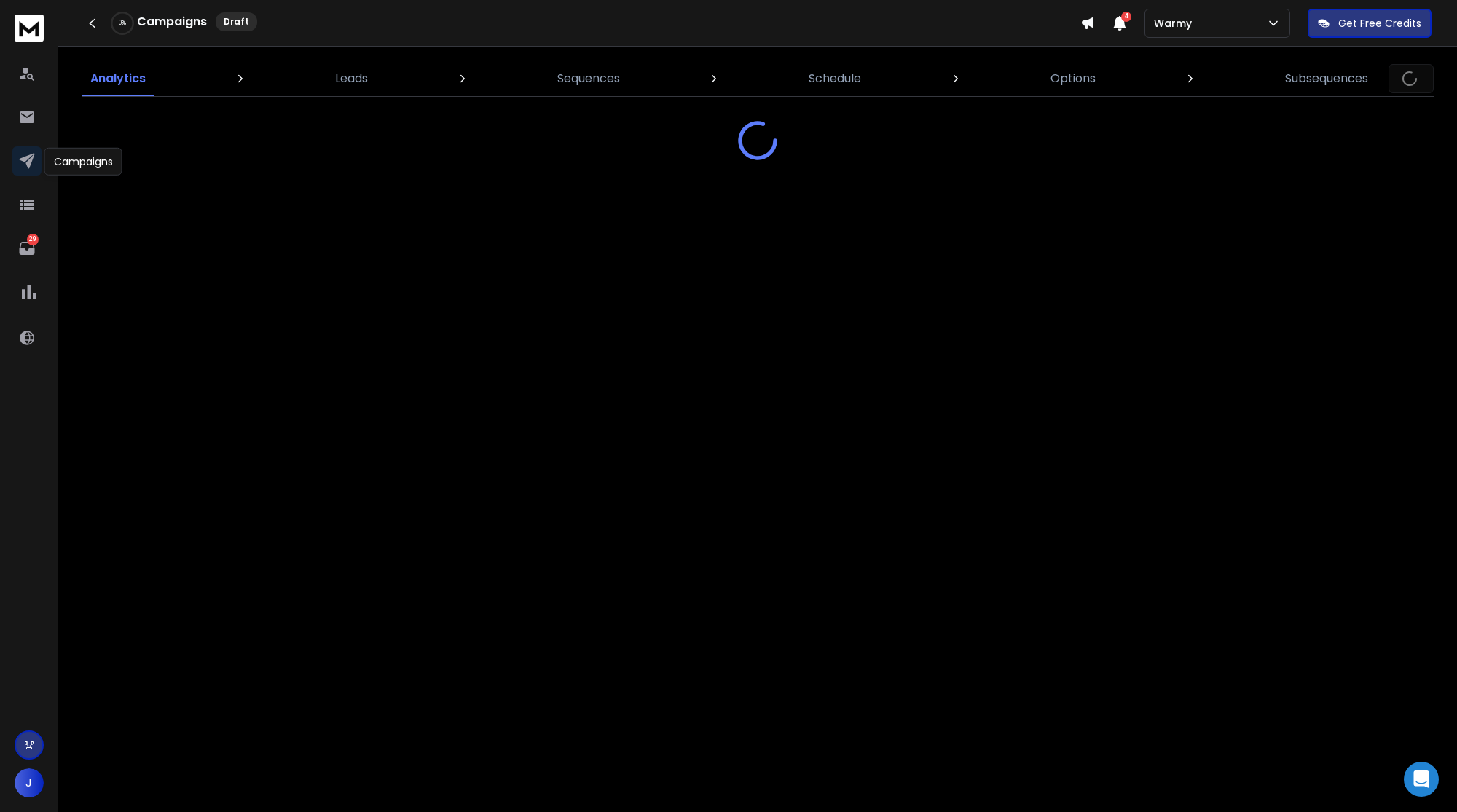
click at [29, 164] on icon at bounding box center [26, 161] width 15 height 15
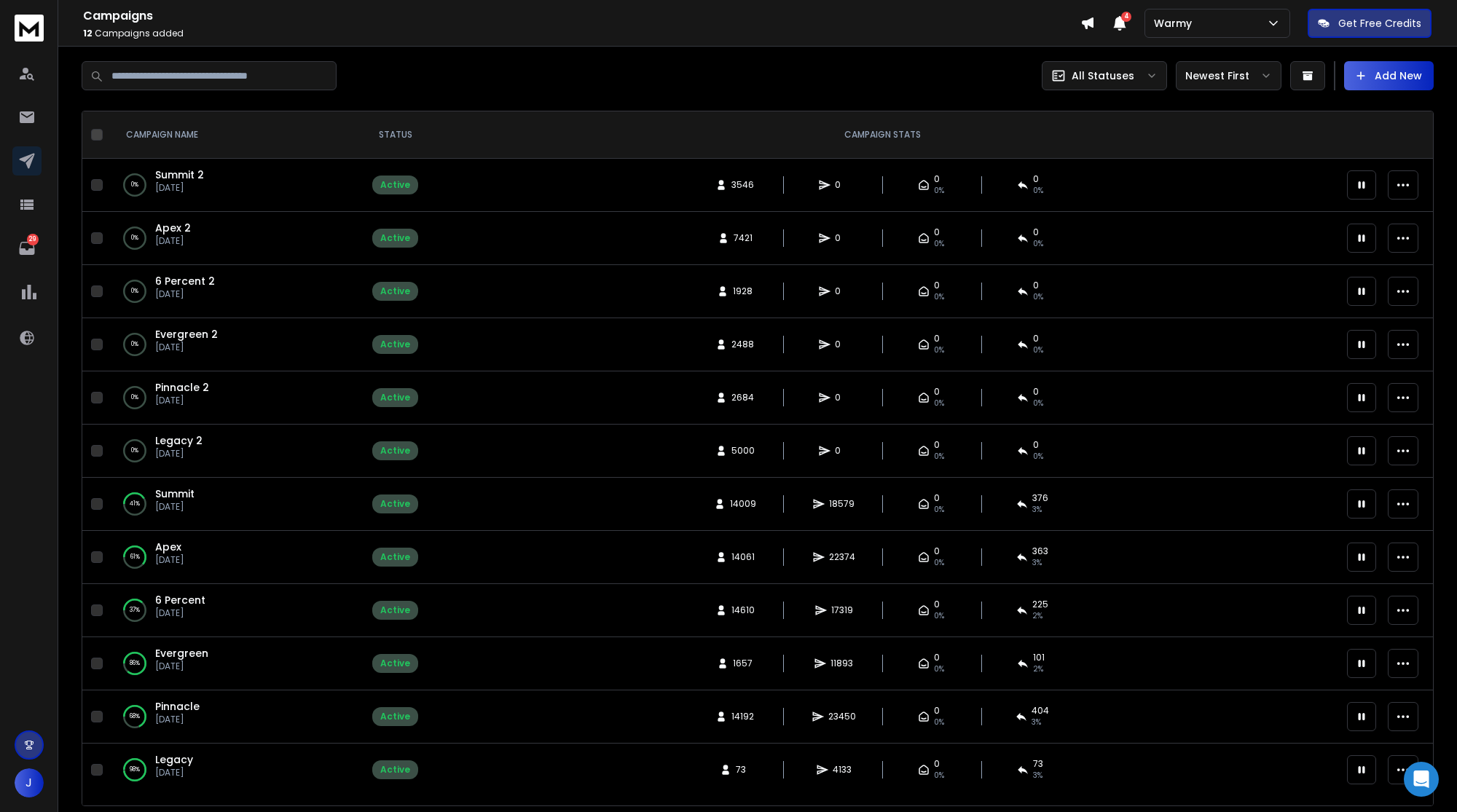
click at [241, 335] on div "0 % Evergreen 2 [DATE]" at bounding box center [235, 344] width 226 height 35
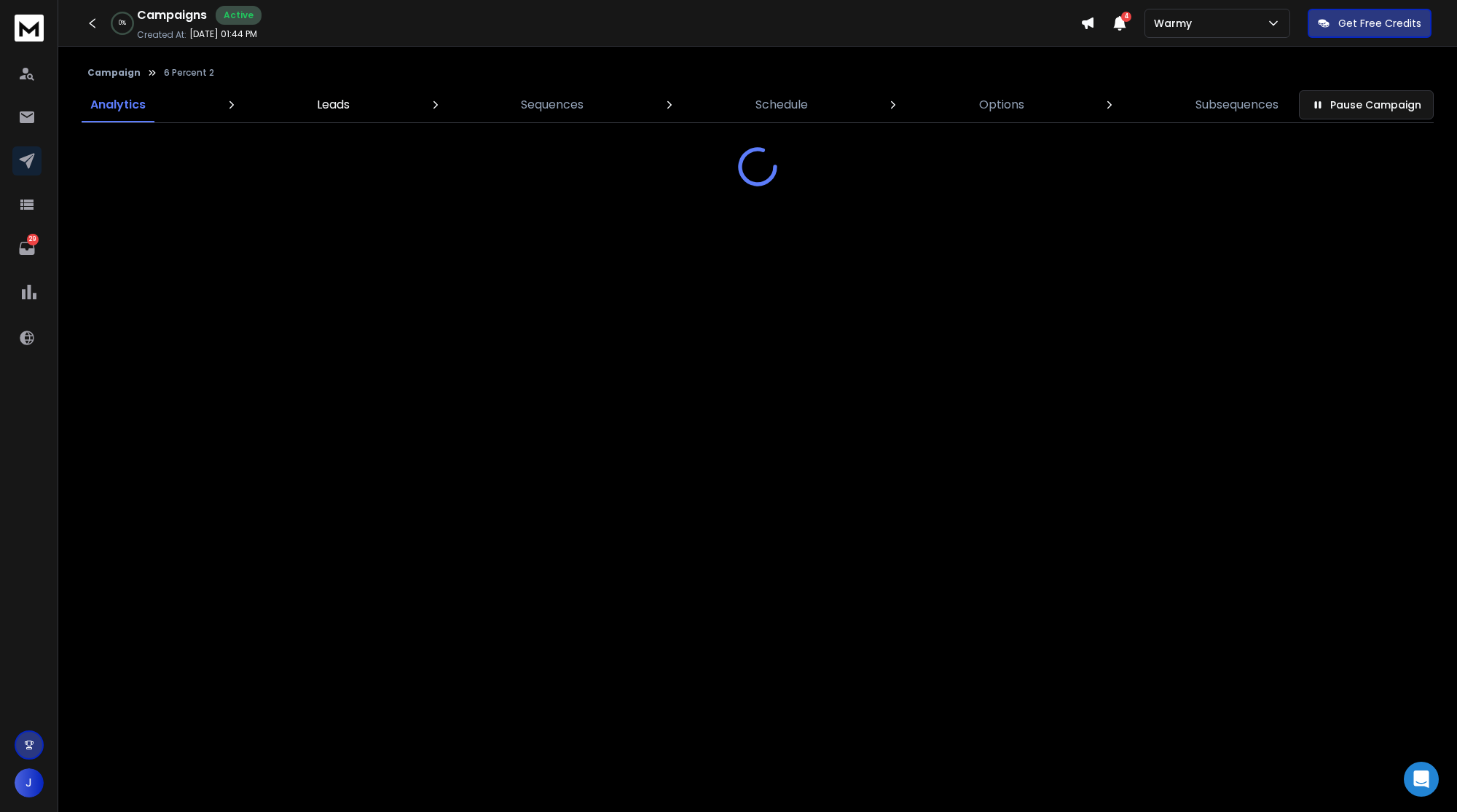
click at [338, 106] on p "Leads" at bounding box center [333, 105] width 32 height 17
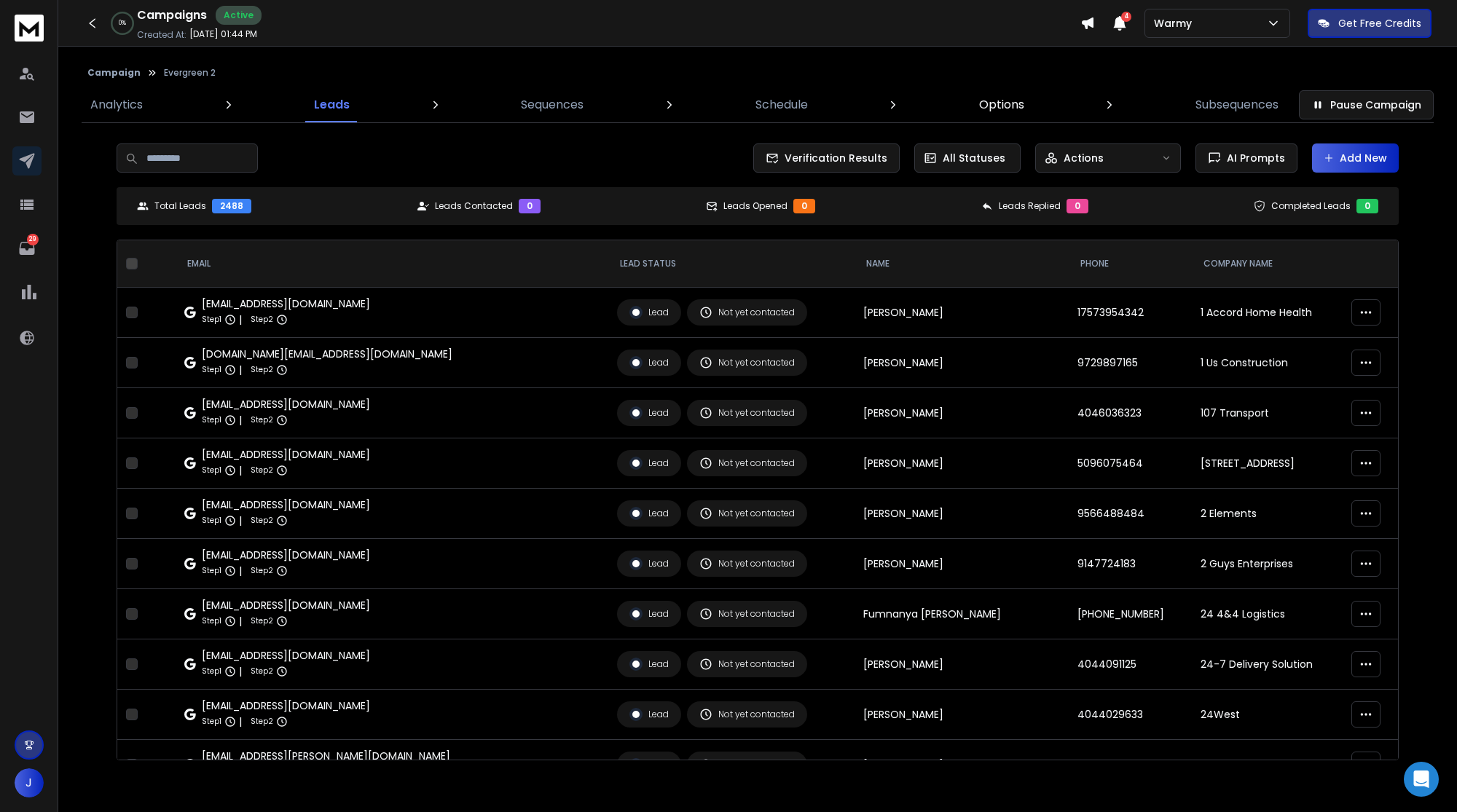
click at [1008, 105] on p "Options" at bounding box center [1001, 105] width 45 height 17
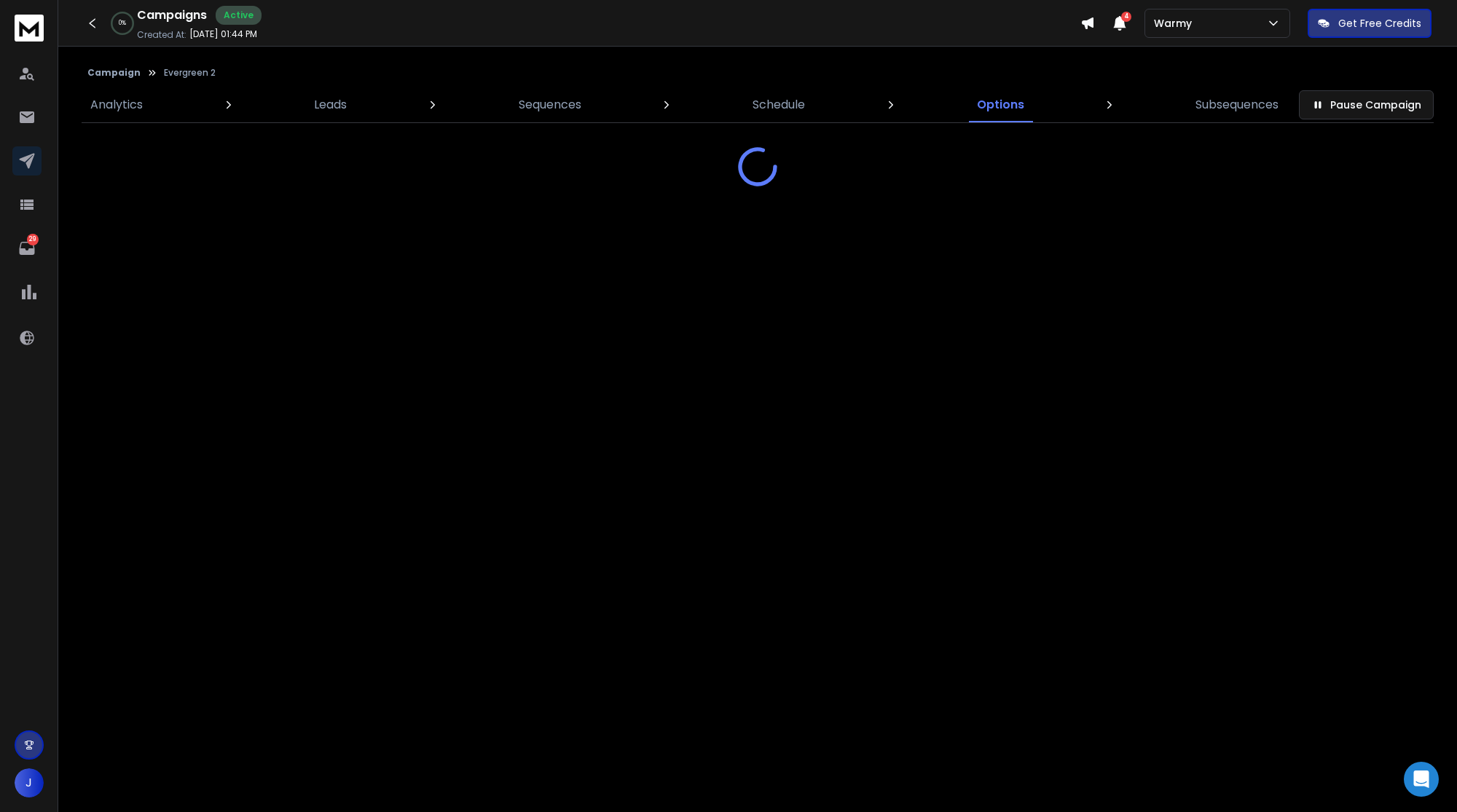
select select "*"
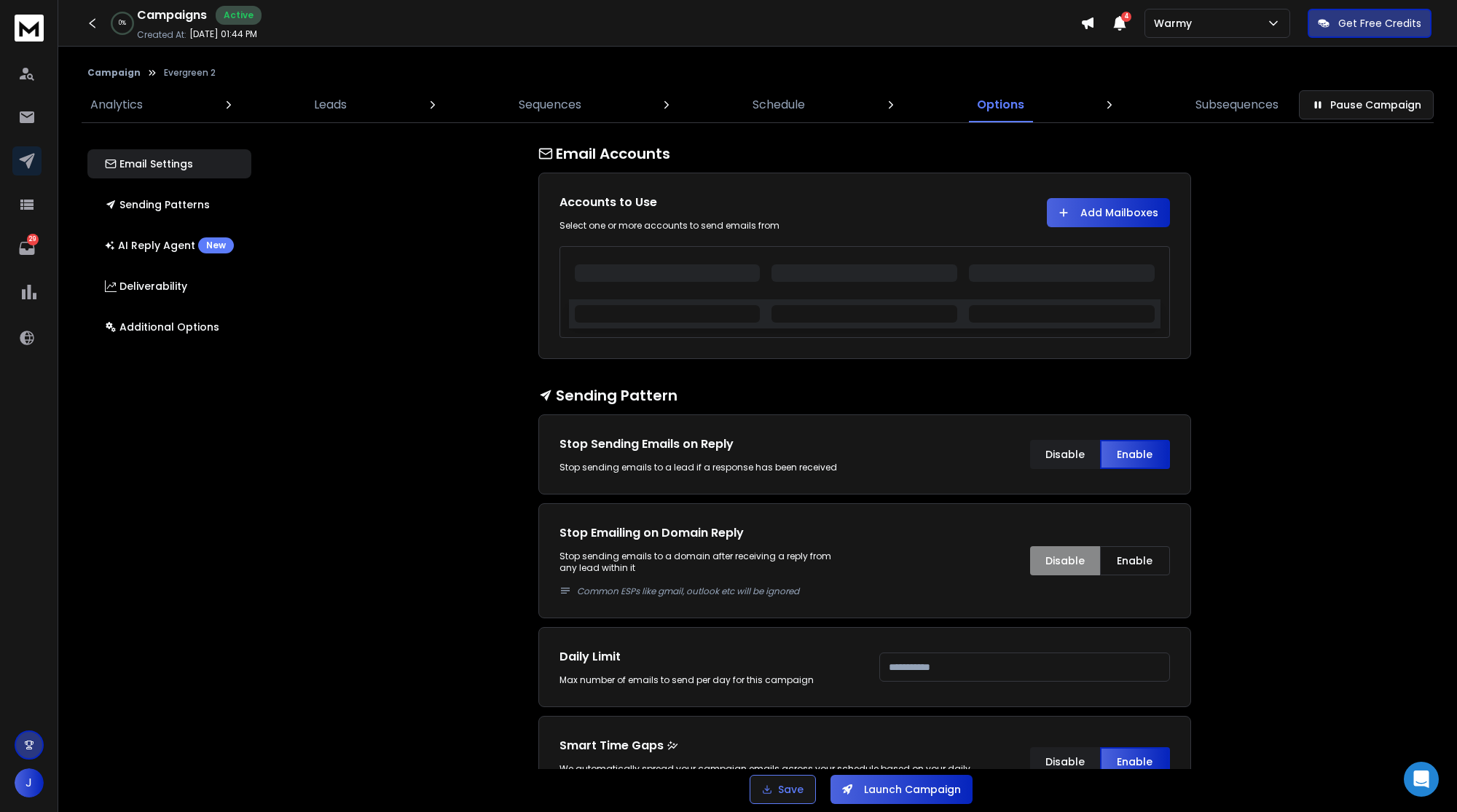
click at [1075, 212] on button "Add Mailboxes" at bounding box center [1108, 213] width 123 height 29
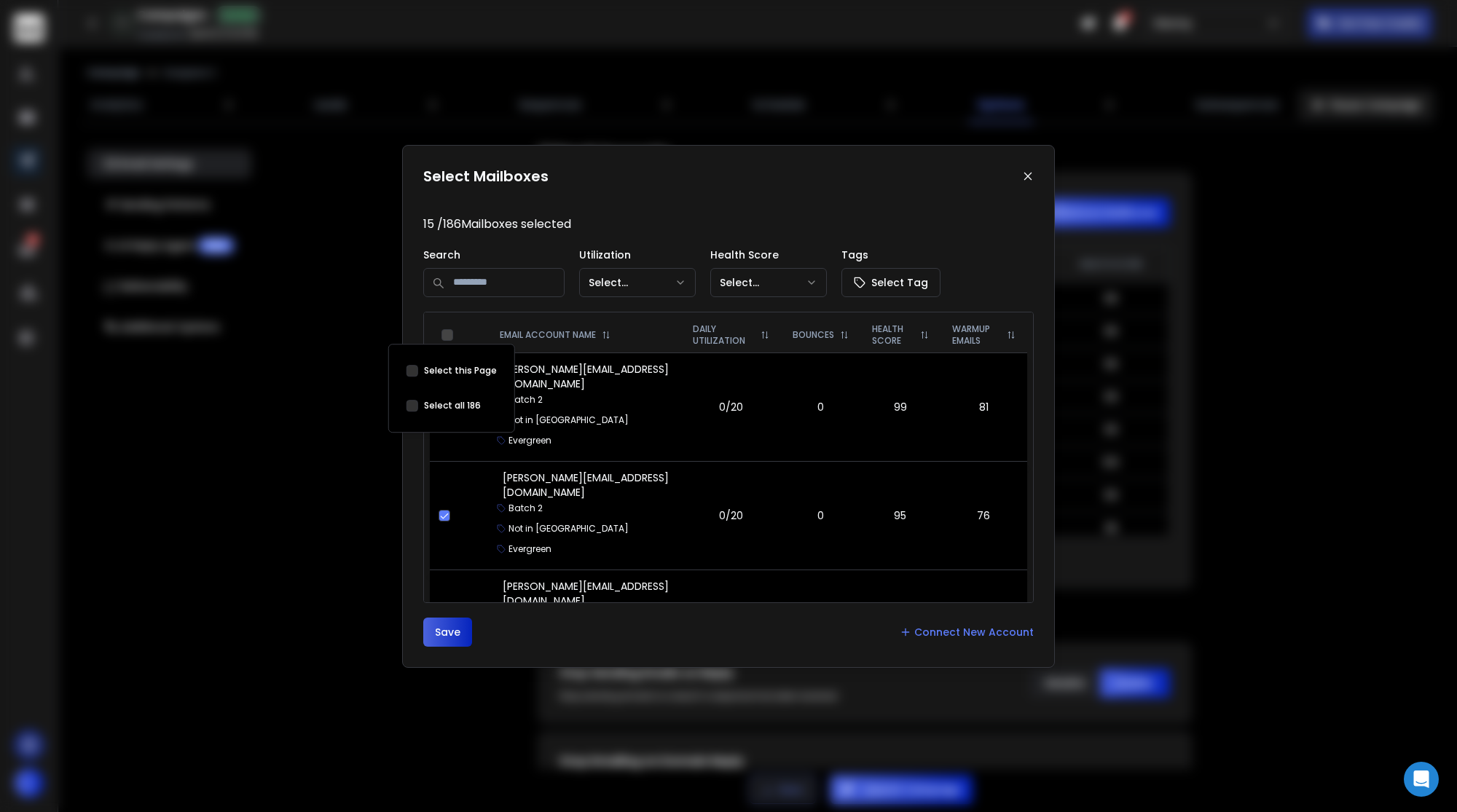
click at [416, 406] on button "Select this Page" at bounding box center [411, 405] width 12 height 12
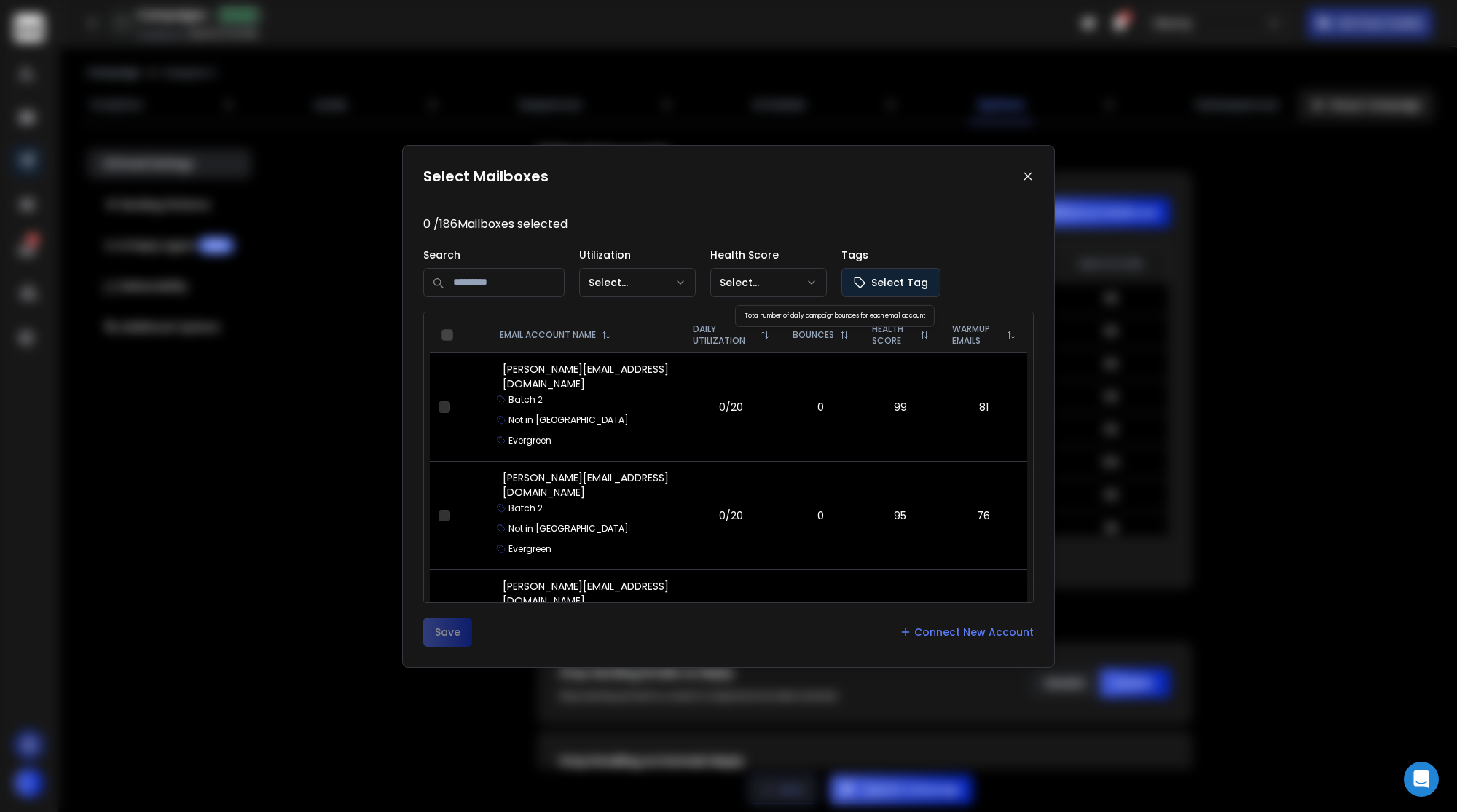
click at [871, 288] on button "Select Tag" at bounding box center [890, 282] width 99 height 29
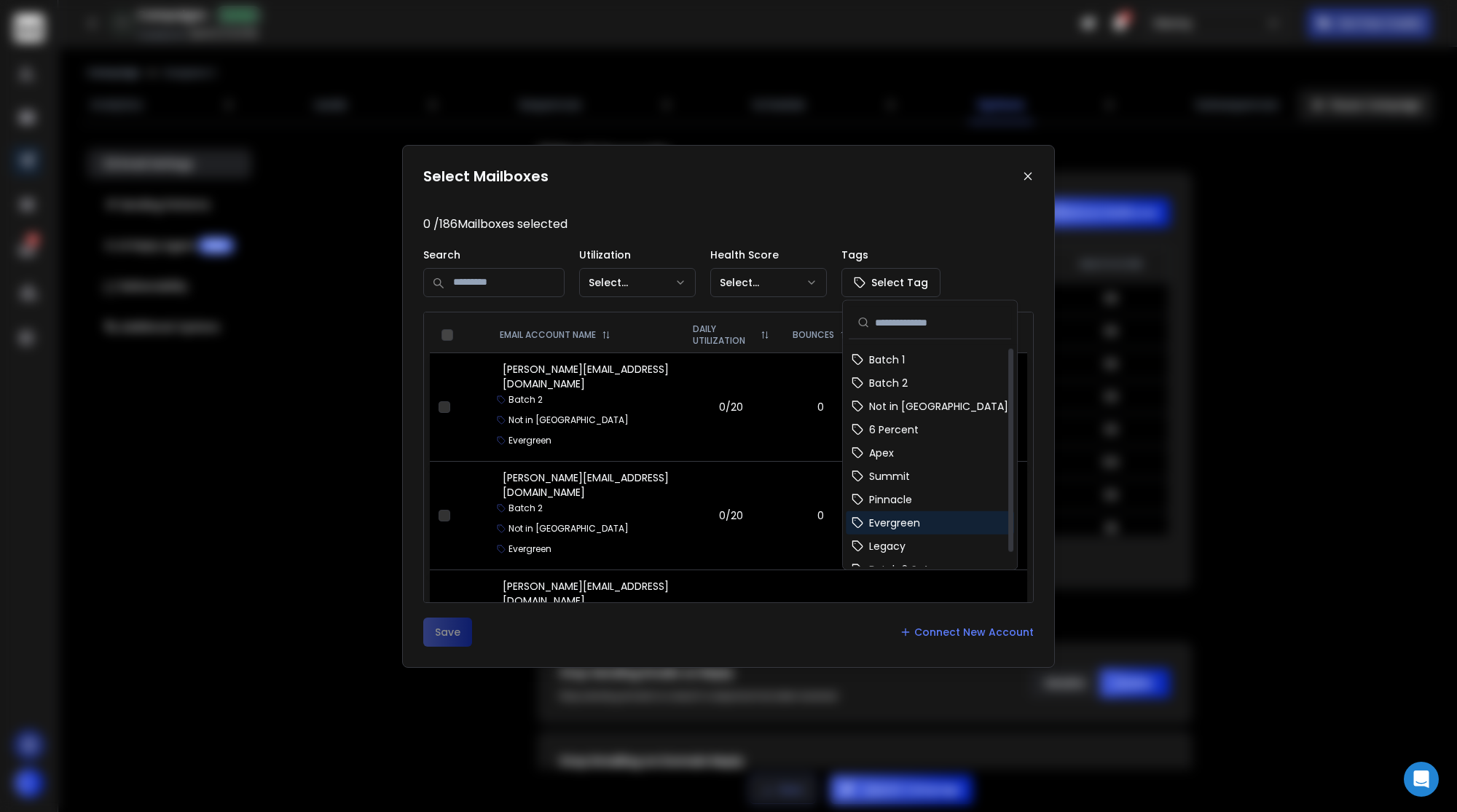
click at [902, 513] on div "Evergreen" at bounding box center [929, 523] width 168 height 23
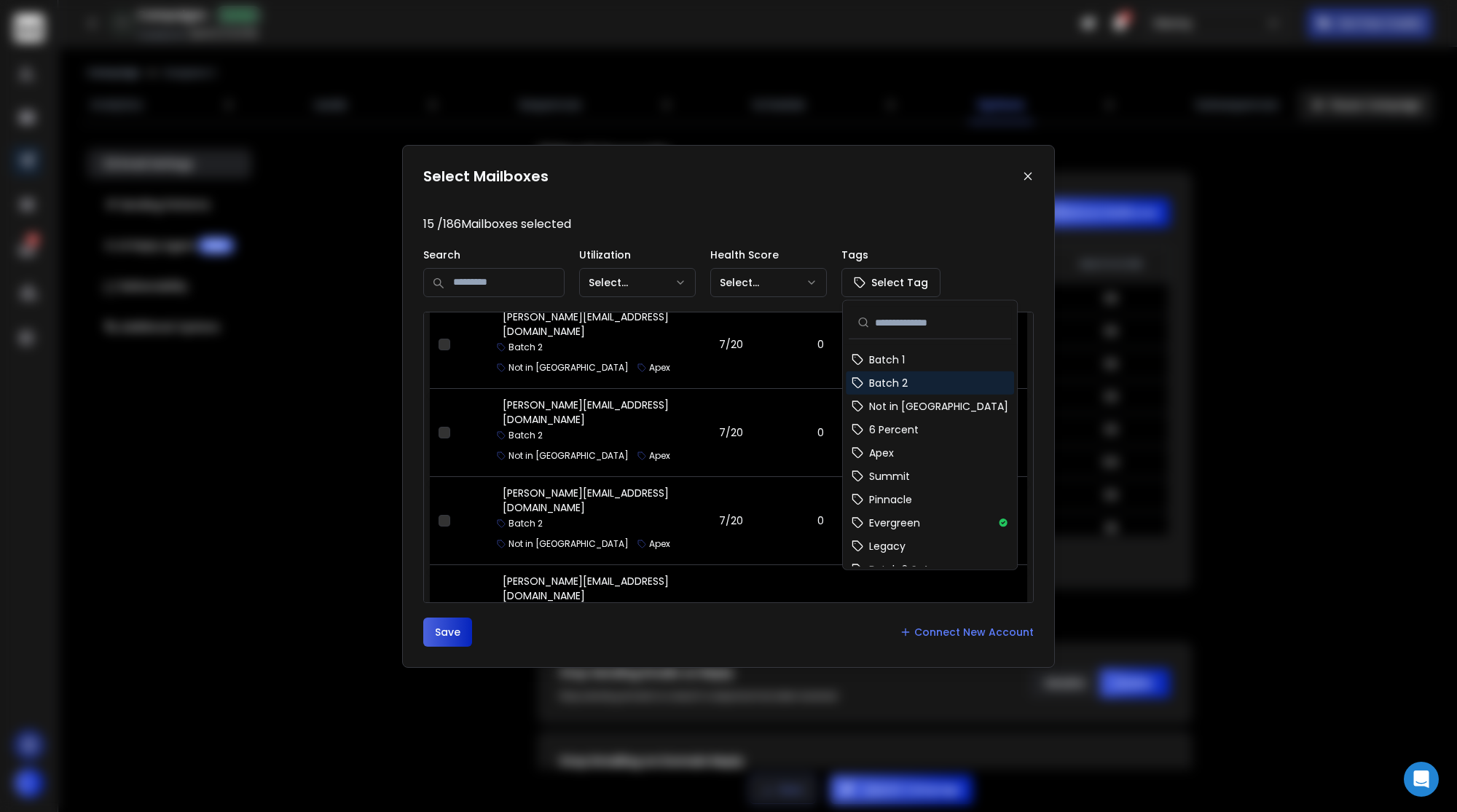
scroll to position [2432, 0]
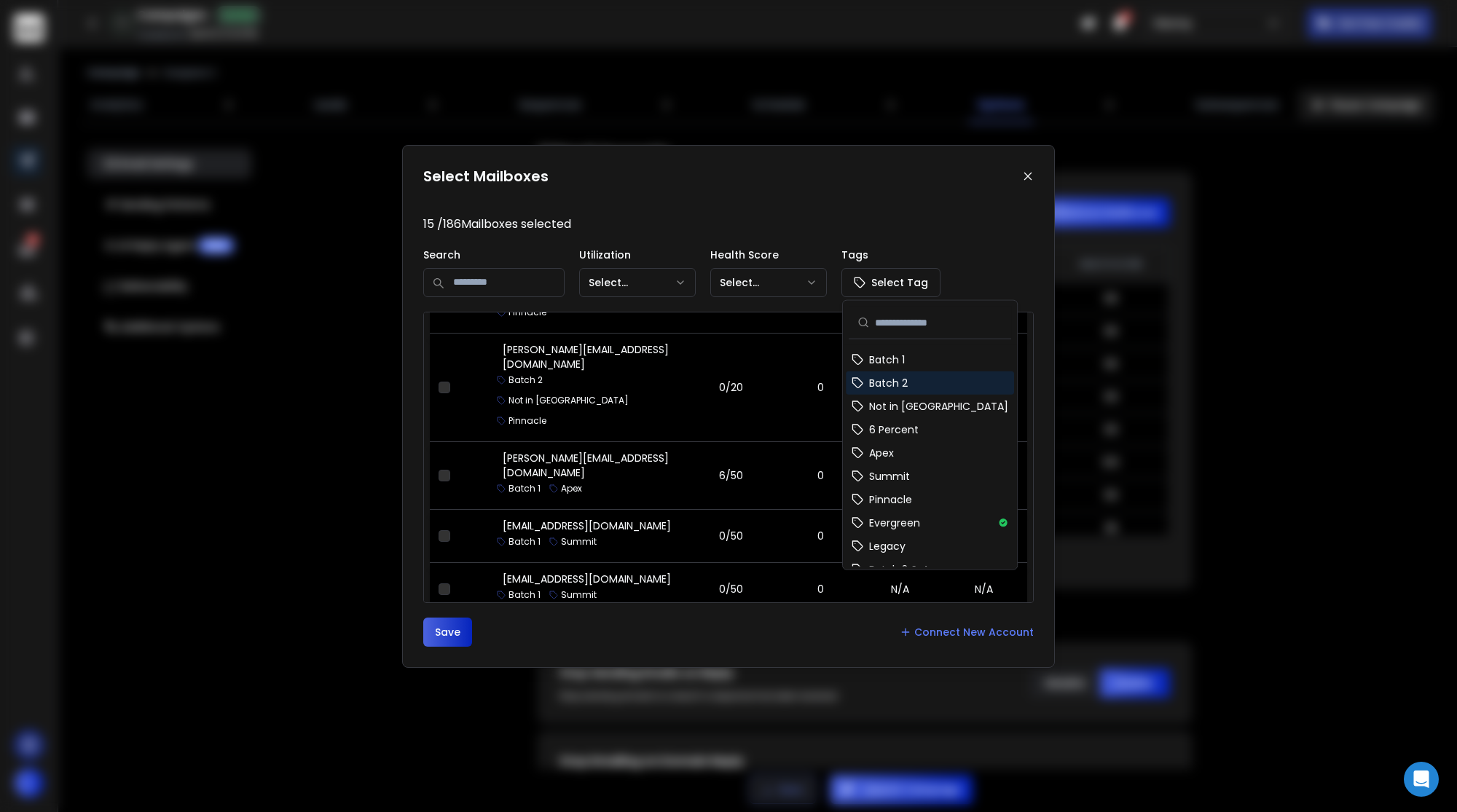
click at [452, 630] on button "Save" at bounding box center [447, 632] width 49 height 29
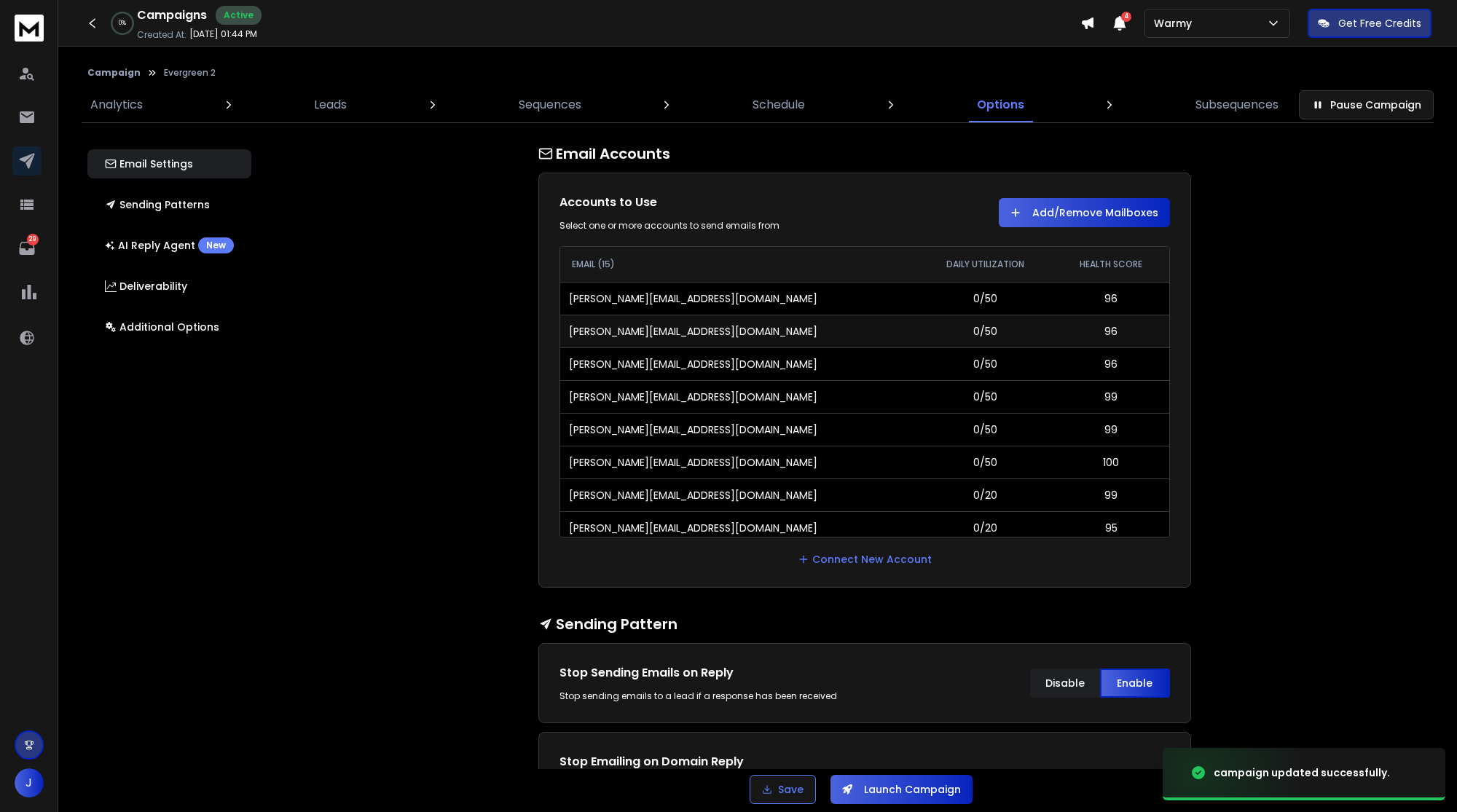
scroll to position [230, 0]
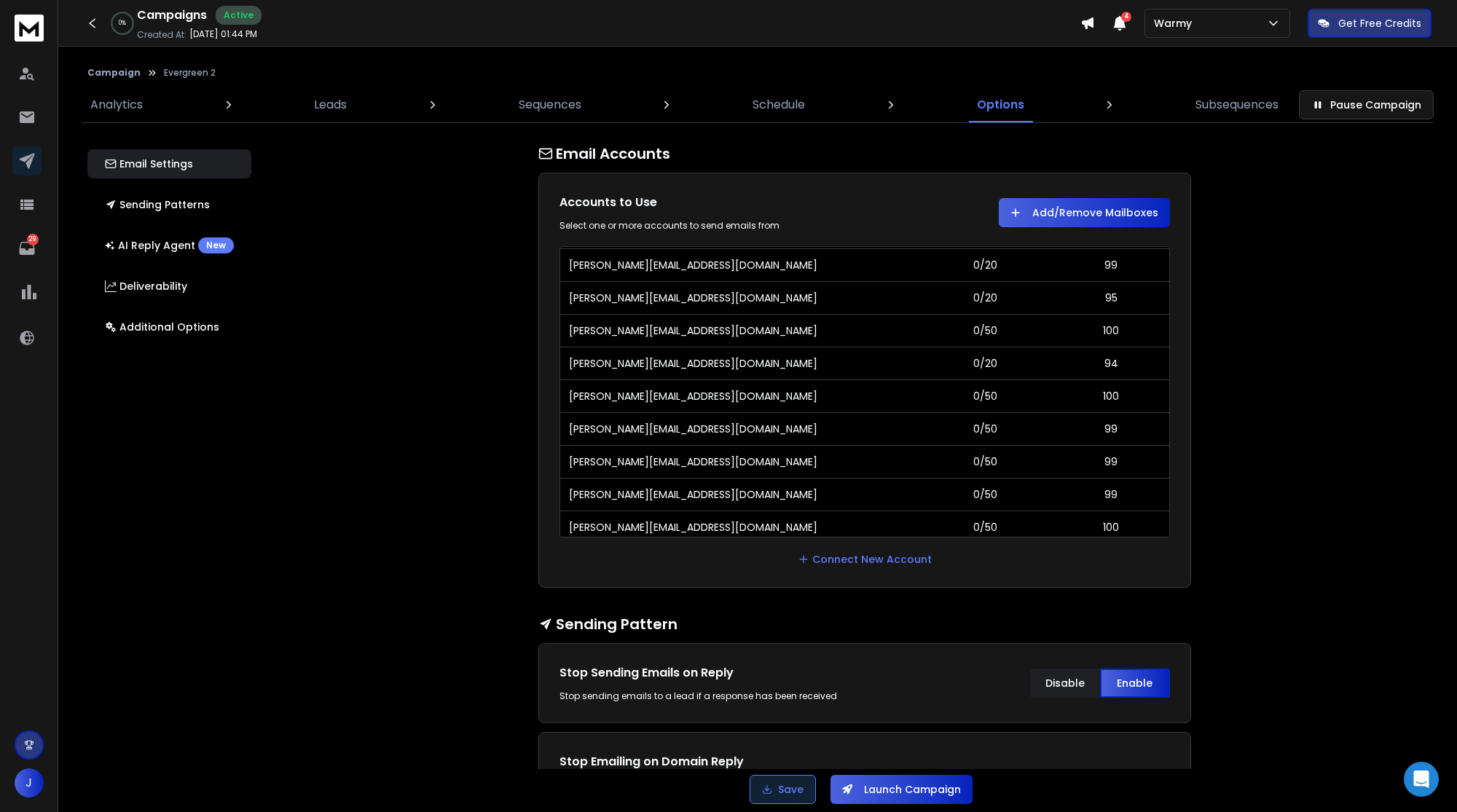
click at [788, 777] on button "Save" at bounding box center [782, 789] width 66 height 29
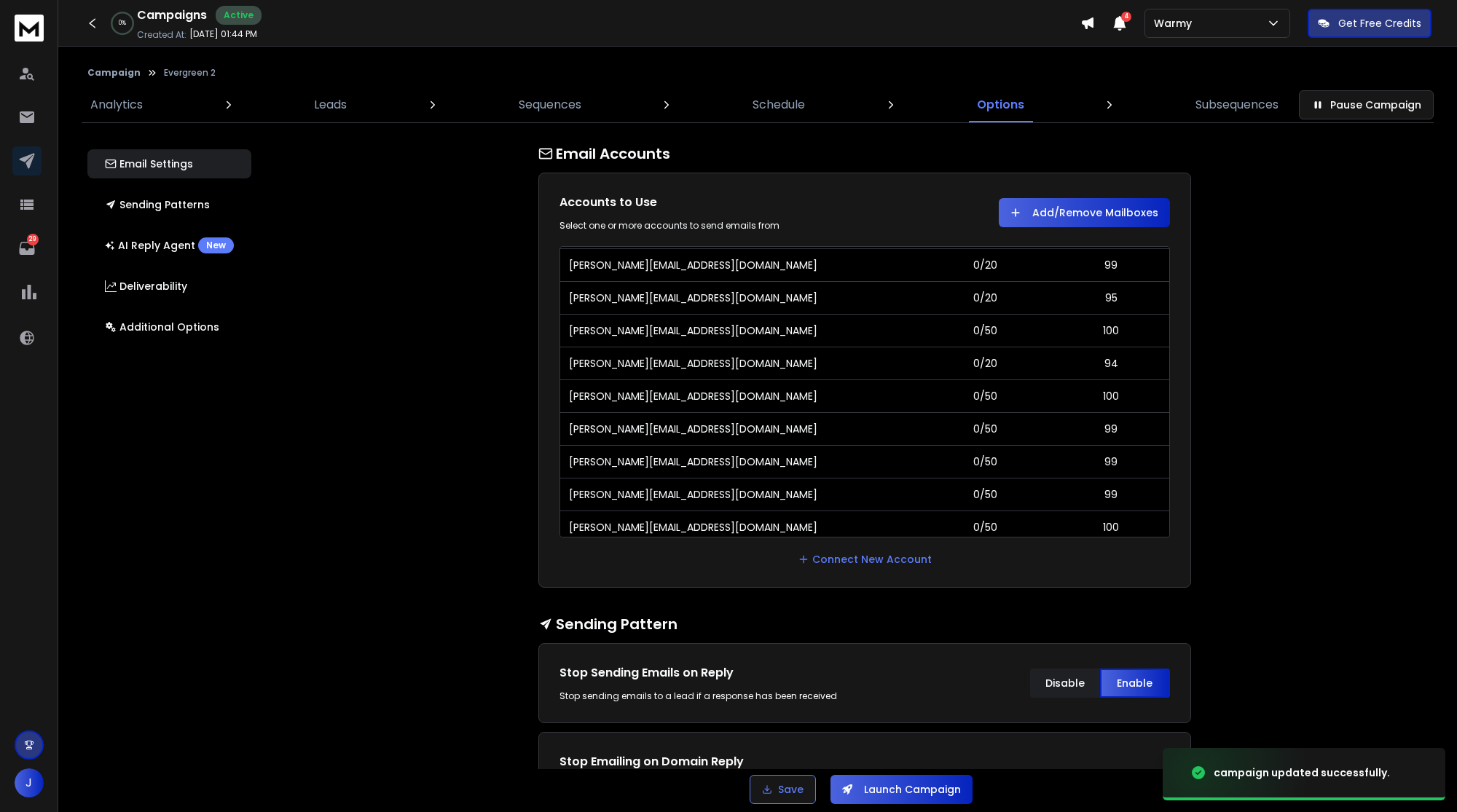
click at [890, 777] on button "Launch Campaign" at bounding box center [900, 789] width 142 height 29
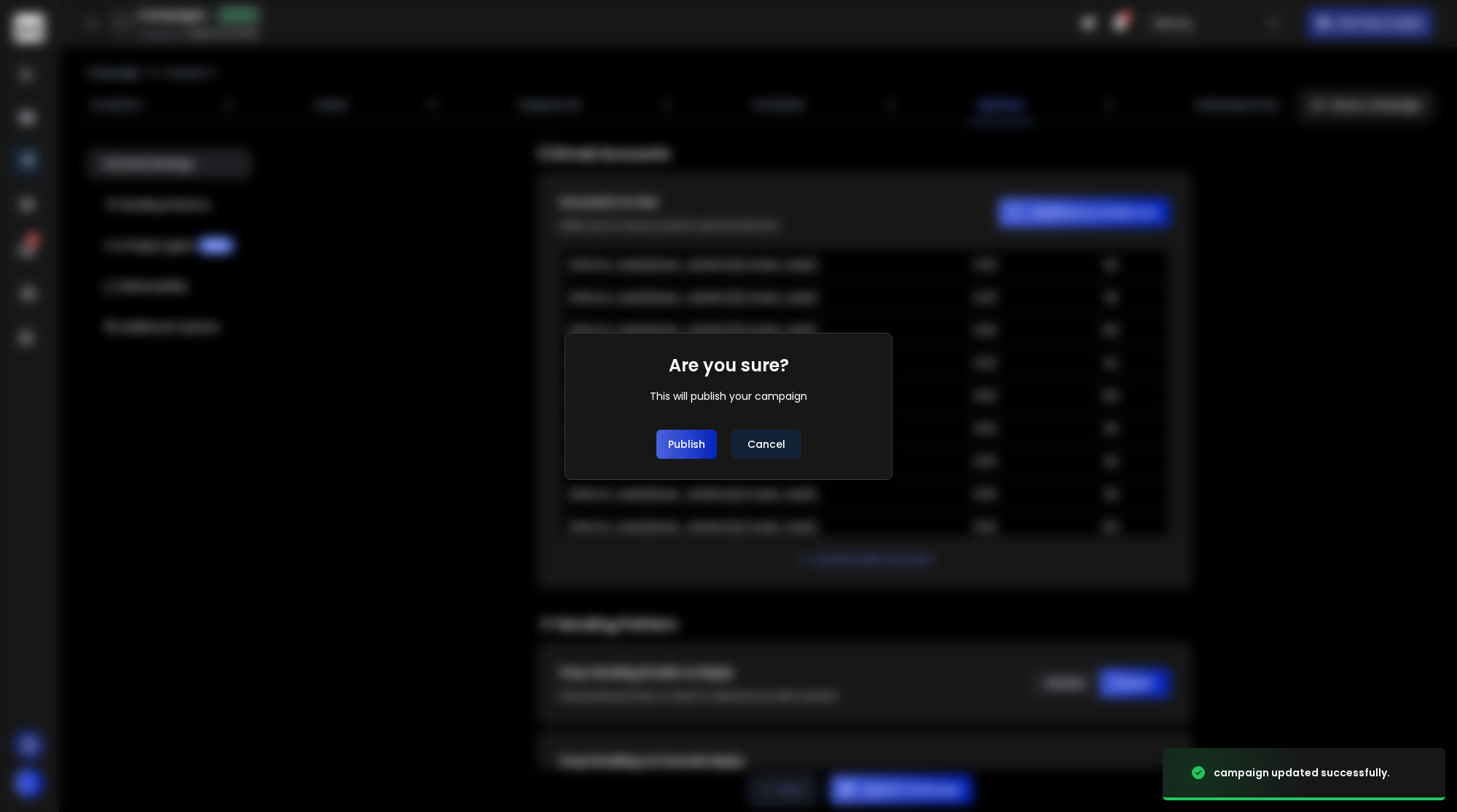
click at [680, 428] on div "Are you sure? This will publish your campaign Publish Cancel" at bounding box center [728, 406] width 285 height 105
click at [681, 440] on button "Publish" at bounding box center [686, 444] width 60 height 29
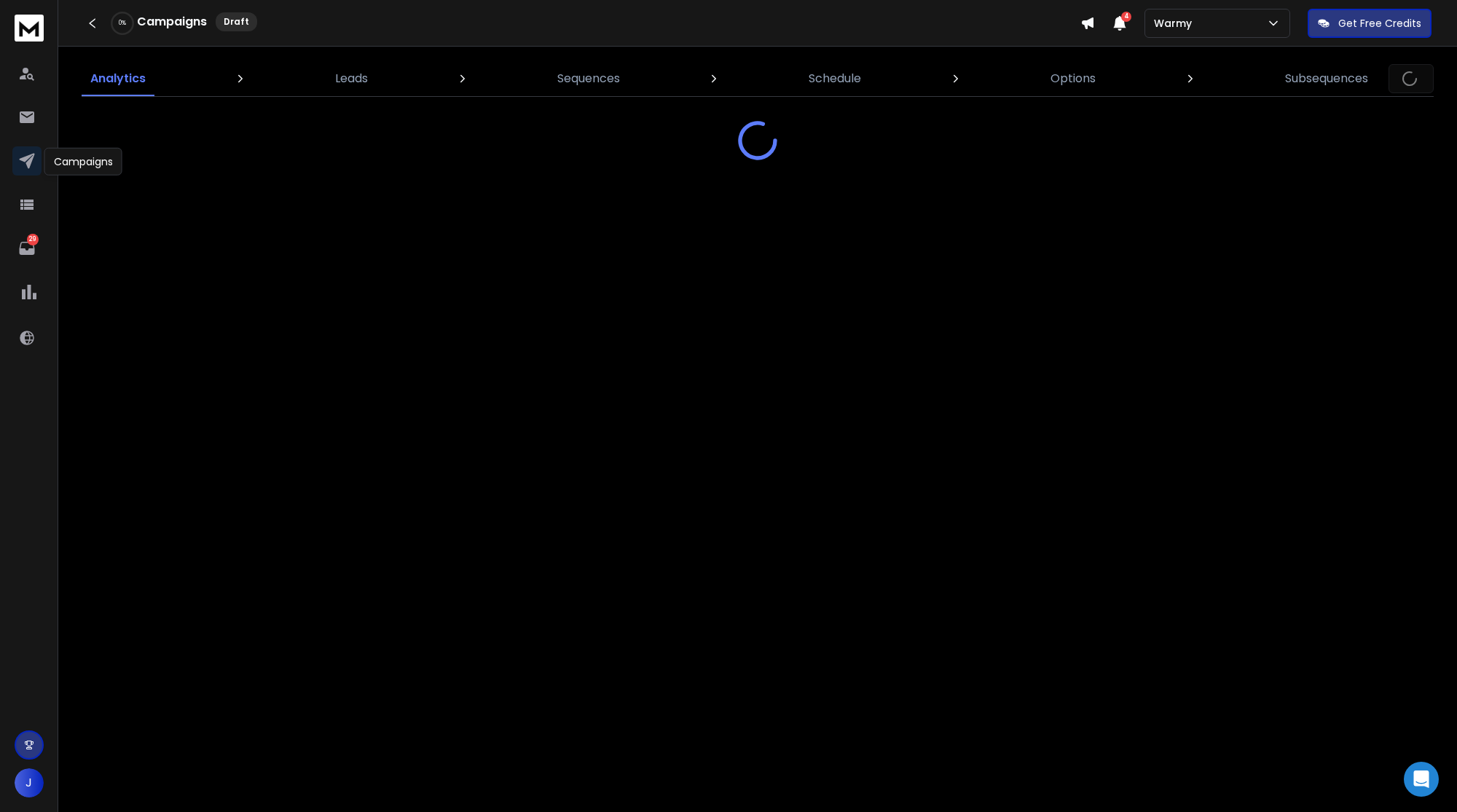
click at [32, 163] on icon at bounding box center [26, 161] width 17 height 17
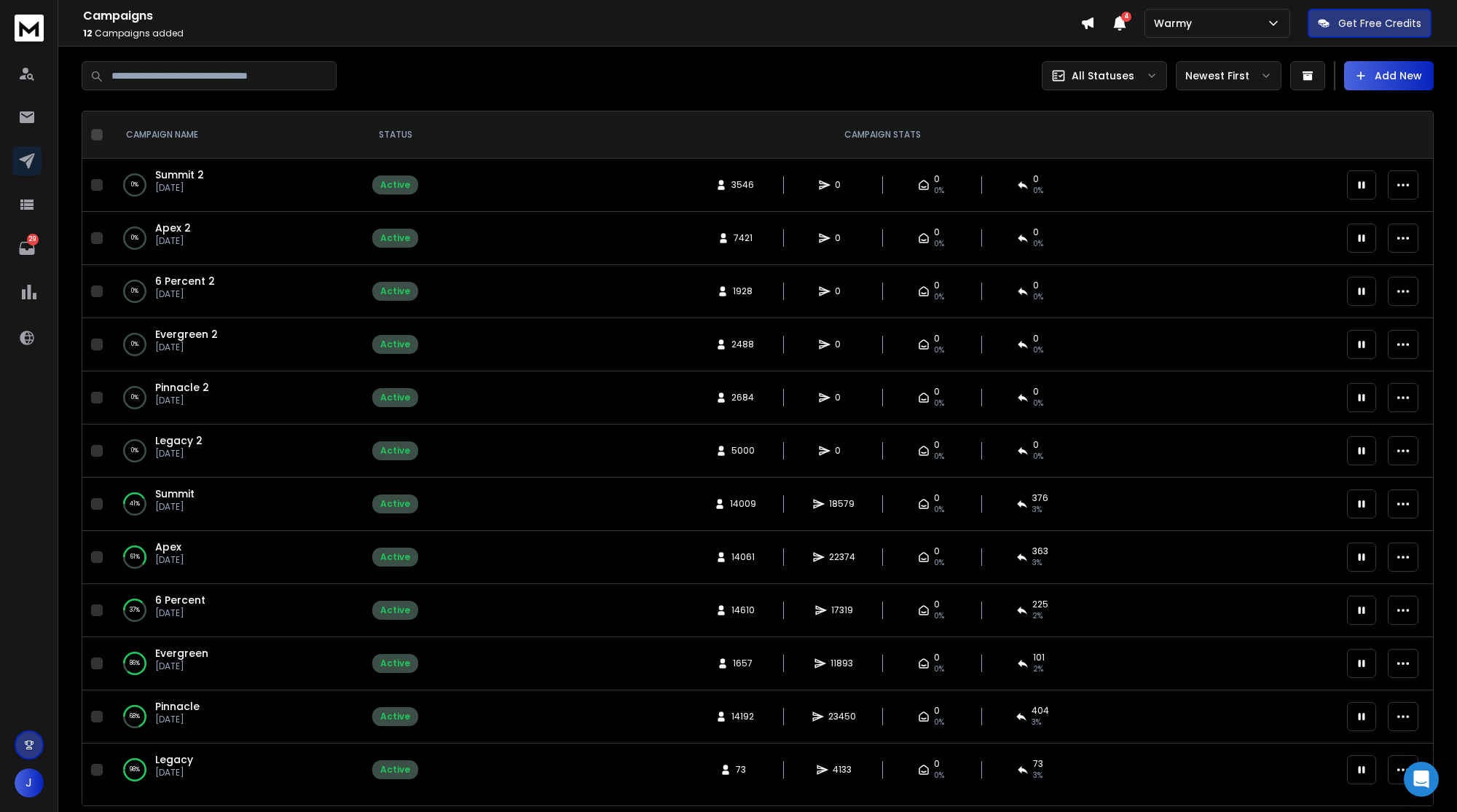
click at [241, 404] on div "0 % Pinnacle 2 [DATE]" at bounding box center [235, 397] width 226 height 35
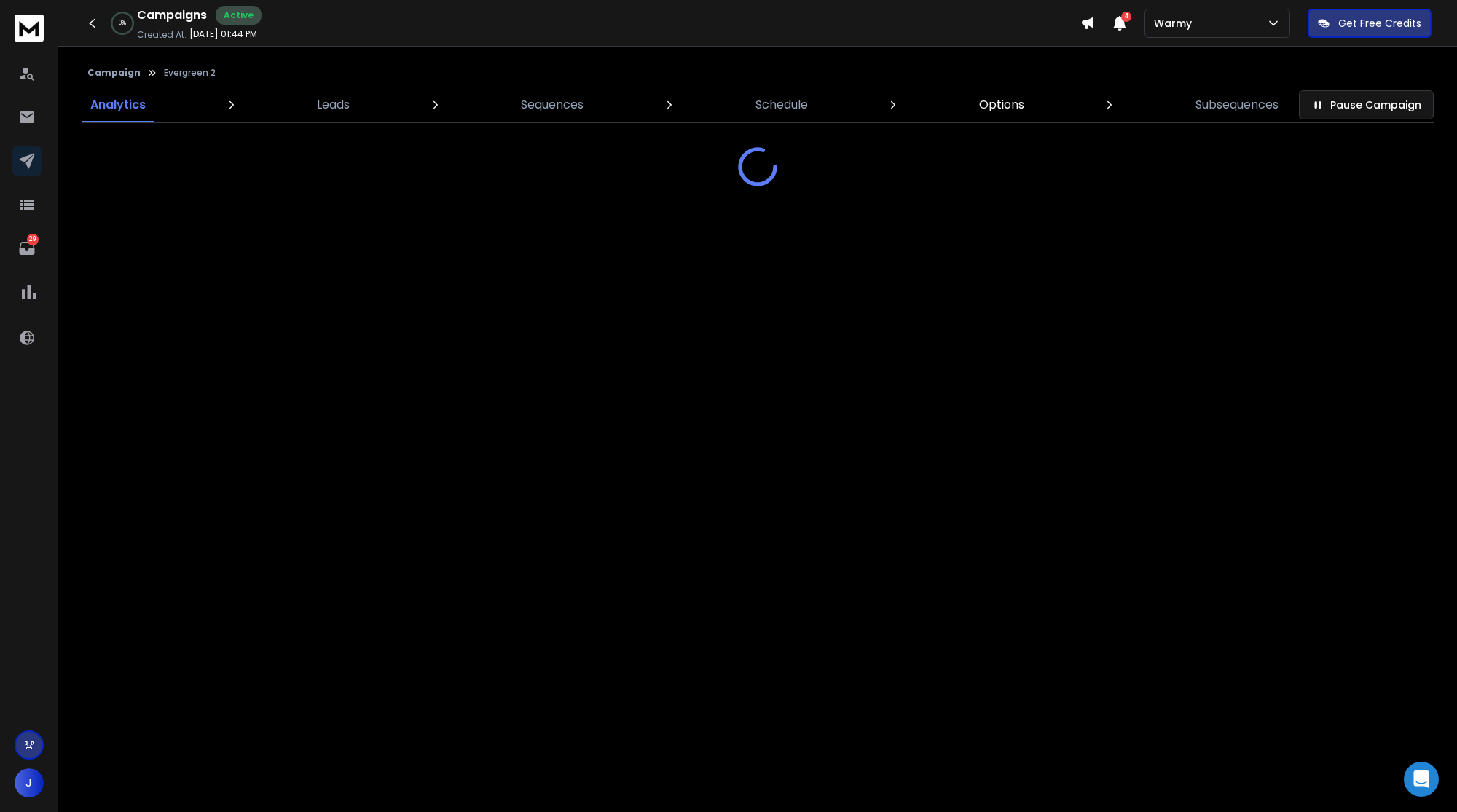
click at [1018, 110] on p "Options" at bounding box center [1001, 105] width 45 height 17
select select "*"
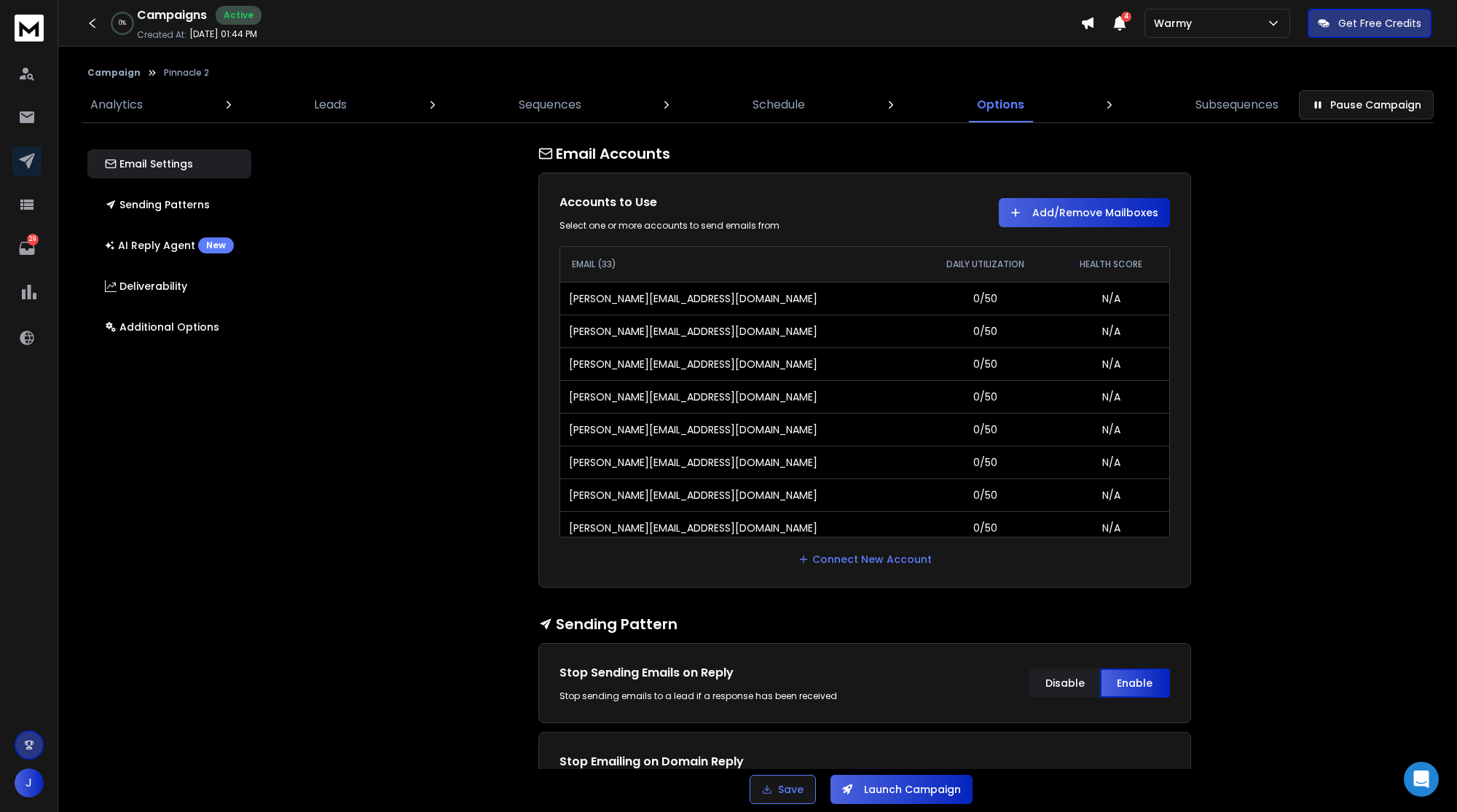
click at [1082, 214] on button "Add/Remove Mailboxes" at bounding box center [1084, 213] width 171 height 29
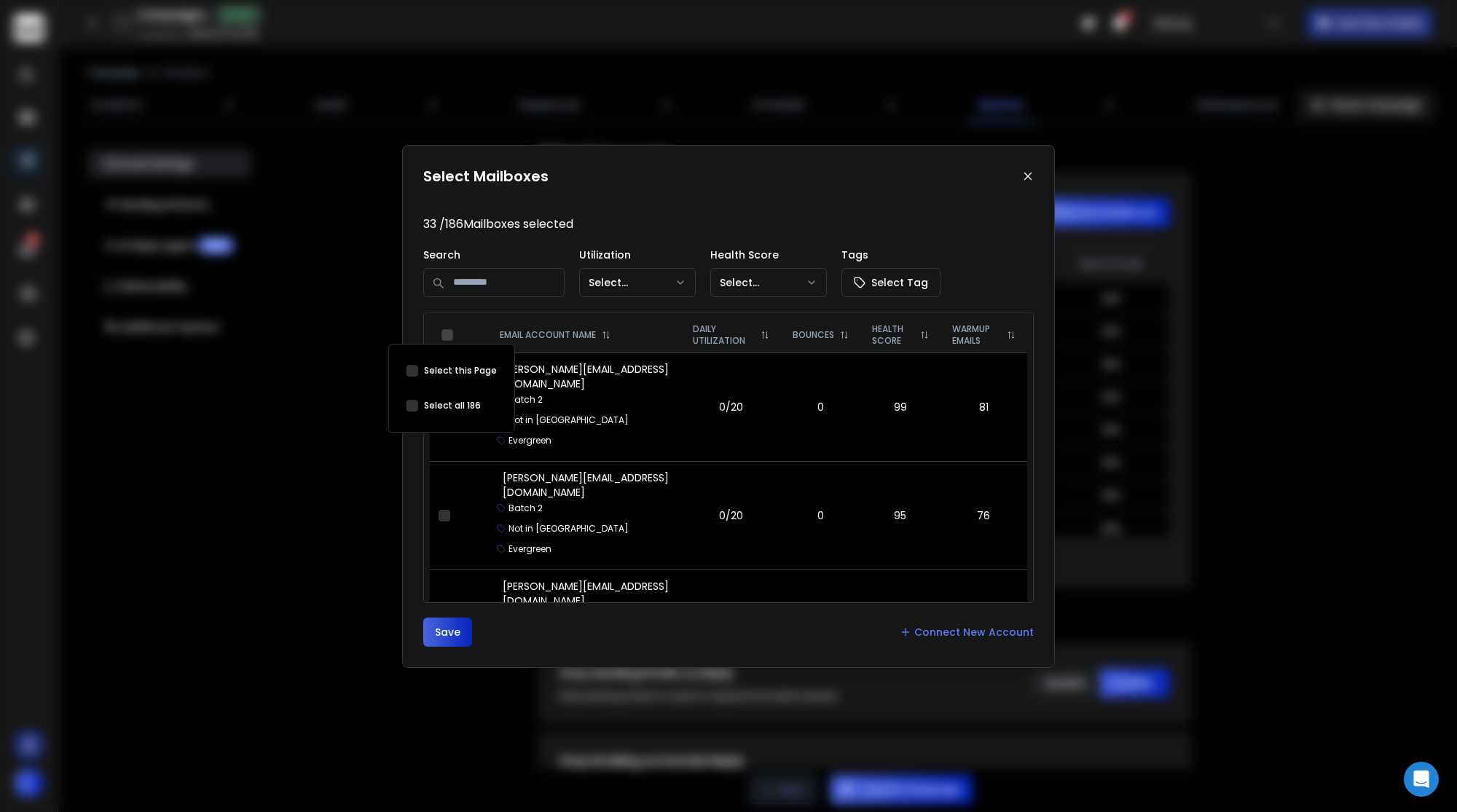
click at [411, 408] on button "Select this Page" at bounding box center [411, 405] width 12 height 12
click at [908, 278] on button "Select Tag" at bounding box center [890, 282] width 99 height 29
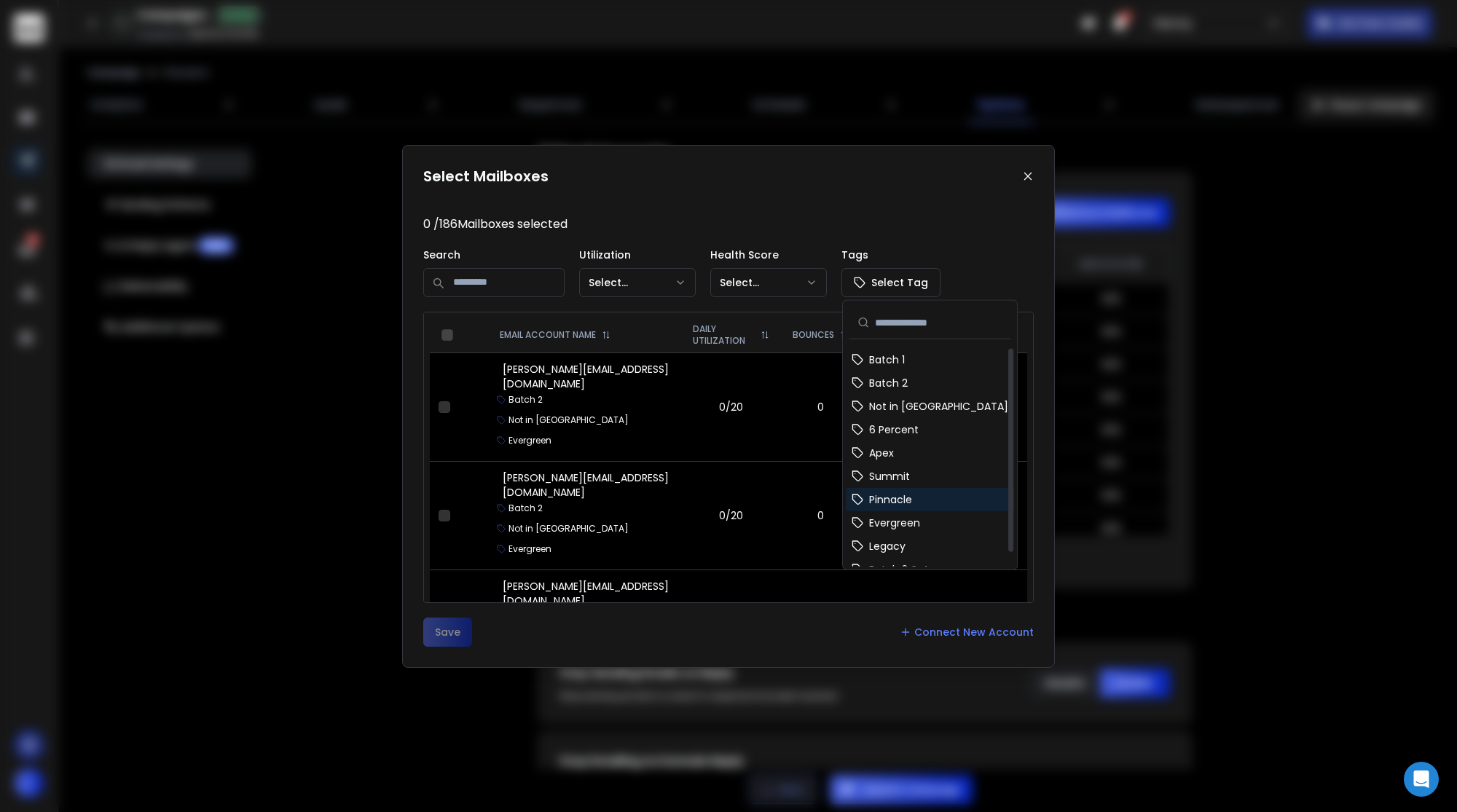
click at [895, 497] on span "Pinnacle" at bounding box center [890, 500] width 43 height 14
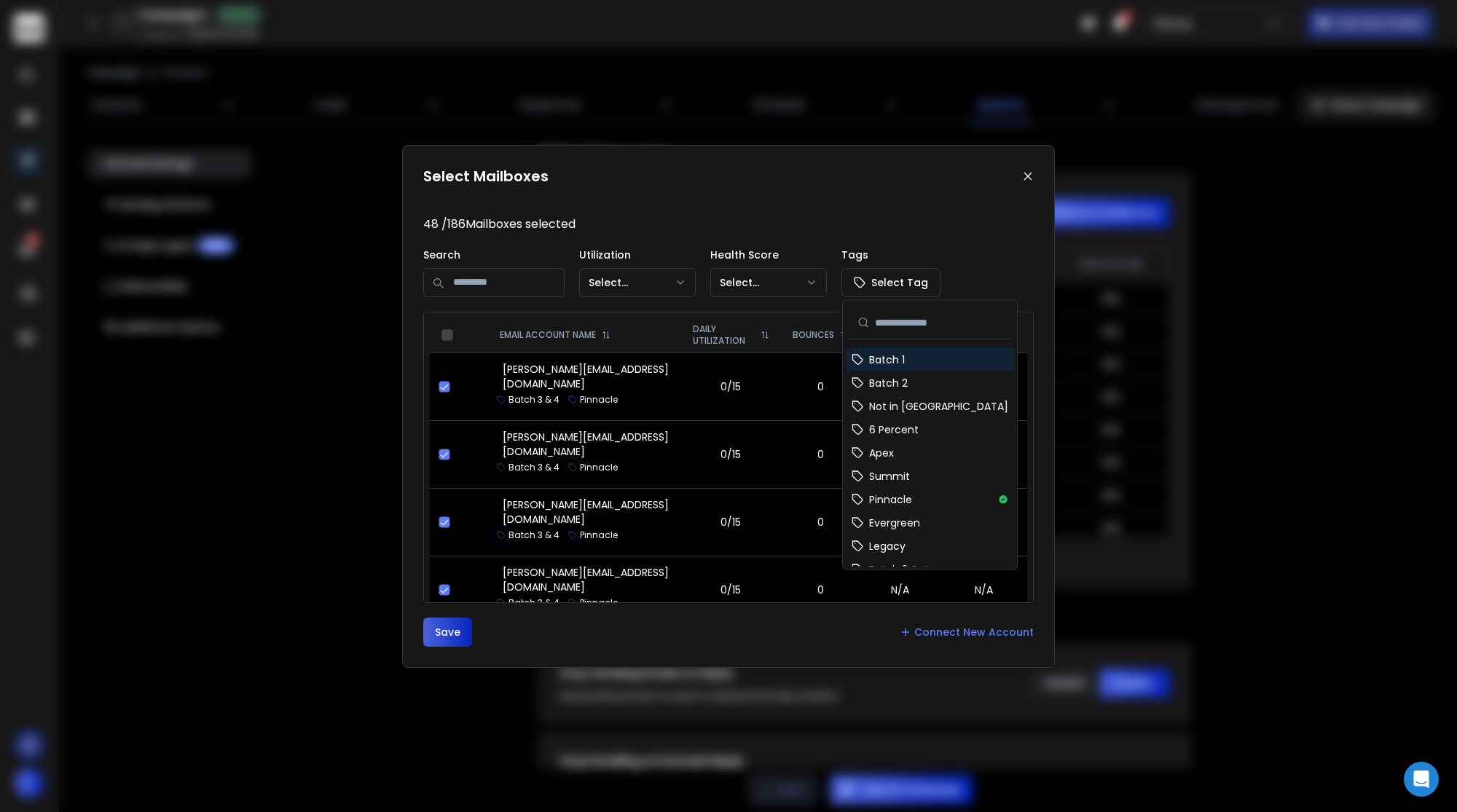
click at [942, 198] on div "Select Mailboxes" at bounding box center [728, 190] width 611 height 50
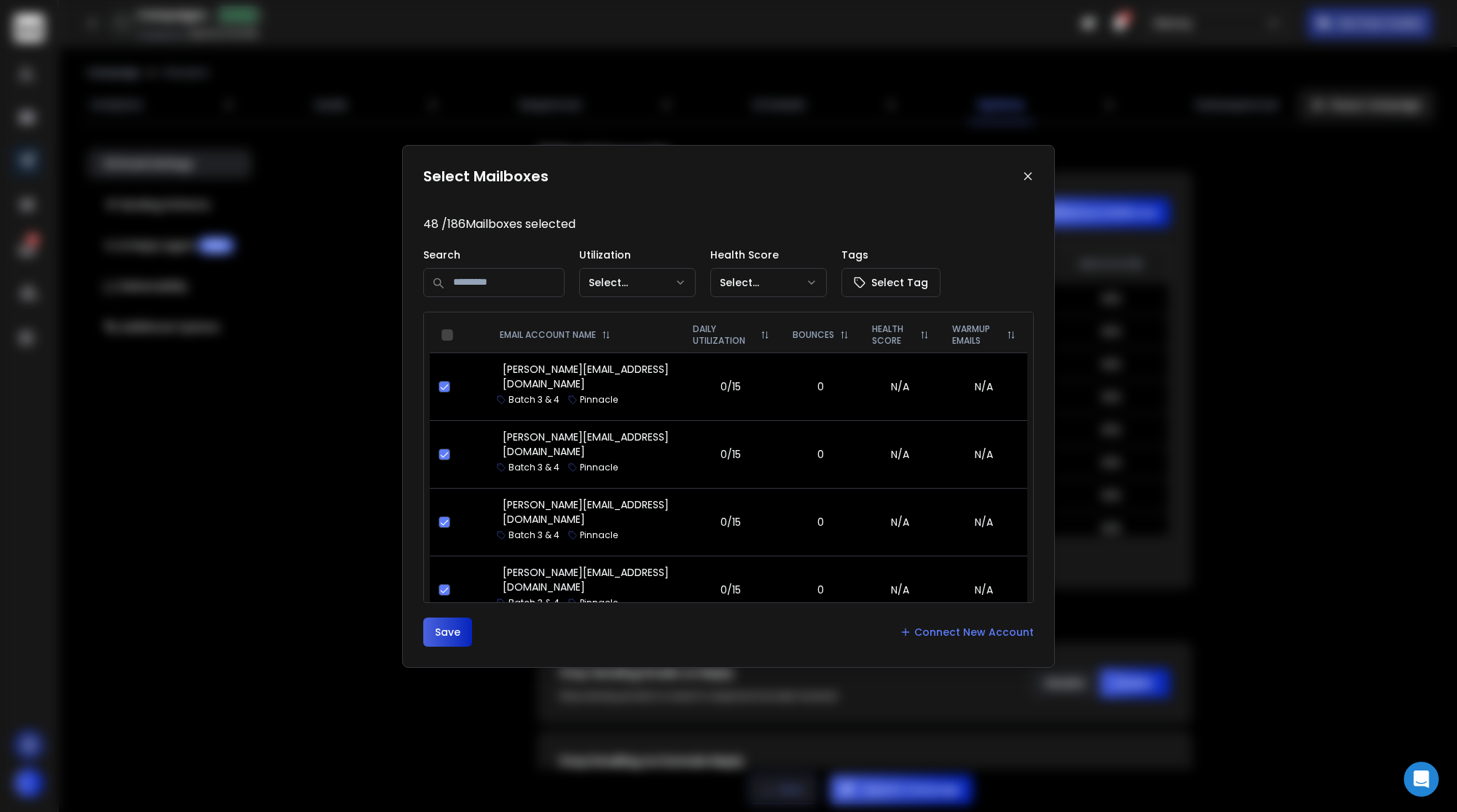
click at [454, 637] on button "Save" at bounding box center [447, 632] width 49 height 29
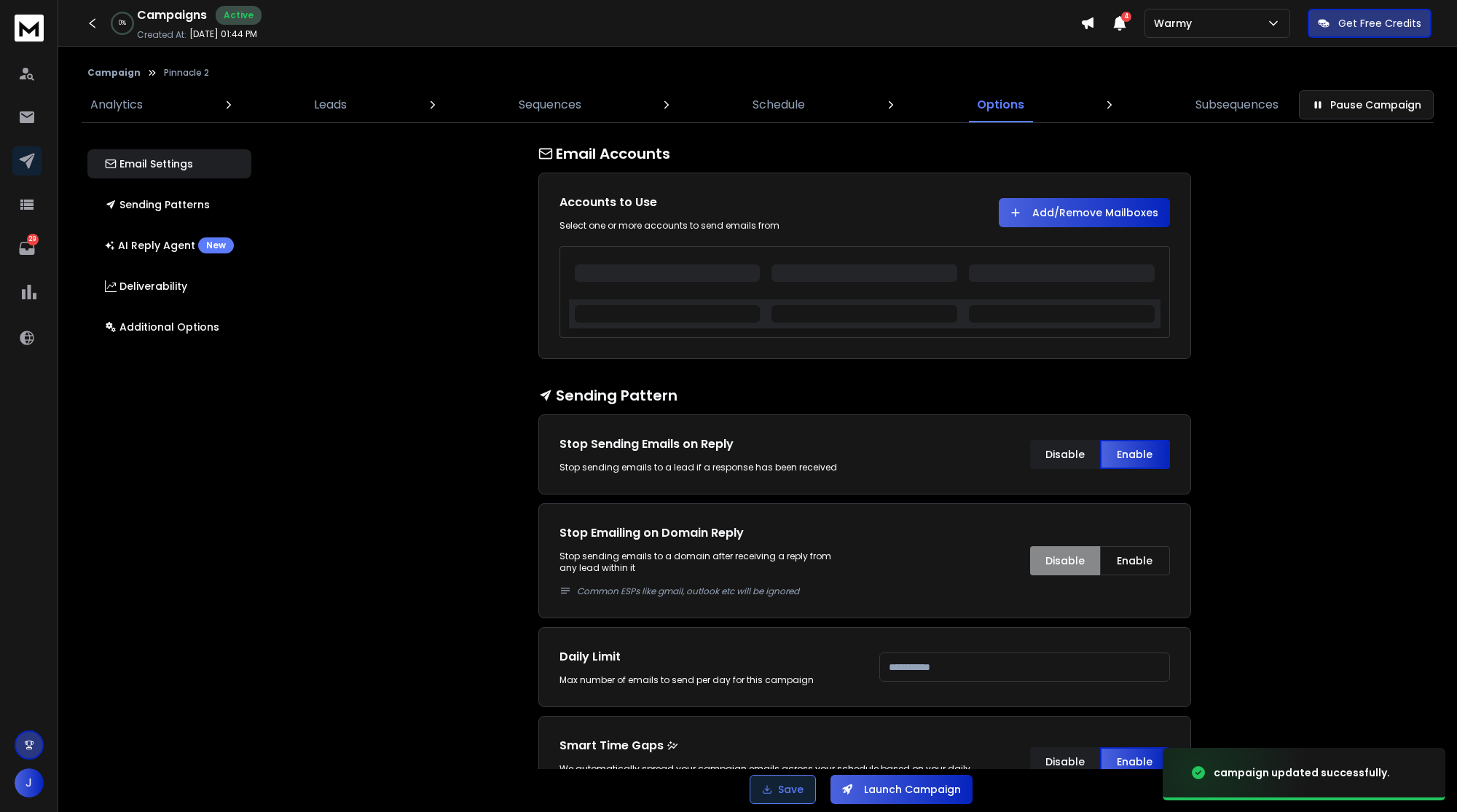
click at [783, 777] on button "Save" at bounding box center [782, 789] width 66 height 29
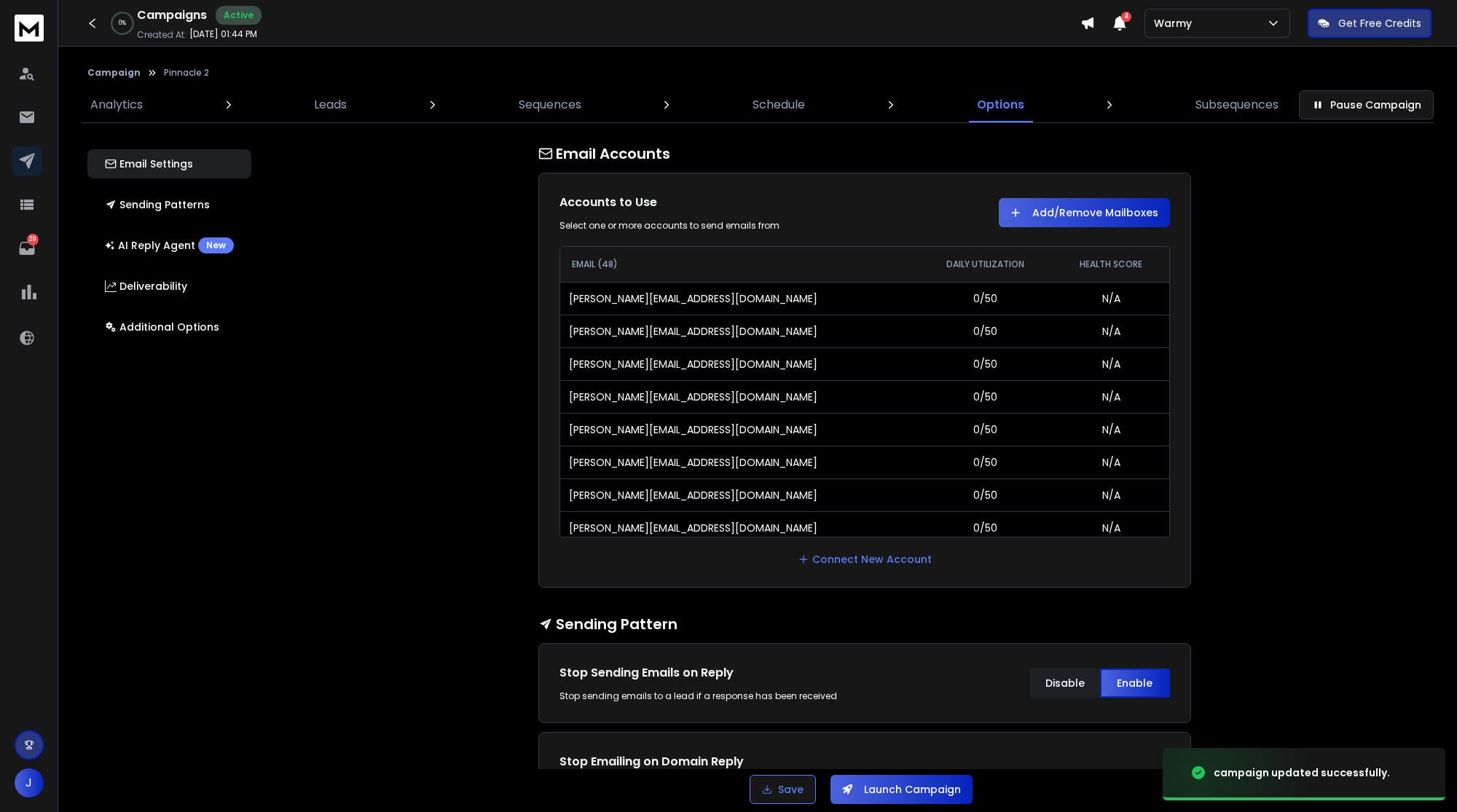
click at [884, 788] on button "Launch Campaign" at bounding box center [900, 789] width 142 height 29
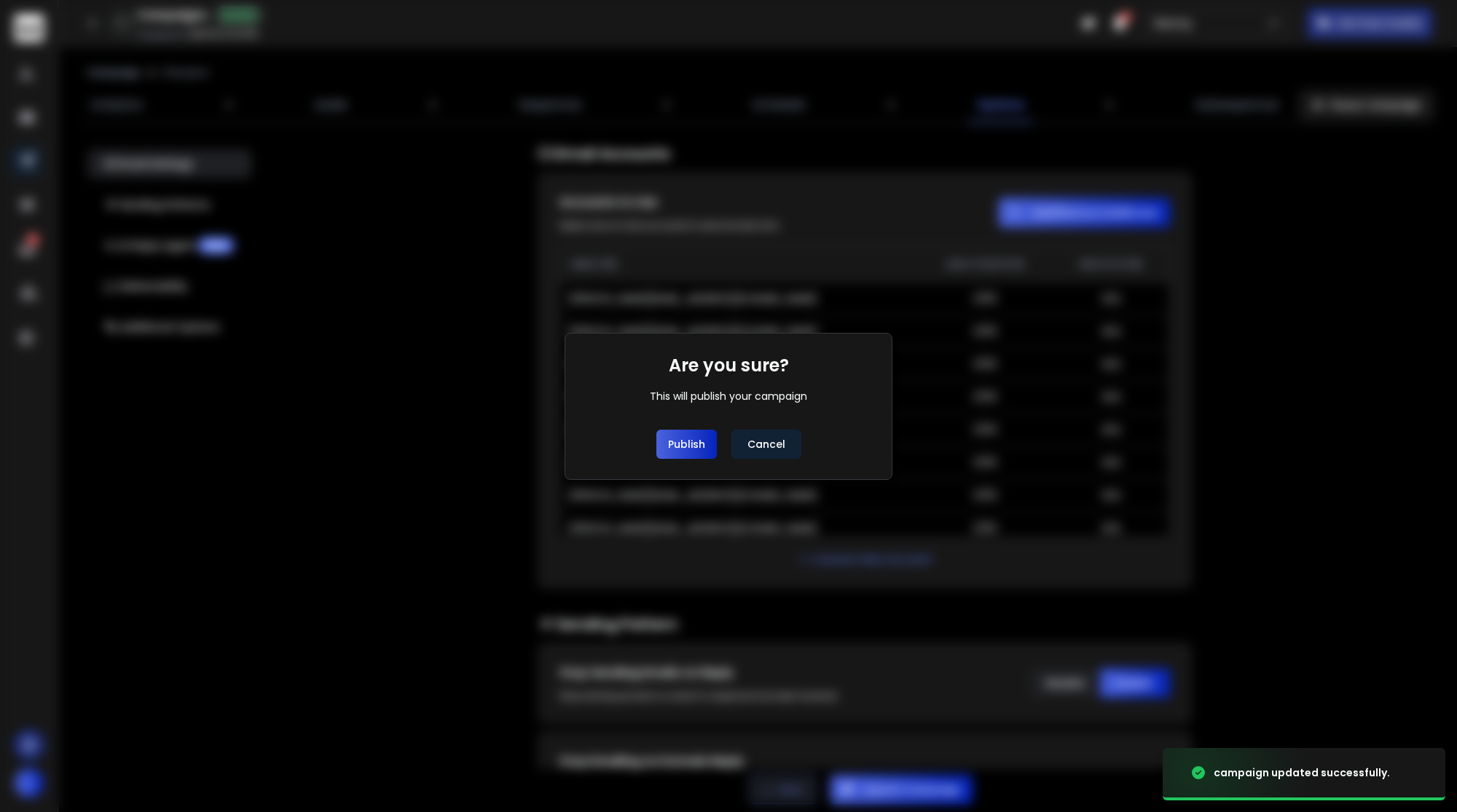
click at [705, 452] on button "Publish" at bounding box center [686, 444] width 60 height 29
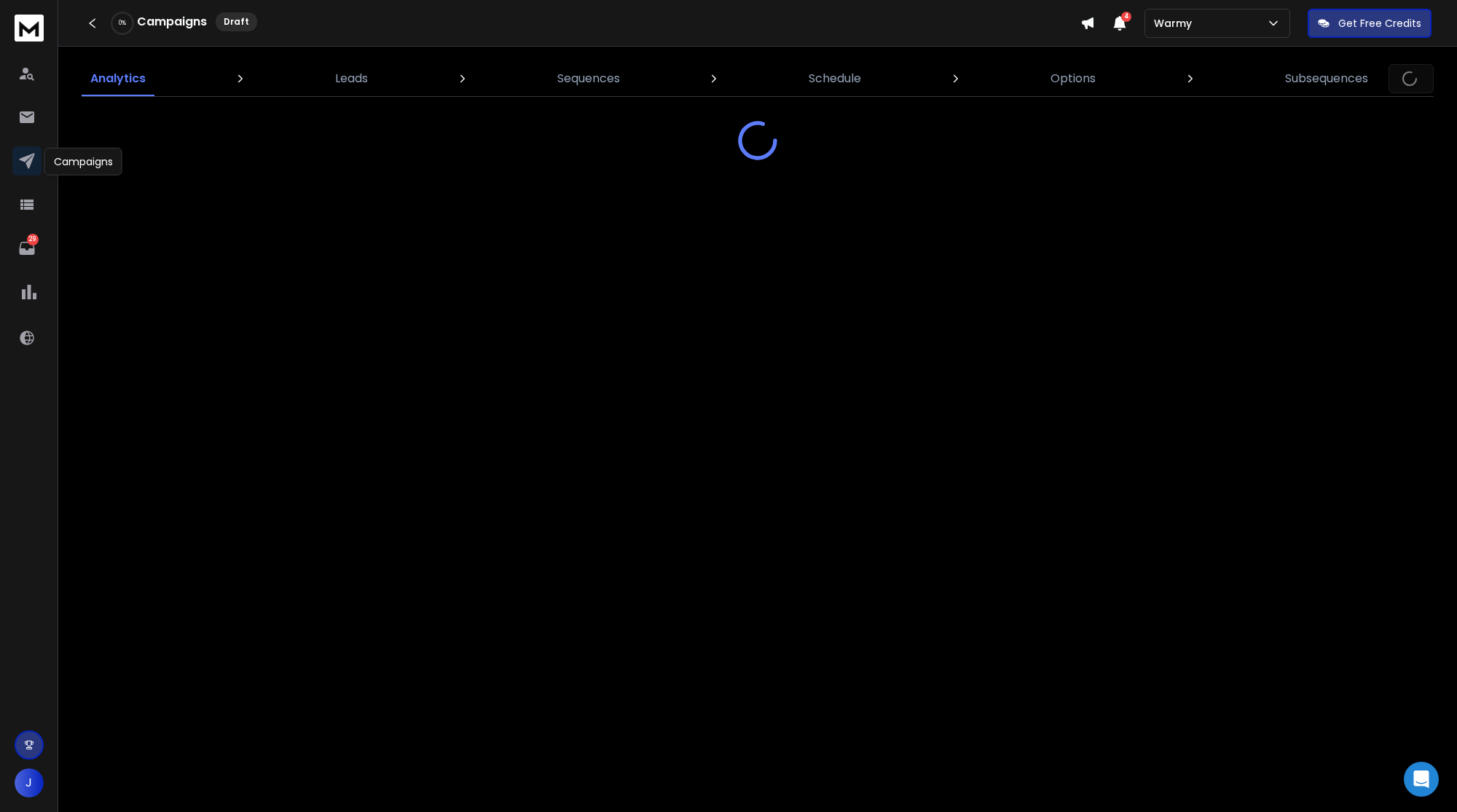
click at [39, 164] on link at bounding box center [27, 161] width 29 height 29
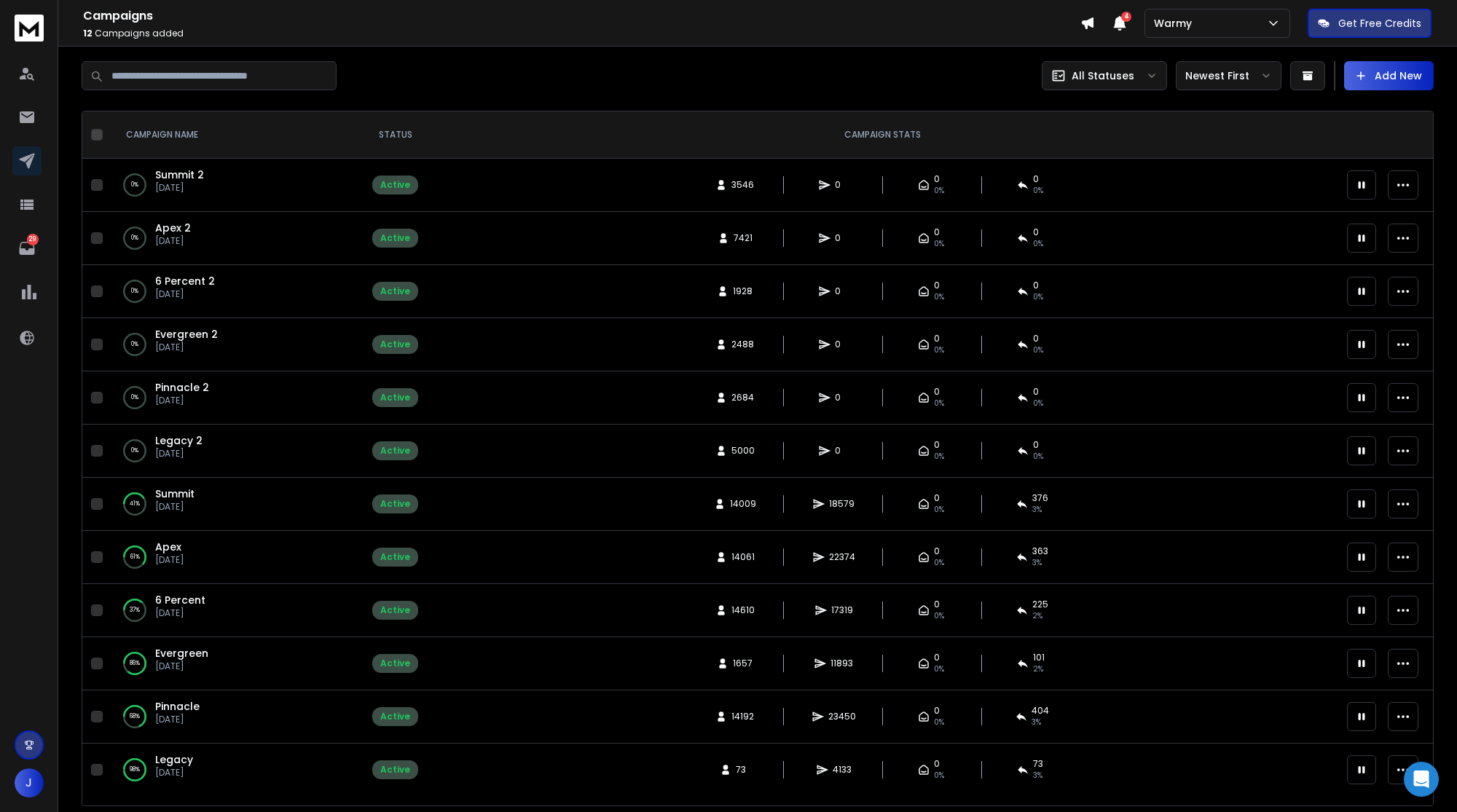
click at [218, 448] on div "0 % Legacy 2 [DATE]" at bounding box center [235, 450] width 226 height 35
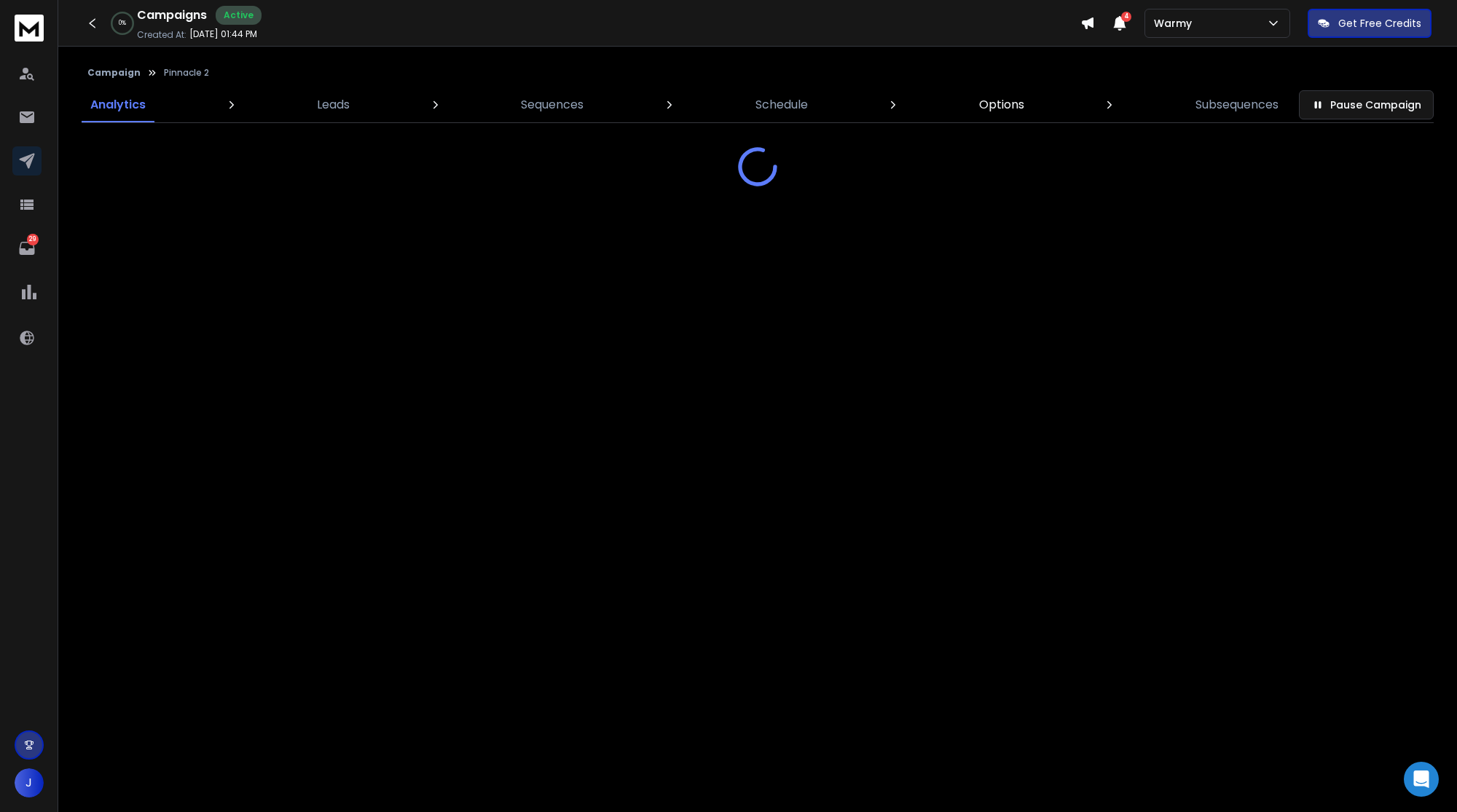
click at [995, 110] on p "Options" at bounding box center [1001, 105] width 45 height 17
select select "*"
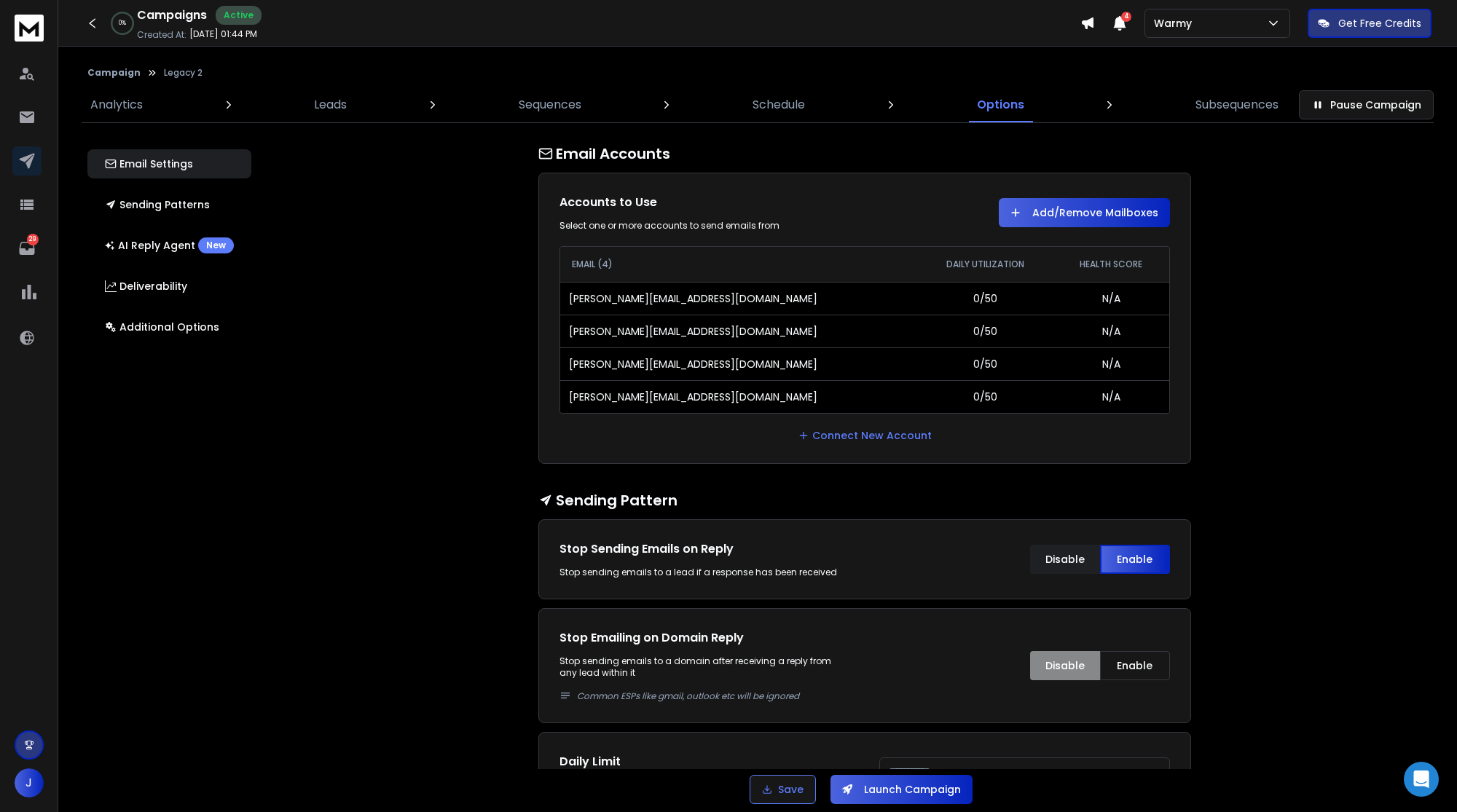
click at [1059, 211] on button "Add/Remove Mailboxes" at bounding box center [1084, 213] width 171 height 29
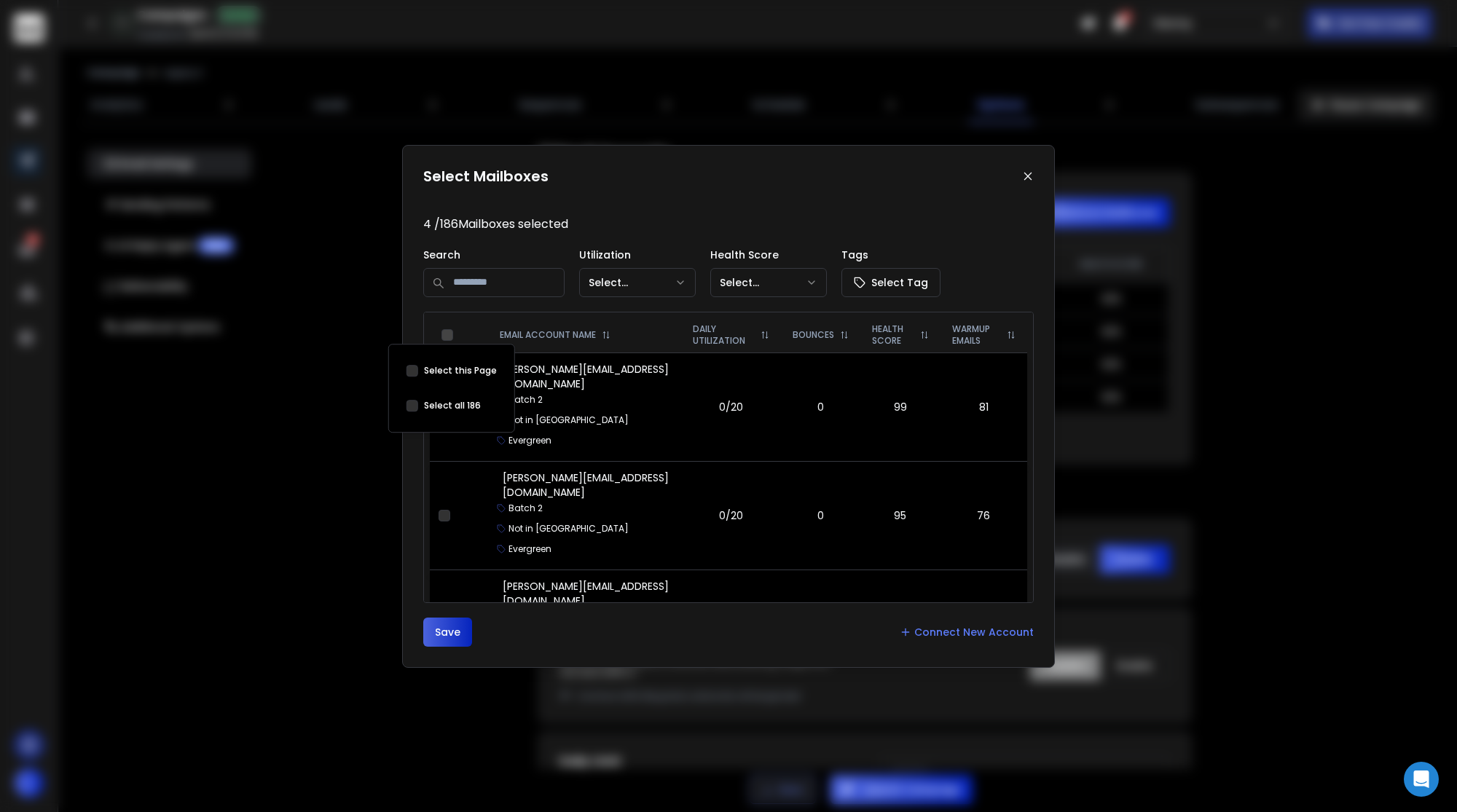
click at [410, 406] on button "Select this Page" at bounding box center [411, 405] width 12 height 12
click at [895, 293] on button "Select Tag" at bounding box center [890, 282] width 99 height 29
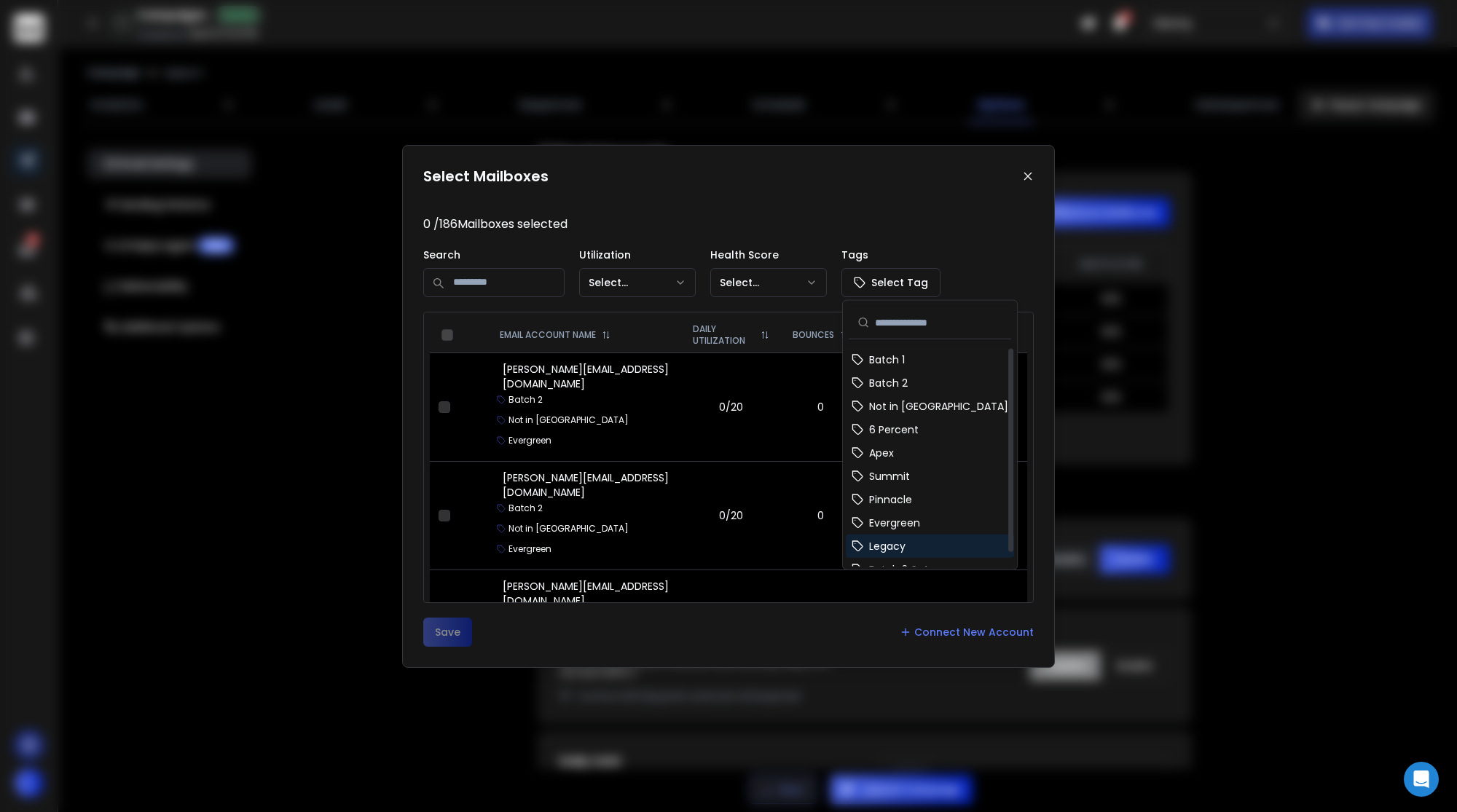
click at [906, 539] on div "Legacy" at bounding box center [930, 546] width 157 height 14
click at [973, 230] on p "0 / 186 Mailboxes selected" at bounding box center [728, 224] width 611 height 17
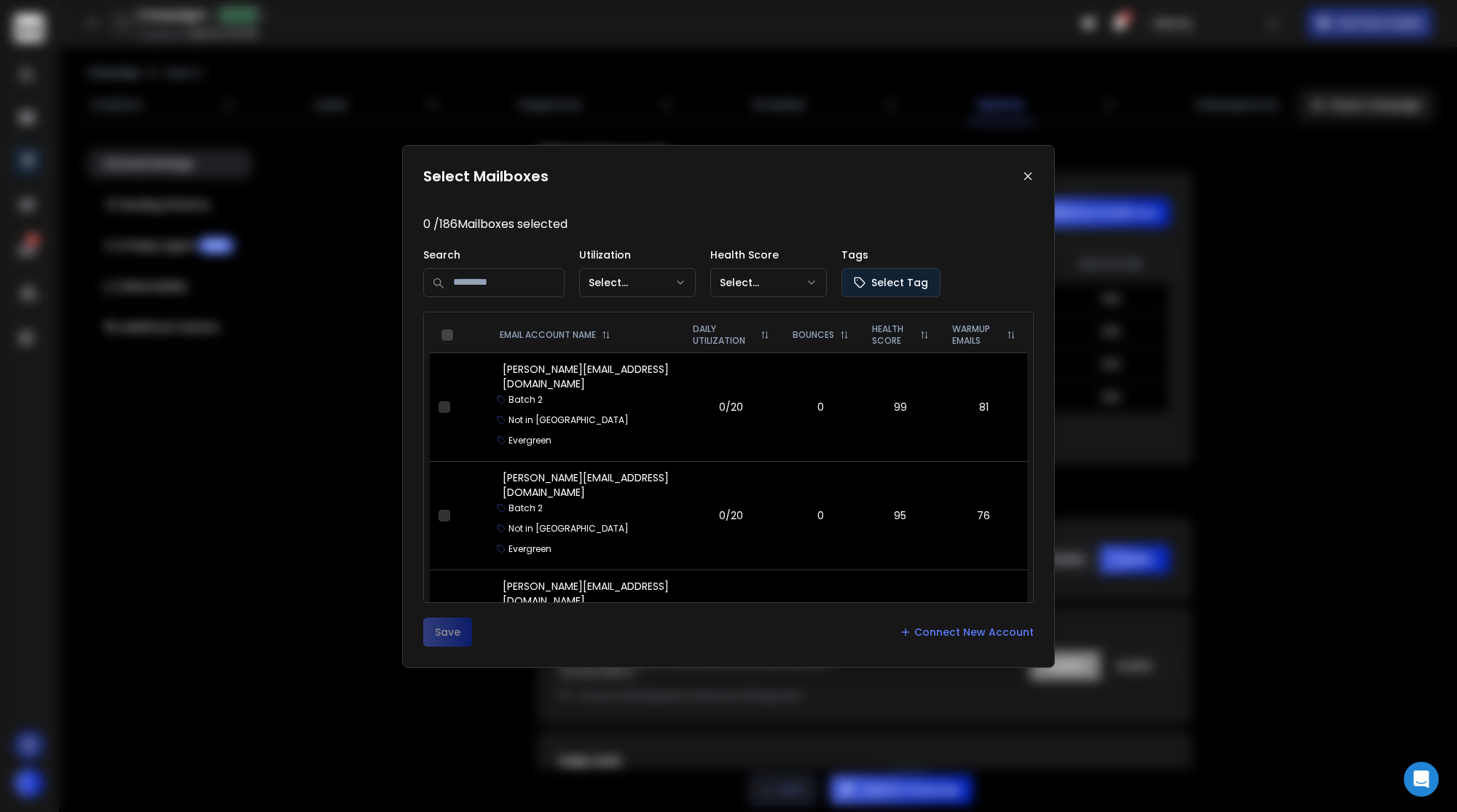
click at [916, 274] on button "Select Tag" at bounding box center [890, 282] width 99 height 29
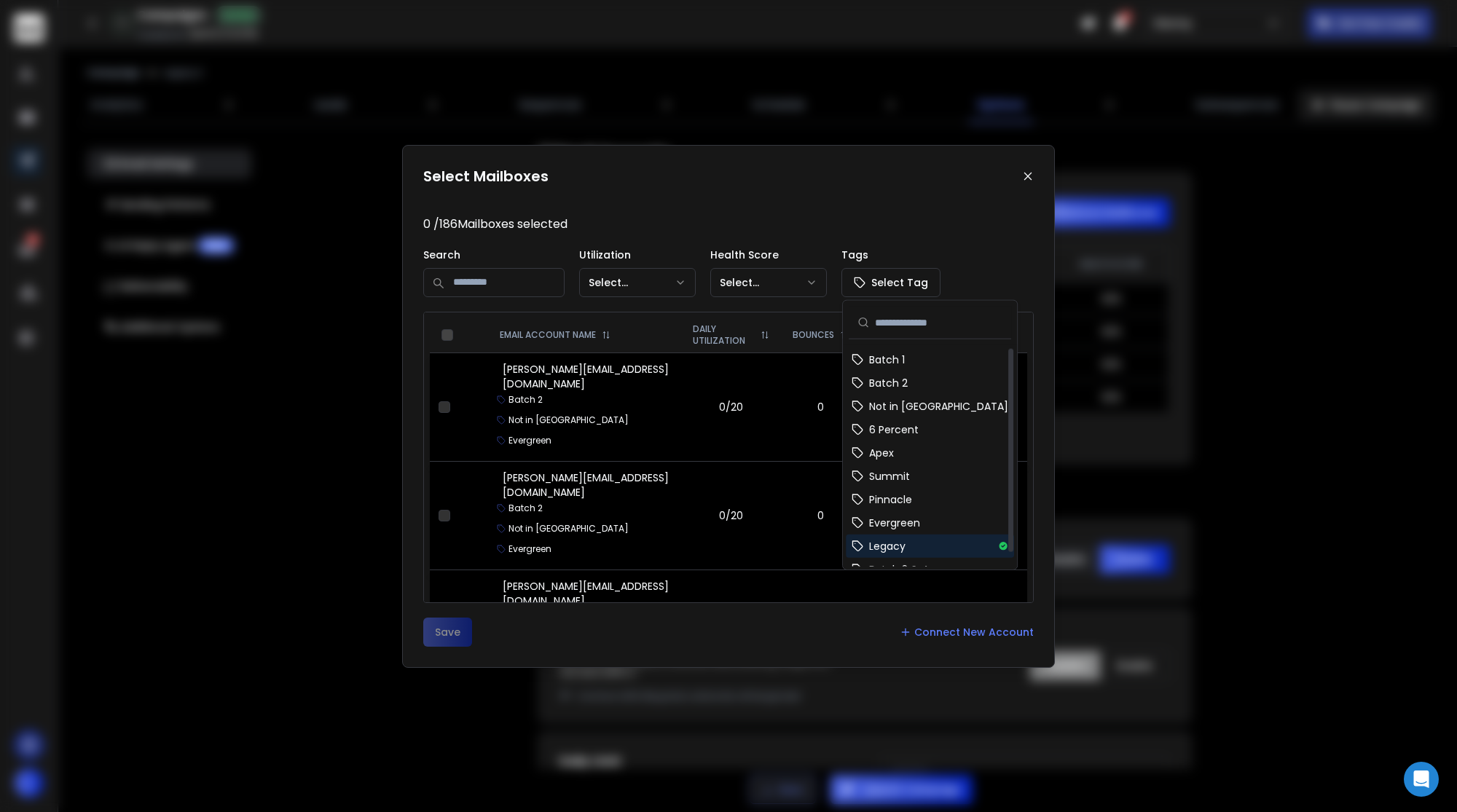
click at [898, 545] on span "Legacy" at bounding box center [887, 546] width 36 height 14
click at [940, 245] on div "0 / 186 Mailboxes selected Search Utilization Select... Health Score Select... …" at bounding box center [728, 431] width 611 height 431
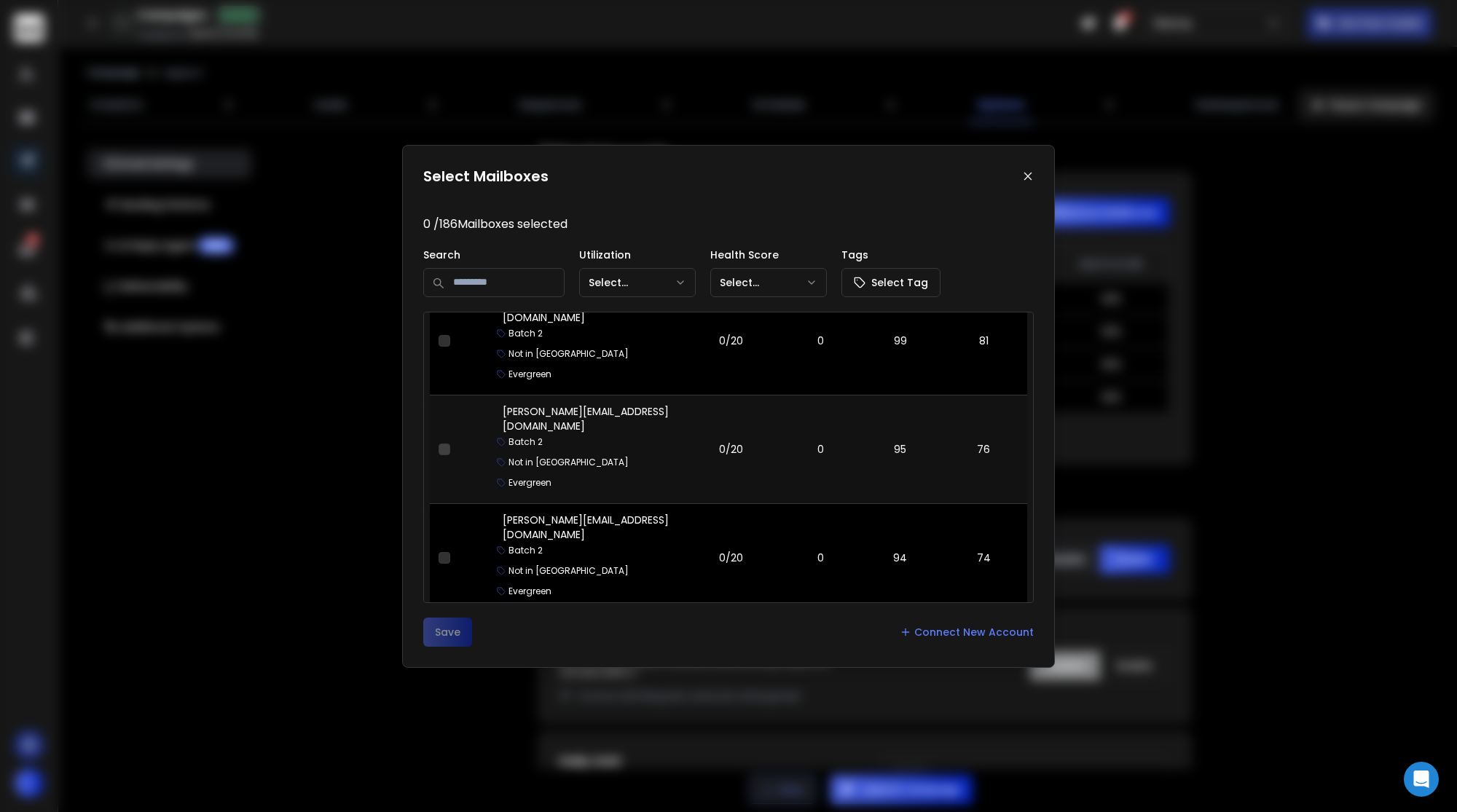
scroll to position [74, 0]
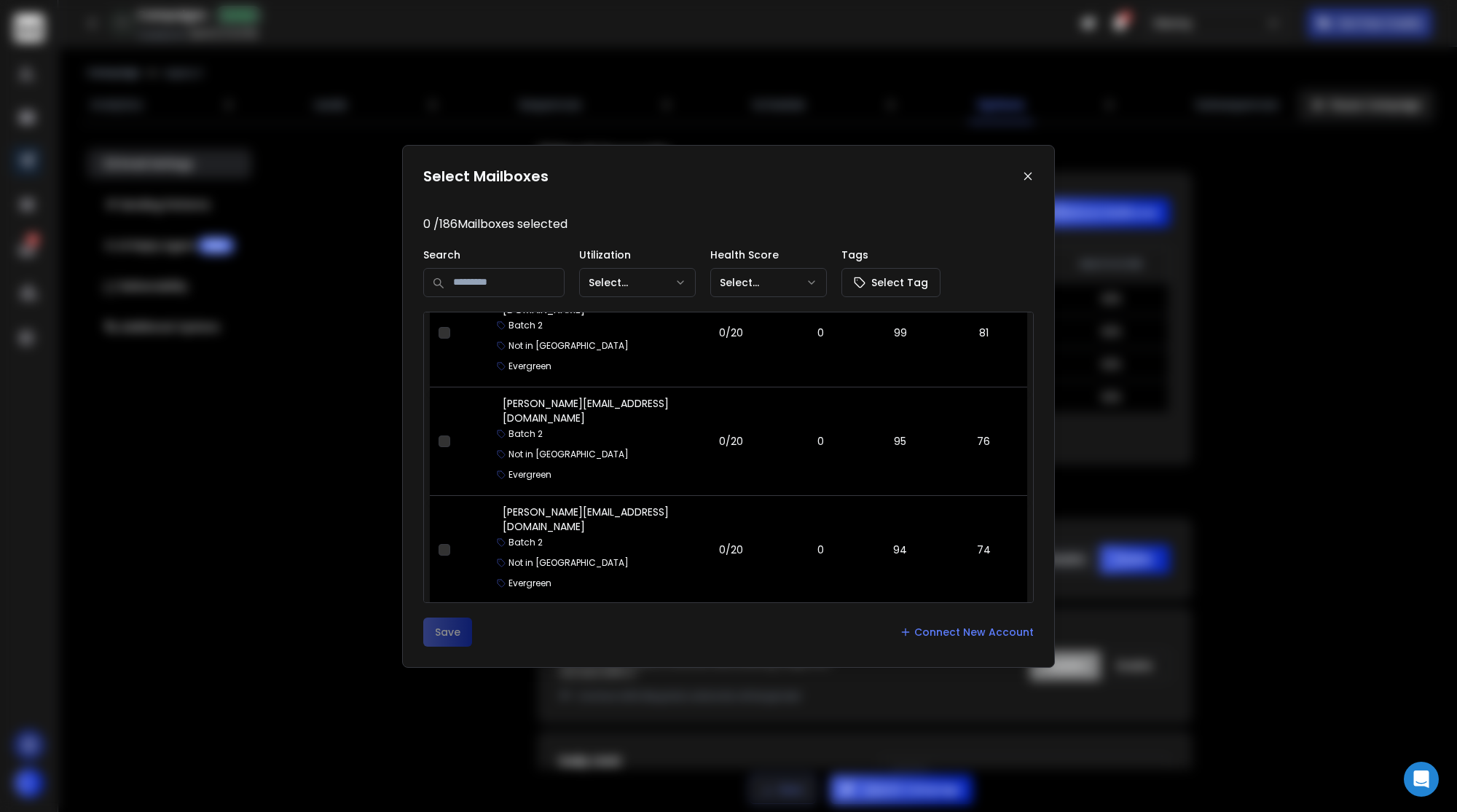
click at [1022, 178] on icon at bounding box center [1028, 176] width 12 height 12
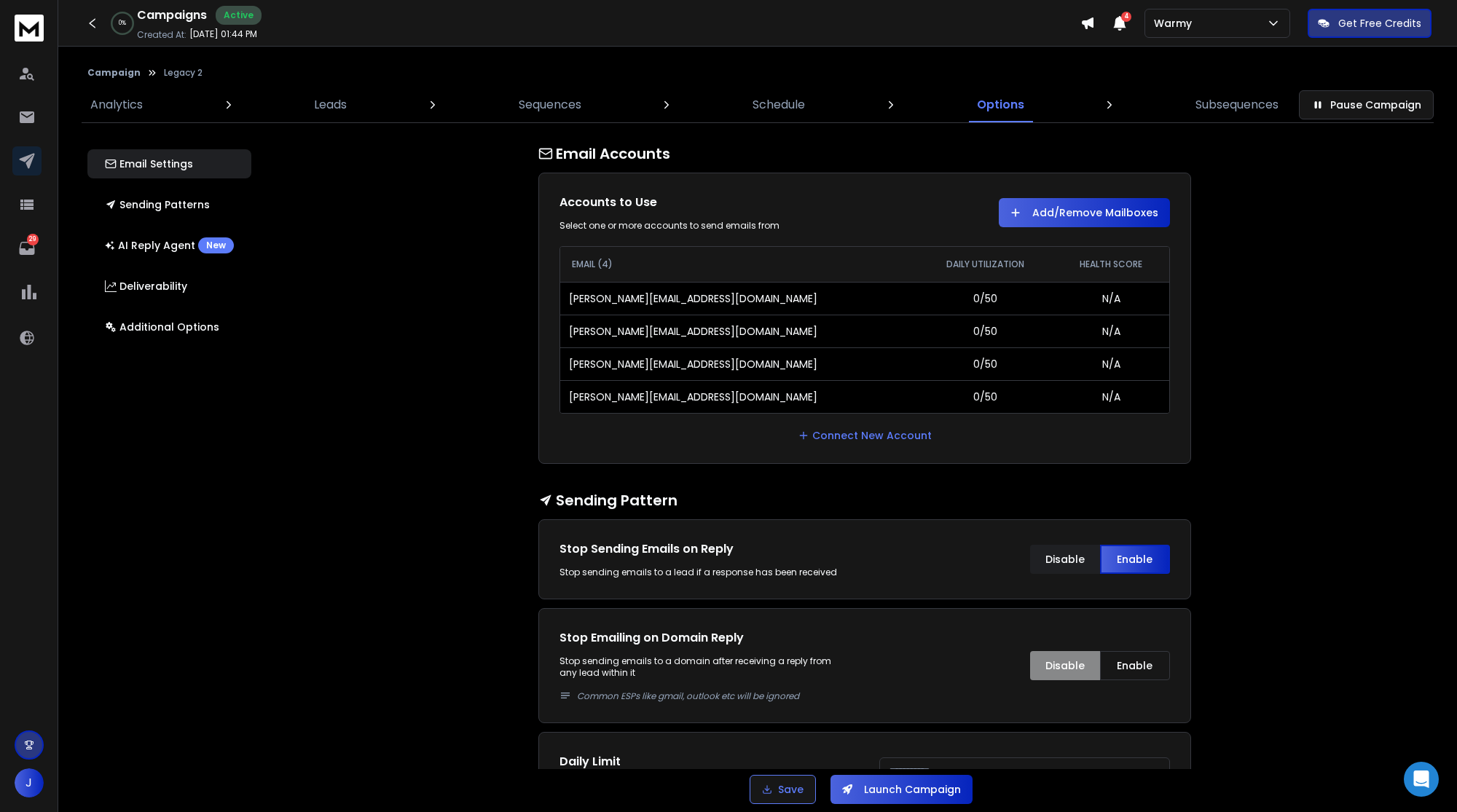
click at [1086, 219] on button "Add/Remove Mailboxes" at bounding box center [1084, 213] width 171 height 29
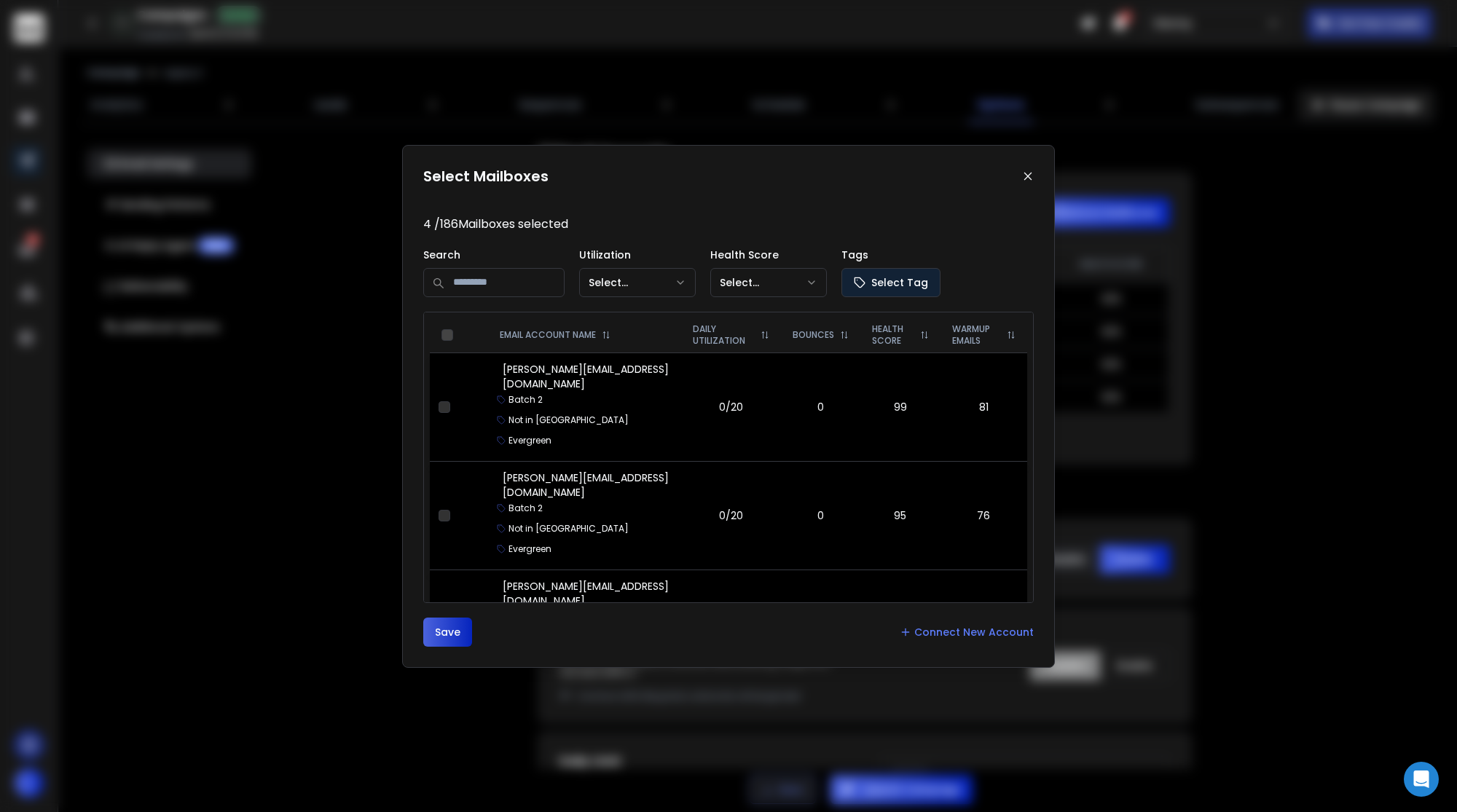
click at [903, 287] on button "Select Tag" at bounding box center [890, 282] width 99 height 29
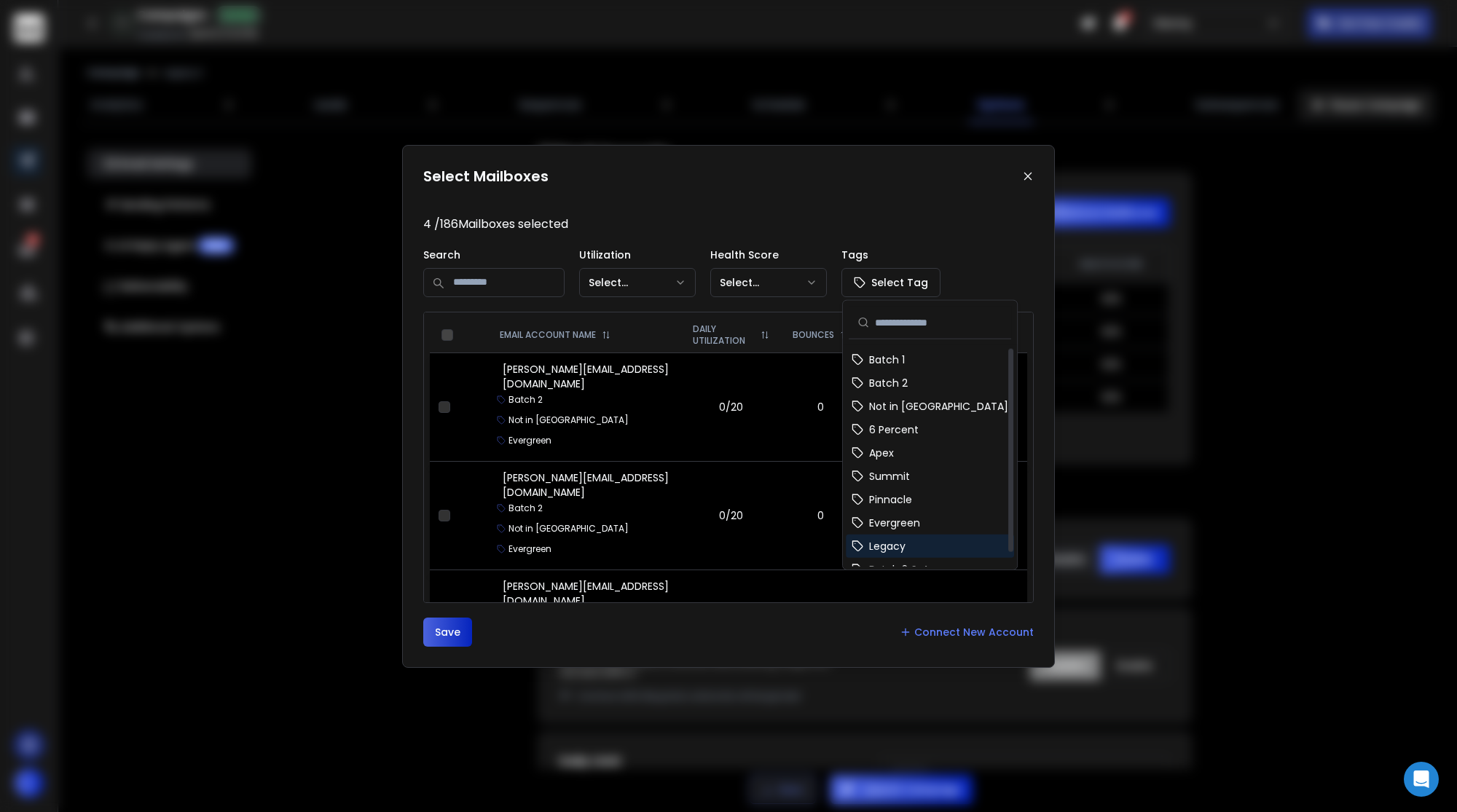
click at [890, 539] on span "Legacy" at bounding box center [887, 546] width 36 height 14
click at [984, 217] on p "4 / 186 Mailboxes selected" at bounding box center [728, 224] width 611 height 17
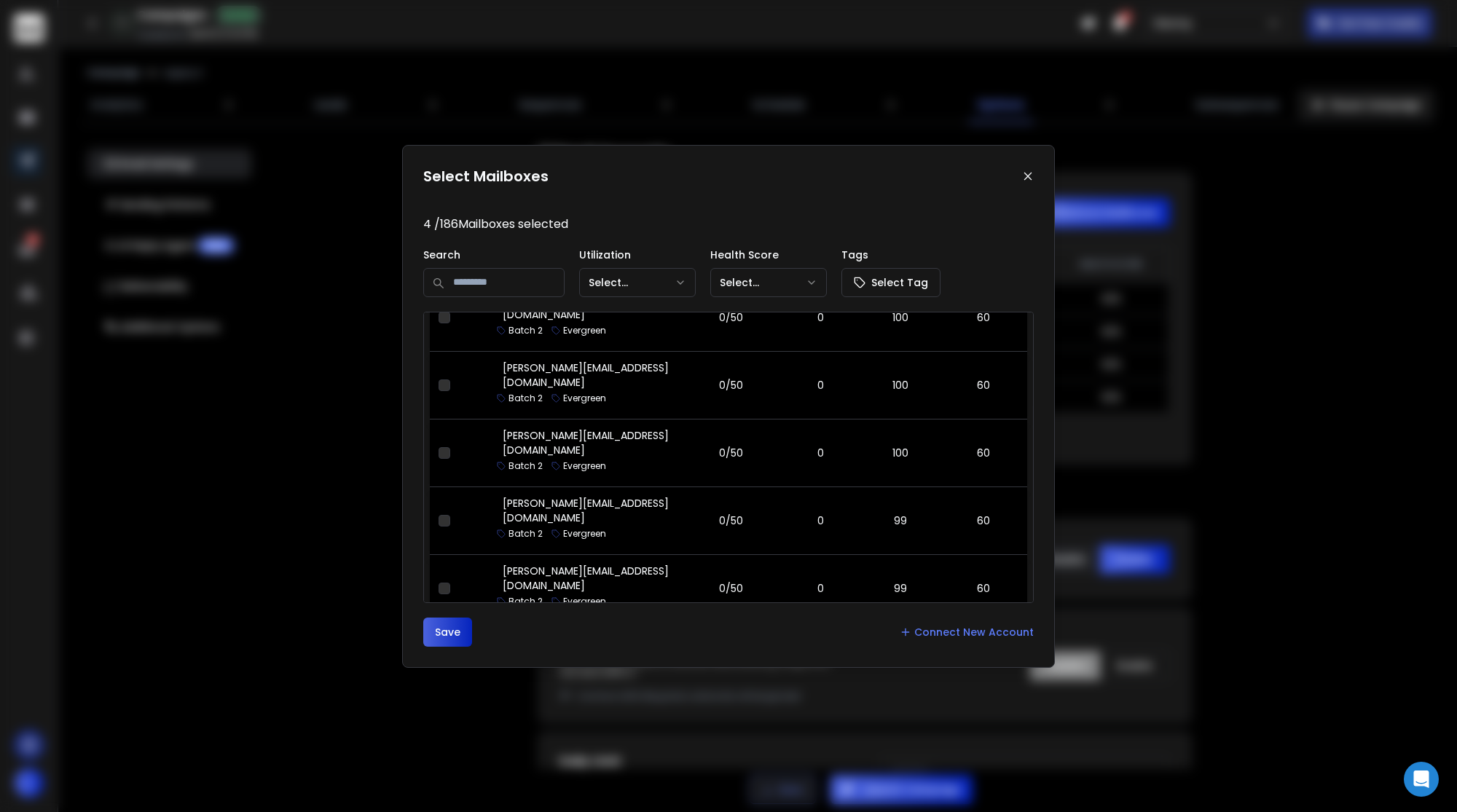
scroll to position [0, 0]
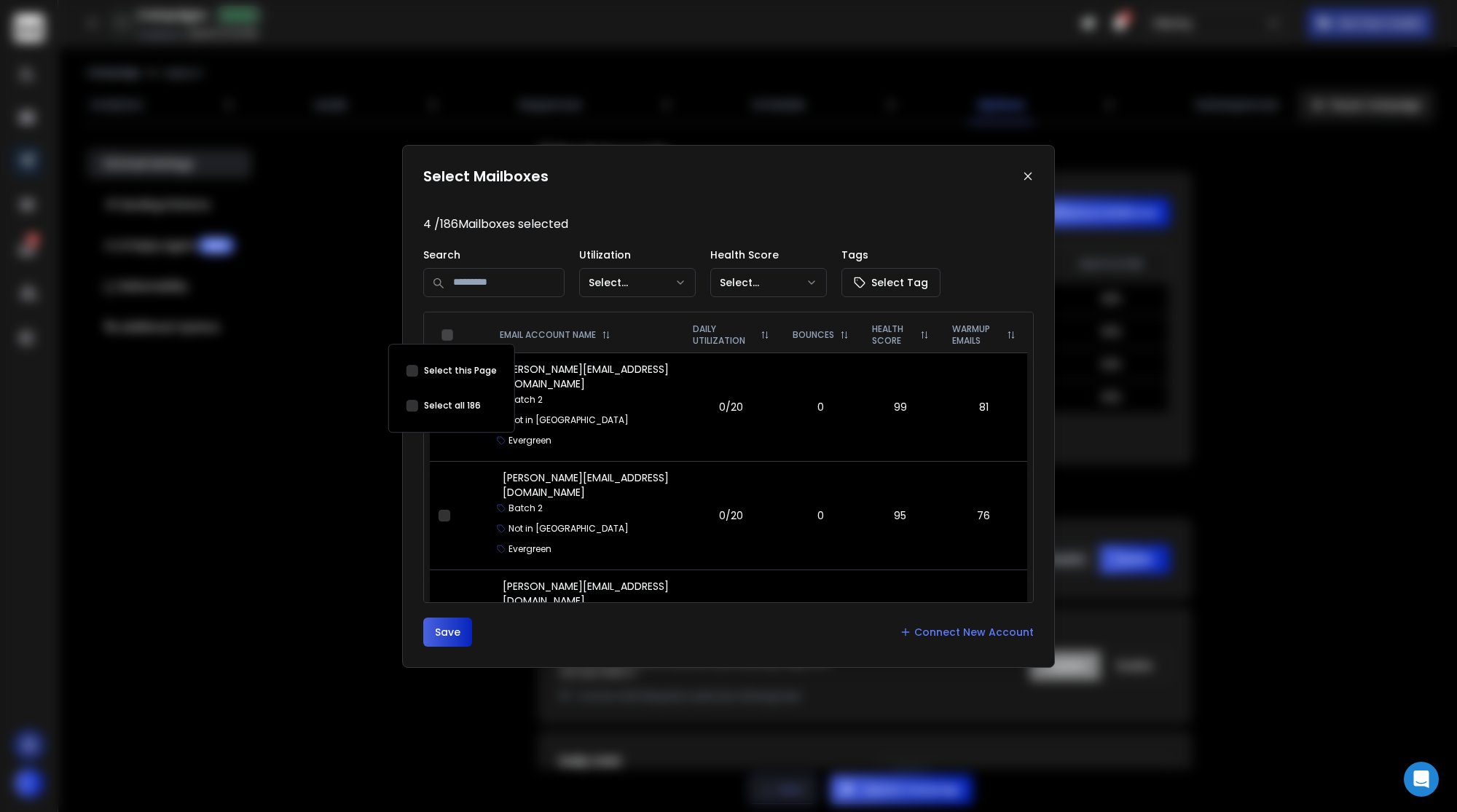
click at [414, 408] on button "Select this Page" at bounding box center [411, 405] width 12 height 12
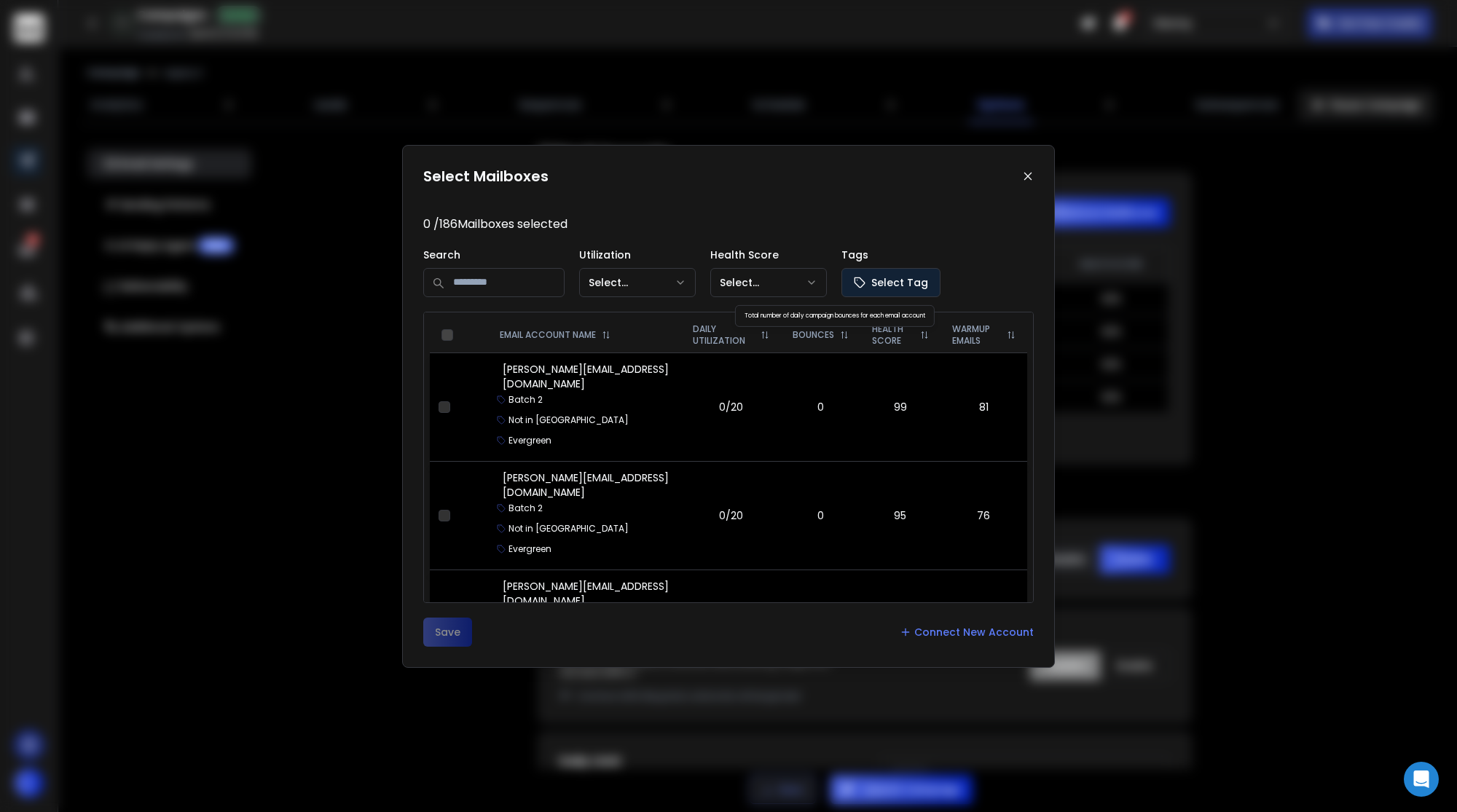
click at [893, 281] on button "Select Tag" at bounding box center [890, 282] width 99 height 29
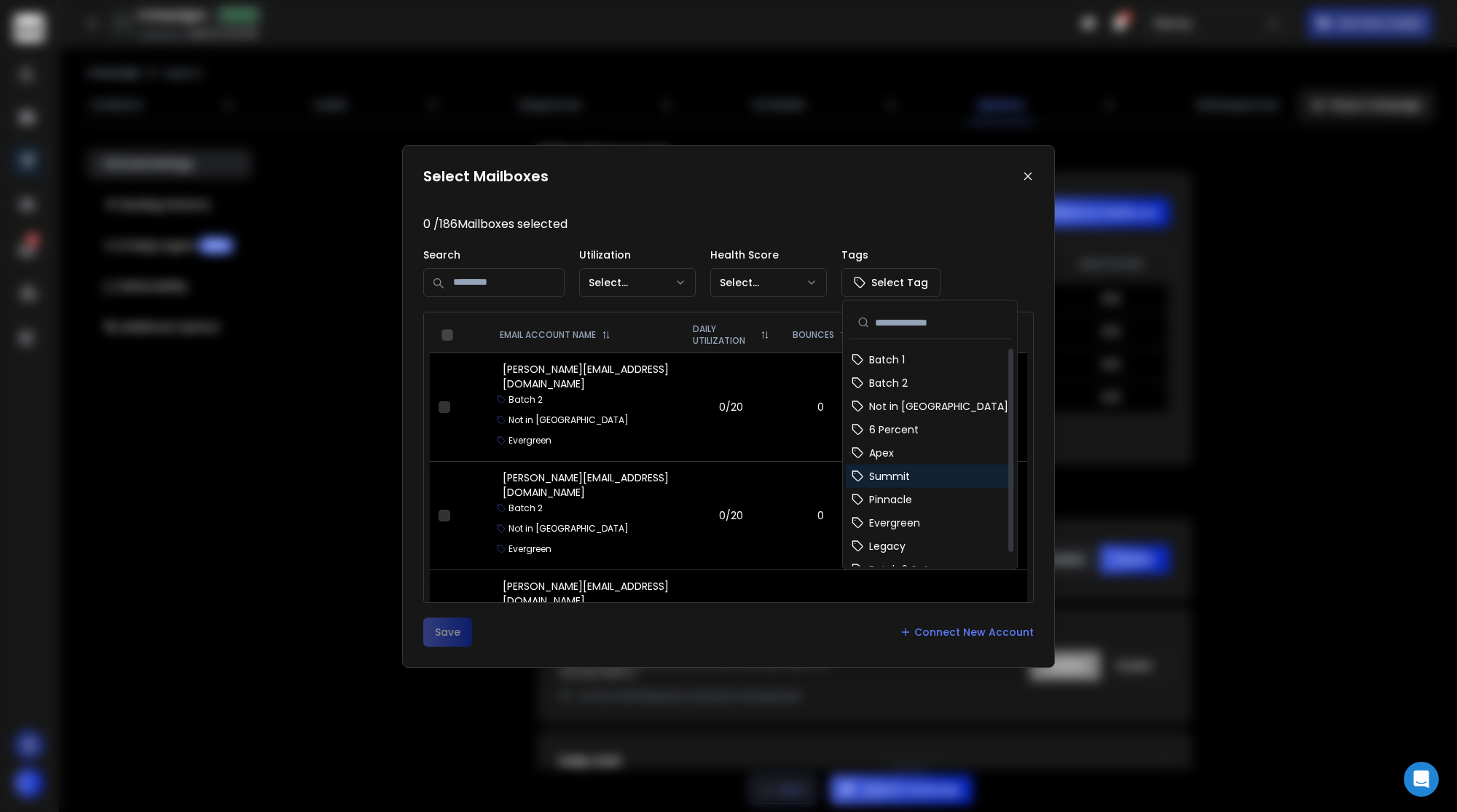
scroll to position [14, 0]
click at [893, 531] on span "Legacy" at bounding box center [887, 531] width 36 height 14
click at [973, 200] on div "Select Mailboxes" at bounding box center [728, 190] width 611 height 50
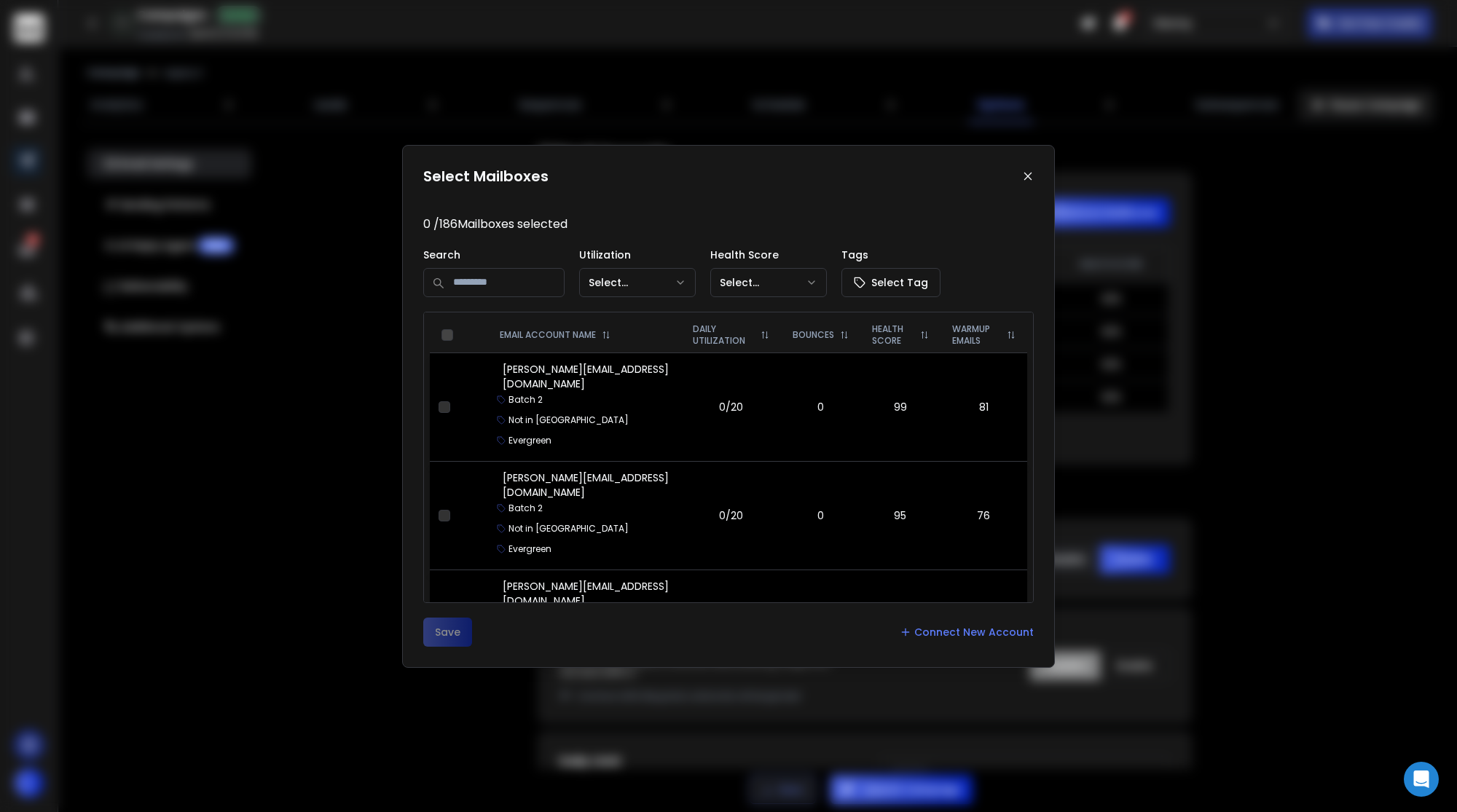
click at [480, 278] on input at bounding box center [493, 282] width 142 height 29
type input "****"
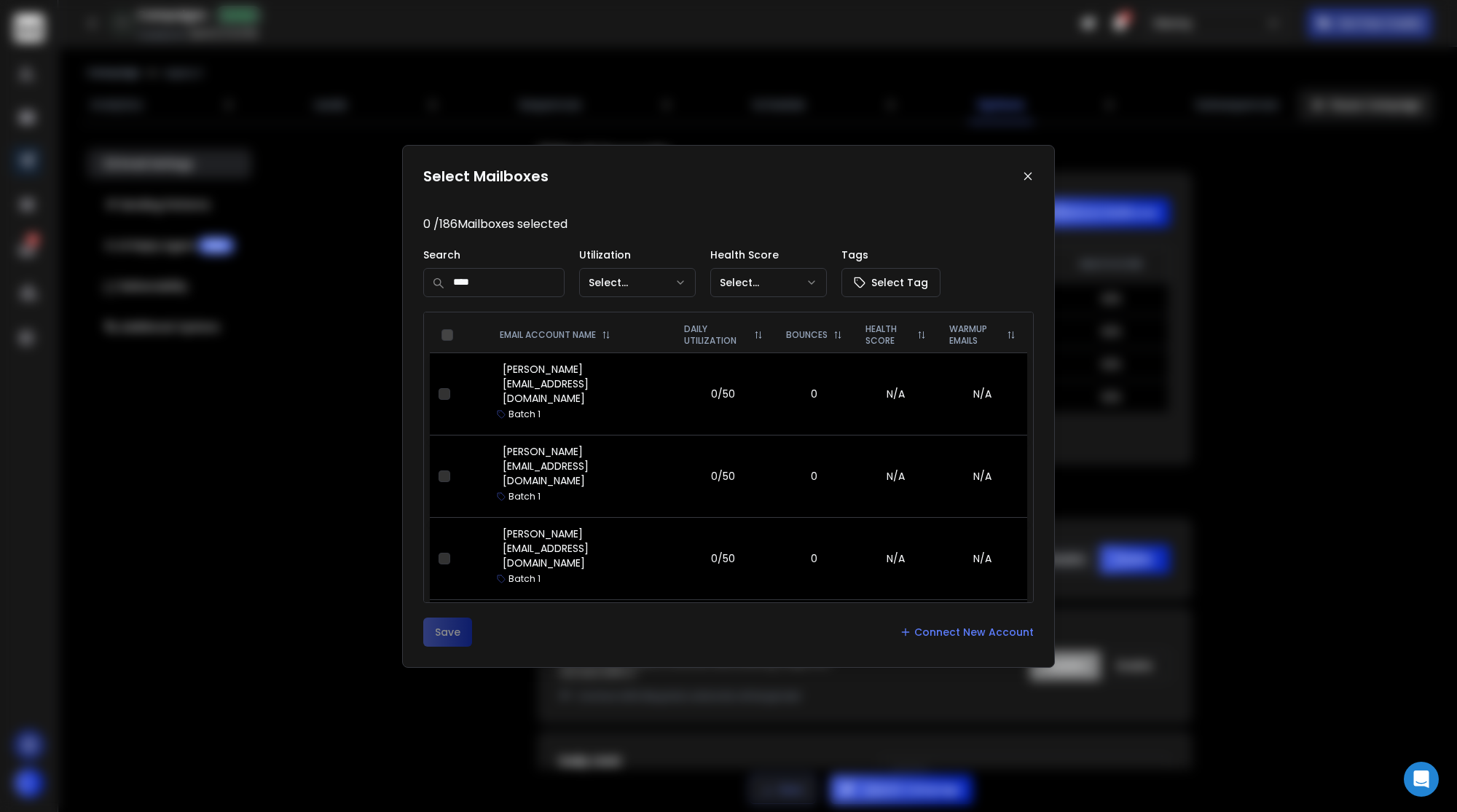
click at [439, 347] on th at bounding box center [458, 336] width 59 height 35
click at [444, 341] on button "Select this Page" at bounding box center [447, 335] width 12 height 12
click at [459, 618] on button "Save" at bounding box center [447, 632] width 49 height 29
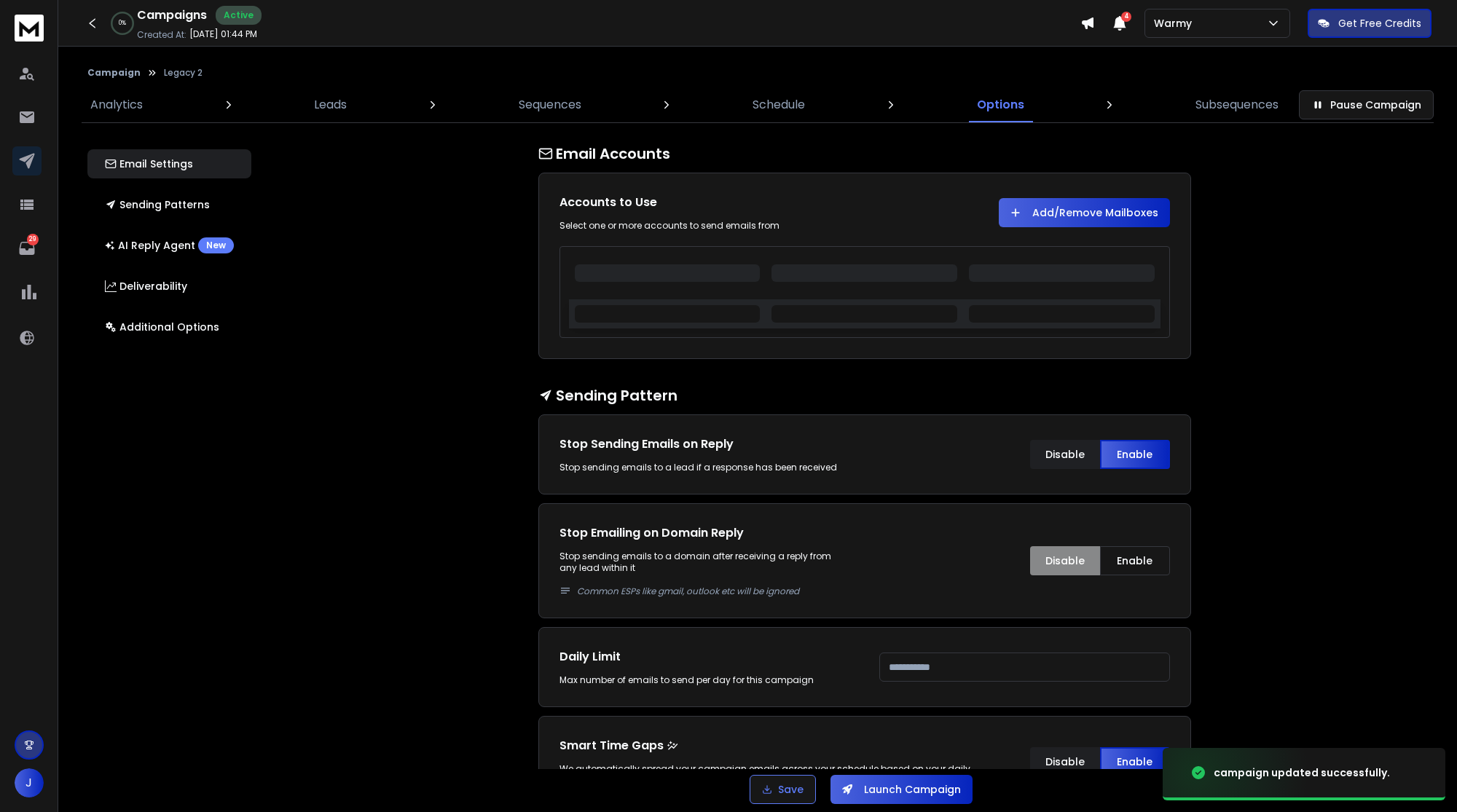
click at [816, 787] on div "Save Launch Campaign" at bounding box center [861, 789] width 1384 height 29
click at [803, 787] on button "Save" at bounding box center [782, 789] width 66 height 29
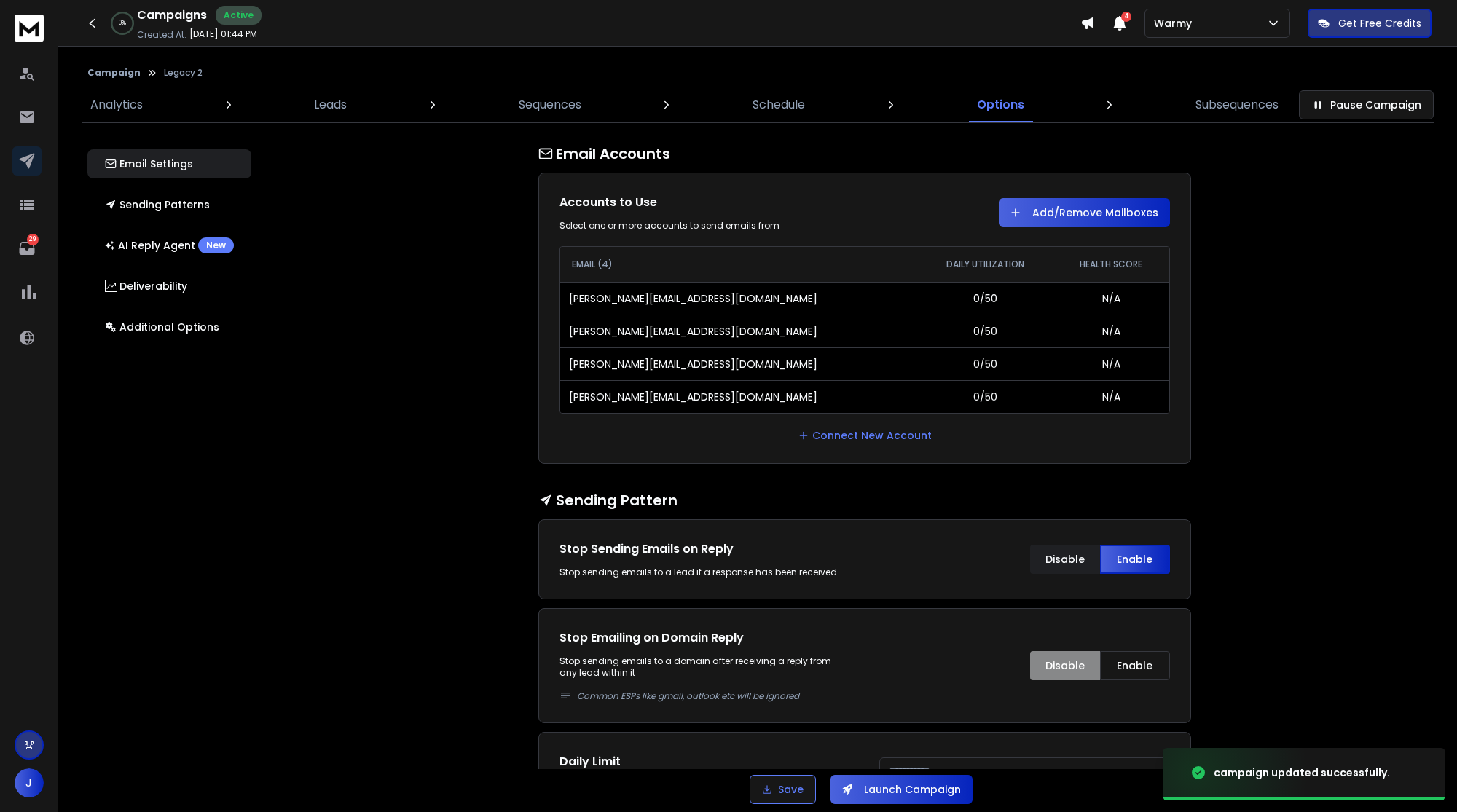
click at [856, 807] on div "Get only verified leads with our AI-powered Lead Finder, starting at $22/mo Try…" at bounding box center [728, 406] width 1457 height 812
click at [856, 794] on button "Launch Campaign" at bounding box center [900, 789] width 142 height 29
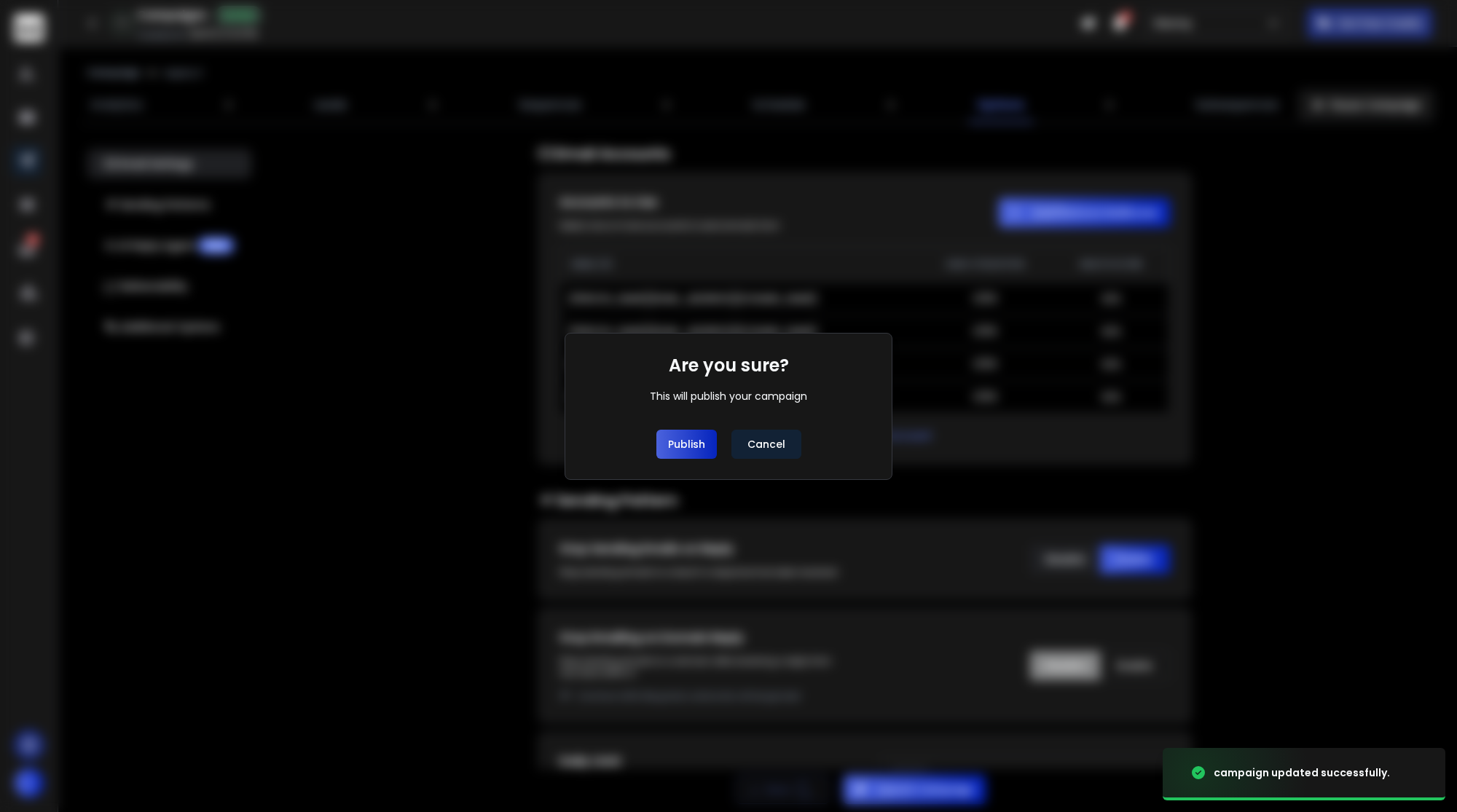
click at [696, 448] on button "Publish" at bounding box center [686, 444] width 60 height 29
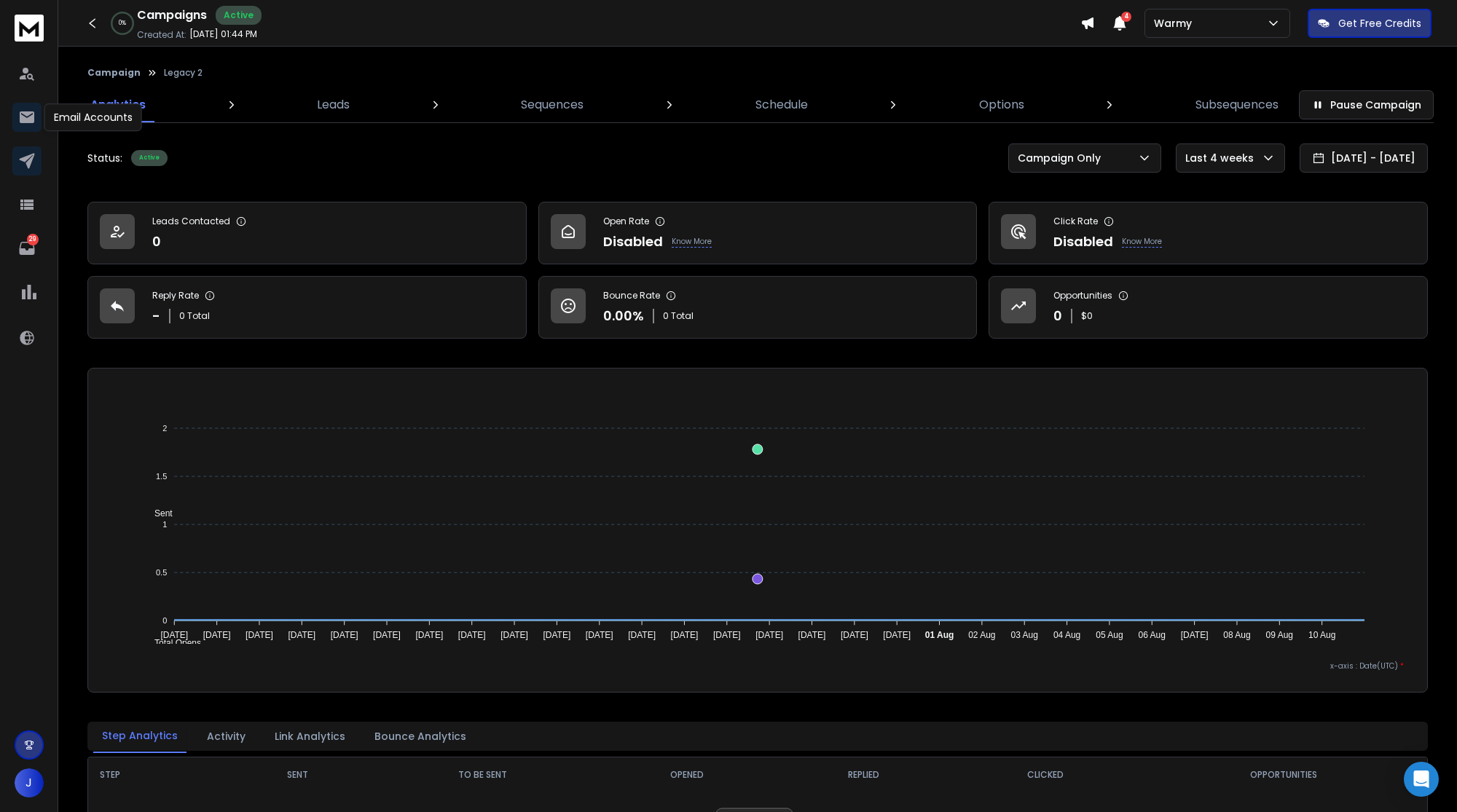
click at [23, 122] on icon at bounding box center [27, 117] width 14 height 12
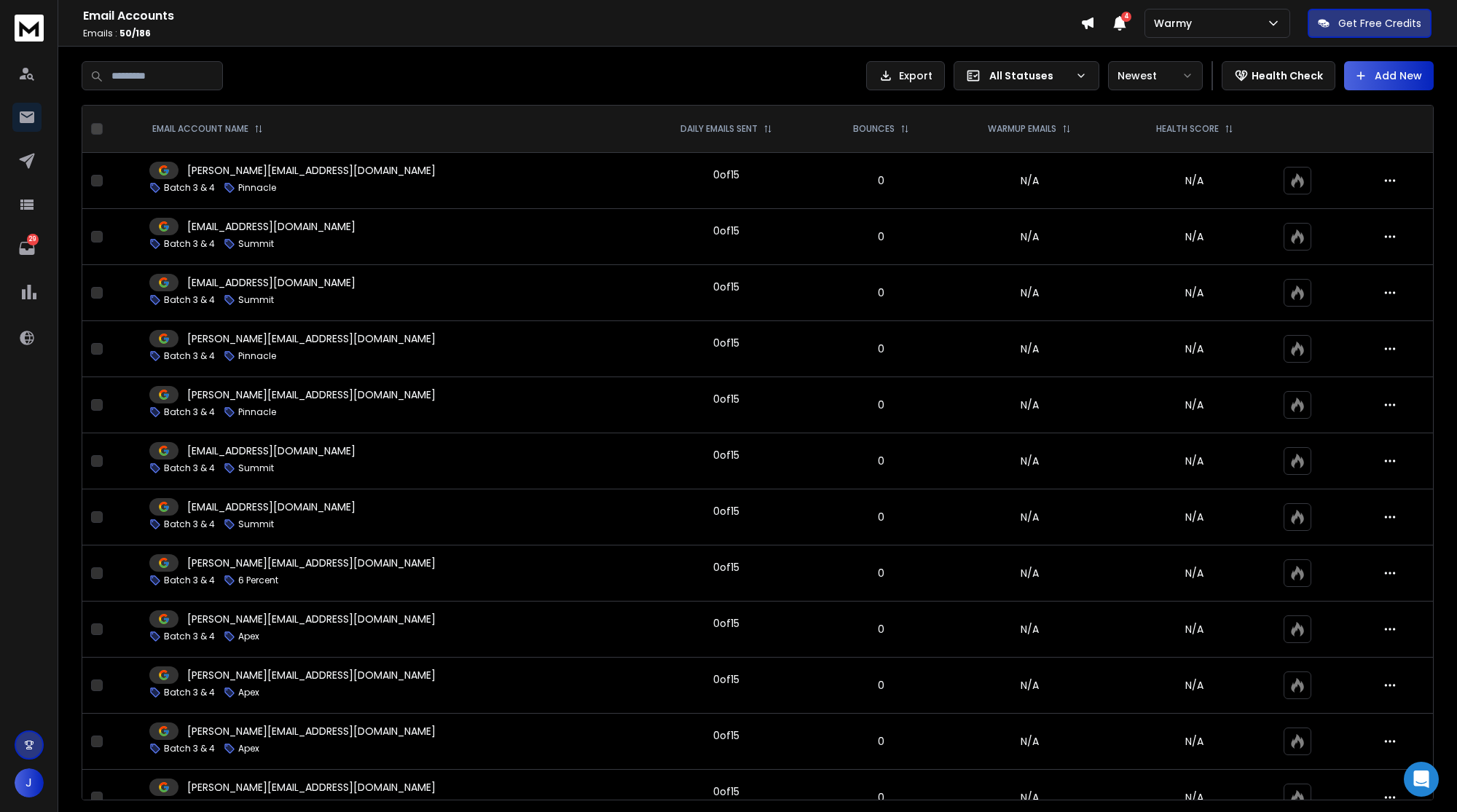
click at [1048, 85] on div "All Statuses" at bounding box center [1026, 76] width 145 height 29
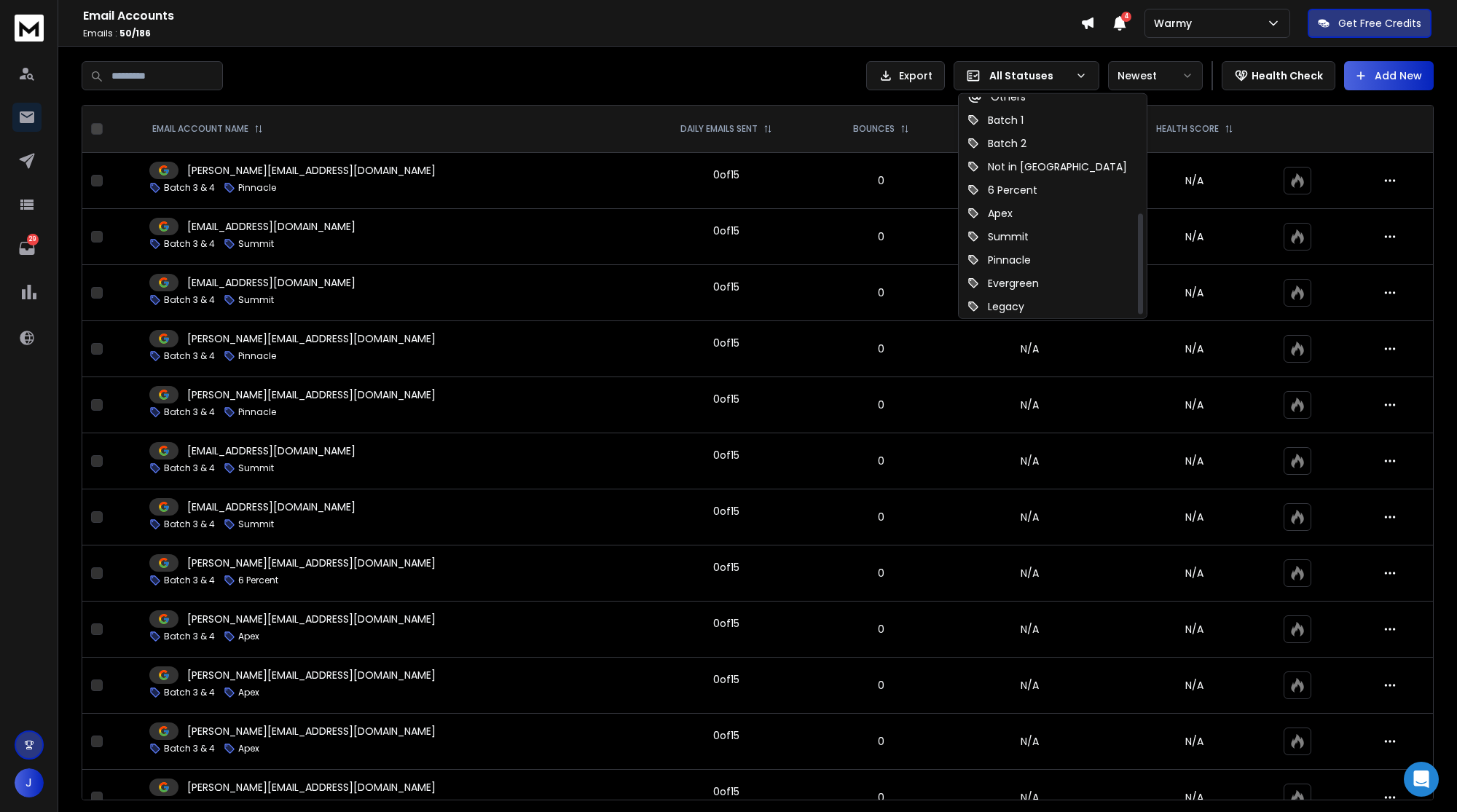
scroll to position [252, 0]
click at [1042, 298] on div "Batch 3 & 4" at bounding box center [1007, 305] width 80 height 14
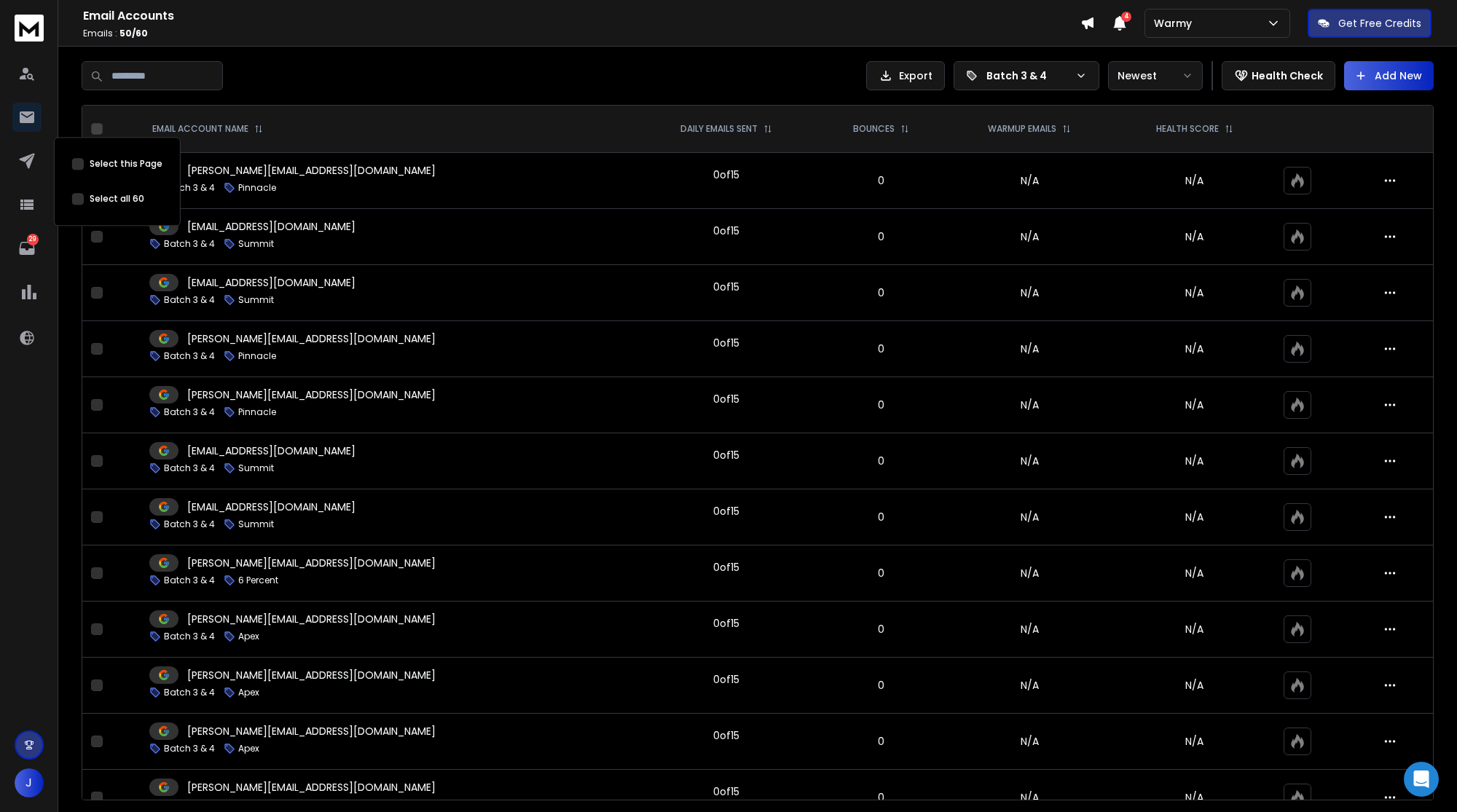
click at [77, 206] on div "Select all 60" at bounding box center [117, 198] width 90 height 29
click at [77, 203] on button "Select this Page" at bounding box center [78, 198] width 12 height 12
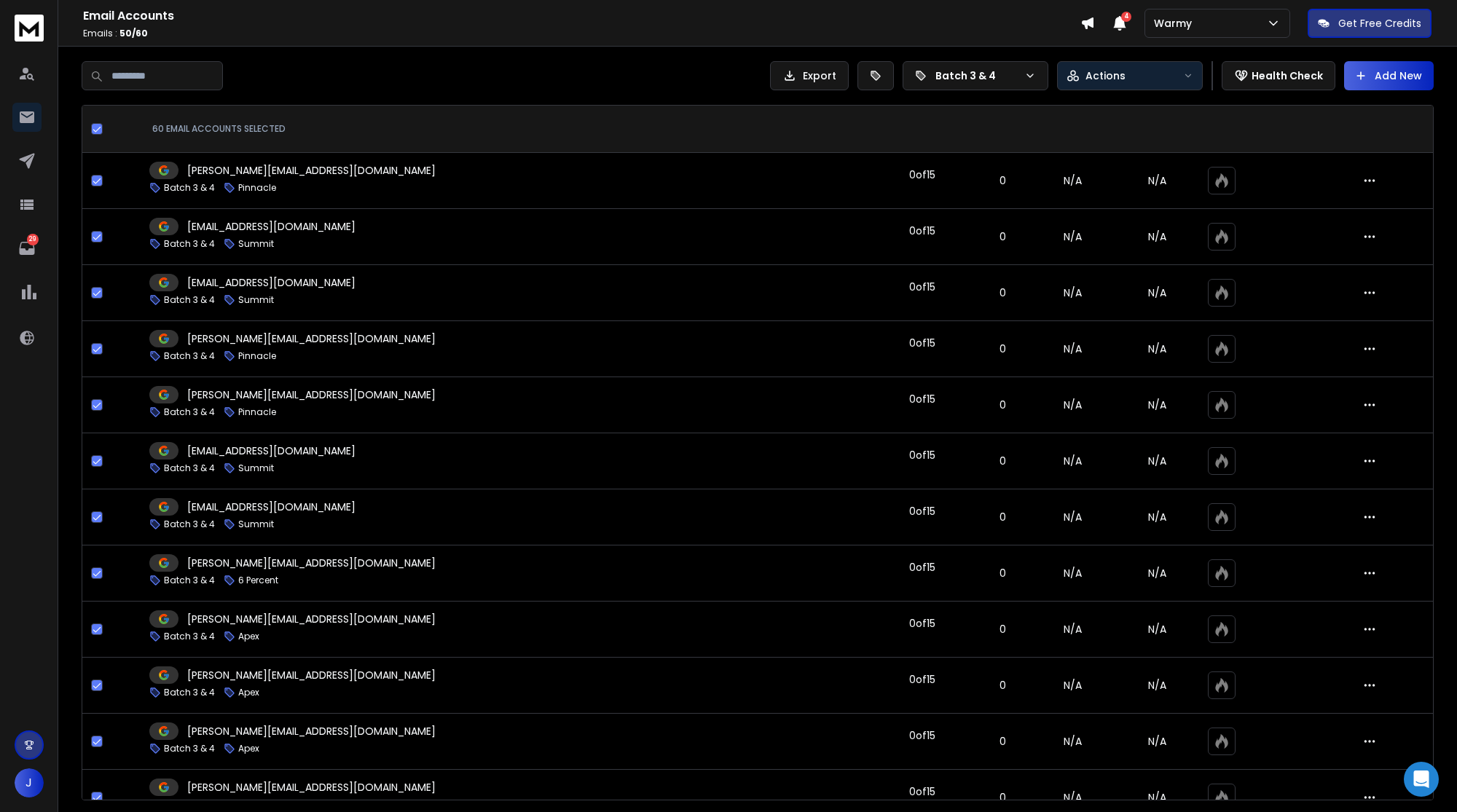
click at [1147, 62] on button "Actions" at bounding box center [1129, 76] width 145 height 29
click at [1118, 101] on div "Bulk Edit" at bounding box center [1102, 108] width 62 height 14
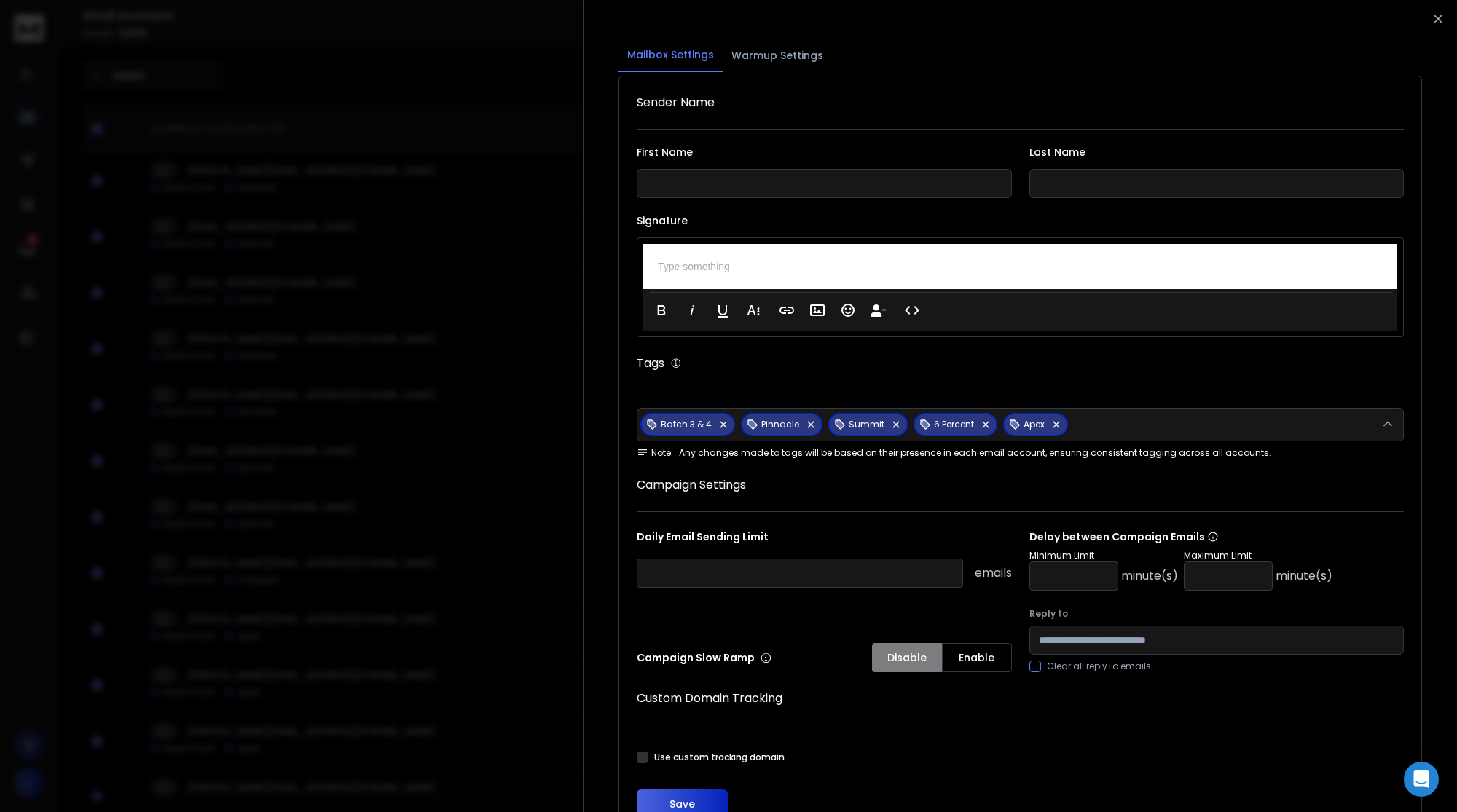
click at [802, 500] on form "First Name Last Name Signature Type something Clear Formatting Font Family Aria…" at bounding box center [1020, 483] width 767 height 671
click at [801, 575] on input "number" at bounding box center [800, 573] width 327 height 29
type input "*"
click at [698, 789] on button "Save" at bounding box center [682, 804] width 91 height 29
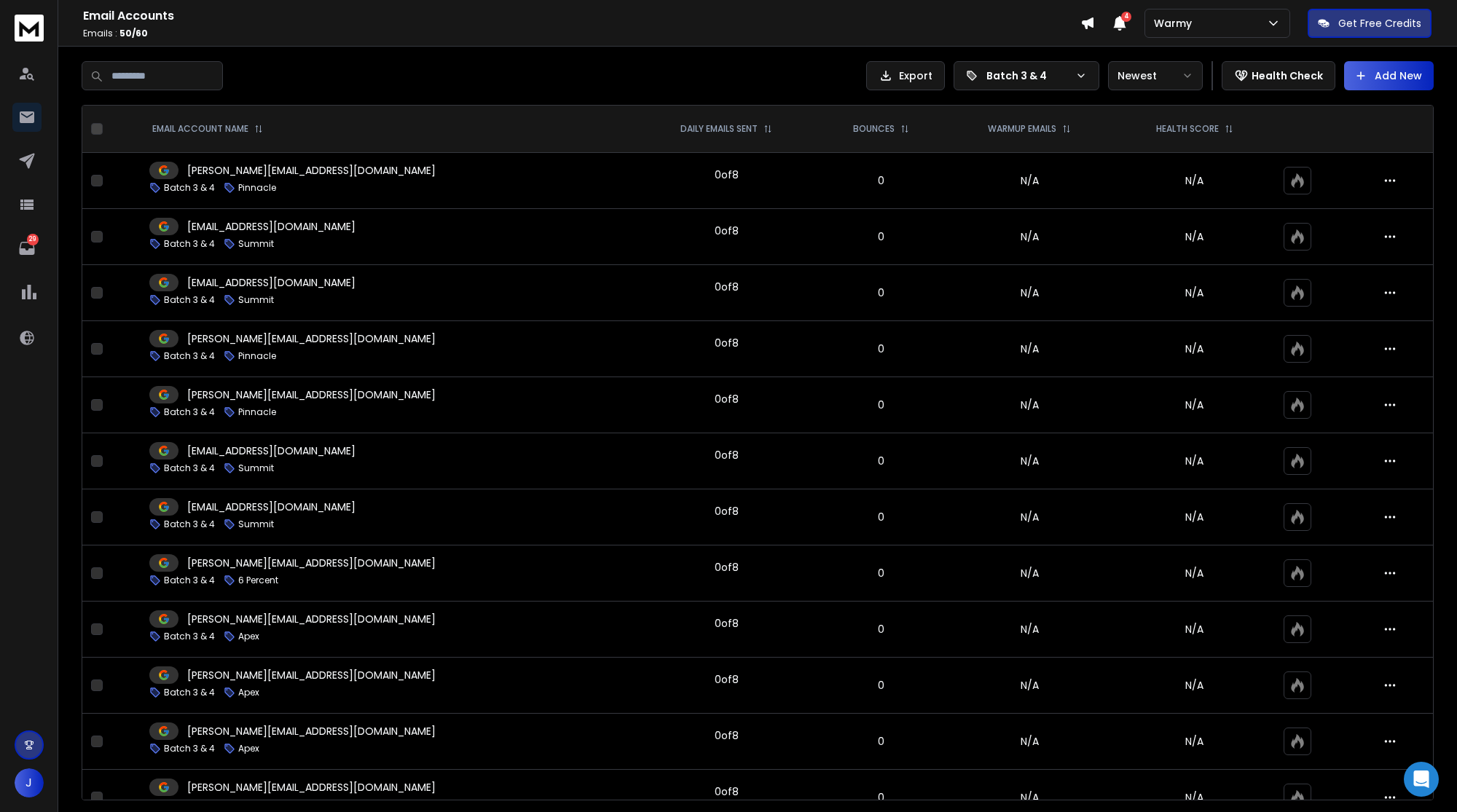
click at [167, 76] on input at bounding box center [152, 76] width 142 height 29
type input "****"
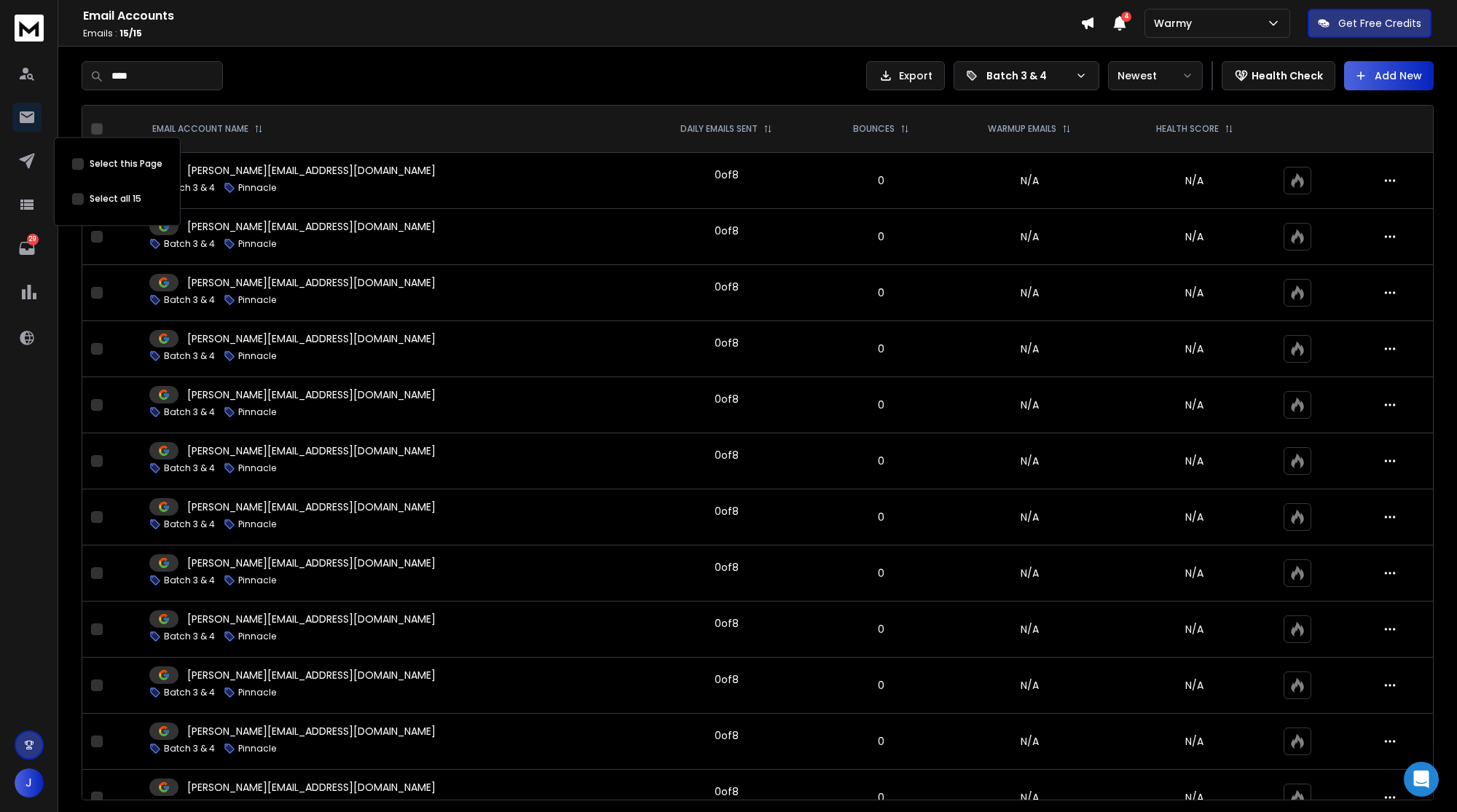
click at [79, 197] on button "Select this Page" at bounding box center [78, 198] width 12 height 12
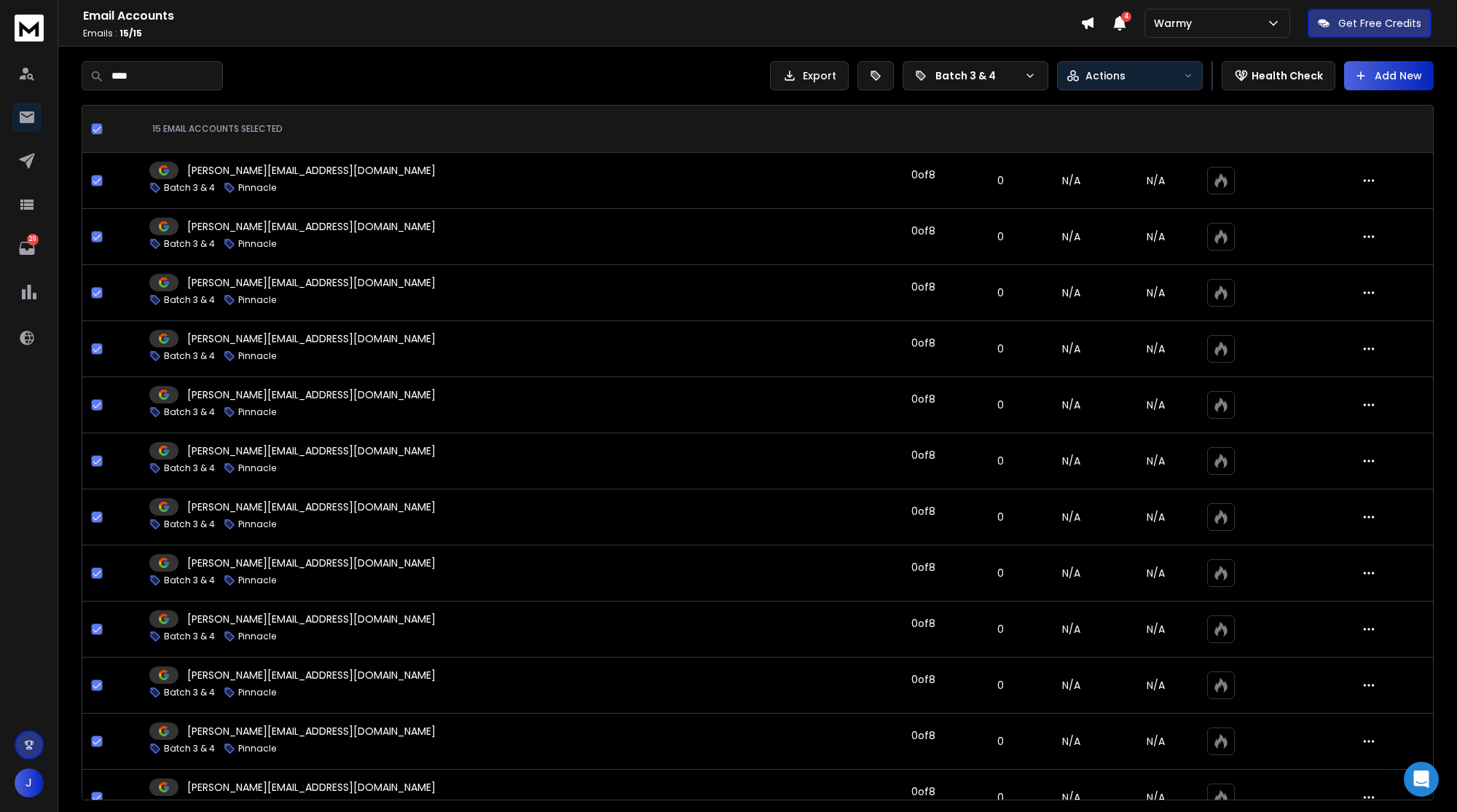
click at [1116, 81] on p "Actions" at bounding box center [1105, 76] width 40 height 14
click at [1114, 104] on div "Bulk Edit" at bounding box center [1102, 108] width 62 height 14
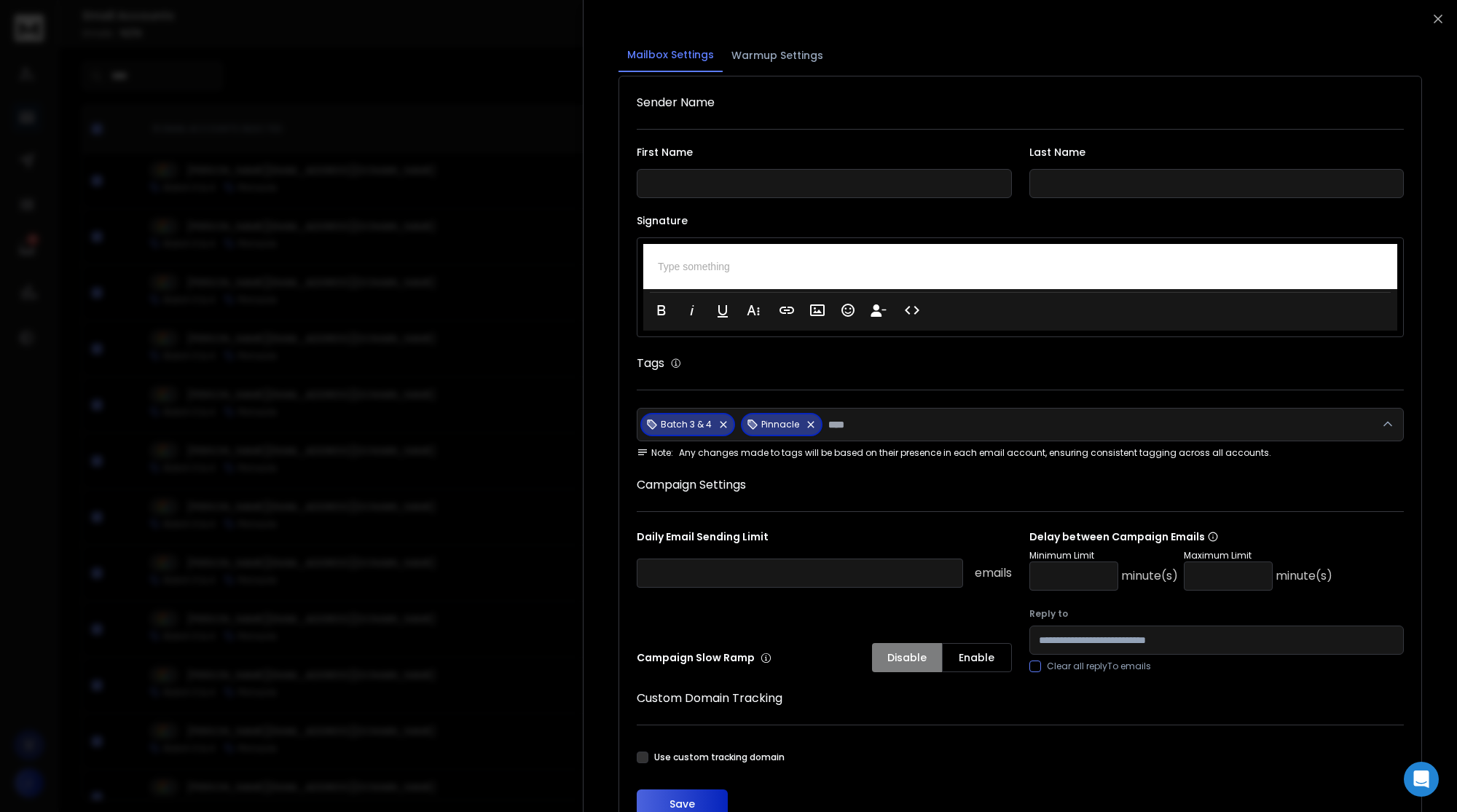
click at [764, 577] on input "number" at bounding box center [800, 573] width 327 height 29
type input "*"
click at [690, 797] on button "Save" at bounding box center [682, 804] width 91 height 29
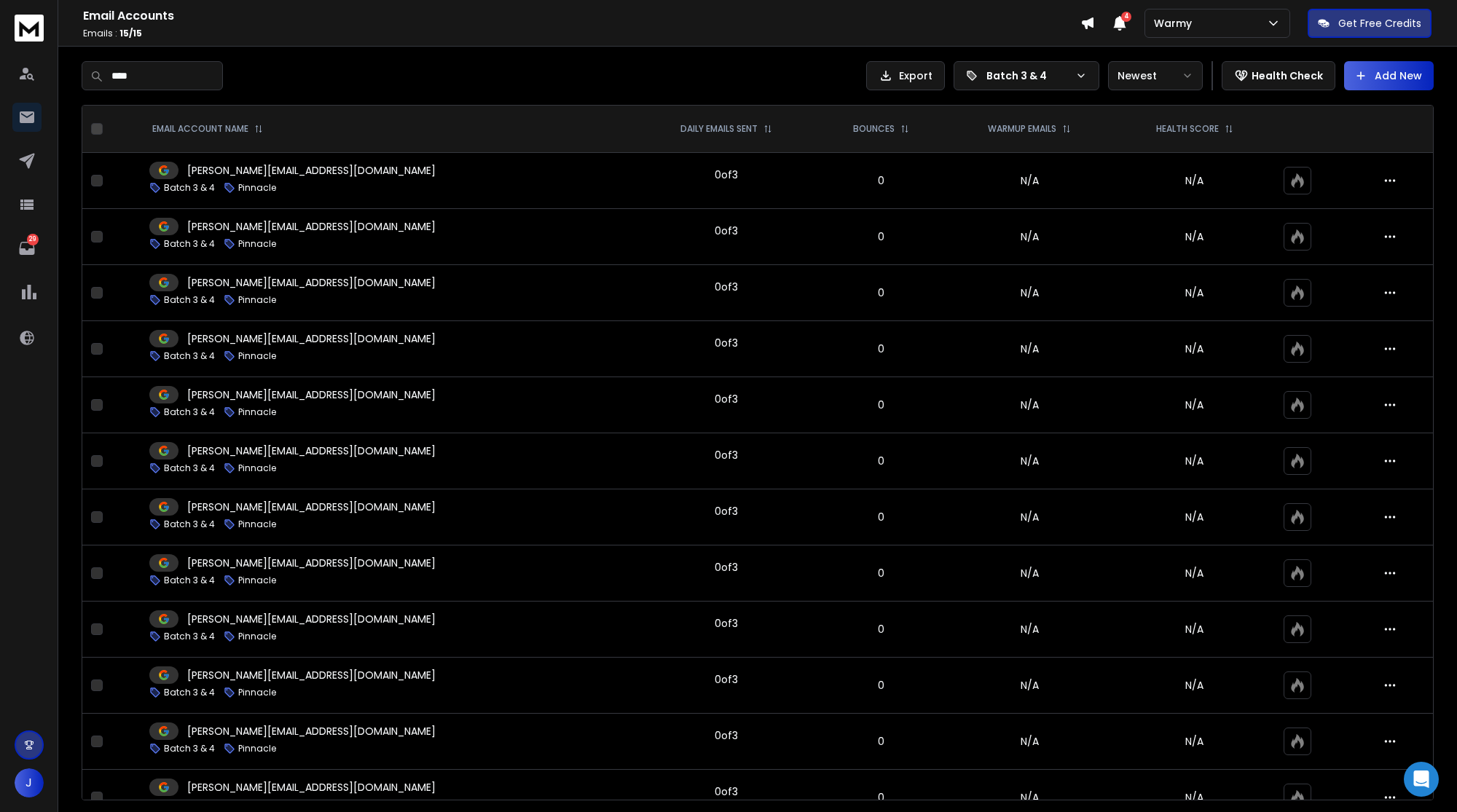
click at [182, 88] on input "****" at bounding box center [152, 76] width 142 height 29
type input "***"
click at [81, 206] on div "Select all 15" at bounding box center [117, 198] width 90 height 29
click at [81, 198] on button "Select this Page" at bounding box center [78, 198] width 12 height 12
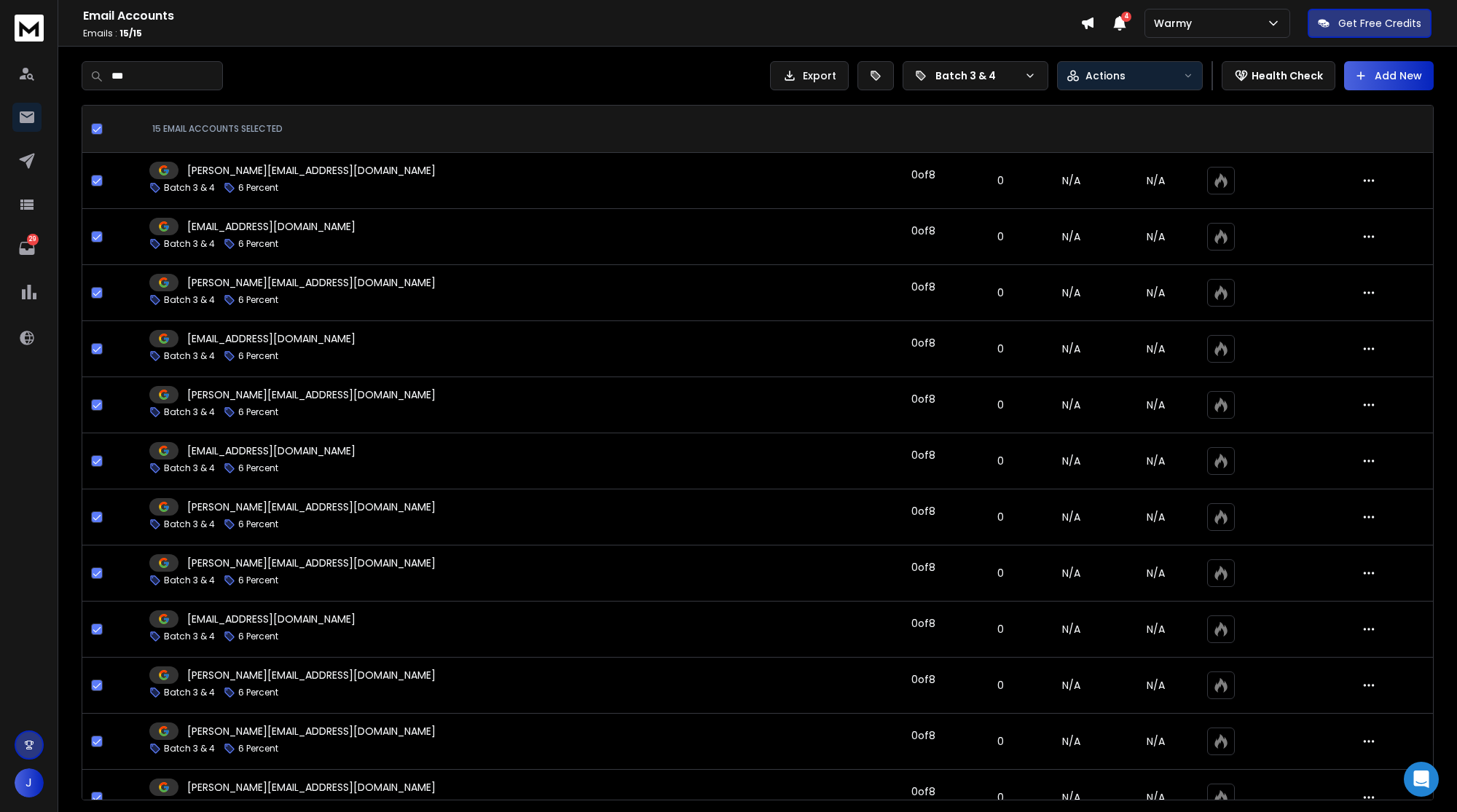
click at [1100, 69] on p "Actions" at bounding box center [1105, 76] width 40 height 14
click at [1101, 107] on div "Bulk Edit" at bounding box center [1102, 108] width 62 height 14
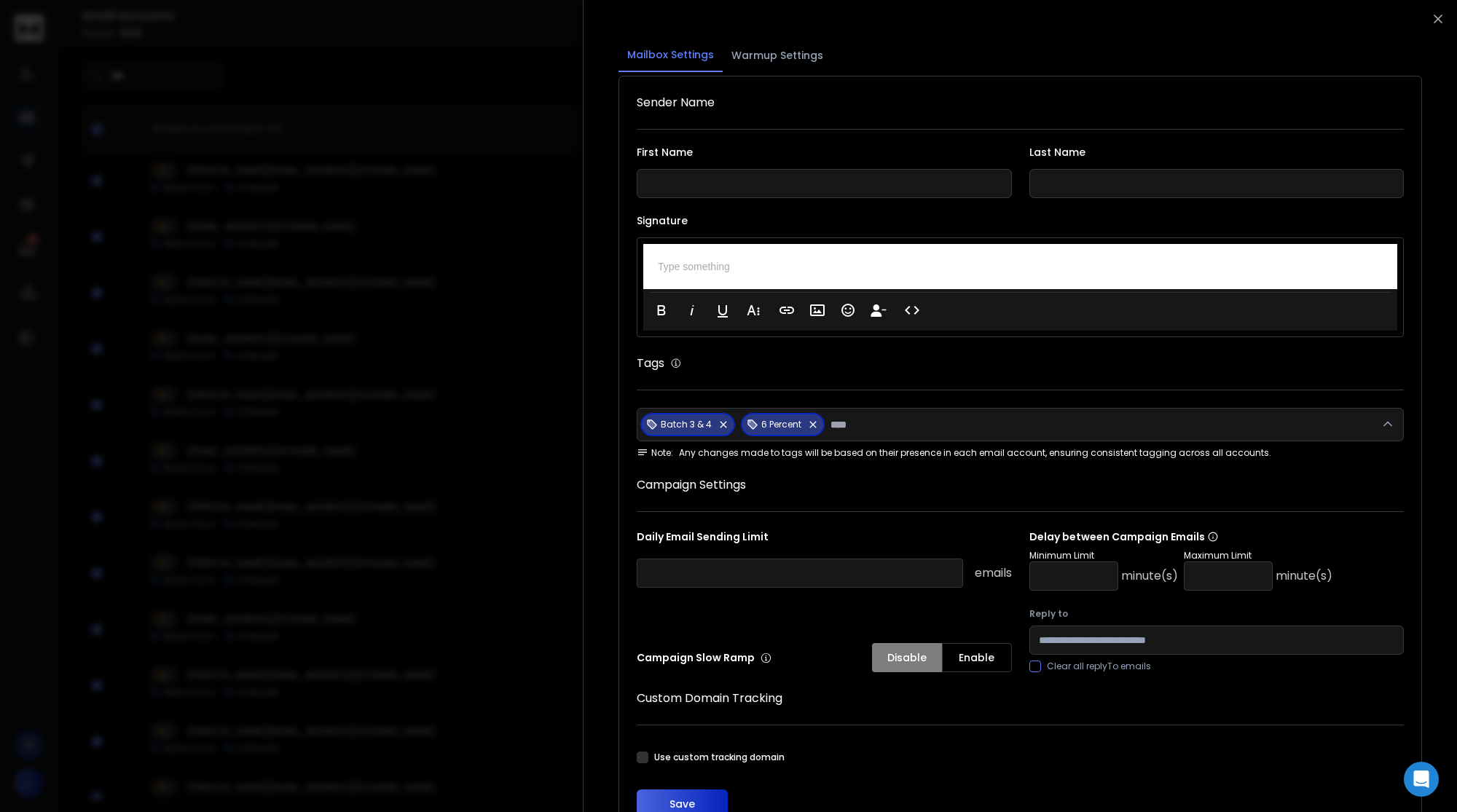
click at [730, 577] on input "number" at bounding box center [800, 573] width 327 height 29
type input "*"
click at [686, 790] on button "Save" at bounding box center [682, 804] width 91 height 29
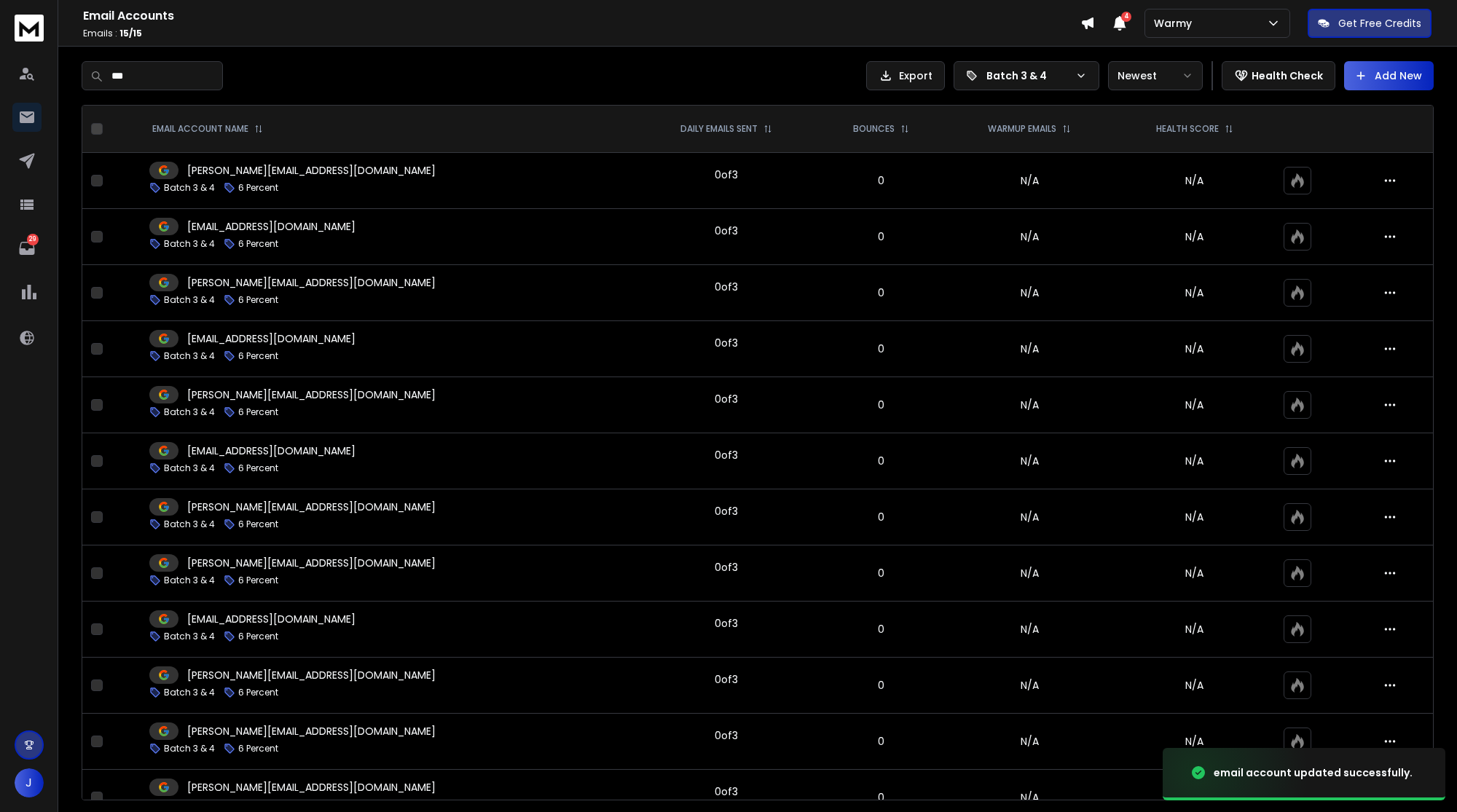
click at [197, 77] on input "***" at bounding box center [152, 76] width 142 height 29
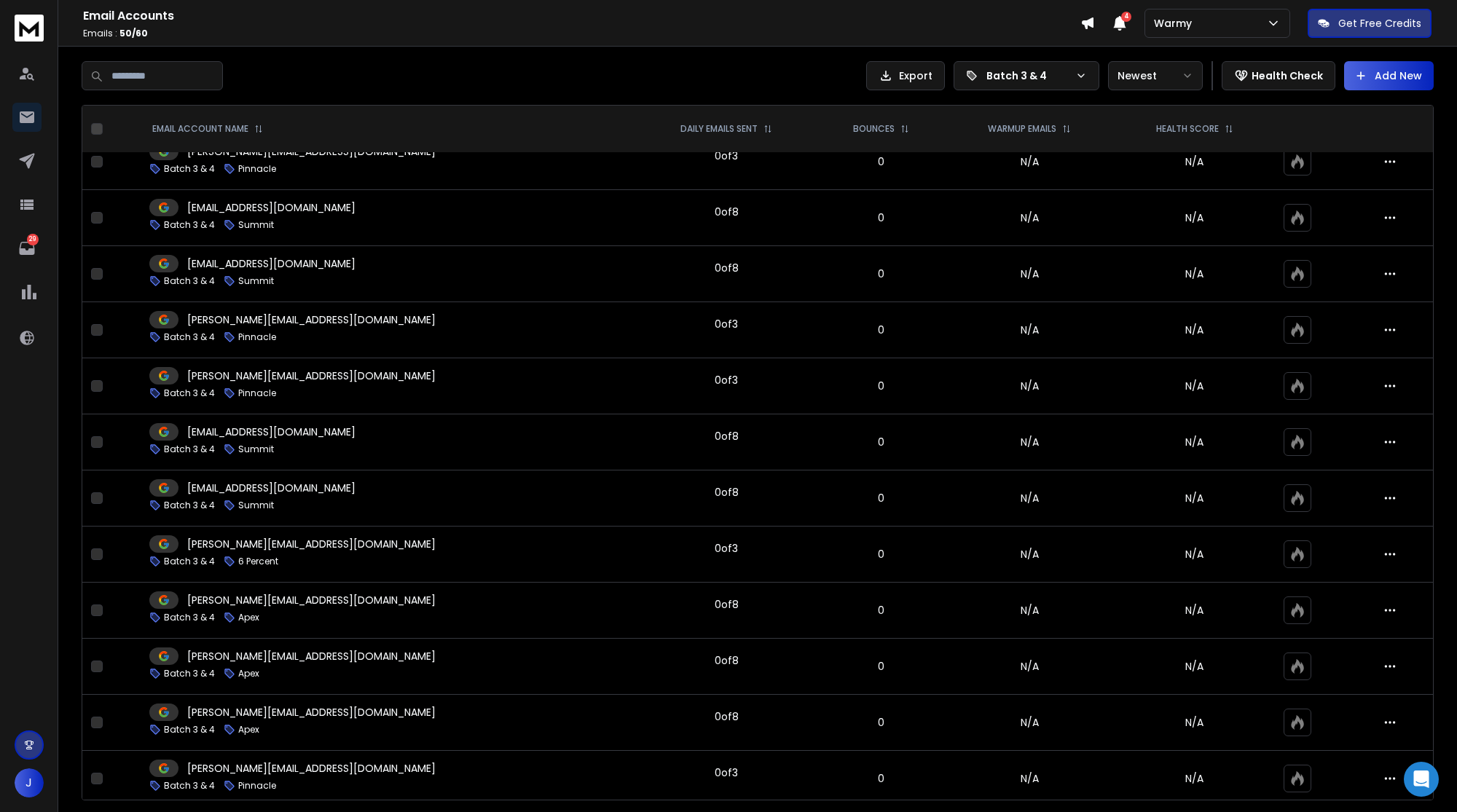
scroll to position [23, 0]
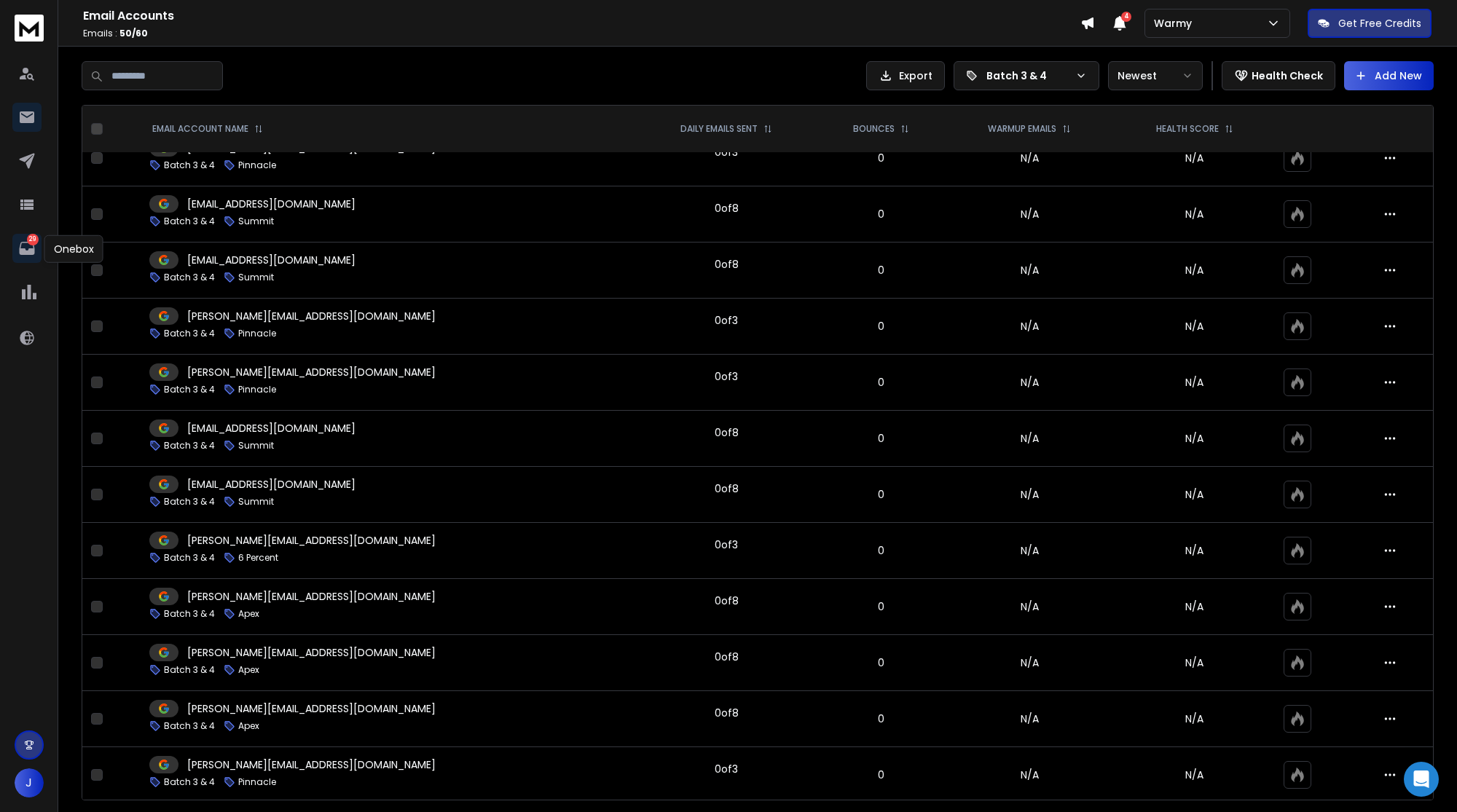
click at [37, 237] on p "29" at bounding box center [32, 239] width 12 height 12
